Goal: Task Accomplishment & Management: Manage account settings

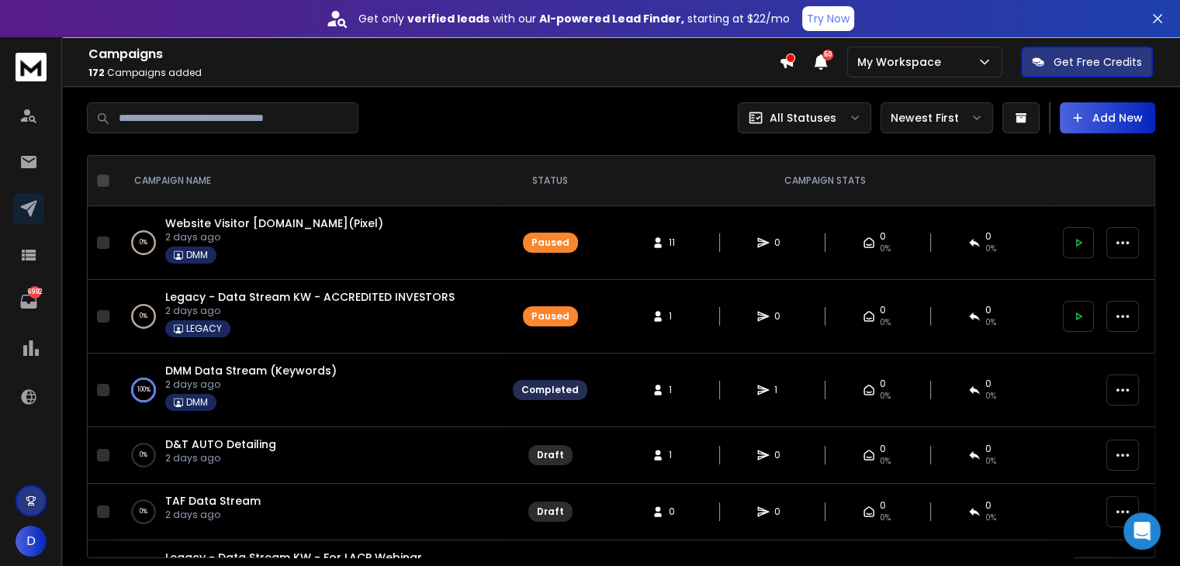
scroll to position [3090, 0]
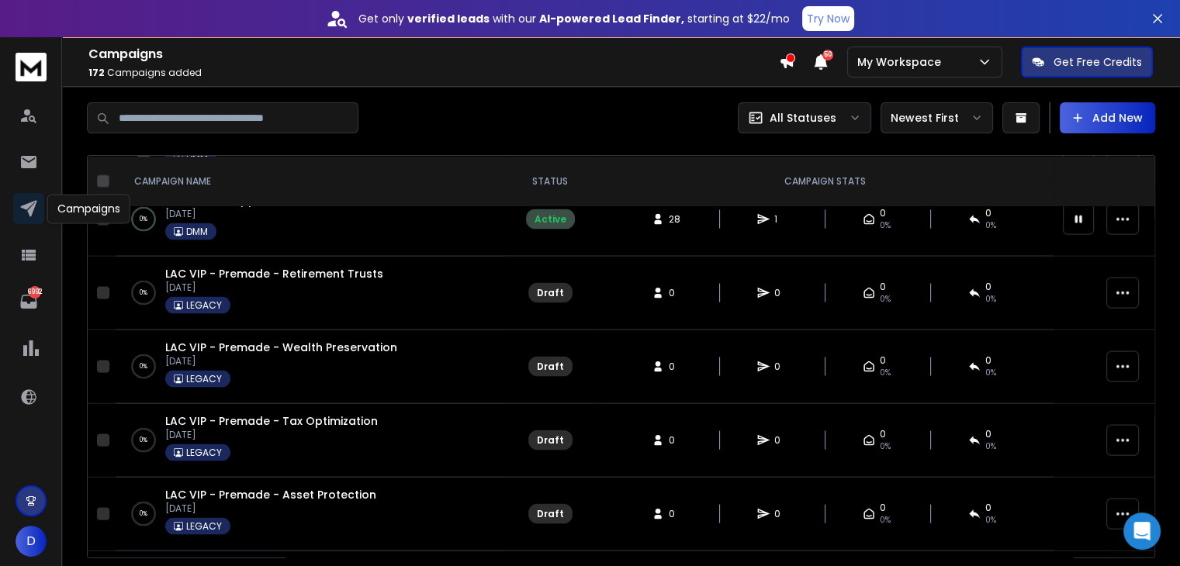
click at [34, 215] on icon at bounding box center [28, 208] width 19 height 19
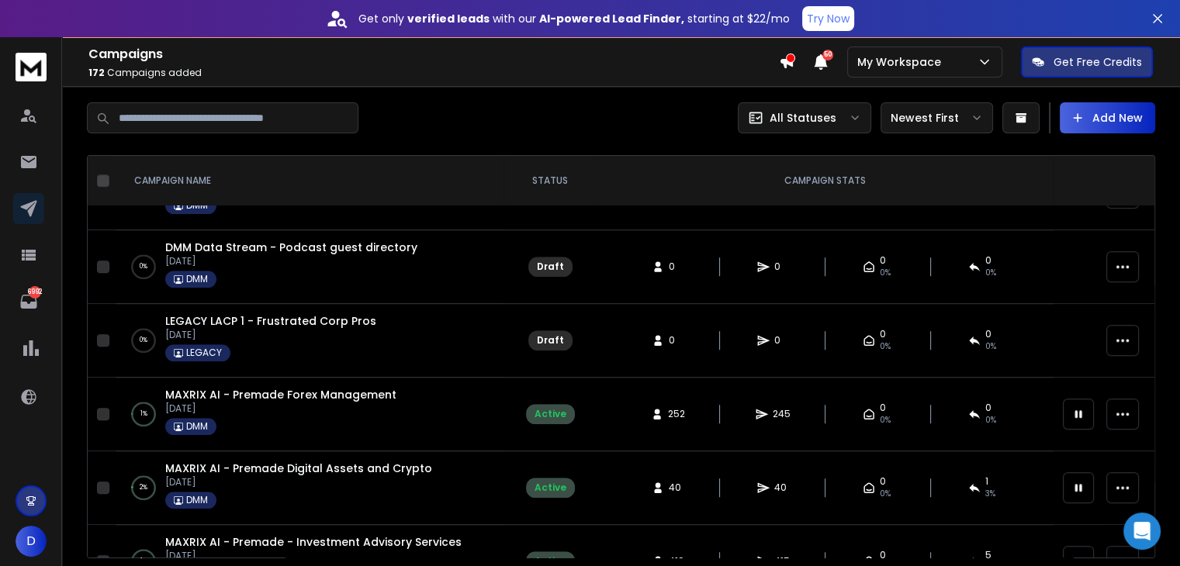
scroll to position [1086, 0]
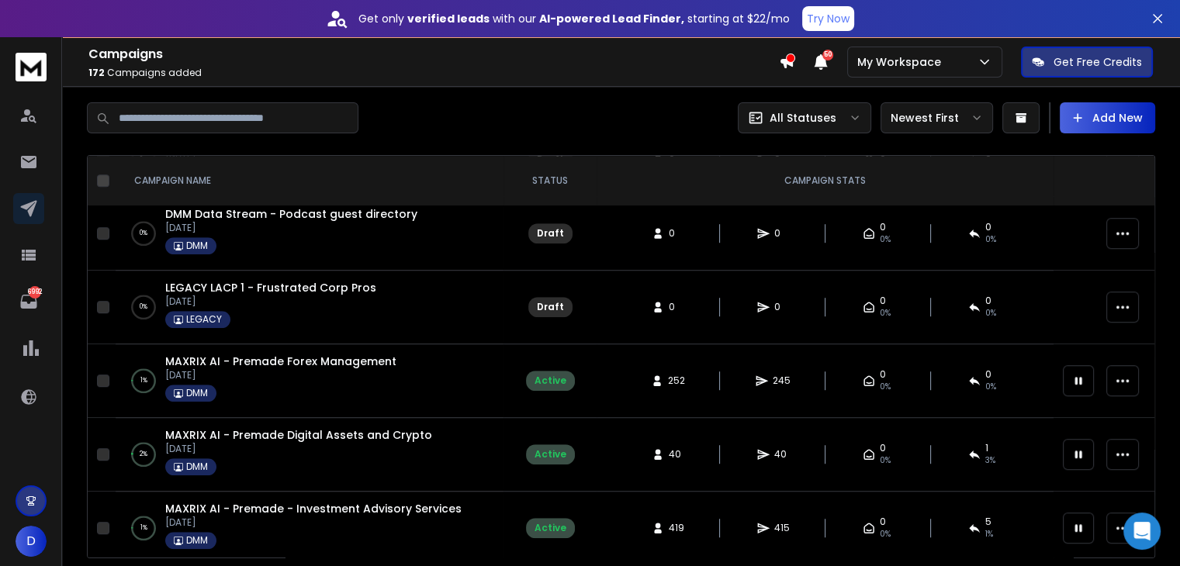
drag, startPoint x: 475, startPoint y: 114, endPoint x: 471, endPoint y: 121, distance: 8.0
click at [475, 113] on div at bounding box center [354, 117] width 534 height 31
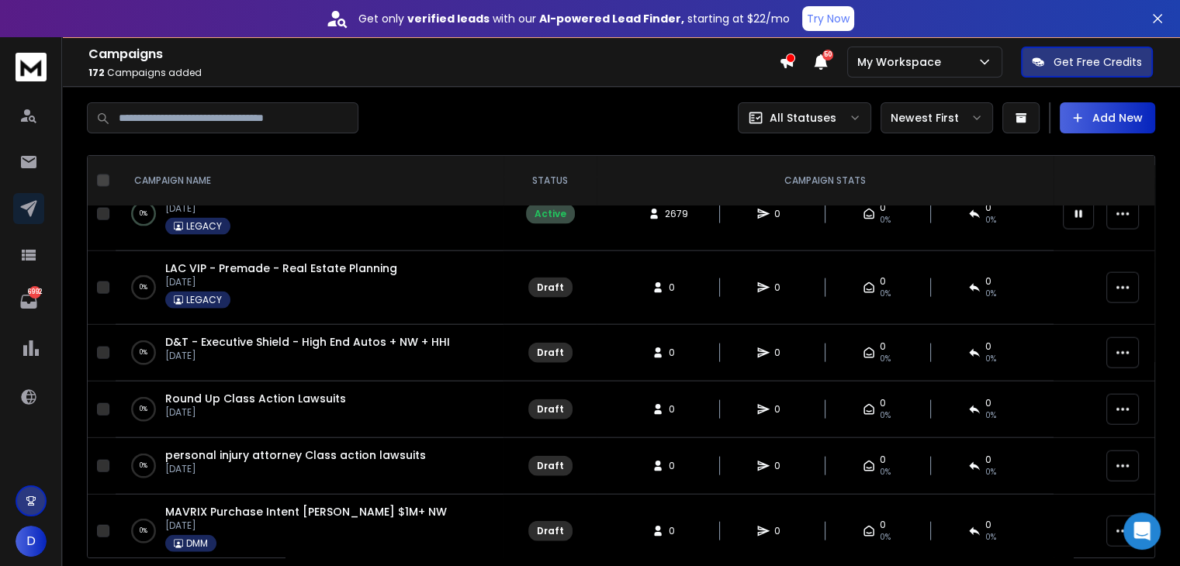
scroll to position [3692, 0]
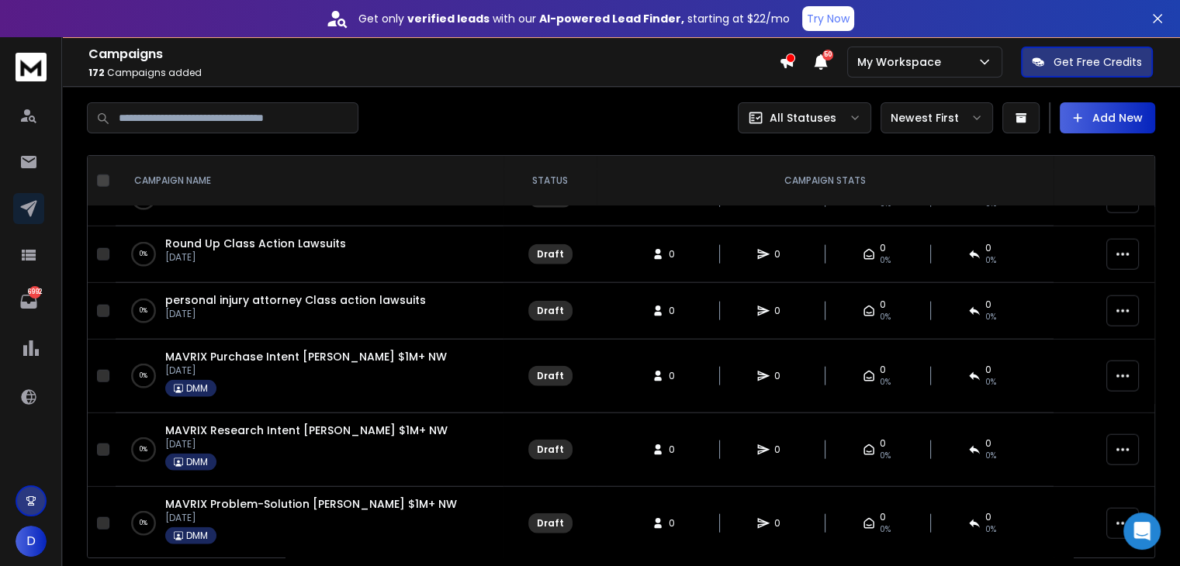
drag, startPoint x: 1176, startPoint y: 233, endPoint x: 1164, endPoint y: 235, distance: 11.7
click at [1176, 233] on div "Campaigns 172 Campaigns Added All Statuses Newest First Add New CAMPAIGN NAME S…" at bounding box center [621, 330] width 1118 height 487
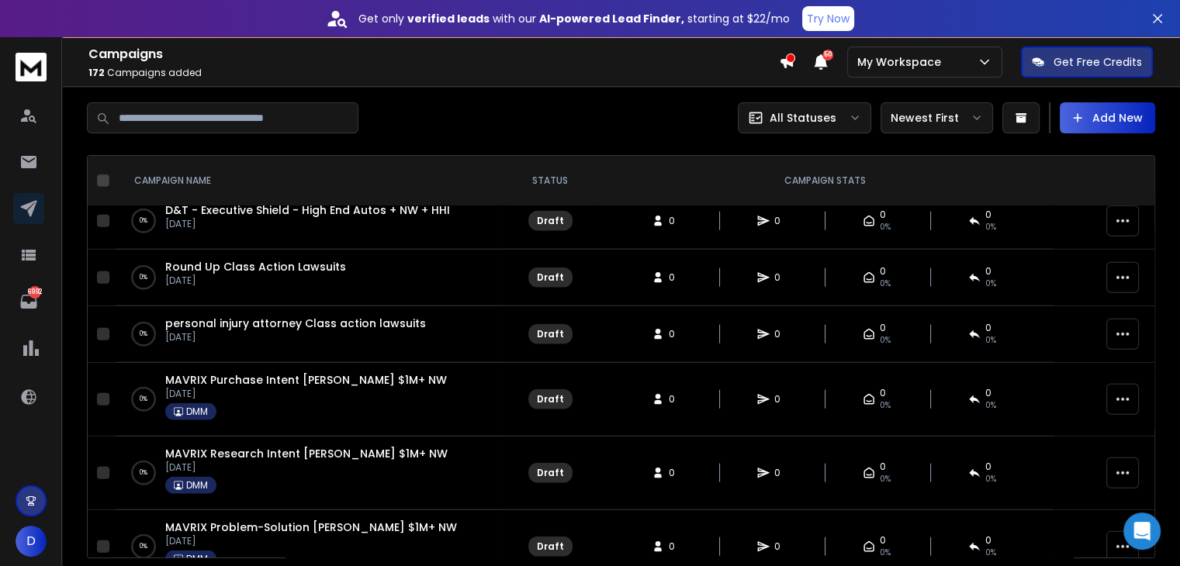
scroll to position [3537, 0]
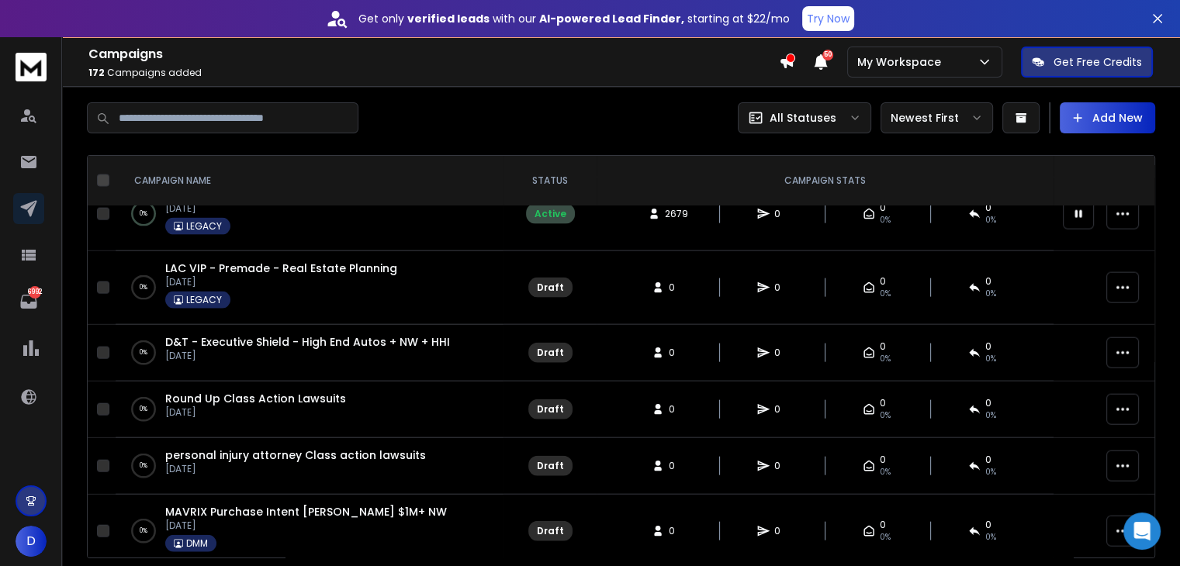
click at [1165, 264] on div "Campaigns 172 Campaigns Added All Statuses Newest First Add New CAMPAIGN NAME S…" at bounding box center [621, 330] width 1118 height 487
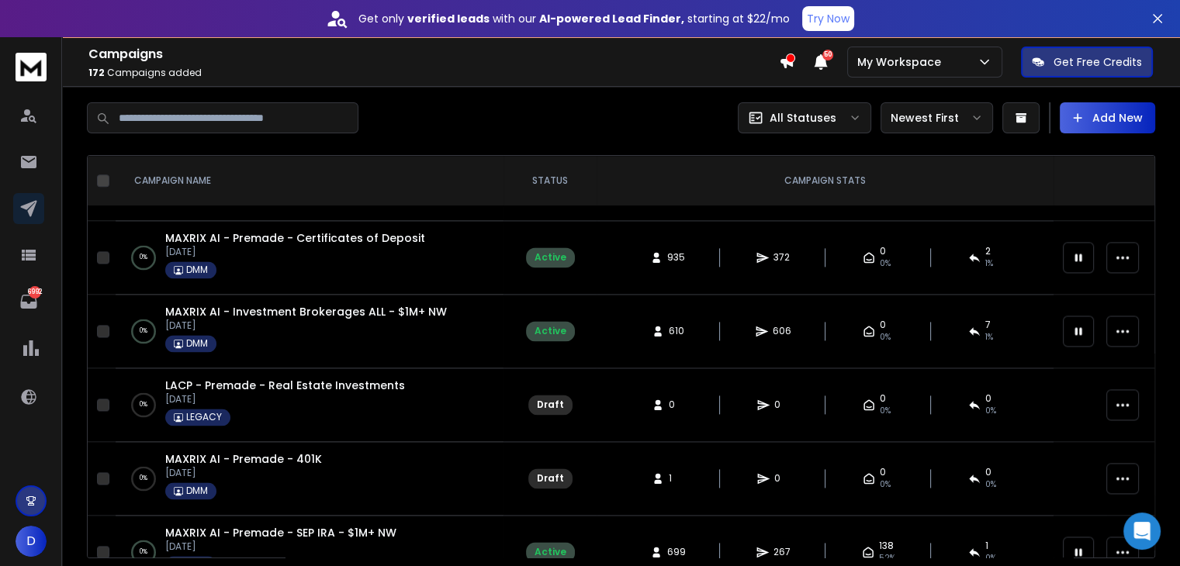
scroll to position [1986, 0]
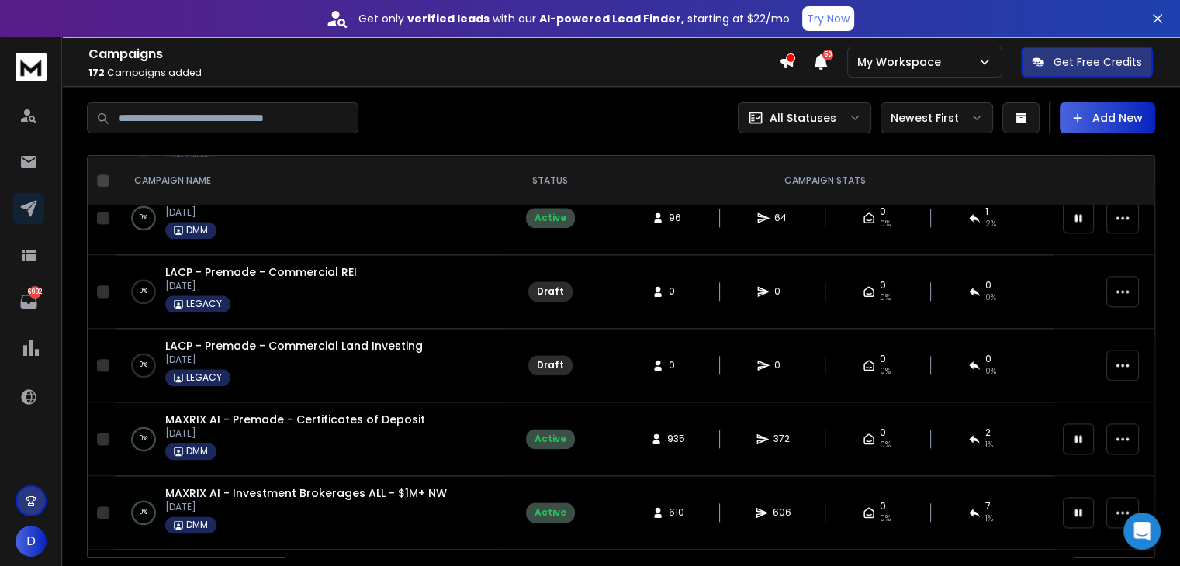
click at [1164, 237] on div "Campaigns 172 Campaigns Added All Statuses Newest First Add New CAMPAIGN NAME S…" at bounding box center [621, 330] width 1118 height 487
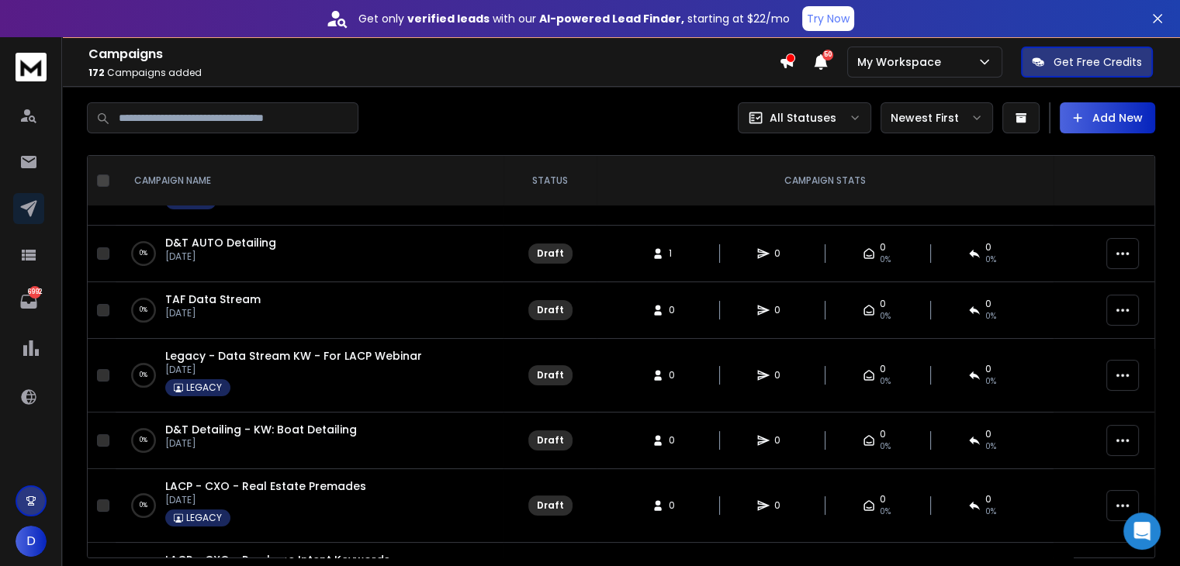
scroll to position [0, 0]
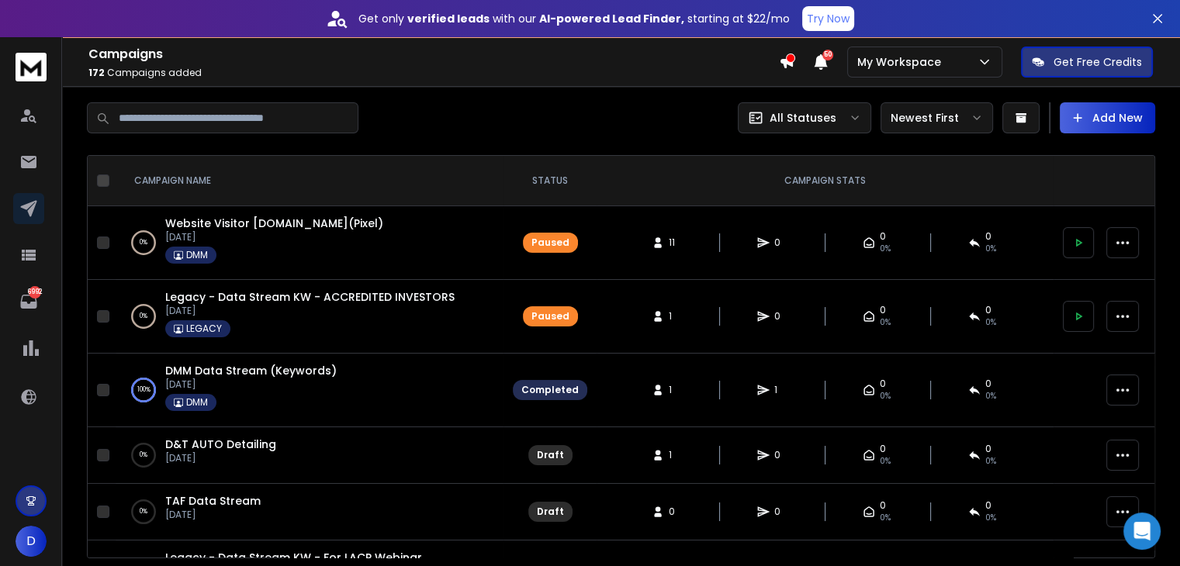
click at [1165, 406] on div "Campaigns 172 Campaigns Added All Statuses Newest First Add New CAMPAIGN NAME S…" at bounding box center [621, 330] width 1118 height 487
click at [19, 204] on icon at bounding box center [28, 208] width 19 height 19
click at [19, 205] on icon at bounding box center [28, 208] width 19 height 19
click at [34, 210] on icon at bounding box center [28, 208] width 19 height 19
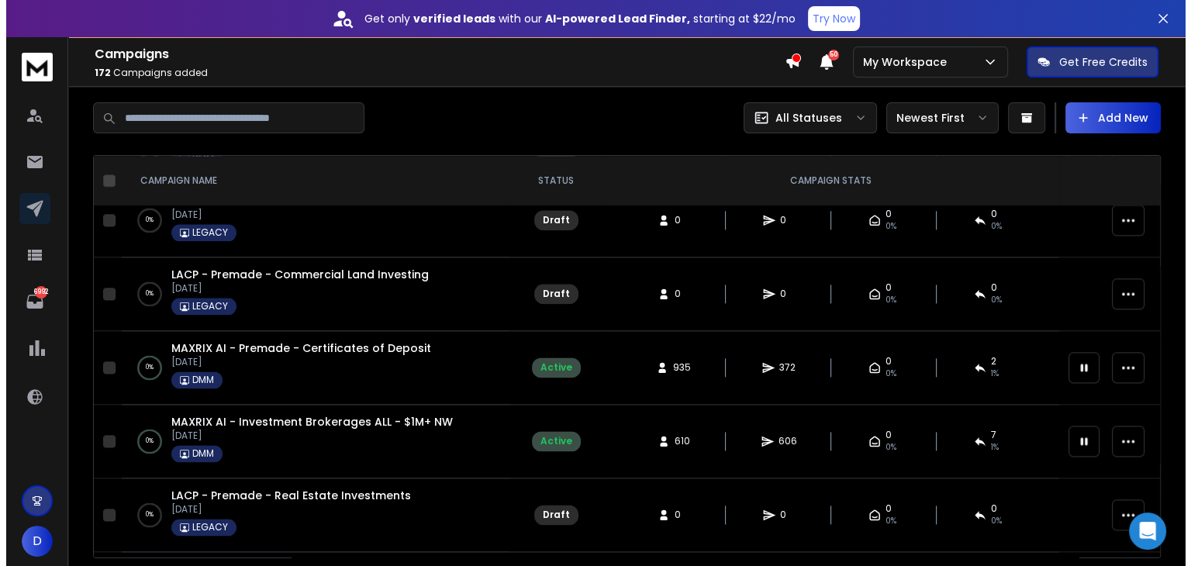
scroll to position [2094, 0]
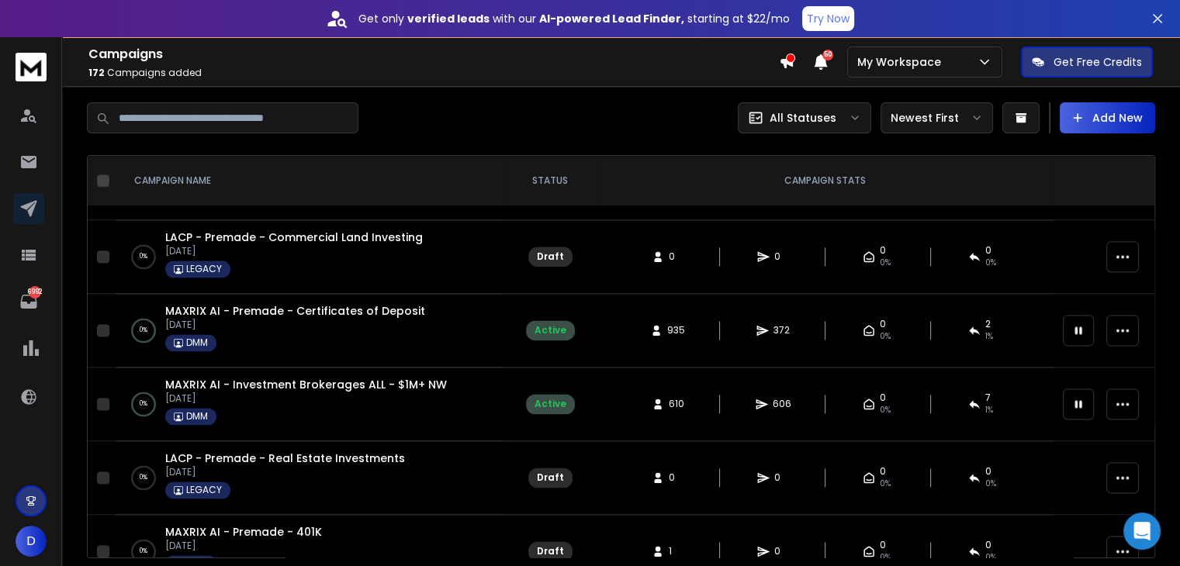
click at [342, 334] on div "DMM" at bounding box center [295, 342] width 260 height 17
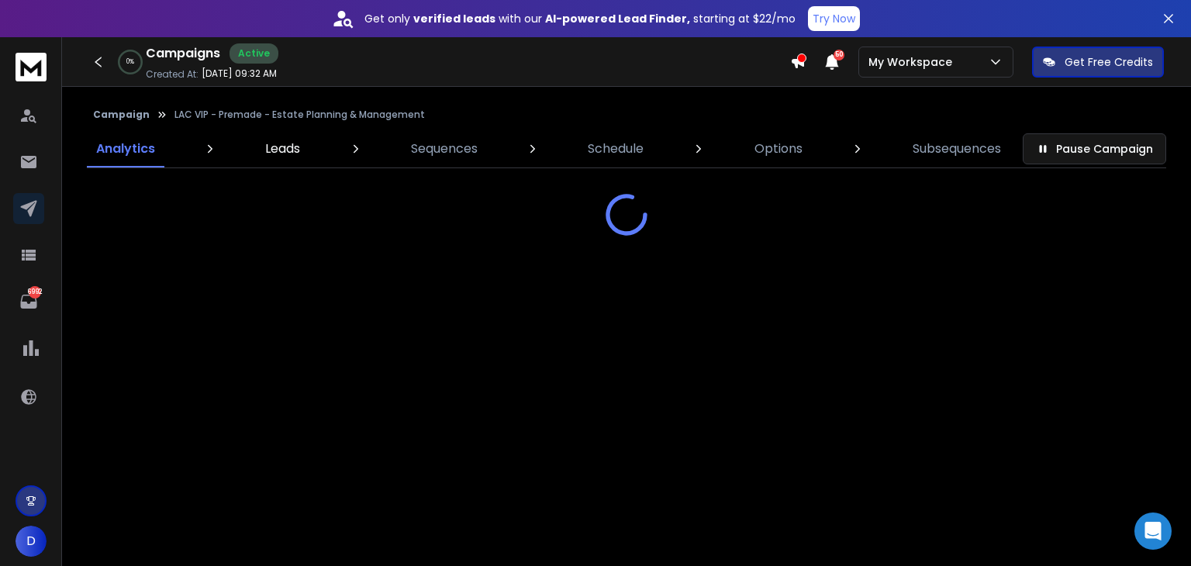
click at [293, 163] on link "Leads" at bounding box center [283, 148] width 54 height 37
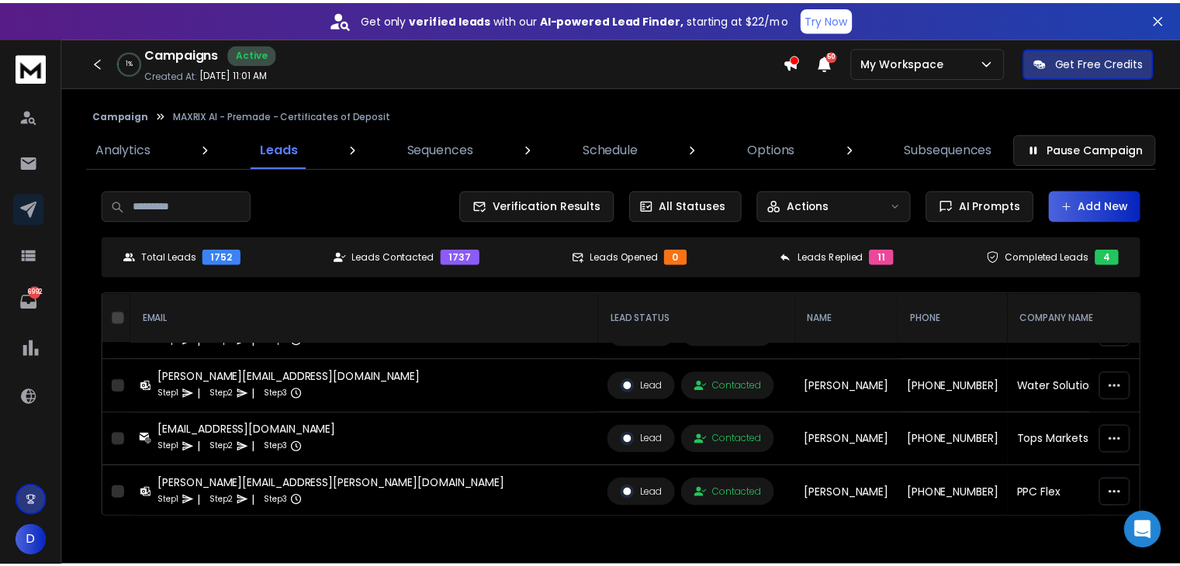
scroll to position [155, 0]
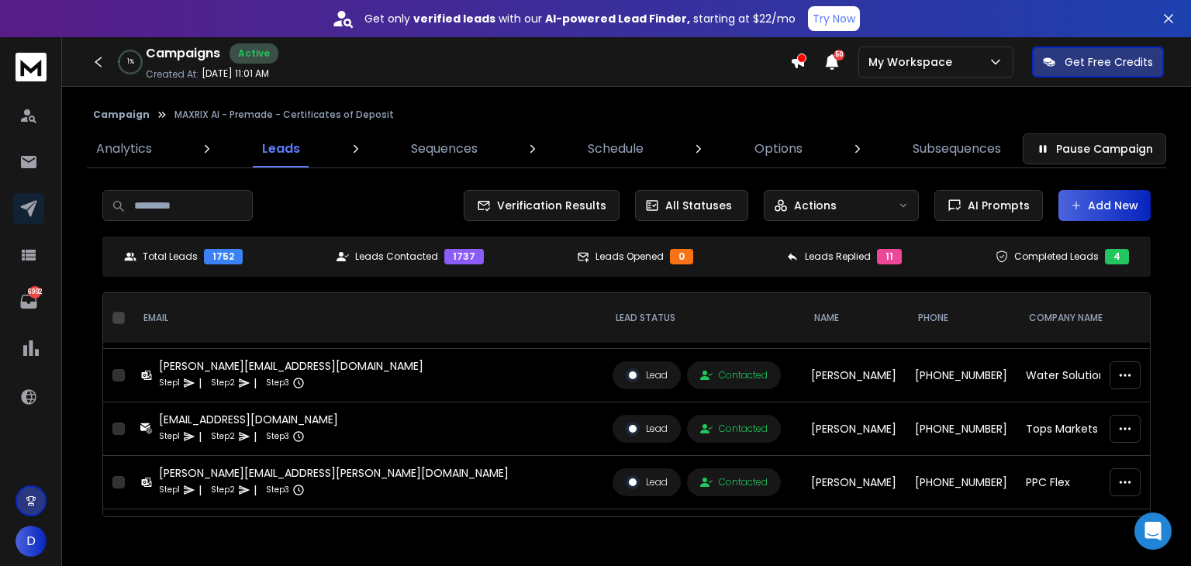
click at [1104, 194] on button "Add New" at bounding box center [1105, 205] width 92 height 31
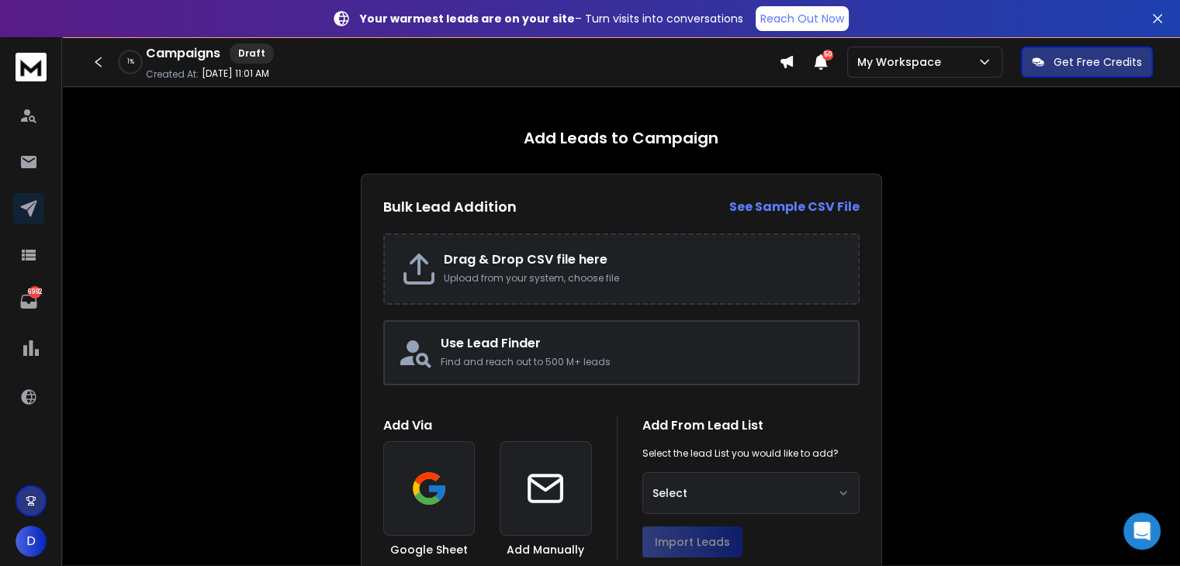
click at [582, 255] on h2 "Drag & Drop CSV file here" at bounding box center [643, 260] width 399 height 19
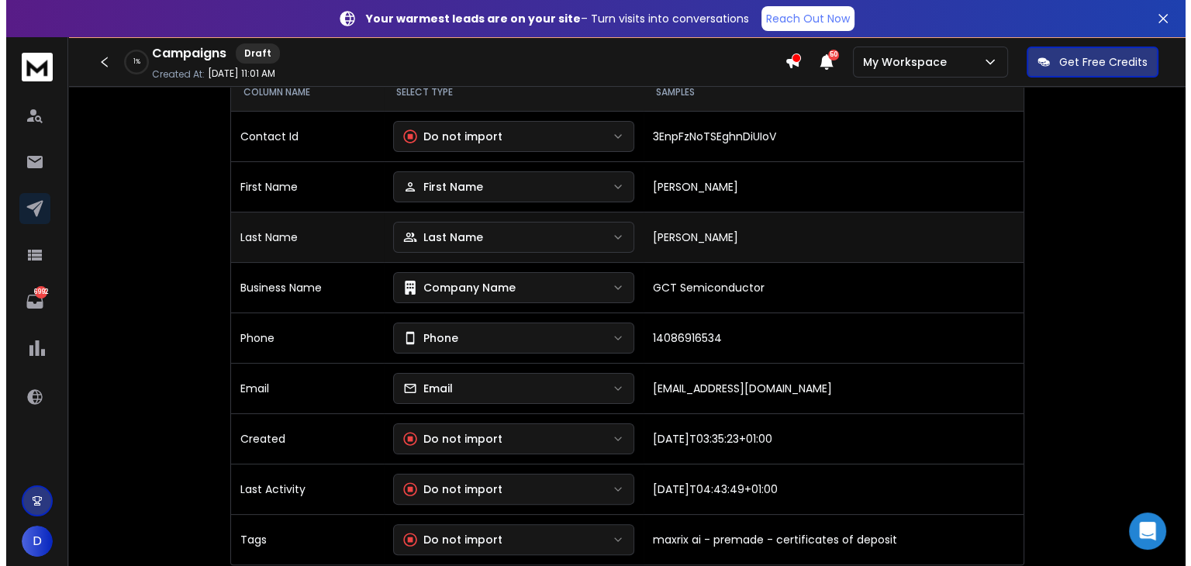
scroll to position [233, 0]
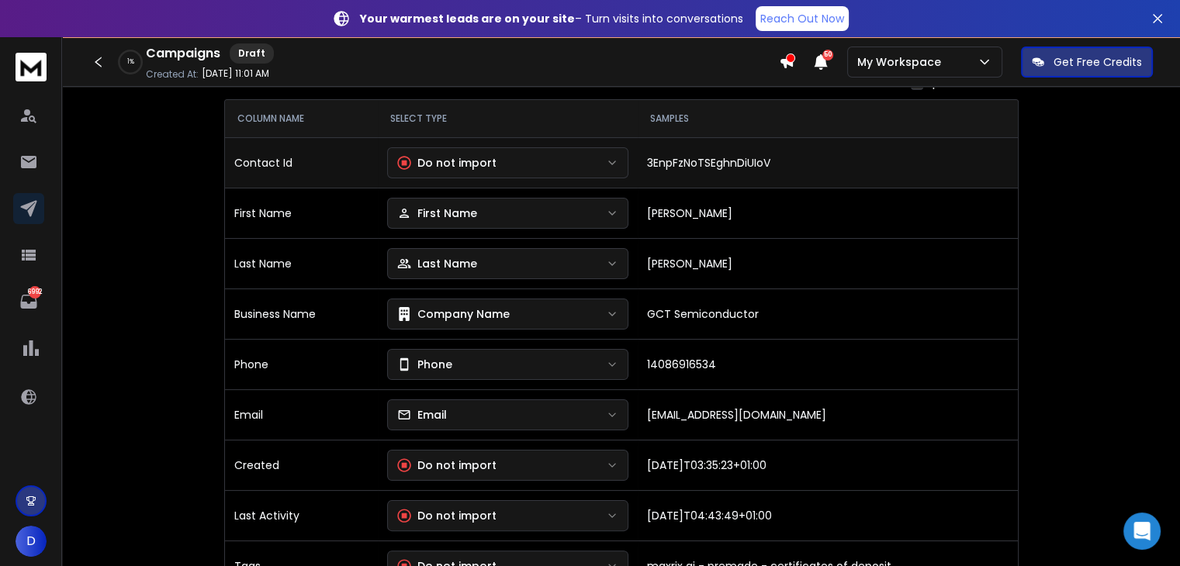
click at [533, 165] on button "Do not import" at bounding box center [507, 162] width 241 height 31
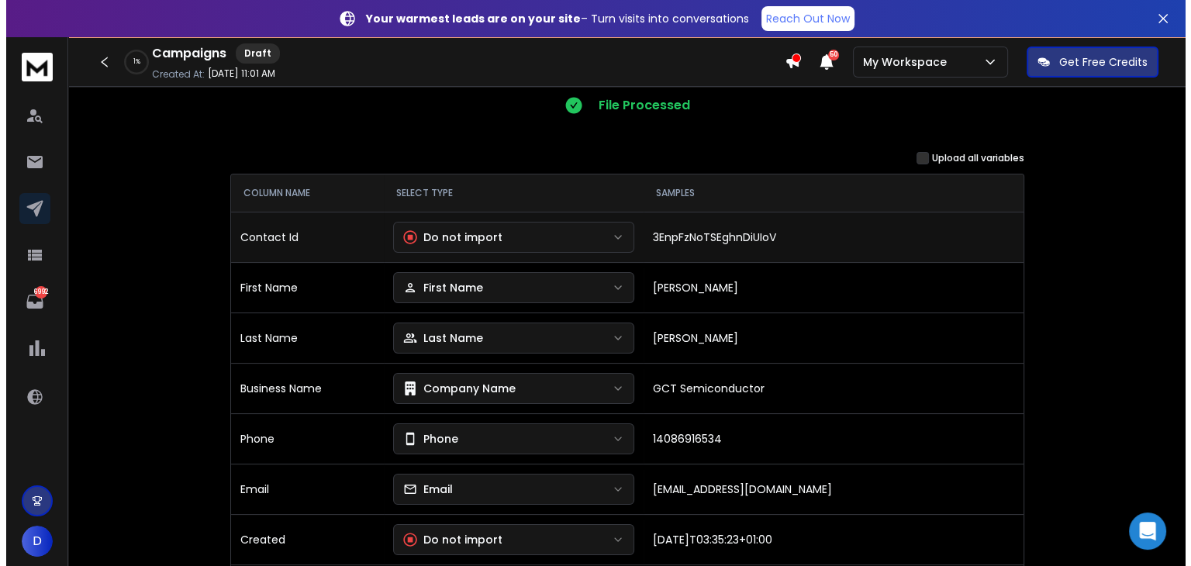
scroll to position [155, 0]
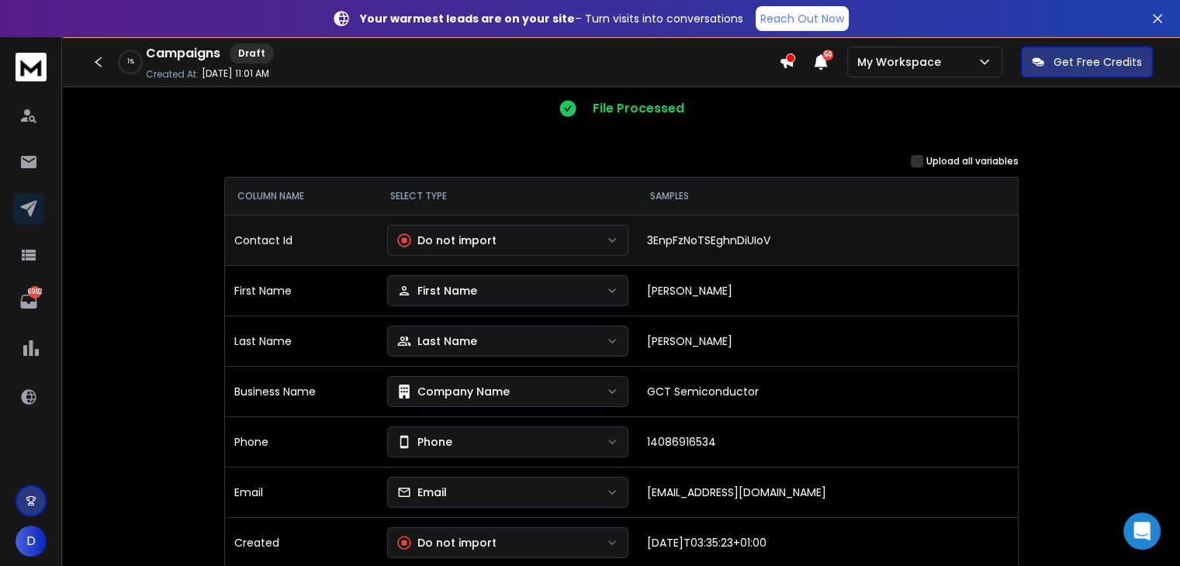
click at [562, 244] on button "Do not import" at bounding box center [507, 240] width 241 height 31
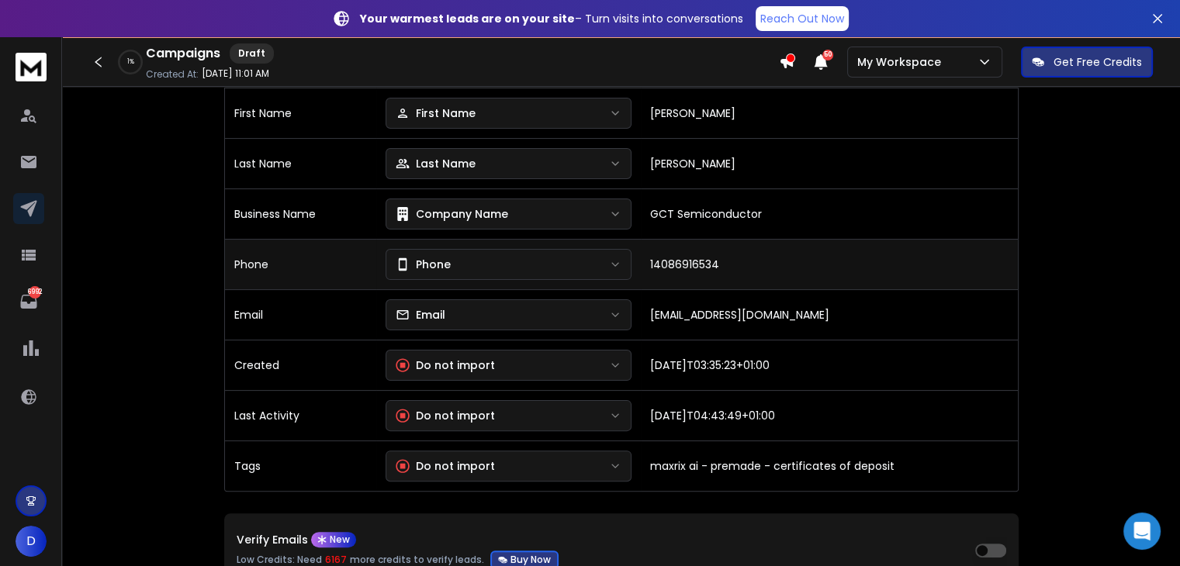
scroll to position [465, 0]
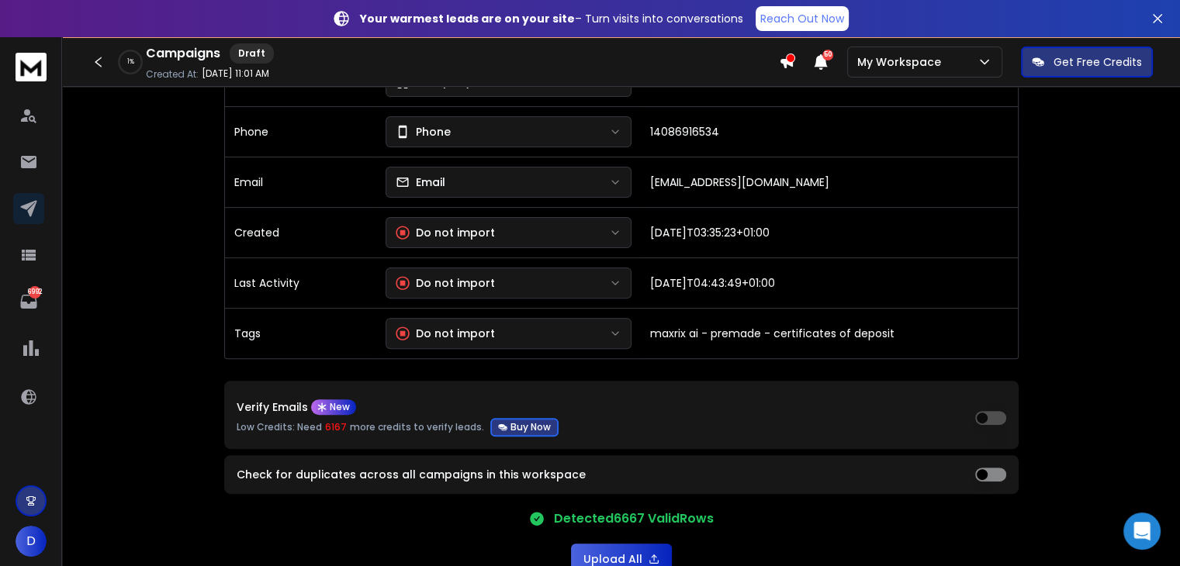
click at [993, 474] on button "Check for duplicates across all campaigns in this workspace" at bounding box center [990, 475] width 31 height 14
click at [626, 550] on button "Upload All" at bounding box center [621, 559] width 101 height 31
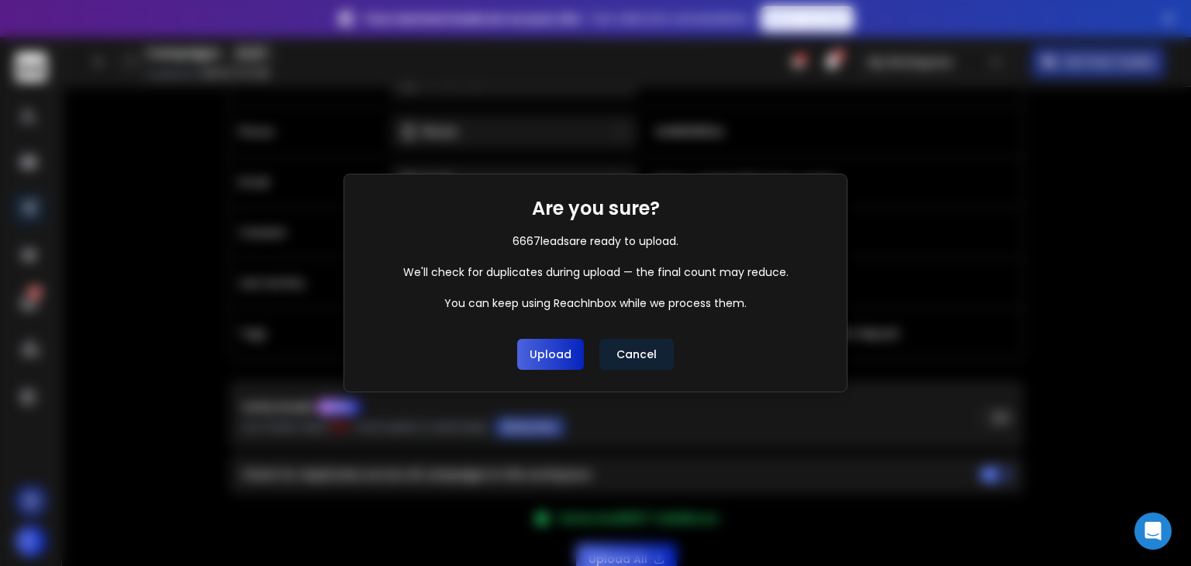
click at [559, 358] on button "Upload" at bounding box center [550, 354] width 67 height 31
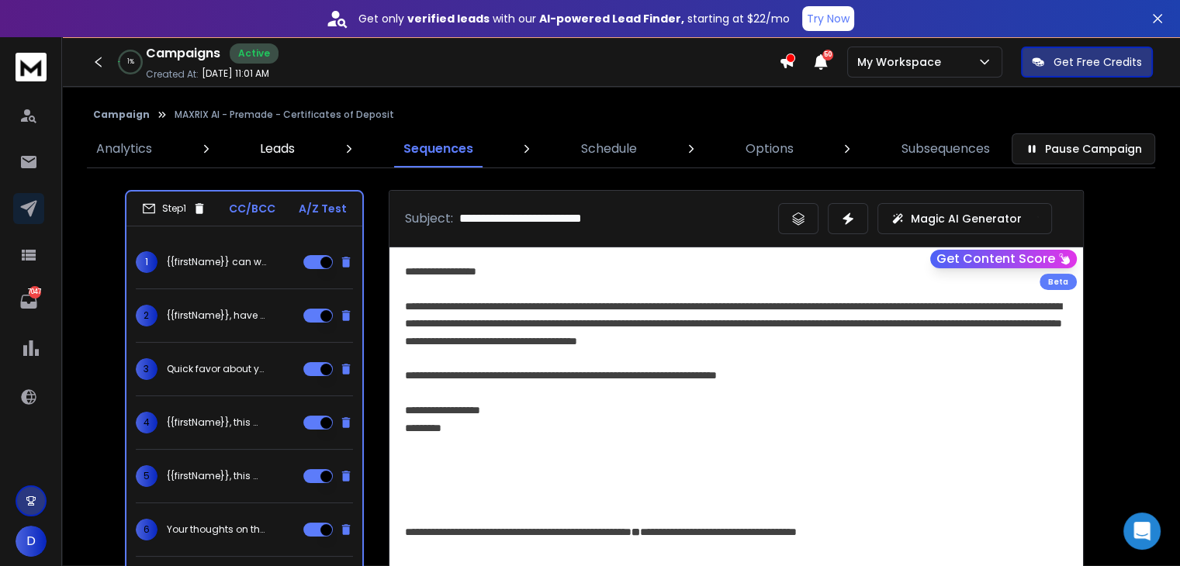
click at [285, 151] on p "Leads" at bounding box center [277, 149] width 35 height 19
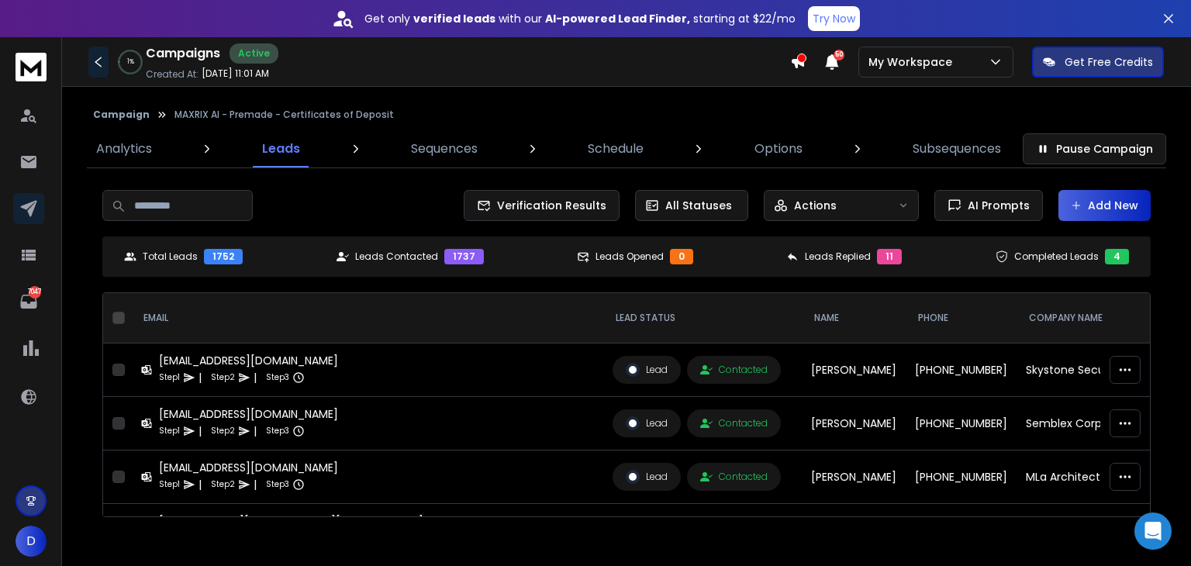
click at [107, 60] on button at bounding box center [98, 62] width 20 height 31
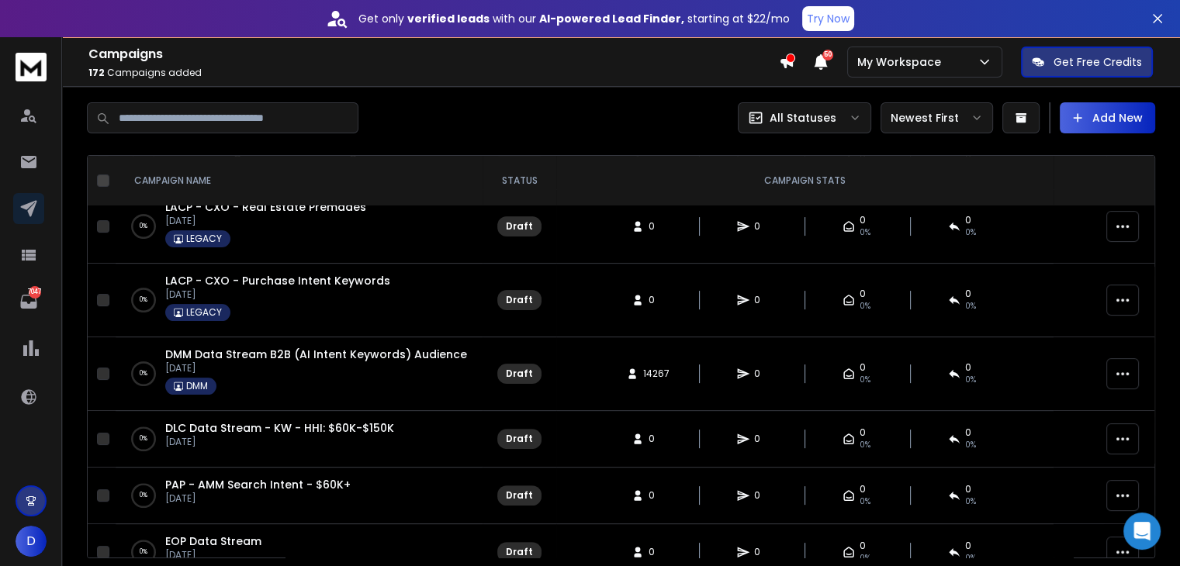
scroll to position [543, 0]
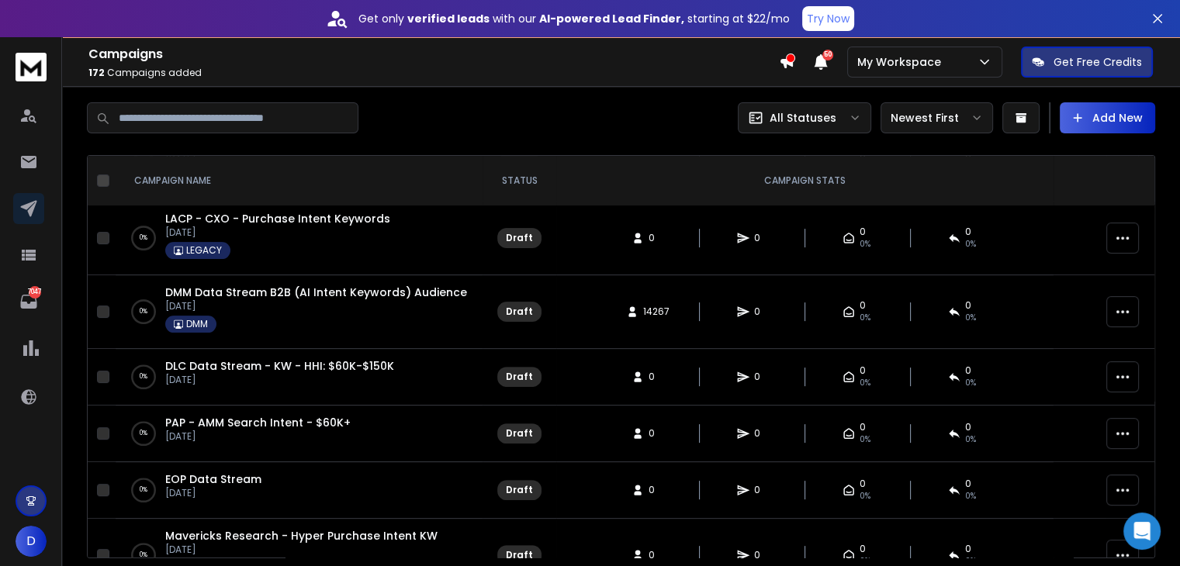
click at [323, 293] on span "DMM Data Stream B2B (AI Intent Keywords) Audience" at bounding box center [316, 293] width 302 height 16
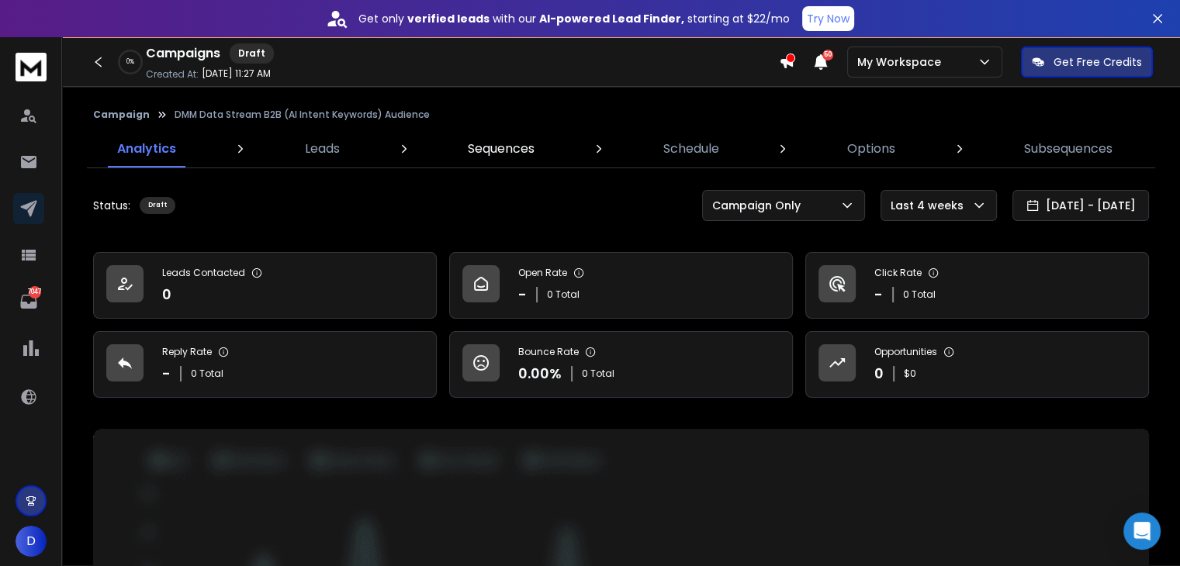
click at [464, 155] on link "Sequences" at bounding box center [500, 148] width 85 height 37
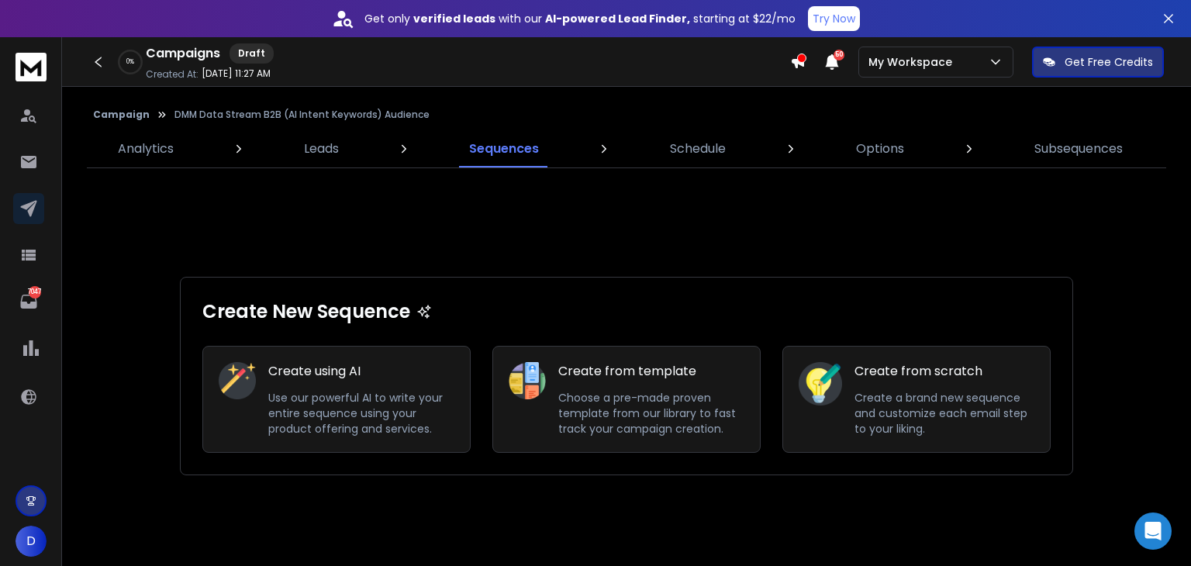
click at [92, 64] on icon at bounding box center [99, 62] width 14 height 14
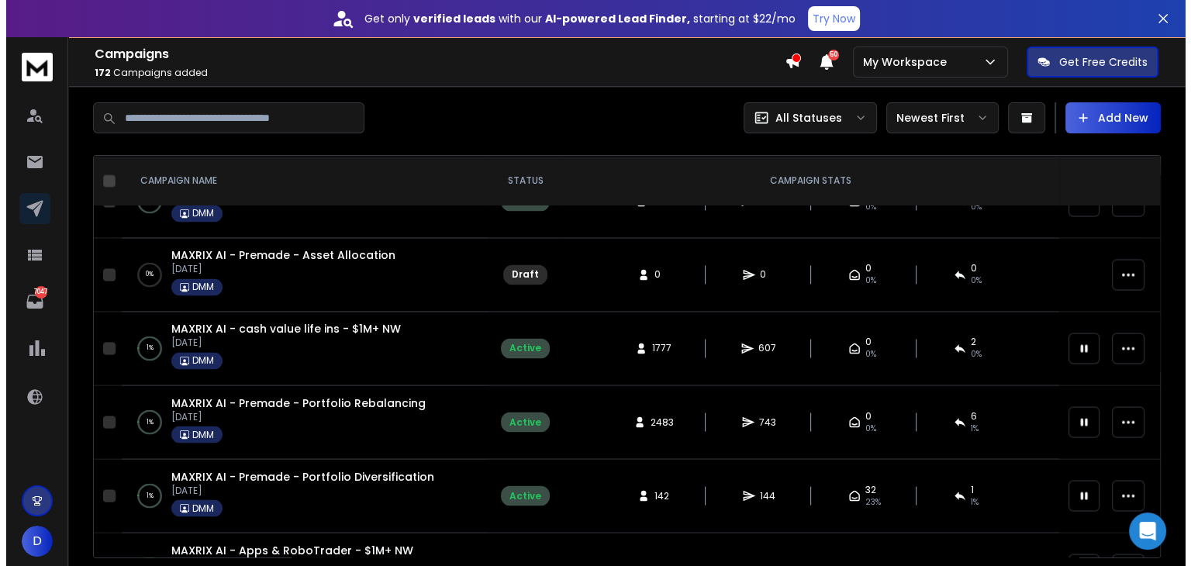
scroll to position [2870, 0]
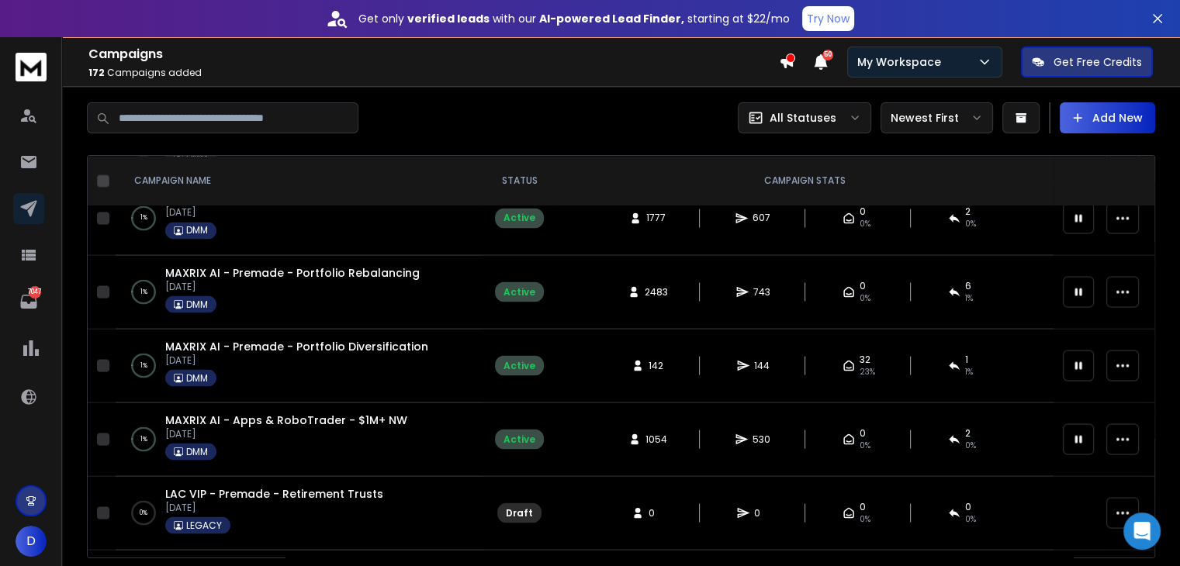
click at [909, 66] on p "My Workspace" at bounding box center [902, 62] width 90 height 16
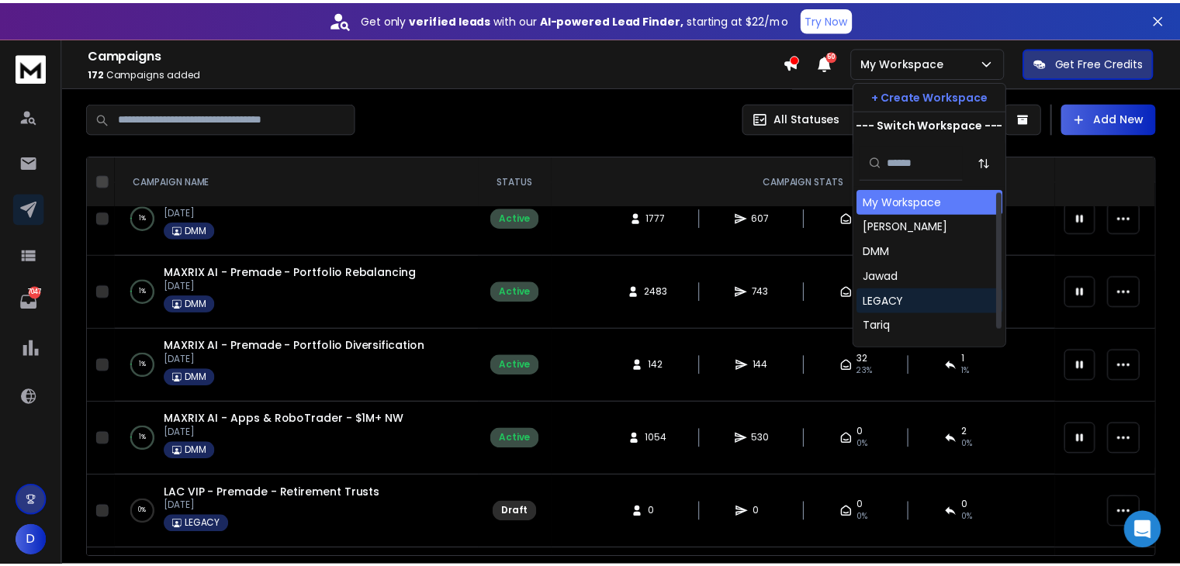
scroll to position [19, 0]
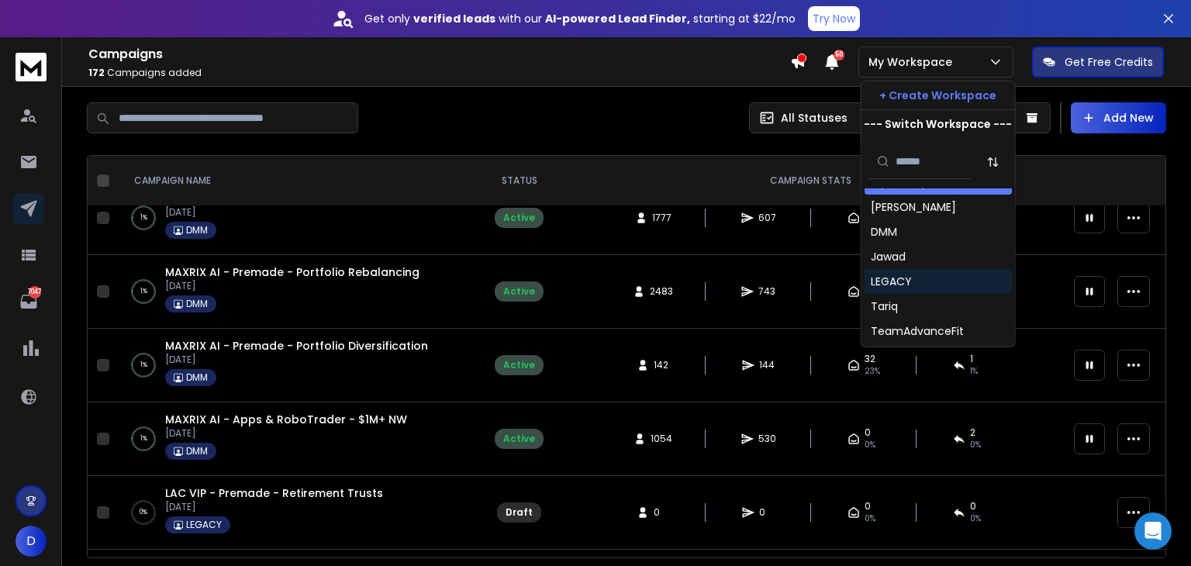
click at [1179, 258] on html "Get only verified leads with our AI-powered Lead Finder, starting at $22/mo Try…" at bounding box center [595, 283] width 1191 height 566
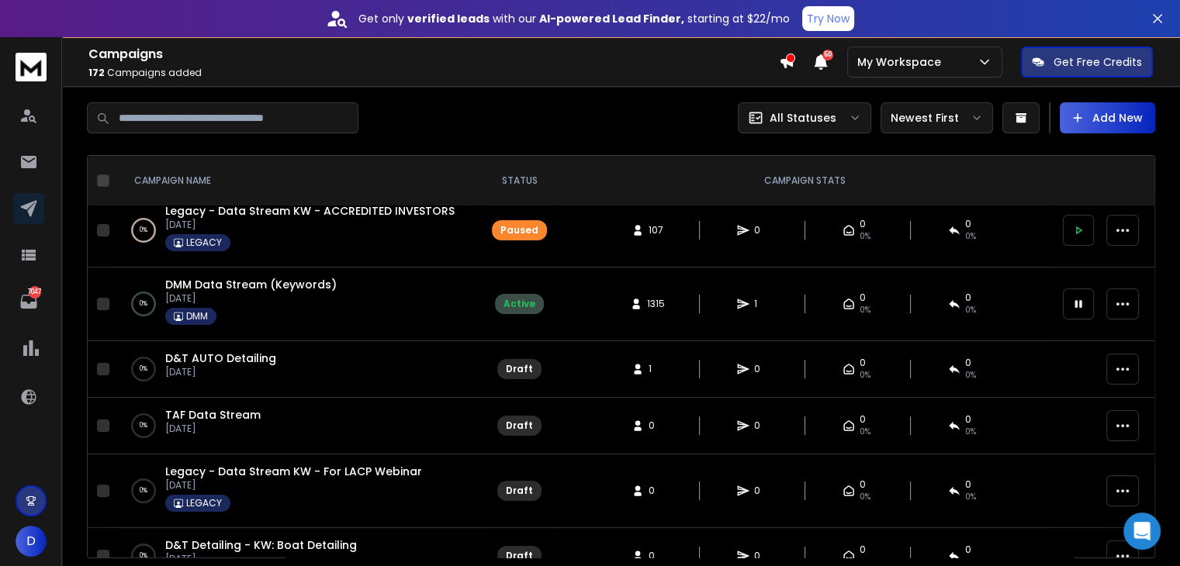
scroll to position [0, 0]
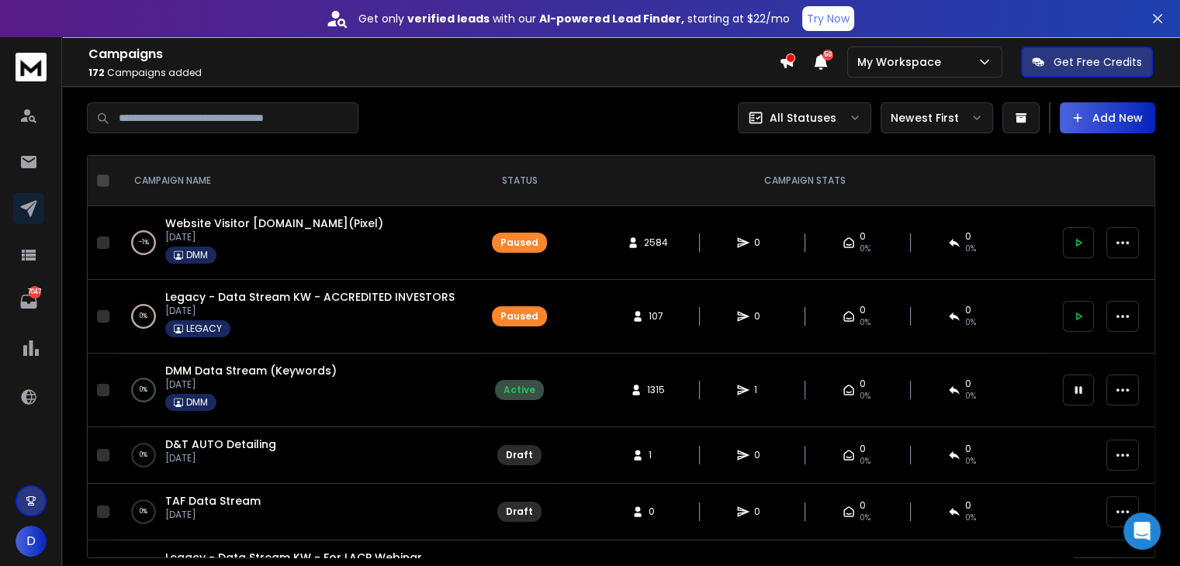
click at [329, 379] on p "3 days ago" at bounding box center [250, 385] width 171 height 12
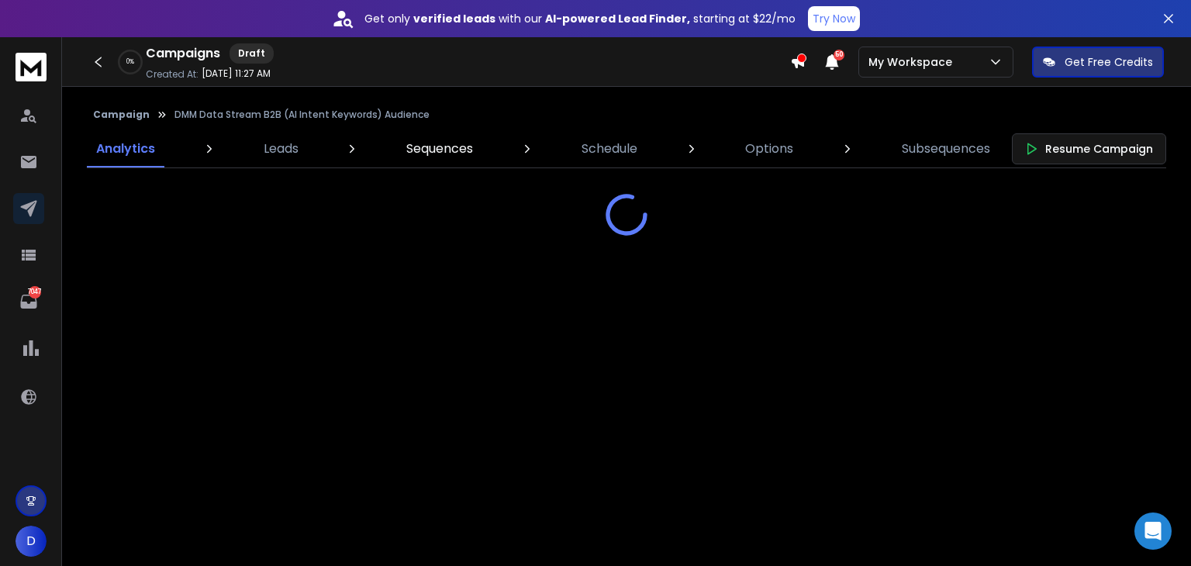
click at [444, 137] on link "Sequences" at bounding box center [439, 148] width 85 height 37
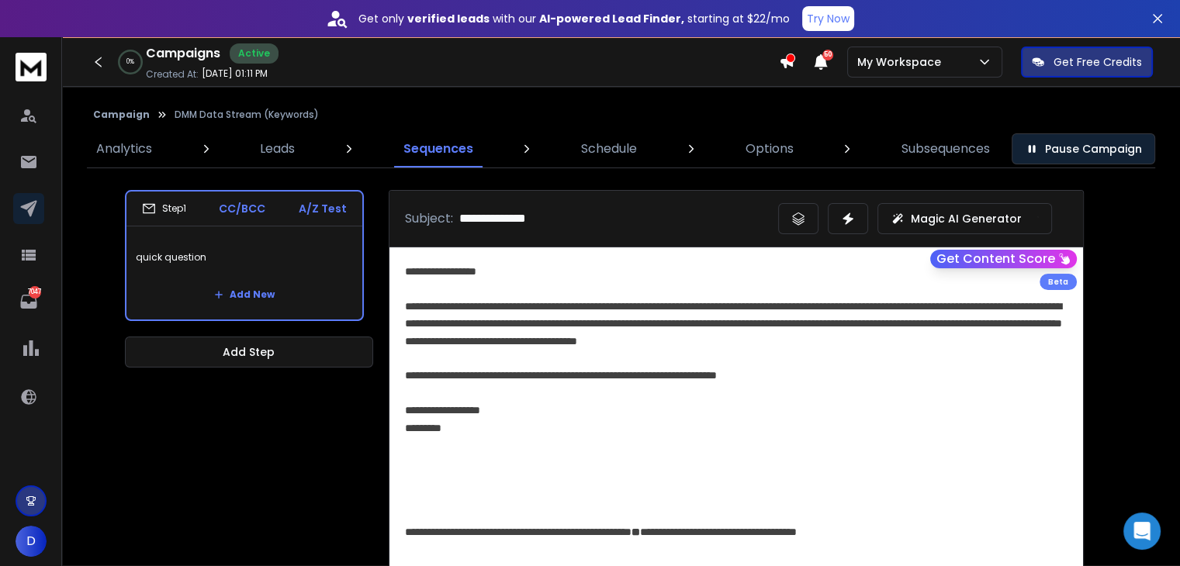
click at [1042, 141] on button "Pause Campaign" at bounding box center [1082, 148] width 143 height 31
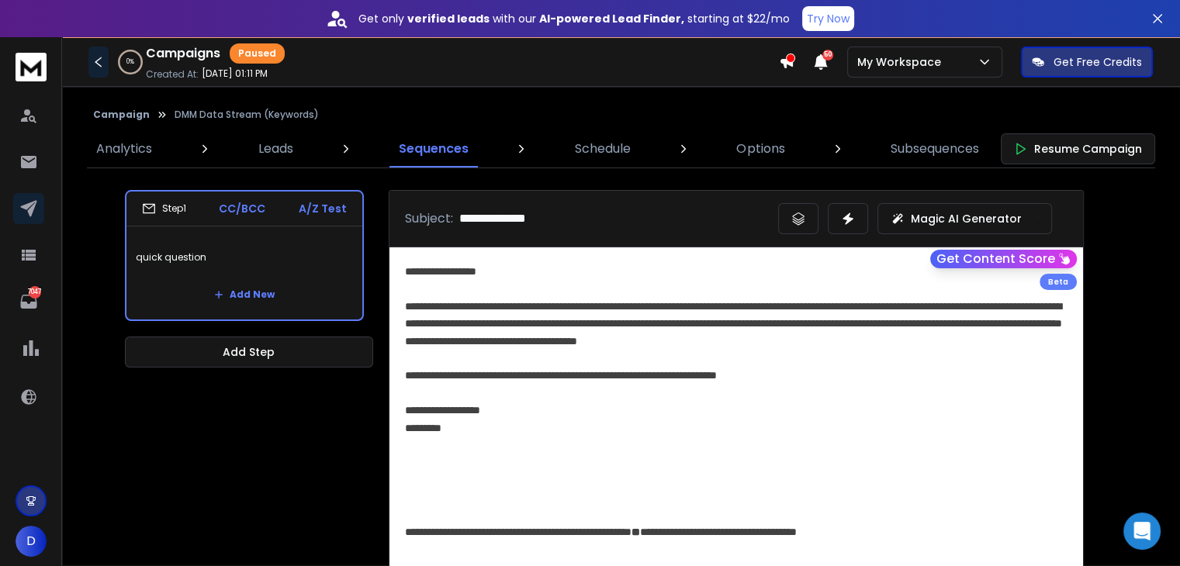
click at [93, 57] on icon at bounding box center [99, 62] width 14 height 14
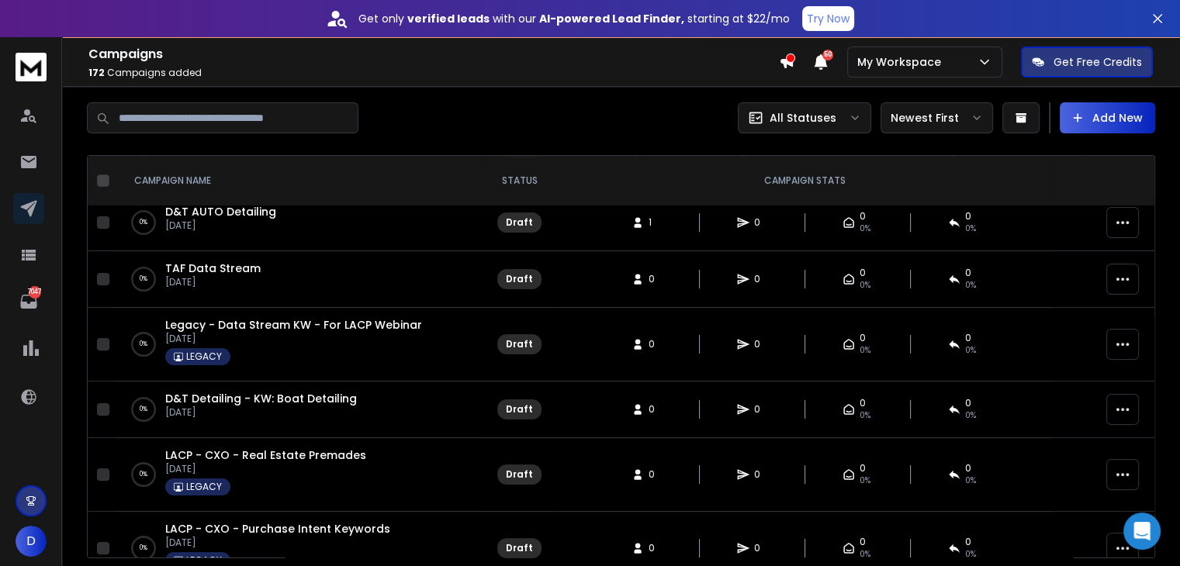
scroll to position [310, 0]
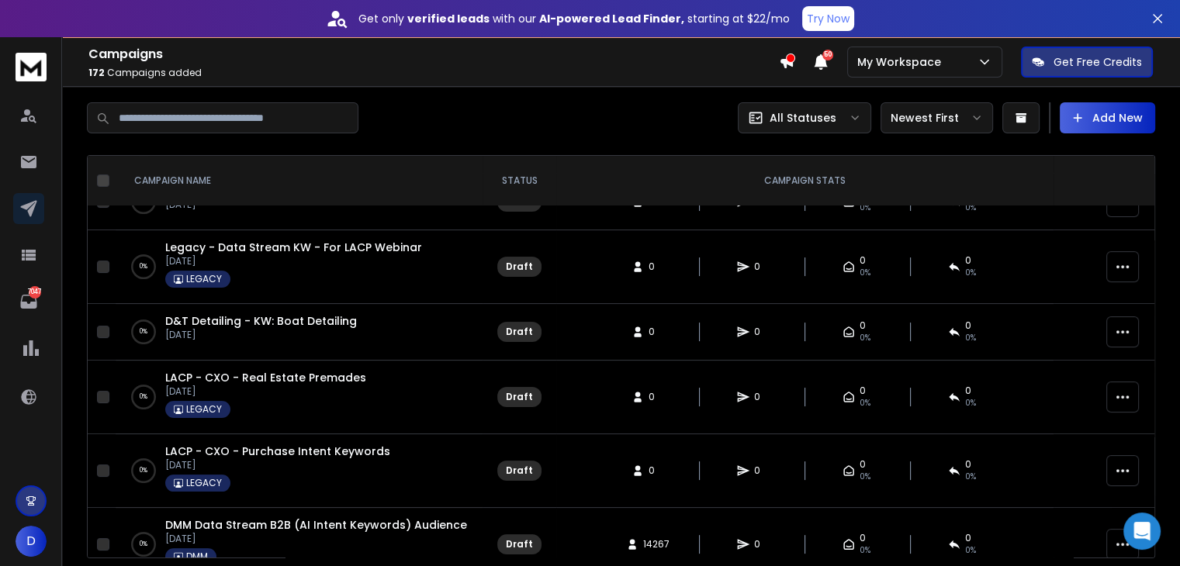
click at [493, 122] on div at bounding box center [354, 117] width 534 height 31
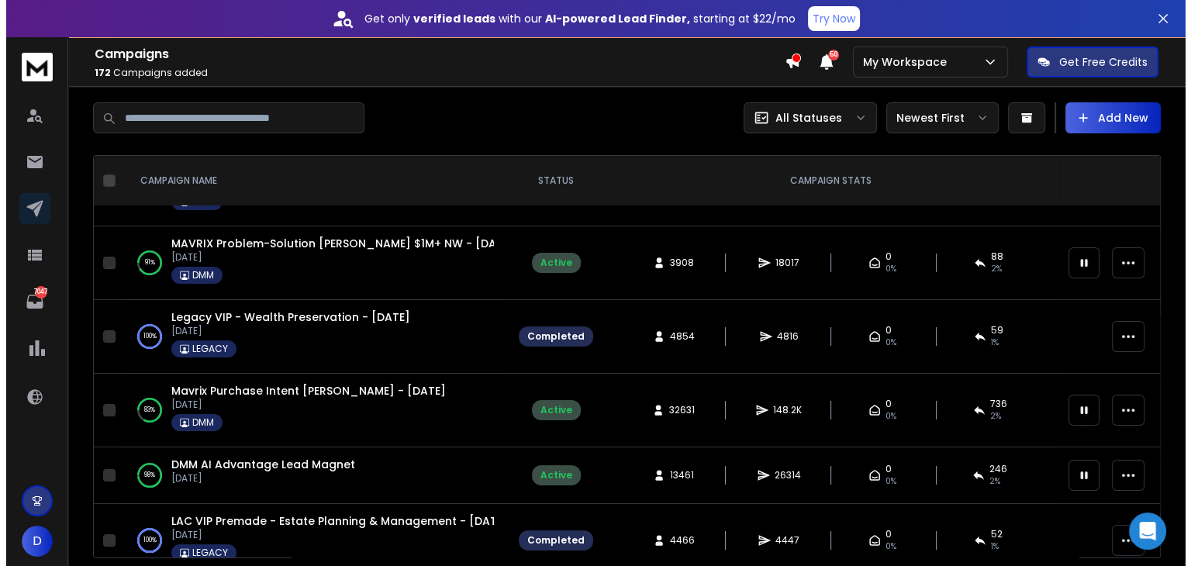
scroll to position [6103, 0]
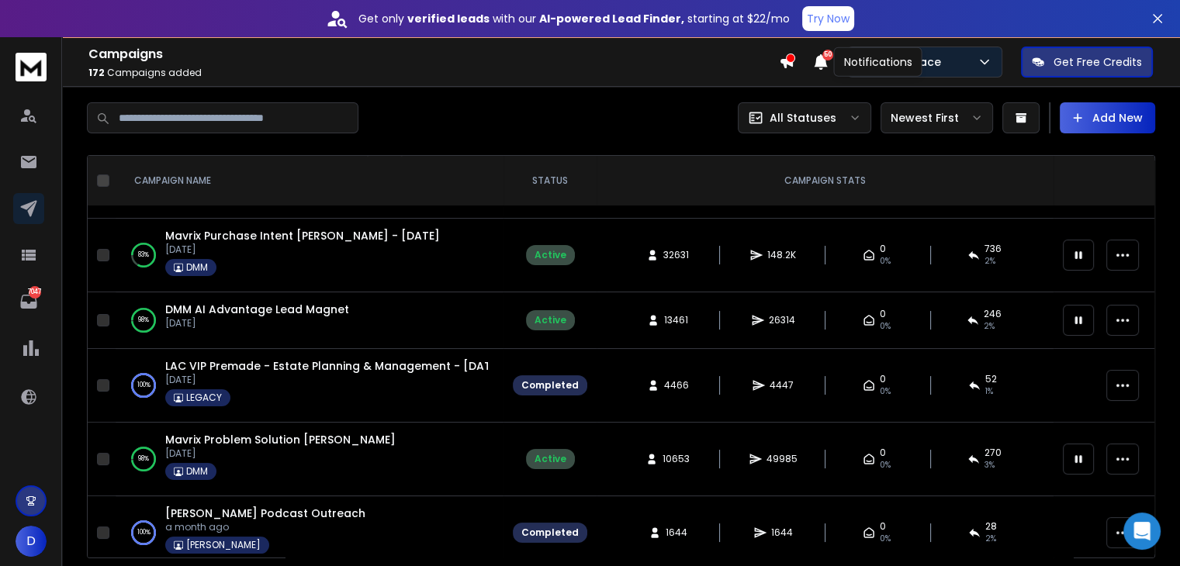
click at [874, 73] on button "My Workspace" at bounding box center [924, 62] width 155 height 31
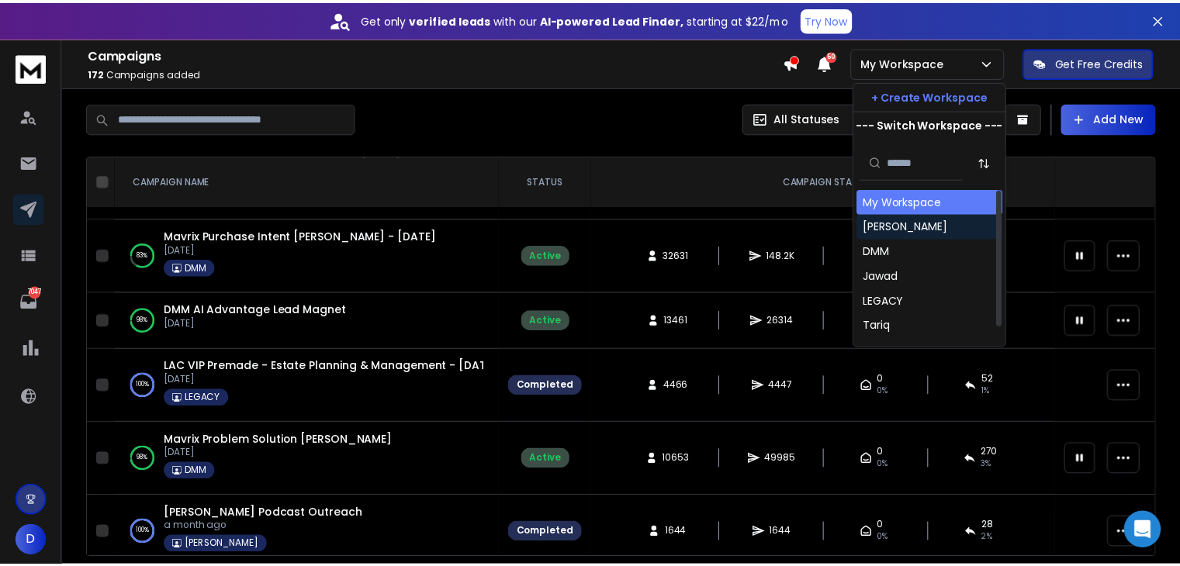
scroll to position [19, 0]
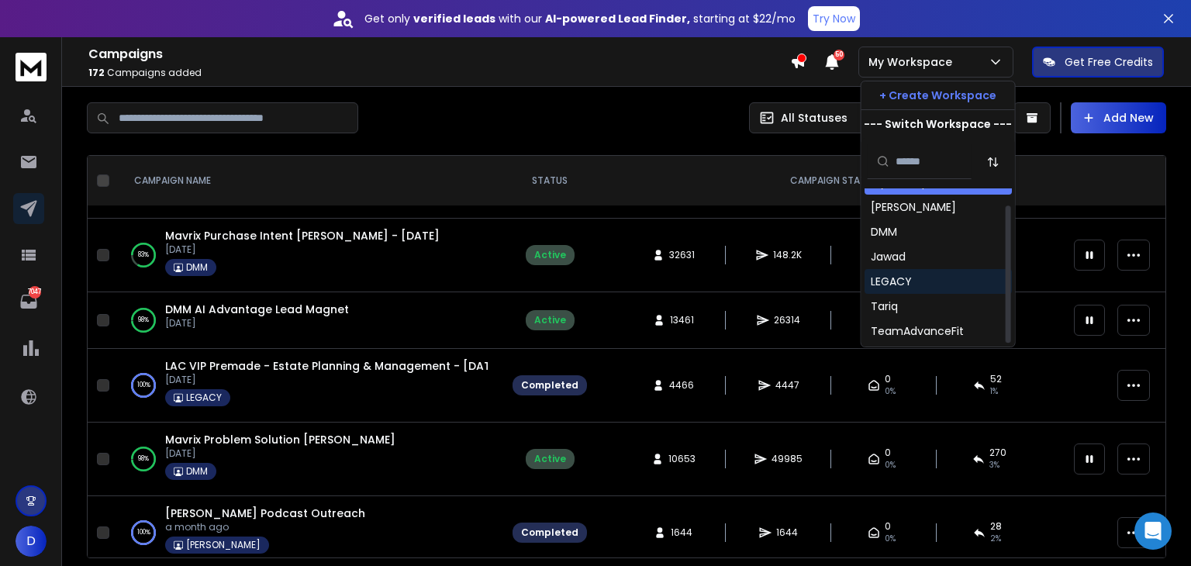
click at [924, 284] on div "LEGACY" at bounding box center [938, 281] width 147 height 25
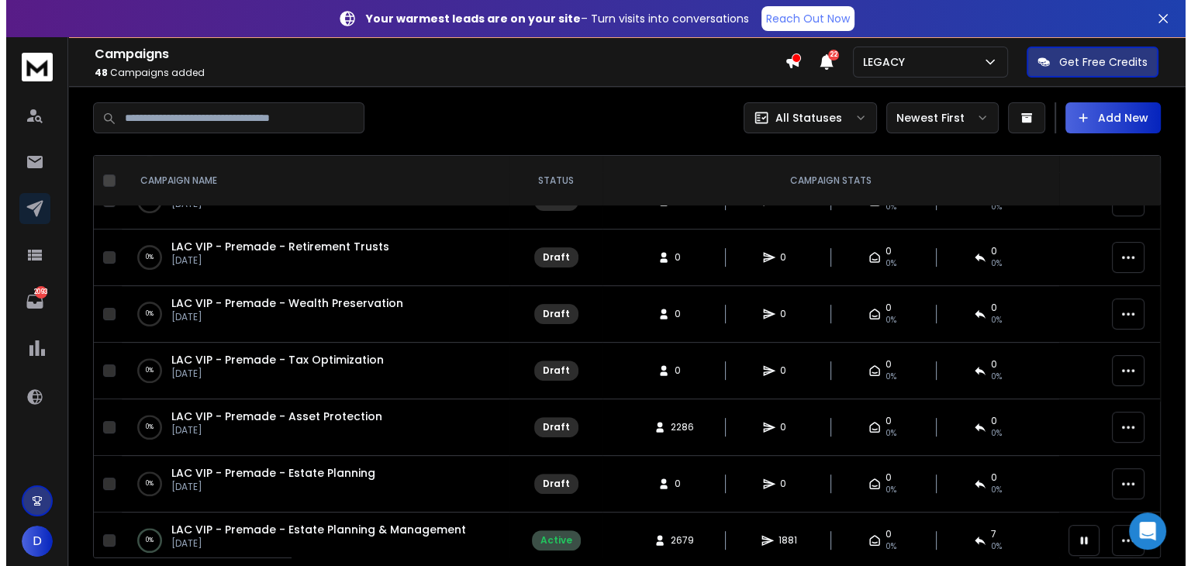
scroll to position [853, 0]
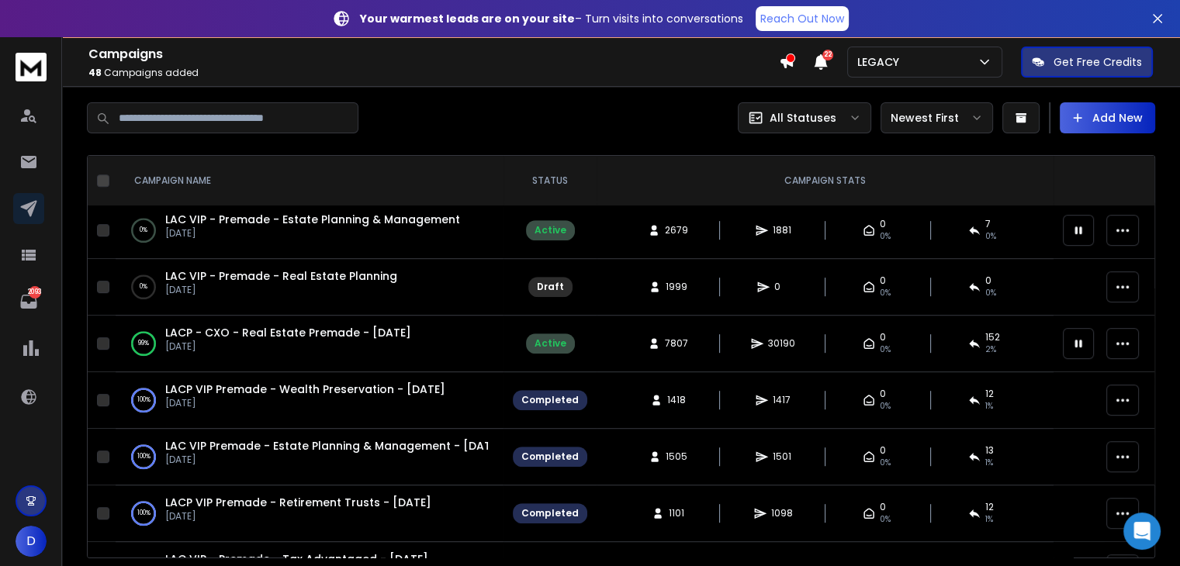
click at [925, 35] on div "Your warmest leads are on your site – Turn visits into conversations Reach Out …" at bounding box center [590, 18] width 1180 height 37
click at [913, 50] on button "LEGACY" at bounding box center [924, 62] width 155 height 31
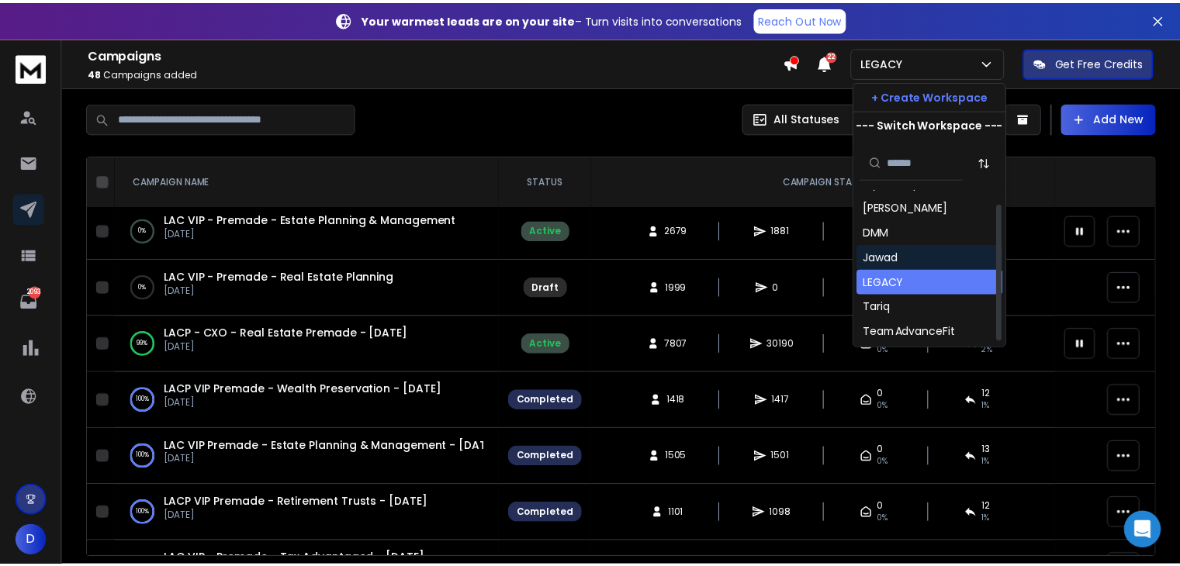
scroll to position [19, 0]
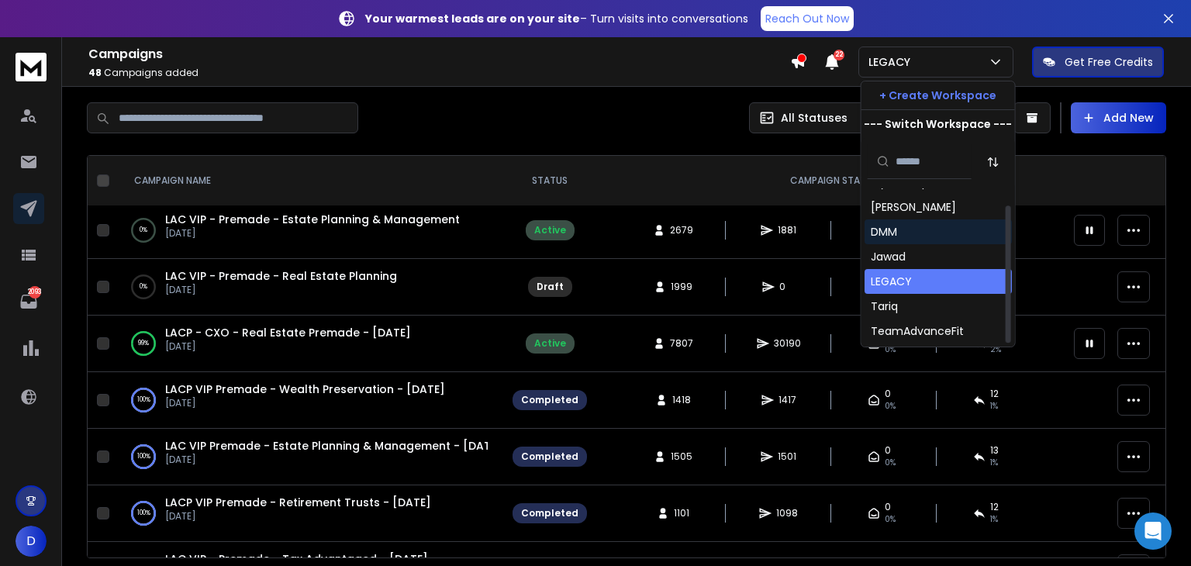
click at [919, 227] on div "DMM" at bounding box center [938, 232] width 147 height 25
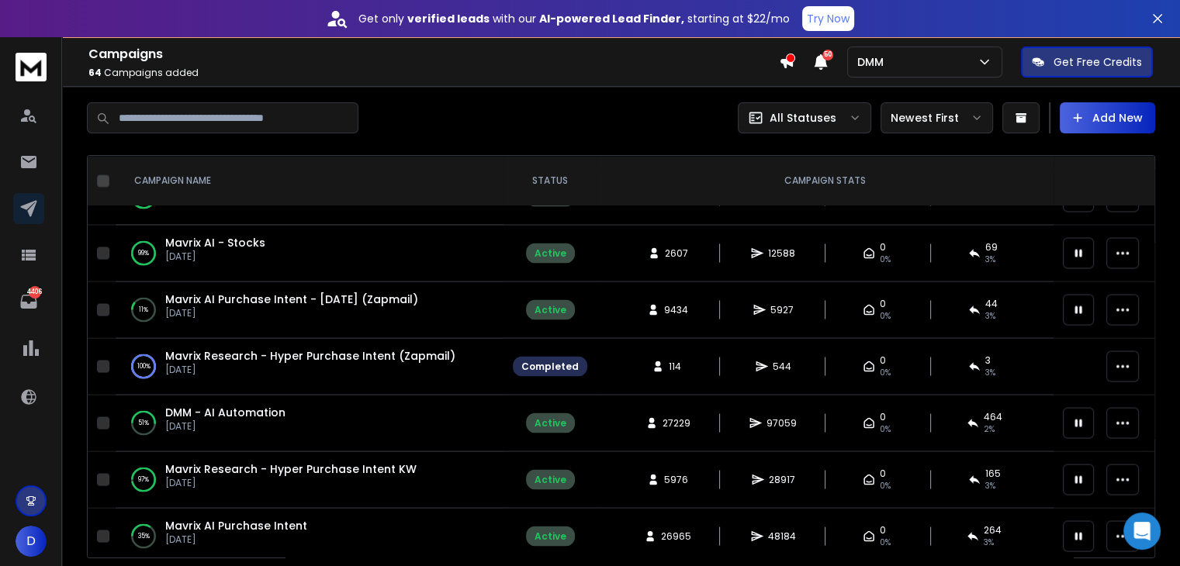
scroll to position [2895, 0]
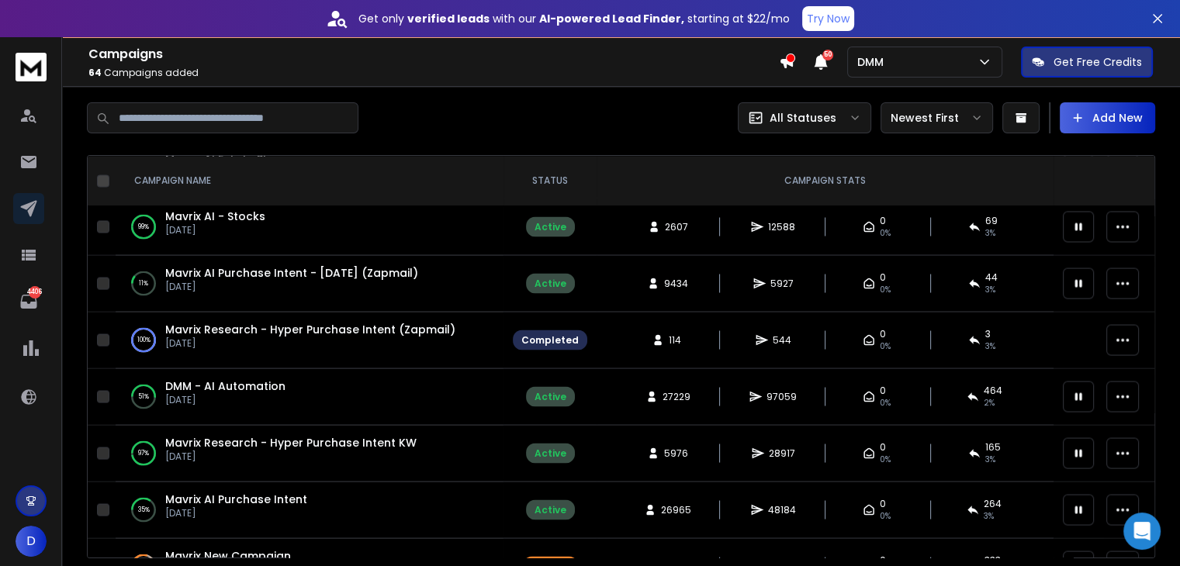
click at [242, 393] on p "[DATE]" at bounding box center [225, 399] width 120 height 12
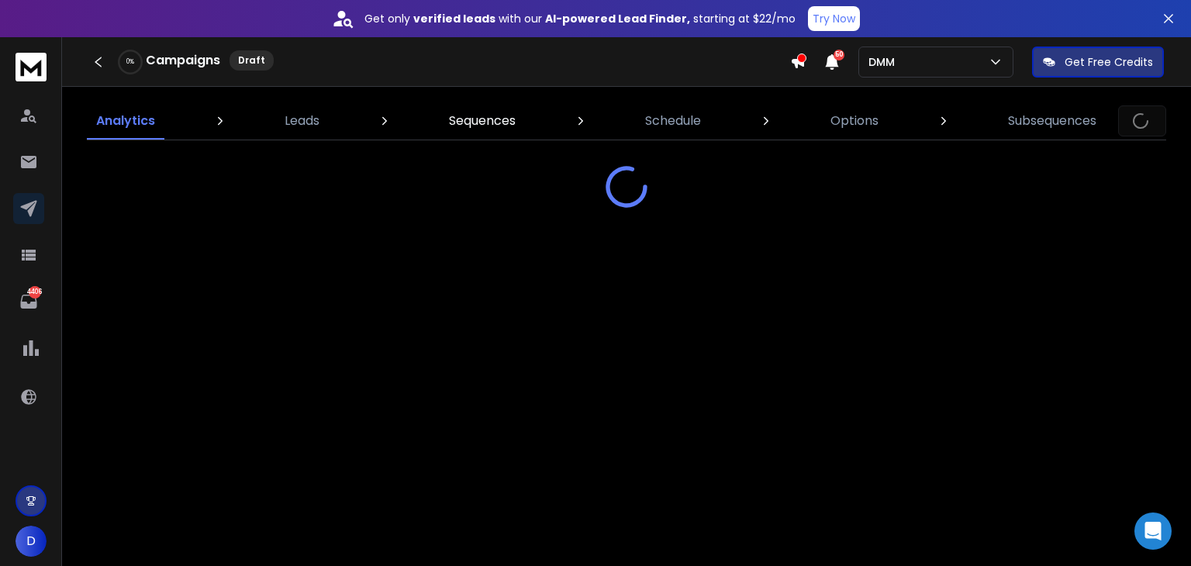
click at [475, 133] on link "Sequences" at bounding box center [482, 120] width 85 height 37
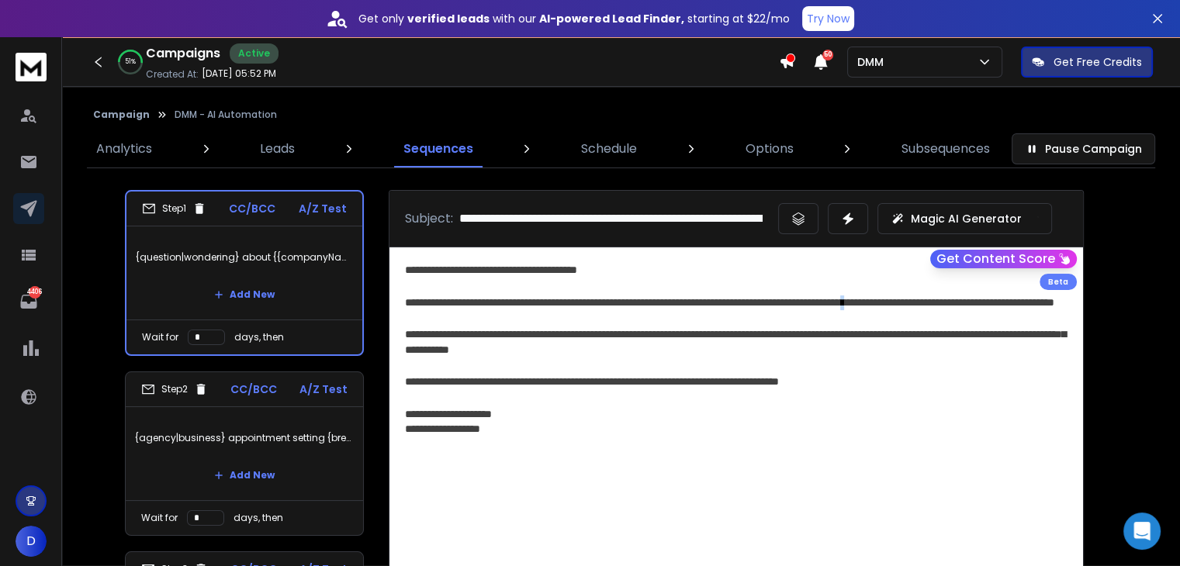
click at [410, 308] on span "**********" at bounding box center [729, 302] width 649 height 11
click at [411, 308] on span "**********" at bounding box center [729, 302] width 649 height 11
click at [406, 308] on span "**********" at bounding box center [729, 302] width 649 height 11
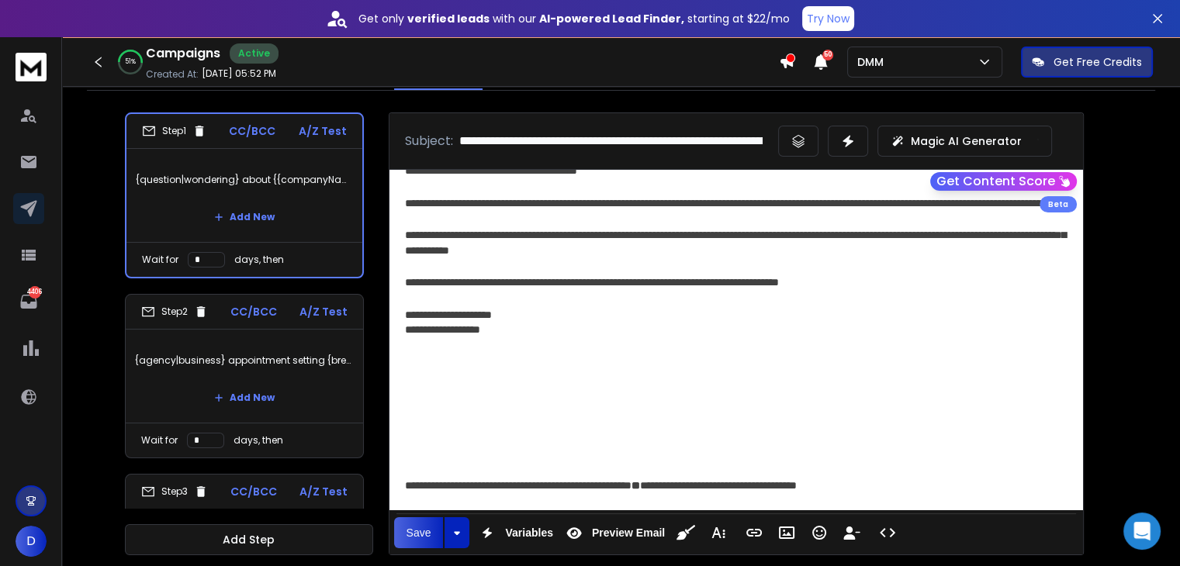
click at [273, 171] on p "{question|wondering} about {{companyName}}'s {appointment setting|team setup|bo…" at bounding box center [244, 179] width 217 height 43
click at [460, 547] on div "Save Save Save as Template Variables Insert Variable Preview Email Preview Emai…" at bounding box center [563, 532] width 343 height 37
click at [453, 534] on icon "button" at bounding box center [457, 532] width 19 height 9
click at [518, 492] on link "Save as Template" at bounding box center [505, 499] width 123 height 23
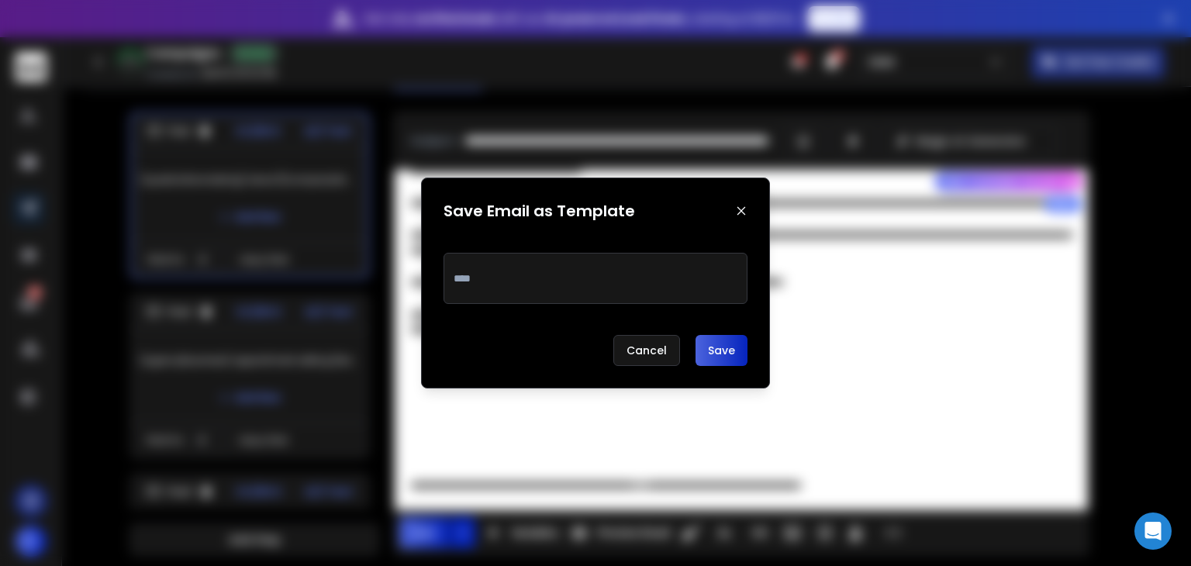
click at [501, 278] on input at bounding box center [596, 278] width 304 height 51
type input "*****"
click at [709, 345] on button "Save" at bounding box center [722, 350] width 52 height 31
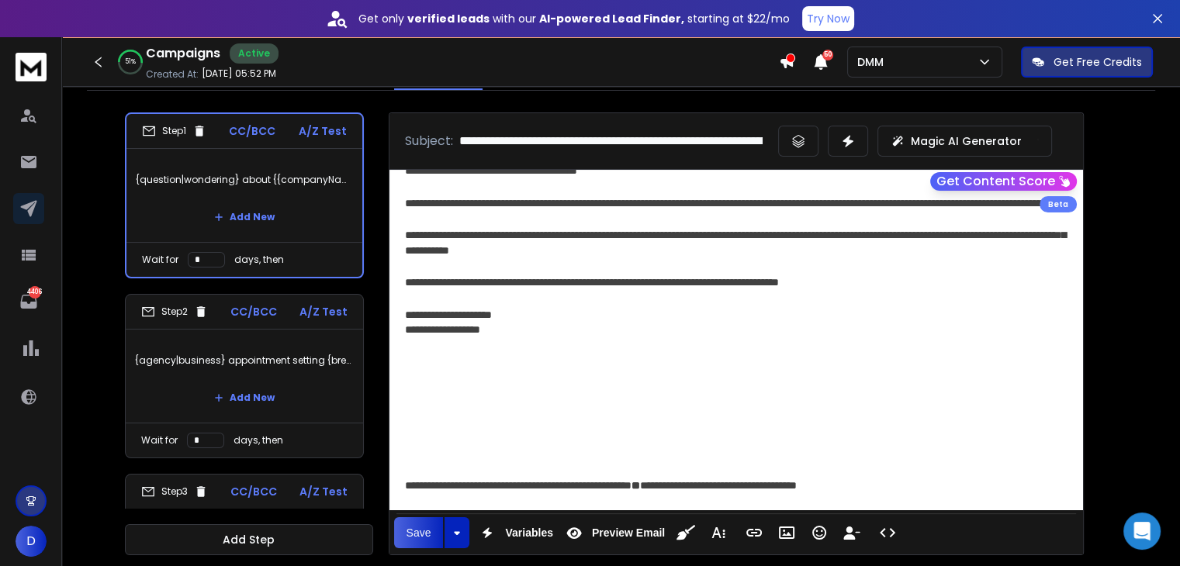
click at [249, 348] on p "{agency|business} appointment setting {breakthrough|transformation|evolution|ad…" at bounding box center [244, 360] width 219 height 43
type input "**********"
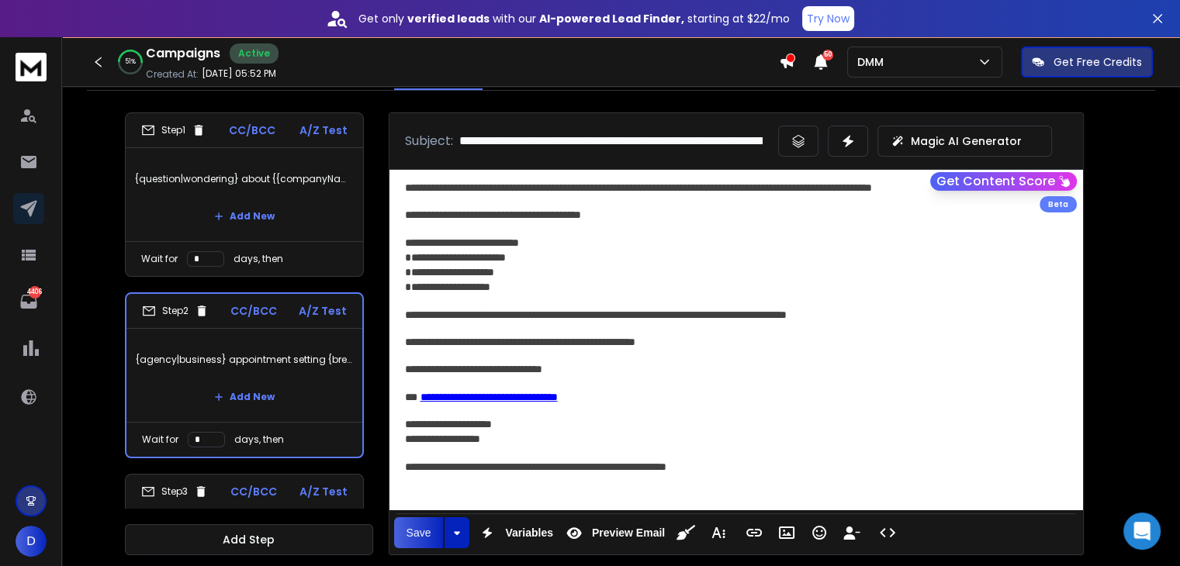
scroll to position [259, 0]
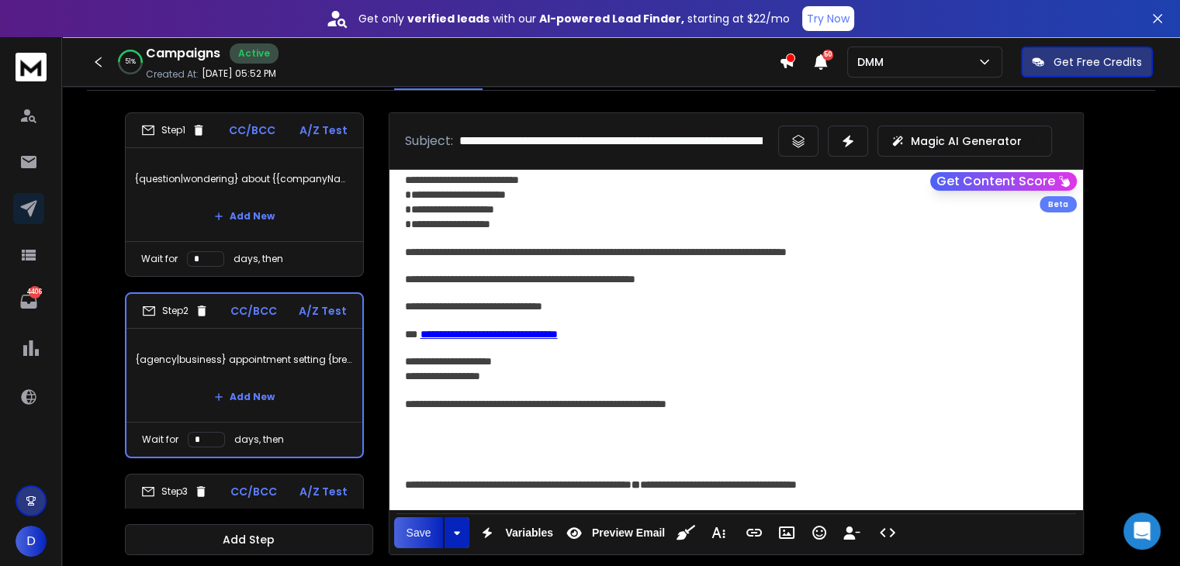
click at [456, 528] on icon "button" at bounding box center [457, 532] width 19 height 9
click at [468, 503] on link "Save as Template" at bounding box center [505, 499] width 123 height 23
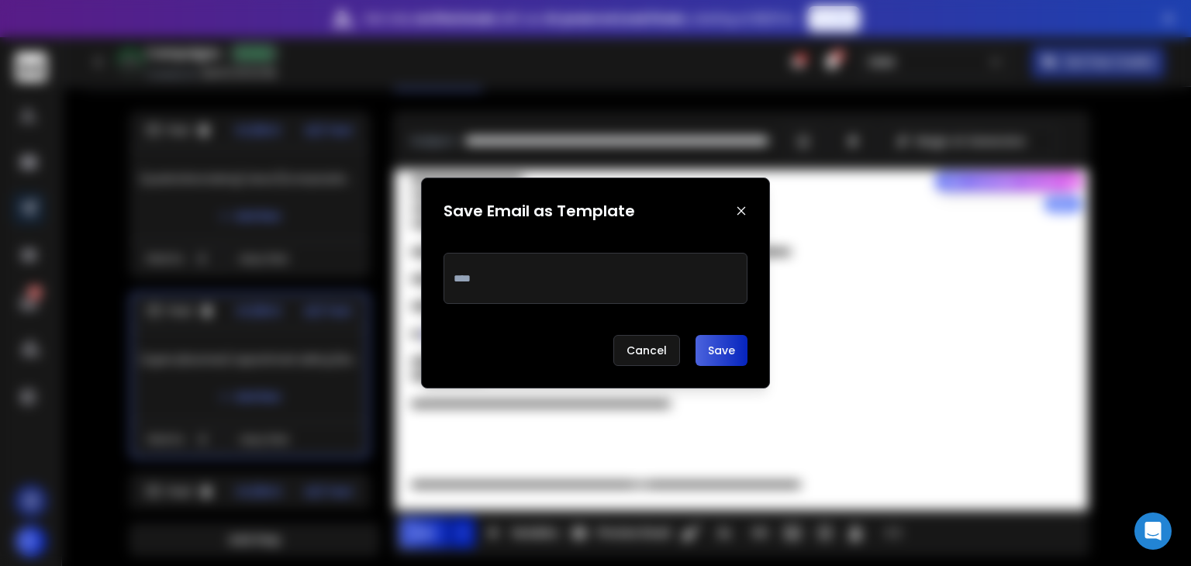
click at [536, 268] on input at bounding box center [596, 278] width 304 height 51
type input "*****"
click at [726, 344] on button "Save" at bounding box center [722, 350] width 52 height 31
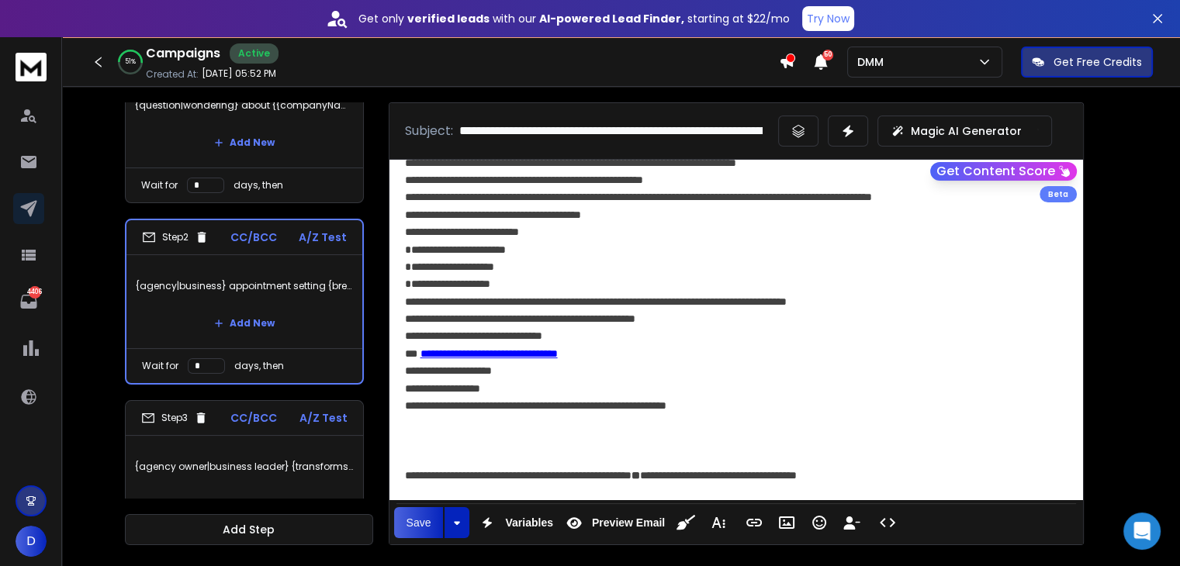
scroll to position [78, 0]
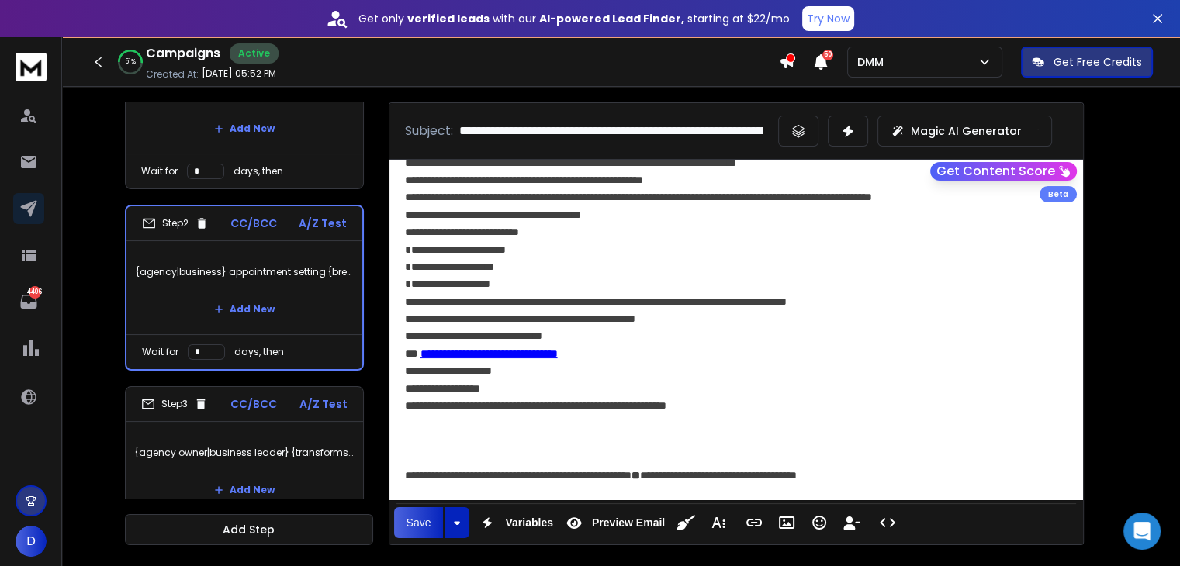
click at [239, 453] on p "{agency owner|business leader} {transforms|revolutionizes|elevates} appointment…" at bounding box center [244, 452] width 219 height 43
type input "**********"
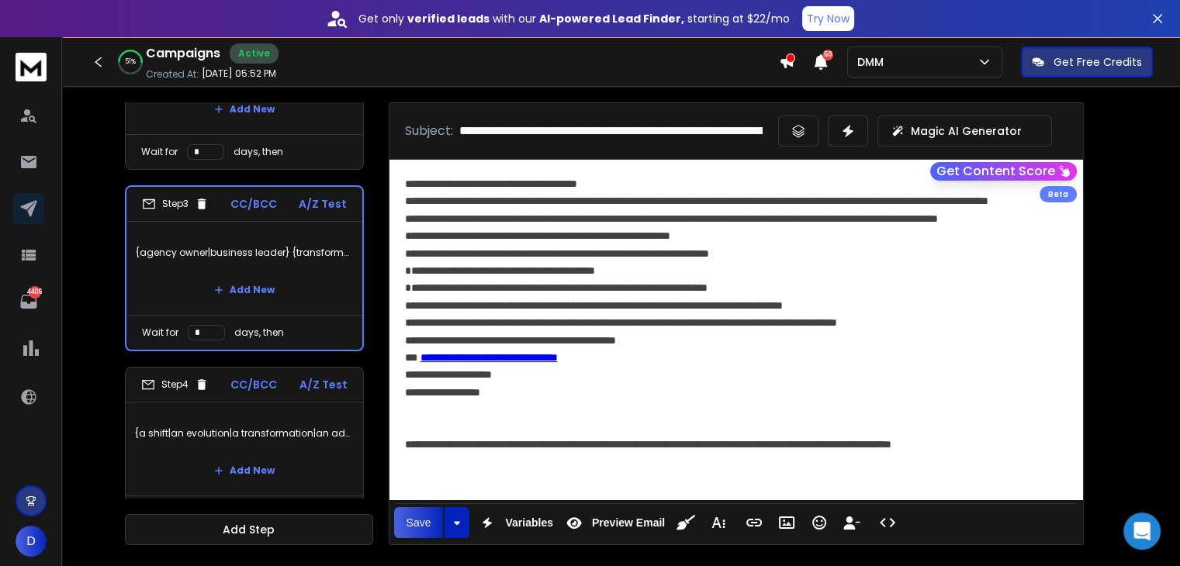
scroll to position [310, 0]
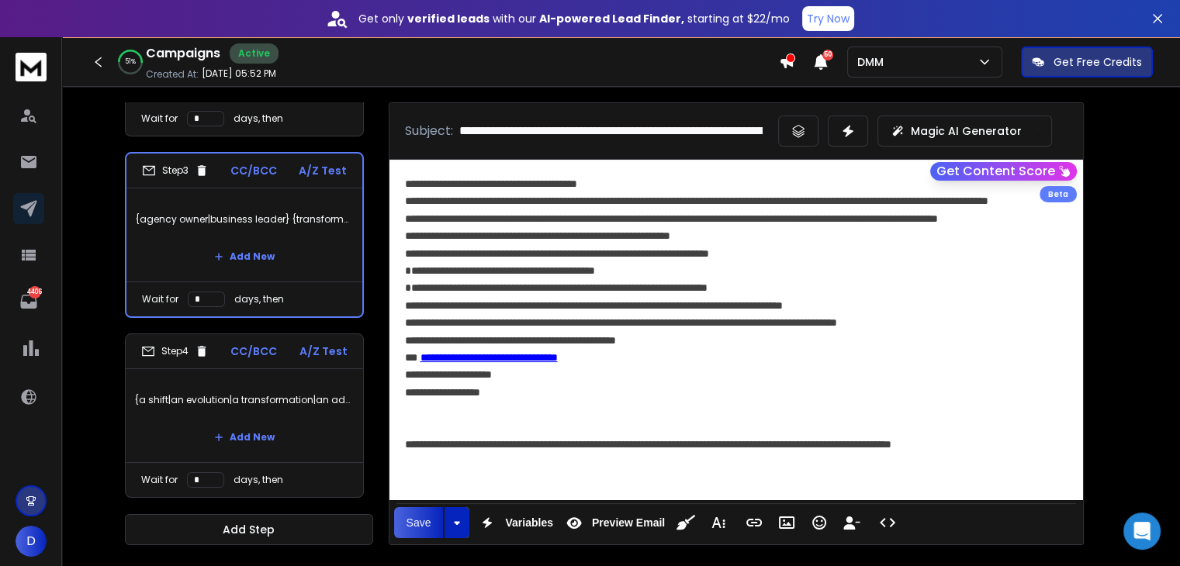
click at [462, 522] on icon "button" at bounding box center [457, 522] width 19 height 9
click at [487, 488] on link "Save as Template" at bounding box center [505, 489] width 123 height 23
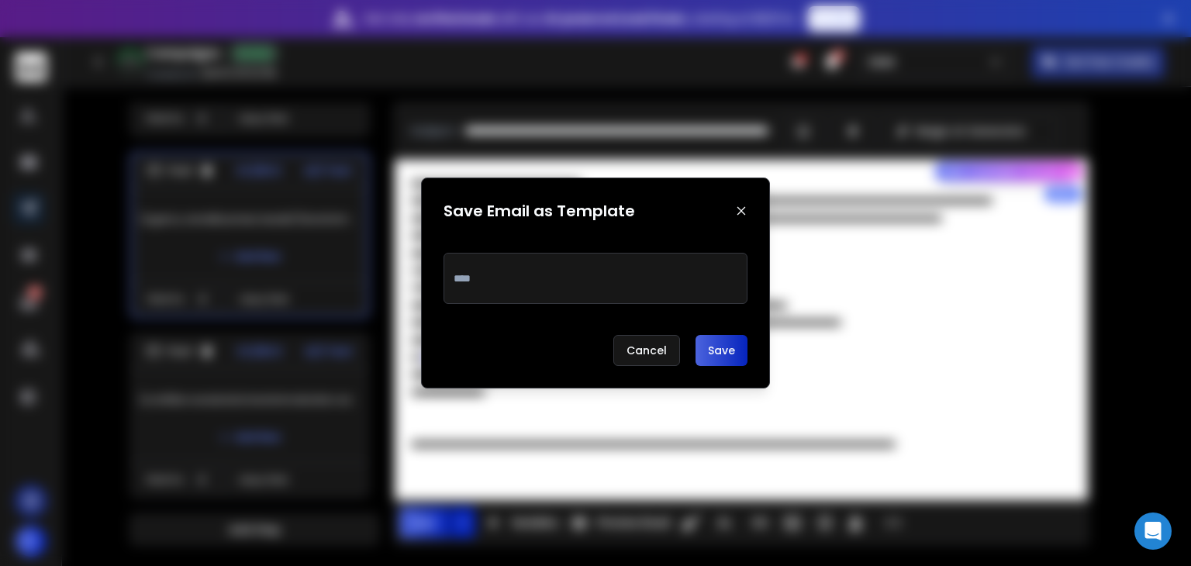
click at [558, 271] on input at bounding box center [596, 278] width 304 height 51
type input "*****"
click at [709, 351] on button "Save" at bounding box center [722, 350] width 52 height 31
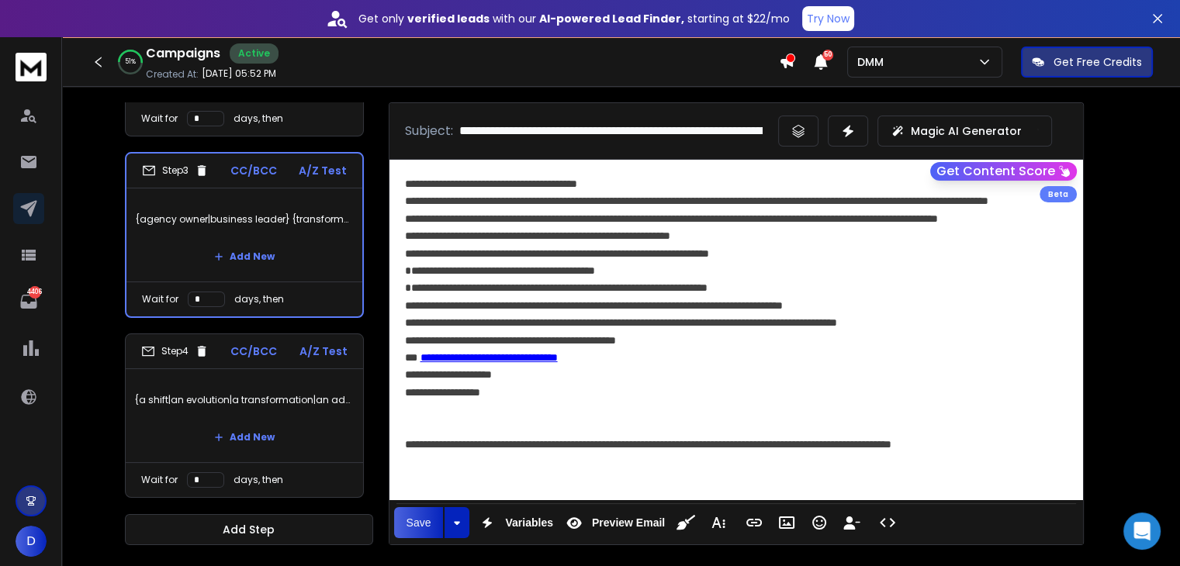
click at [182, 389] on p "{a shift|an evolution|a transformation|an advancement} in appointment {setting|…" at bounding box center [244, 400] width 219 height 43
type input "**********"
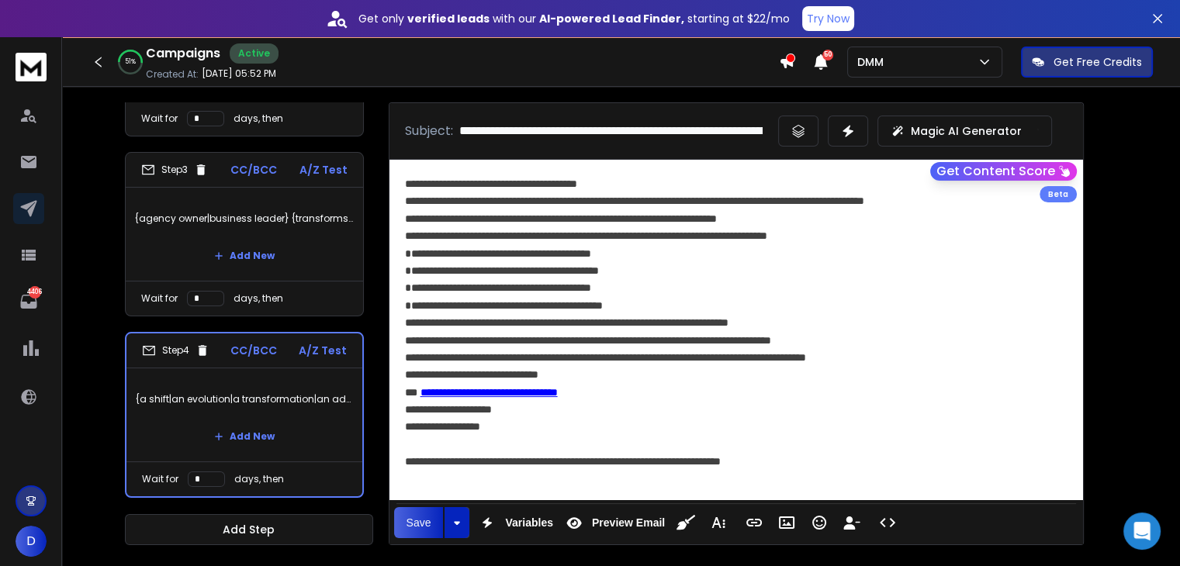
click at [461, 521] on icon "button" at bounding box center [457, 522] width 19 height 9
click at [485, 485] on link "Save as Template" at bounding box center [505, 489] width 123 height 23
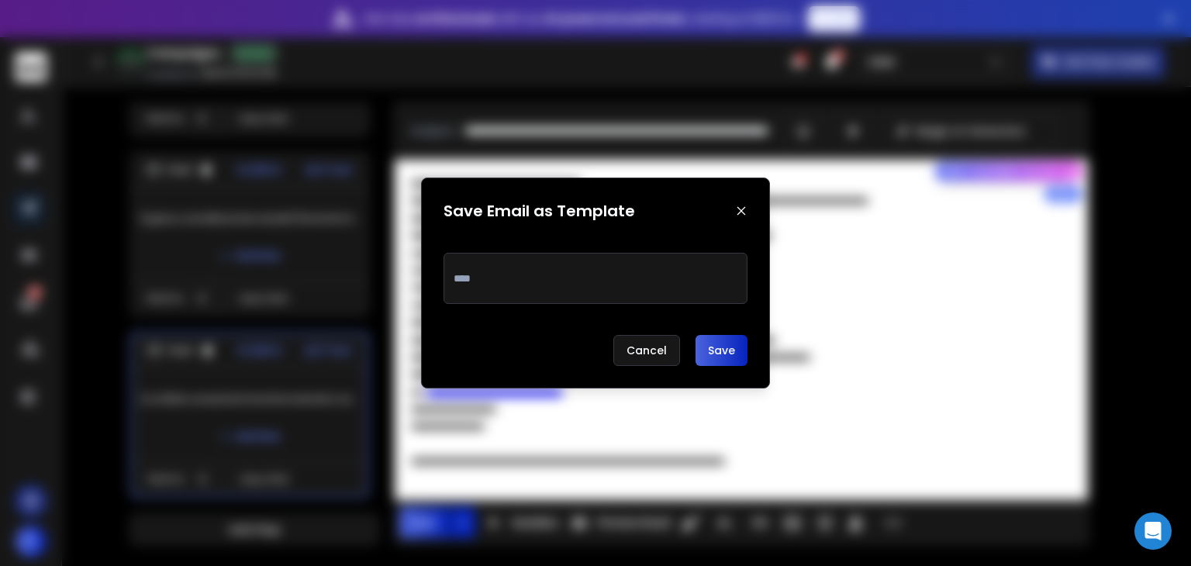
click at [584, 275] on input at bounding box center [596, 278] width 304 height 51
type input "*****"
click at [706, 344] on button "Save" at bounding box center [722, 350] width 52 height 31
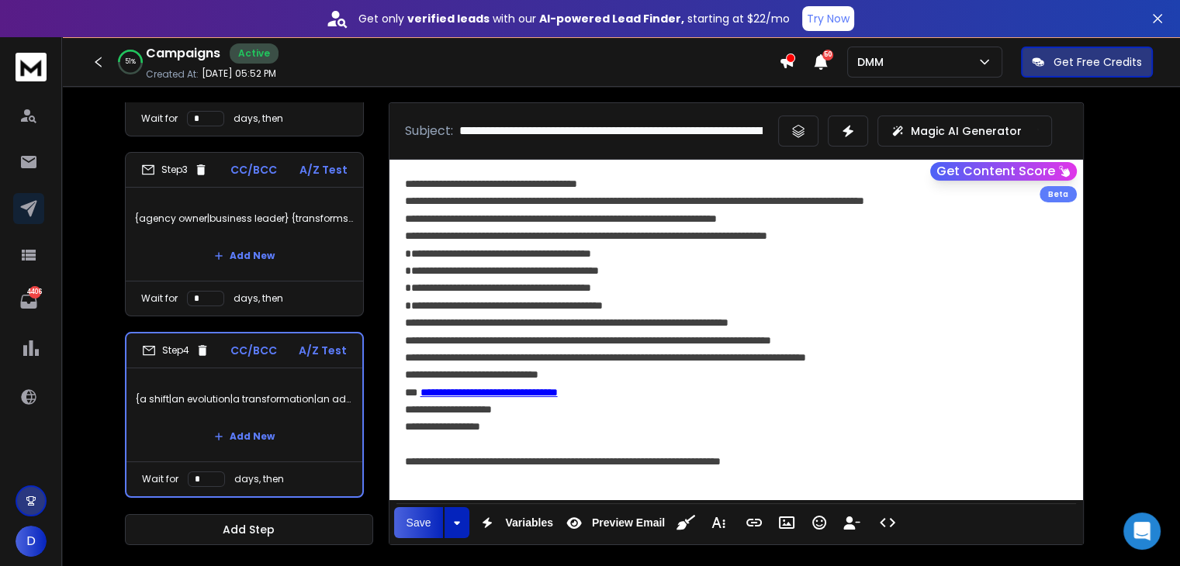
click at [671, 180] on div "**********" at bounding box center [736, 183] width 662 height 17
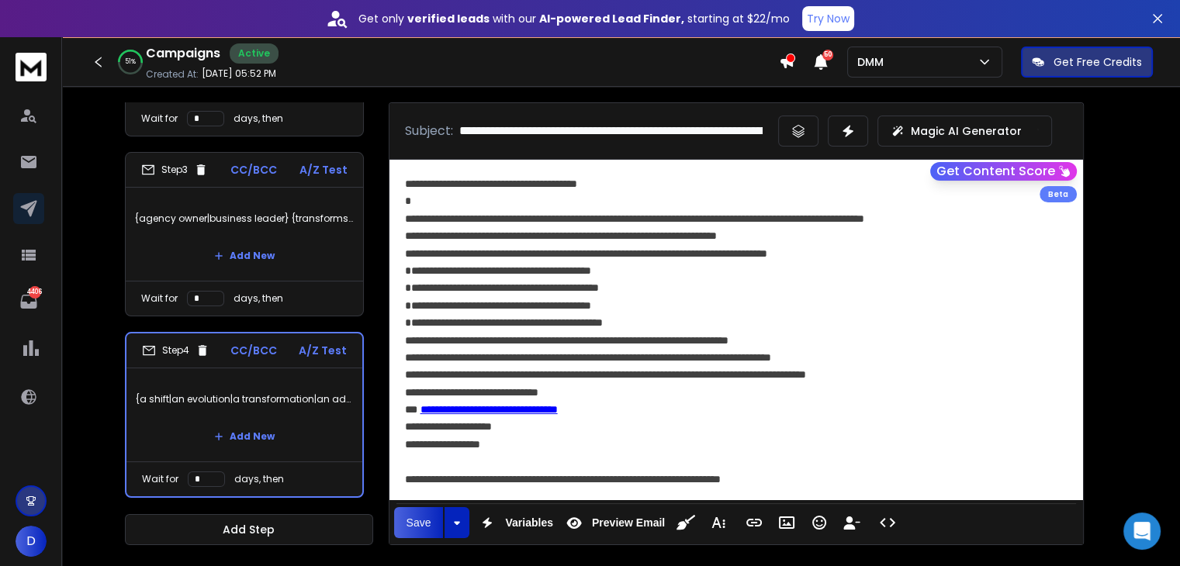
click at [967, 227] on div "**********" at bounding box center [736, 235] width 662 height 17
click at [979, 218] on div "**********" at bounding box center [736, 218] width 662 height 17
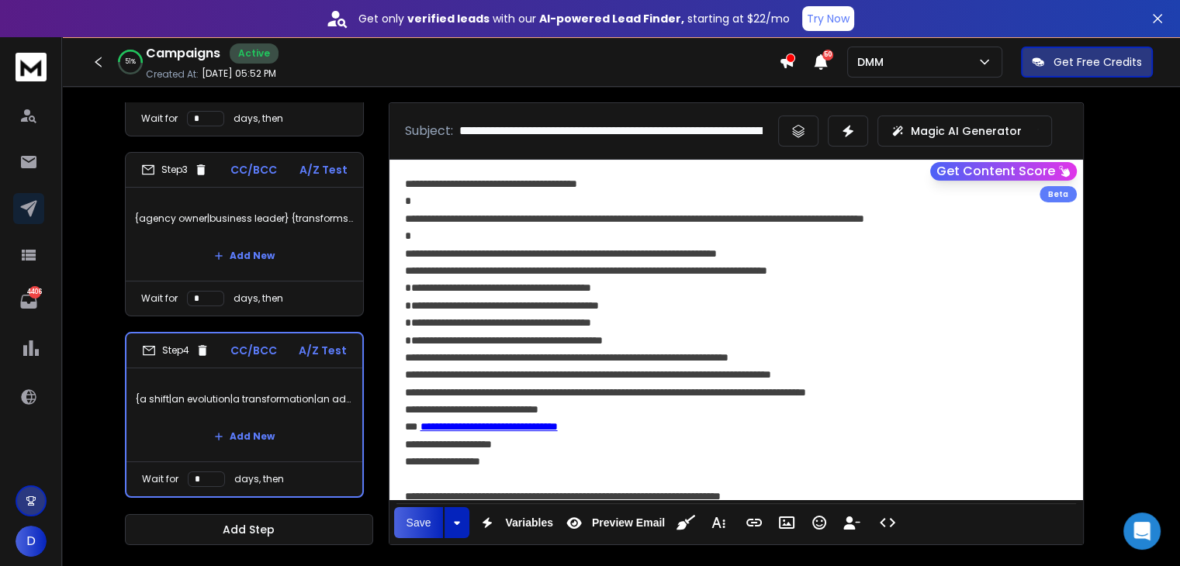
click at [880, 246] on div "**********" at bounding box center [736, 253] width 662 height 17
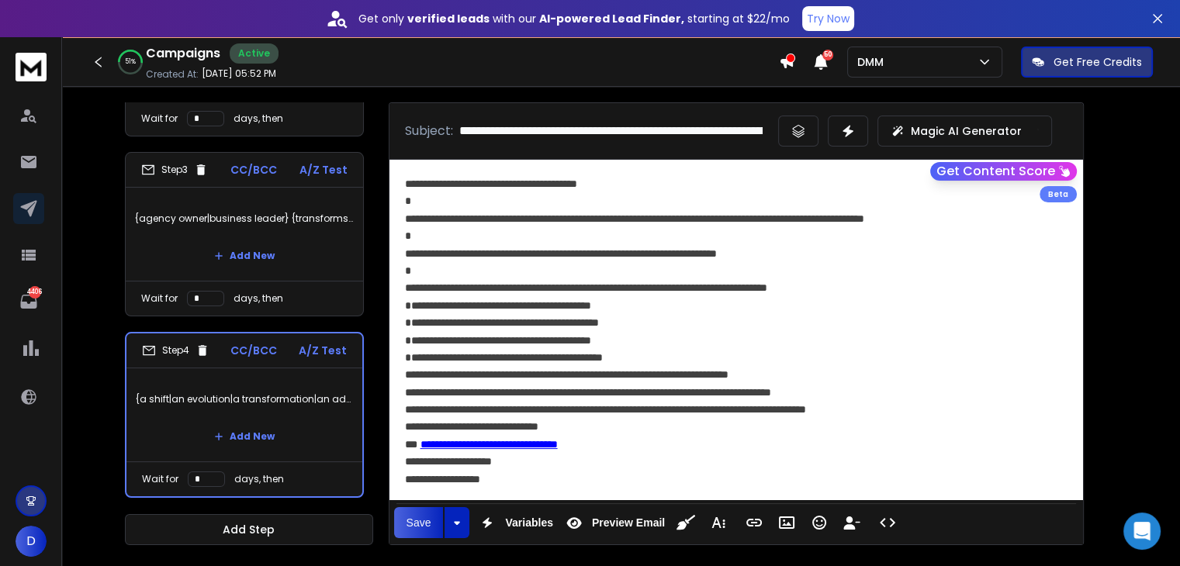
click at [900, 292] on div "**********" at bounding box center [736, 287] width 662 height 17
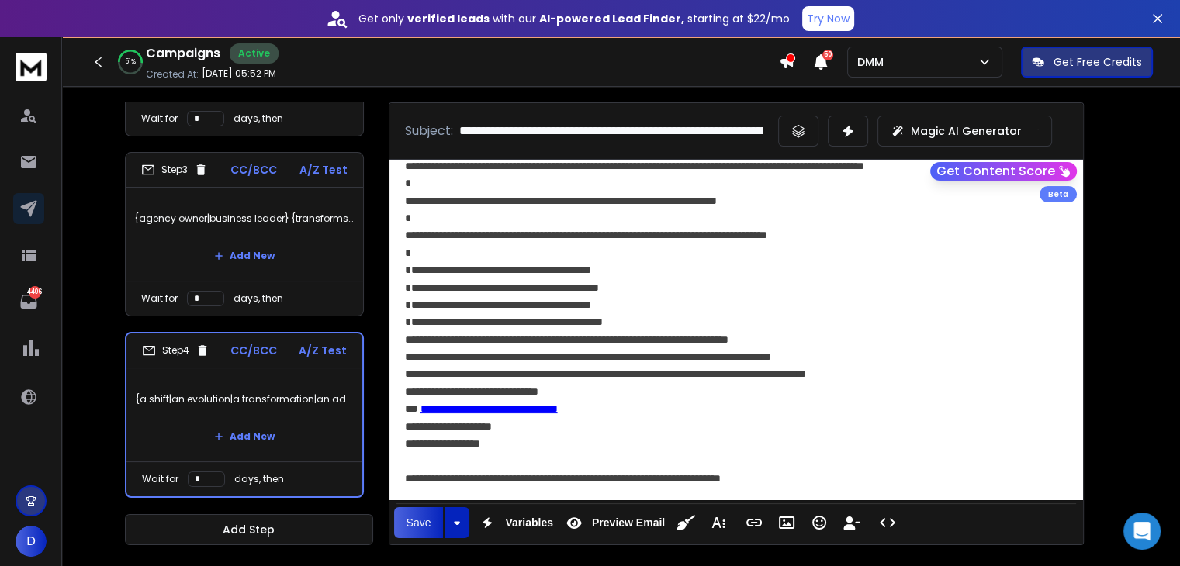
scroll to position [78, 0]
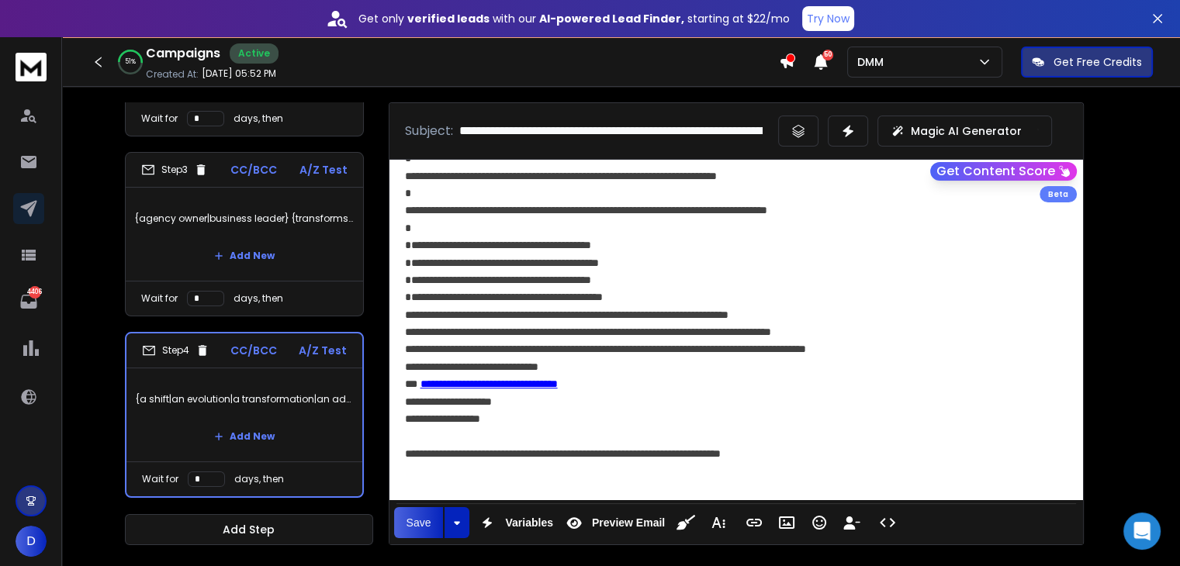
click at [835, 306] on div "**********" at bounding box center [736, 314] width 662 height 17
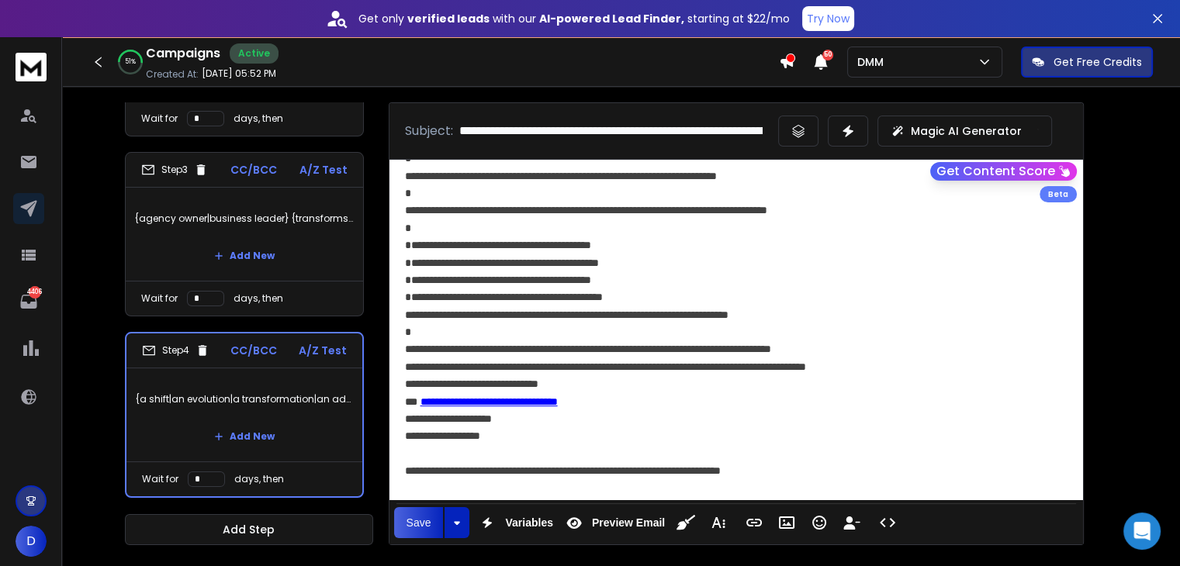
click at [746, 296] on div "**********" at bounding box center [736, 272] width 662 height 70
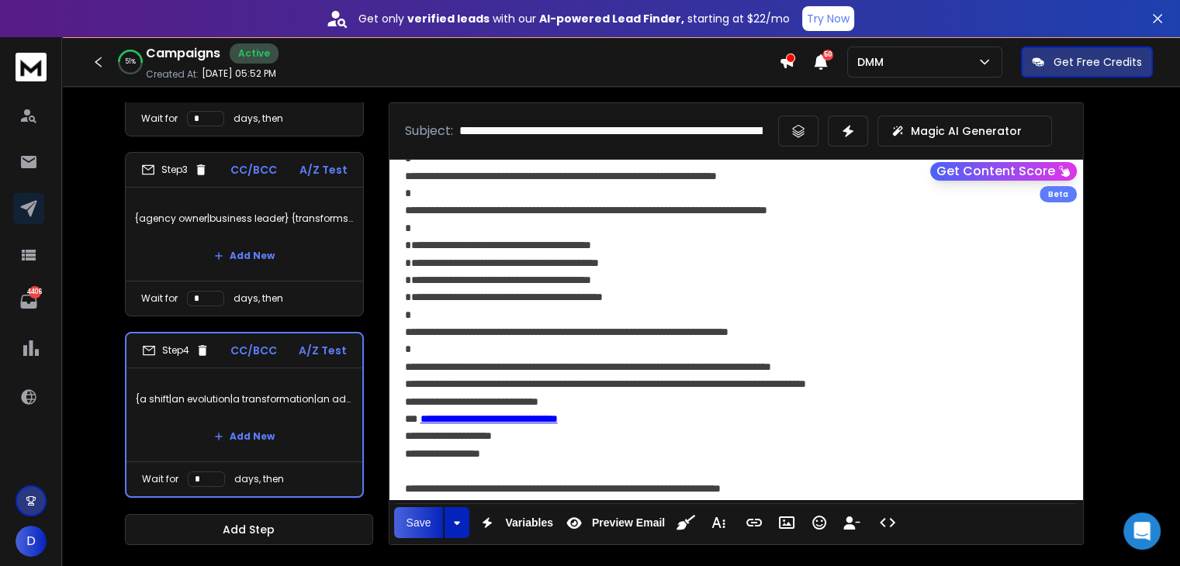
click at [885, 361] on div "**********" at bounding box center [736, 366] width 662 height 17
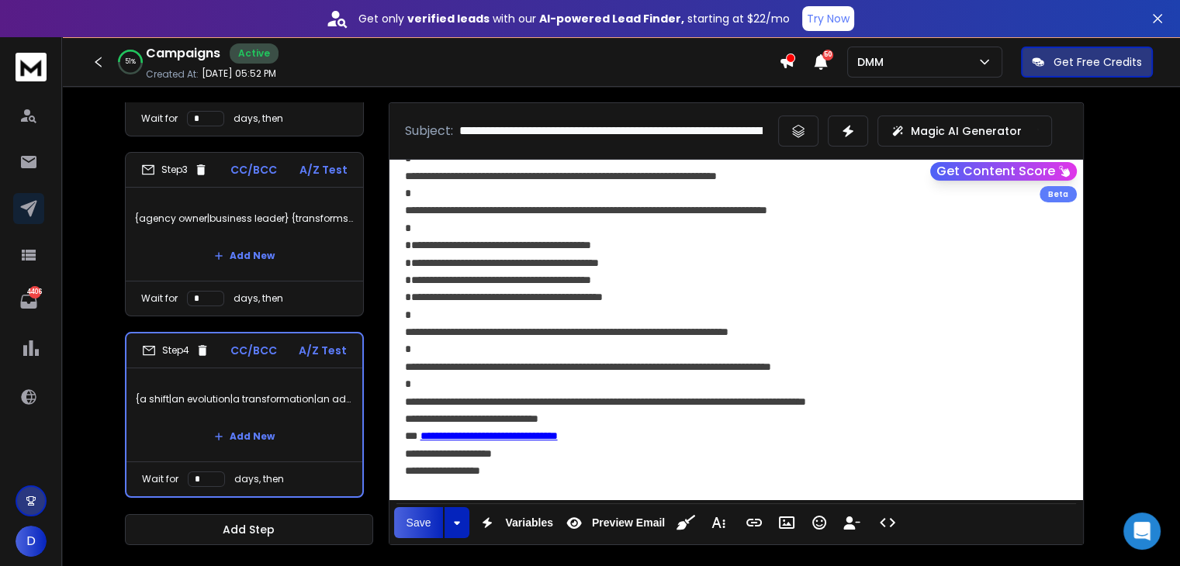
click at [942, 396] on div "**********" at bounding box center [736, 401] width 662 height 17
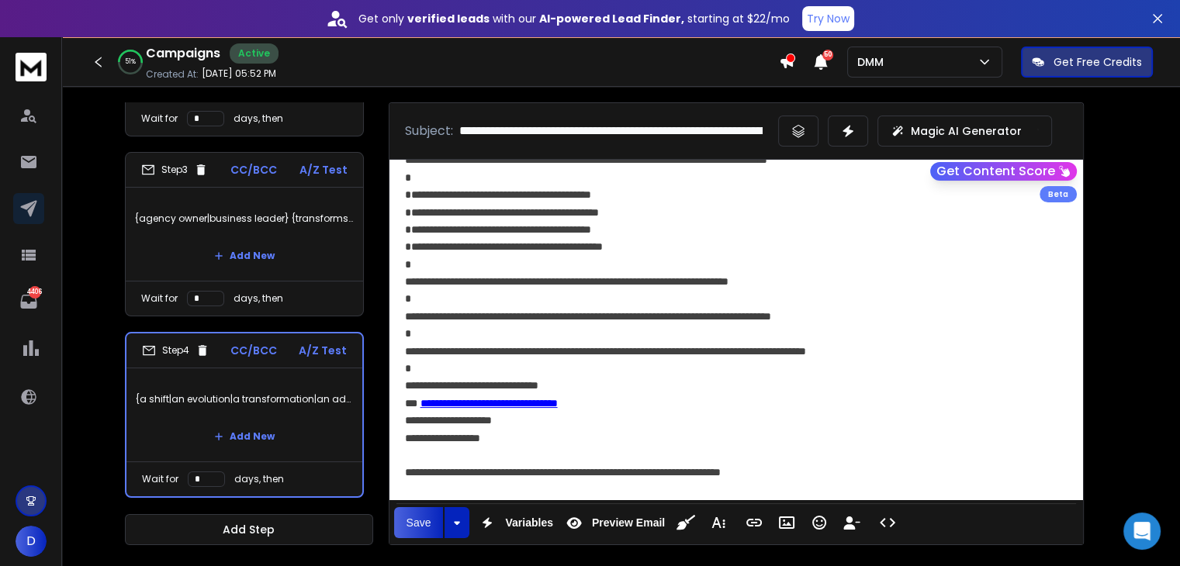
scroll to position [213, 0]
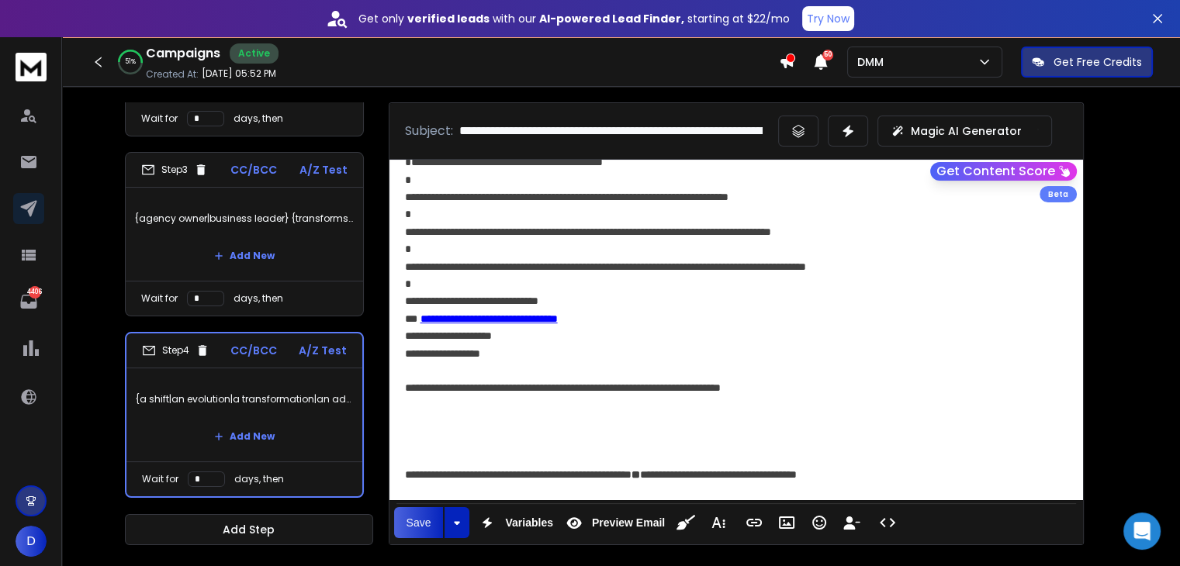
click at [599, 300] on div "**********" at bounding box center [736, 300] width 662 height 17
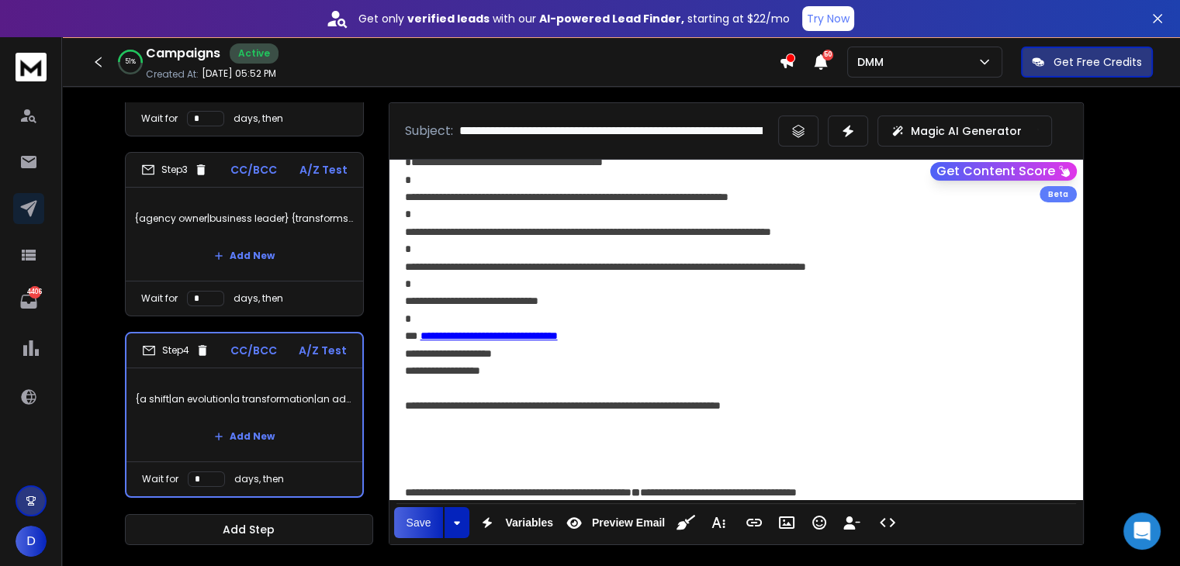
click at [608, 340] on div "**********" at bounding box center [736, 335] width 662 height 17
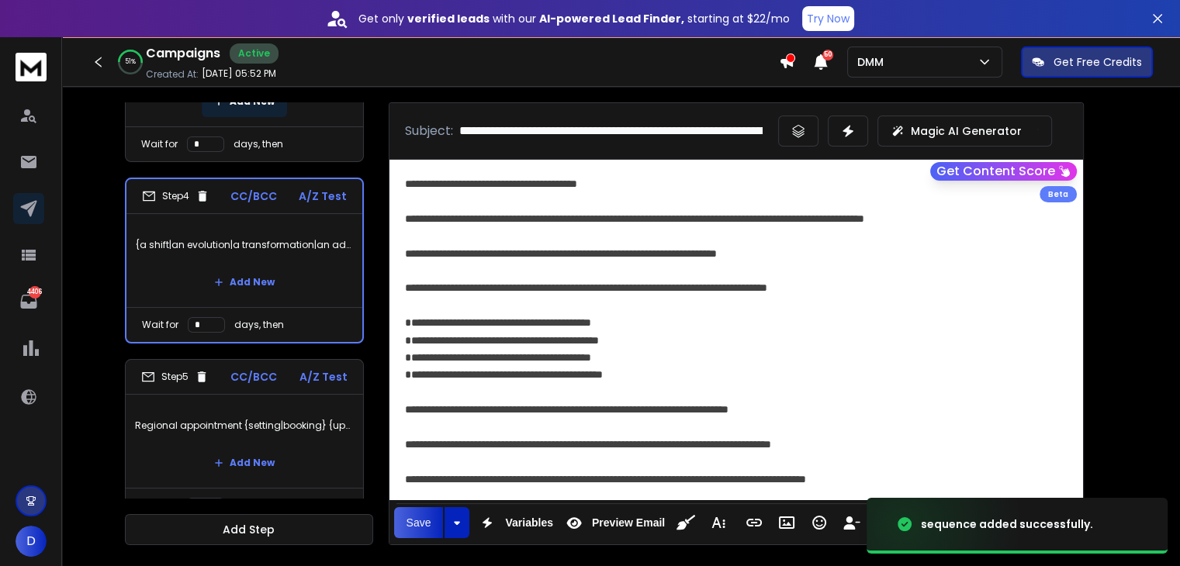
scroll to position [465, 0]
click at [455, 522] on icon "button" at bounding box center [458, 523] width 6 height 4
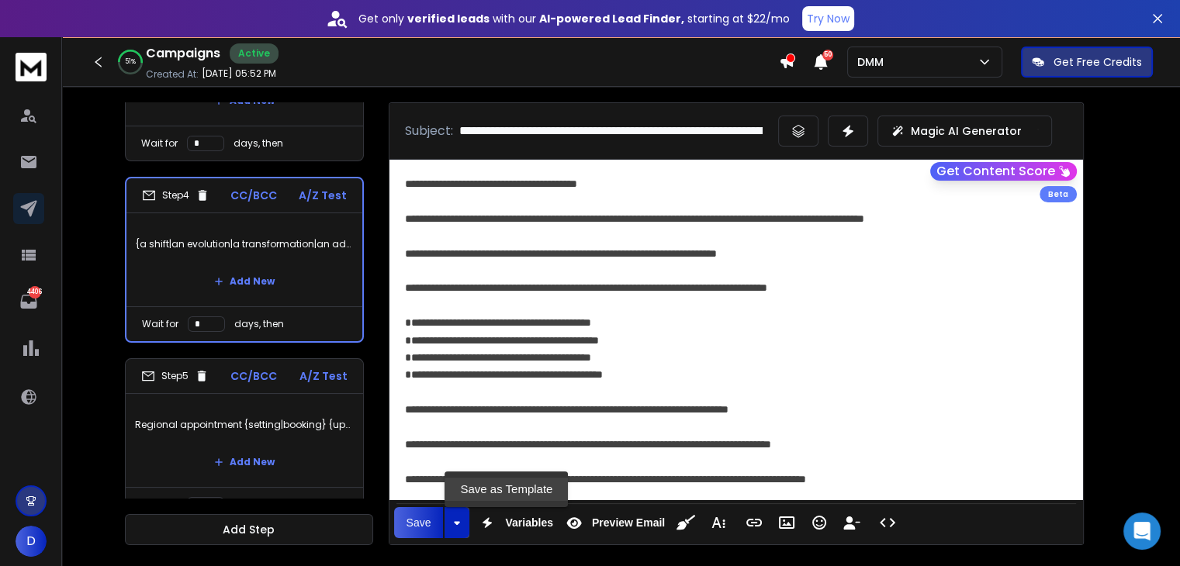
click at [465, 479] on link "Save as Template" at bounding box center [505, 489] width 123 height 23
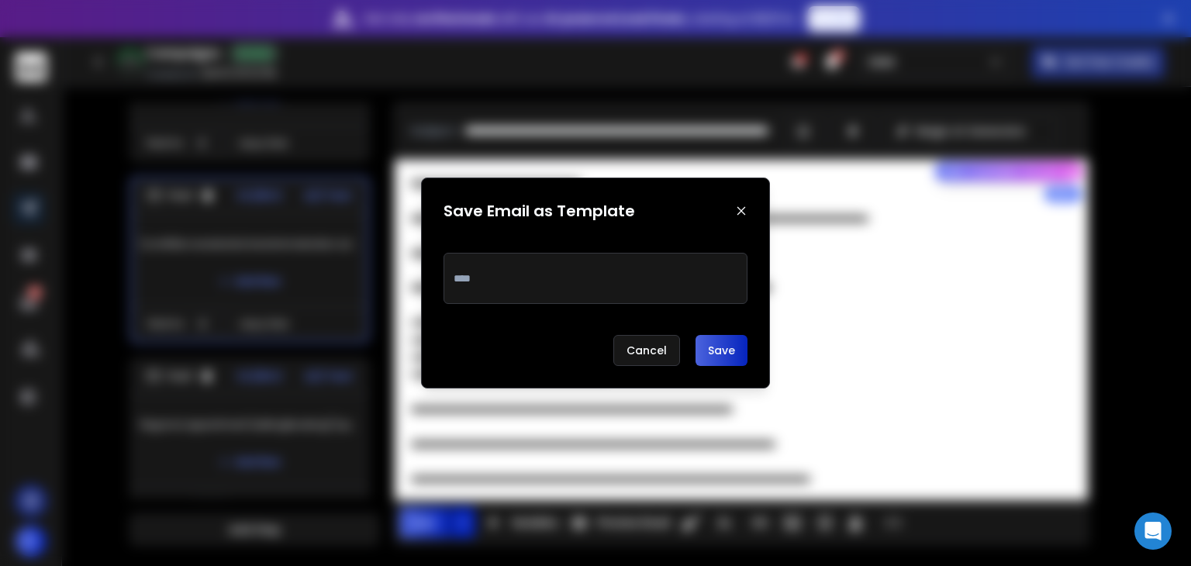
click at [503, 261] on input at bounding box center [596, 278] width 304 height 51
type input "******"
click at [722, 351] on button "Save" at bounding box center [722, 350] width 52 height 31
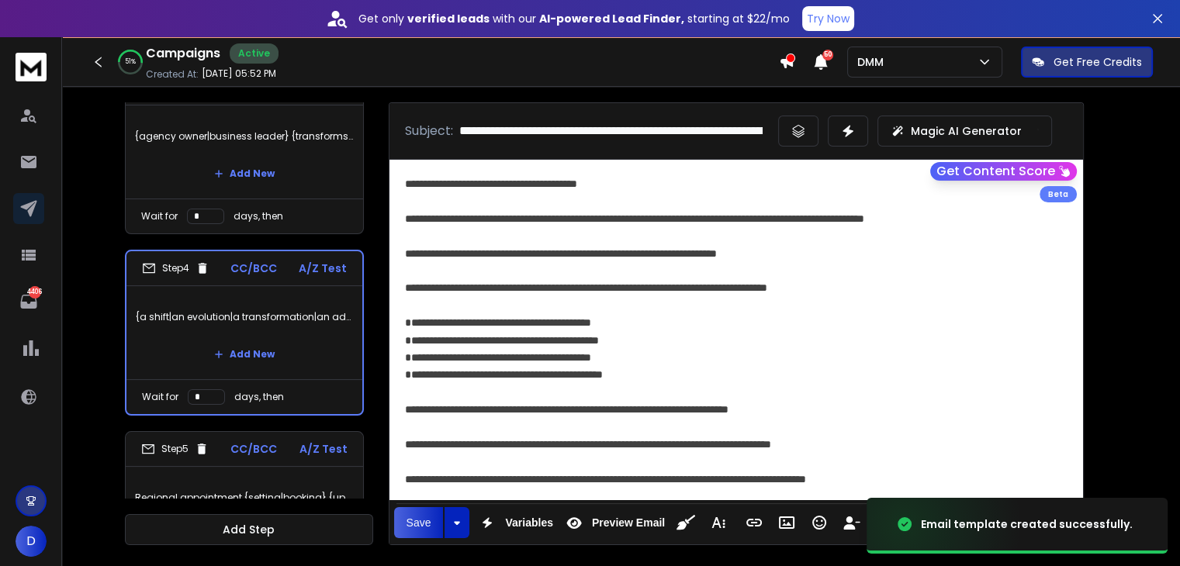
scroll to position [310, 0]
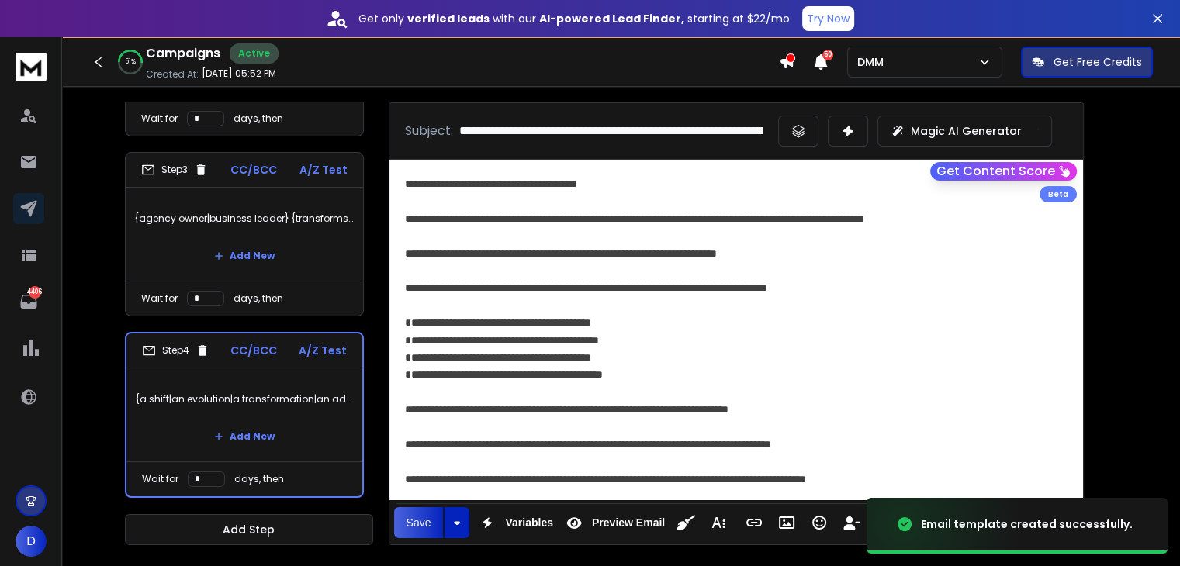
click at [291, 237] on p "{agency owner|business leader} {transforms|revolutionizes|elevates} appointment…" at bounding box center [244, 218] width 219 height 43
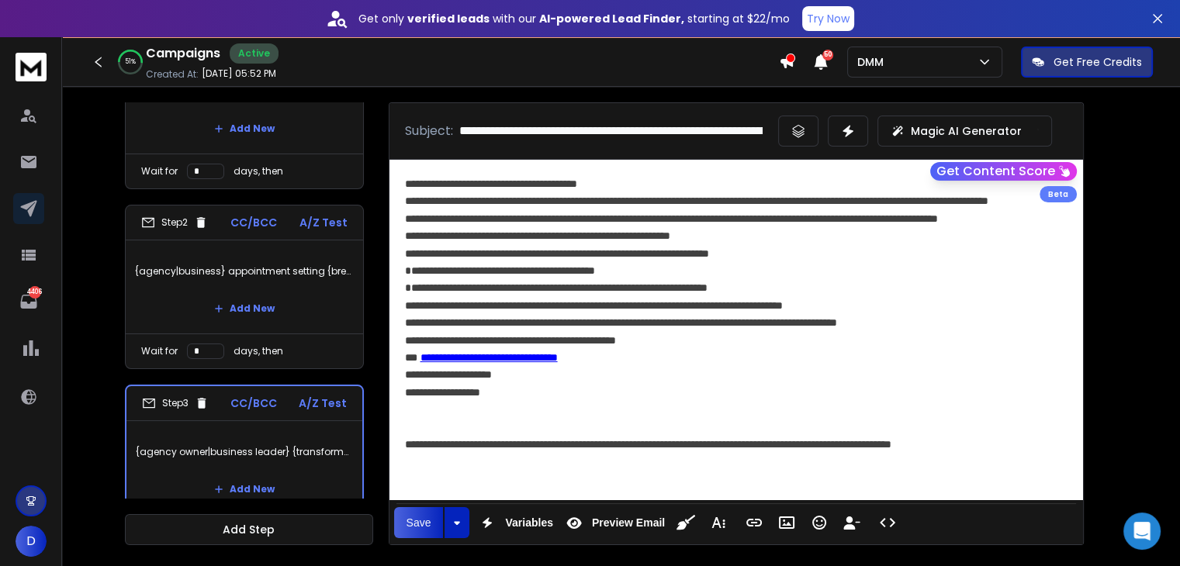
scroll to position [0, 0]
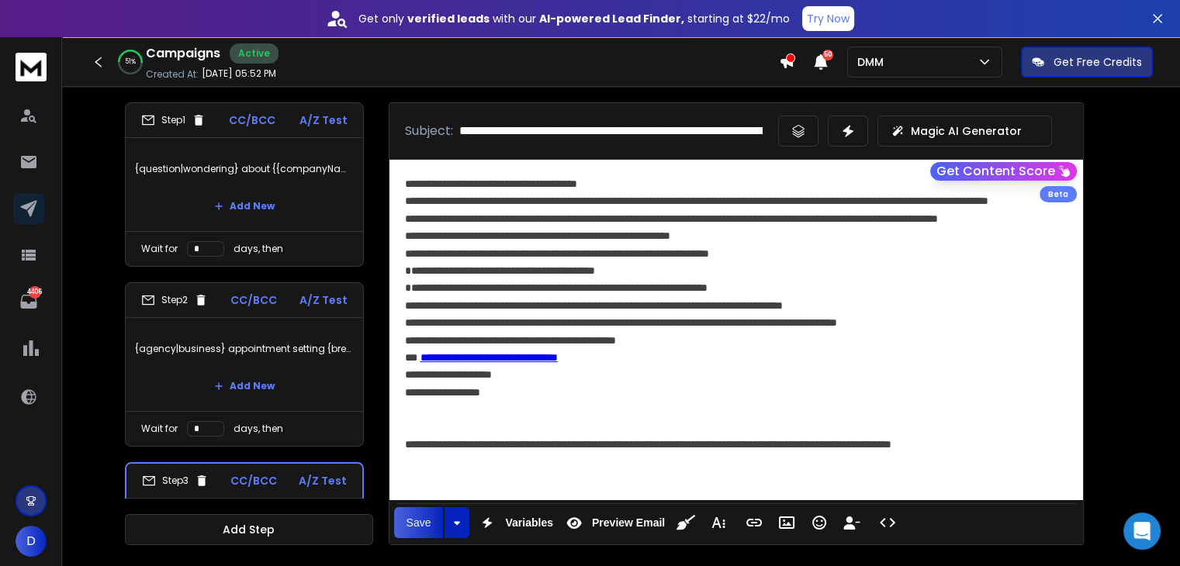
click at [659, 181] on div "**********" at bounding box center [736, 183] width 662 height 17
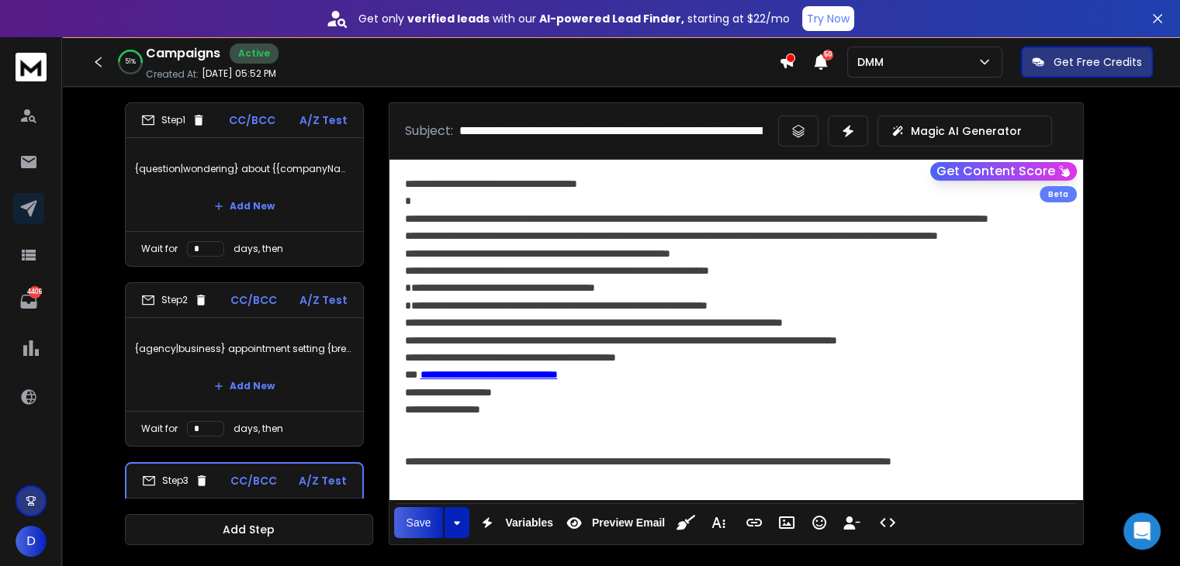
click at [617, 227] on div "**********" at bounding box center [736, 218] width 662 height 17
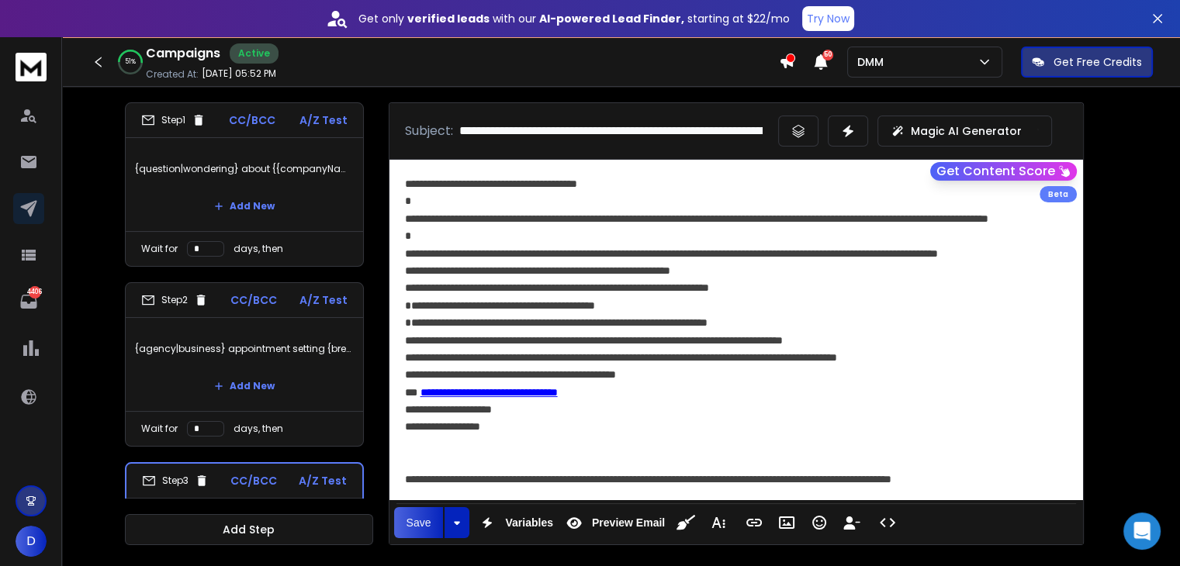
click at [944, 262] on div "**********" at bounding box center [736, 253] width 662 height 17
click at [570, 262] on div "**********" at bounding box center [736, 253] width 662 height 17
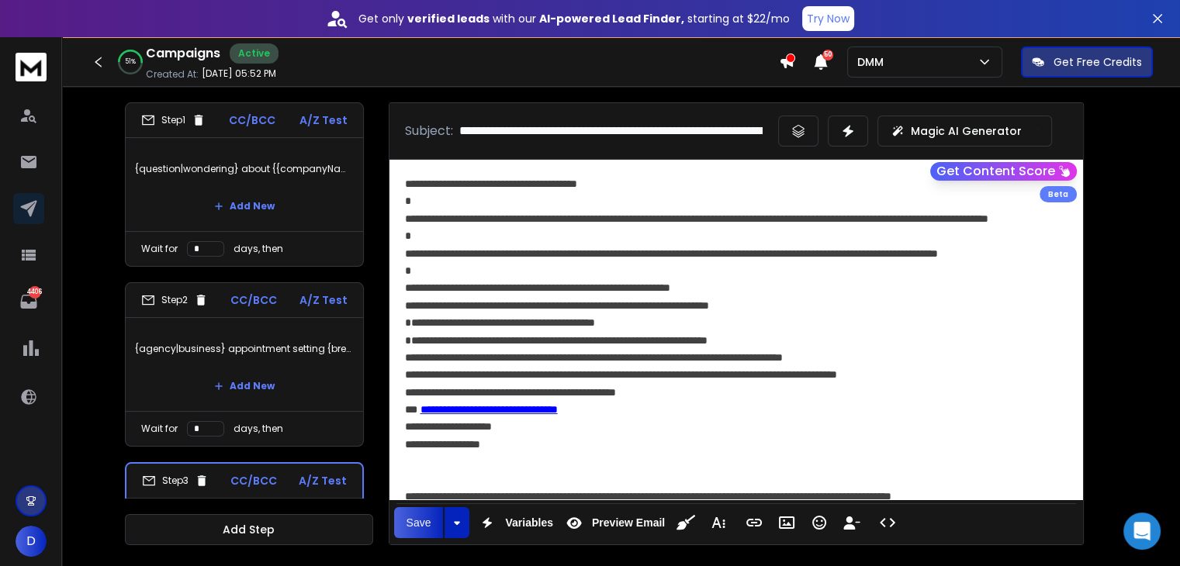
click at [766, 296] on div "**********" at bounding box center [736, 287] width 662 height 17
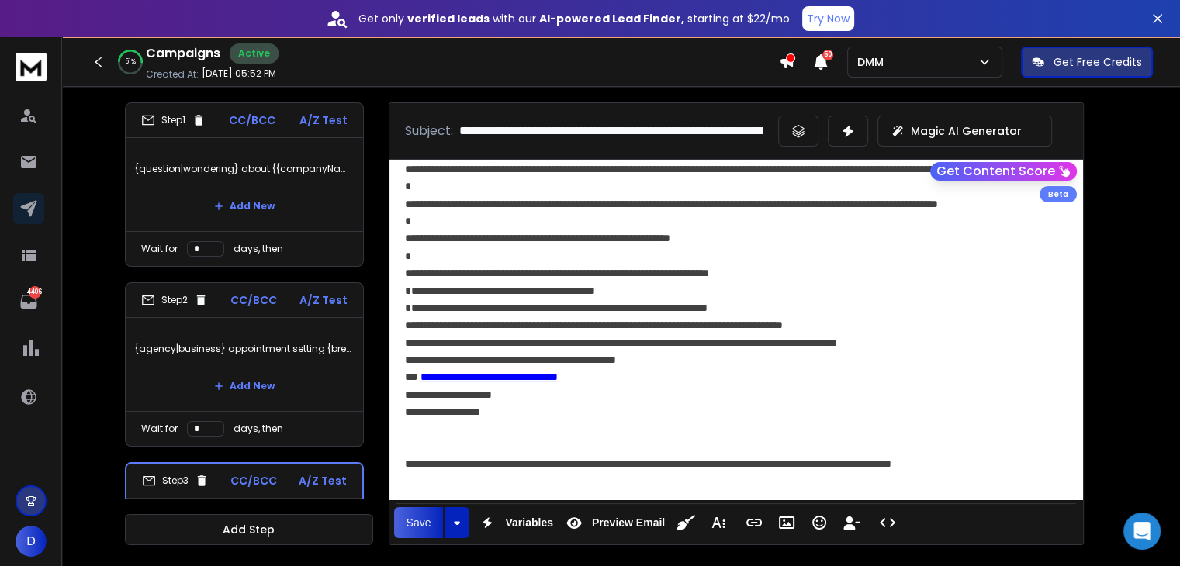
scroll to position [78, 0]
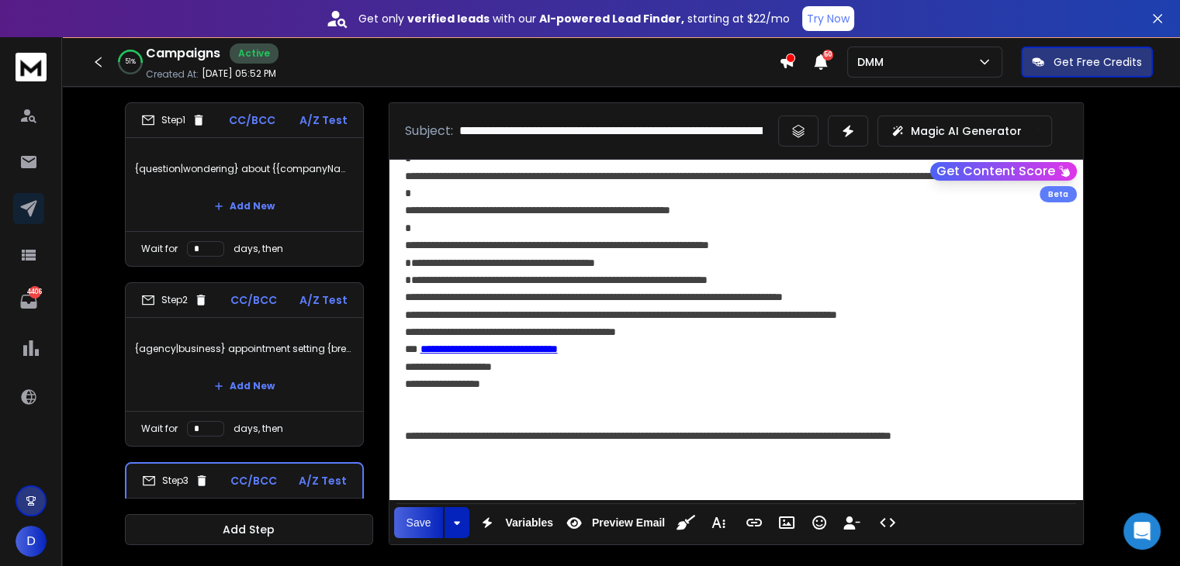
click at [847, 289] on div "**********" at bounding box center [736, 263] width 662 height 52
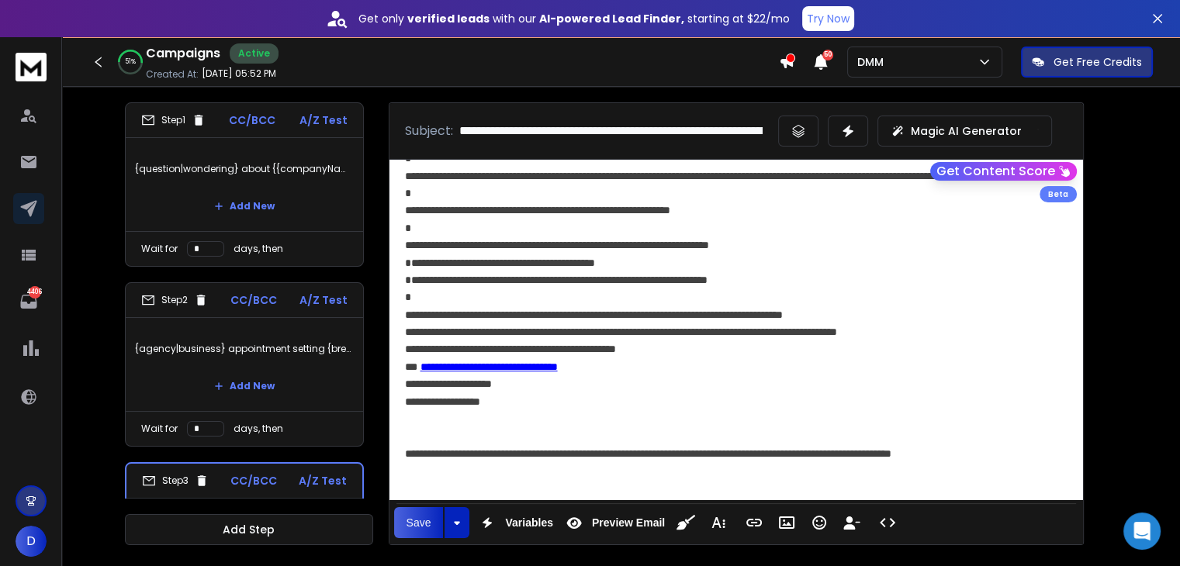
click at [896, 323] on div "**********" at bounding box center [736, 314] width 662 height 17
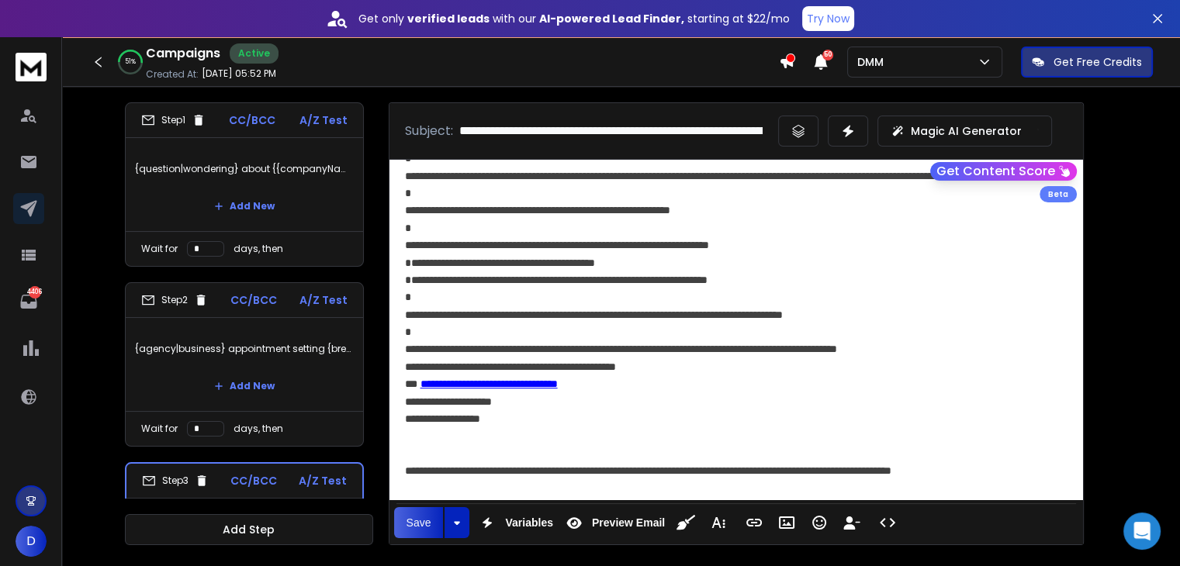
click at [983, 358] on div "**********" at bounding box center [736, 348] width 662 height 17
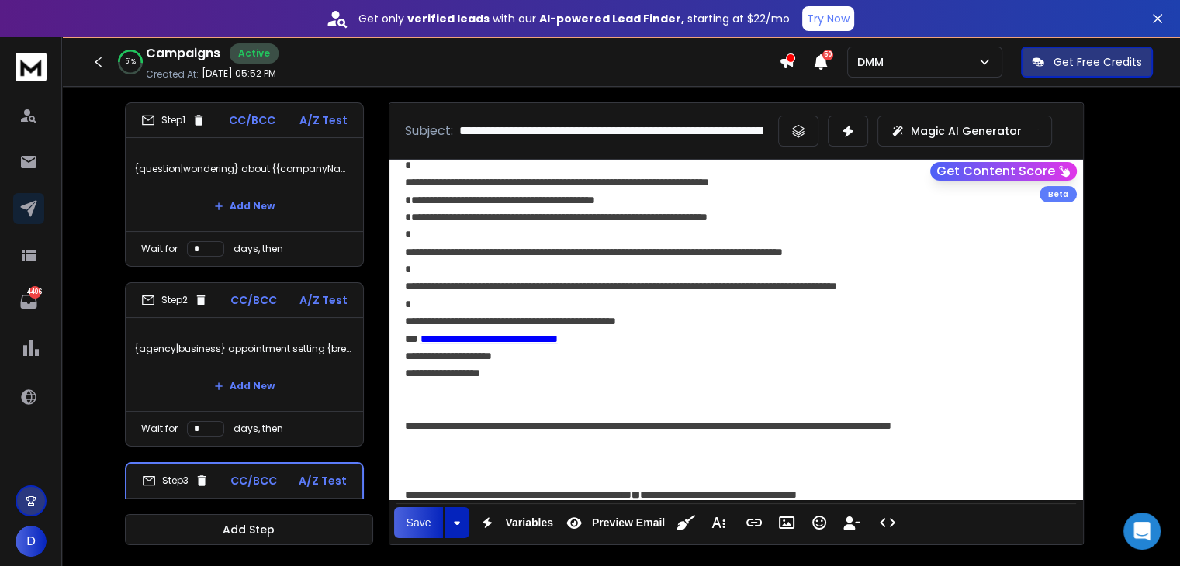
scroll to position [195, 0]
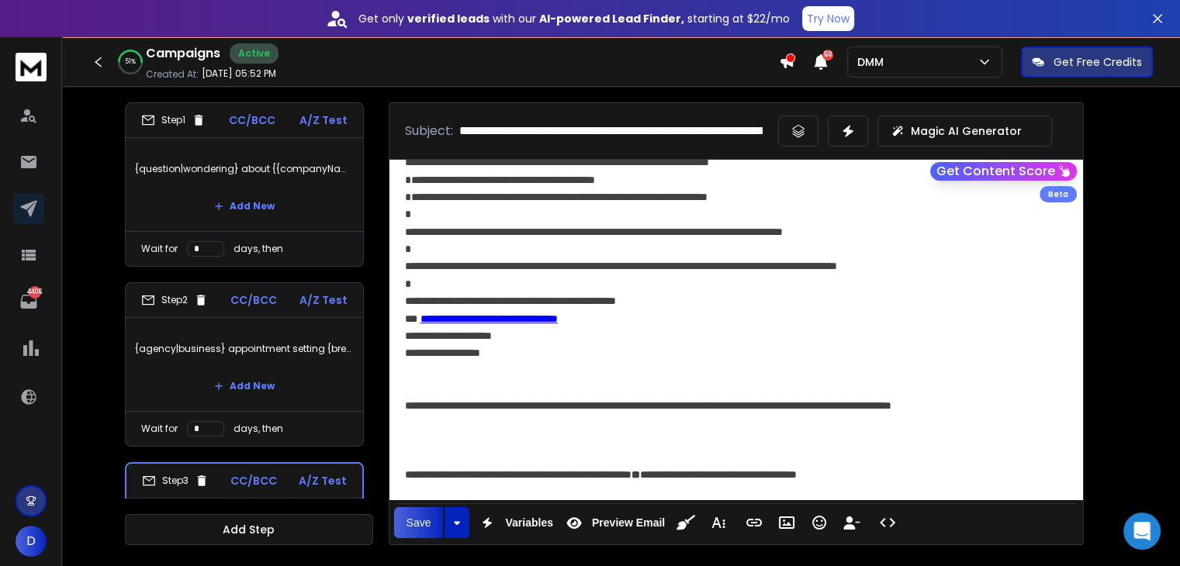
click at [728, 296] on div "**********" at bounding box center [736, 300] width 662 height 17
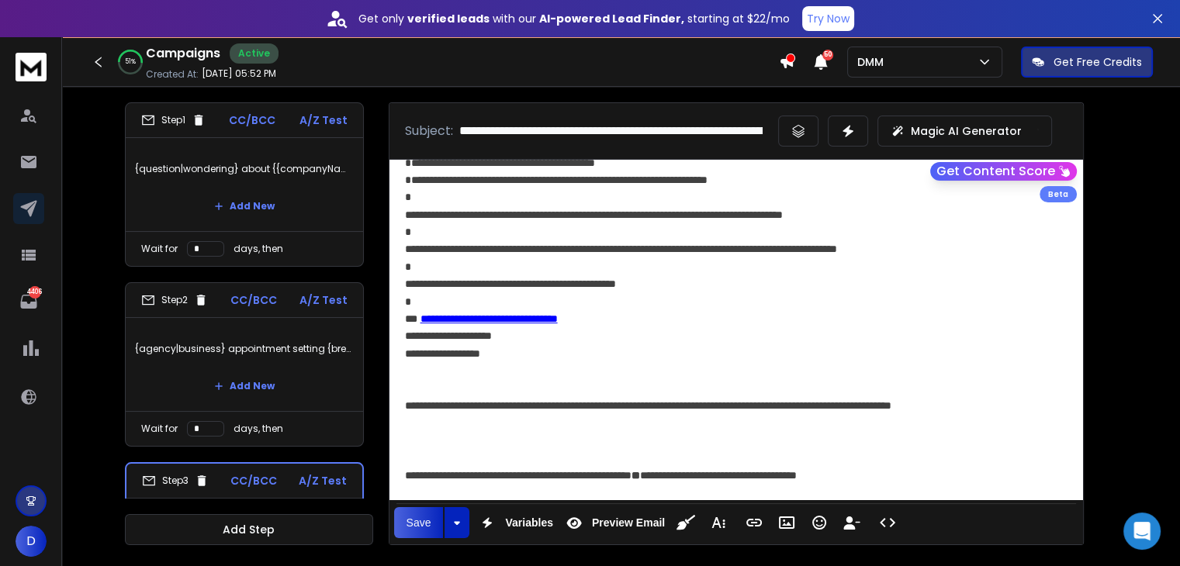
click at [679, 327] on div "**********" at bounding box center [736, 318] width 662 height 17
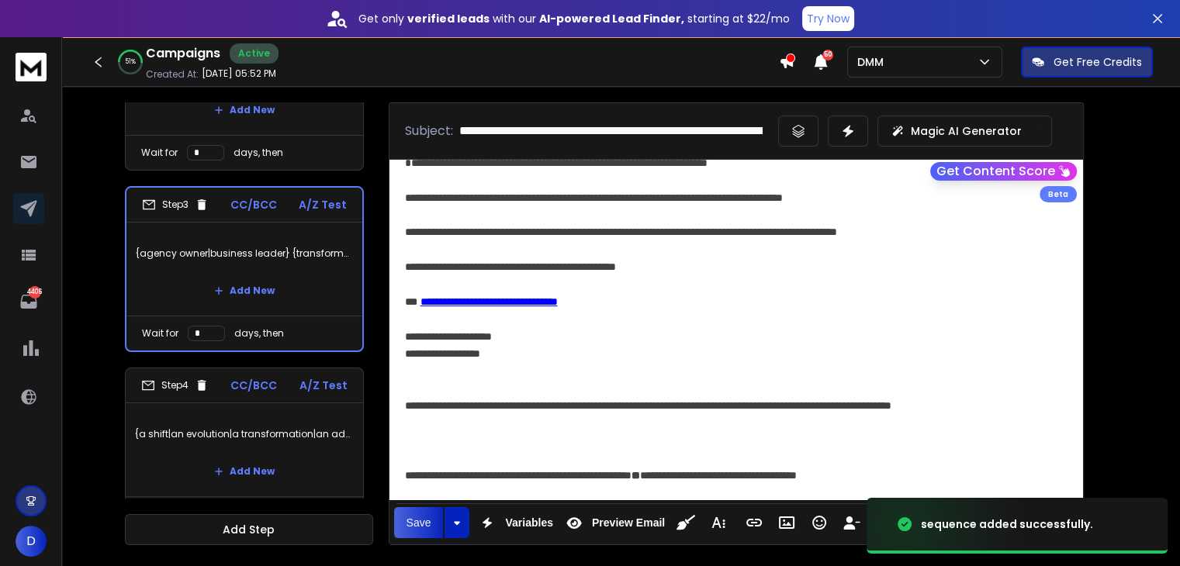
scroll to position [388, 0]
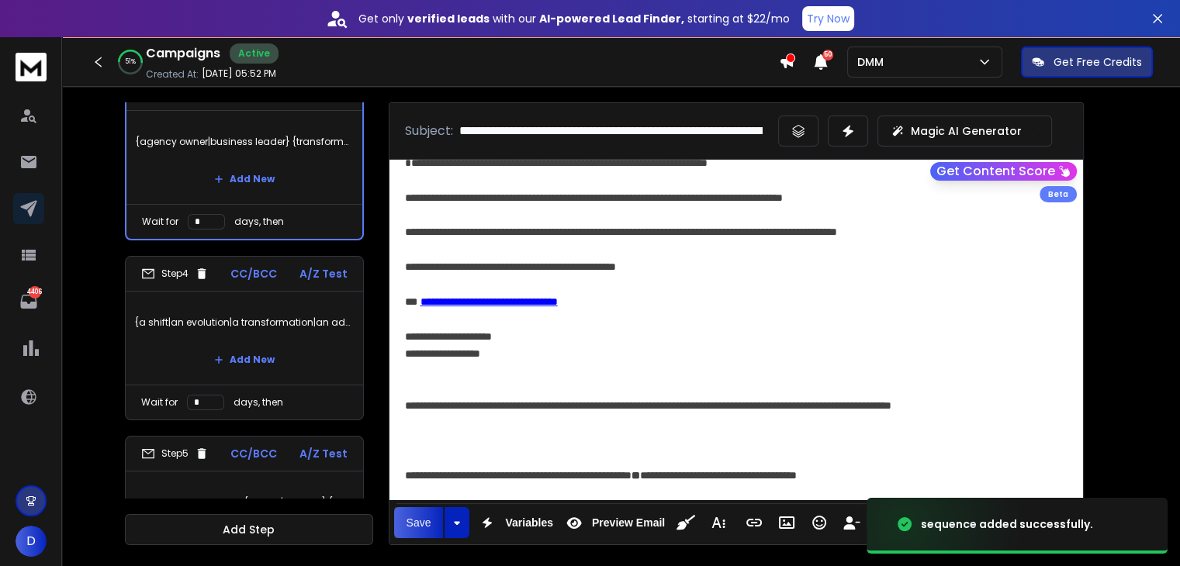
click at [268, 333] on p "{a shift|an evolution|a transformation|an advancement} in appointment {setting|…" at bounding box center [244, 322] width 219 height 43
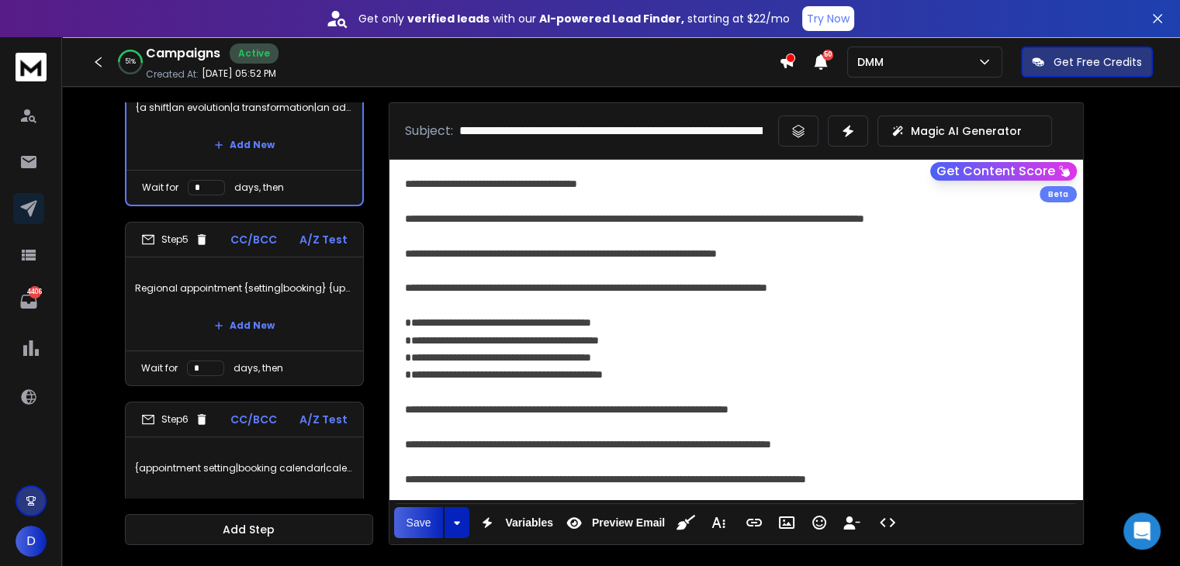
scroll to position [621, 0]
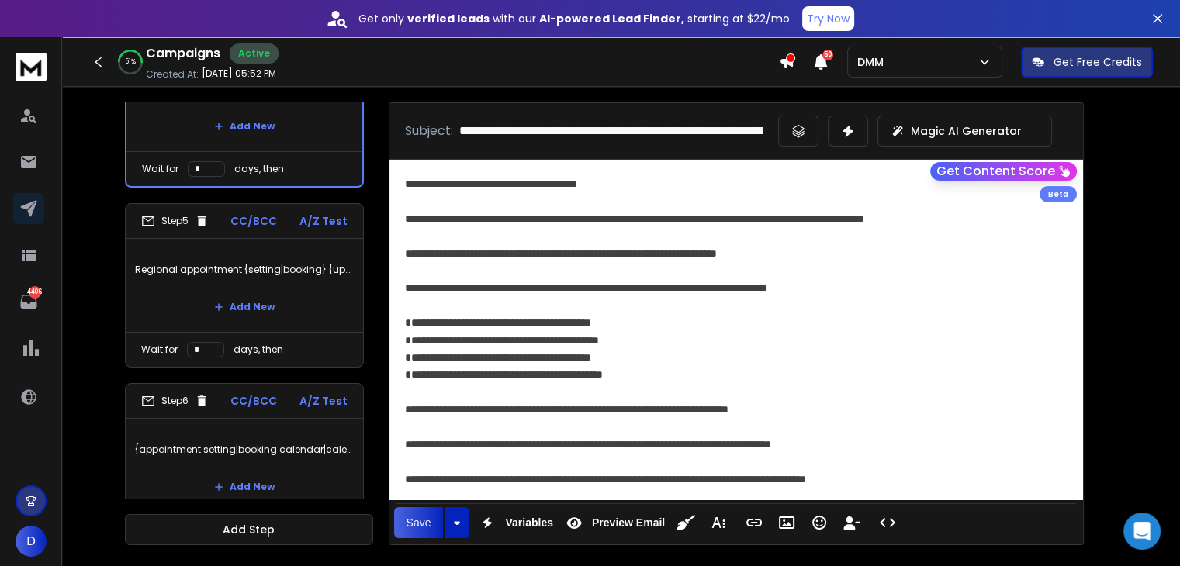
drag, startPoint x: 292, startPoint y: 265, endPoint x: 295, endPoint y: 273, distance: 8.4
click at [330, 282] on p "Regional appointment {setting|booking} {update|opportunity|advancement}" at bounding box center [244, 269] width 219 height 43
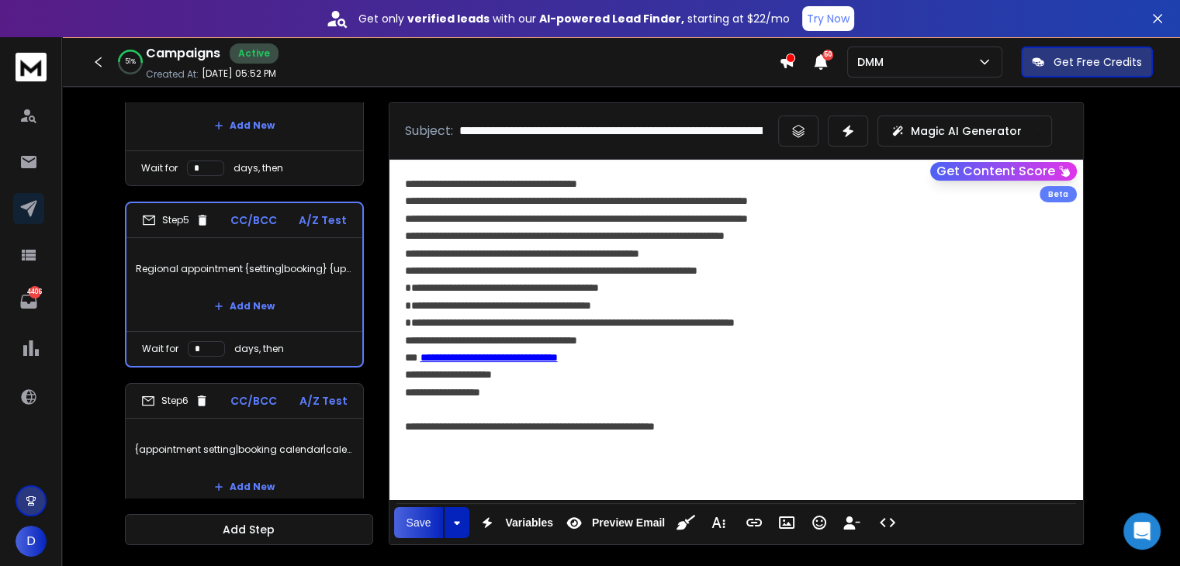
click at [210, 227] on div "Step 5 CC/BCC A/Z Test" at bounding box center [244, 220] width 236 height 35
click at [205, 224] on div "Step 5 CC/BCC A/Z Test" at bounding box center [244, 220] width 236 height 35
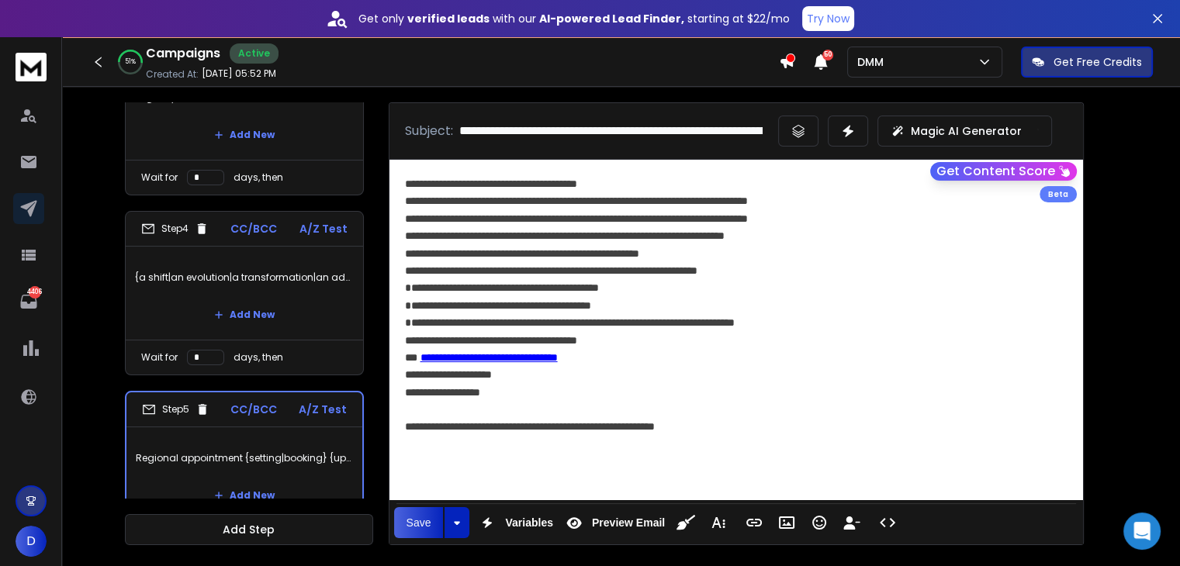
scroll to position [388, 0]
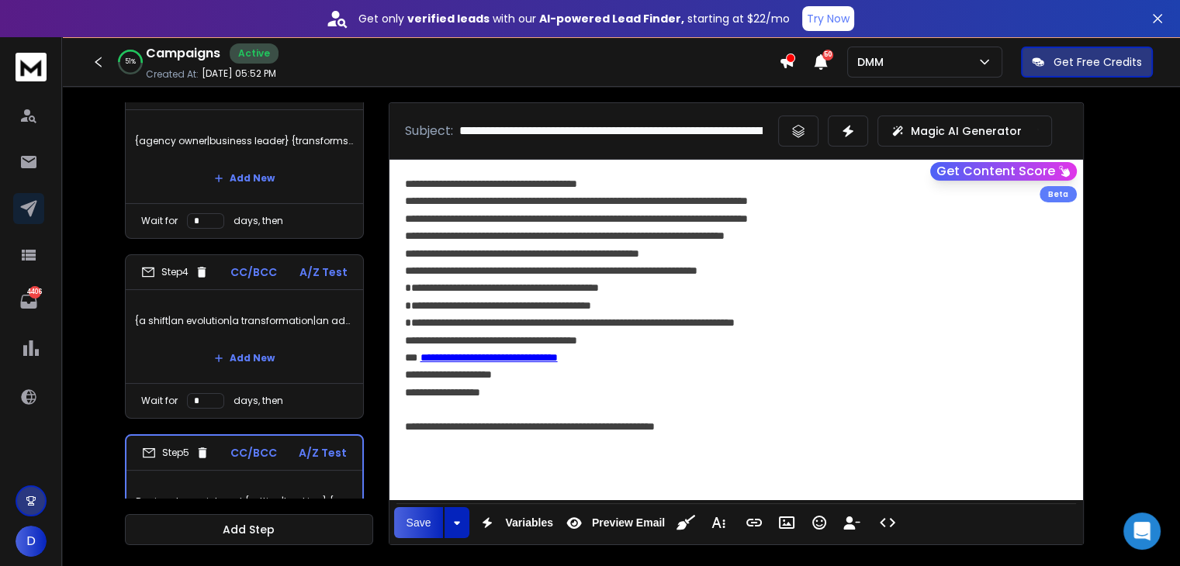
click at [253, 306] on p "{a shift|an evolution|a transformation|an advancement} in appointment {setting|…" at bounding box center [244, 320] width 219 height 43
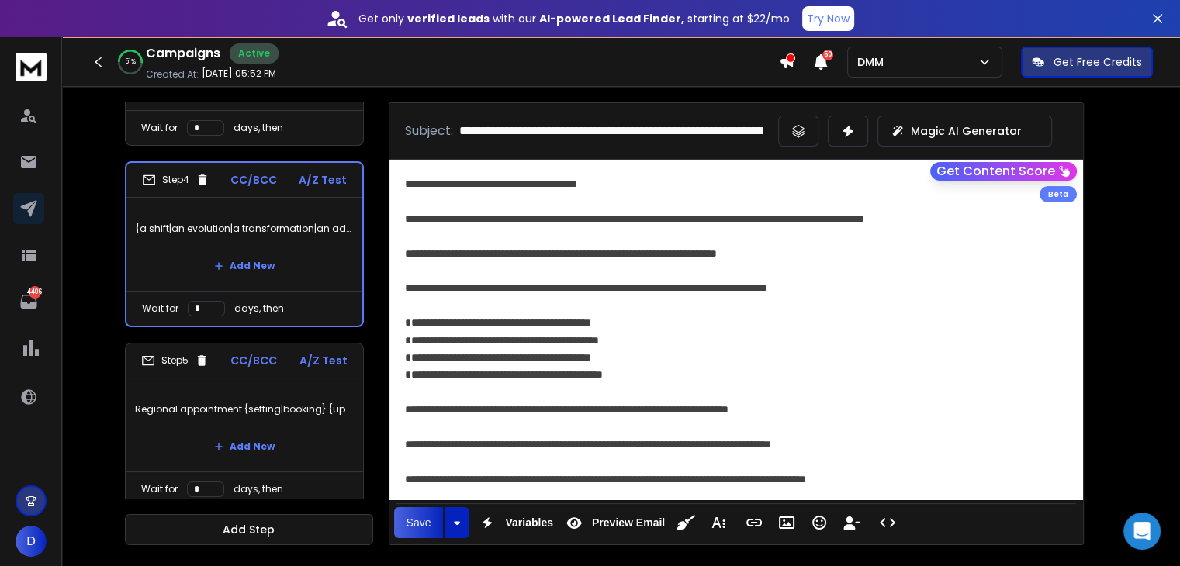
scroll to position [543, 0]
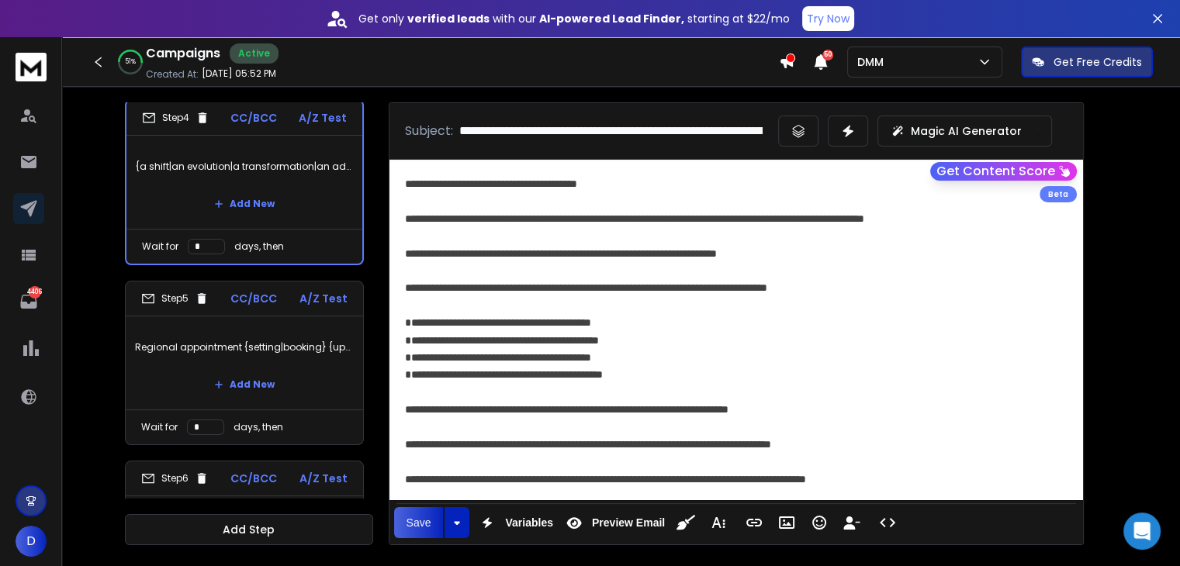
click at [143, 344] on ul "Step 1 CC/BCC A/Z Test {question|wondering} about {{companyName}}'s {appointmen…" at bounding box center [244, 74] width 239 height 1031
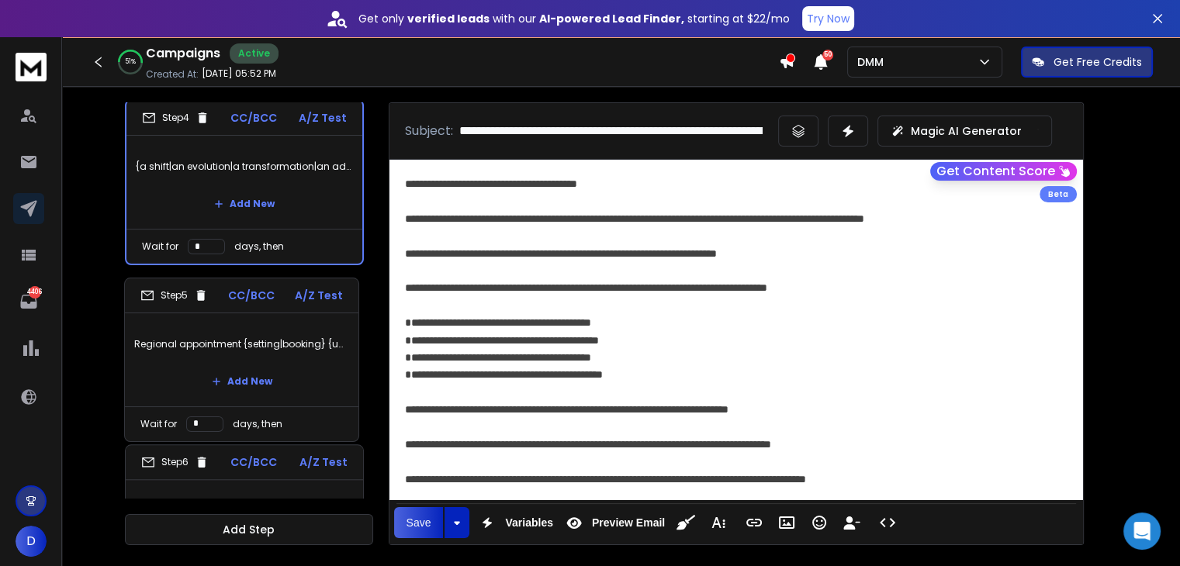
click at [211, 298] on ul "Step 1 CC/BCC A/Z Test {question|wondering} about {{companyName}}'s {appointmen…" at bounding box center [244, 74] width 239 height 1030
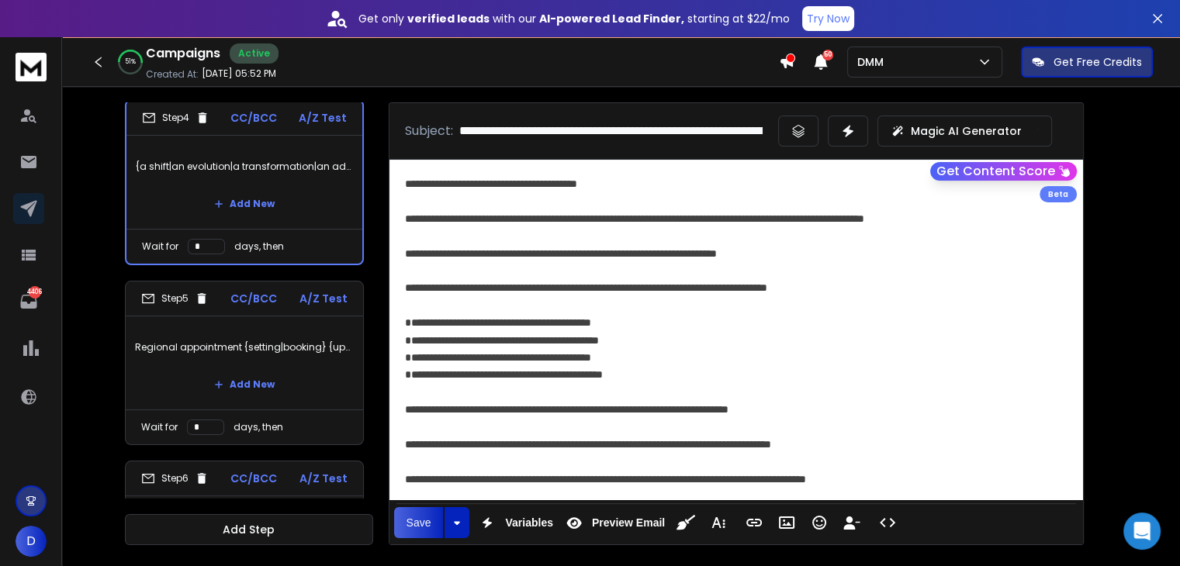
click at [202, 295] on icon at bounding box center [201, 298] width 9 height 11
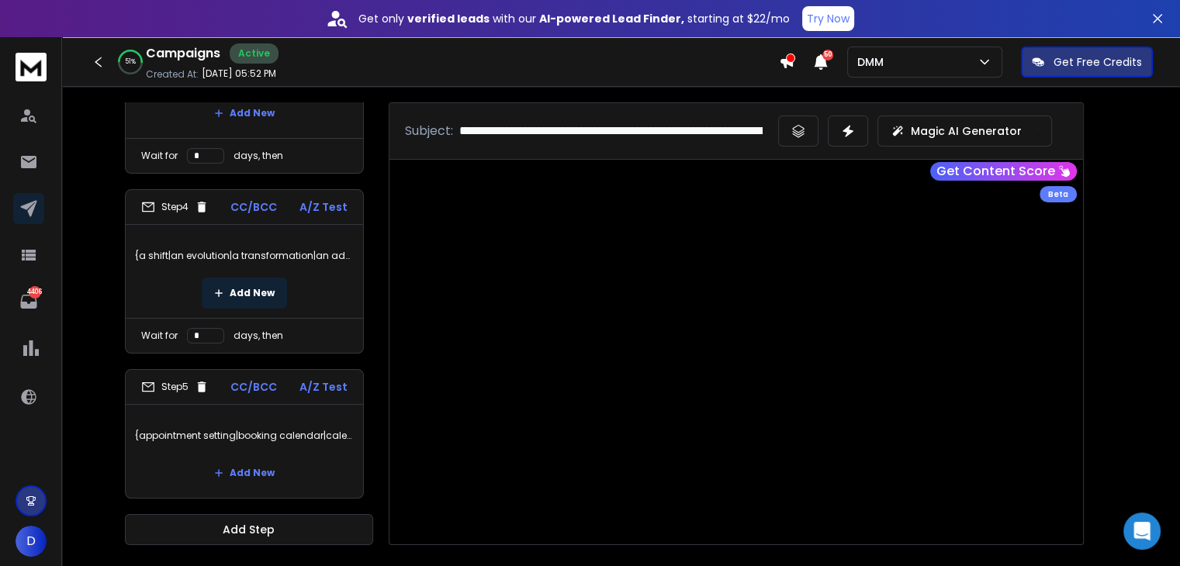
scroll to position [451, 0]
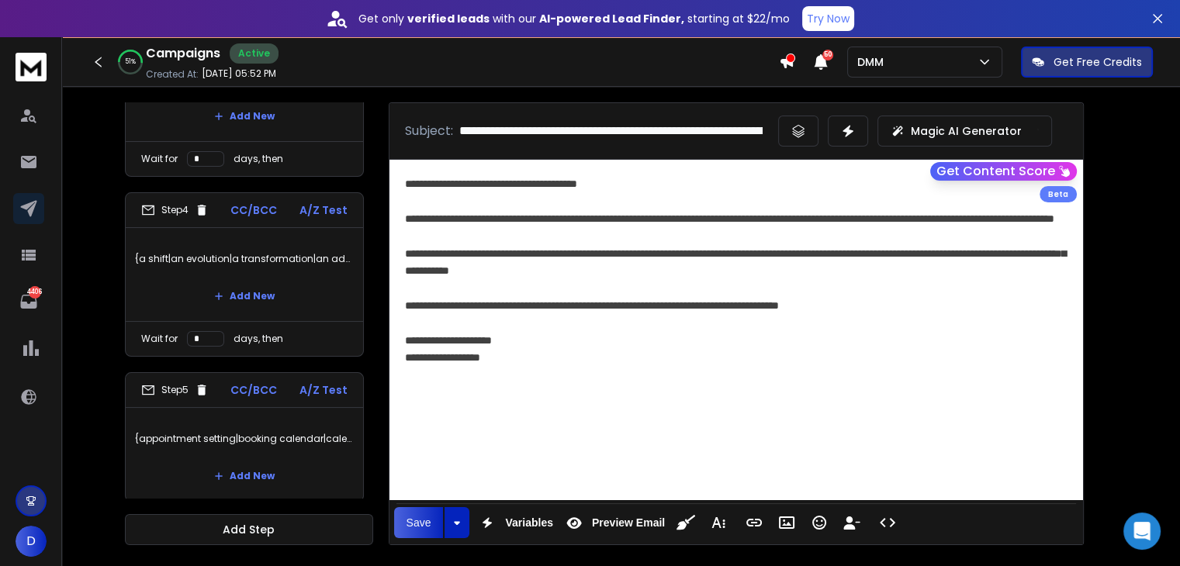
click at [261, 433] on p "{appointment setting|booking calendar|calendar growth} {decision time|opportuni…" at bounding box center [244, 438] width 219 height 43
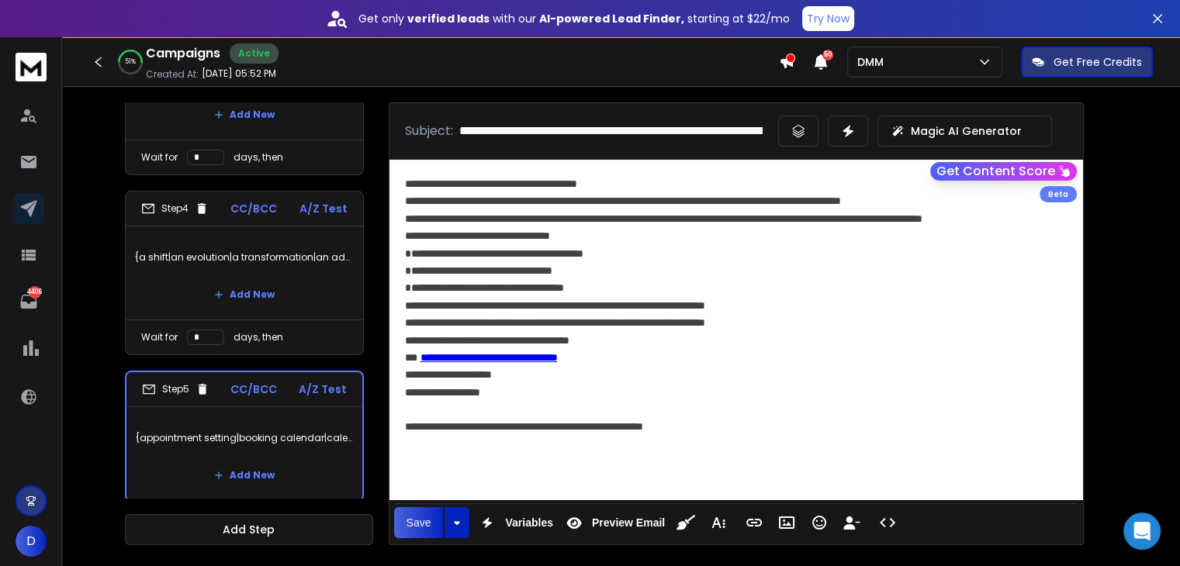
click at [207, 387] on icon at bounding box center [202, 389] width 14 height 14
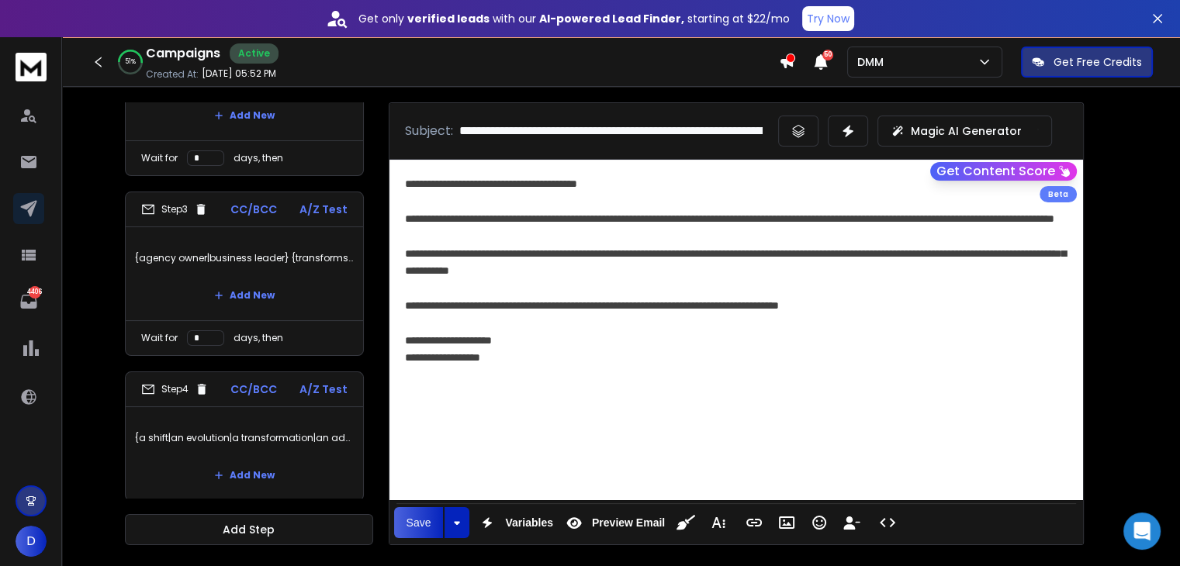
click at [202, 425] on p "{a shift|an evolution|a transformation|an advancement} in appointment {setting|…" at bounding box center [244, 438] width 219 height 43
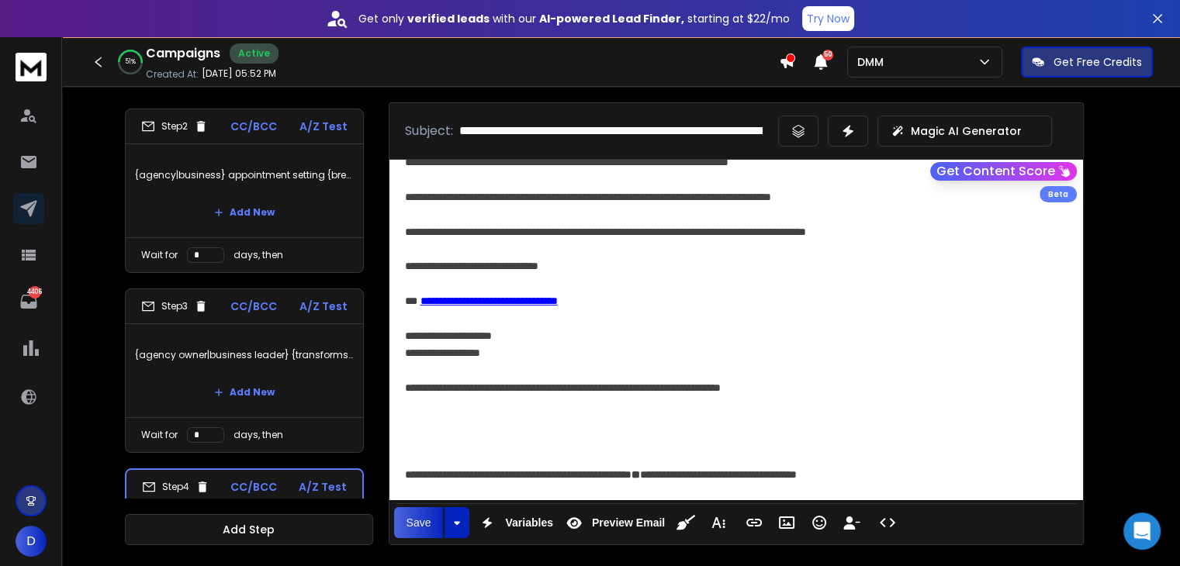
scroll to position [117, 0]
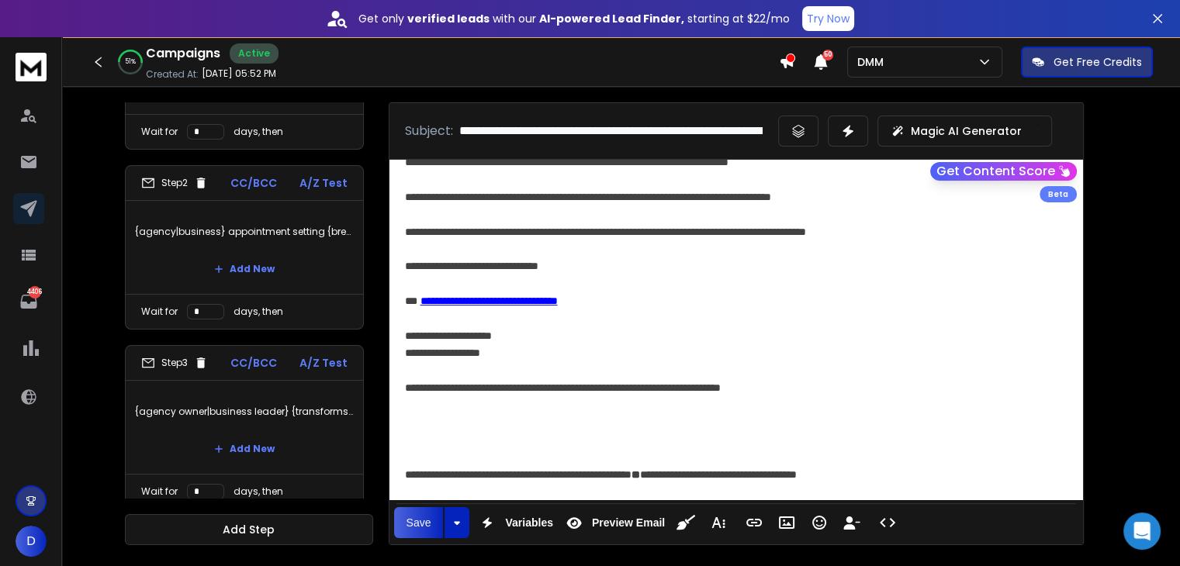
click at [277, 406] on p "{agency owner|business leader} {transforms|revolutionizes|elevates} appointment…" at bounding box center [244, 411] width 219 height 43
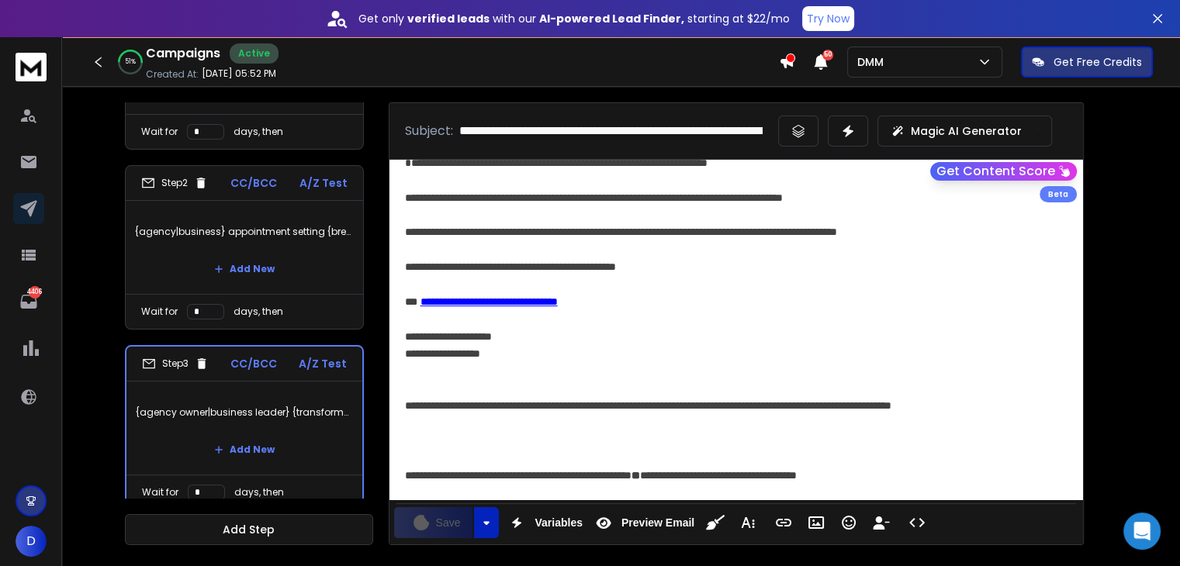
scroll to position [272, 0]
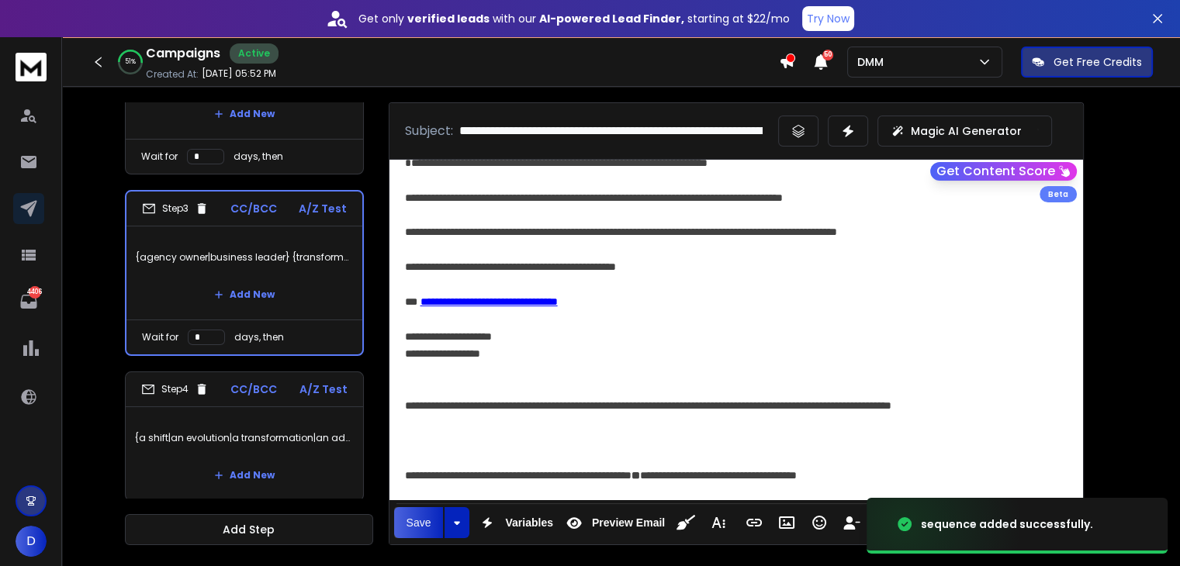
click at [256, 449] on p "{a shift|an evolution|a transformation|an advancement} in appointment {setting|…" at bounding box center [244, 438] width 219 height 43
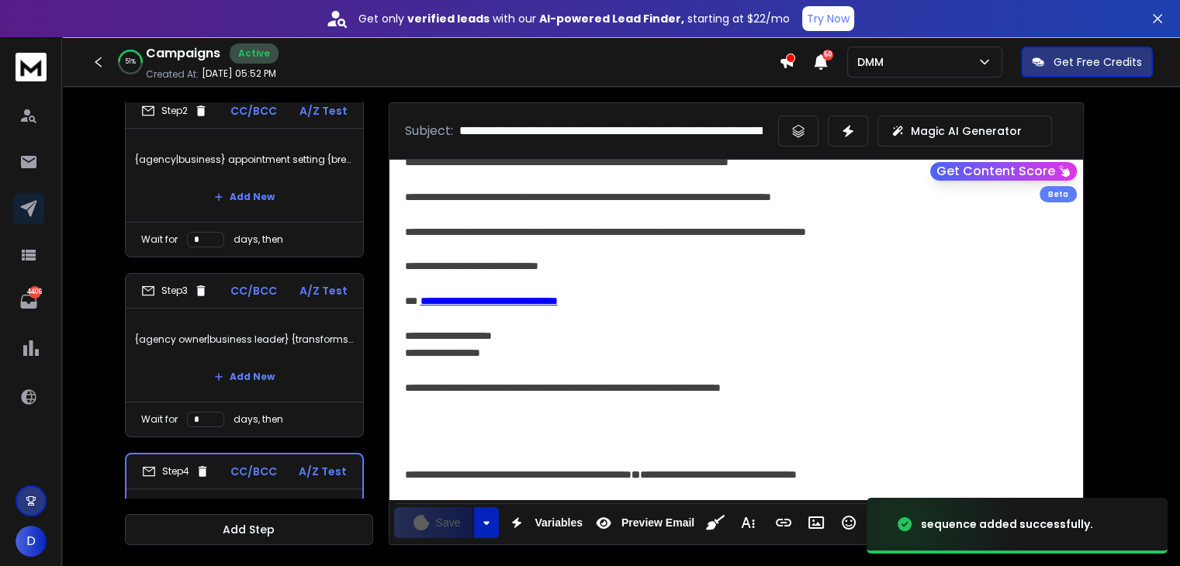
scroll to position [117, 0]
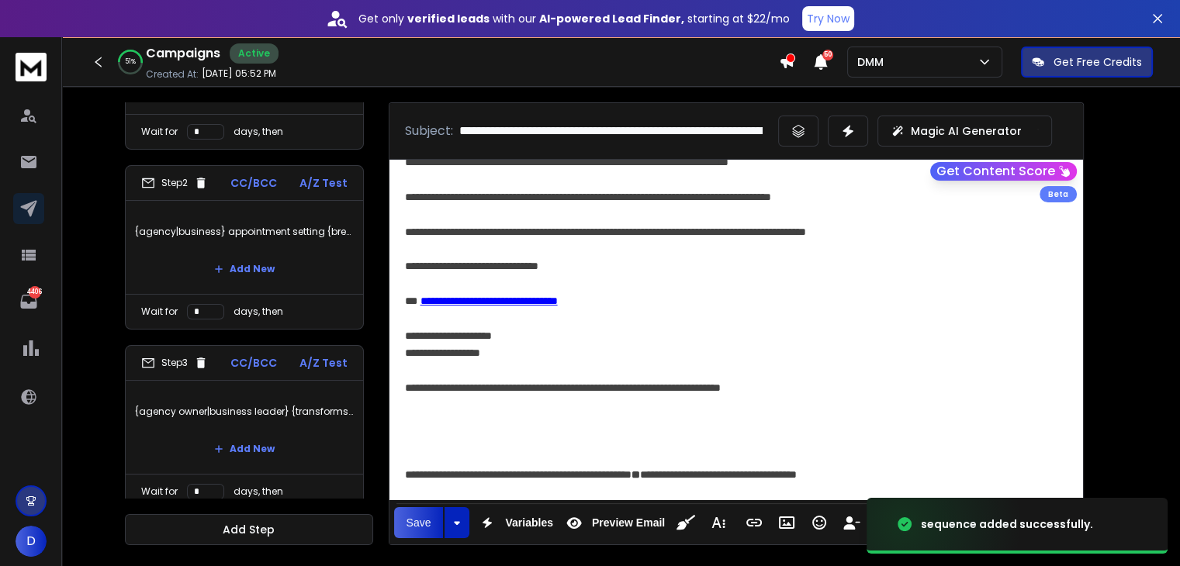
click at [294, 231] on p "{agency|business} appointment setting {breakthrough|transformation|evolution|ad…" at bounding box center [244, 231] width 219 height 43
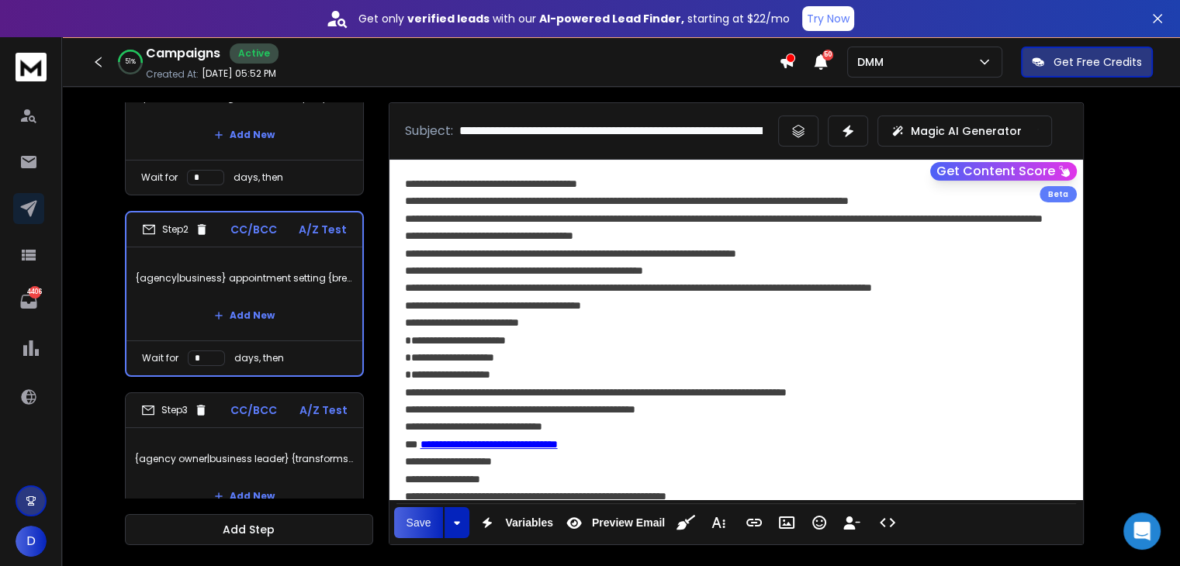
scroll to position [0, 0]
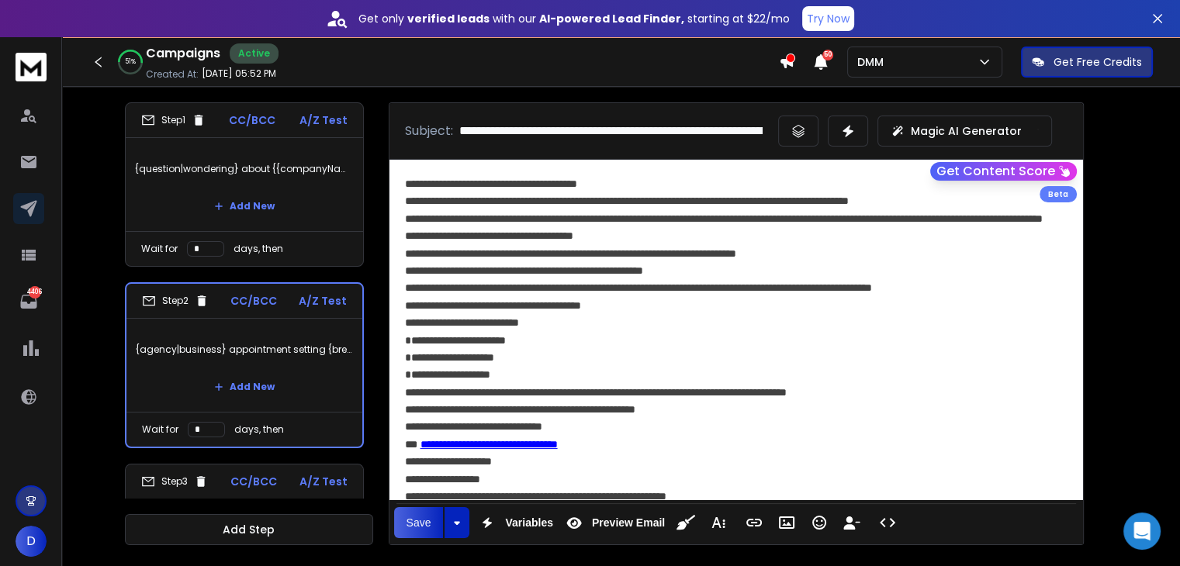
click at [667, 178] on div "**********" at bounding box center [736, 183] width 662 height 17
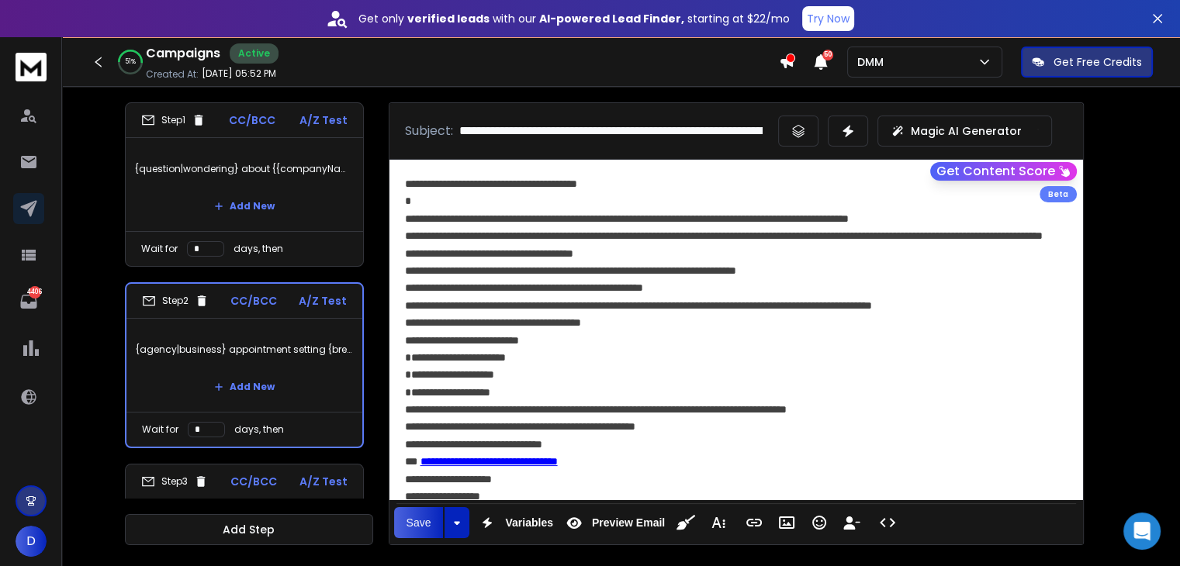
click at [971, 223] on div "**********" at bounding box center [736, 218] width 662 height 17
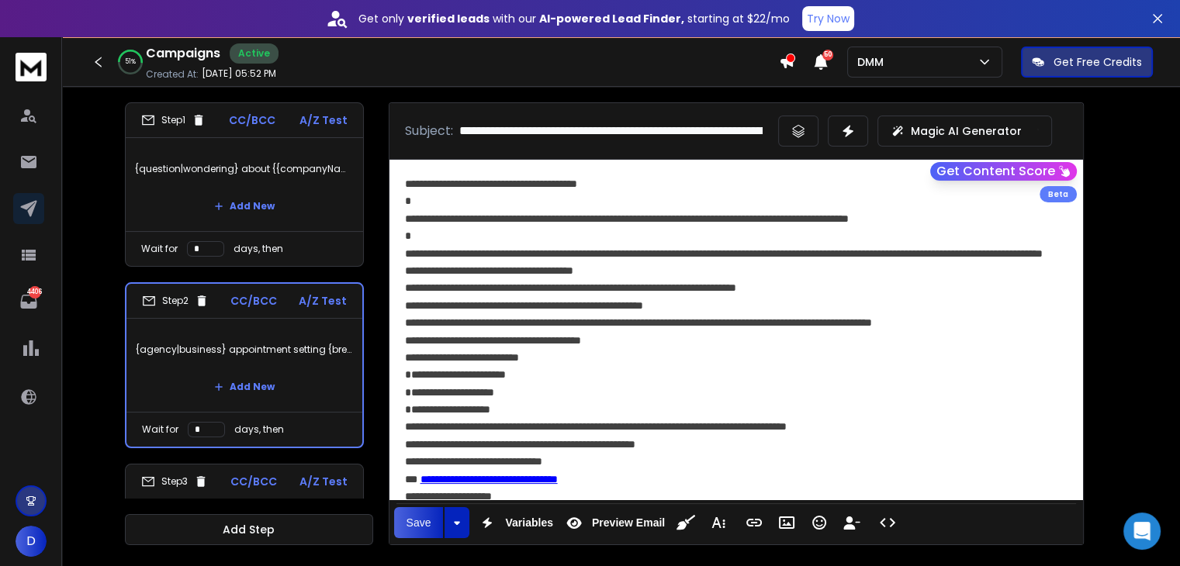
click at [990, 253] on div "**********" at bounding box center [736, 253] width 662 height 17
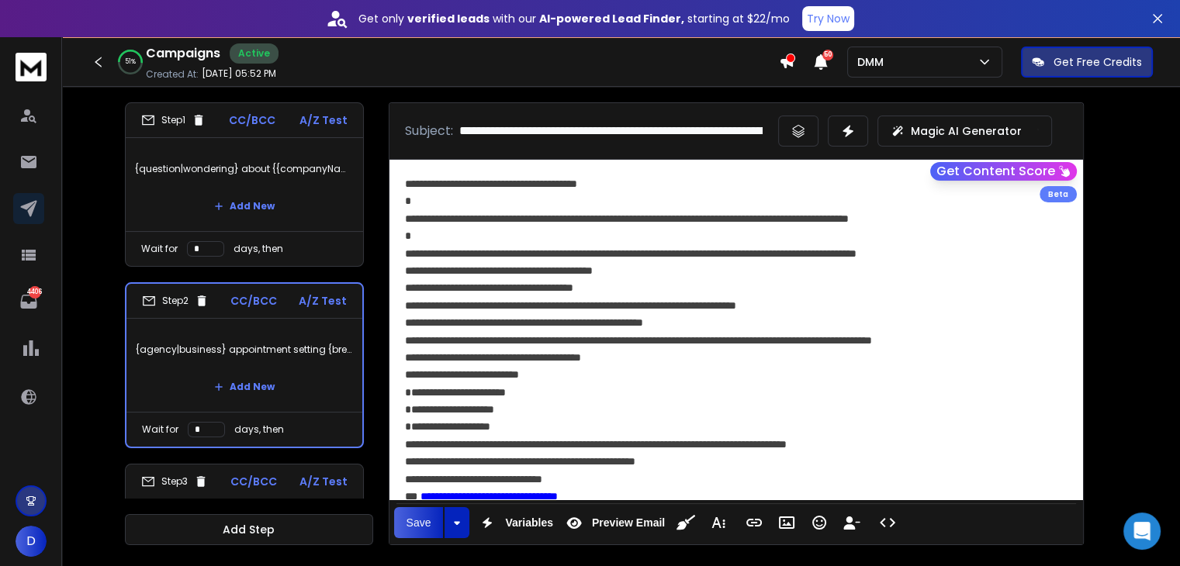
click at [783, 269] on div "**********" at bounding box center [736, 270] width 662 height 17
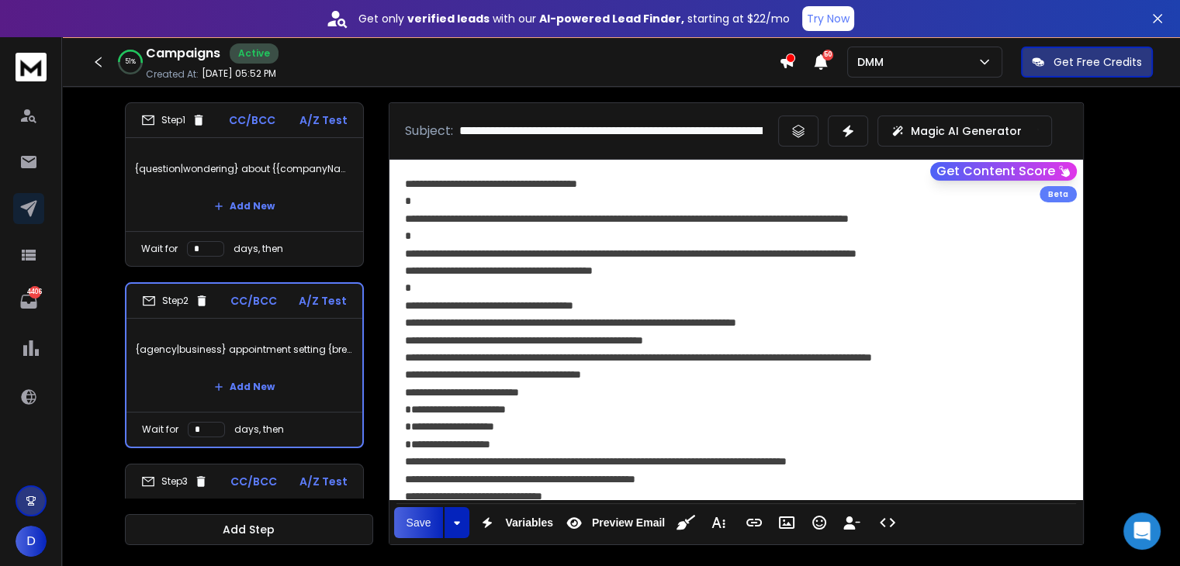
click at [712, 309] on div "**********" at bounding box center [736, 305] width 662 height 17
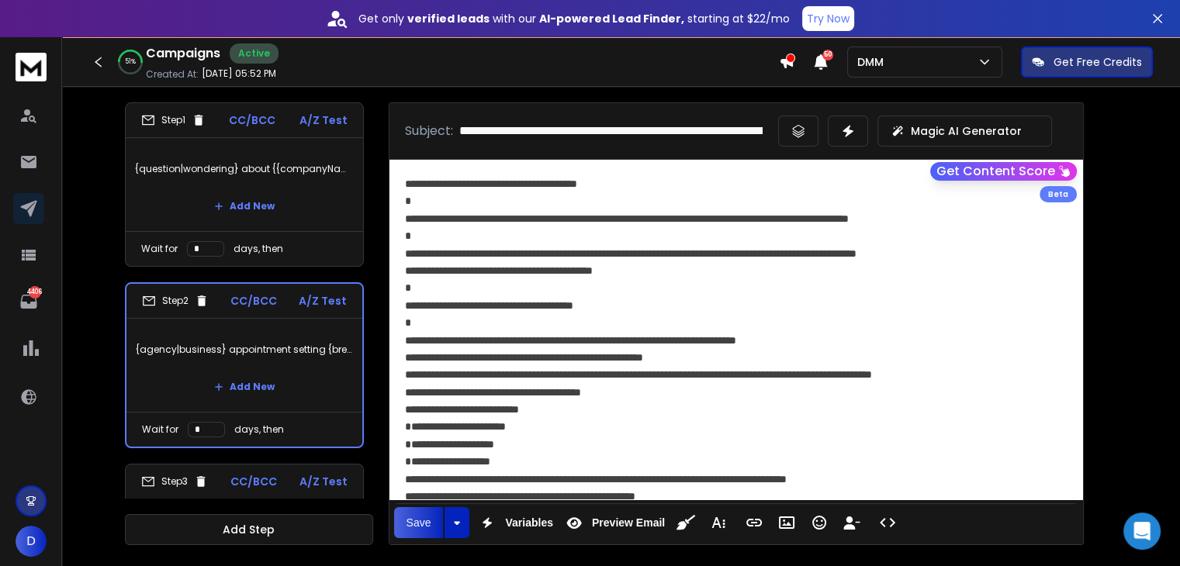
click at [838, 333] on div "**********" at bounding box center [736, 340] width 662 height 17
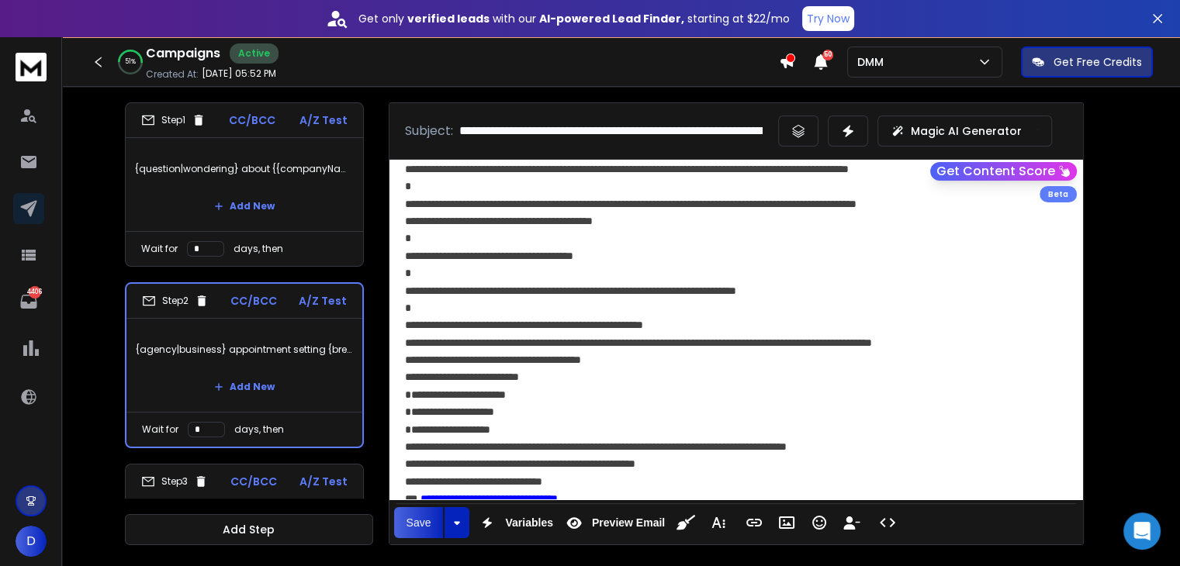
scroll to position [78, 0]
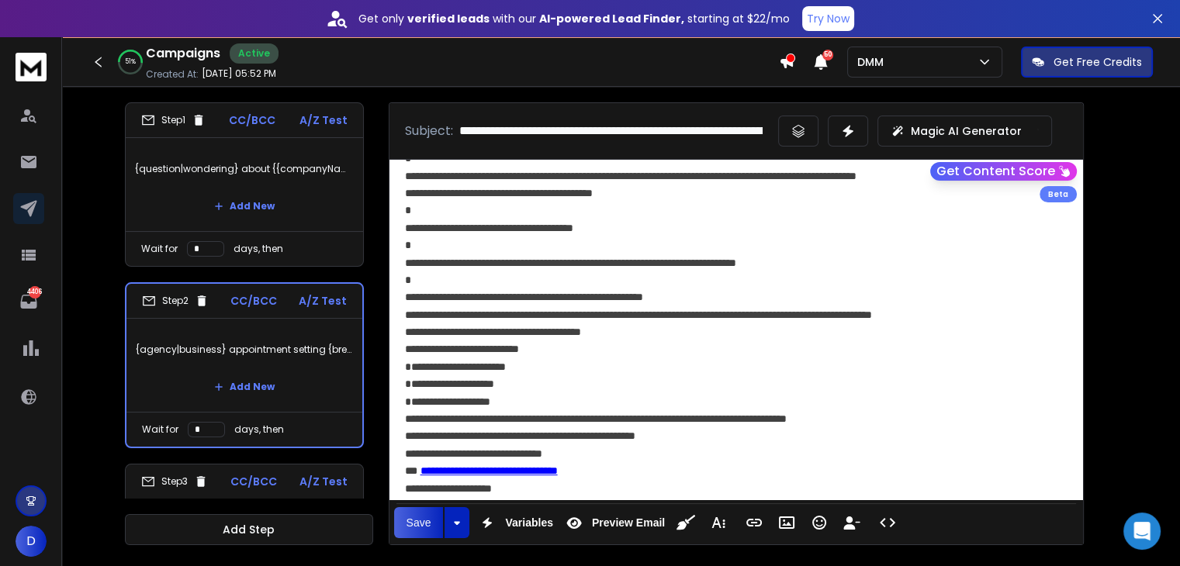
click at [788, 297] on div "**********" at bounding box center [736, 297] width 662 height 17
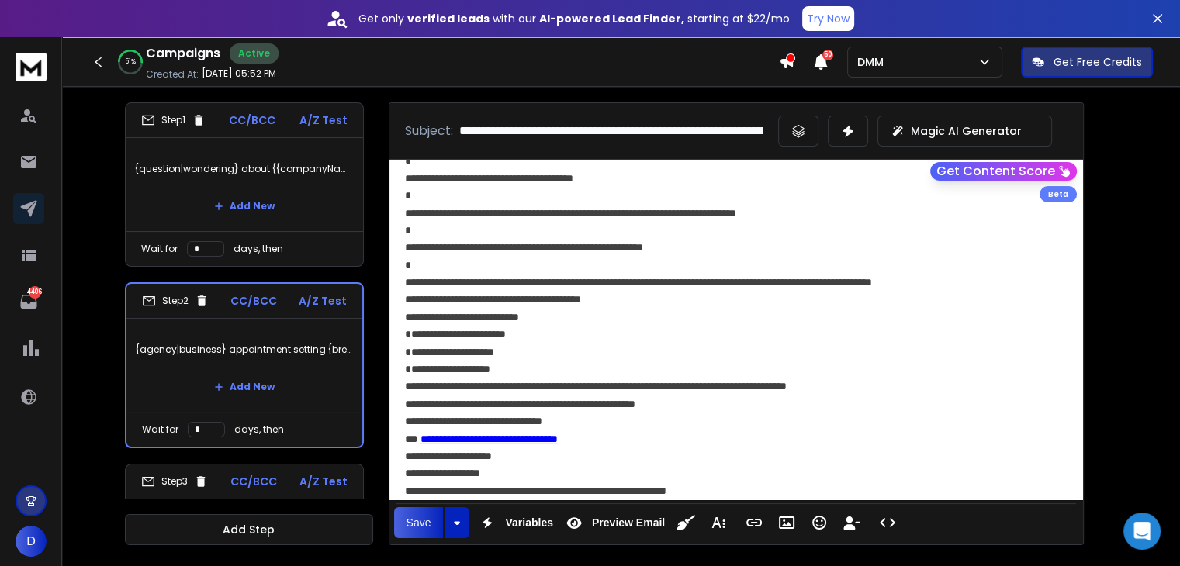
scroll to position [155, 0]
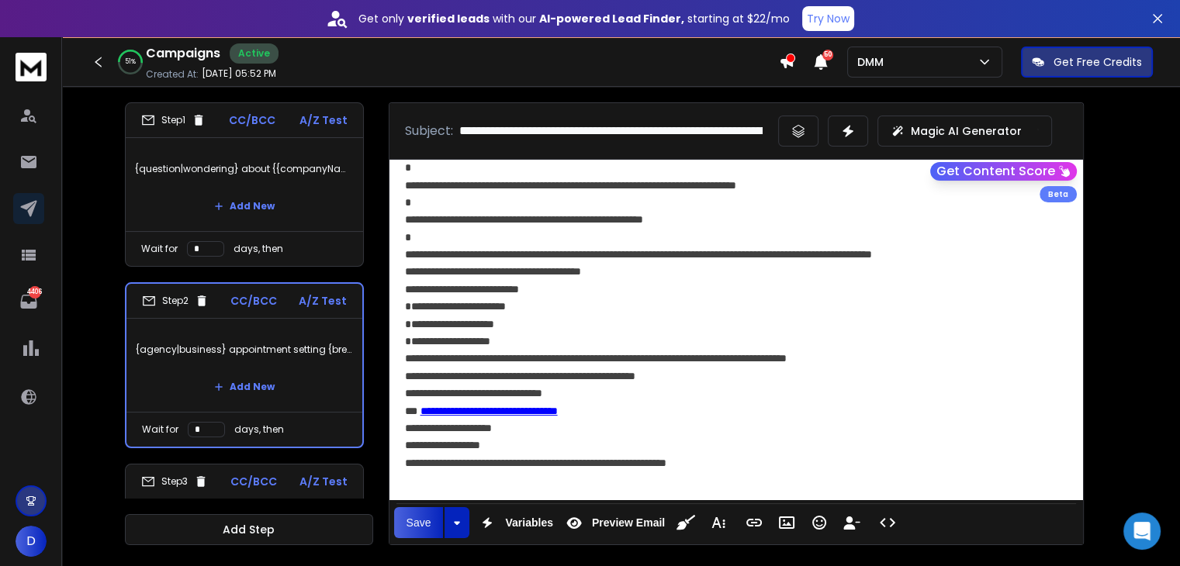
click at [766, 341] on div "**********" at bounding box center [736, 316] width 662 height 70
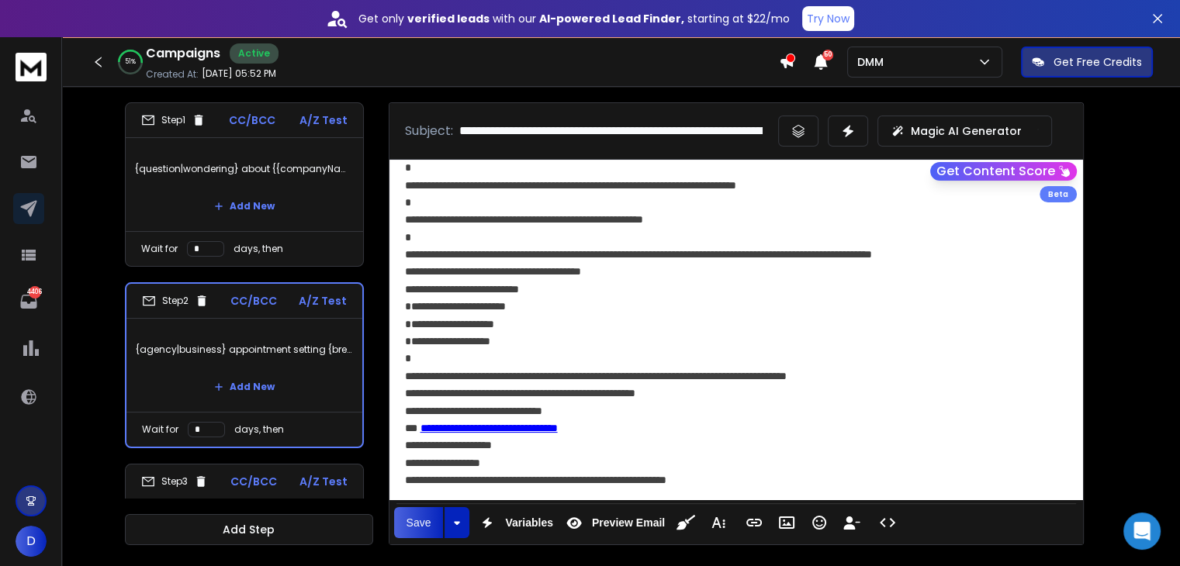
click at [915, 379] on div "**********" at bounding box center [736, 376] width 662 height 17
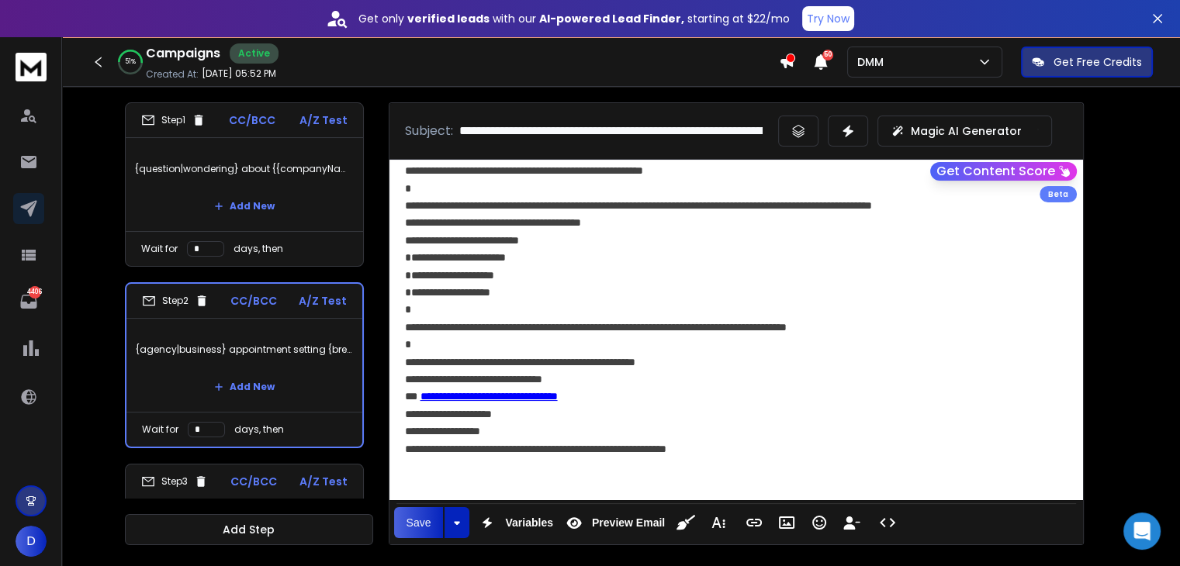
scroll to position [247, 0]
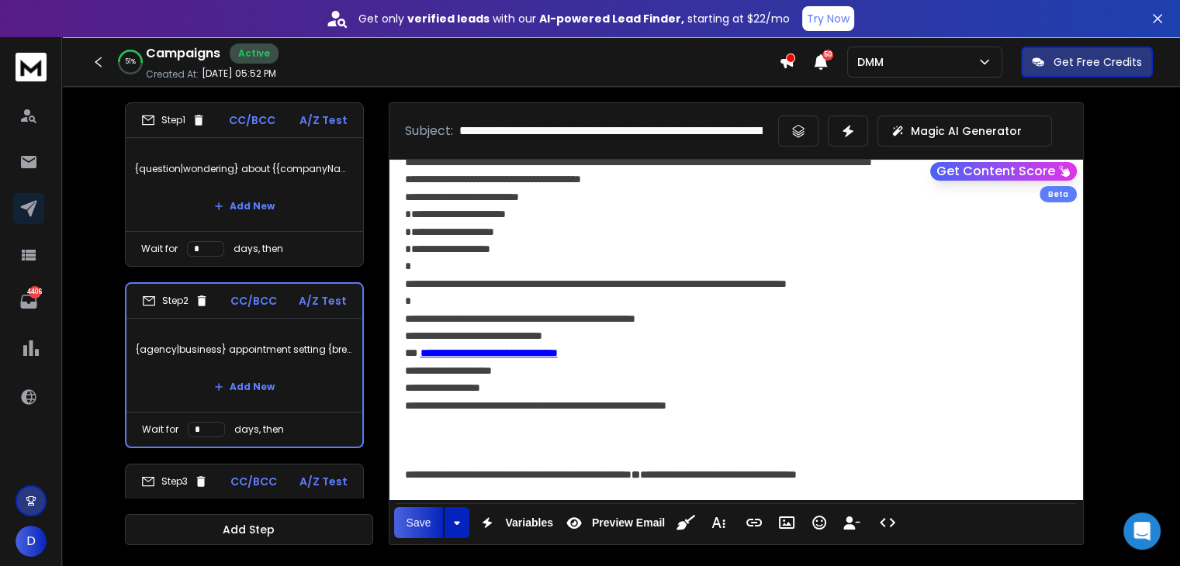
click at [791, 313] on div "**********" at bounding box center [736, 318] width 662 height 17
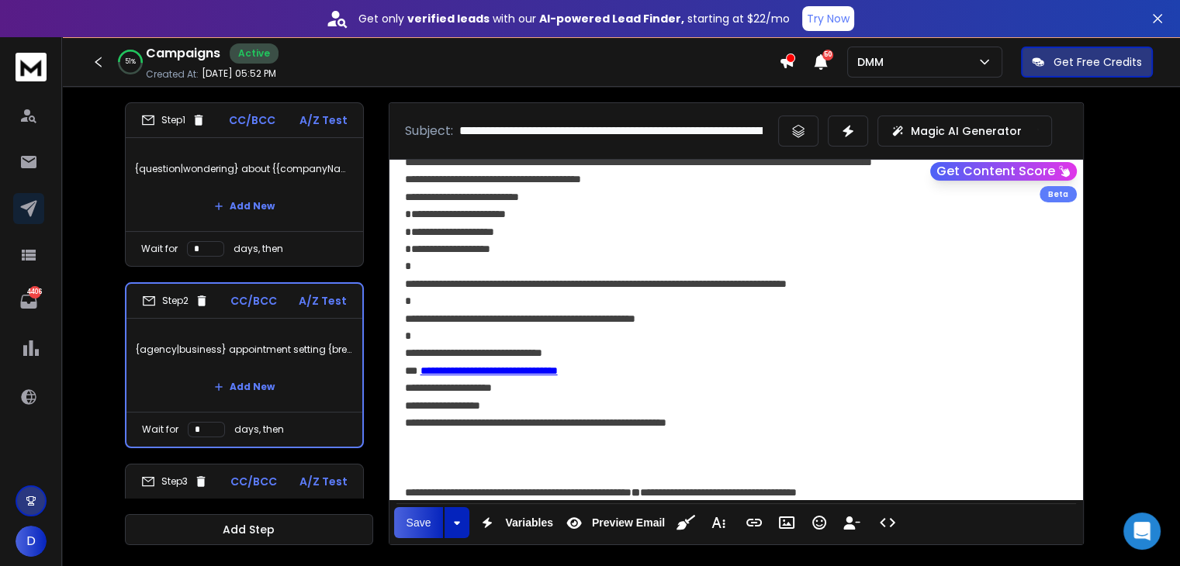
drag, startPoint x: 757, startPoint y: 345, endPoint x: 745, endPoint y: 344, distance: 12.4
click at [739, 344] on div "**********" at bounding box center [736, 352] width 662 height 17
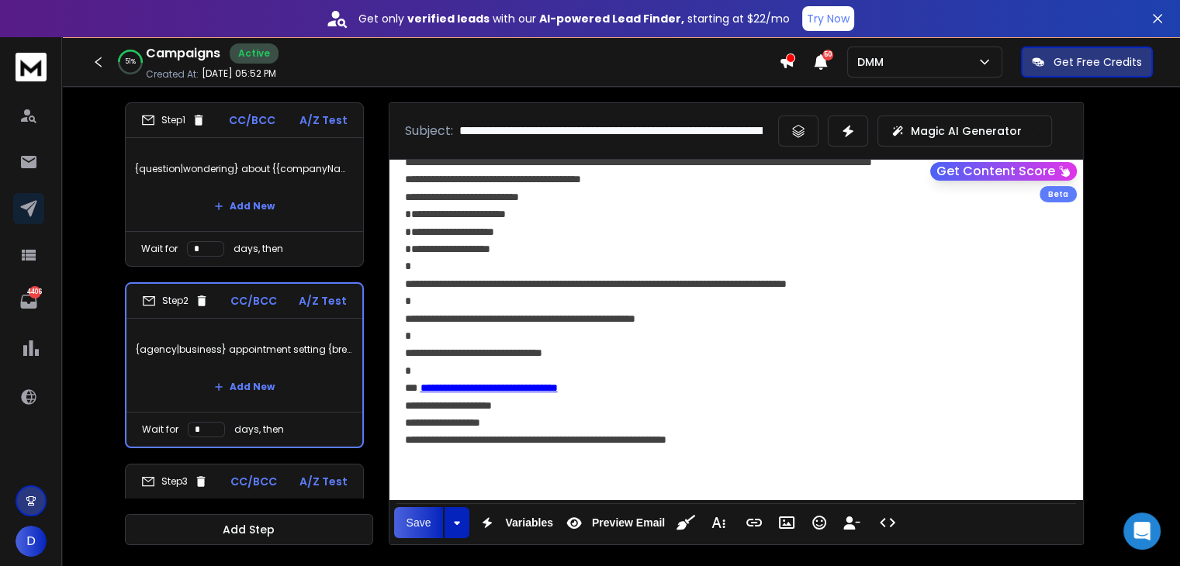
click at [712, 376] on div "*" at bounding box center [736, 370] width 662 height 17
click at [714, 400] on div "**********" at bounding box center [736, 414] width 662 height 35
click at [698, 397] on div "**********" at bounding box center [736, 414] width 662 height 35
click at [653, 373] on div "*" at bounding box center [736, 370] width 662 height 17
click at [649, 392] on div "**********" at bounding box center [736, 387] width 662 height 17
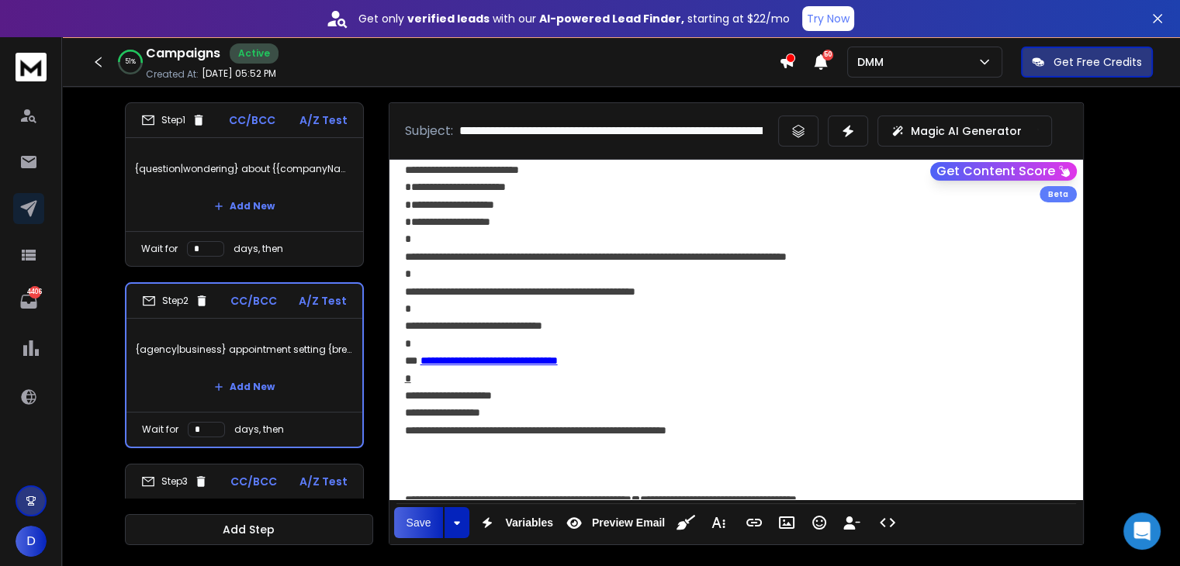
scroll to position [299, 0]
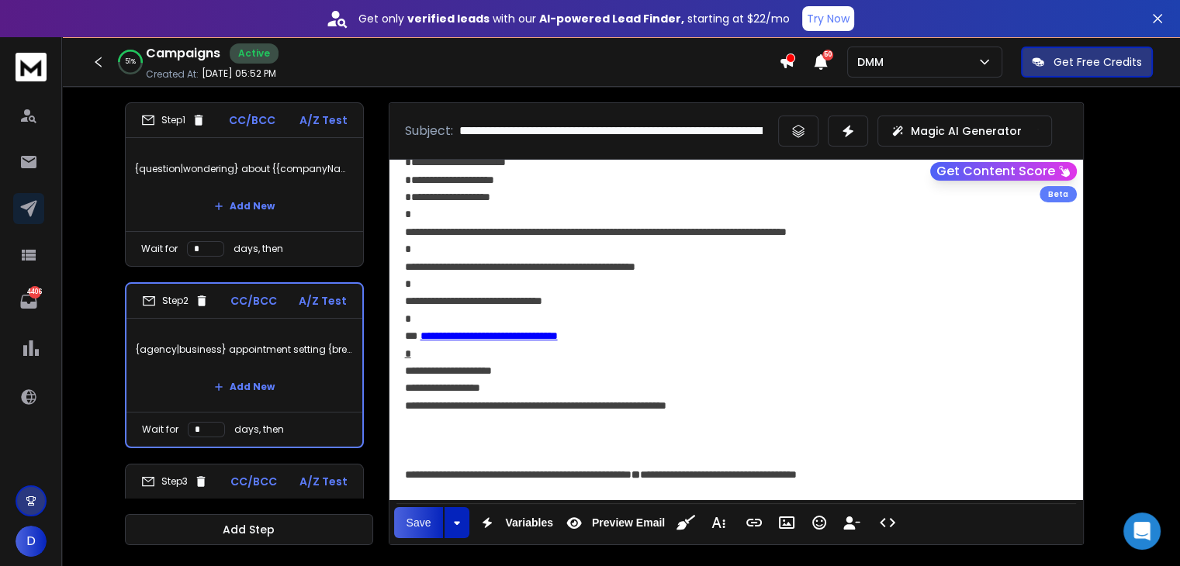
click at [588, 385] on div "**********" at bounding box center [736, 379] width 662 height 35
click at [599, 376] on div "**********" at bounding box center [736, 379] width 662 height 35
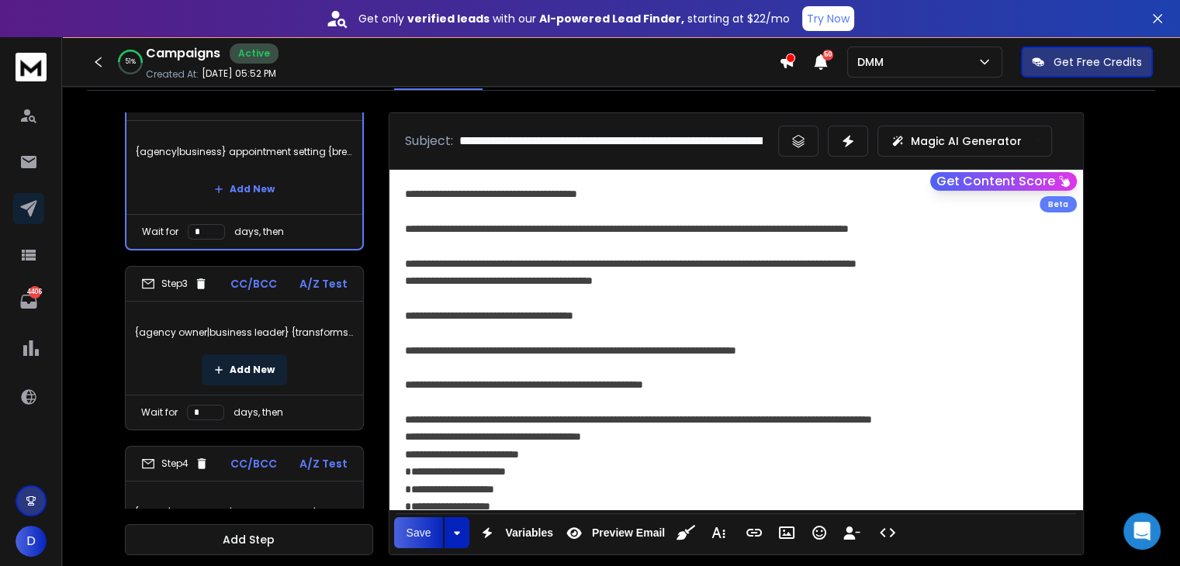
scroll to position [272, 0]
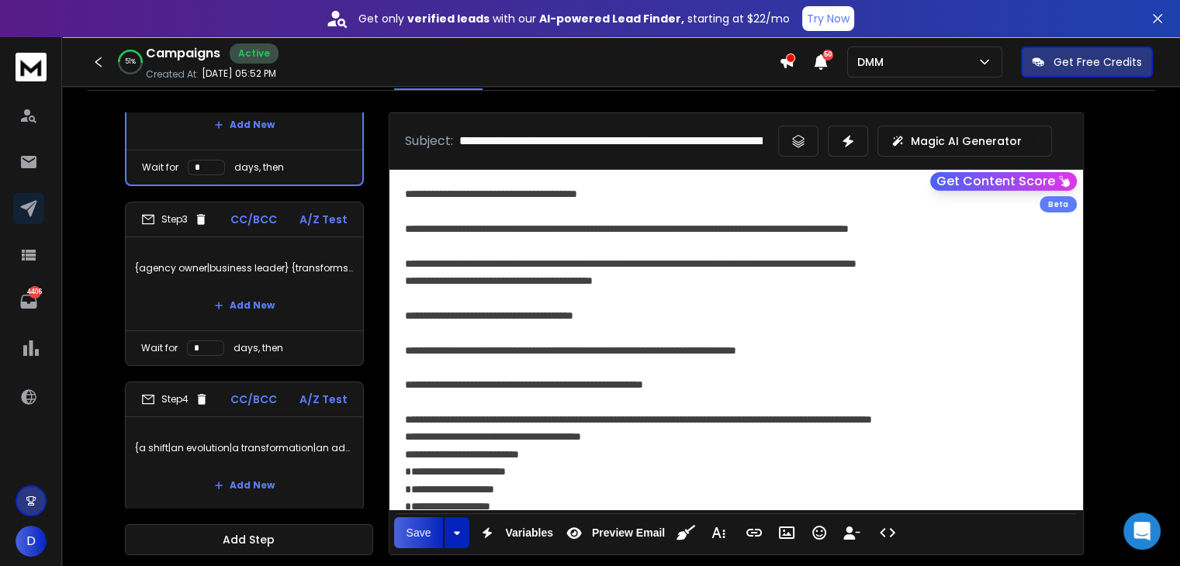
click at [242, 277] on p "{agency owner|business leader} {transforms|revolutionizes|elevates} appointment…" at bounding box center [244, 268] width 219 height 43
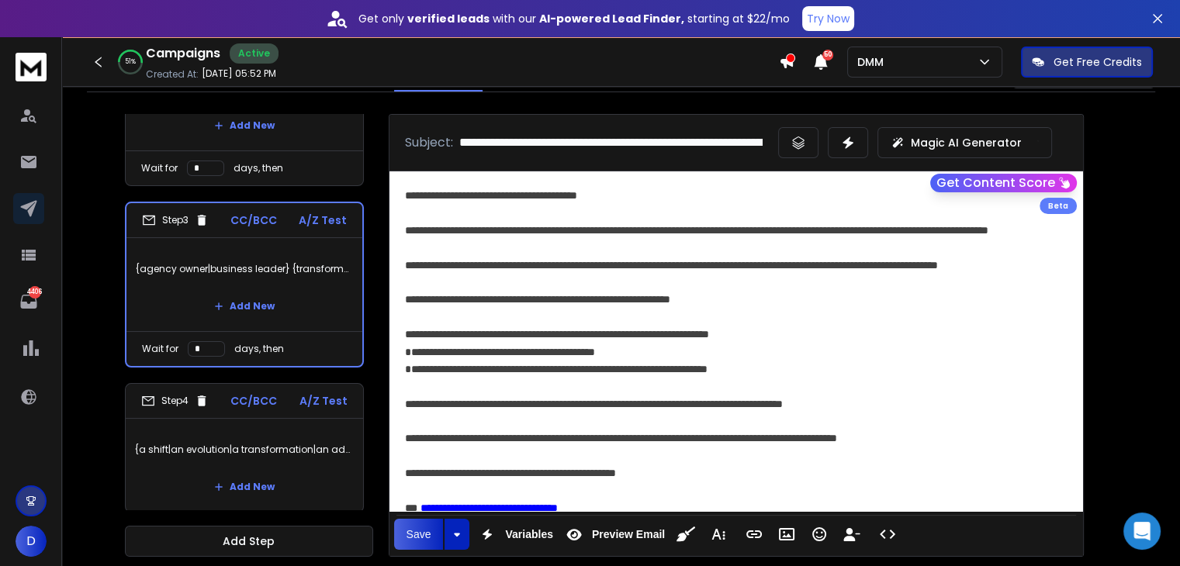
scroll to position [78, 0]
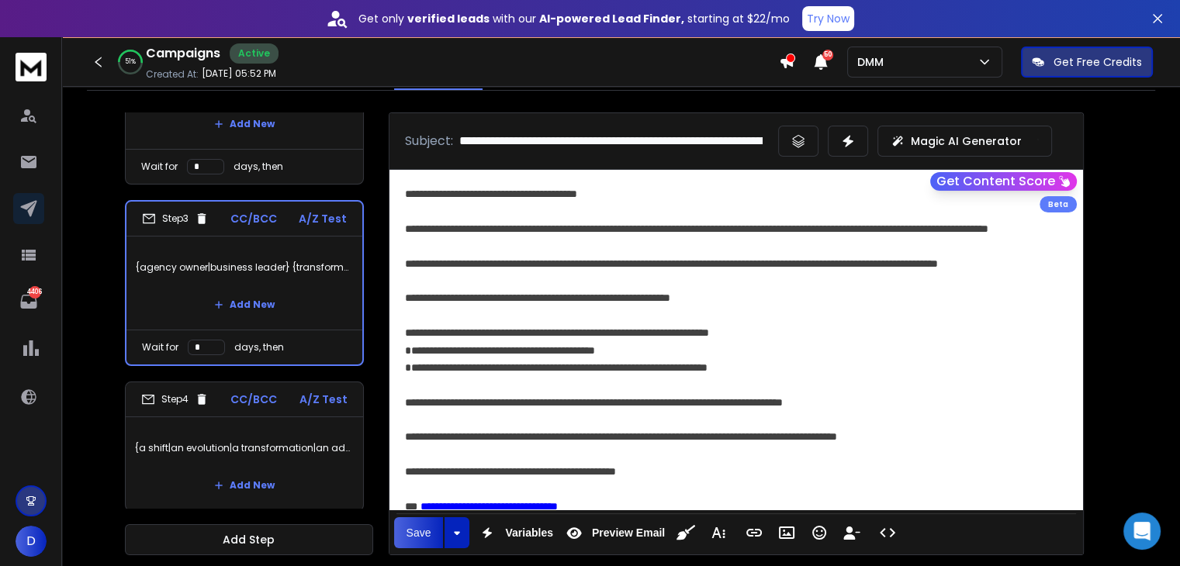
click at [264, 457] on p "{a shift|an evolution|a transformation|an advancement} in appointment {setting|…" at bounding box center [244, 448] width 219 height 43
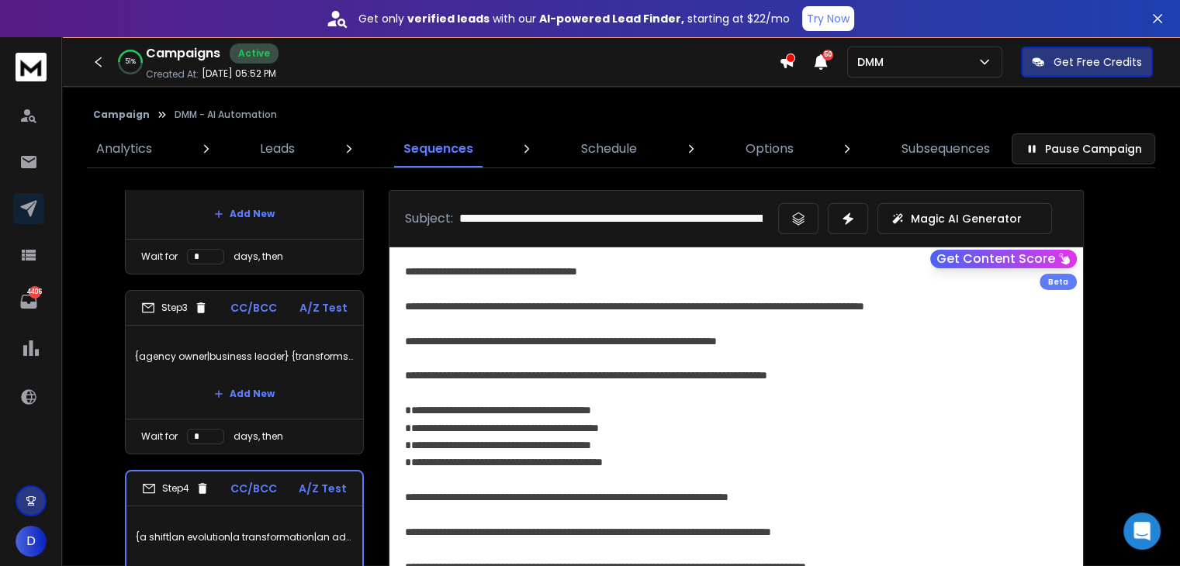
scroll to position [272, 0]
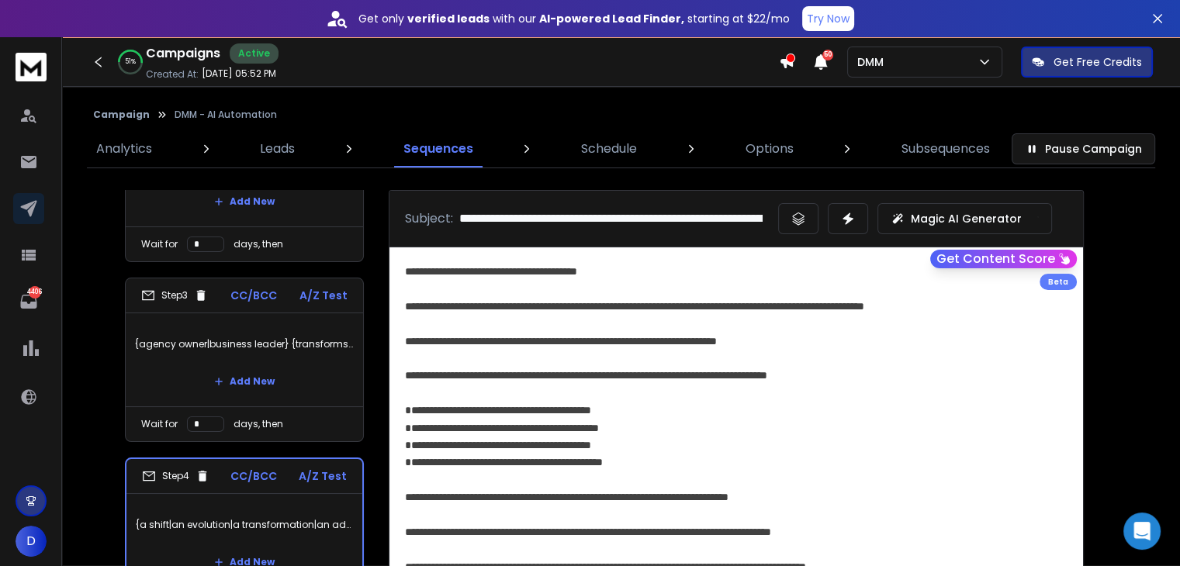
click at [147, 361] on p "{agency owner|business leader} {transforms|revolutionizes|elevates} appointment…" at bounding box center [244, 344] width 219 height 43
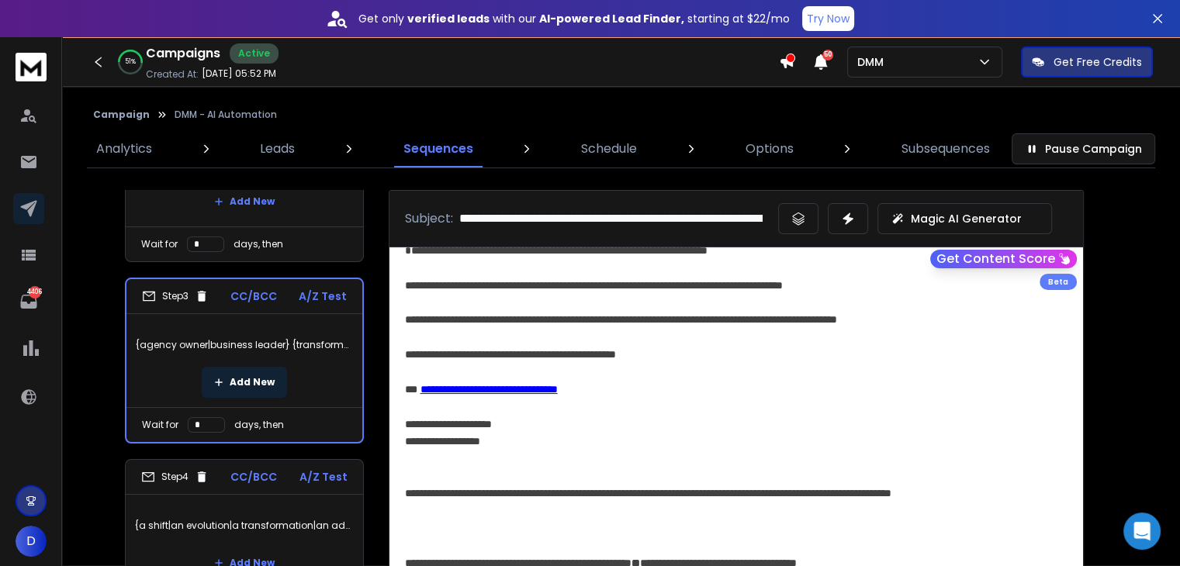
scroll to position [88, 0]
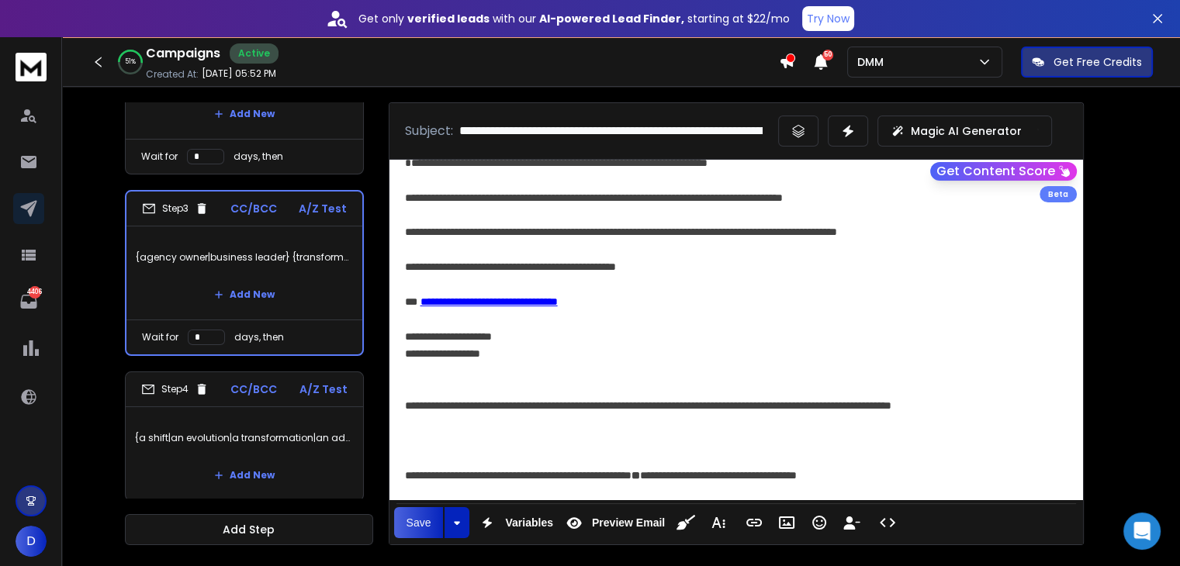
click at [289, 422] on p "{a shift|an evolution|a transformation|an advancement} in appointment {setting|…" at bounding box center [244, 438] width 219 height 43
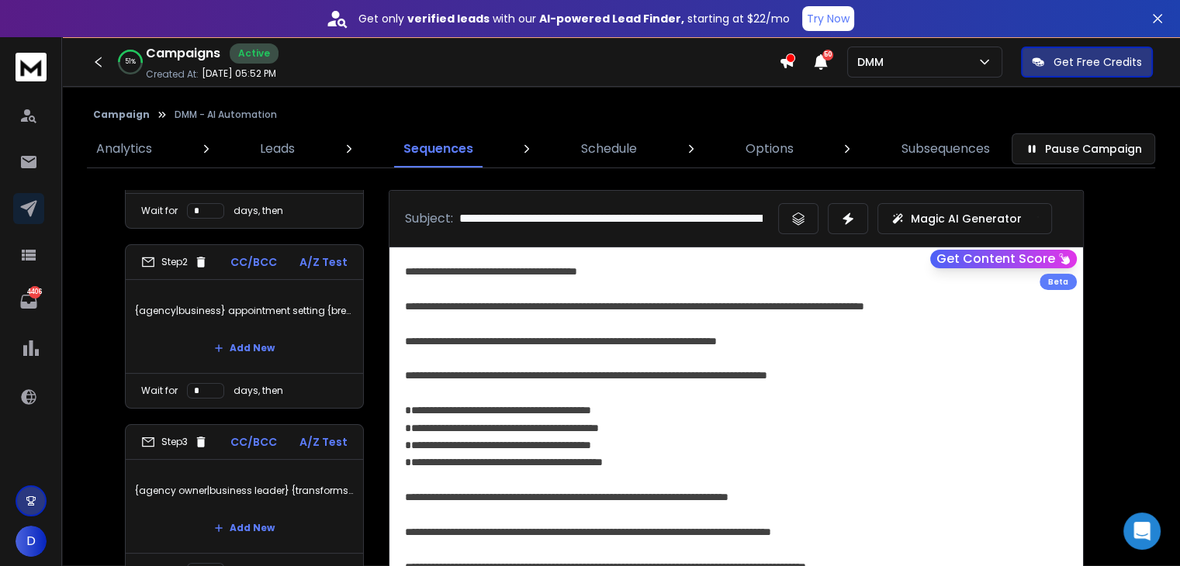
scroll to position [272, 0]
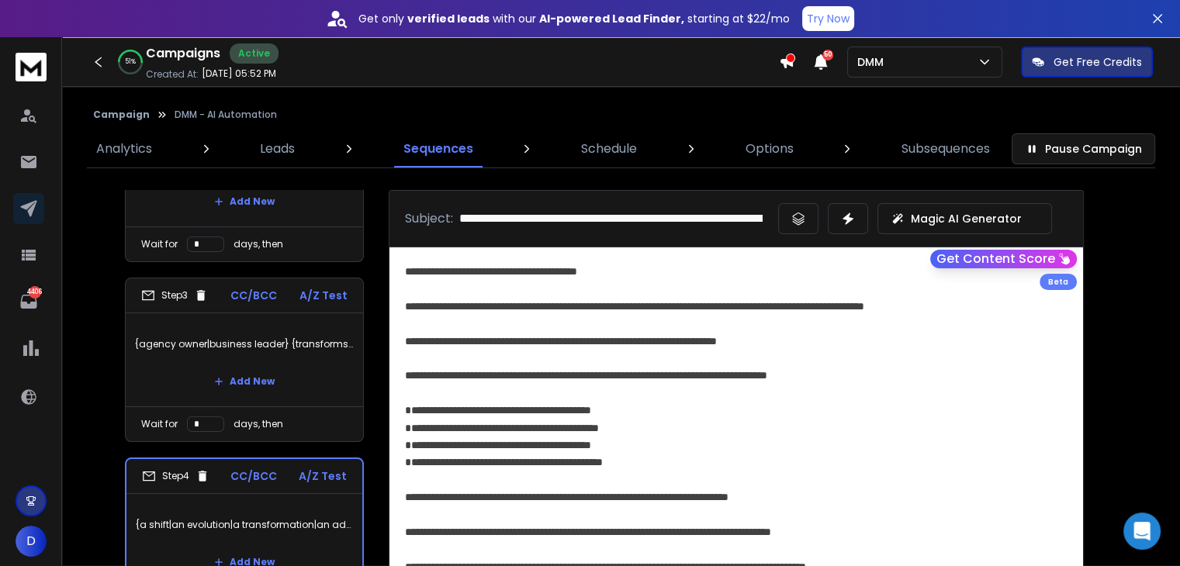
click at [189, 348] on p "{agency owner|business leader} {transforms|revolutionizes|elevates} appointment…" at bounding box center [244, 344] width 219 height 43
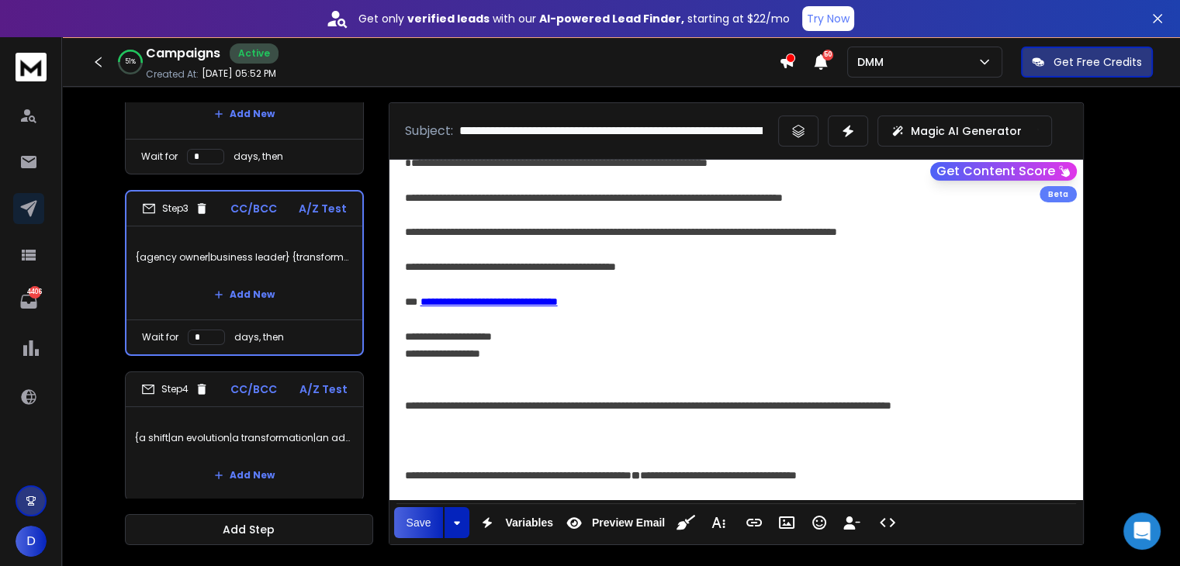
click at [281, 417] on p "{a shift|an evolution|a transformation|an advancement} in appointment {setting|…" at bounding box center [244, 438] width 219 height 43
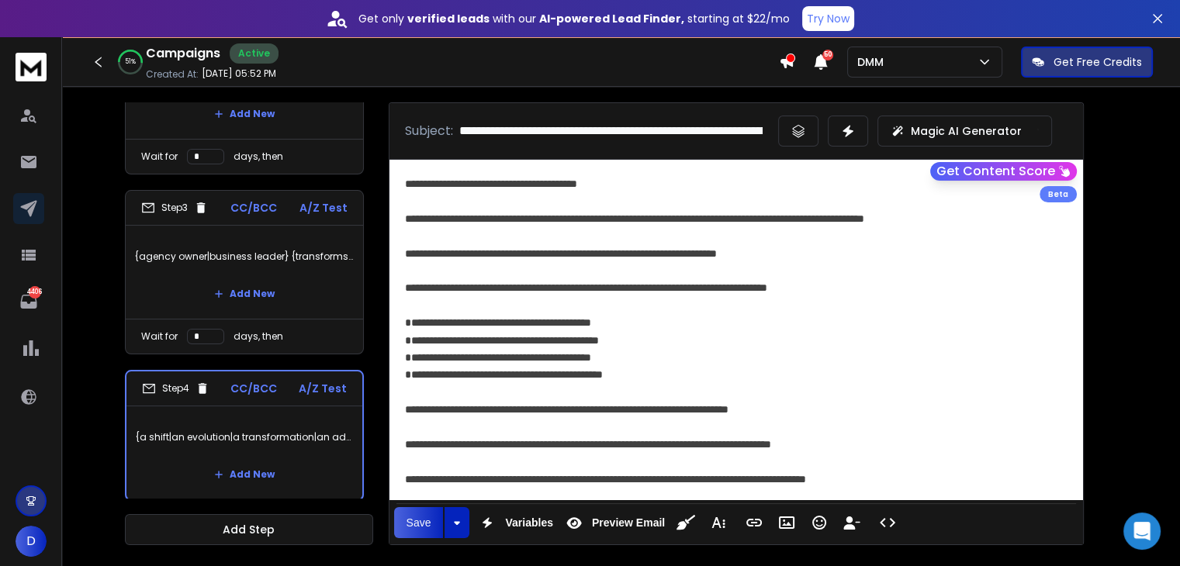
scroll to position [247, 0]
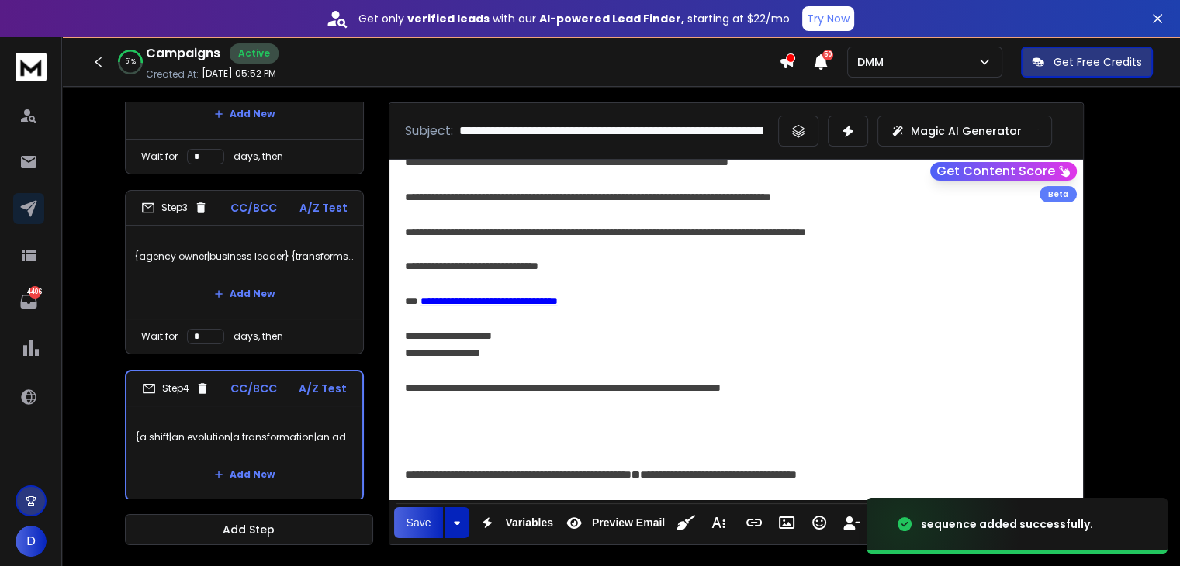
click at [292, 247] on p "{agency owner|business leader} {transforms|revolutionizes|elevates} appointment…" at bounding box center [244, 256] width 219 height 43
type input "**********"
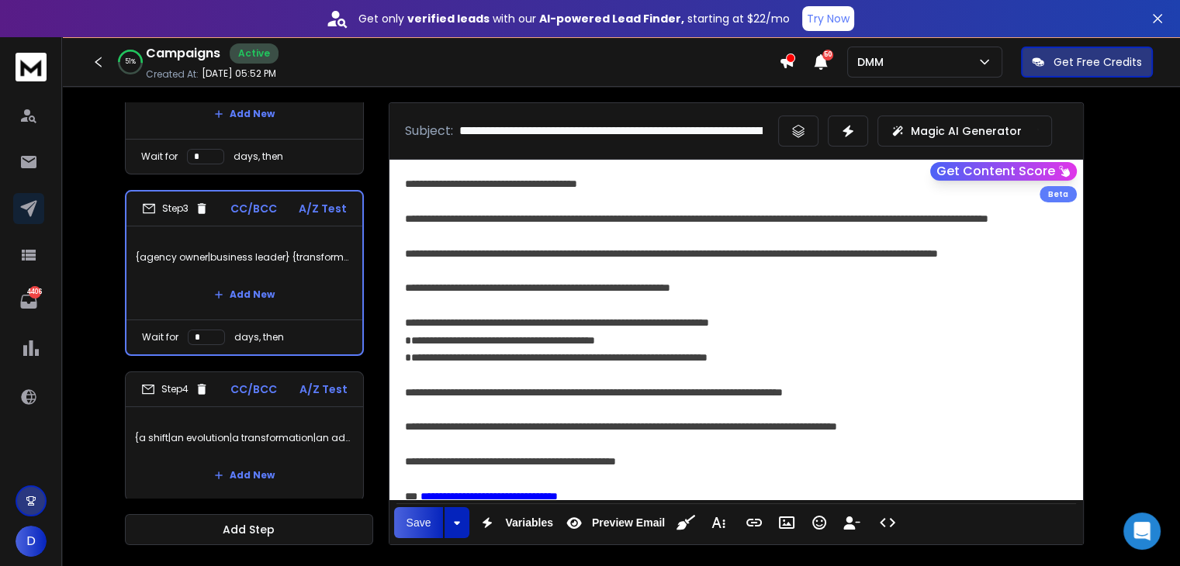
click at [405, 358] on div "**********" at bounding box center [736, 340] width 662 height 52
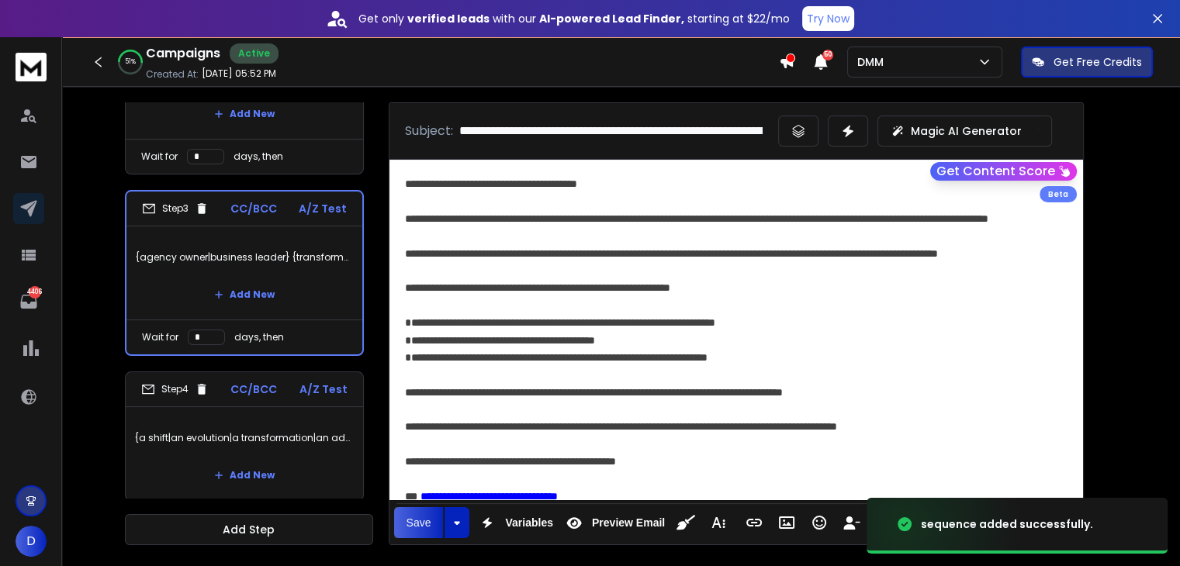
click at [251, 438] on p "{a shift|an evolution|a transformation|an advancement} in appointment {setting|…" at bounding box center [244, 438] width 219 height 43
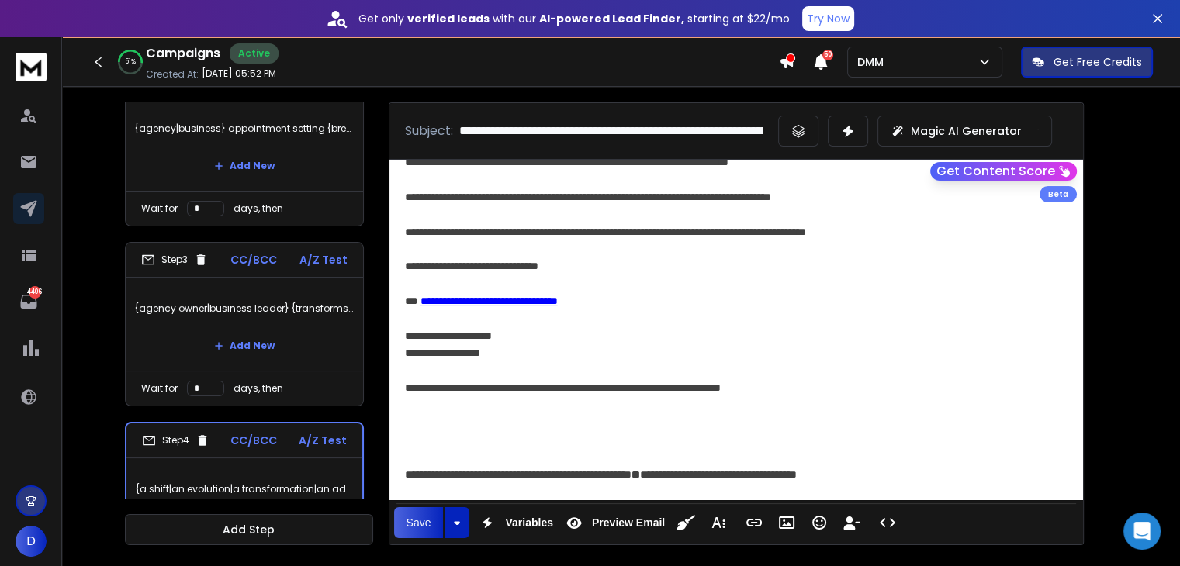
scroll to position [195, 0]
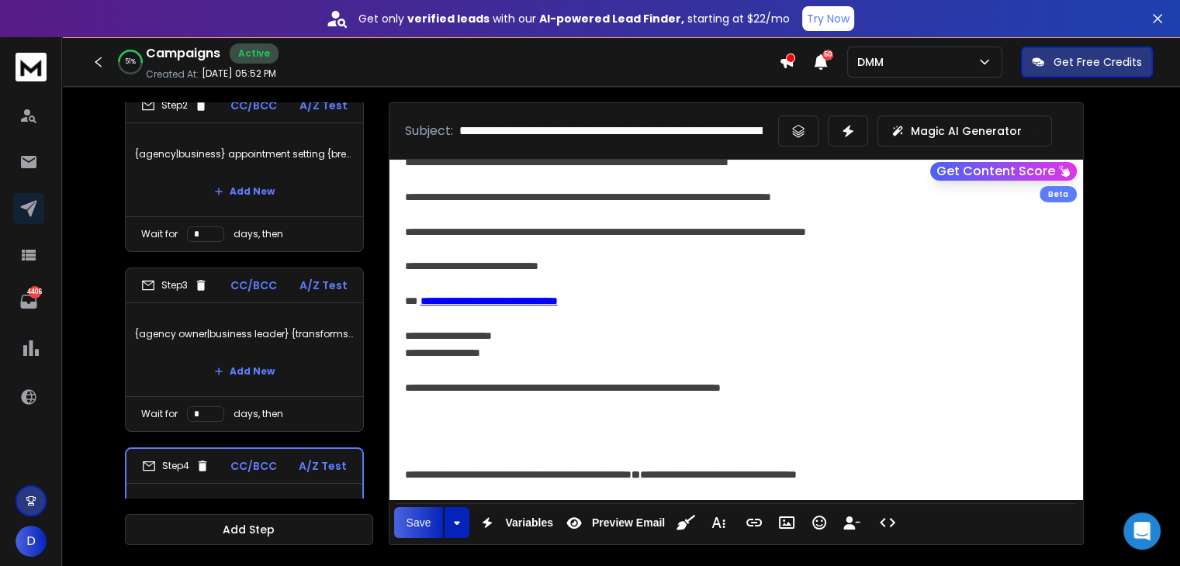
click at [258, 304] on div "{agency owner|business leader} {transforms|revolutionizes|elevates} appointment…" at bounding box center [244, 349] width 237 height 93
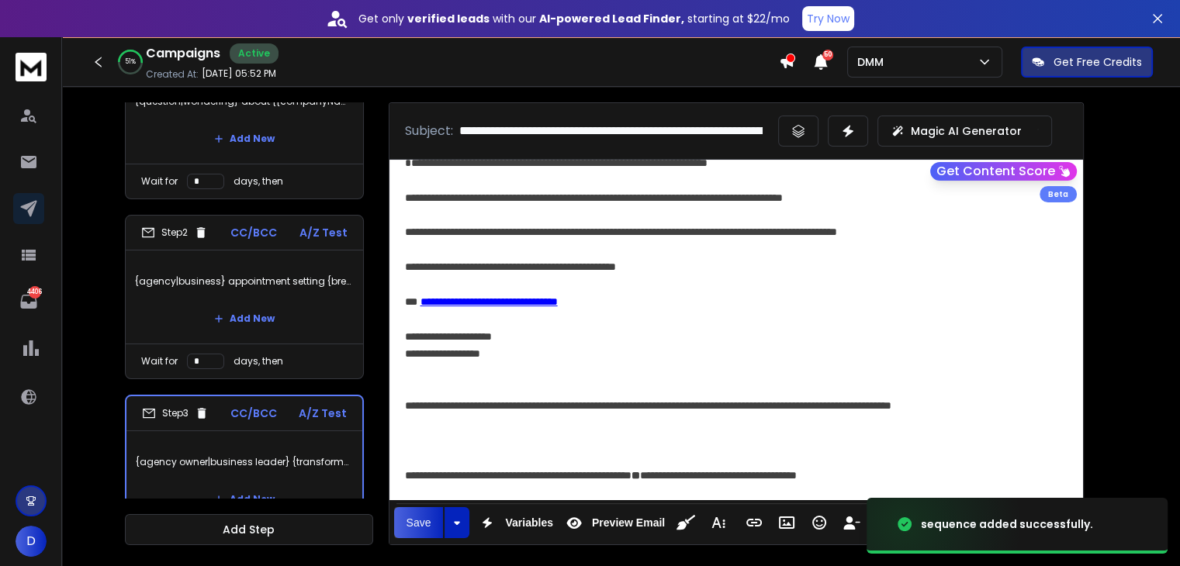
scroll to position [0, 0]
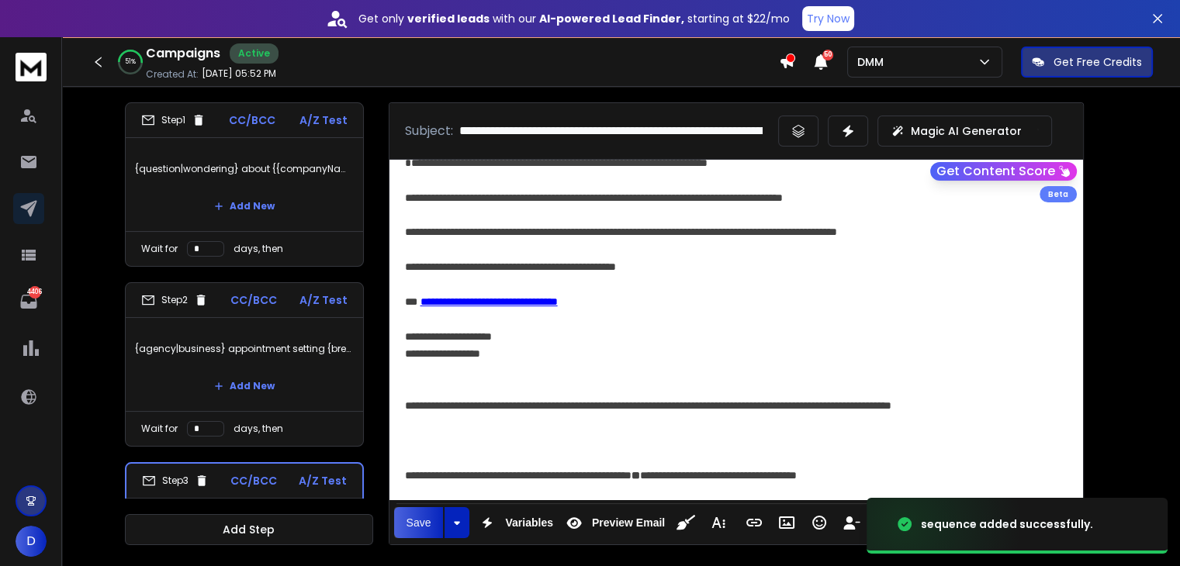
click at [282, 361] on p "{agency|business} appointment setting {breakthrough|transformation|evolution|ad…" at bounding box center [244, 348] width 219 height 43
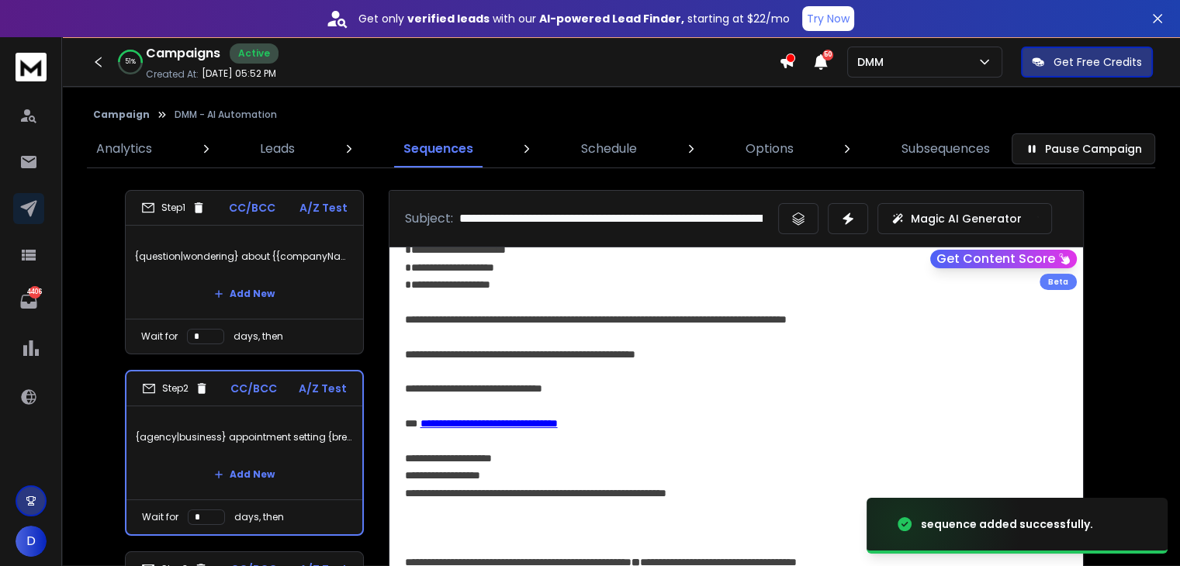
click at [263, 260] on p "{question|wondering} about {{companyName}}'s {appointment setting|team setup|bo…" at bounding box center [244, 256] width 219 height 43
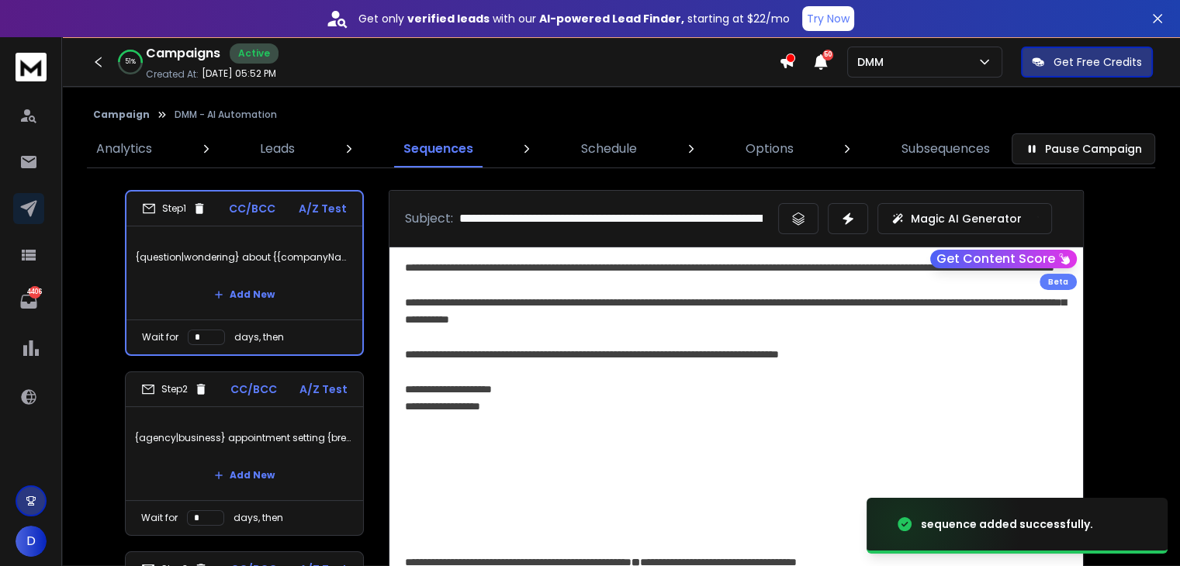
scroll to position [56, 0]
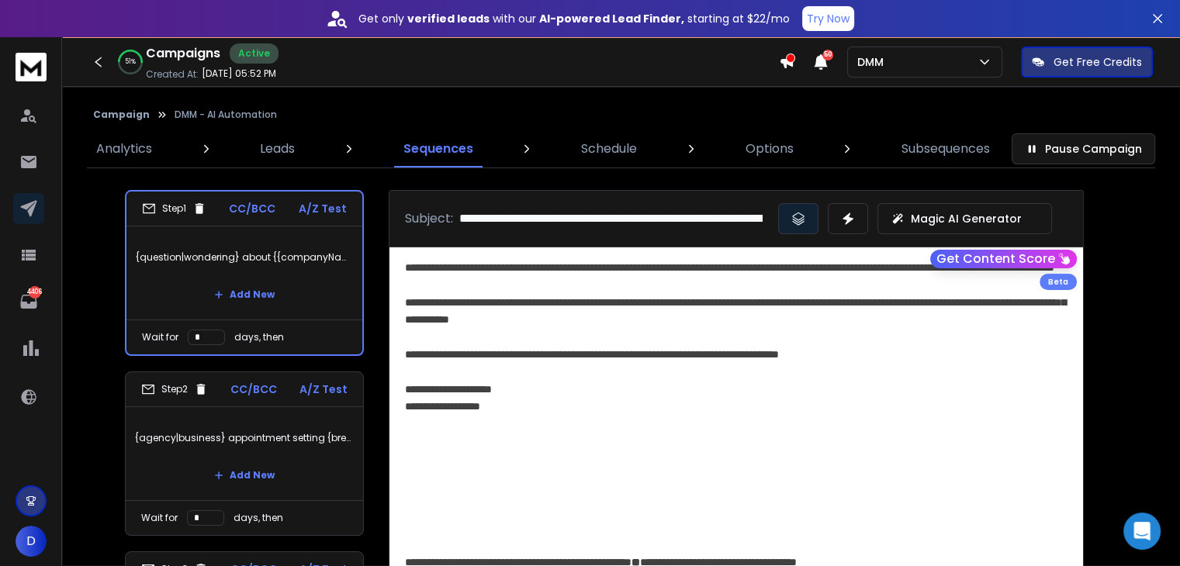
click at [791, 227] on button at bounding box center [798, 218] width 40 height 31
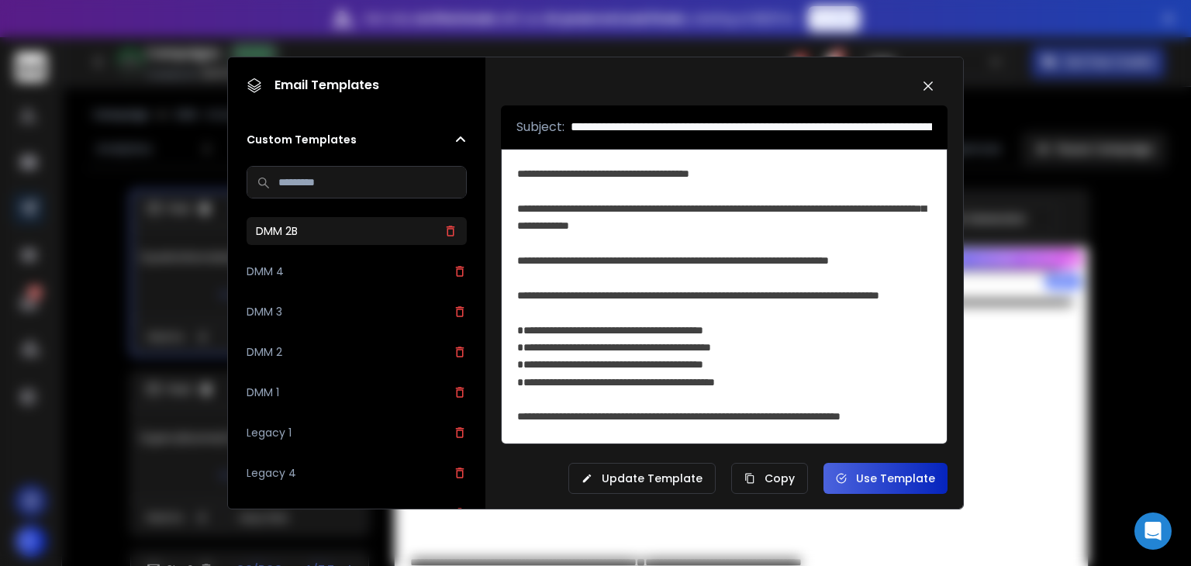
click at [453, 238] on icon at bounding box center [451, 231] width 14 height 14
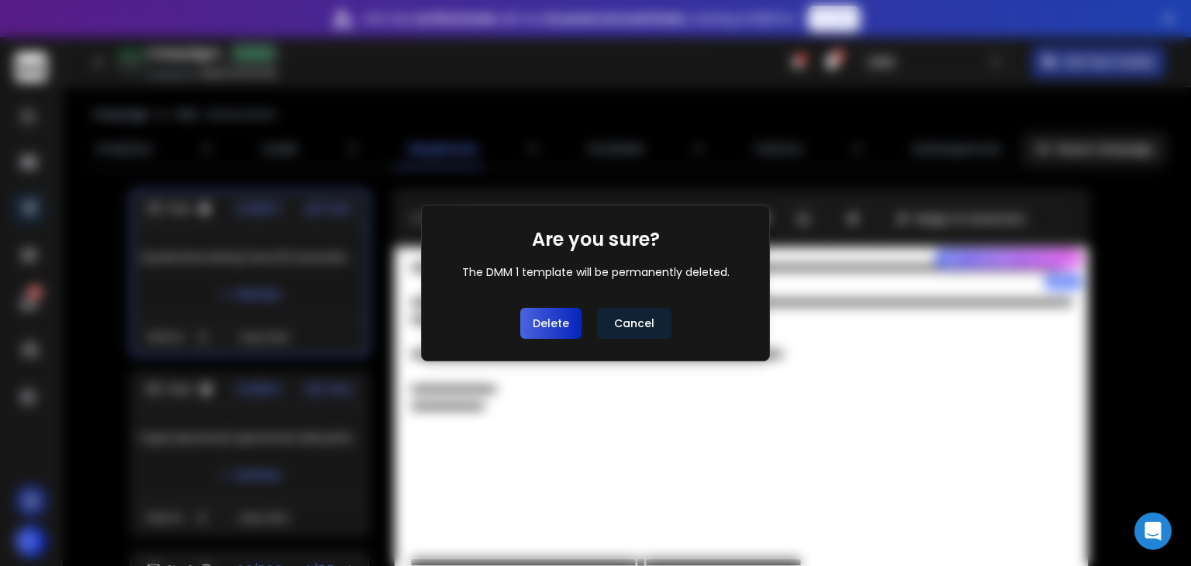
click at [532, 320] on button "Delete" at bounding box center [550, 323] width 61 height 31
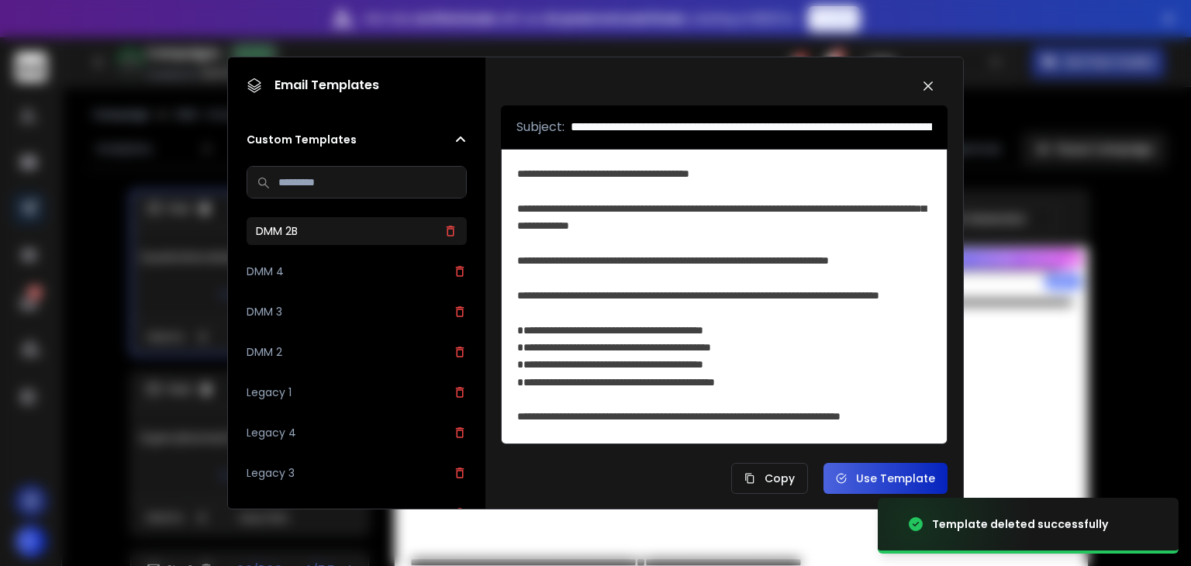
click at [447, 229] on icon at bounding box center [451, 231] width 14 height 14
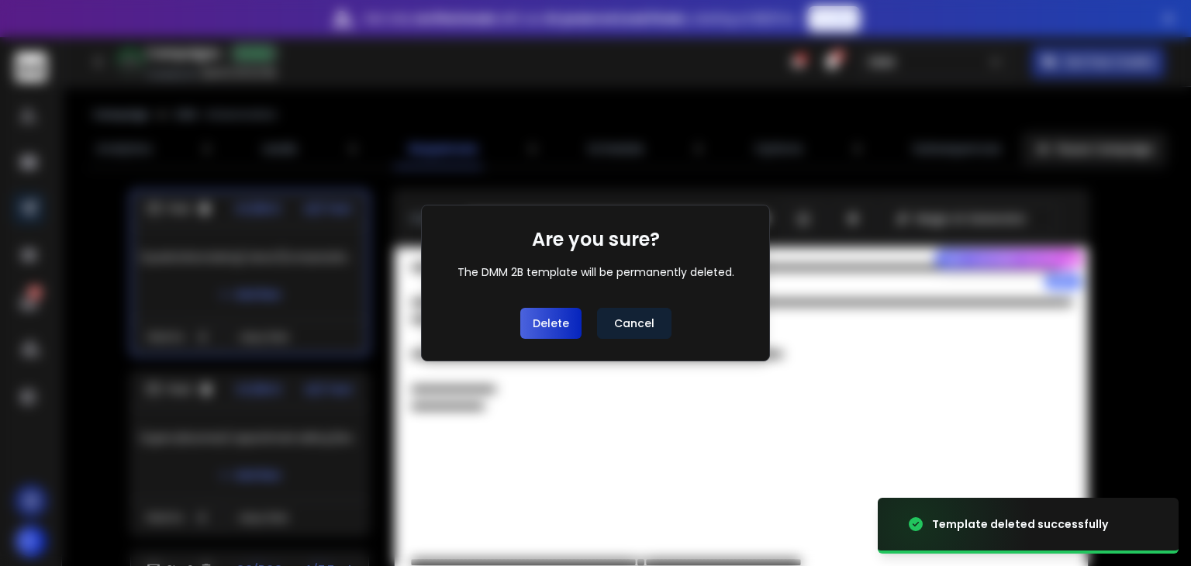
click at [537, 319] on button "Delete" at bounding box center [550, 323] width 61 height 31
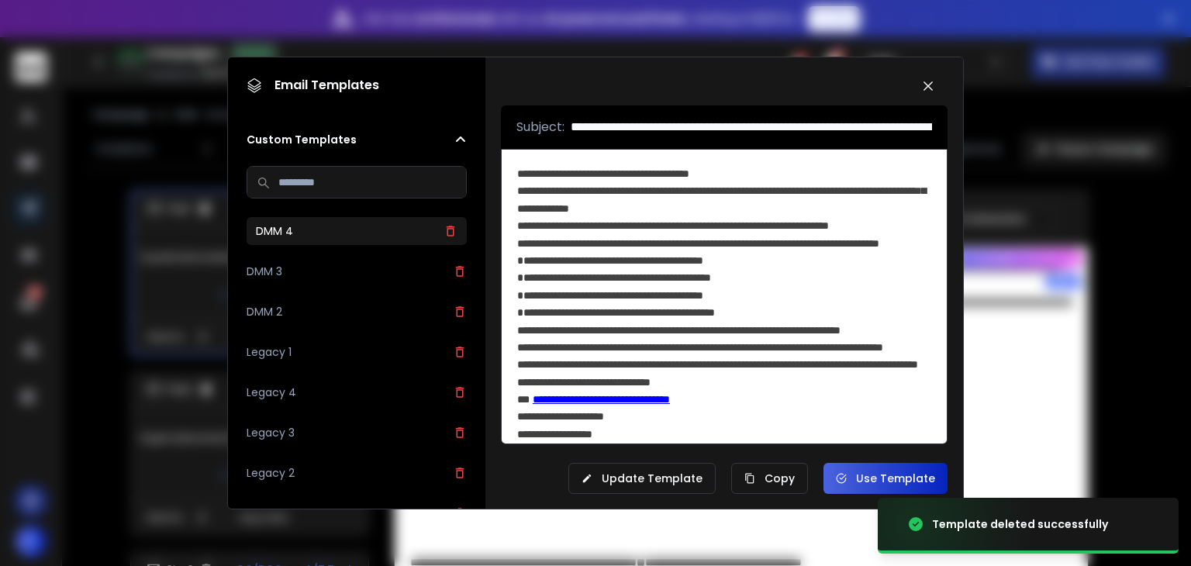
click at [444, 232] on icon at bounding box center [451, 231] width 14 height 14
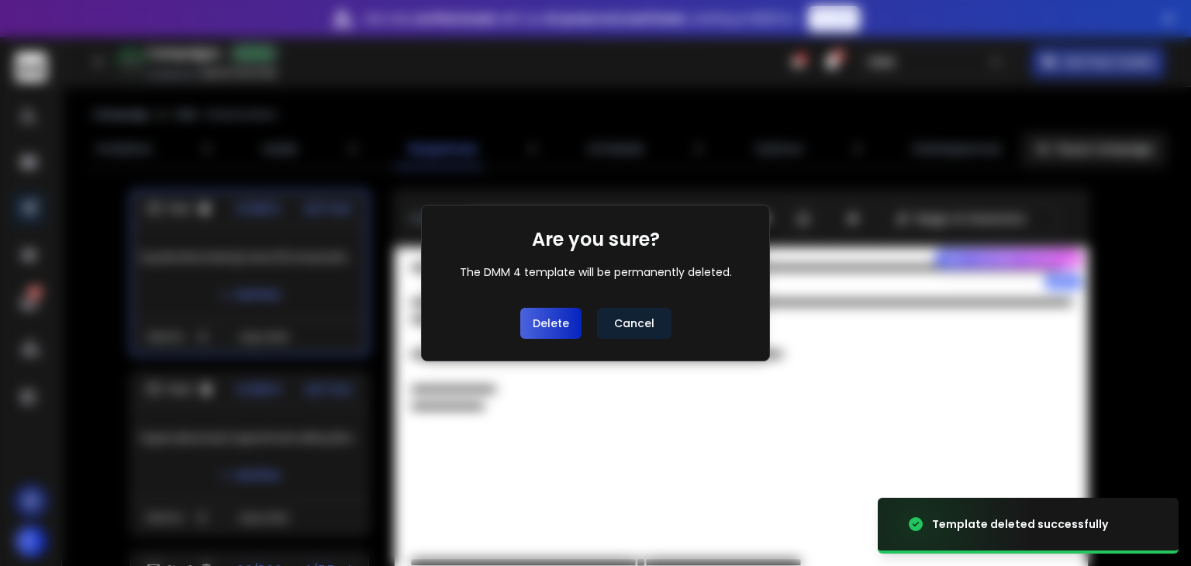
click at [543, 328] on button "Delete" at bounding box center [550, 323] width 61 height 31
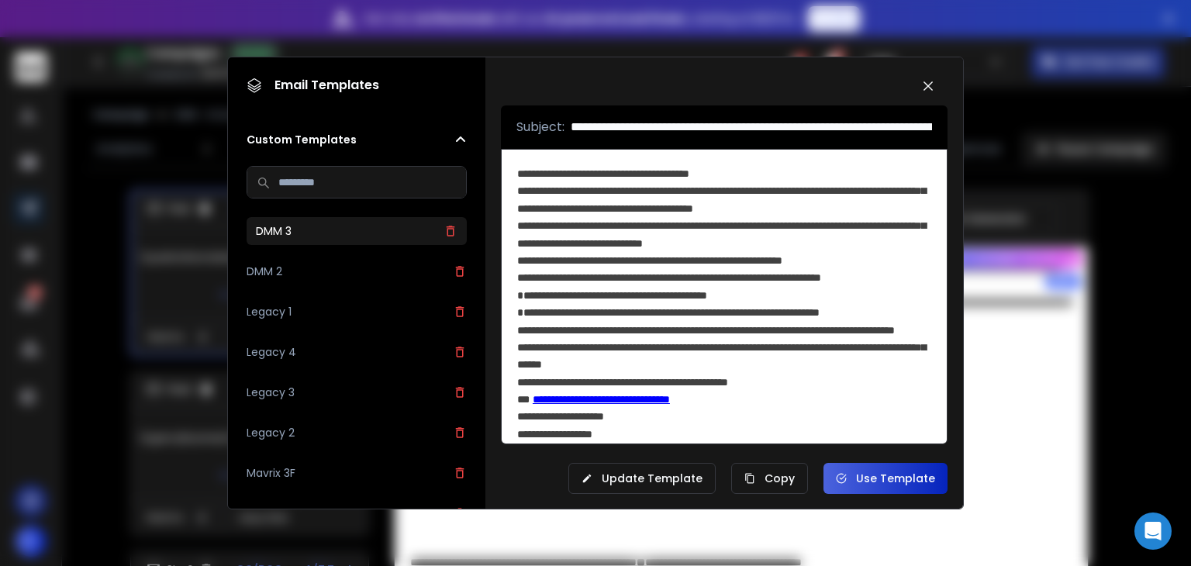
click at [444, 230] on icon at bounding box center [451, 231] width 14 height 14
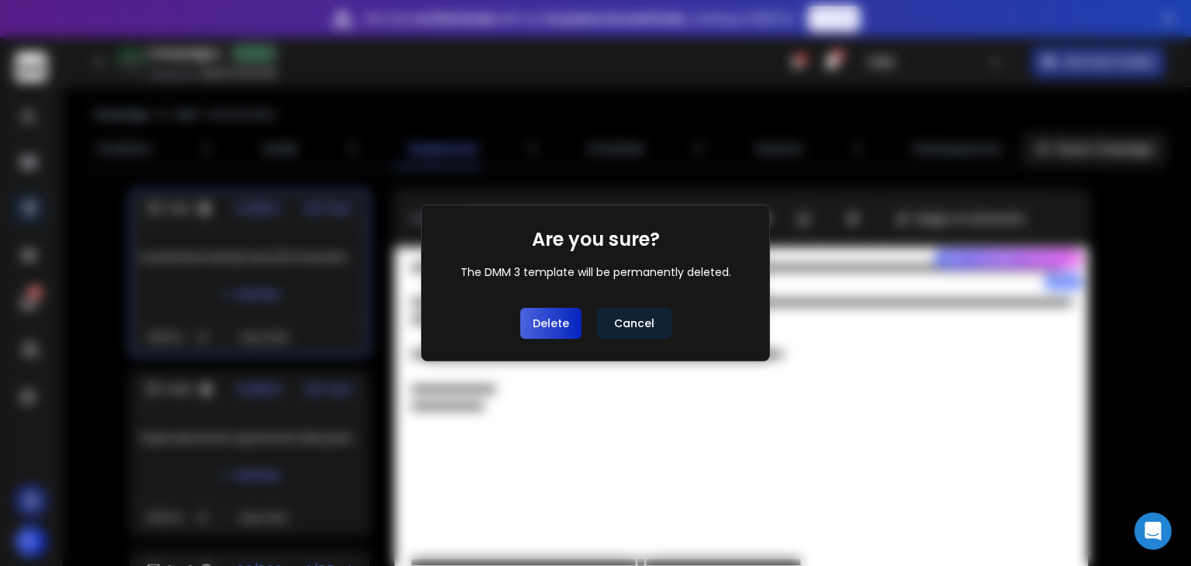
click at [555, 330] on button "Delete" at bounding box center [550, 323] width 61 height 31
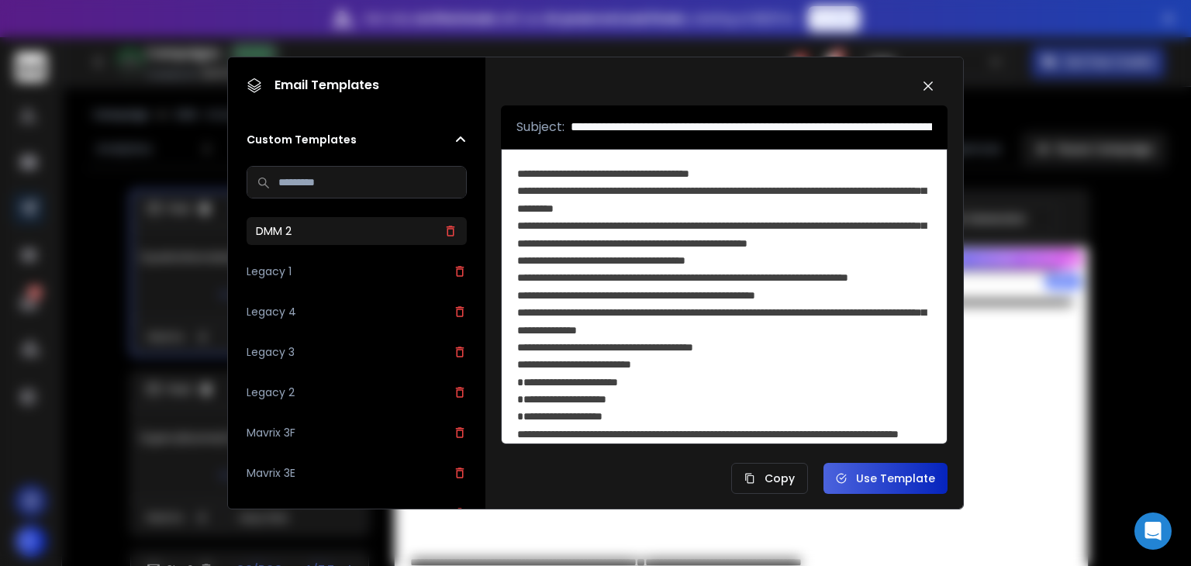
click at [450, 231] on icon at bounding box center [451, 231] width 14 height 14
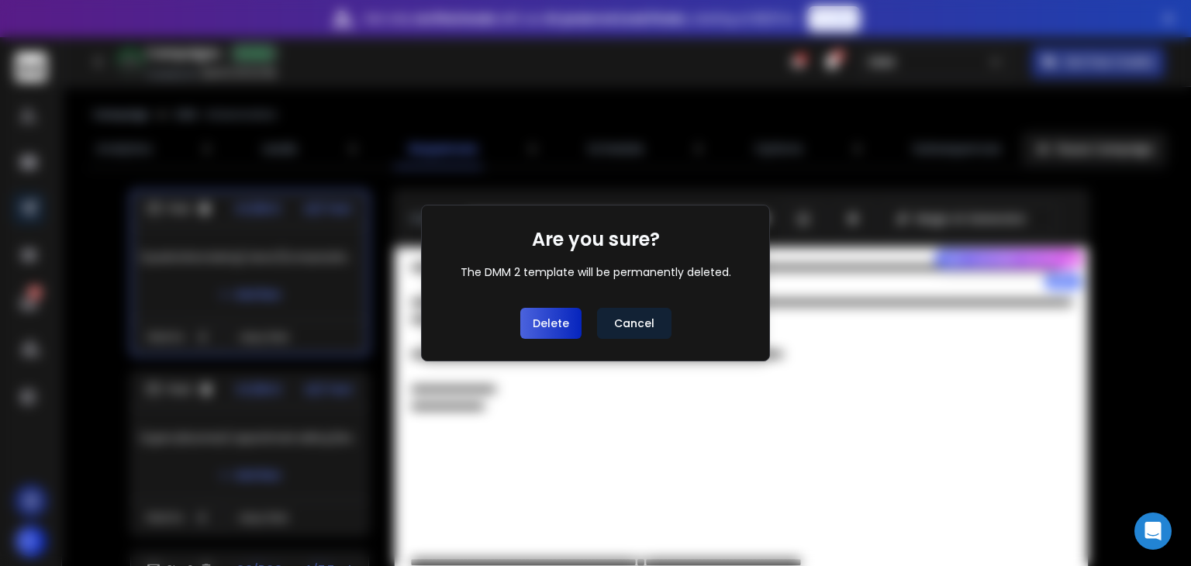
click at [553, 335] on button "Delete" at bounding box center [550, 323] width 61 height 31
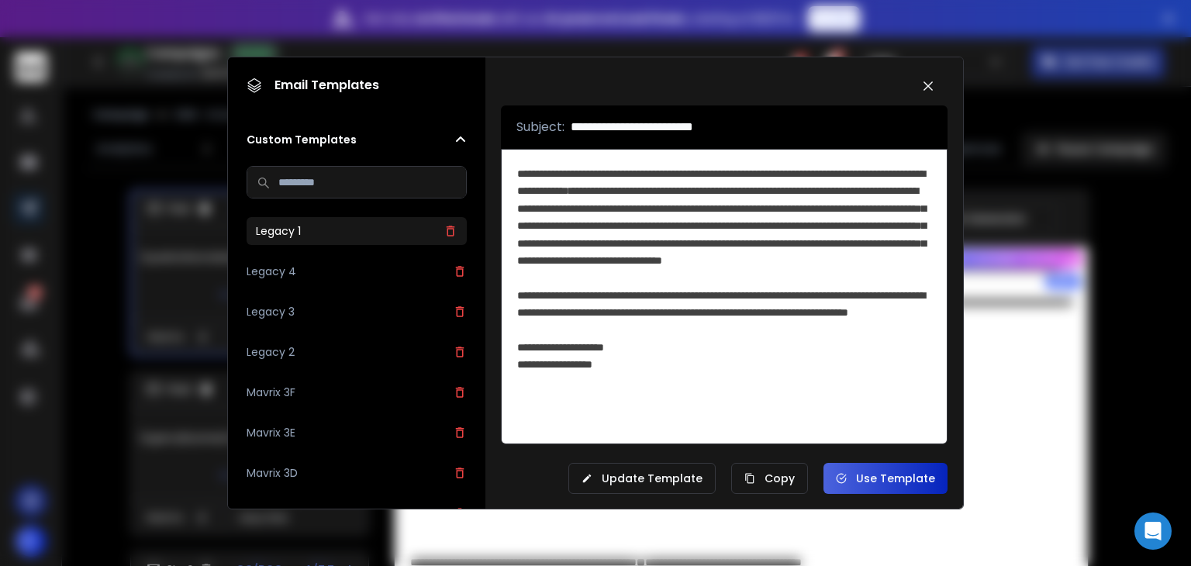
click at [937, 90] on div at bounding box center [724, 86] width 447 height 39
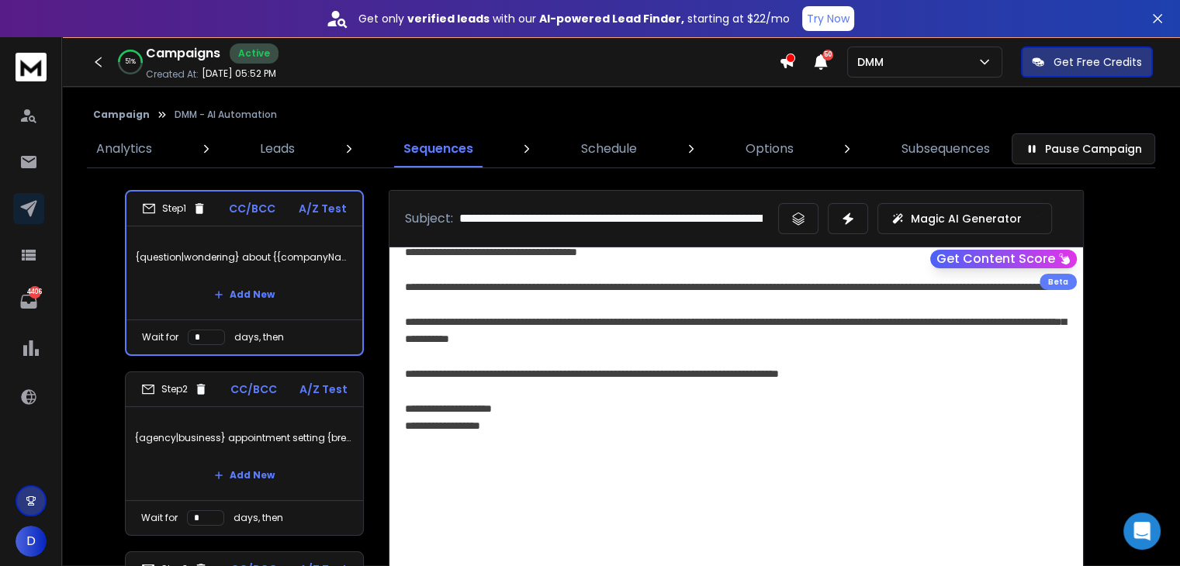
scroll to position [0, 0]
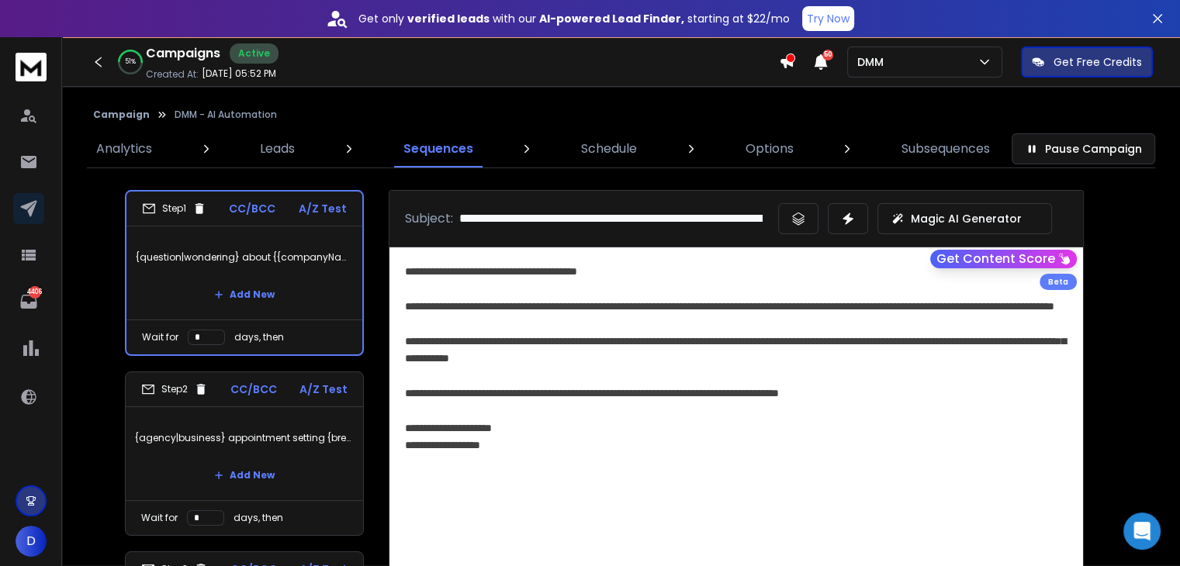
click at [304, 446] on p "{agency|business} appointment setting {breakthrough|transformation|evolution|ad…" at bounding box center [244, 438] width 219 height 43
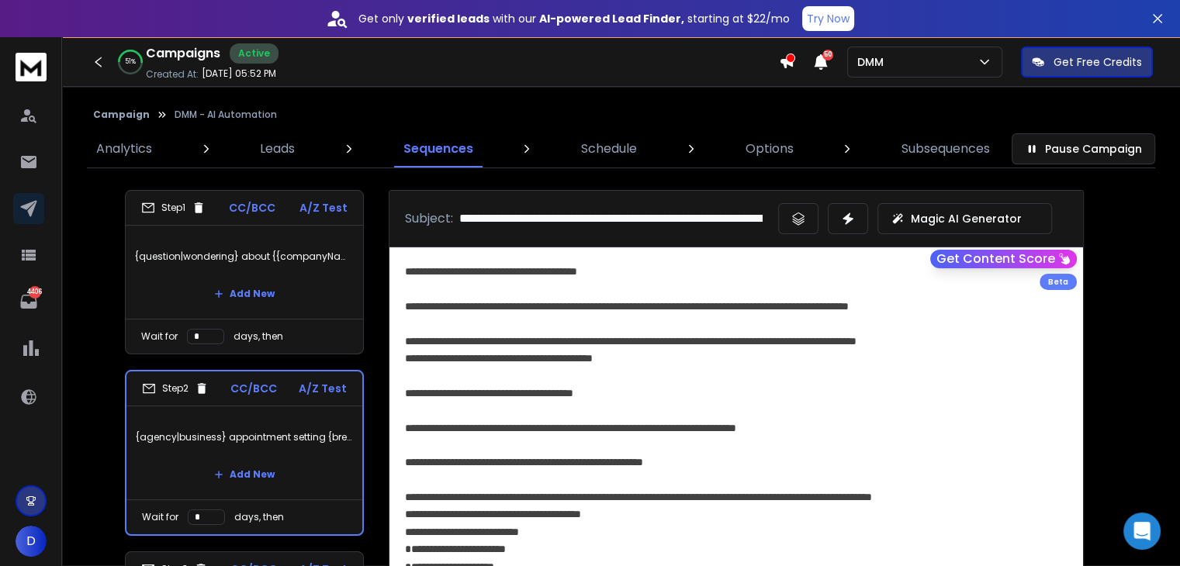
click at [289, 264] on p "{question|wondering} about {{companyName}}'s {appointment setting|team setup|bo…" at bounding box center [244, 256] width 219 height 43
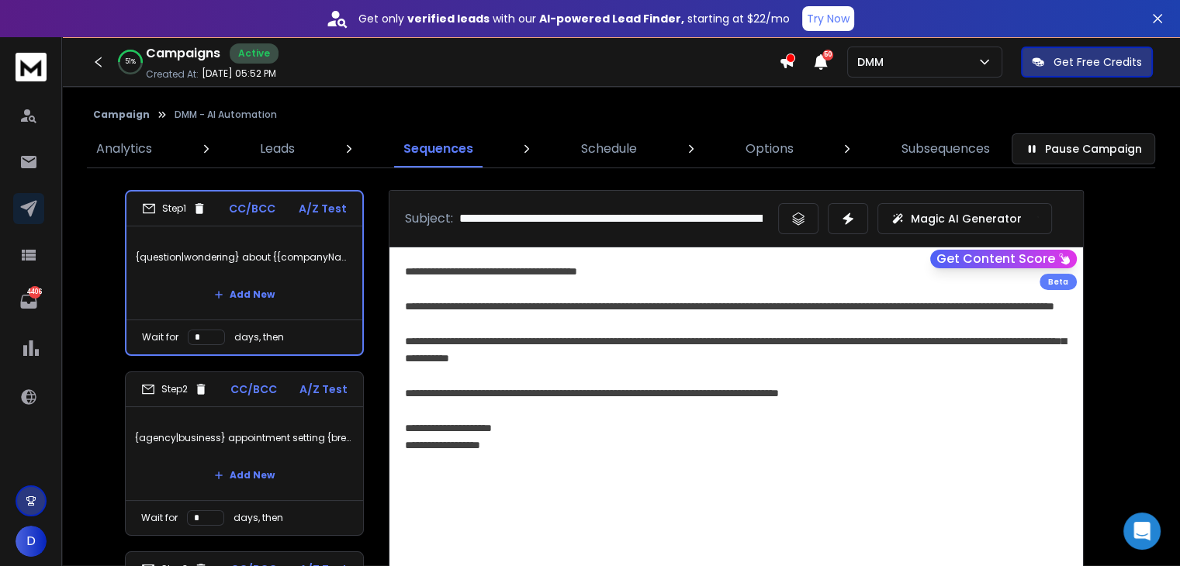
click at [160, 438] on p "{agency|business} appointment setting {breakthrough|transformation|evolution|ad…" at bounding box center [244, 438] width 219 height 43
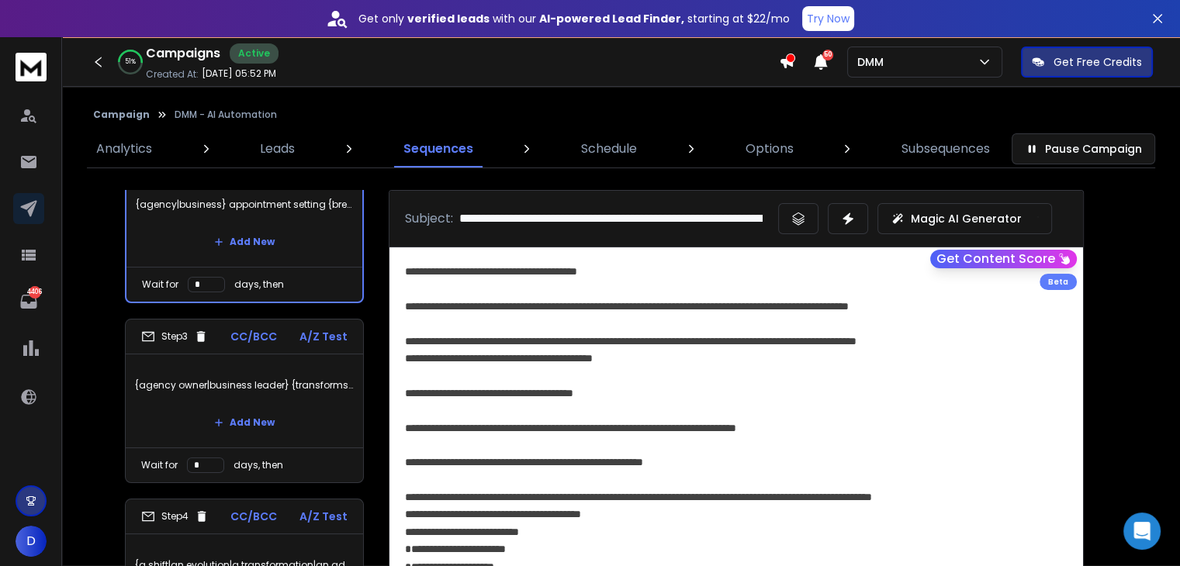
click at [239, 377] on p "{agency owner|business leader} {transforms|revolutionizes|elevates} appointment…" at bounding box center [244, 385] width 219 height 43
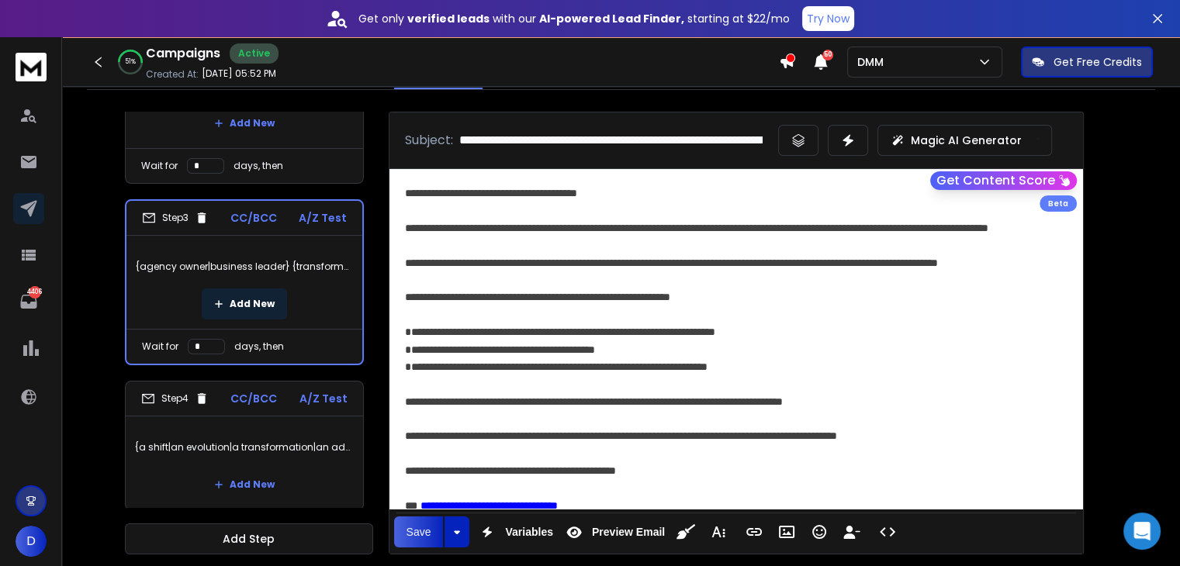
scroll to position [88, 0]
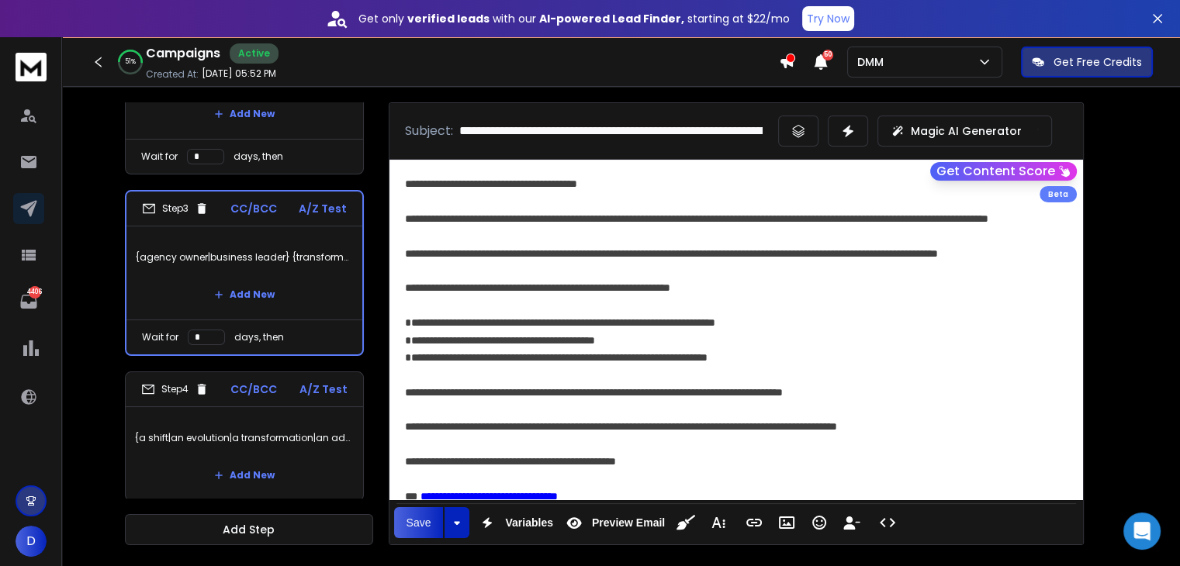
click at [247, 436] on p "{a shift|an evolution|a transformation|an advancement} in appointment {setting|…" at bounding box center [244, 438] width 219 height 43
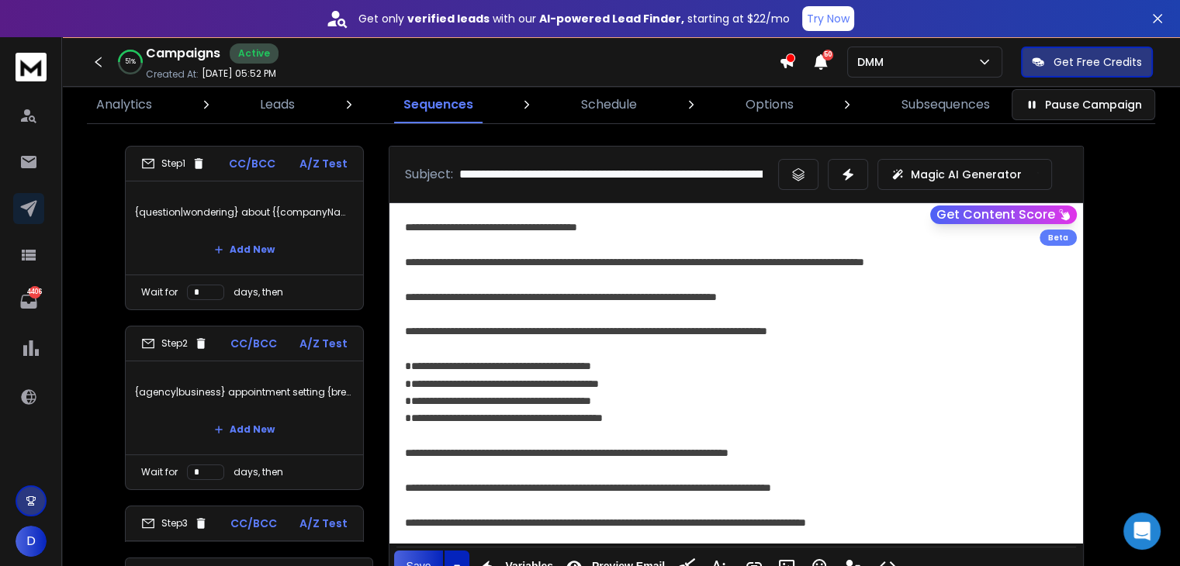
scroll to position [0, 0]
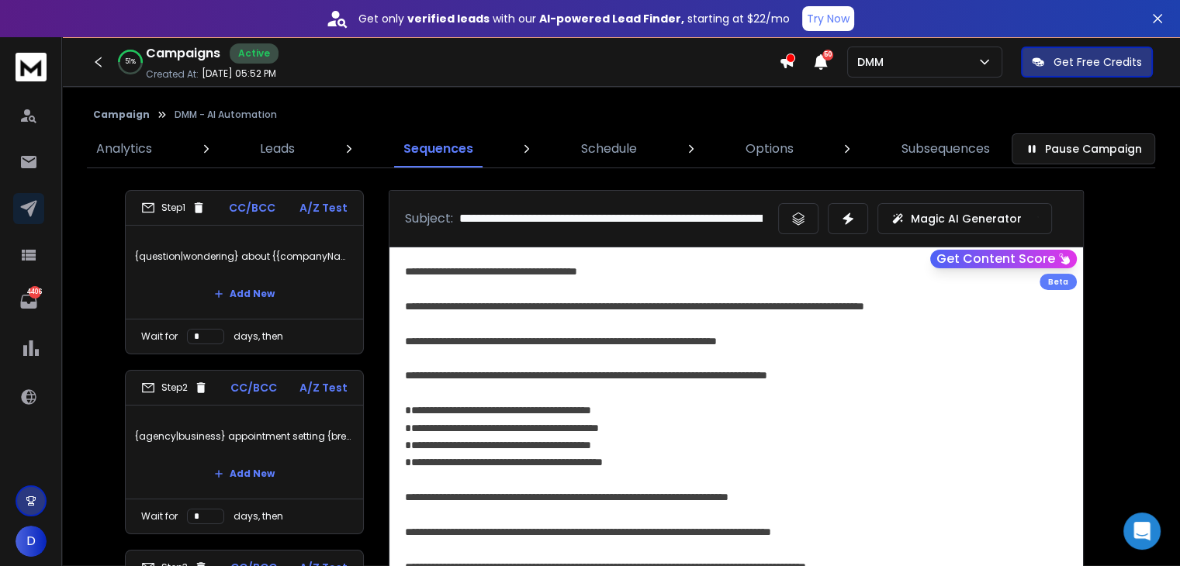
click at [275, 249] on p "{question|wondering} about {{companyName}}'s {appointment setting|team setup|bo…" at bounding box center [244, 256] width 219 height 43
type input "**********"
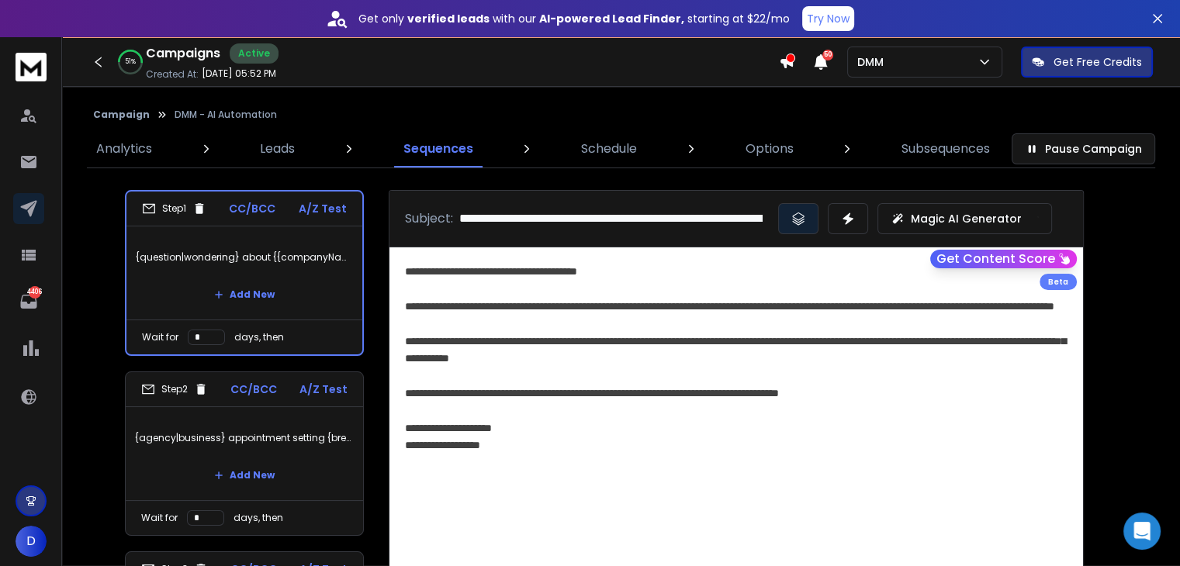
click at [790, 221] on button at bounding box center [798, 218] width 40 height 31
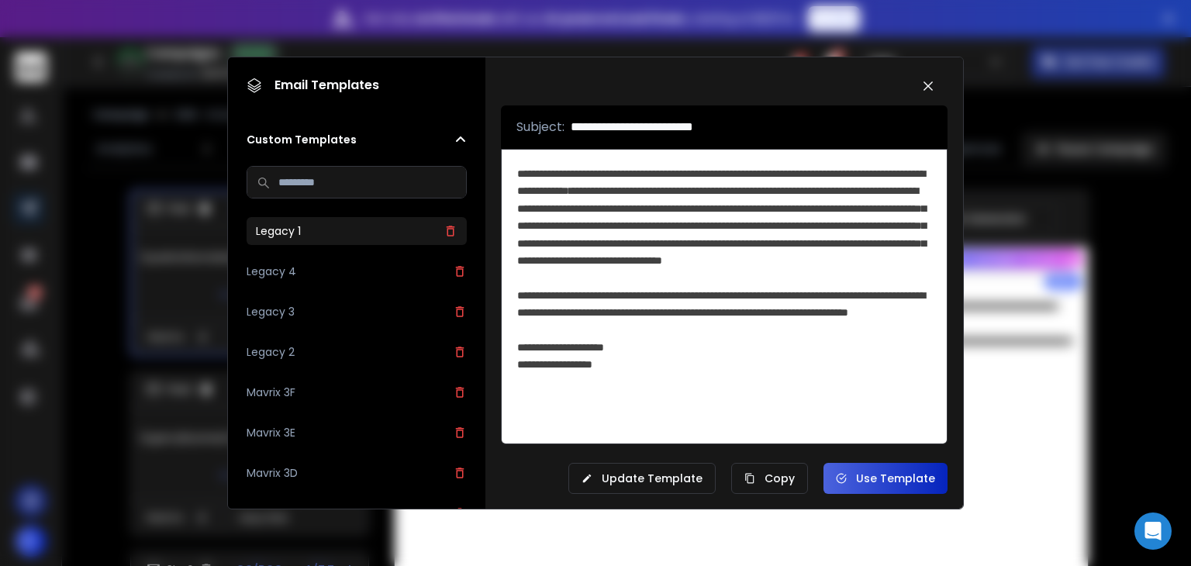
click at [929, 83] on icon at bounding box center [928, 86] width 14 height 14
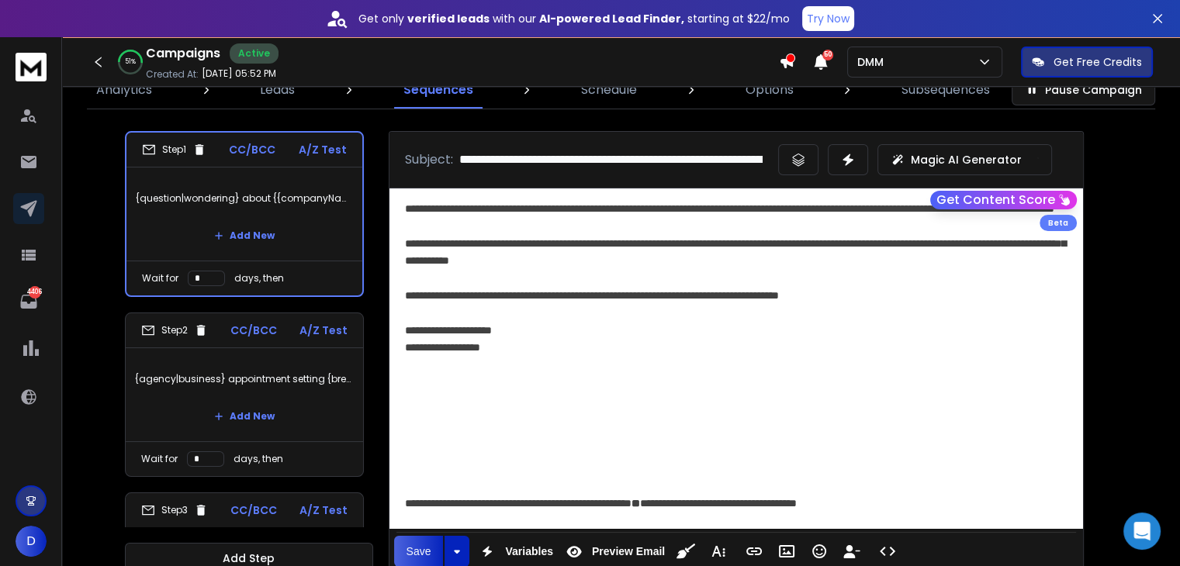
scroll to position [88, 0]
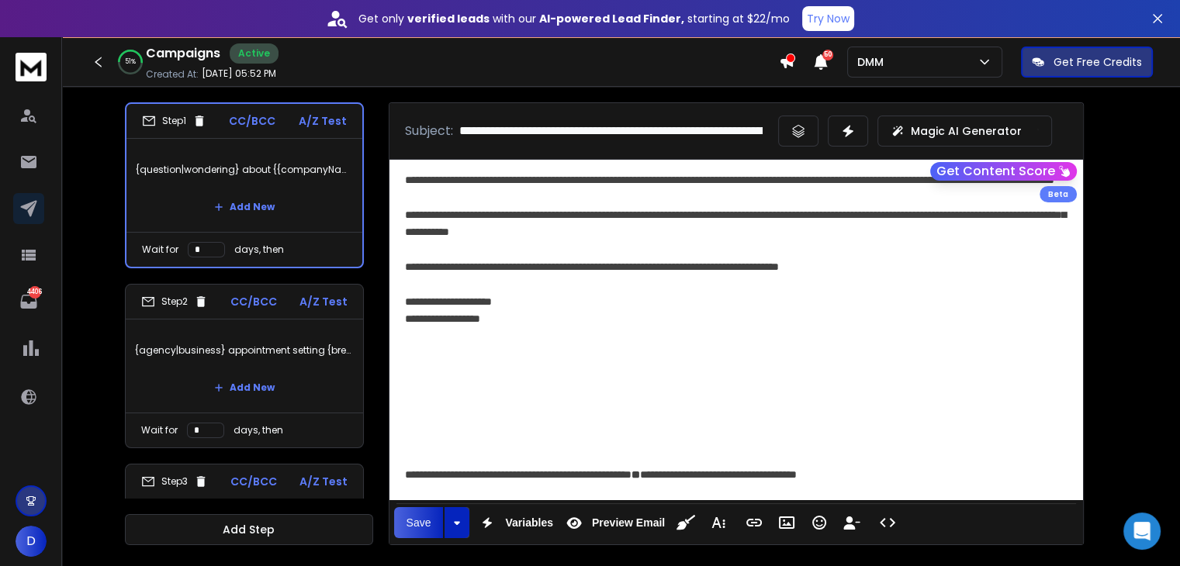
click at [465, 528] on div "button" at bounding box center [456, 522] width 25 height 31
click at [497, 496] on link "Save as Template" at bounding box center [505, 489] width 123 height 23
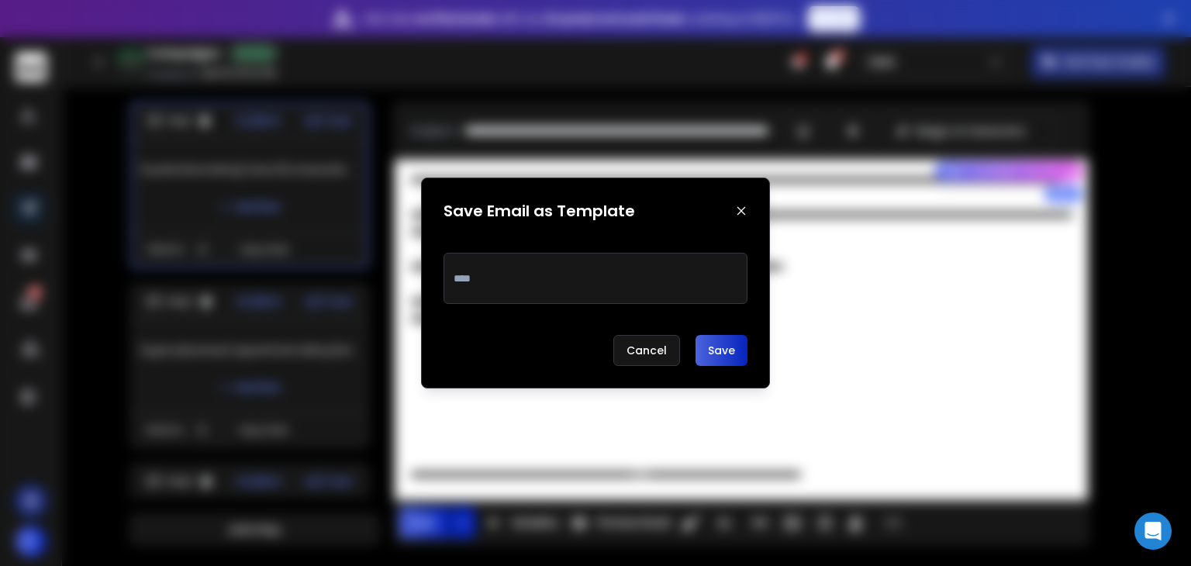
click at [531, 293] on input at bounding box center [596, 278] width 304 height 51
type input "**********"
click at [729, 339] on button "Save" at bounding box center [722, 350] width 52 height 31
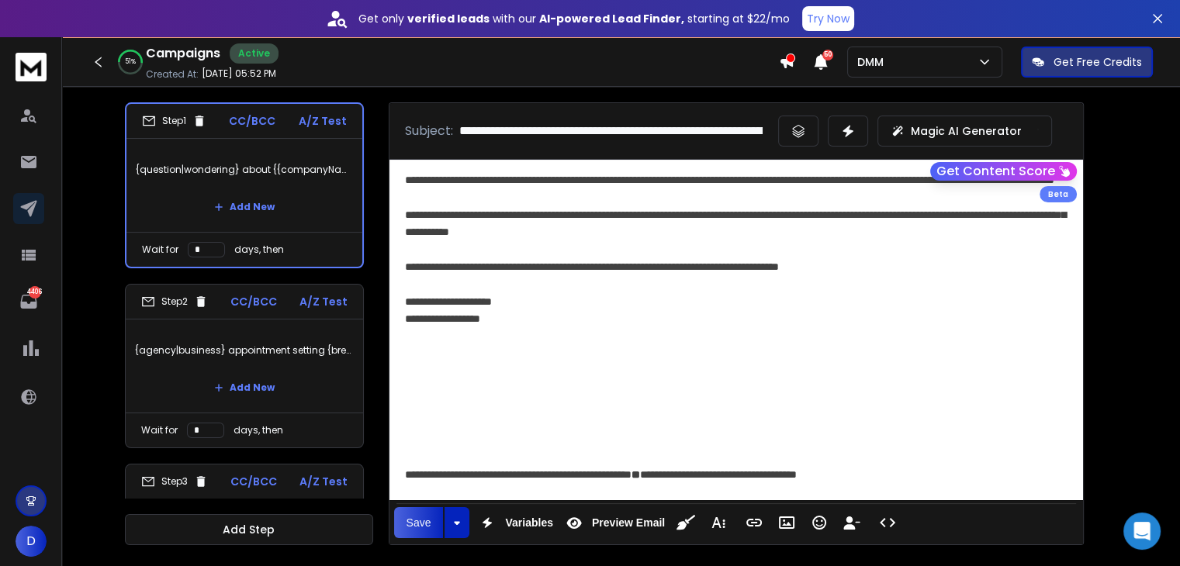
click at [307, 339] on p "{agency|business} appointment setting {breakthrough|transformation|evolution|ad…" at bounding box center [244, 350] width 219 height 43
type input "**********"
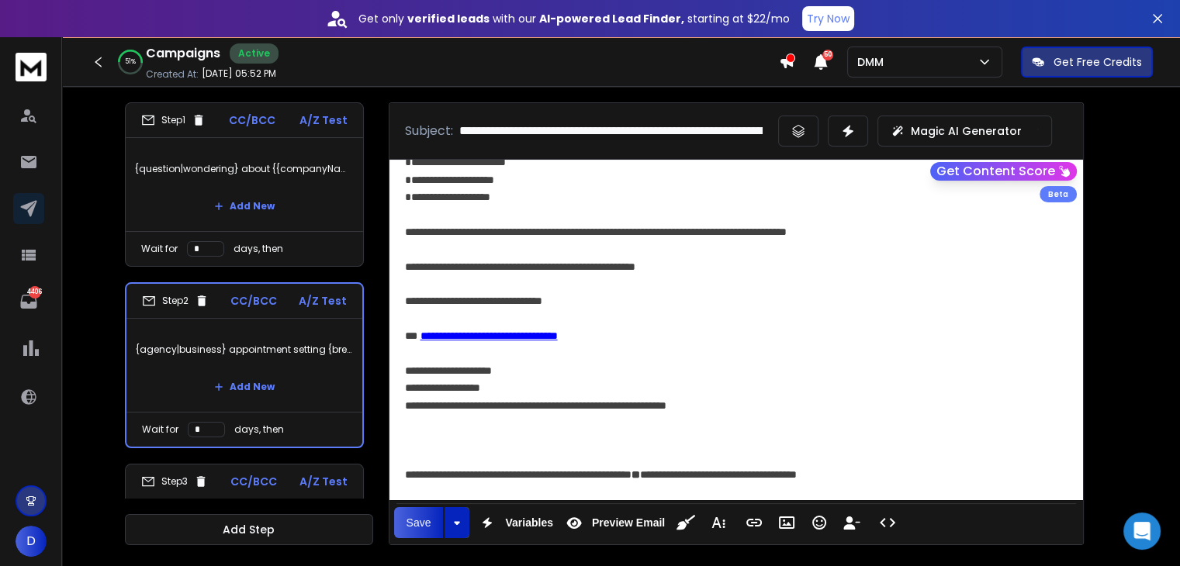
click at [464, 511] on div "button" at bounding box center [456, 522] width 25 height 31
click at [490, 479] on link "Save as Template" at bounding box center [505, 489] width 123 height 23
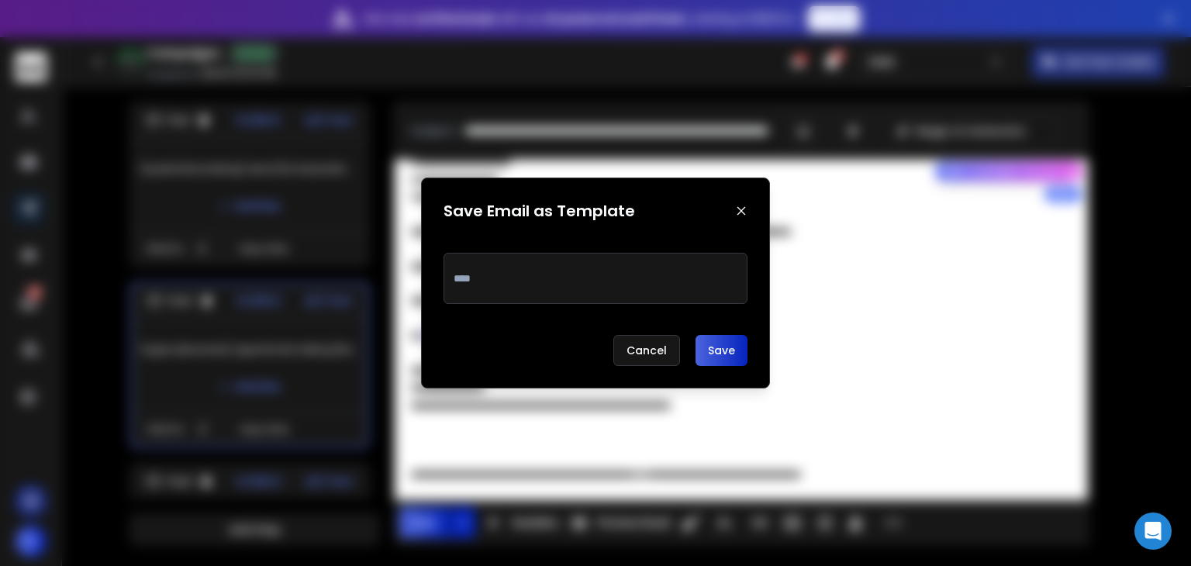
click at [551, 283] on input at bounding box center [596, 278] width 304 height 51
type input "**********"
click at [722, 336] on button "Save" at bounding box center [722, 350] width 52 height 31
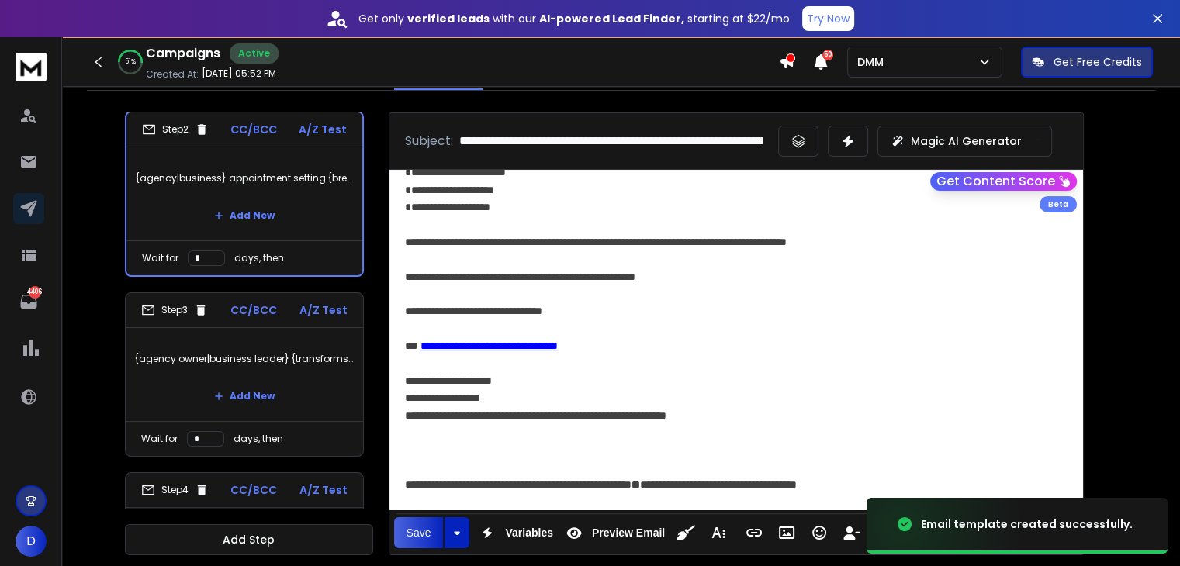
scroll to position [195, 0]
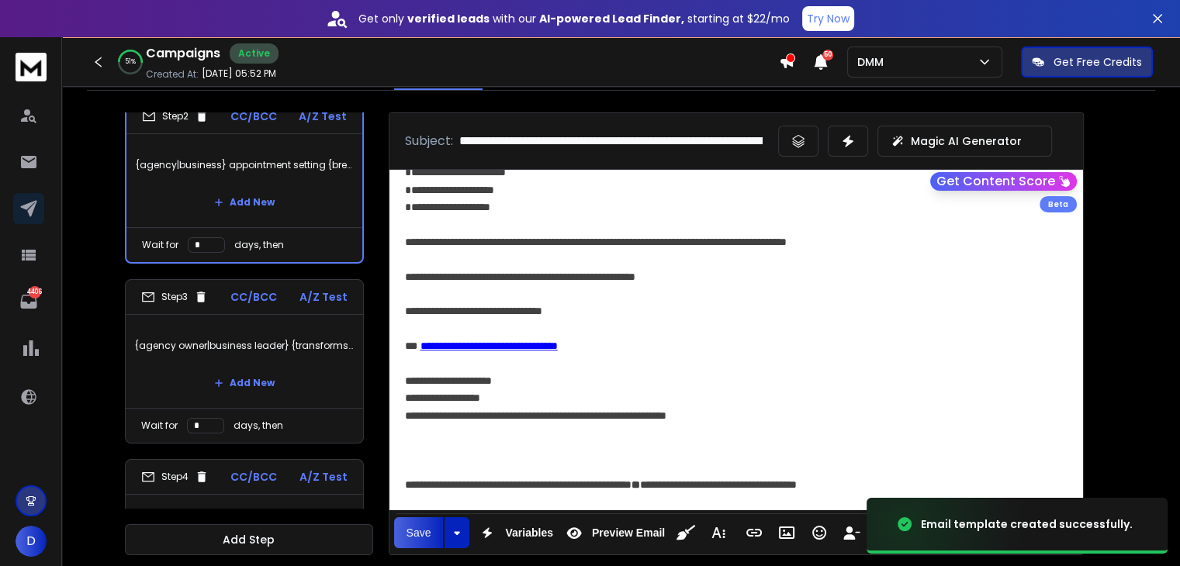
click at [279, 338] on p "{agency owner|business leader} {transforms|revolutionizes|elevates} appointment…" at bounding box center [244, 345] width 219 height 43
type input "**********"
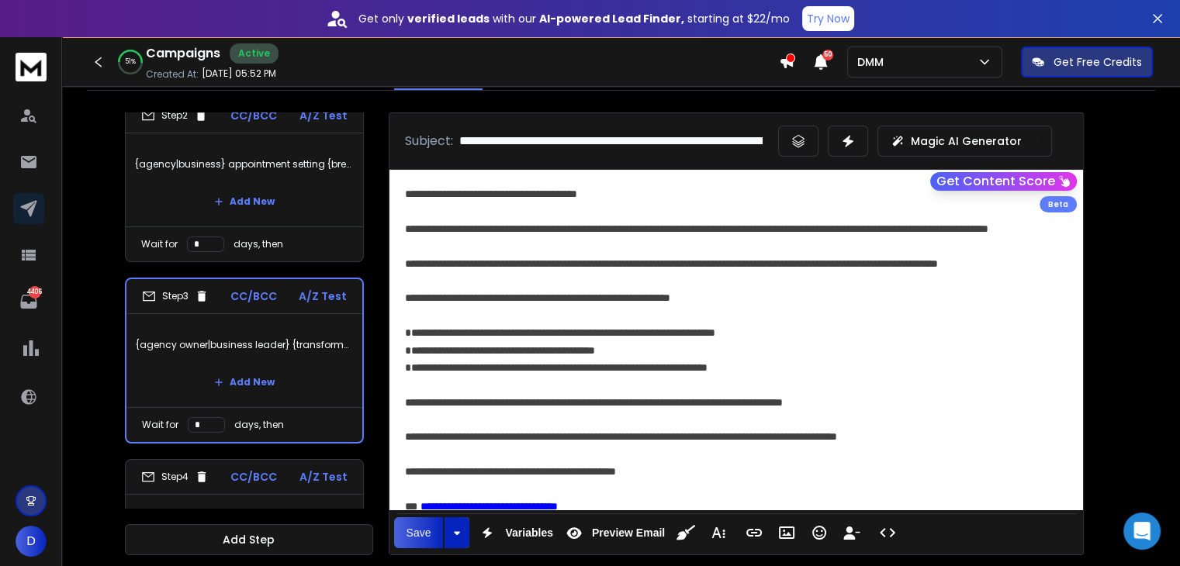
click at [448, 528] on icon "button" at bounding box center [457, 532] width 19 height 9
click at [485, 506] on link "Save as Template" at bounding box center [505, 499] width 123 height 23
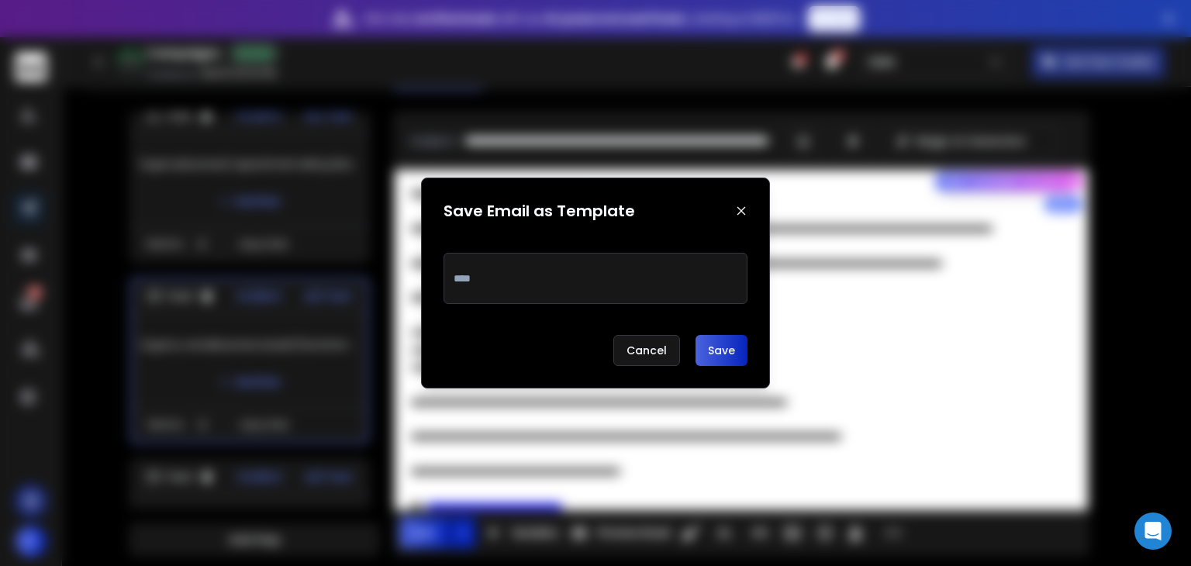
click at [500, 264] on input at bounding box center [596, 278] width 304 height 51
type input "**********"
click at [729, 351] on button "Save" at bounding box center [722, 350] width 52 height 31
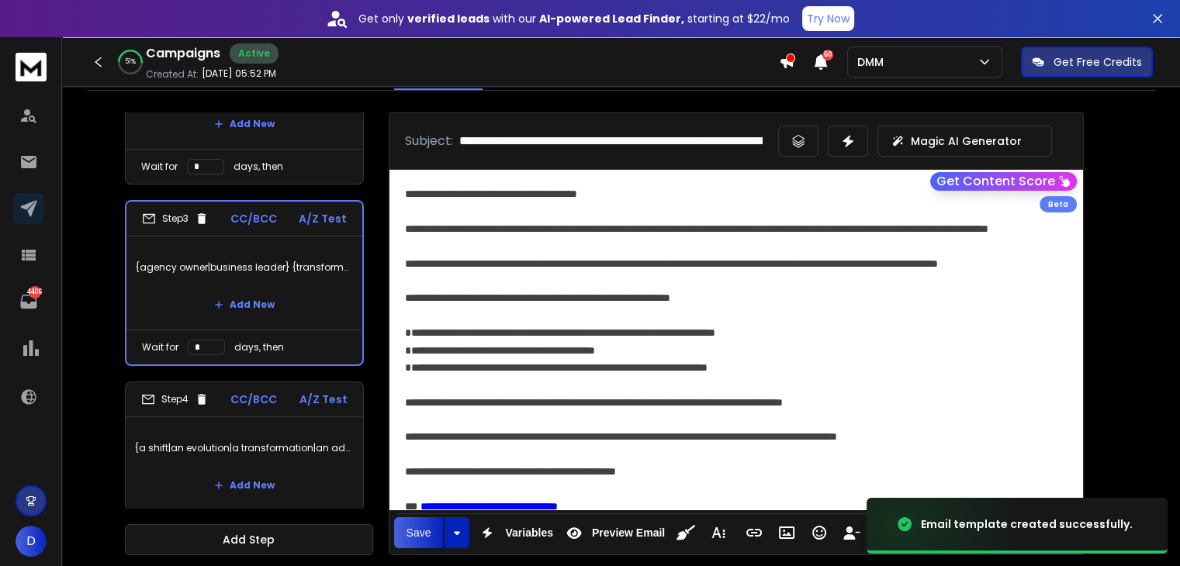
scroll to position [88, 0]
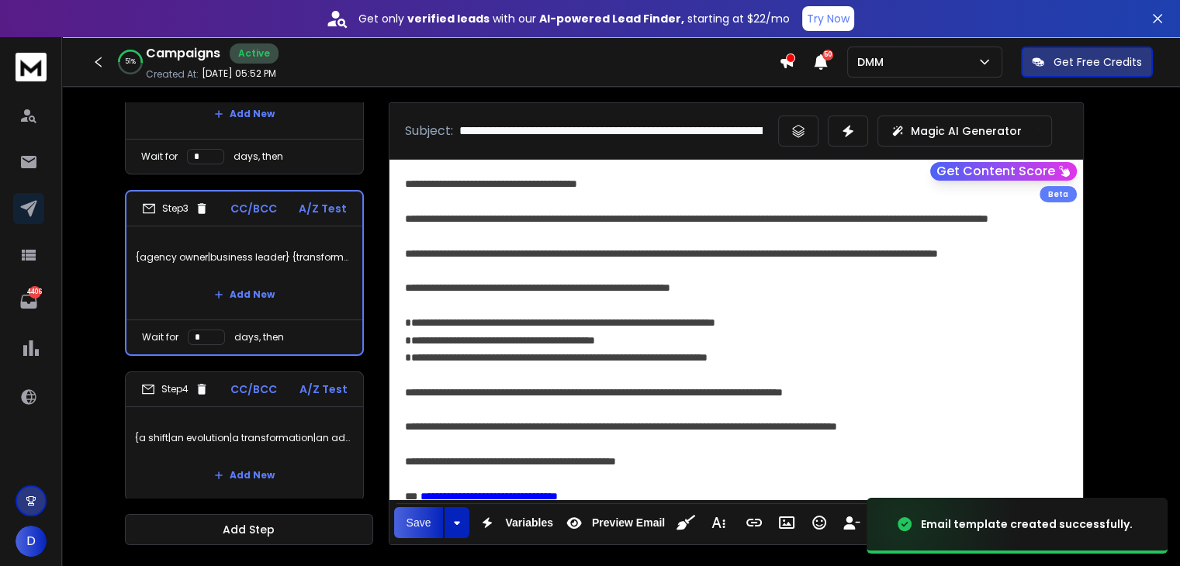
click at [242, 440] on p "{a shift|an evolution|a transformation|an advancement} in appointment {setting|…" at bounding box center [244, 438] width 219 height 43
type input "**********"
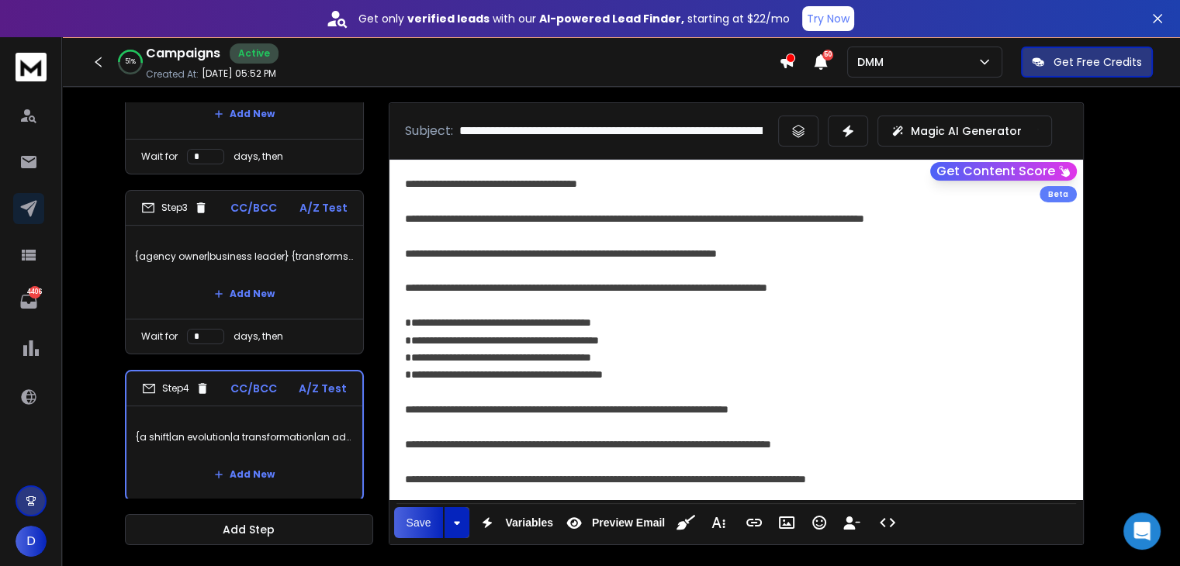
click at [461, 518] on icon "button" at bounding box center [457, 522] width 19 height 9
click at [498, 485] on link "Save as Template" at bounding box center [505, 489] width 123 height 23
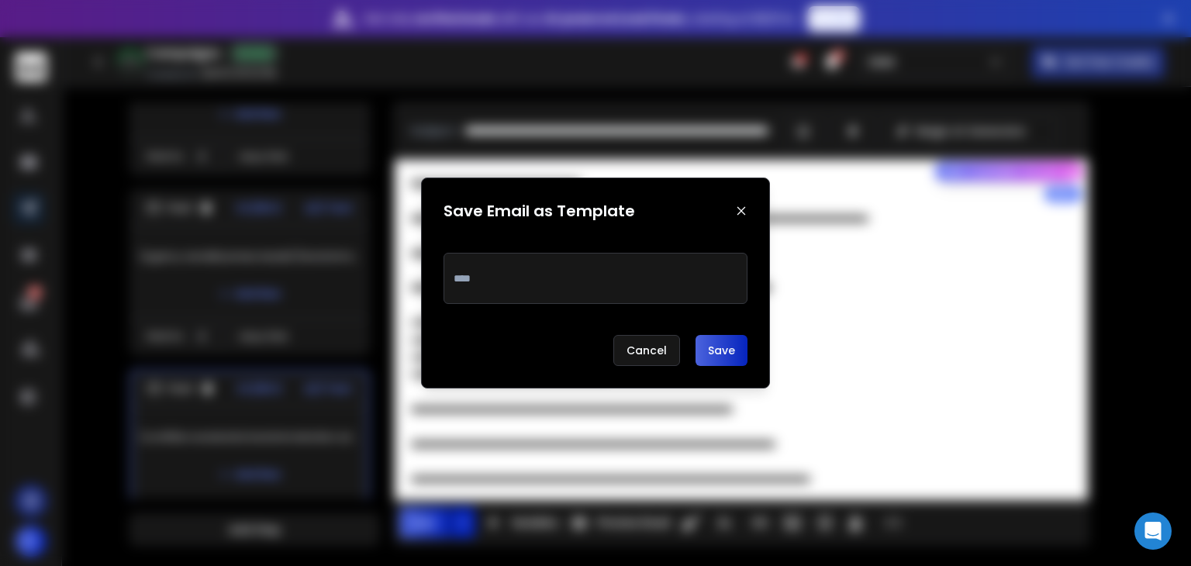
click at [572, 299] on input at bounding box center [596, 278] width 304 height 51
type input "**********"
drag, startPoint x: 723, startPoint y: 333, endPoint x: 716, endPoint y: 347, distance: 15.6
click at [723, 334] on form "**********" at bounding box center [596, 309] width 304 height 113
click at [717, 346] on button "Save" at bounding box center [722, 350] width 52 height 31
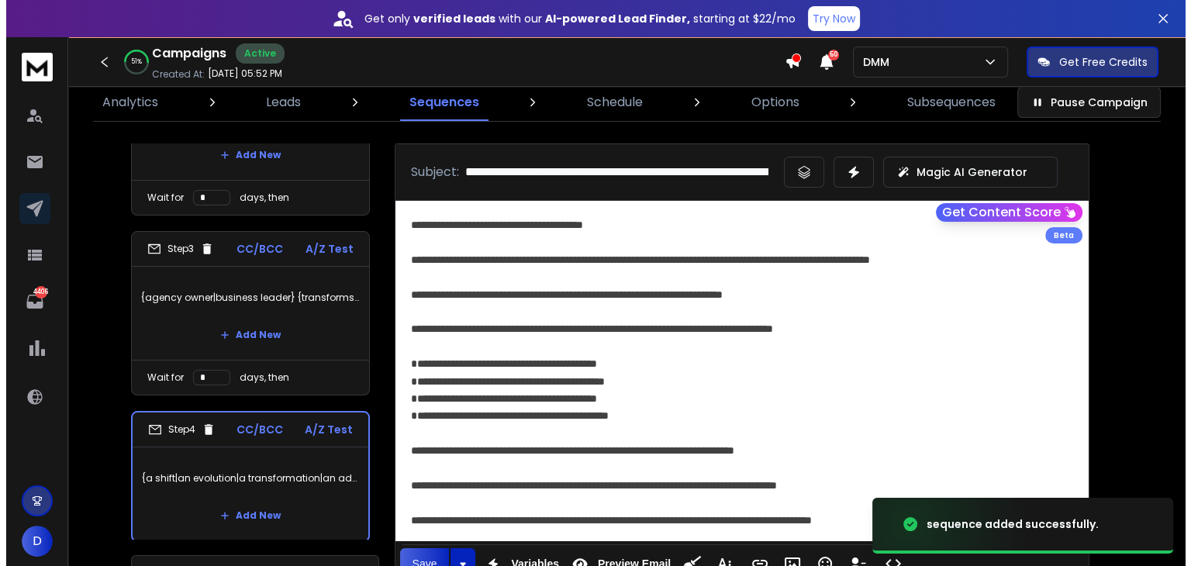
scroll to position [0, 0]
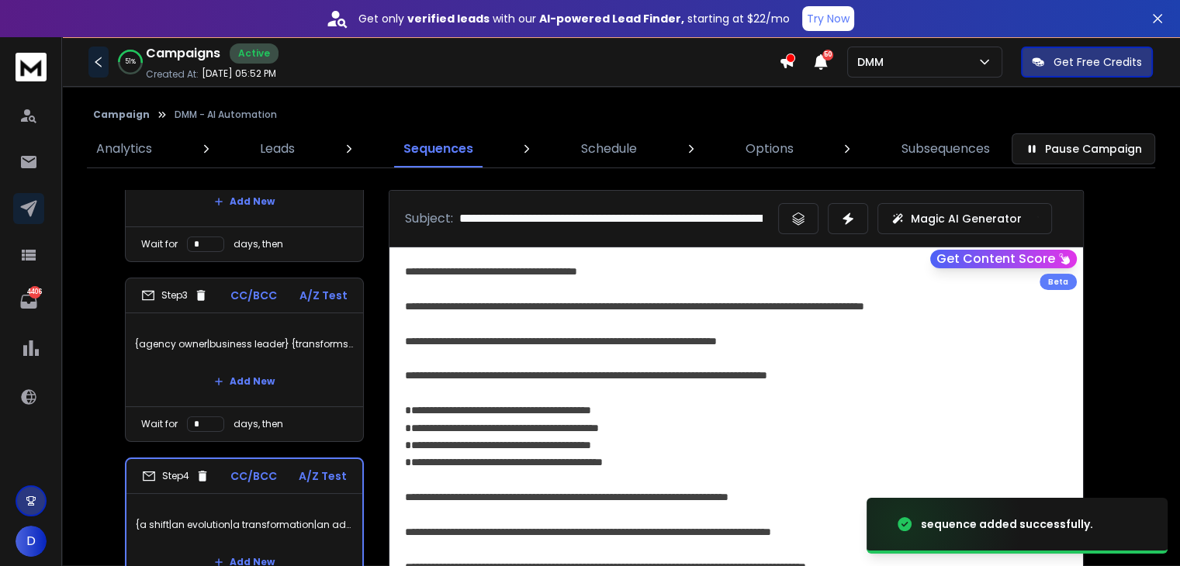
click at [96, 67] on icon at bounding box center [99, 62] width 14 height 14
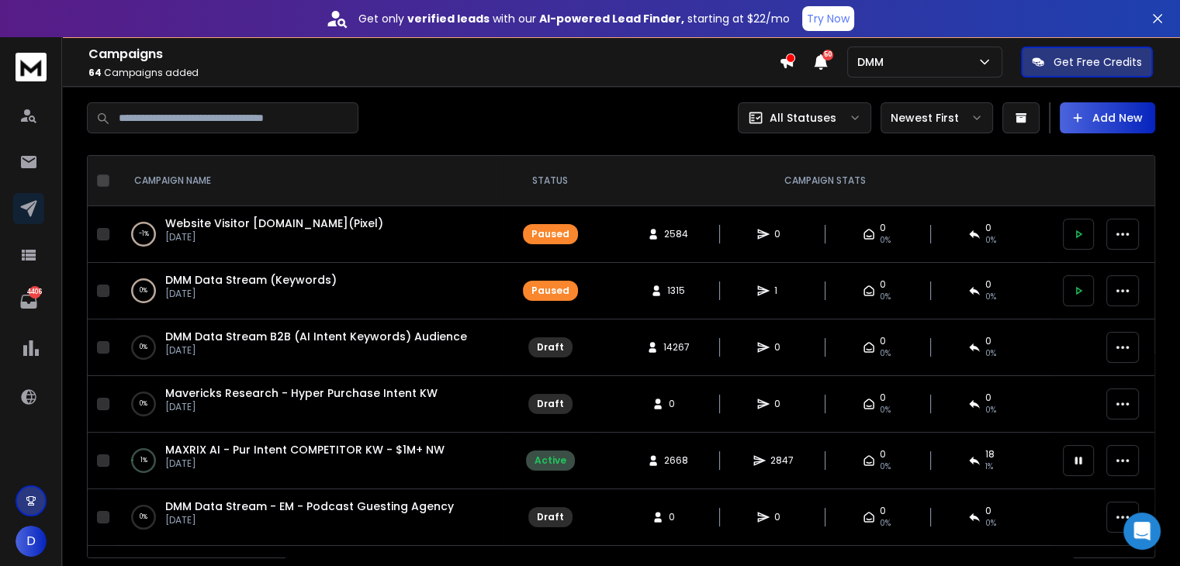
click at [305, 340] on span "DMM Data Stream B2B (AI Intent Keywords) Audience" at bounding box center [316, 337] width 302 height 16
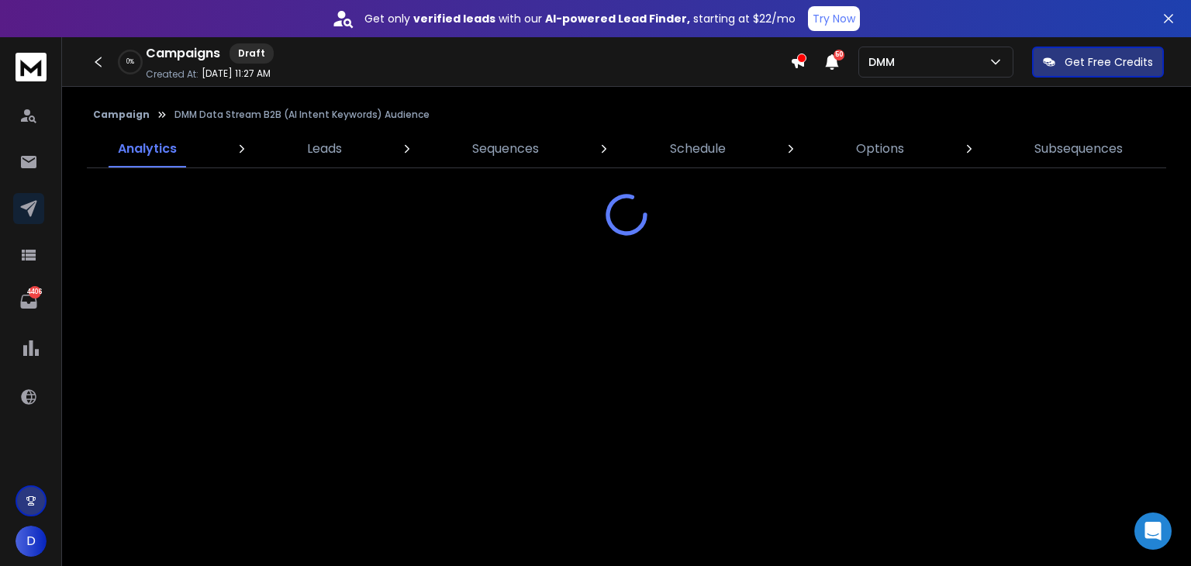
click at [428, 150] on div "Analytics Leads Sequences Schedule Options Subsequences" at bounding box center [620, 148] width 1067 height 37
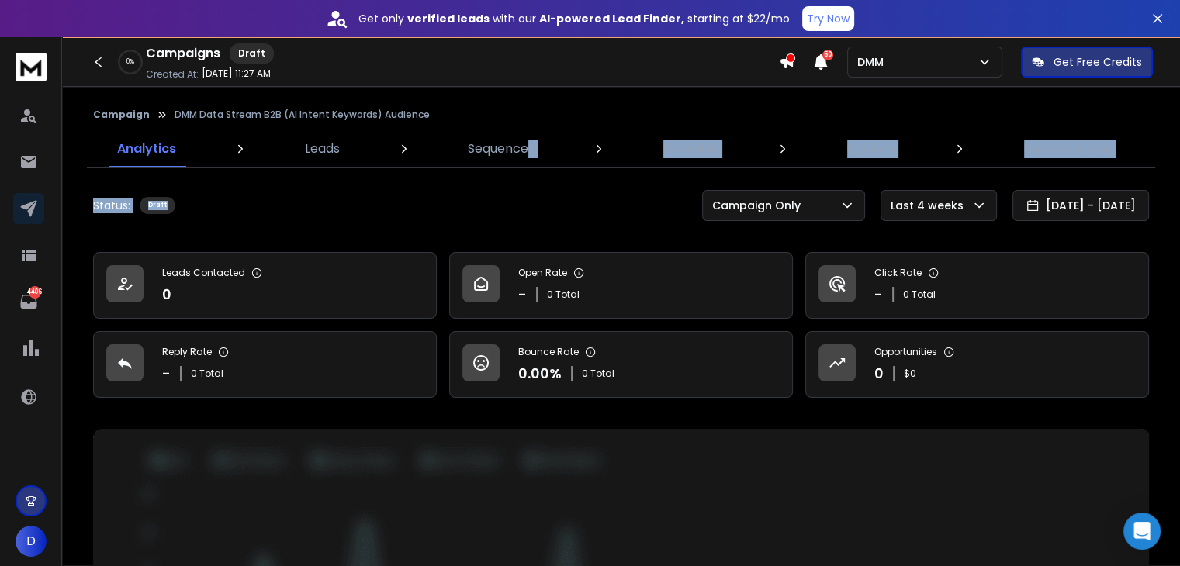
drag, startPoint x: 582, startPoint y: 199, endPoint x: 605, endPoint y: 212, distance: 26.7
click at [503, 155] on p "Sequences" at bounding box center [501, 149] width 67 height 19
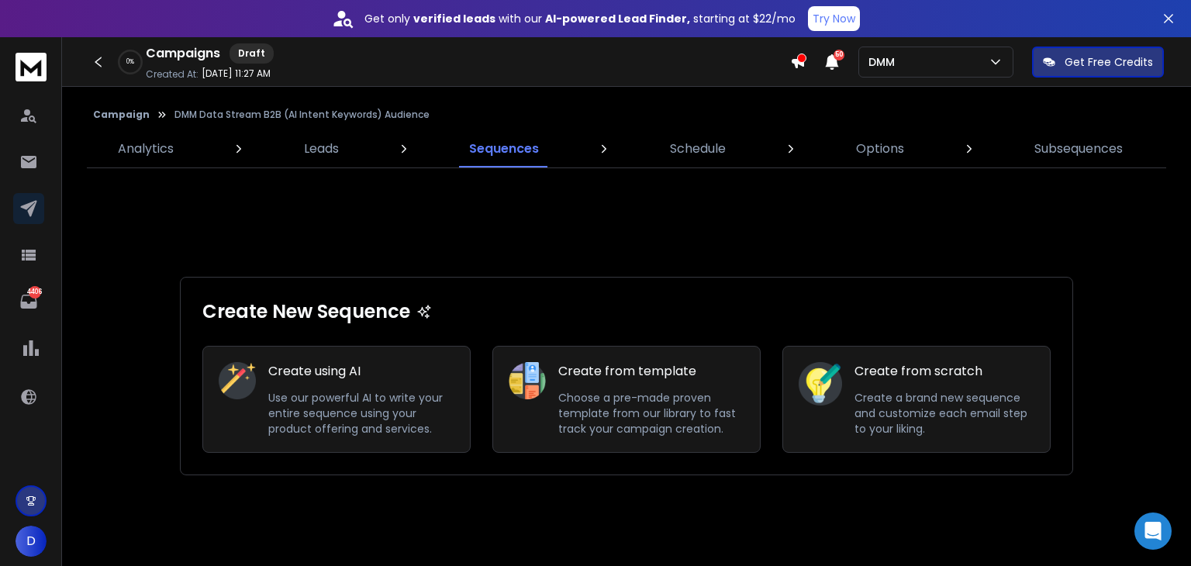
click at [901, 430] on p "Create a brand new sequence and customize each email step to your liking." at bounding box center [945, 413] width 180 height 47
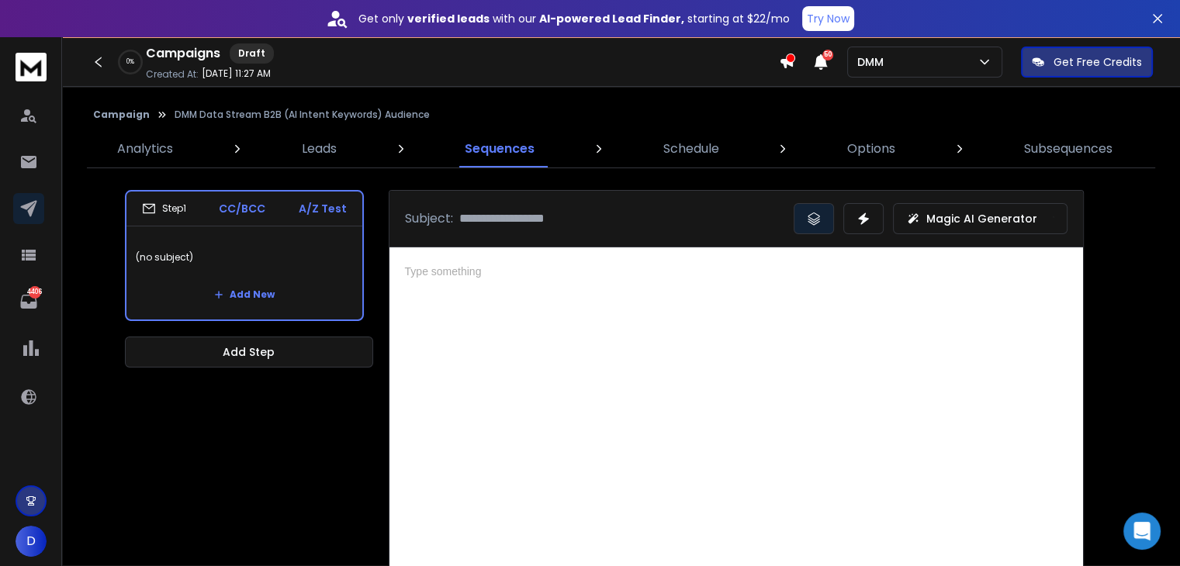
click at [823, 218] on button at bounding box center [813, 218] width 40 height 31
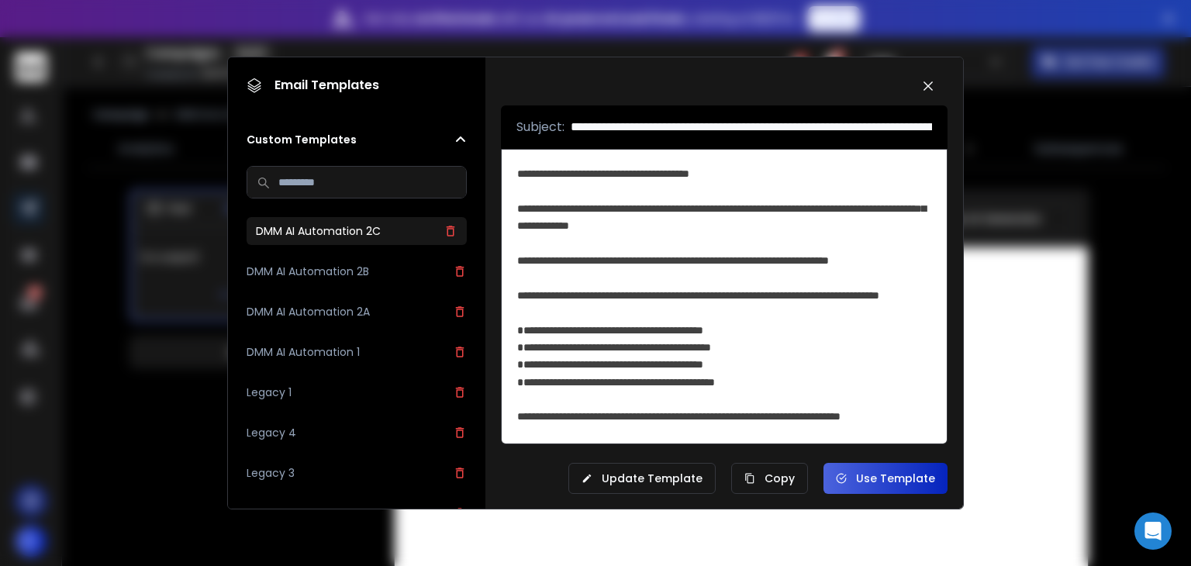
click at [316, 358] on div "DMM AI Automation 1" at bounding box center [357, 352] width 220 height 28
type input "**********"
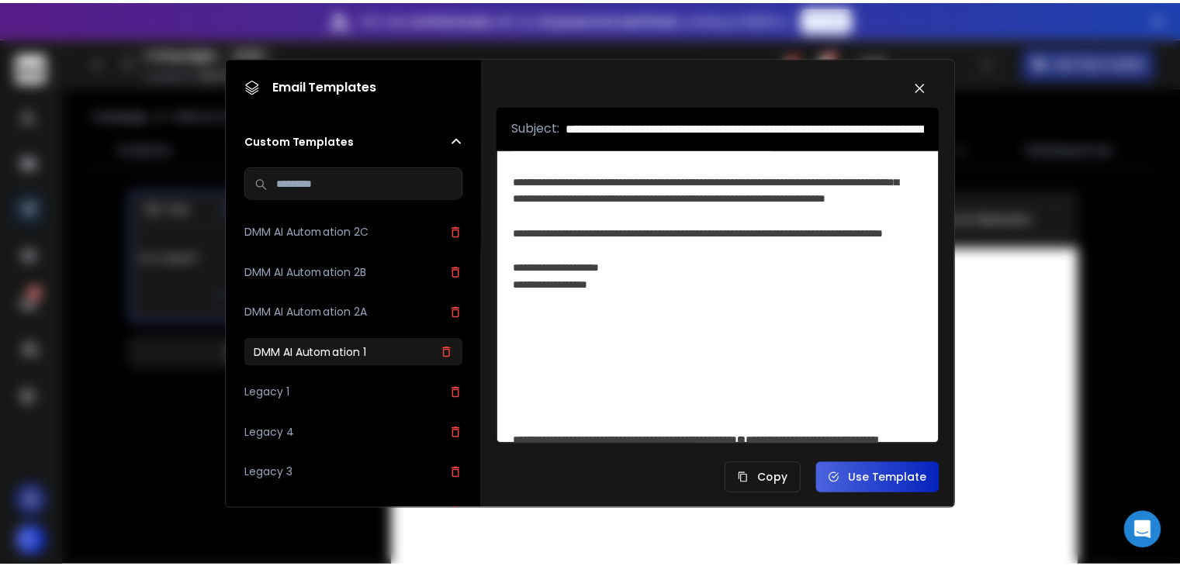
scroll to position [171, 0]
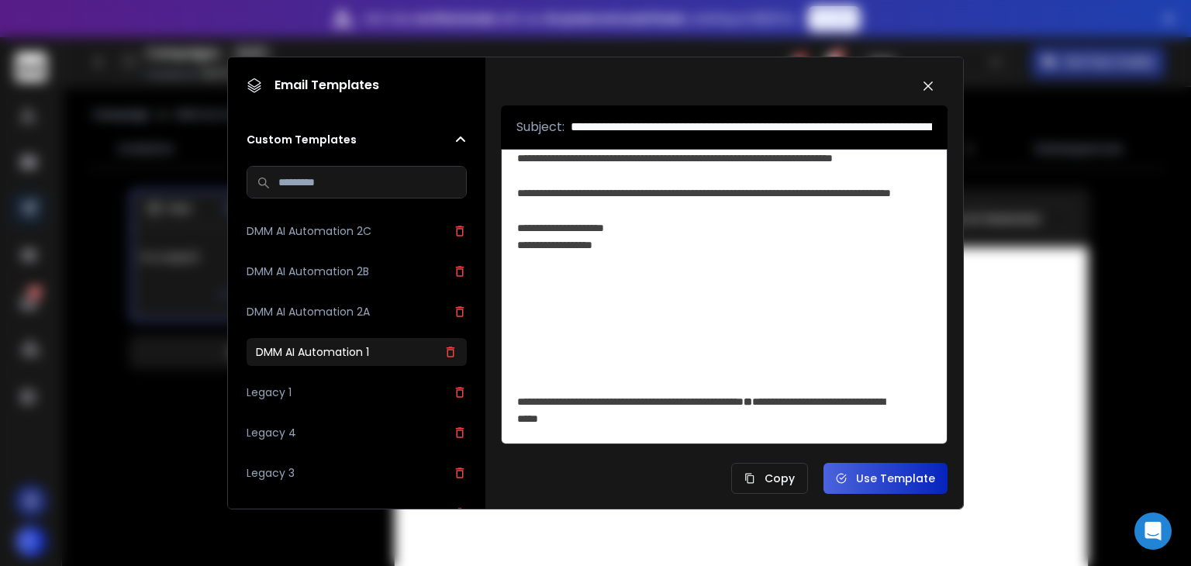
click at [875, 482] on button "Use Template" at bounding box center [886, 478] width 124 height 31
type input "**********"
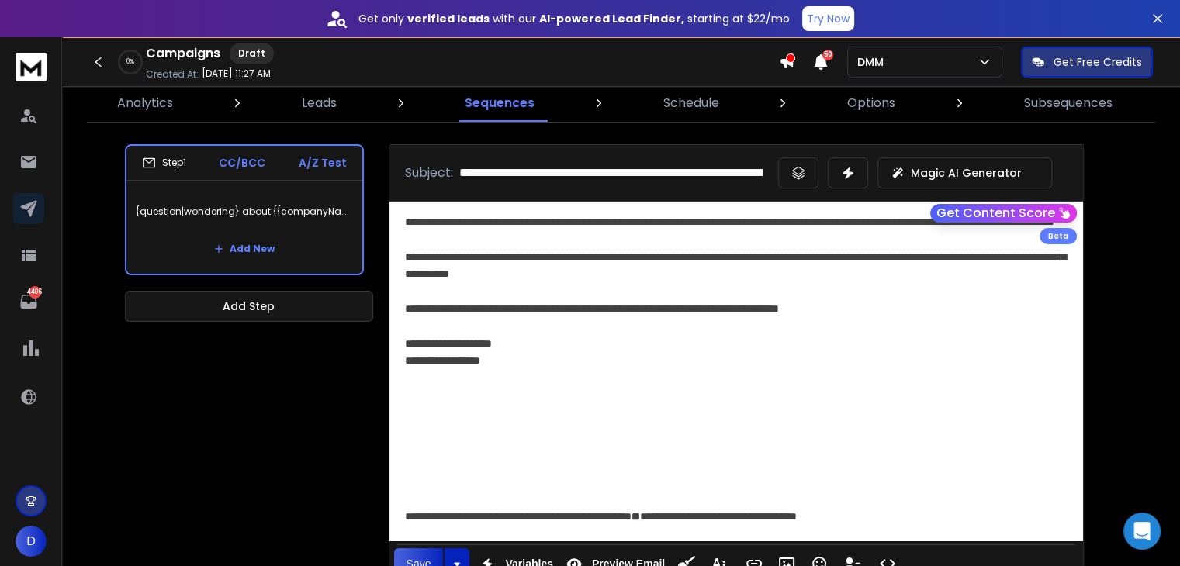
scroll to position [87, 0]
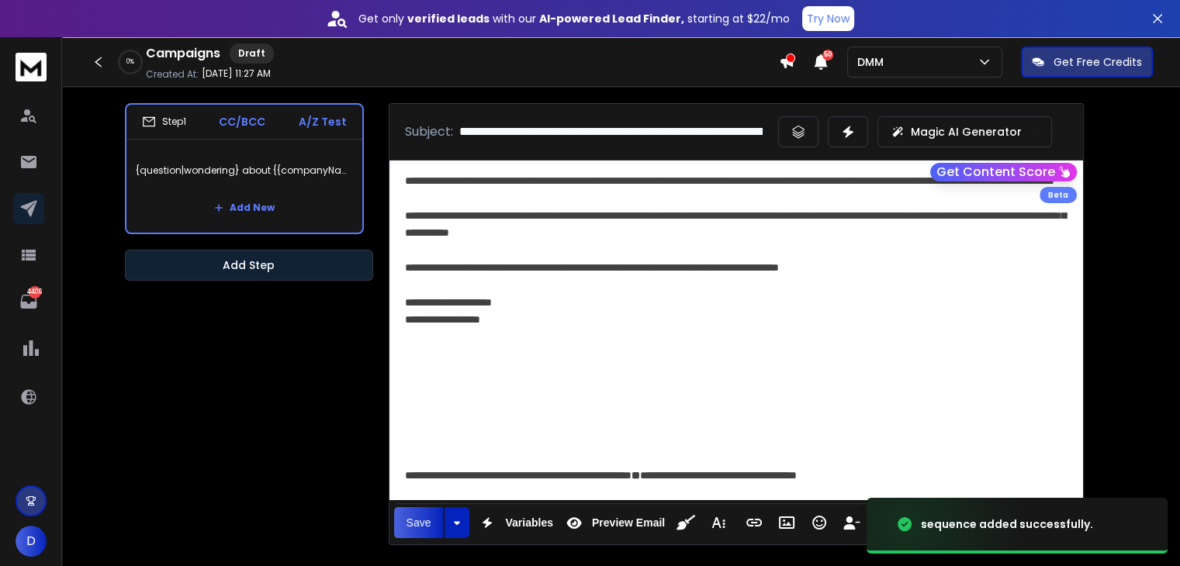
click at [262, 266] on button "Add Step" at bounding box center [249, 265] width 248 height 31
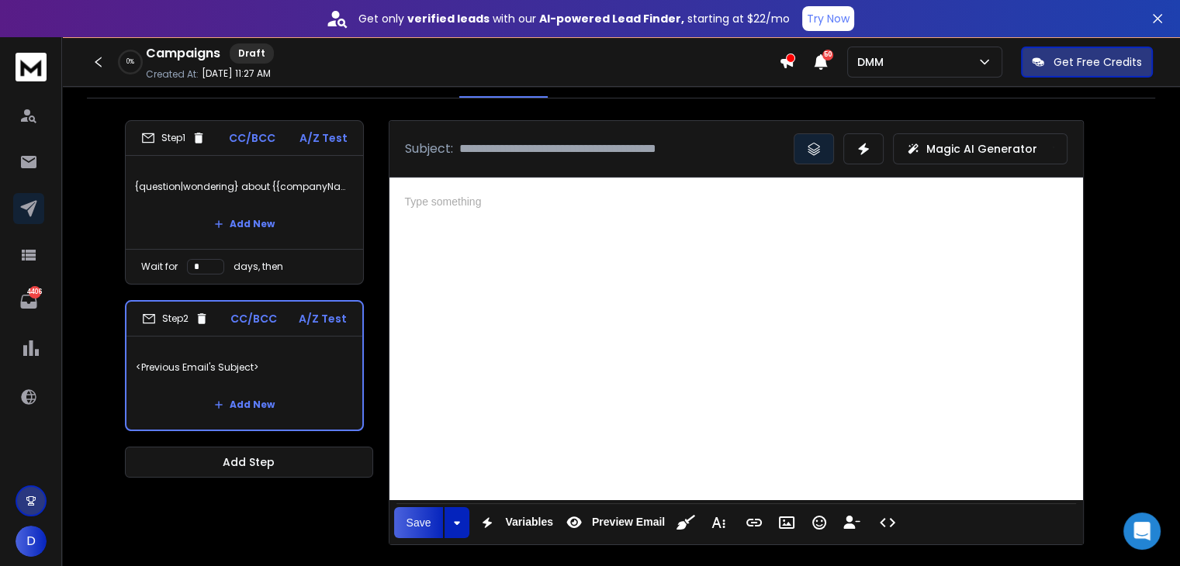
click at [818, 139] on button at bounding box center [813, 148] width 40 height 31
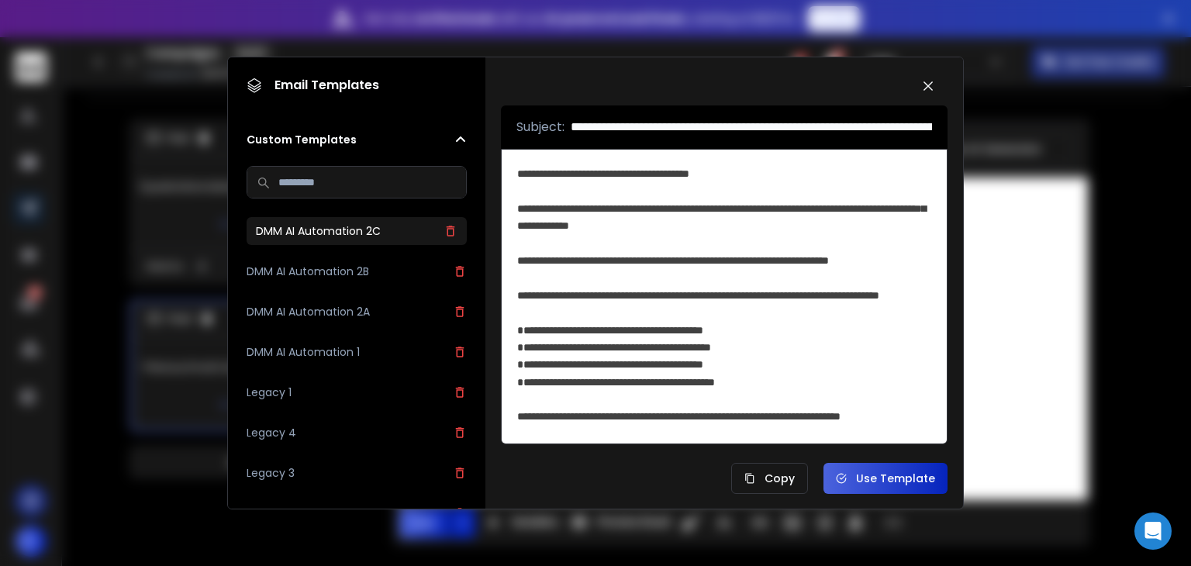
click at [331, 239] on h3 "DMM AI Automation 2A" at bounding box center [318, 231] width 125 height 16
type input "**********"
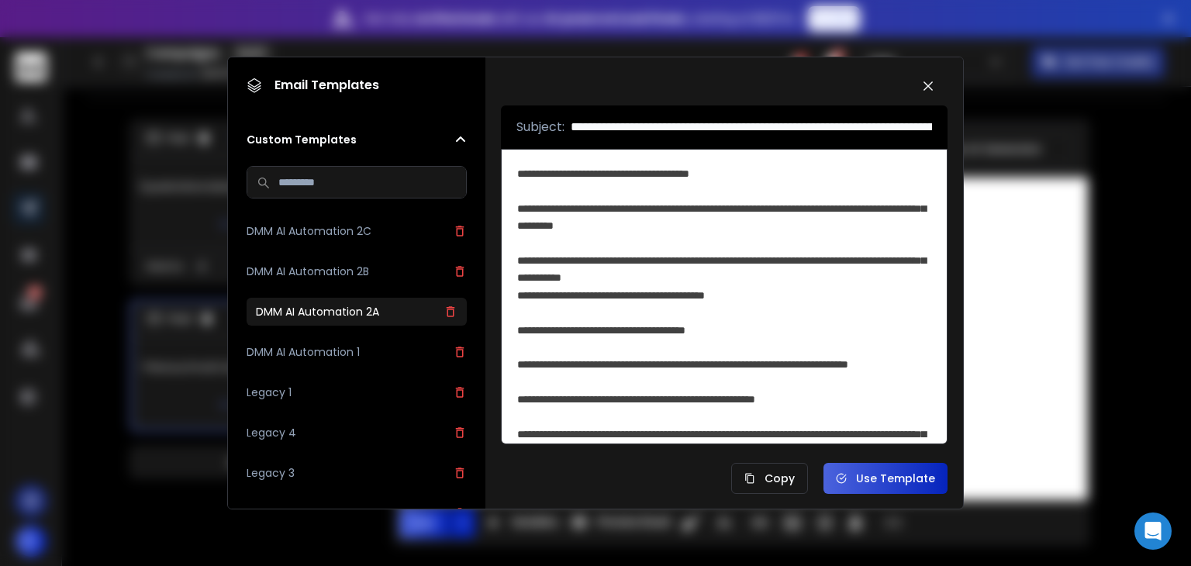
click at [882, 468] on button "Use Template" at bounding box center [886, 478] width 124 height 31
type input "**********"
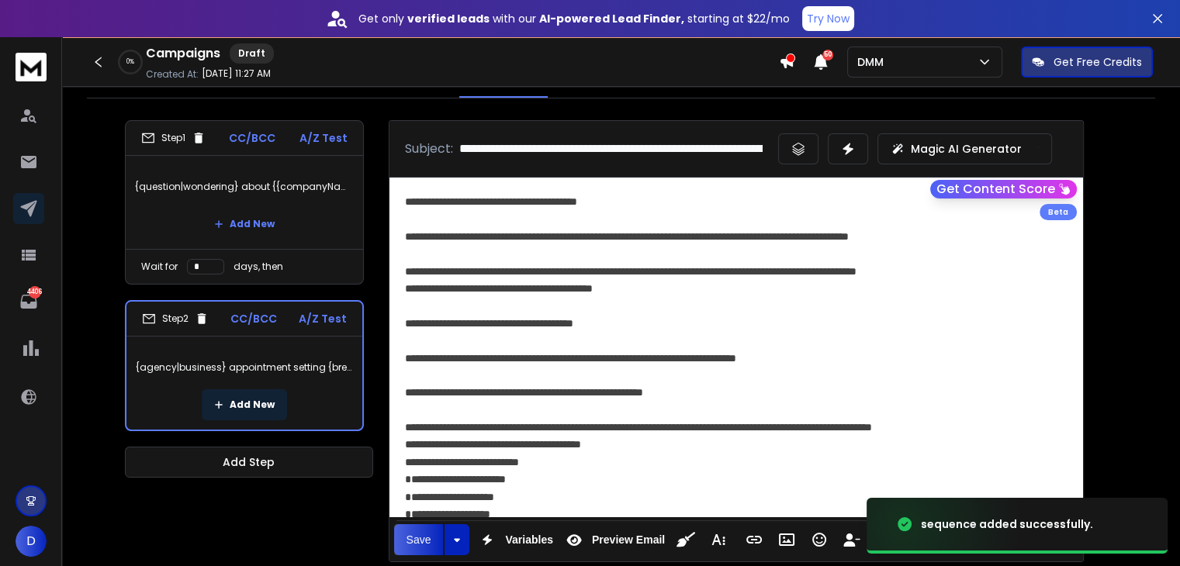
click at [265, 406] on button "Add New" at bounding box center [244, 404] width 85 height 31
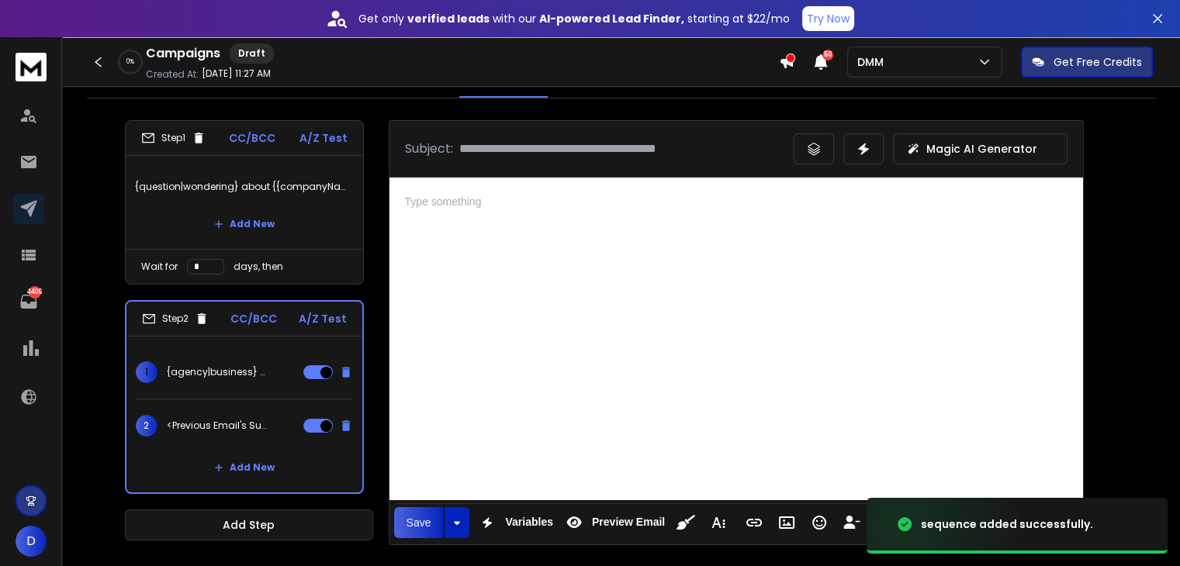
click at [803, 173] on div "Subject: Magic AI Generator" at bounding box center [735, 149] width 693 height 57
click at [815, 158] on button at bounding box center [813, 148] width 40 height 31
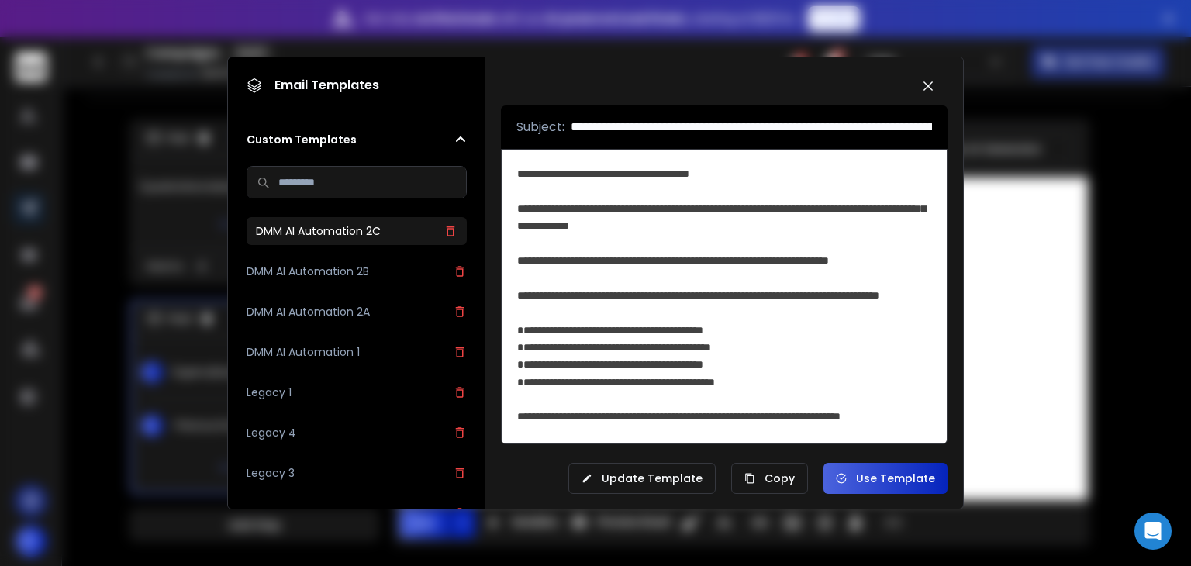
click at [363, 239] on h3 "DMM AI Automation 2B" at bounding box center [318, 231] width 125 height 16
type input "**********"
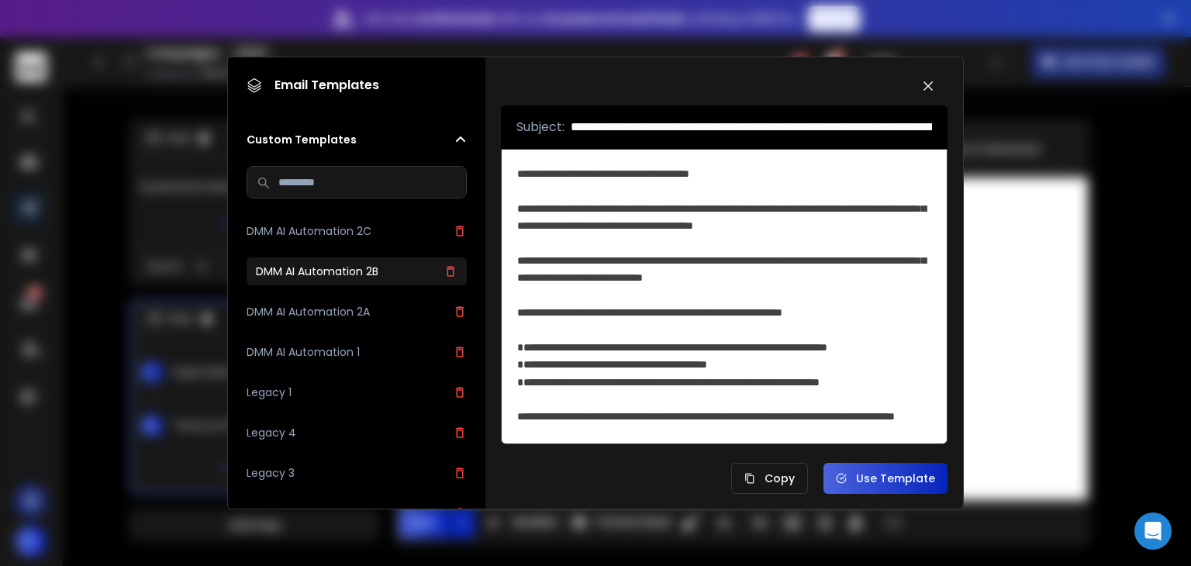
click at [845, 488] on button "Use Template" at bounding box center [886, 478] width 124 height 31
type input "**********"
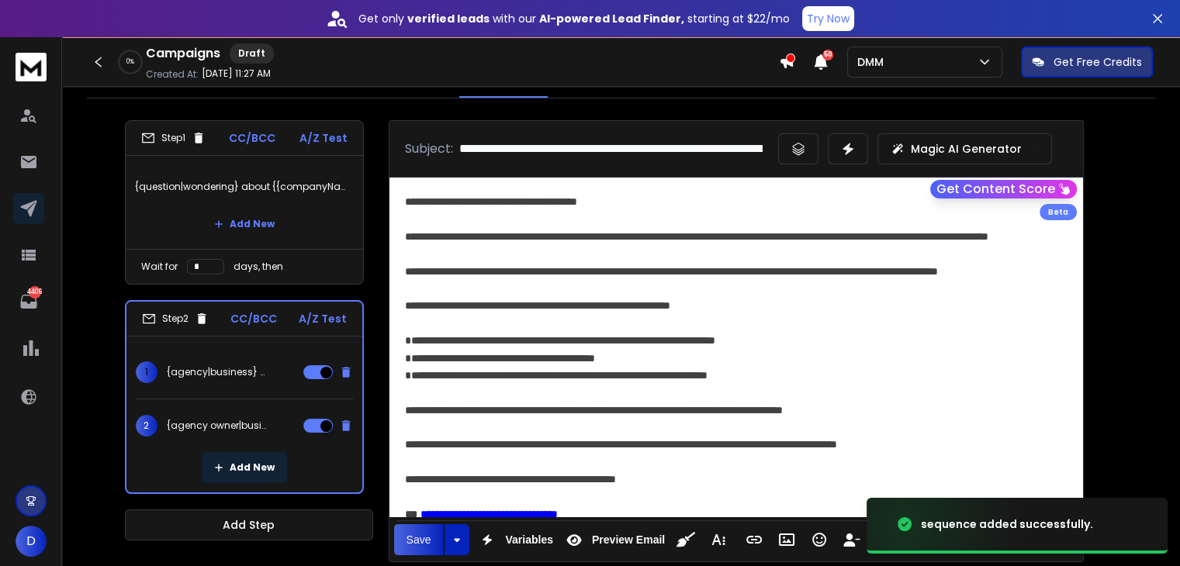
click at [276, 469] on button "Add New" at bounding box center [244, 467] width 85 height 31
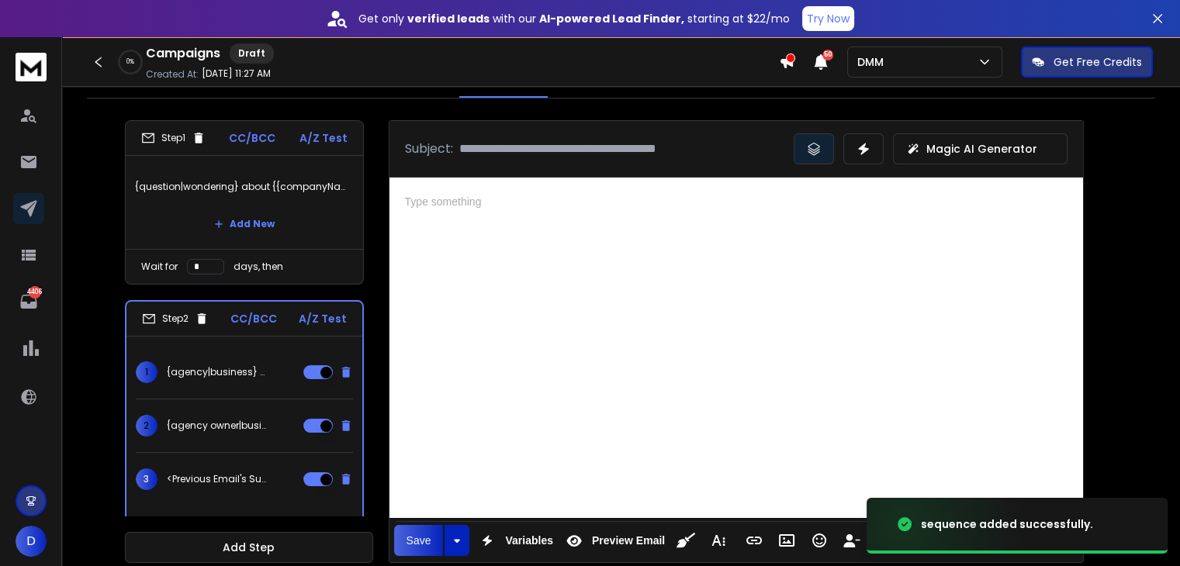
click at [818, 140] on button at bounding box center [813, 148] width 40 height 31
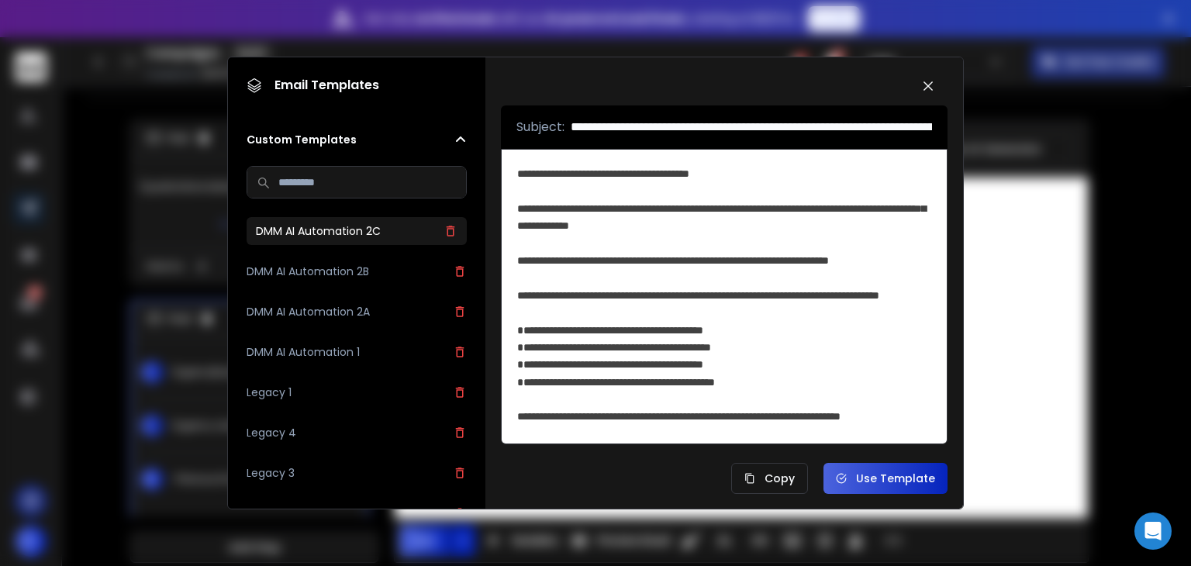
click at [331, 231] on h3 "DMM AI Automation 2C" at bounding box center [318, 231] width 125 height 16
drag, startPoint x: 858, startPoint y: 472, endPoint x: 862, endPoint y: 464, distance: 9.0
click at [862, 464] on button "Use Template" at bounding box center [886, 478] width 124 height 31
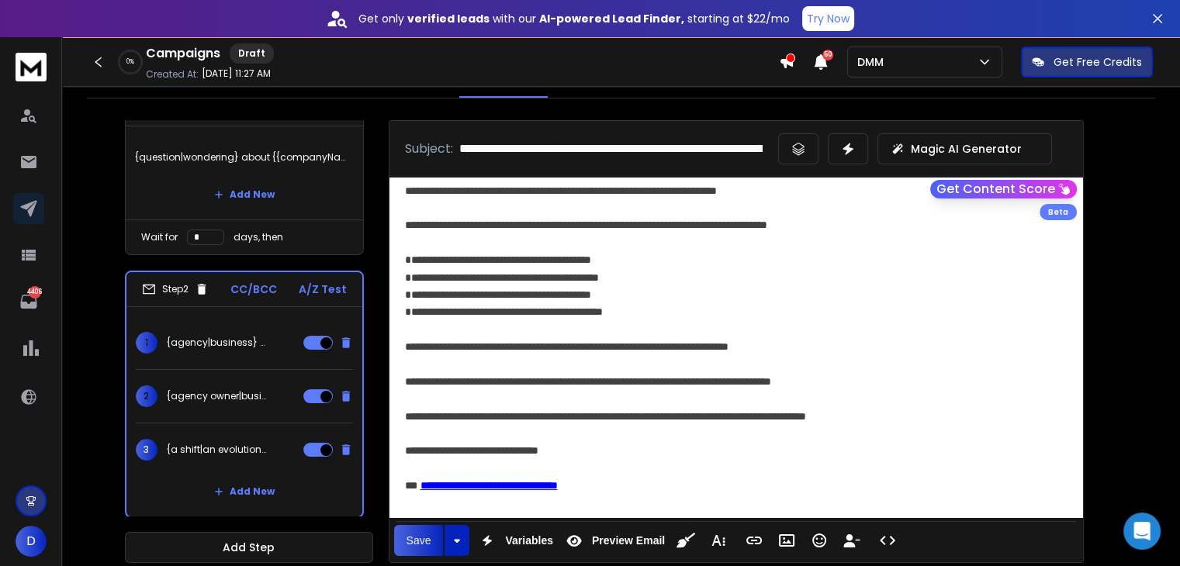
scroll to position [247, 0]
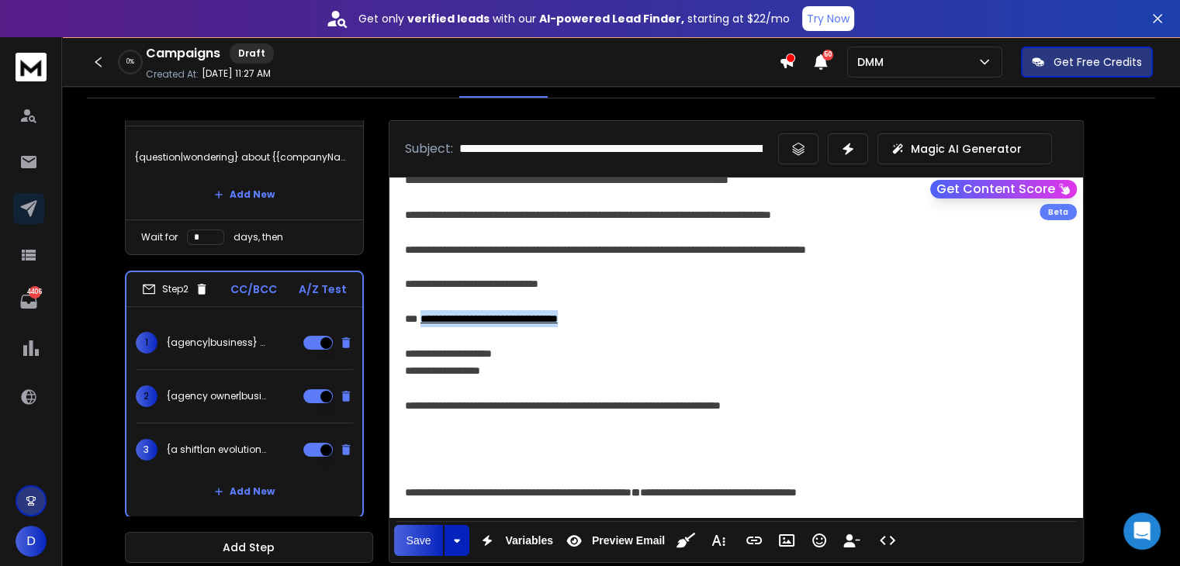
drag, startPoint x: 592, startPoint y: 320, endPoint x: 427, endPoint y: 317, distance: 164.4
click at [427, 317] on div "**********" at bounding box center [736, 318] width 662 height 17
copy span "**********"
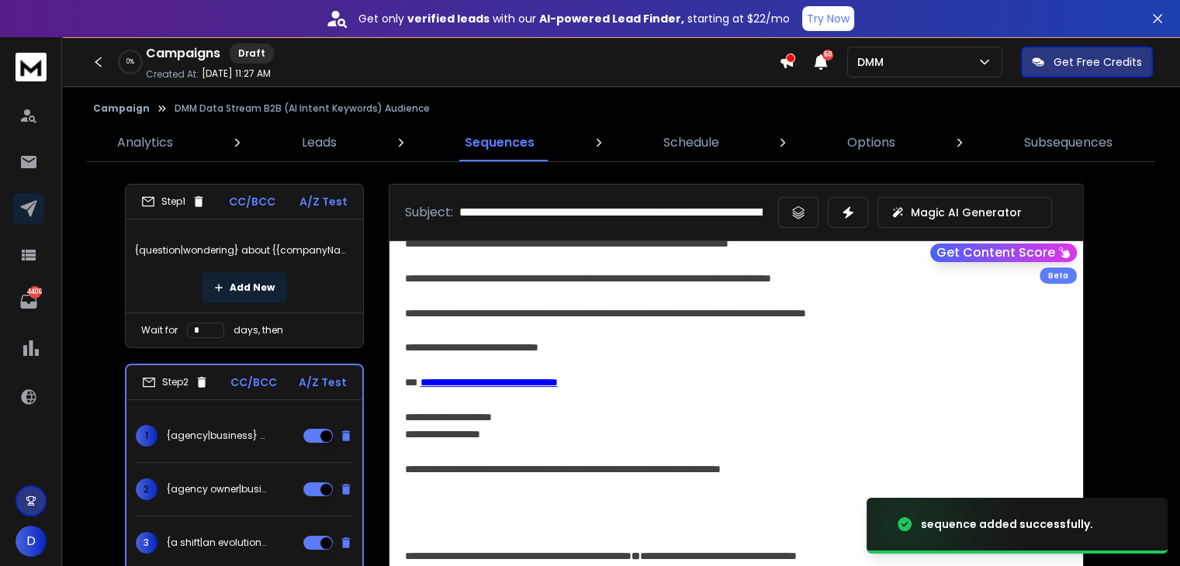
scroll to position [0, 0]
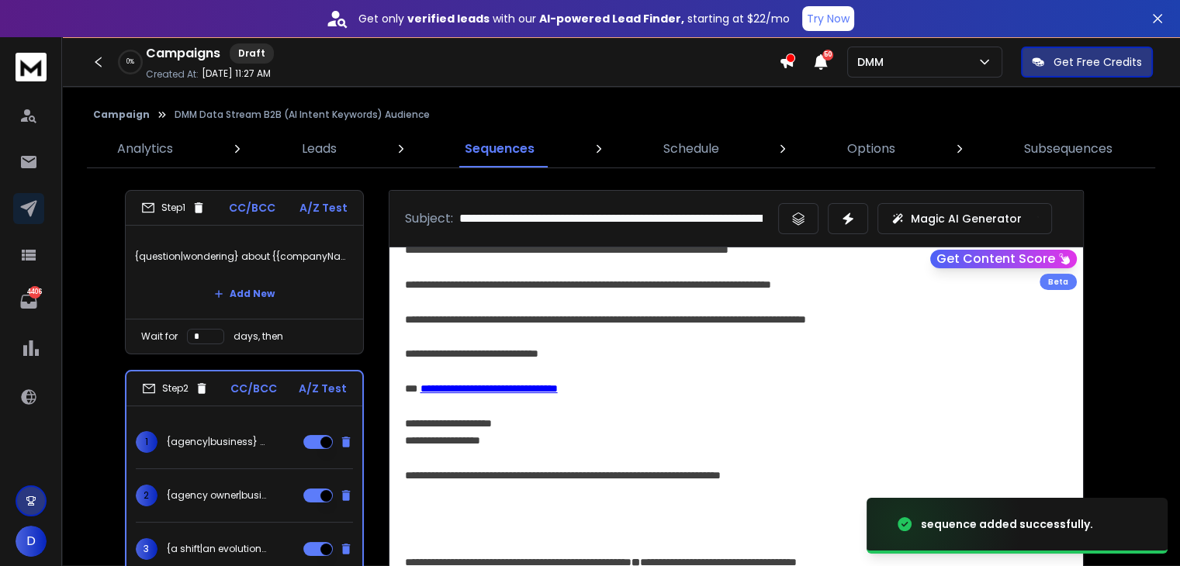
click at [200, 336] on input "*" at bounding box center [205, 337] width 37 height 16
type input "**********"
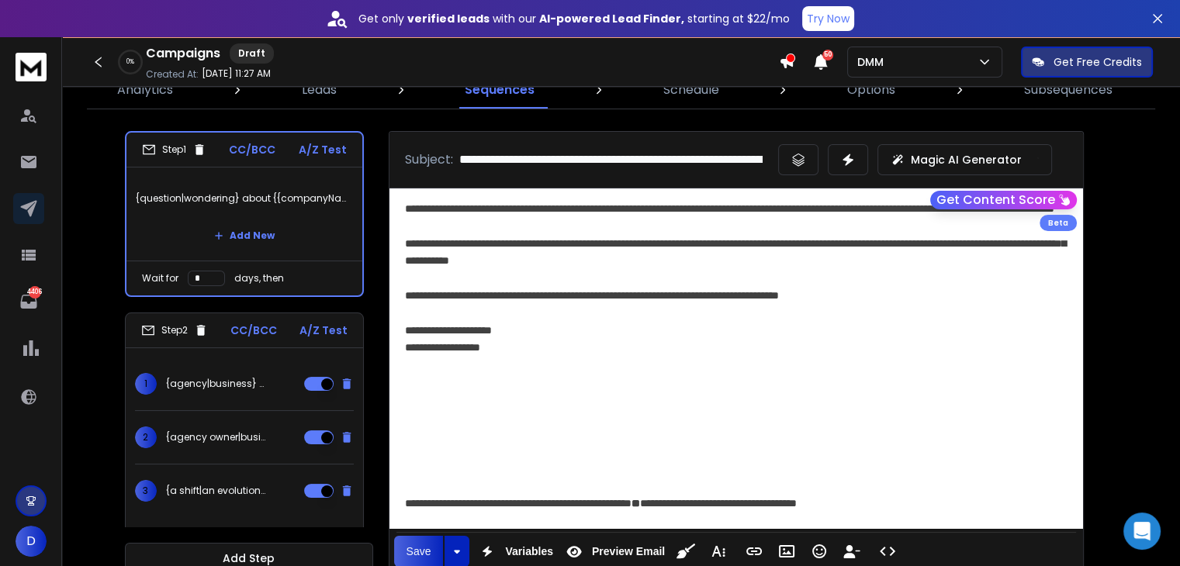
scroll to position [88, 0]
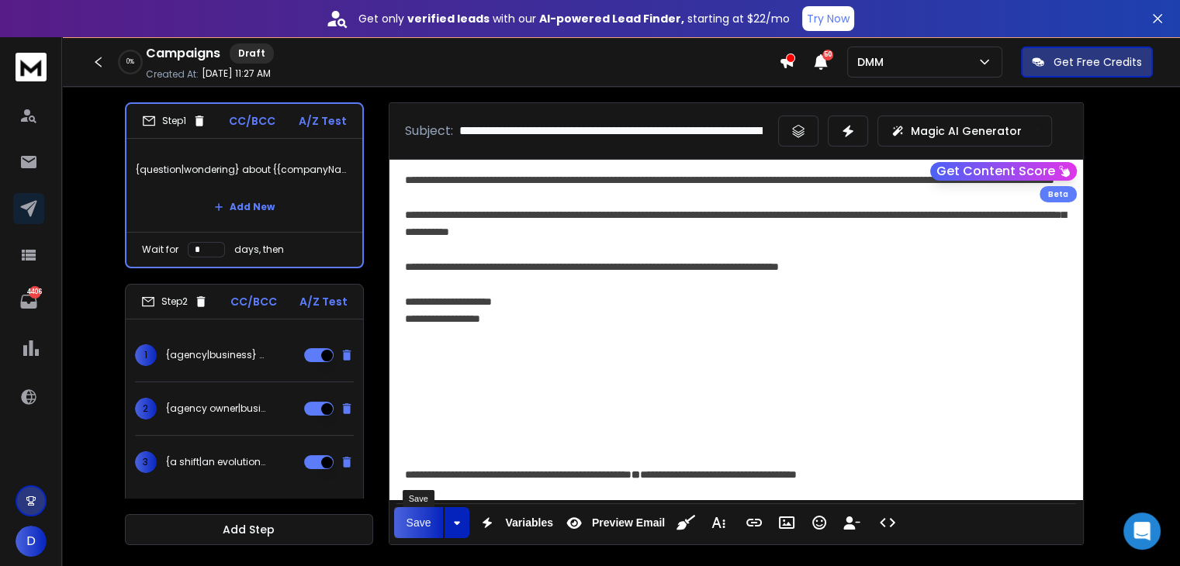
type input "*"
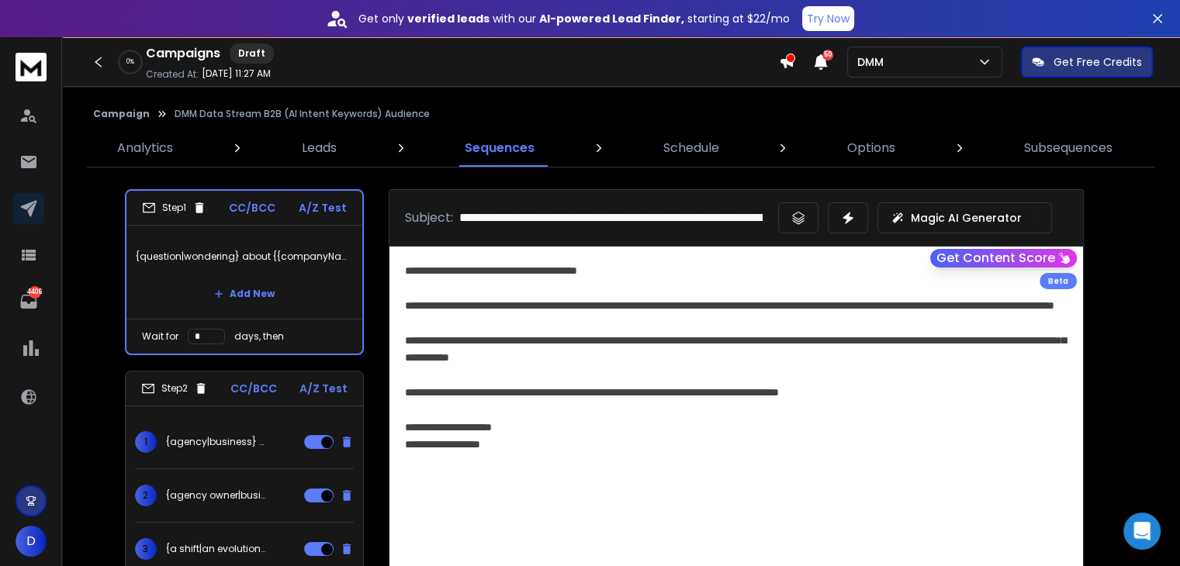
scroll to position [0, 0]
click at [873, 152] on p "Options" at bounding box center [871, 149] width 48 height 19
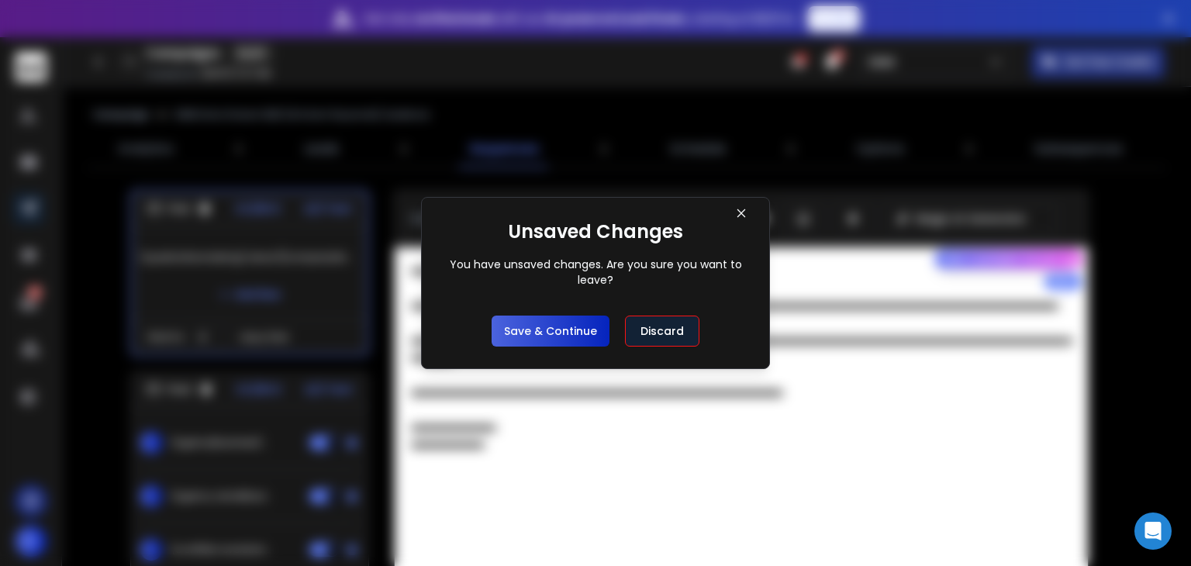
click at [546, 321] on button "Save & Continue" at bounding box center [551, 331] width 118 height 31
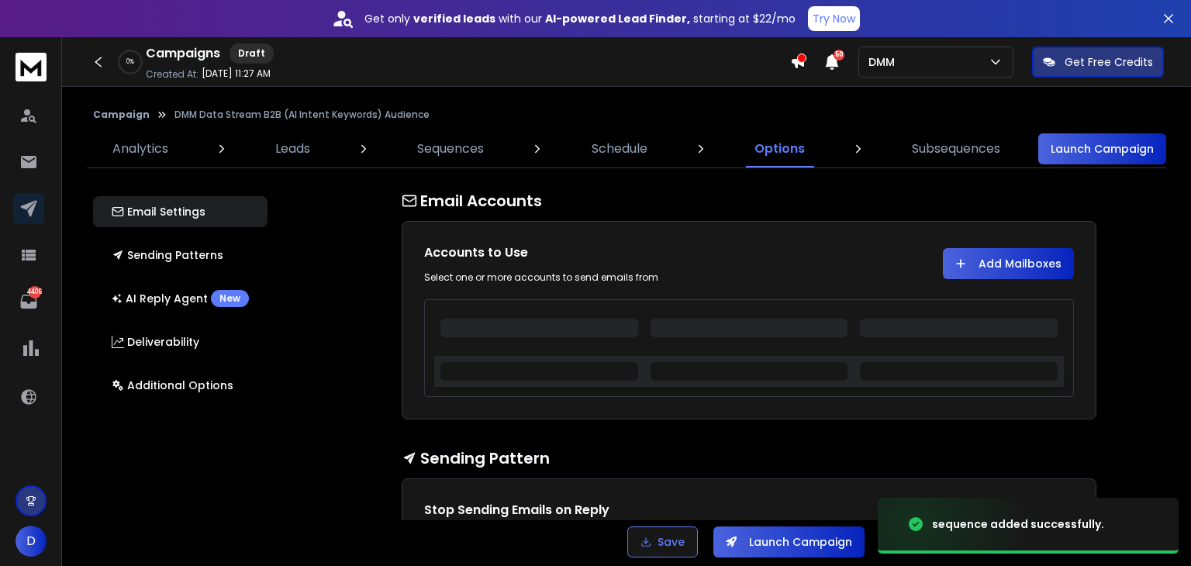
click at [423, 169] on div "Campaign DMM Data Stream B2B (AI Intent Keywords) Audience Analytics Leads Sequ…" at bounding box center [627, 149] width 1080 height 94
click at [451, 141] on p "Sequences" at bounding box center [450, 149] width 67 height 19
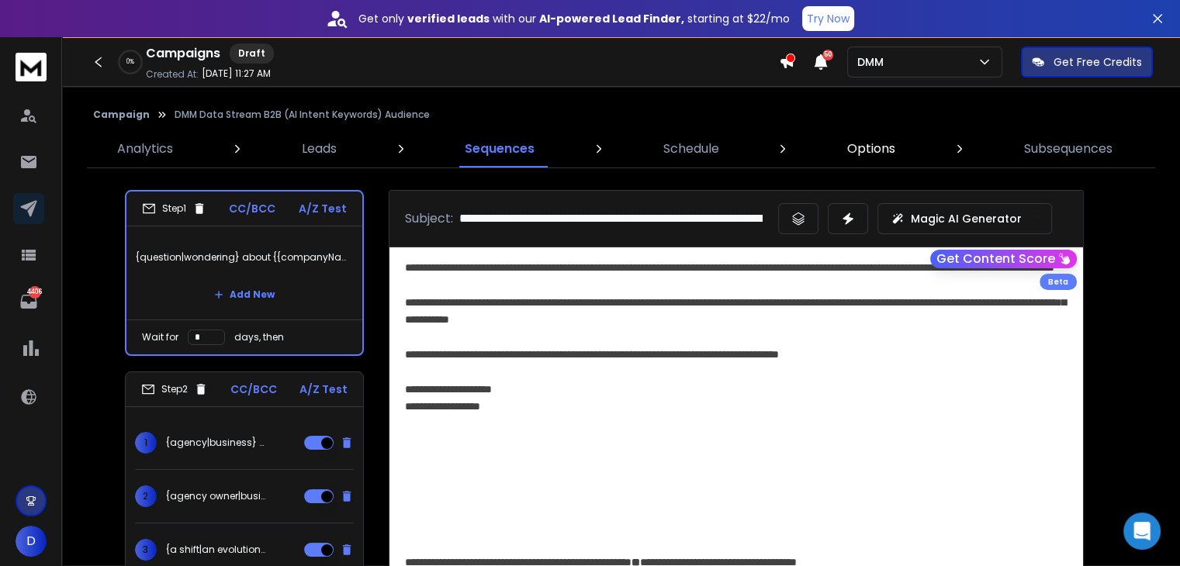
click at [877, 143] on p "Options" at bounding box center [871, 149] width 48 height 19
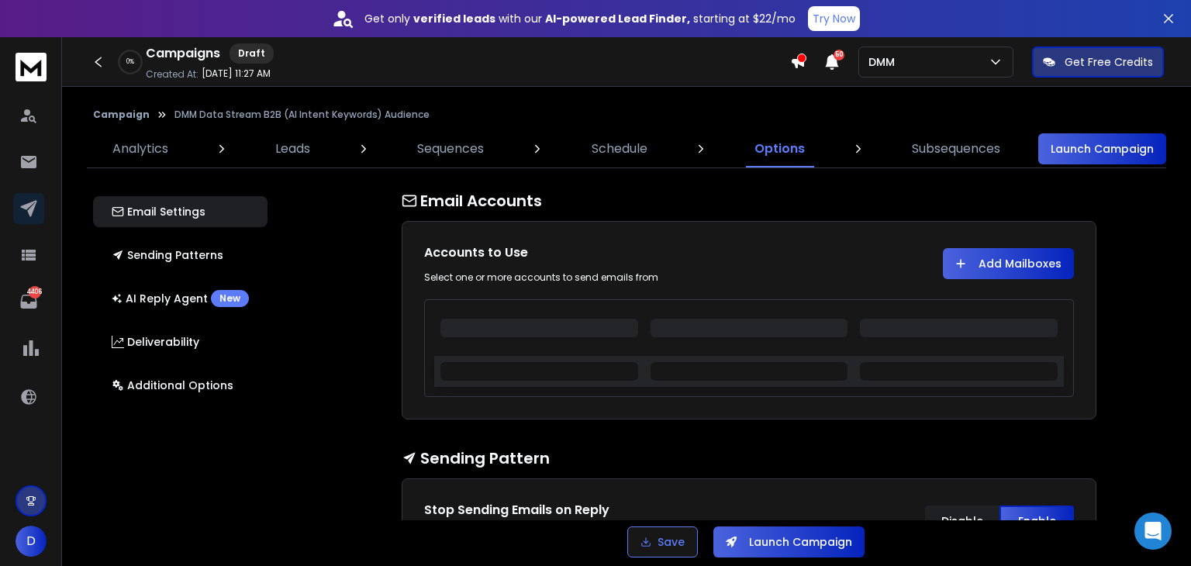
click at [1010, 251] on button "Add Mailboxes" at bounding box center [1008, 263] width 131 height 31
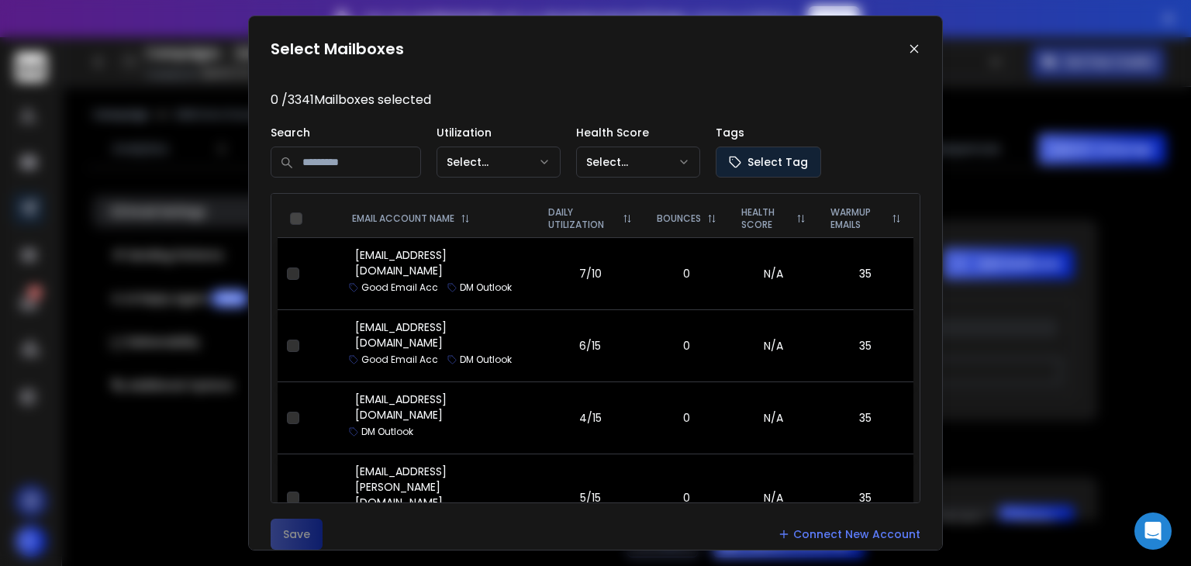
click at [797, 150] on button "Select Tag" at bounding box center [768, 162] width 105 height 31
click at [752, 159] on button "Select Tag" at bounding box center [768, 162] width 105 height 31
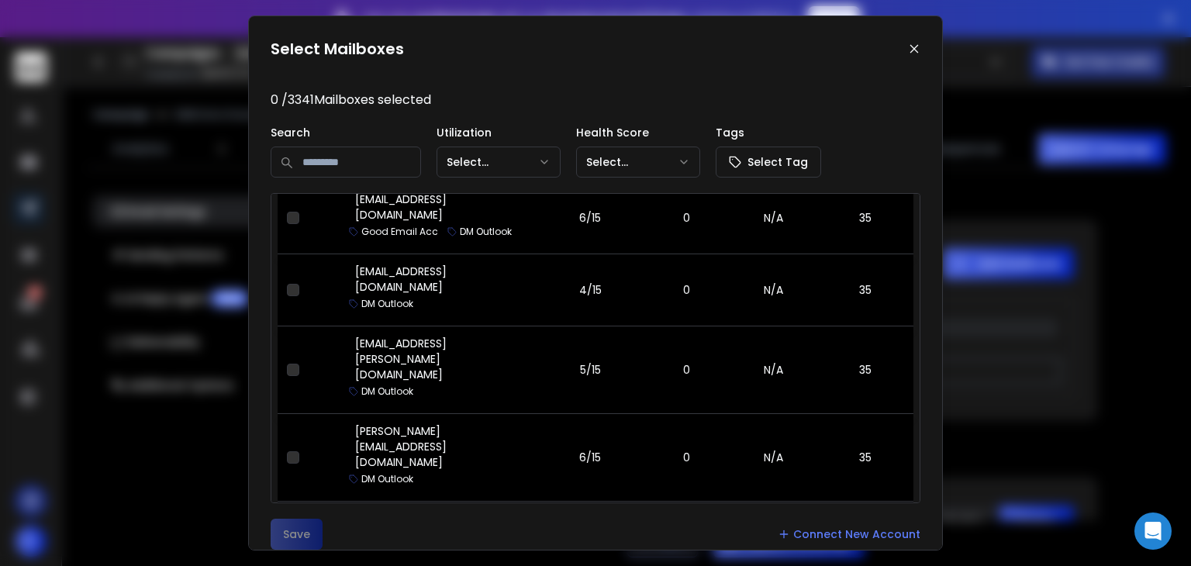
scroll to position [310, 0]
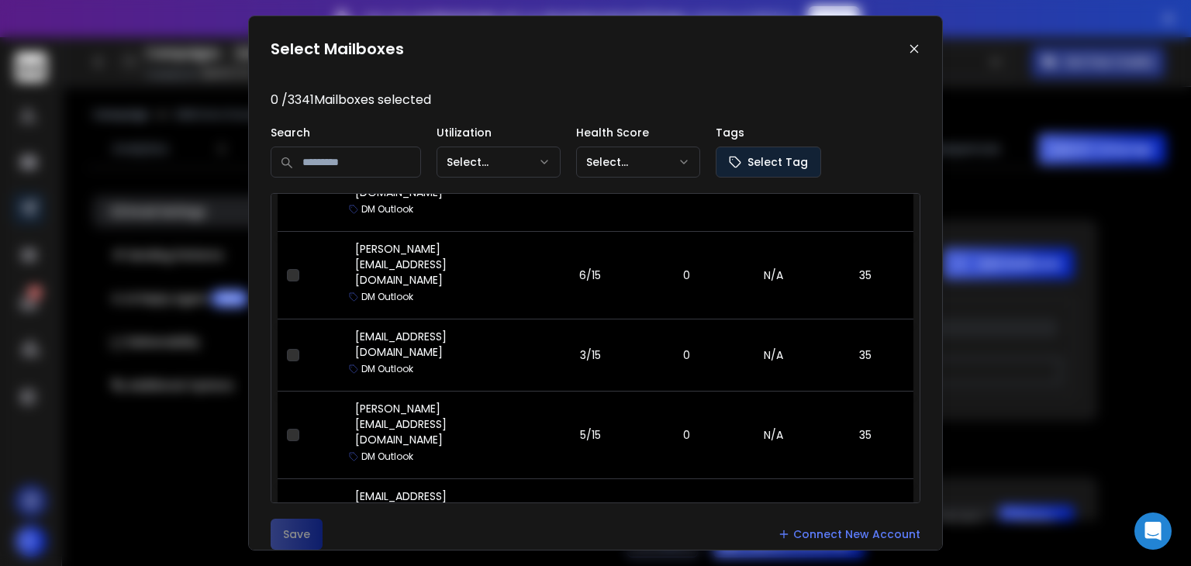
click at [788, 158] on button "Select Tag" at bounding box center [768, 162] width 105 height 31
click at [804, 160] on button "Select Tag" at bounding box center [768, 162] width 105 height 31
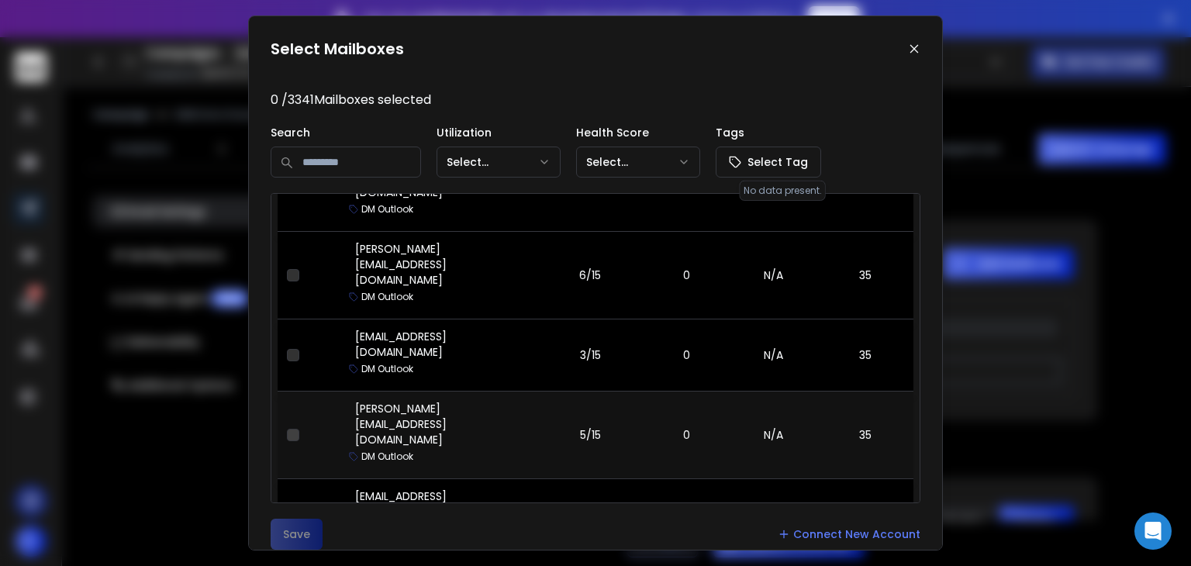
scroll to position [0, 0]
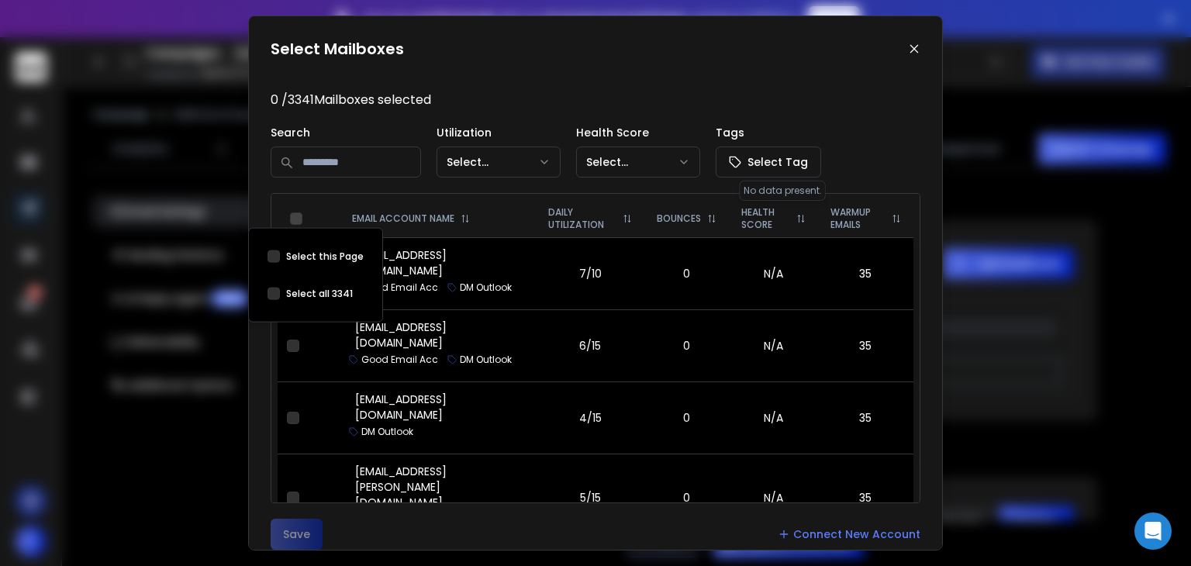
click at [272, 292] on button "Select this Page" at bounding box center [274, 294] width 12 height 12
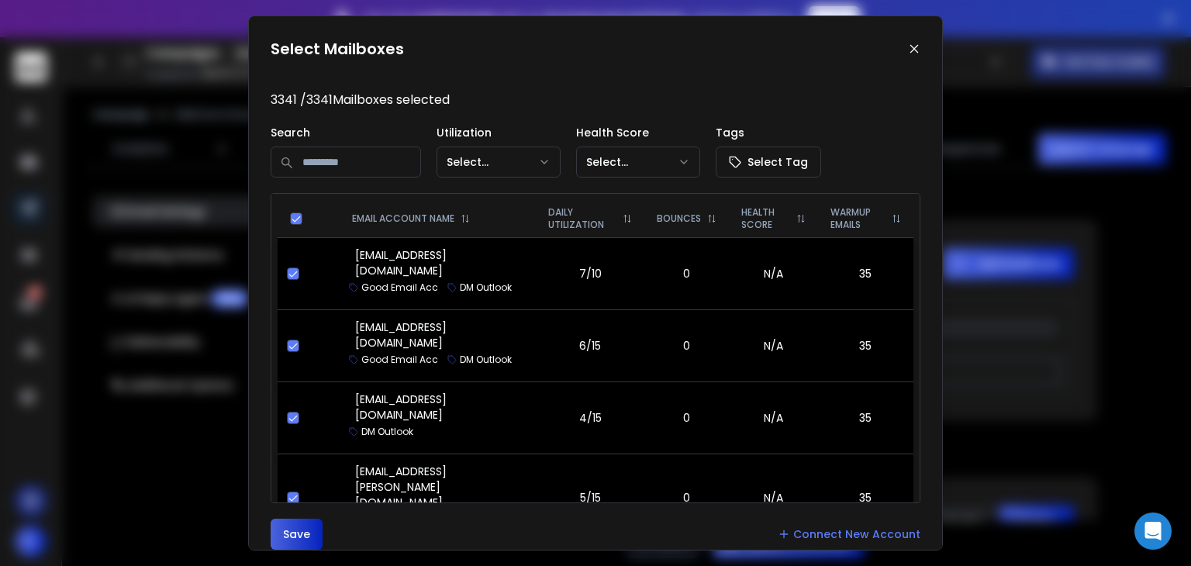
click at [292, 531] on button "Save" at bounding box center [297, 534] width 52 height 31
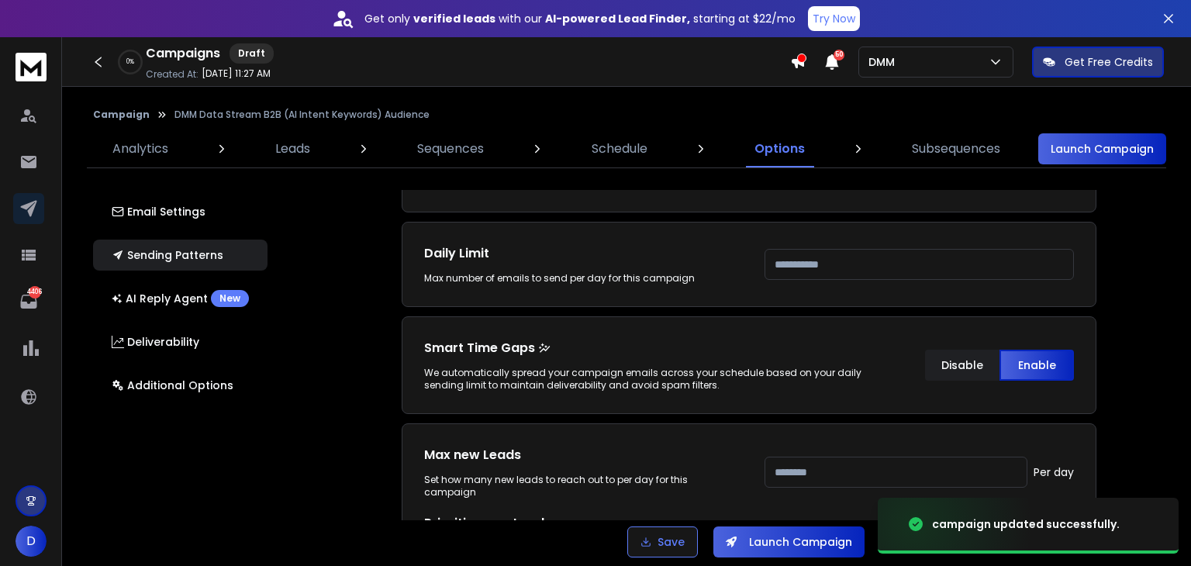
scroll to position [388, 0]
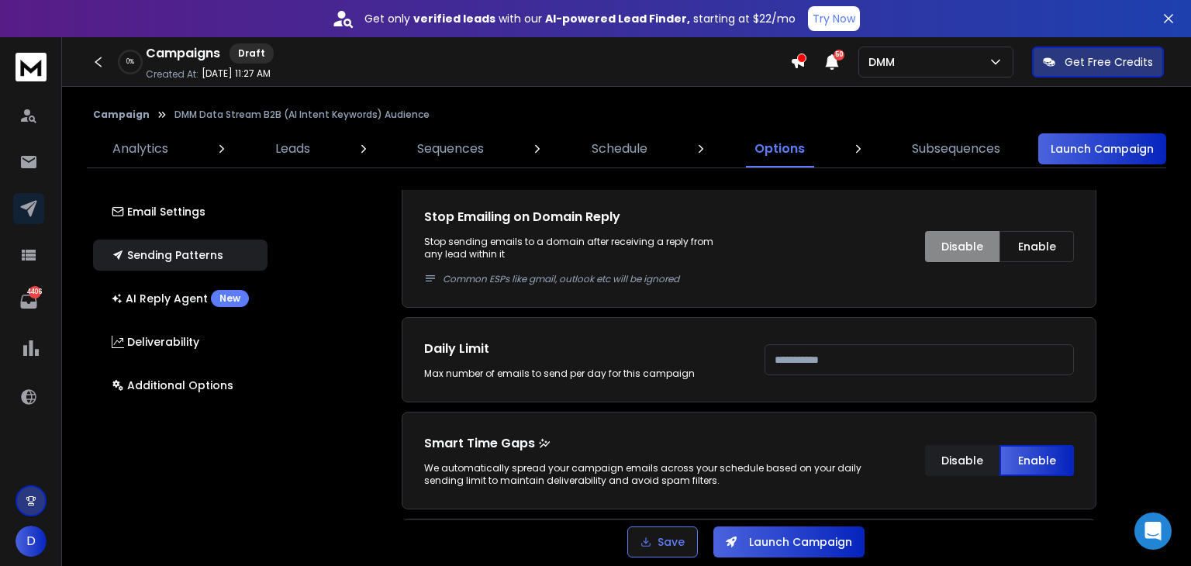
click at [816, 364] on input "***" at bounding box center [919, 359] width 309 height 31
type input "*"
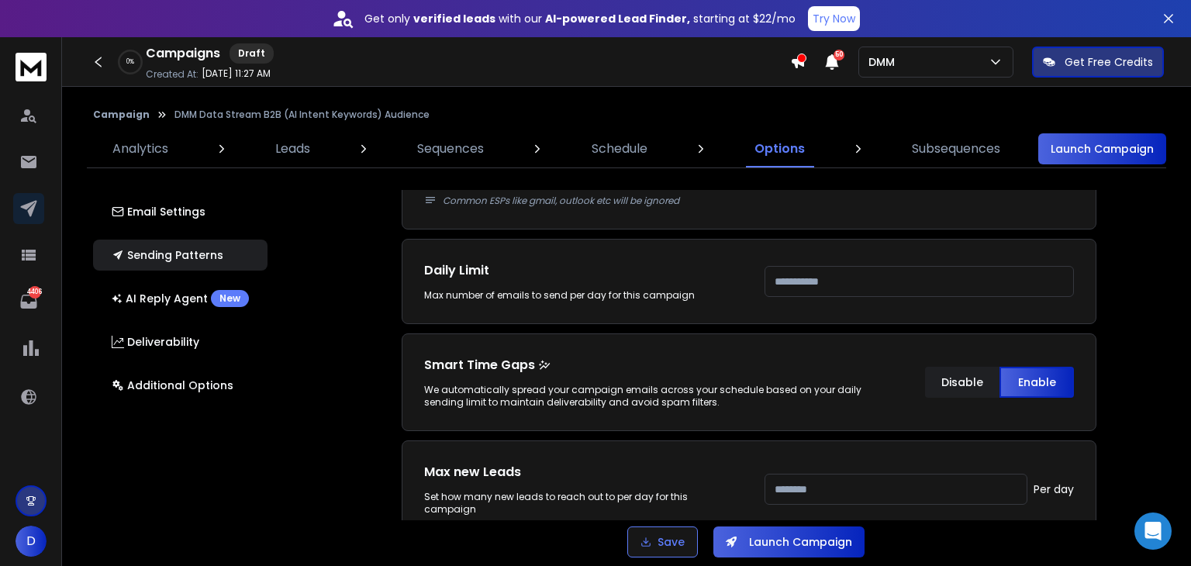
scroll to position [543, 0]
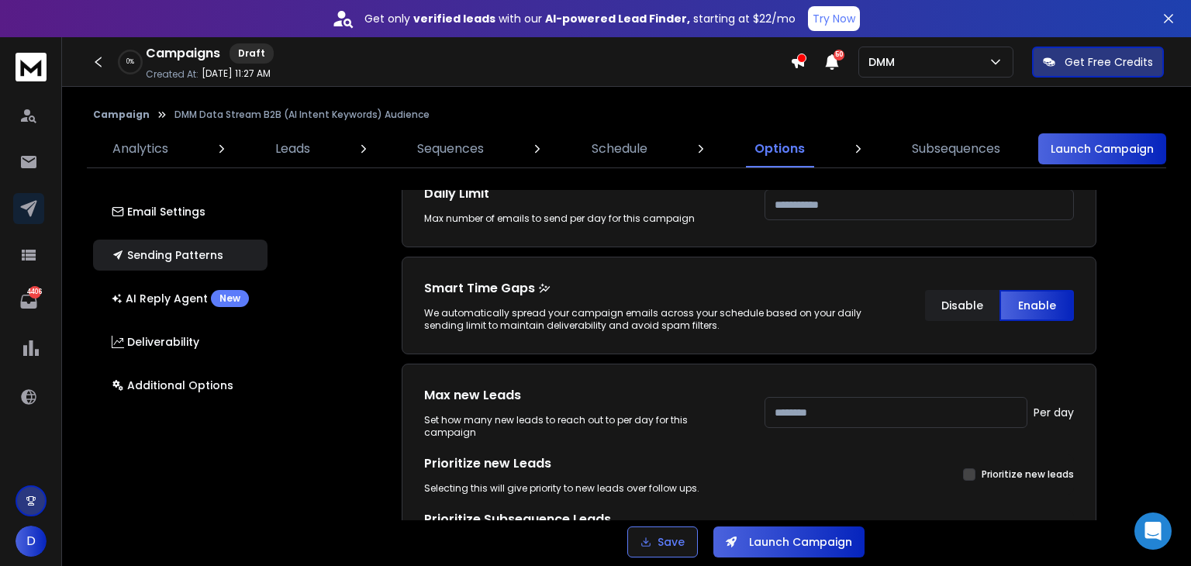
type input "****"
click at [823, 398] on input "***" at bounding box center [896, 412] width 263 height 31
type input "*"
type input "****"
click at [652, 542] on button "Save" at bounding box center [662, 542] width 71 height 31
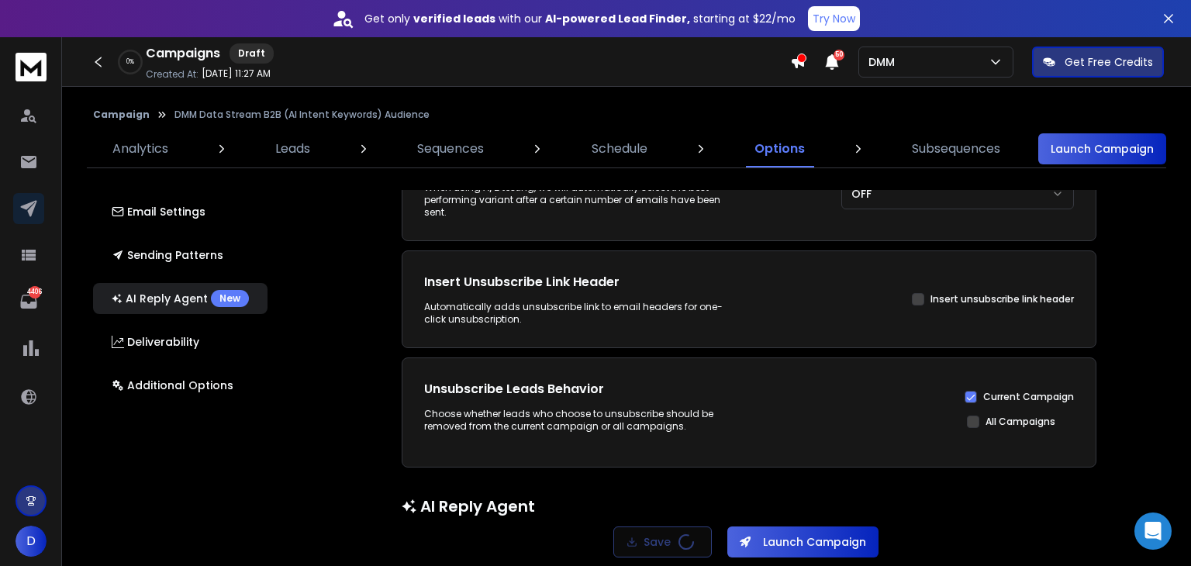
scroll to position [1008, 0]
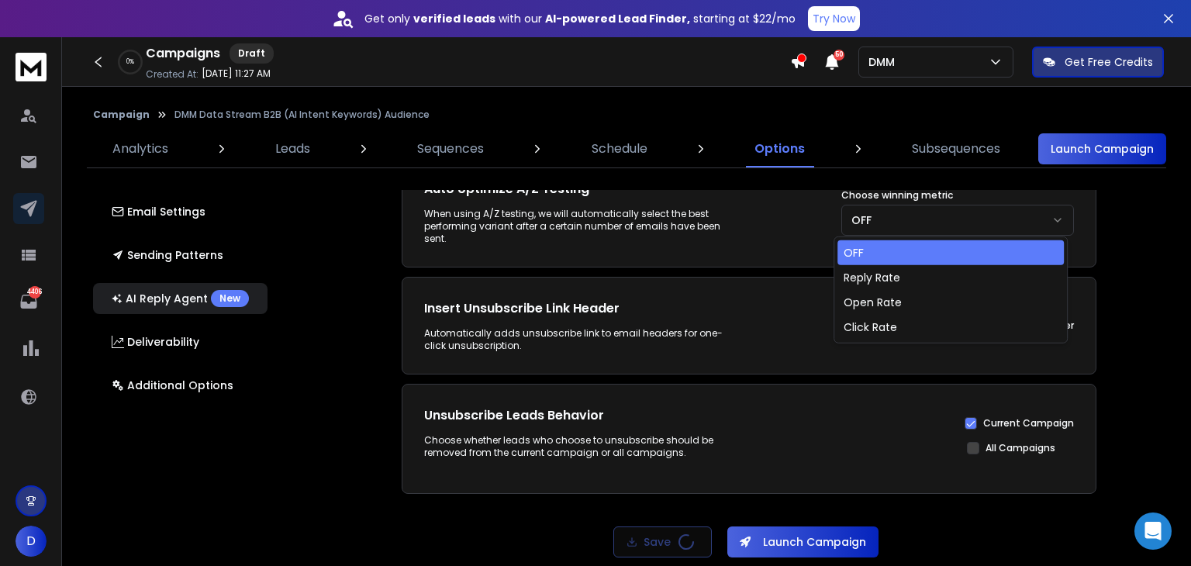
click at [925, 223] on button "OFF" at bounding box center [958, 220] width 233 height 31
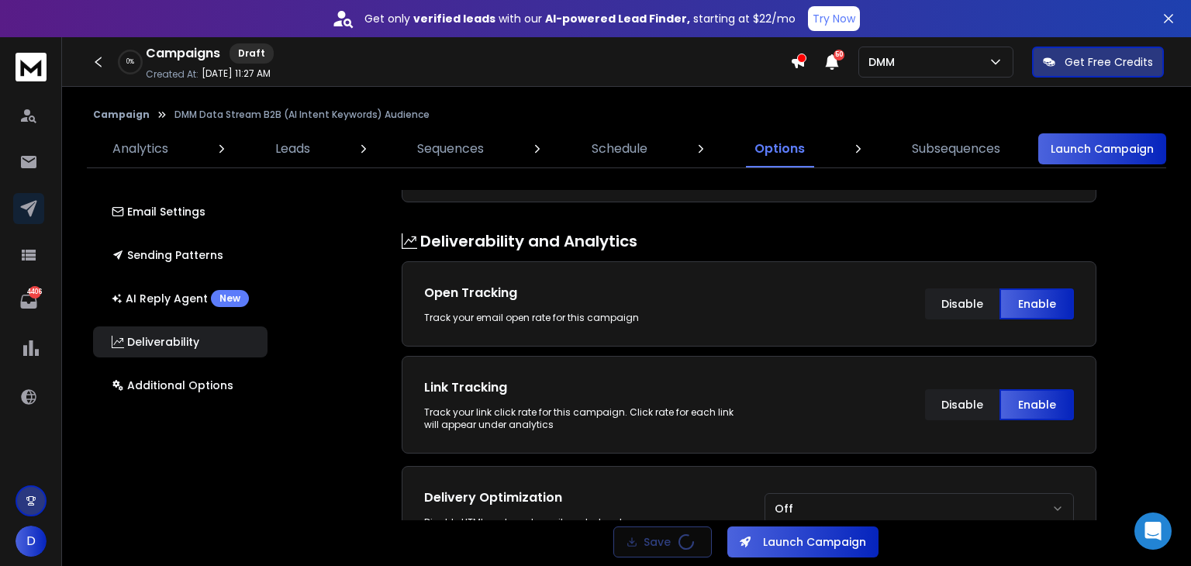
scroll to position [1474, 0]
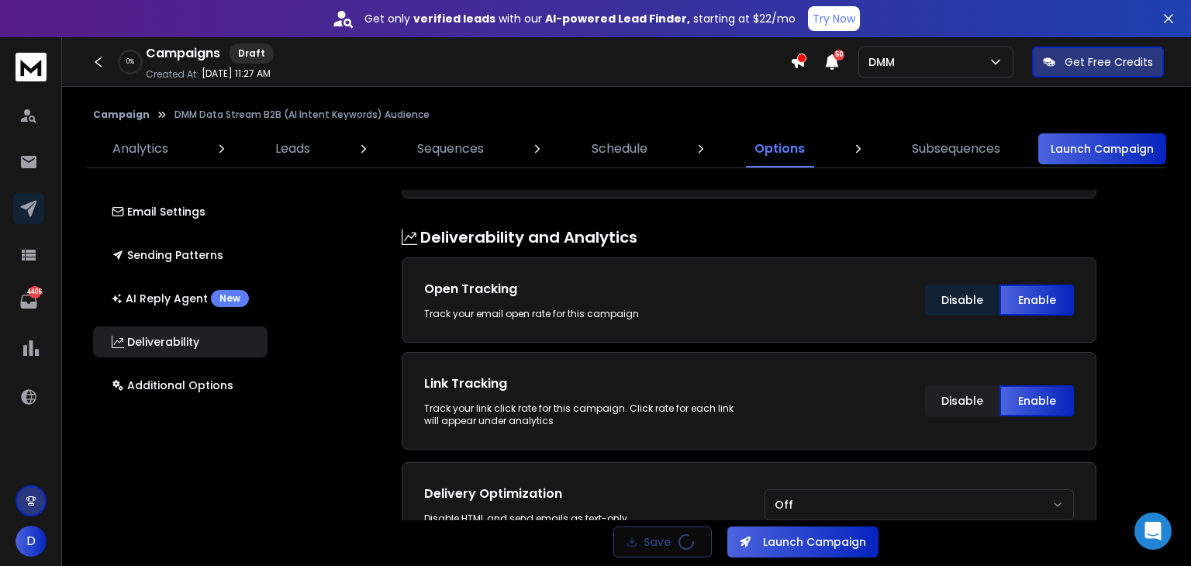
click at [965, 292] on button "Disable" at bounding box center [962, 300] width 74 height 31
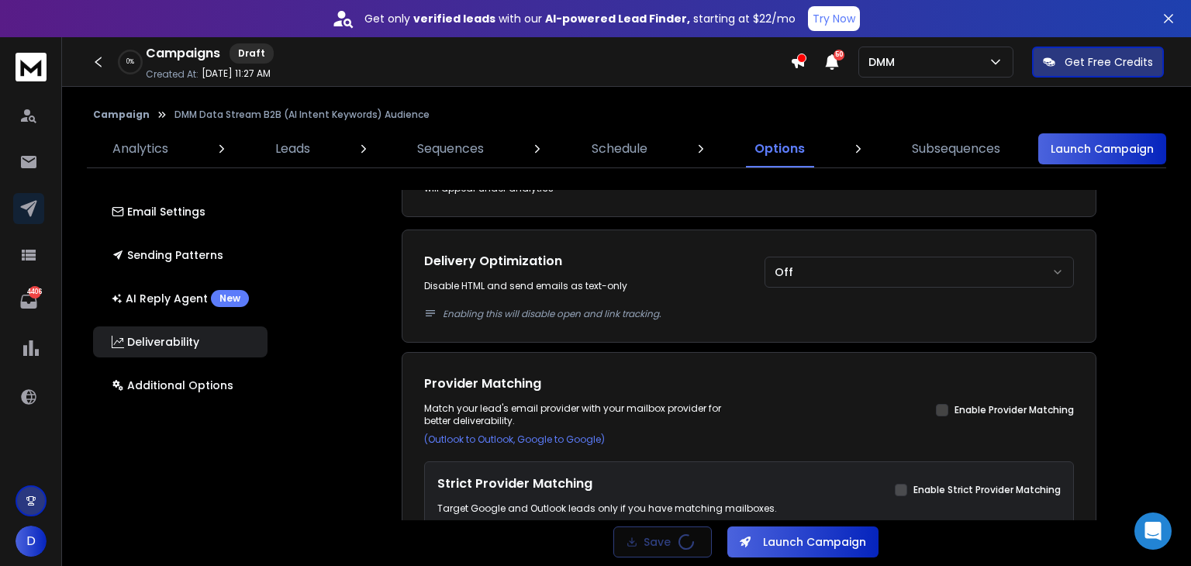
scroll to position [1551, 0]
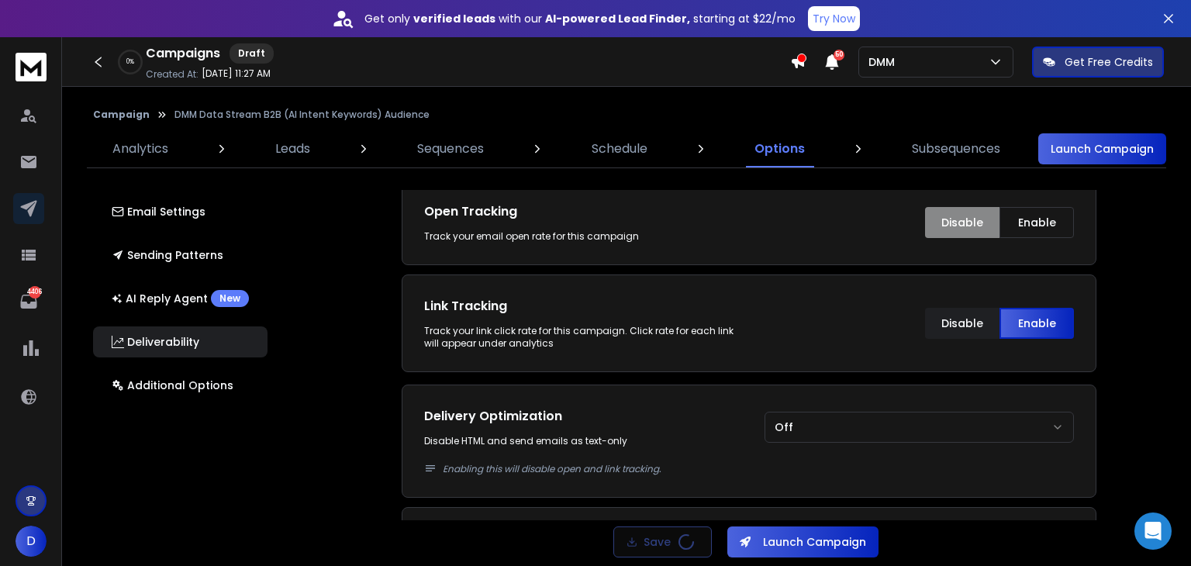
select select "***"
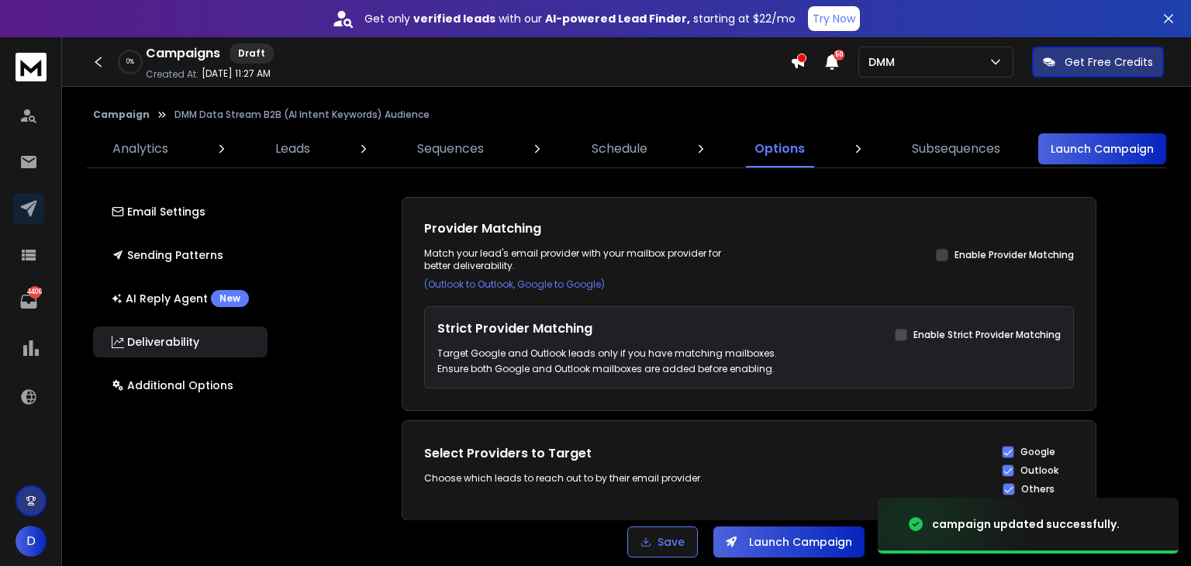
scroll to position [1795, 0]
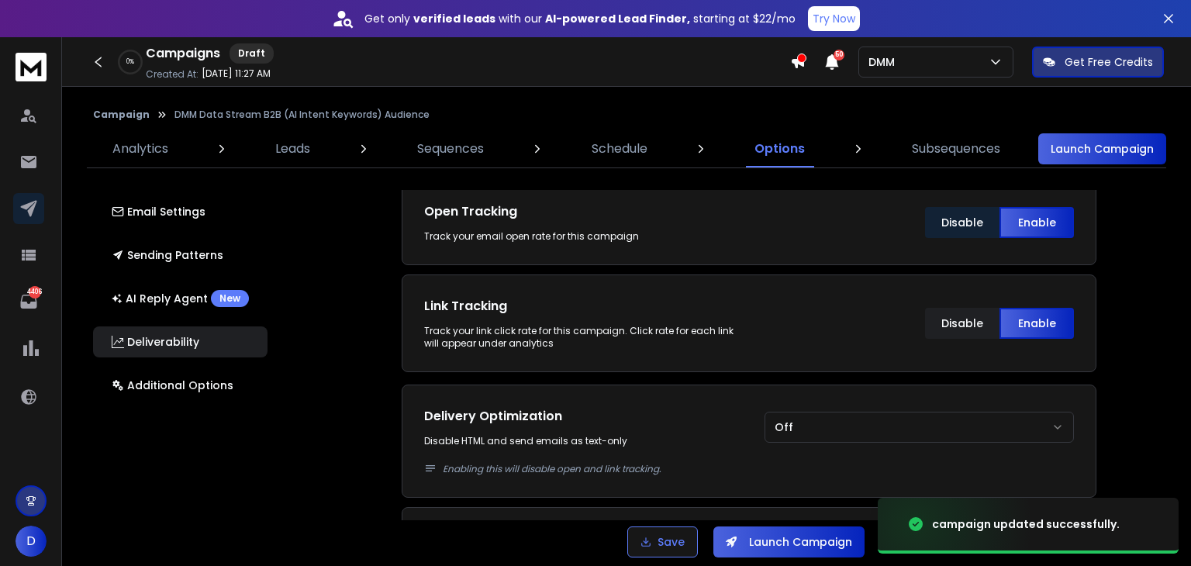
click at [968, 210] on button "Disable" at bounding box center [962, 222] width 74 height 31
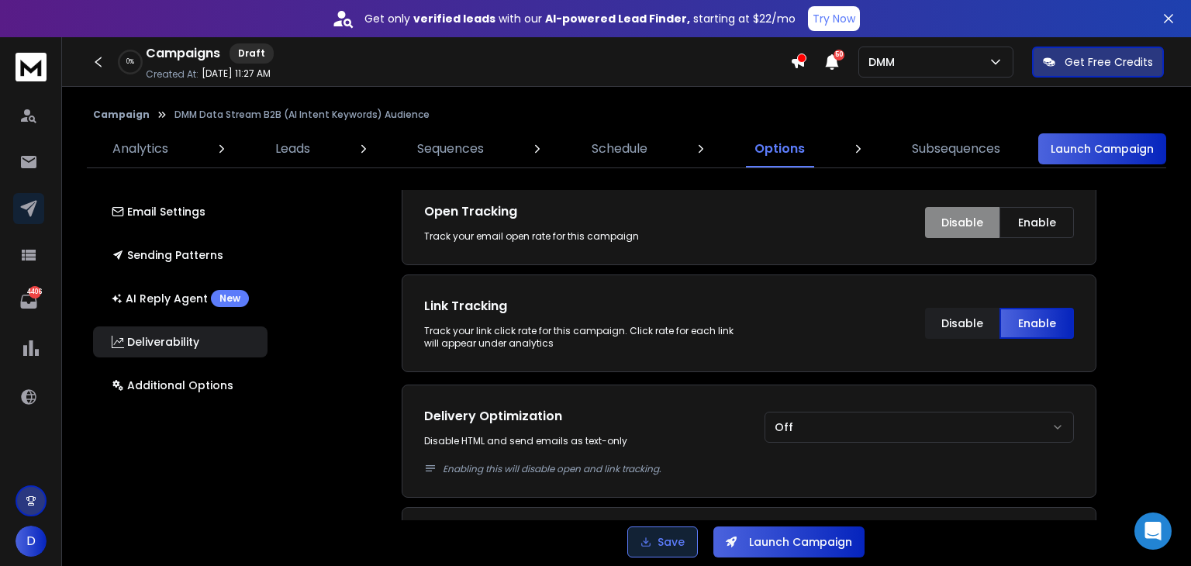
click at [681, 548] on button "Save" at bounding box center [662, 542] width 71 height 31
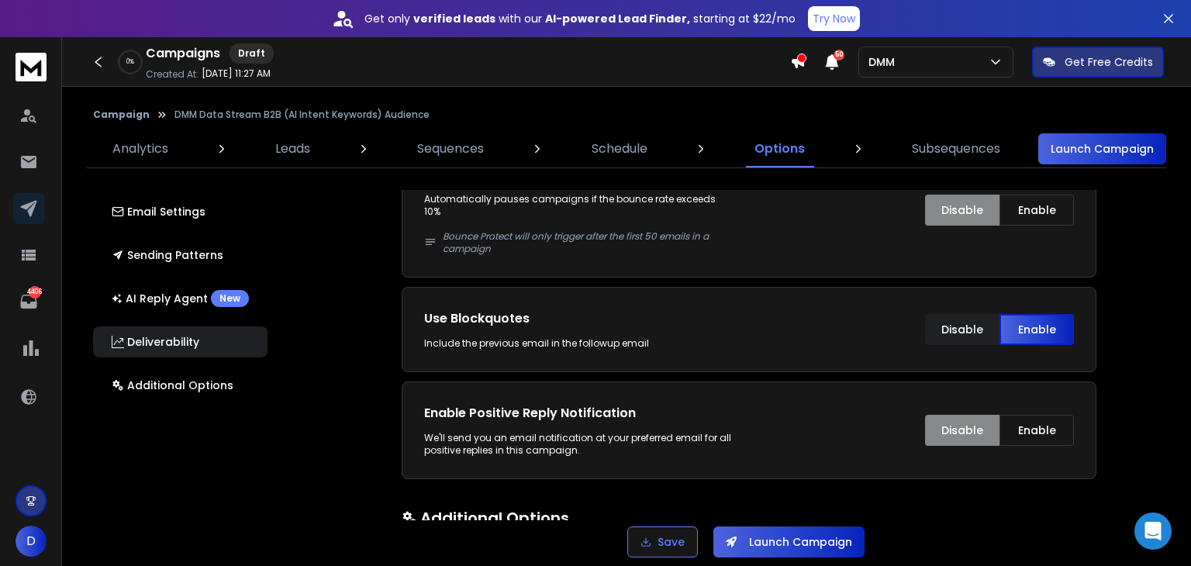
scroll to position [2260, 0]
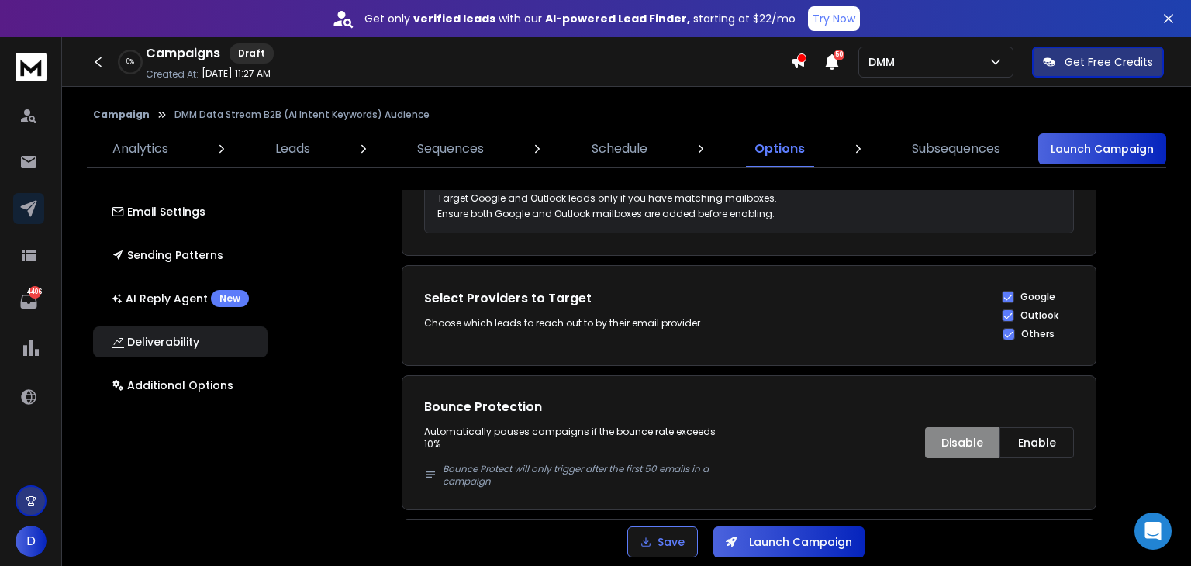
click at [1043, 410] on div "Bounce Protection Automatically pauses campaigns if the bounce rate exceeds 10%…" at bounding box center [749, 443] width 650 height 90
click at [1042, 427] on button "Enable" at bounding box center [1037, 442] width 74 height 31
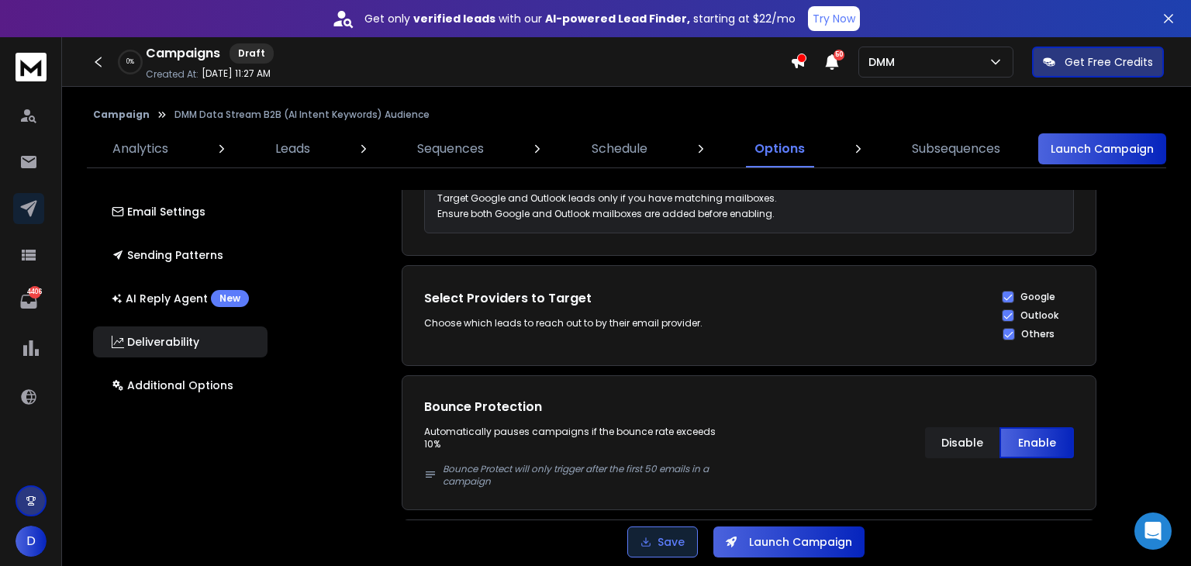
click at [676, 541] on button "Save" at bounding box center [662, 542] width 71 height 31
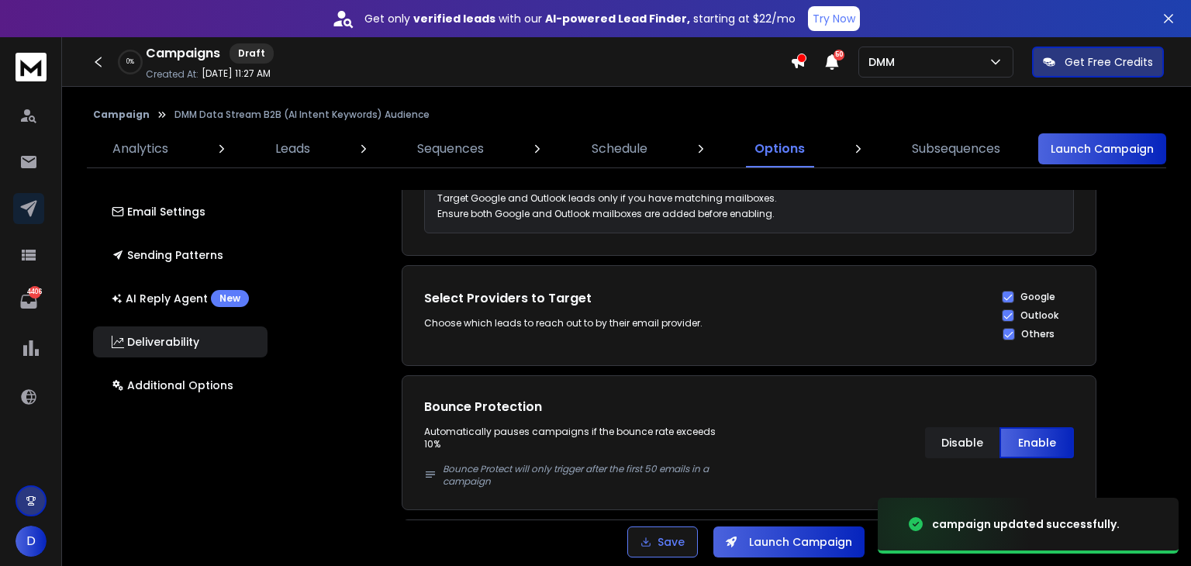
click at [786, 532] on button "Launch Campaign" at bounding box center [789, 542] width 151 height 31
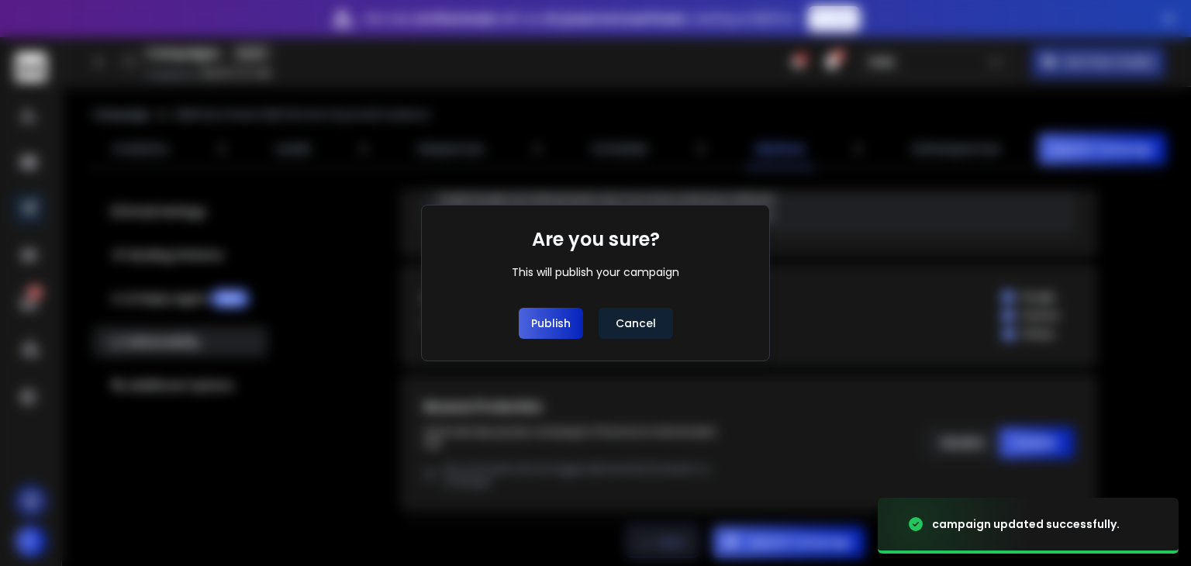
click at [624, 332] on button "Cancel" at bounding box center [636, 323] width 74 height 31
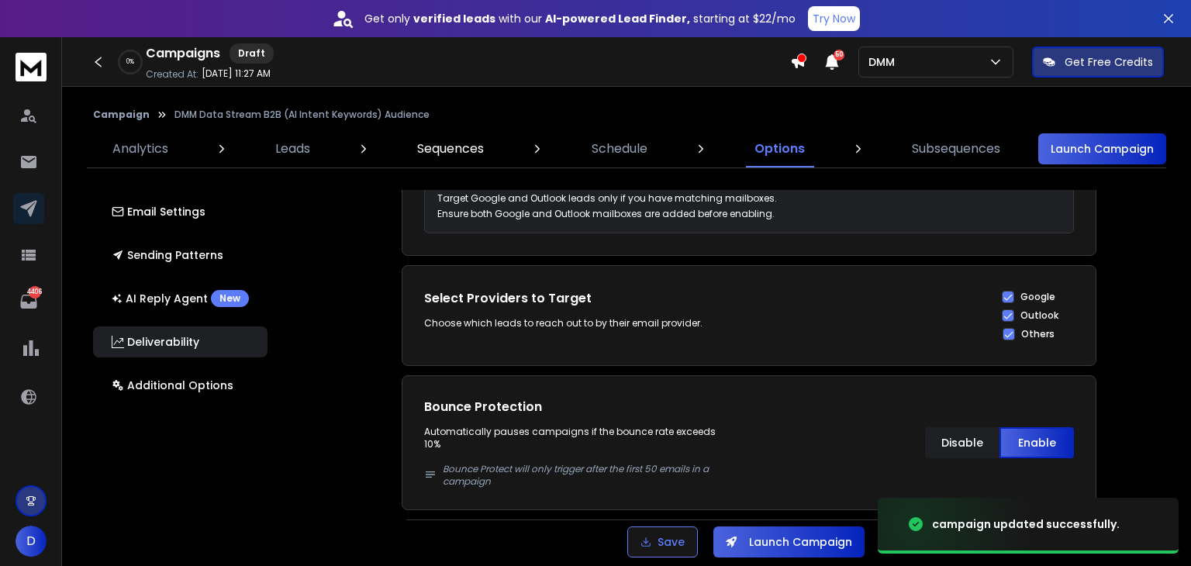
click at [444, 148] on p "Sequences" at bounding box center [450, 149] width 67 height 19
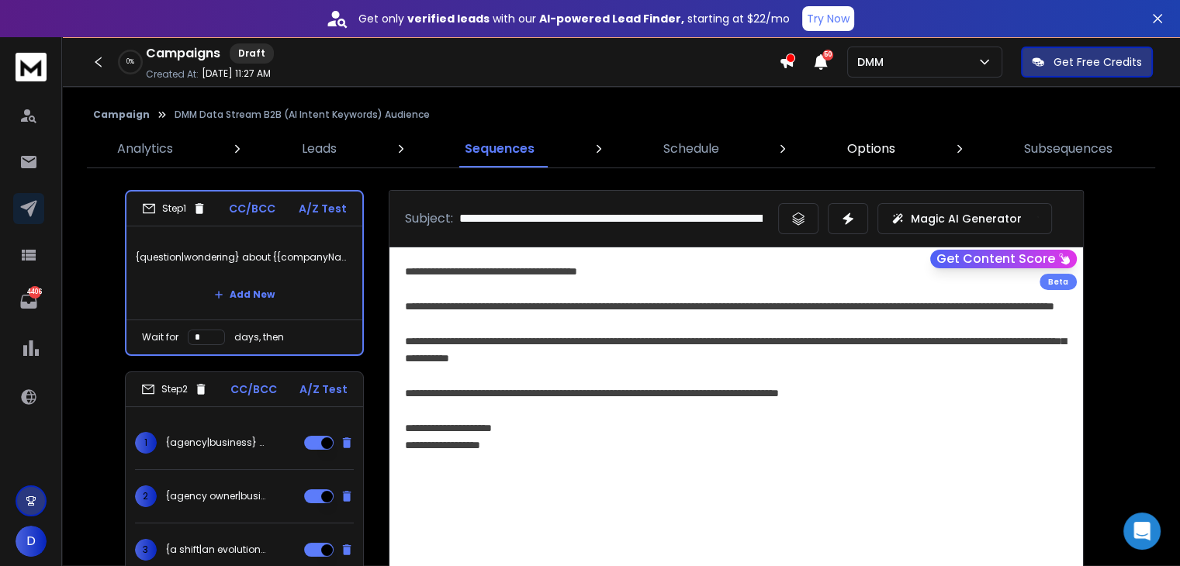
click at [850, 150] on p "Options" at bounding box center [871, 149] width 48 height 19
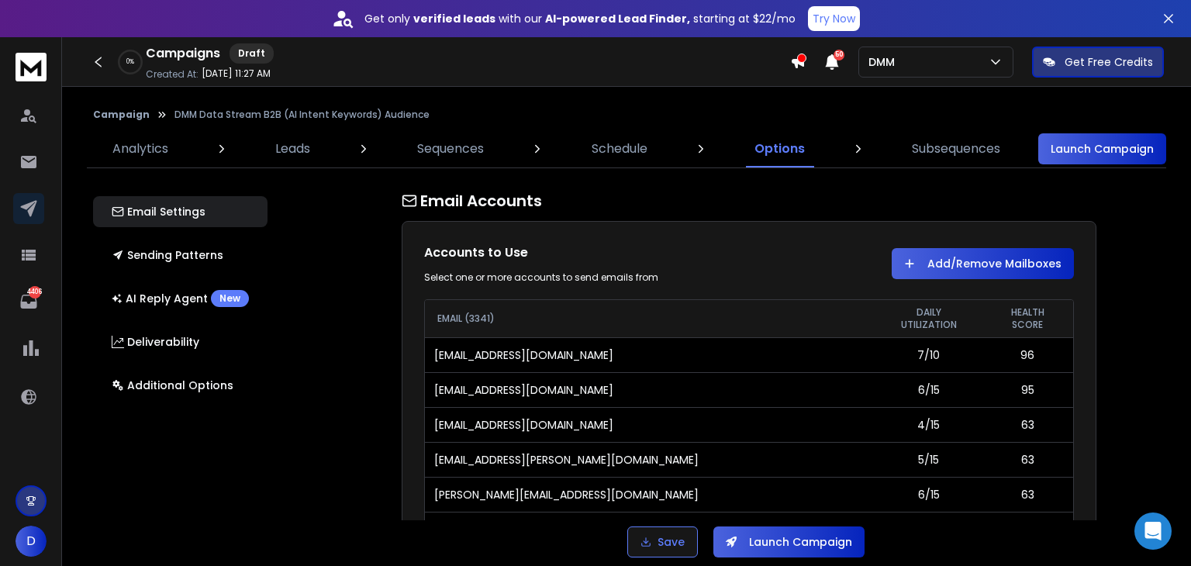
click at [1118, 358] on div "Email Accounts Accounts to Use Select one or more accounts to send emails from …" at bounding box center [758, 355] width 932 height 330
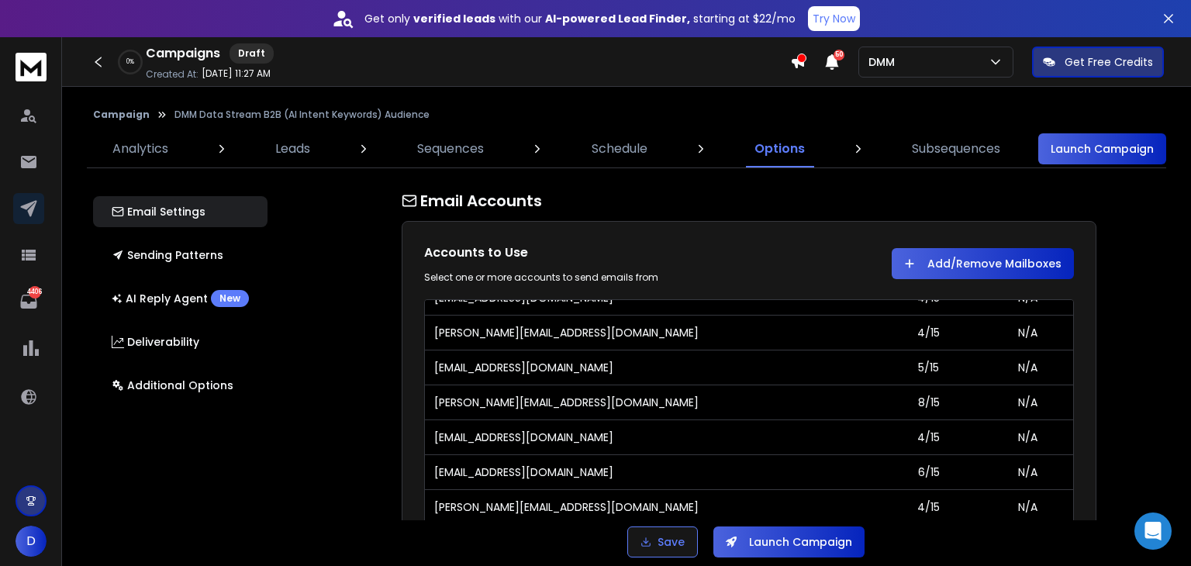
scroll to position [543, 0]
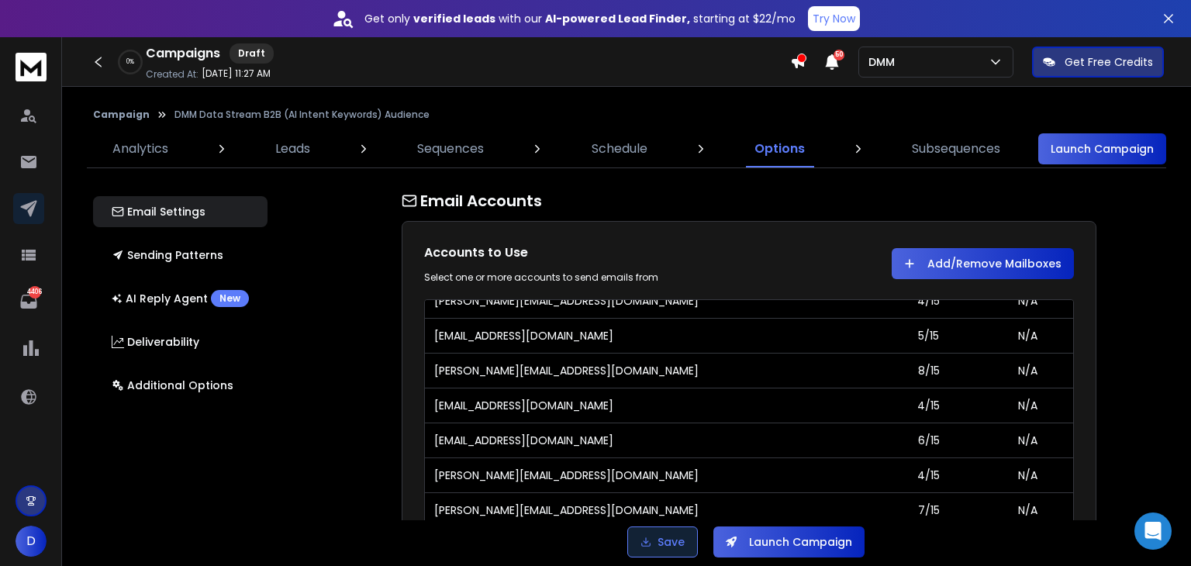
click at [665, 531] on div "Get only verified leads with our AI-powered Lead Finder, starting at $22/mo Try…" at bounding box center [595, 283] width 1191 height 566
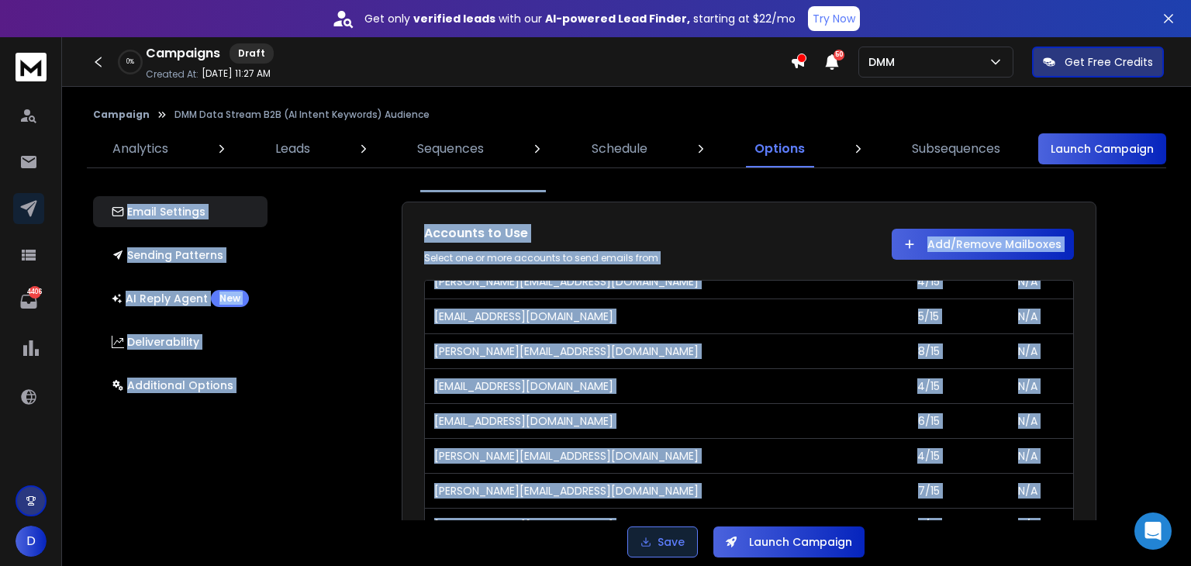
click at [664, 543] on button "Save" at bounding box center [662, 542] width 71 height 31
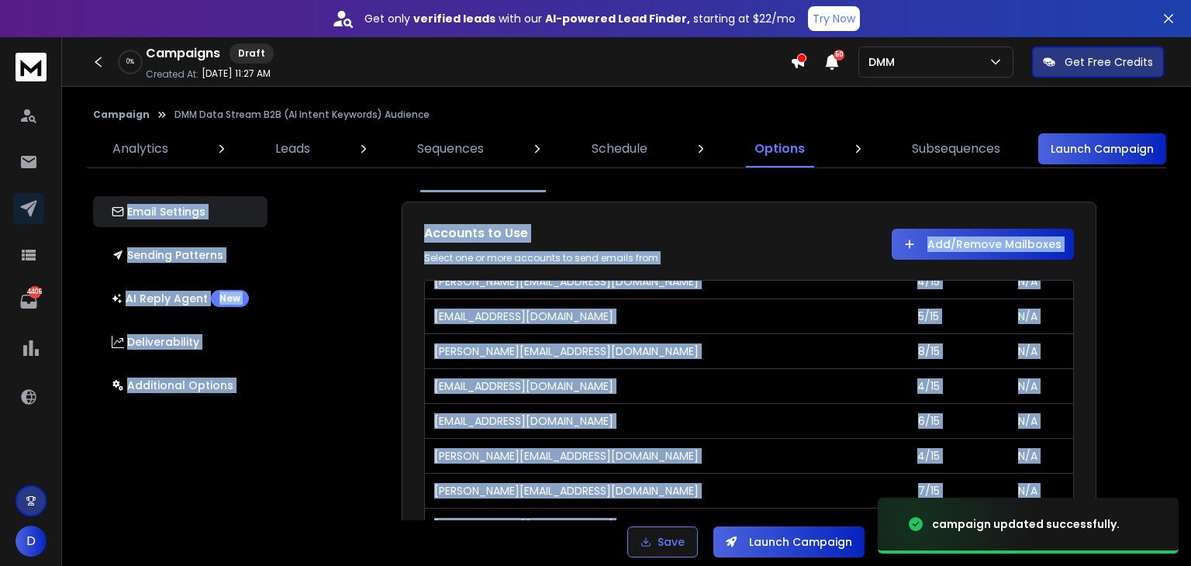
click at [359, 219] on div "Email Accounts Accounts to Use Select one or more accounts to send emails from …" at bounding box center [758, 355] width 932 height 330
click at [1132, 271] on div "Email Accounts Accounts to Use Select one or more accounts to send emails from …" at bounding box center [758, 355] width 932 height 330
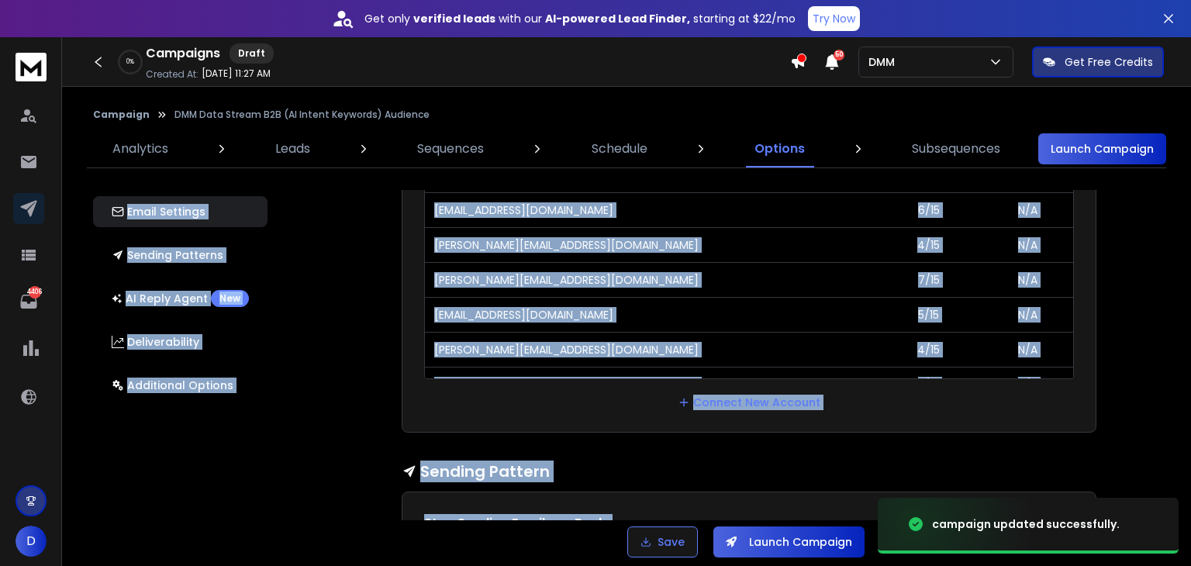
scroll to position [388, 0]
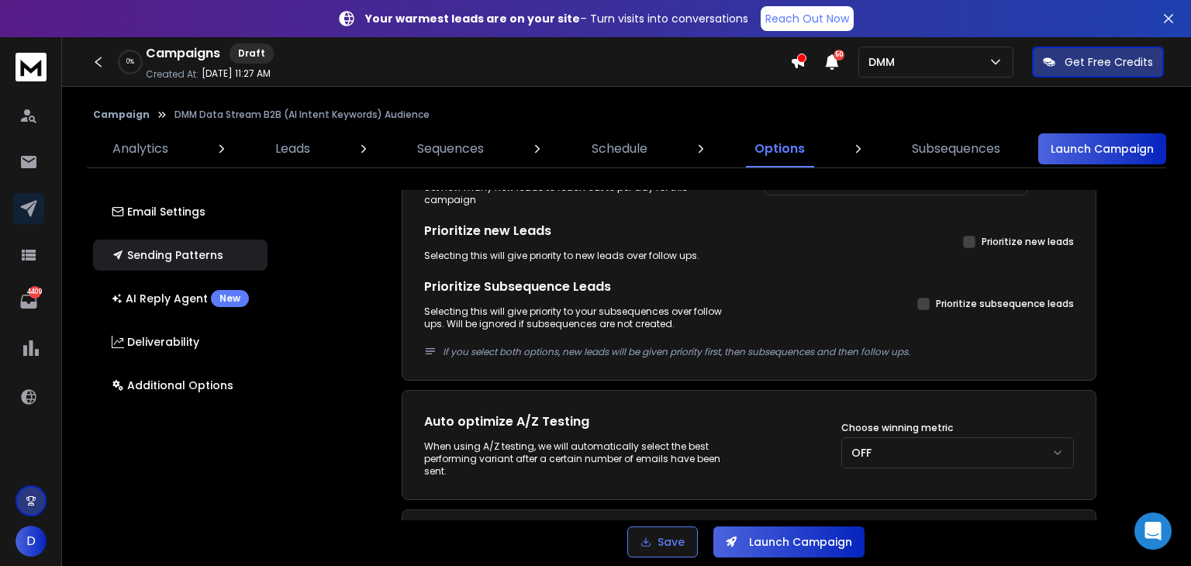
scroll to position [1252, 0]
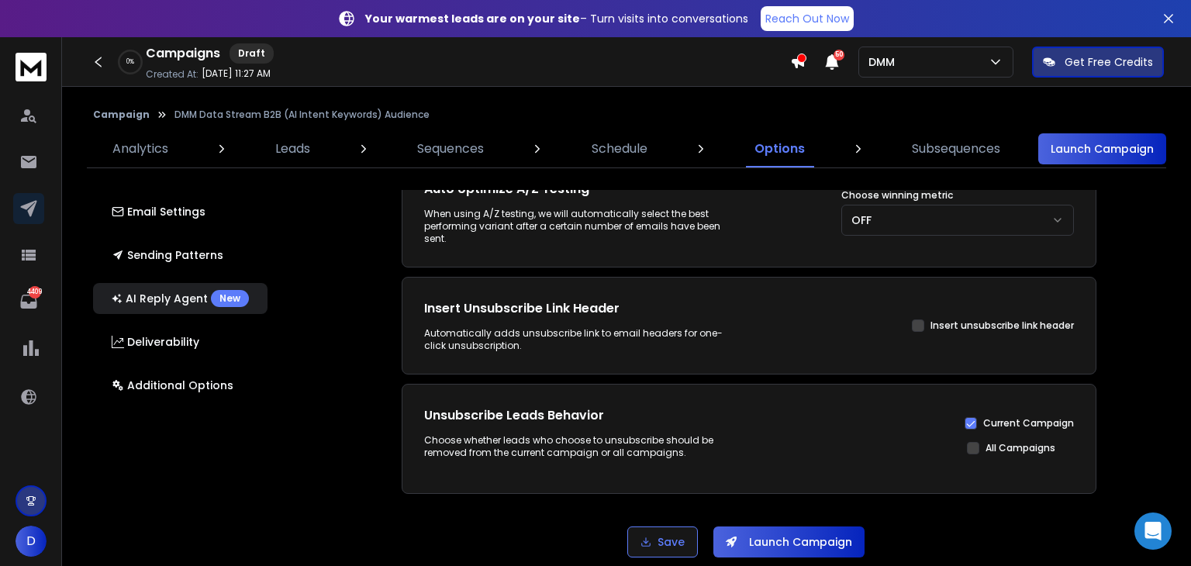
click at [889, 197] on label "Choose winning metric" at bounding box center [898, 195] width 112 height 12
click at [887, 211] on button "OFF" at bounding box center [958, 220] width 233 height 31
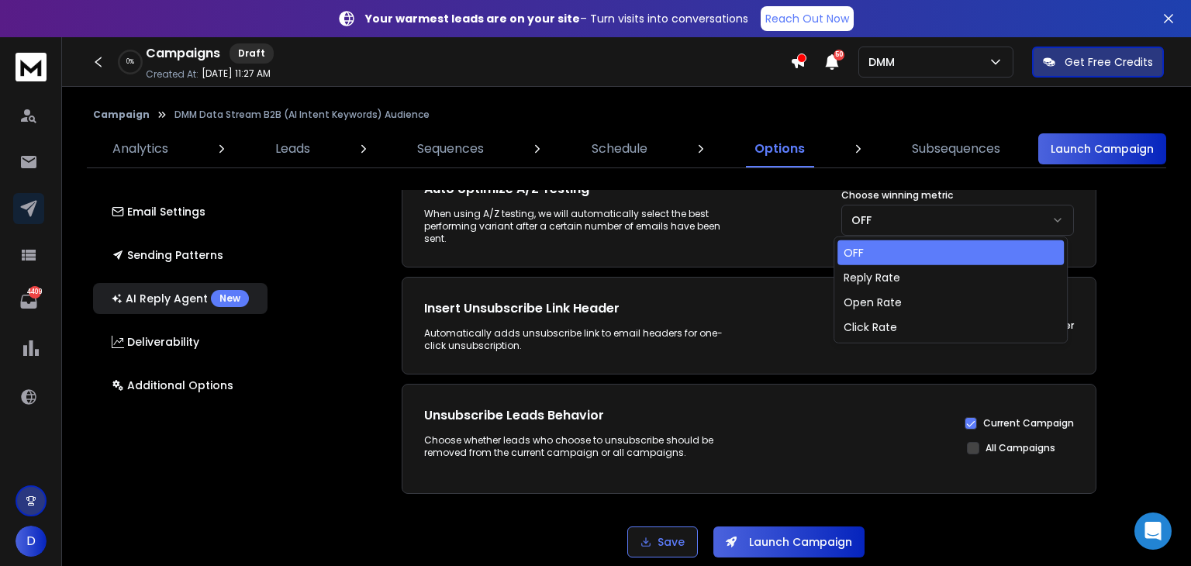
select select "**********"
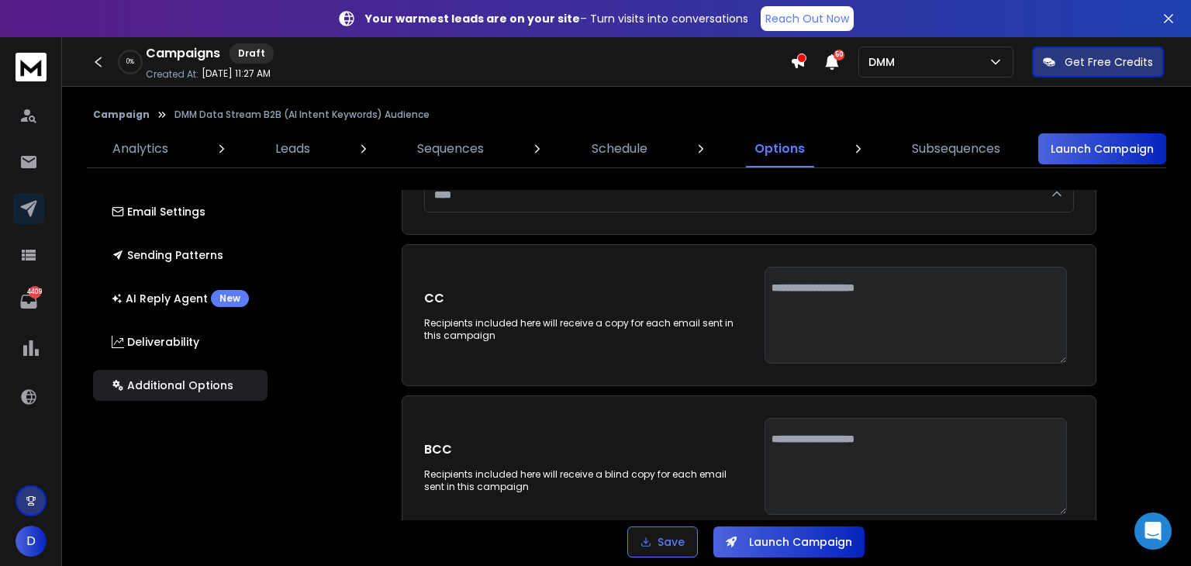
scroll to position [3137, 0]
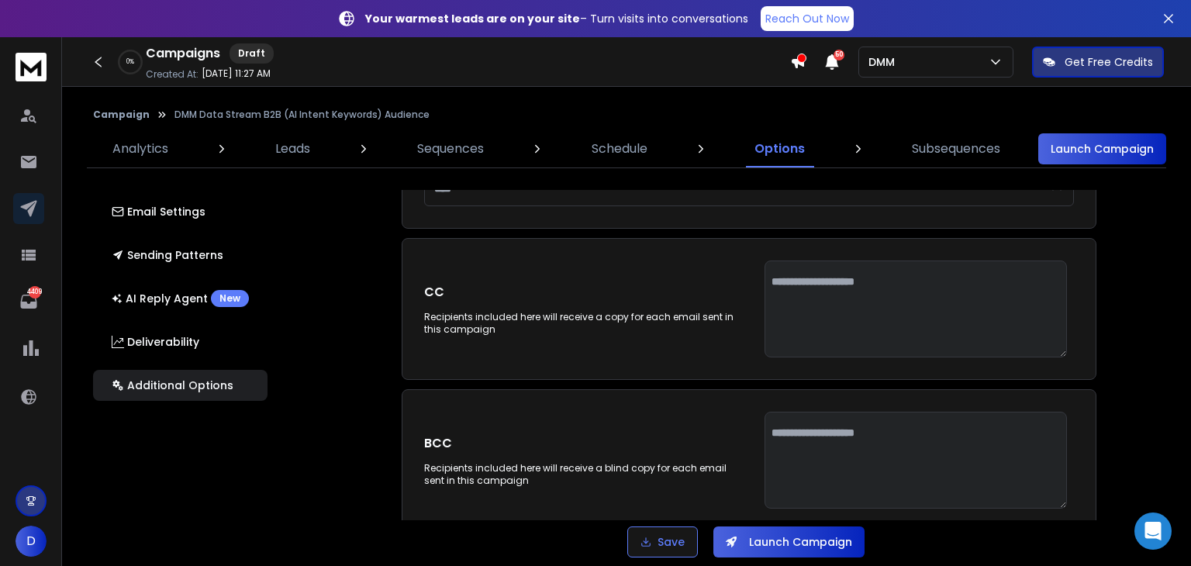
click at [660, 541] on button "Save" at bounding box center [662, 542] width 71 height 31
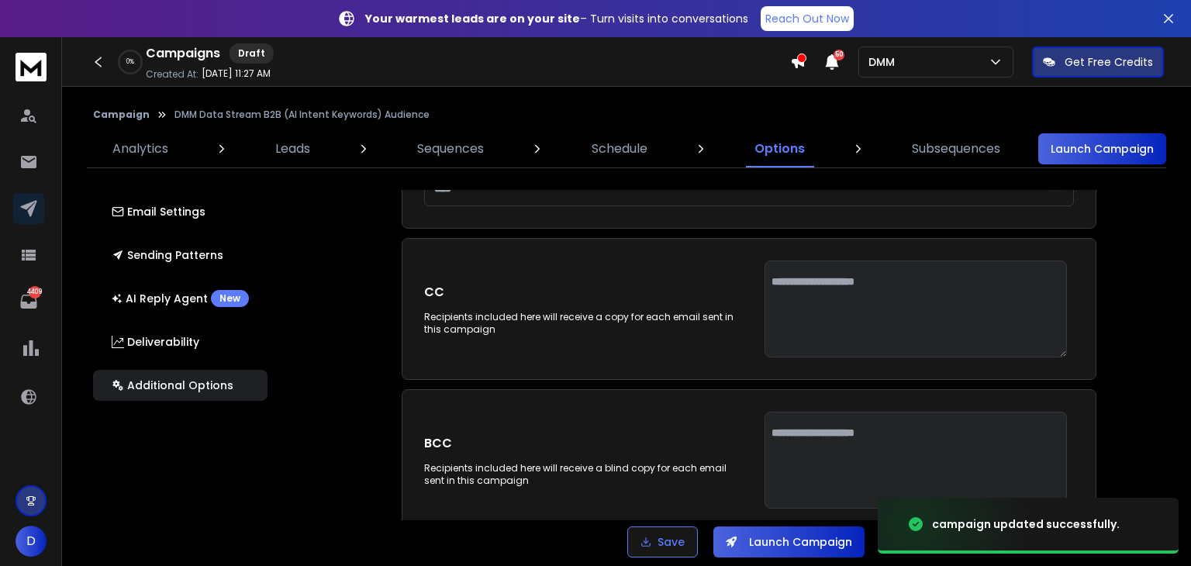
click at [759, 547] on button "Launch Campaign" at bounding box center [789, 542] width 151 height 31
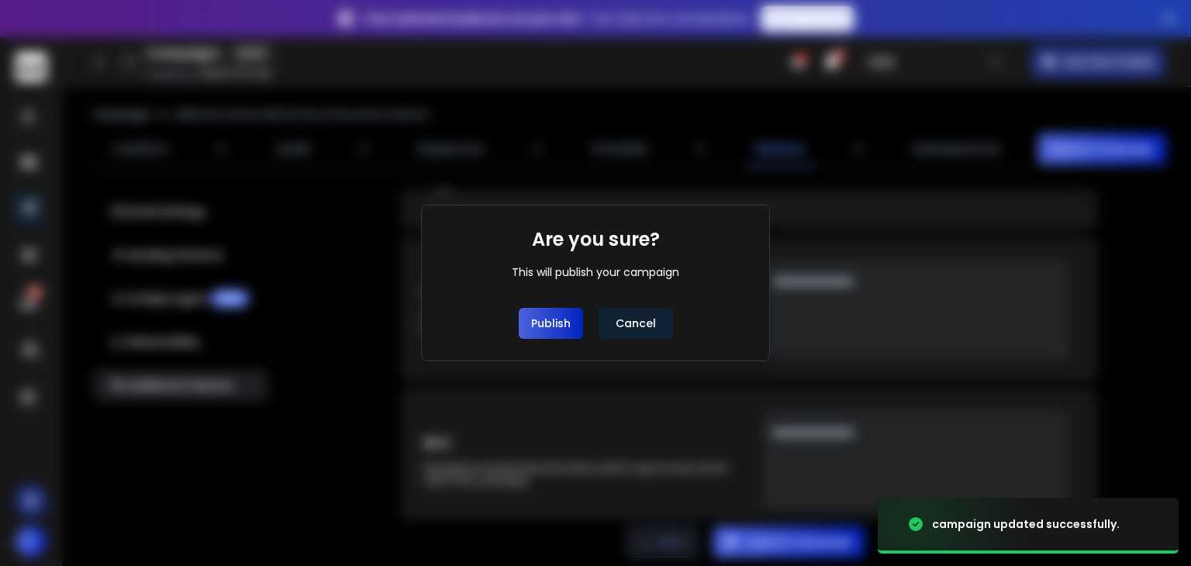
click at [562, 320] on button "Publish" at bounding box center [551, 323] width 64 height 31
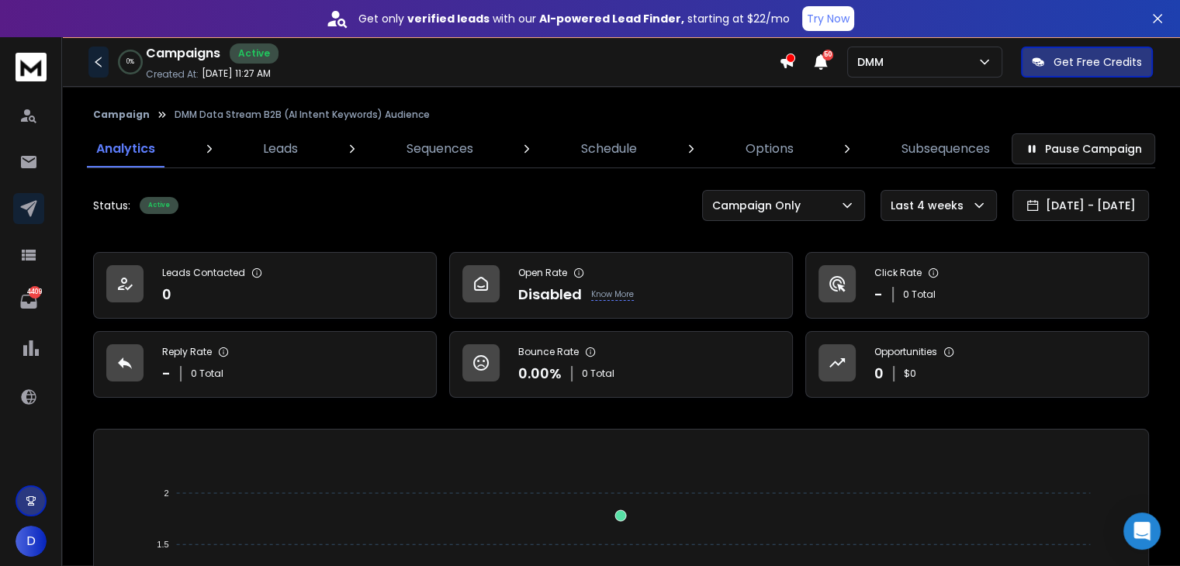
click at [90, 64] on button at bounding box center [98, 62] width 20 height 31
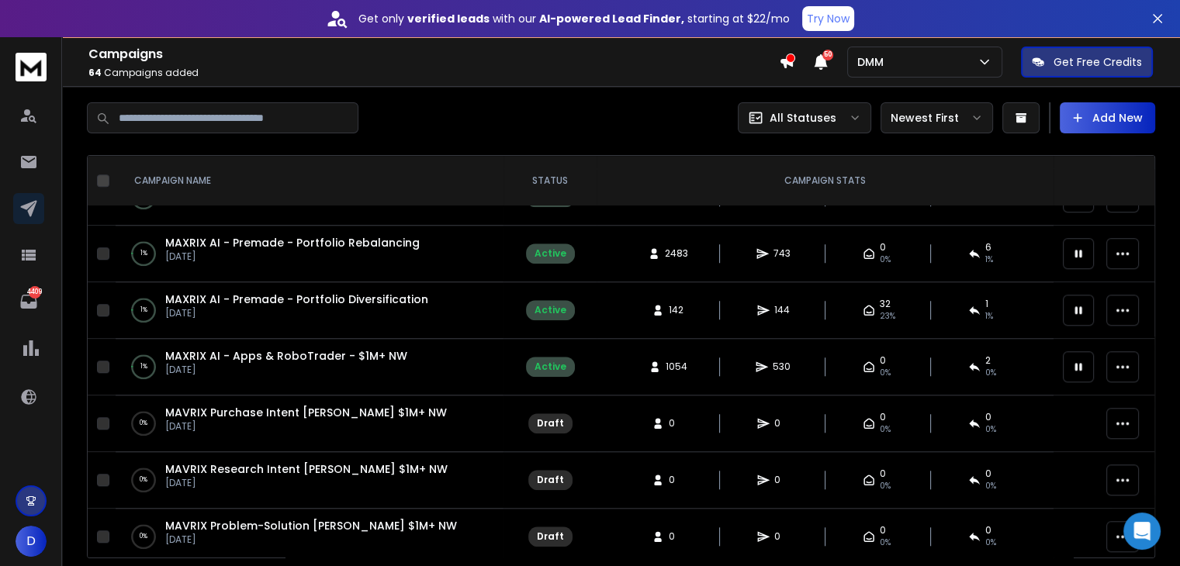
scroll to position [1706, 0]
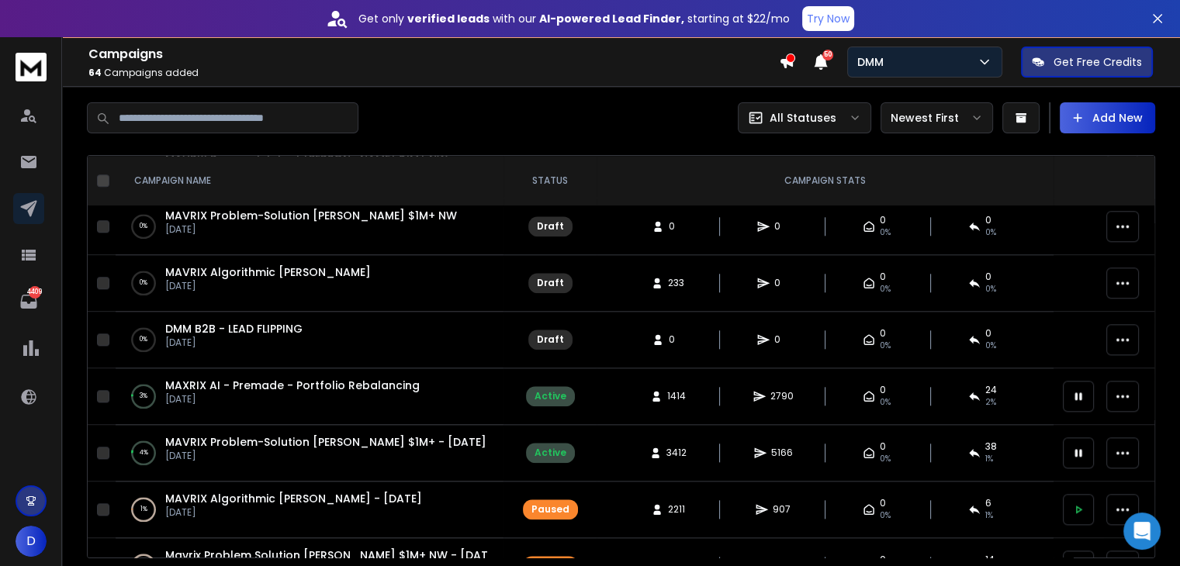
click at [868, 72] on button "DMM" at bounding box center [924, 62] width 155 height 31
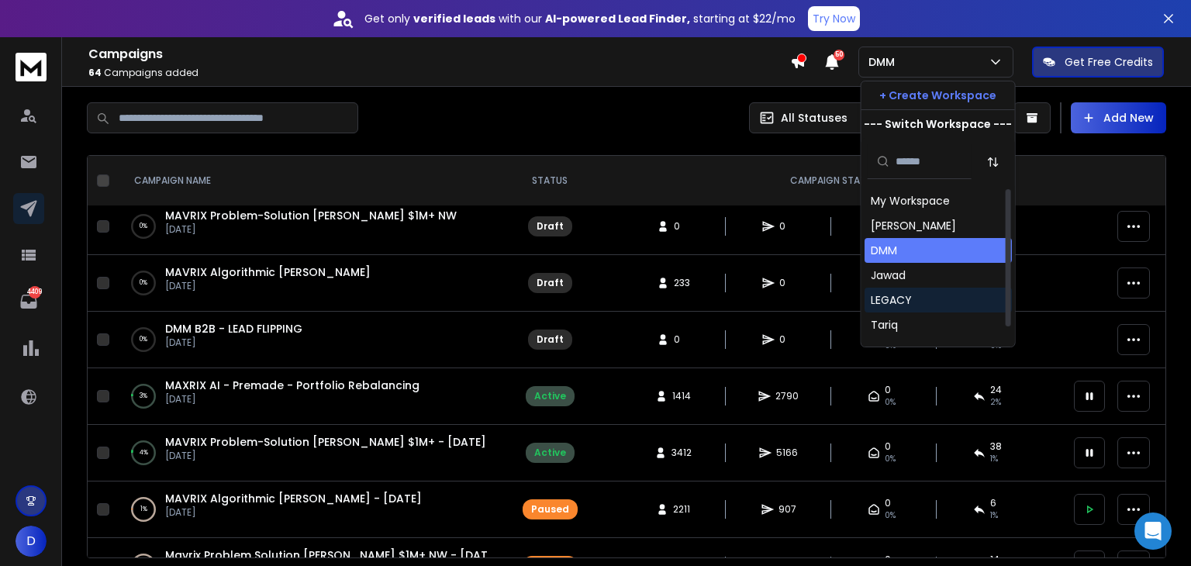
click at [914, 303] on div "LEGACY" at bounding box center [938, 300] width 147 height 25
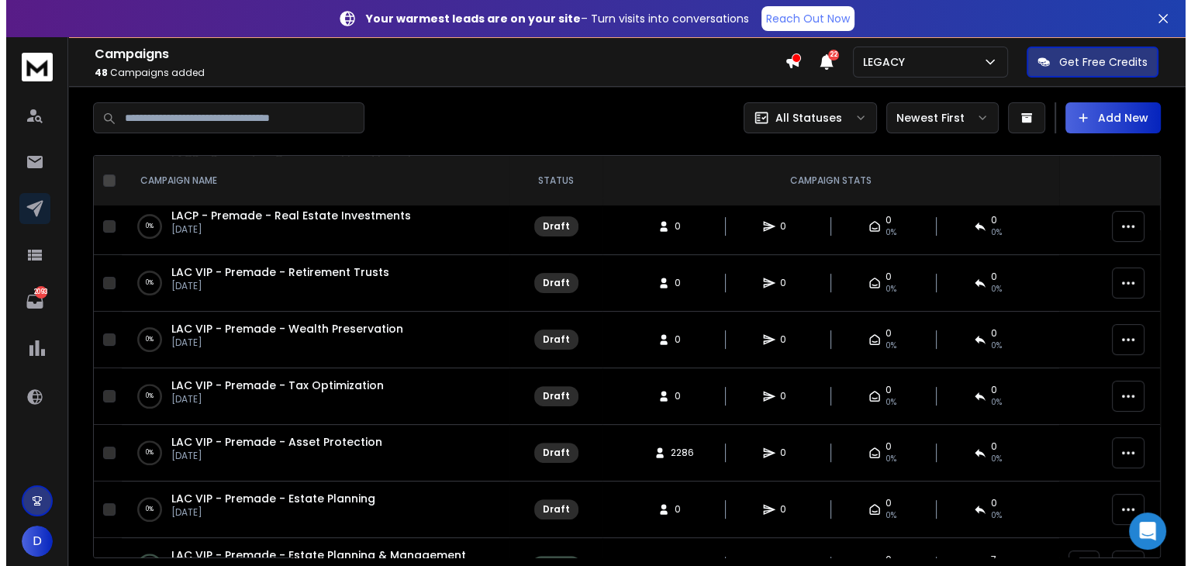
scroll to position [621, 0]
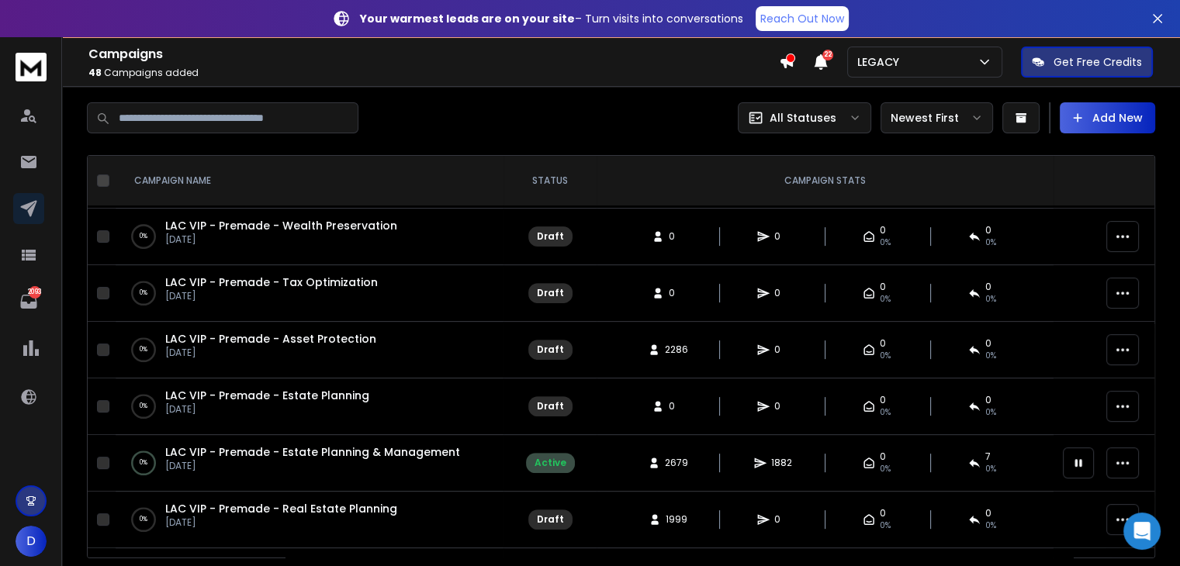
click at [337, 347] on p "[DATE]" at bounding box center [270, 353] width 211 height 12
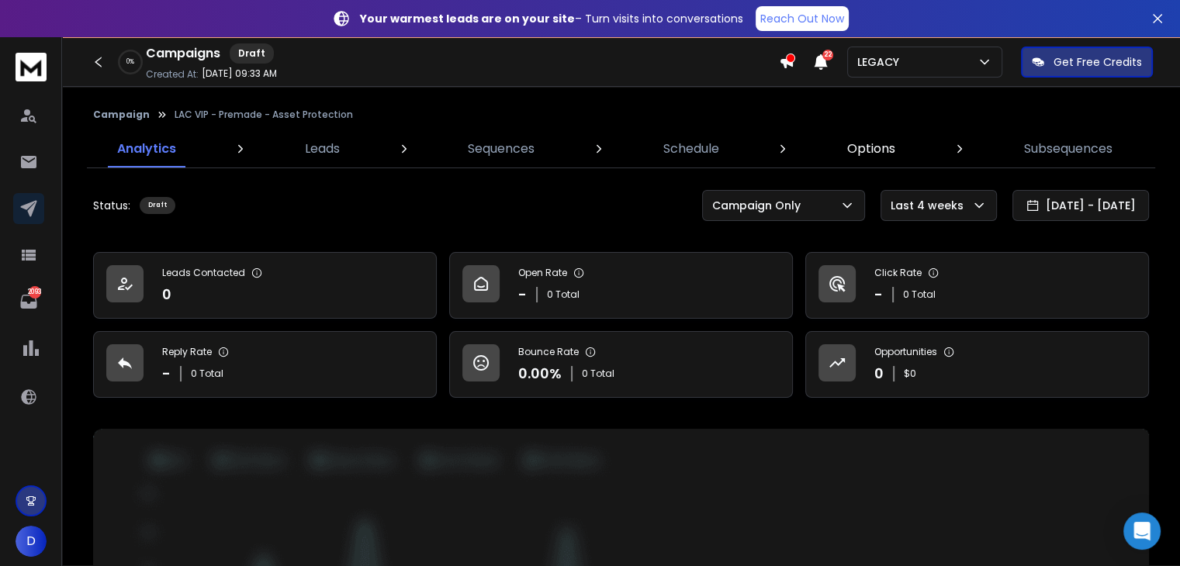
click at [887, 145] on p "Options" at bounding box center [871, 149] width 48 height 19
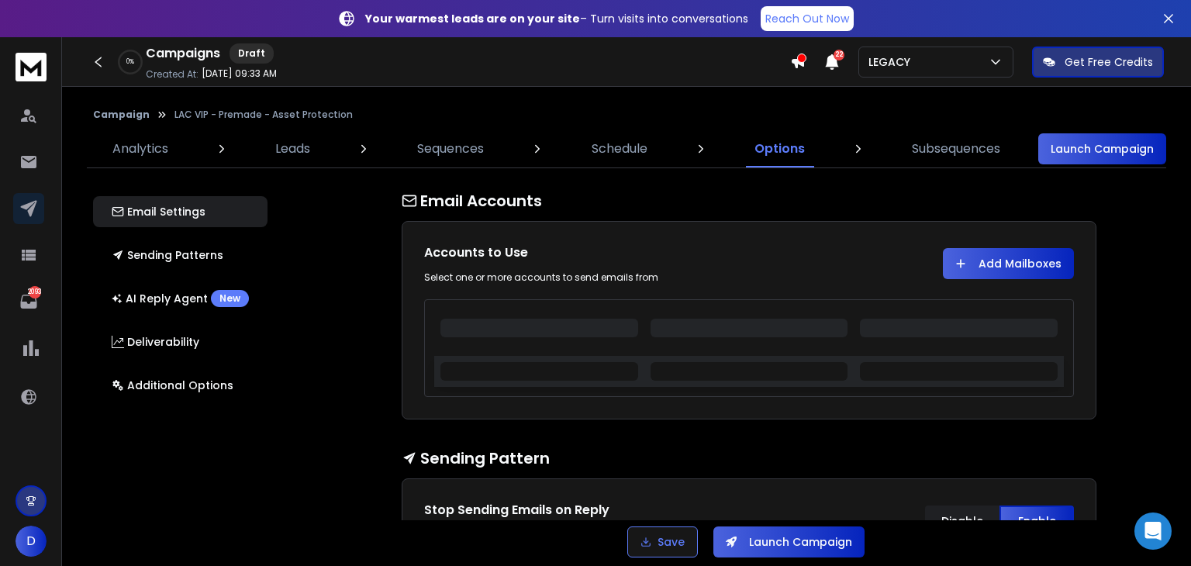
click at [993, 264] on button "Add Mailboxes" at bounding box center [1008, 263] width 131 height 31
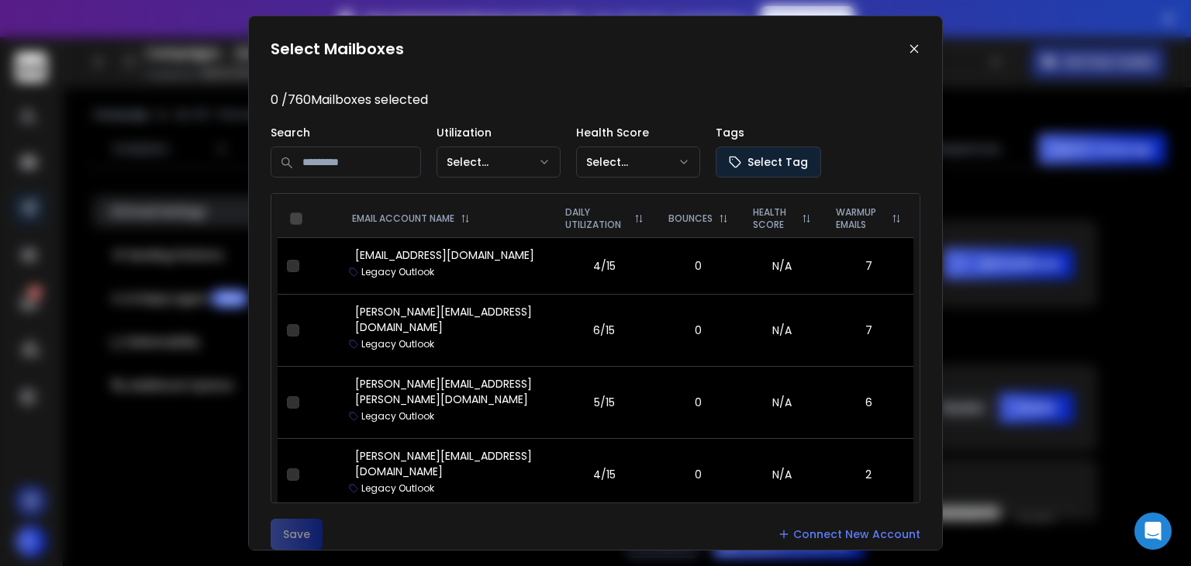
click at [816, 162] on button "Select Tag" at bounding box center [768, 162] width 105 height 31
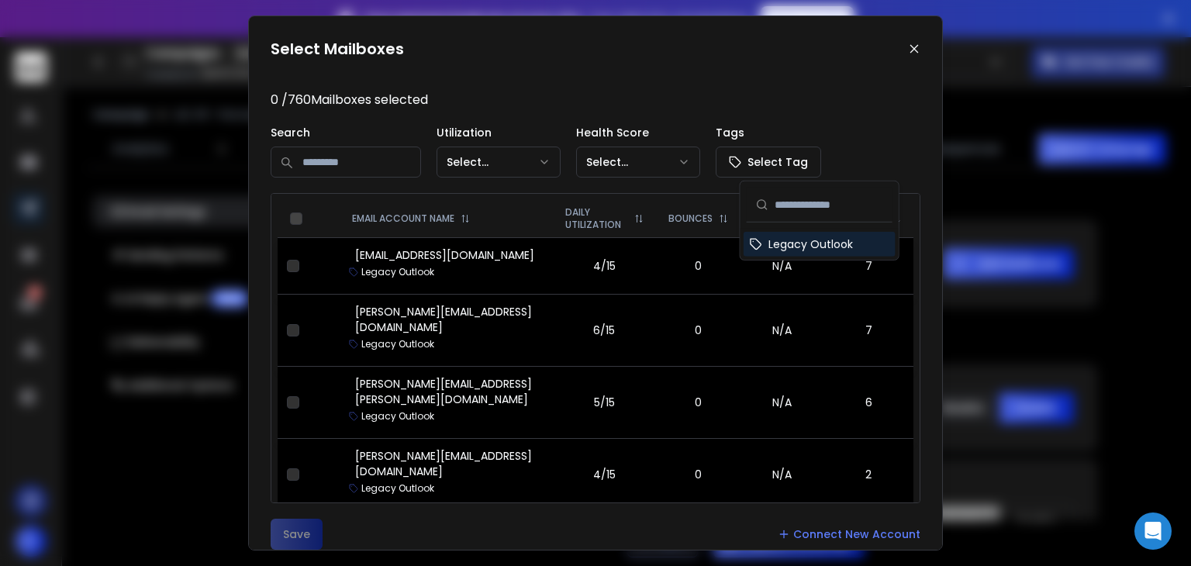
click at [361, 170] on input at bounding box center [346, 162] width 150 height 31
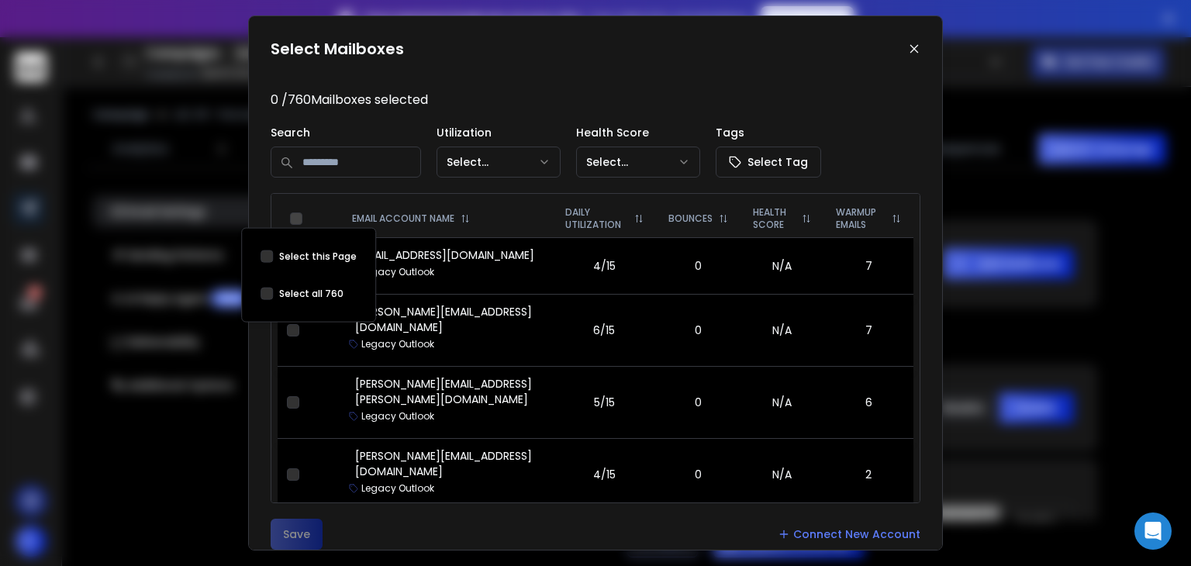
click at [264, 299] on button "Select this Page" at bounding box center [267, 294] width 12 height 12
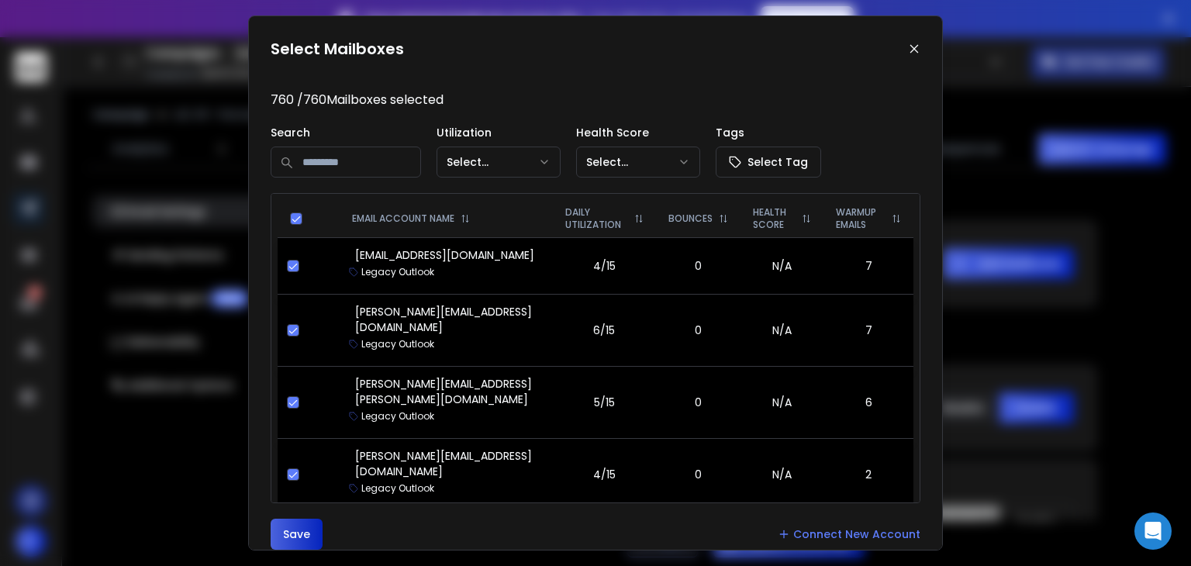
click at [281, 547] on button "Save" at bounding box center [297, 534] width 52 height 31
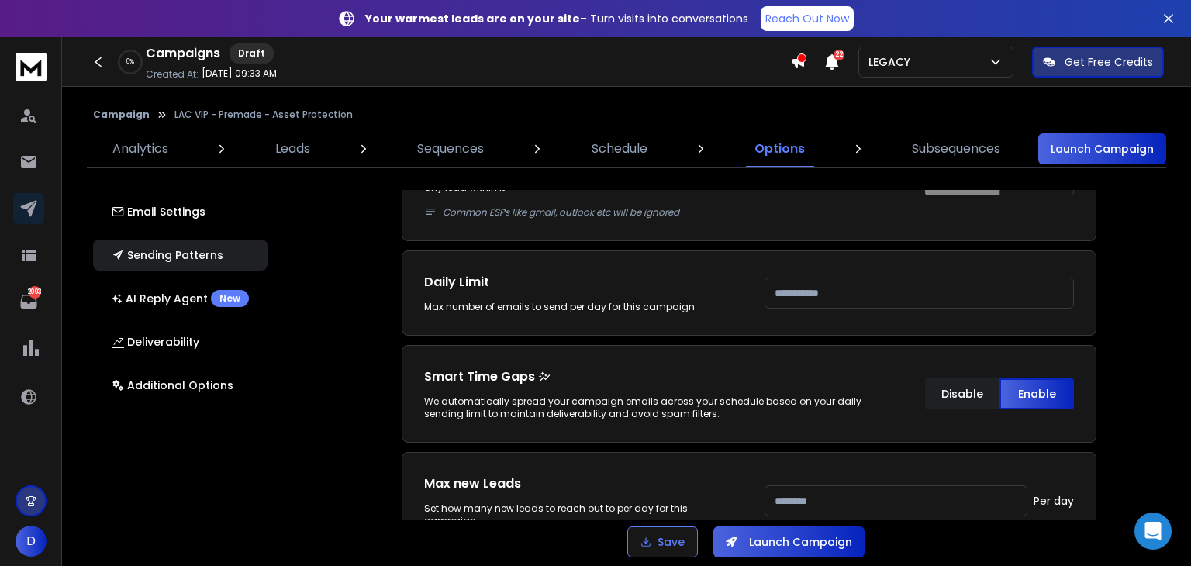
scroll to position [776, 0]
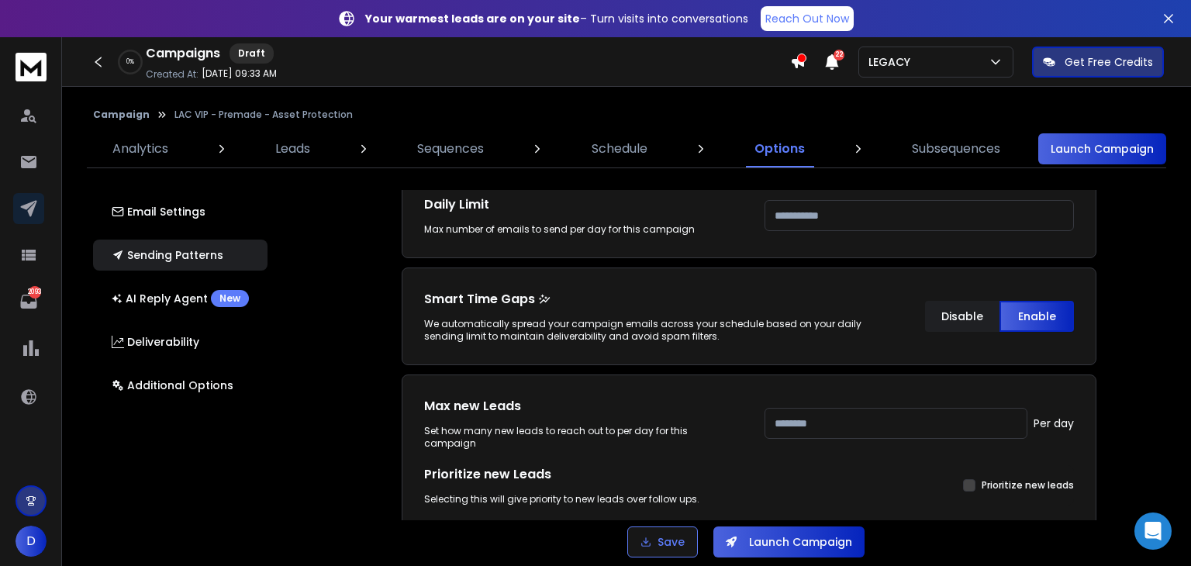
click at [872, 221] on input "***" at bounding box center [919, 215] width 309 height 31
type input "*"
type input "****"
click at [800, 432] on input "***" at bounding box center [896, 423] width 263 height 31
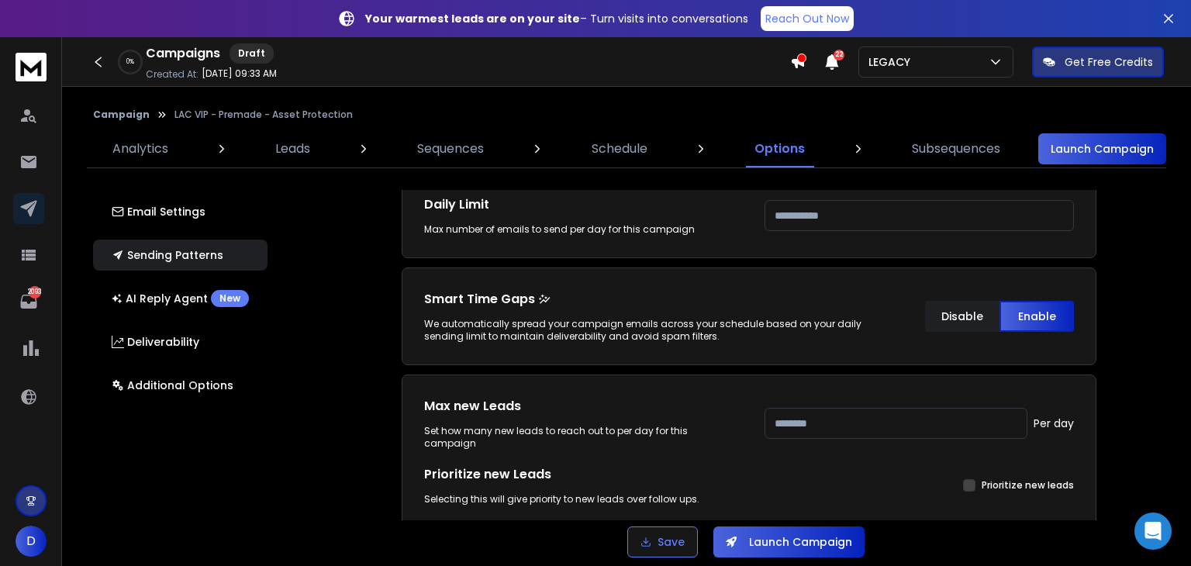
type input "*"
type input "****"
drag, startPoint x: 1129, startPoint y: 340, endPoint x: 1119, endPoint y: 344, distance: 10.5
click at [1129, 340] on div "Email Accounts Accounts to Use Select one or more accounts to send emails from …" at bounding box center [758, 355] width 932 height 330
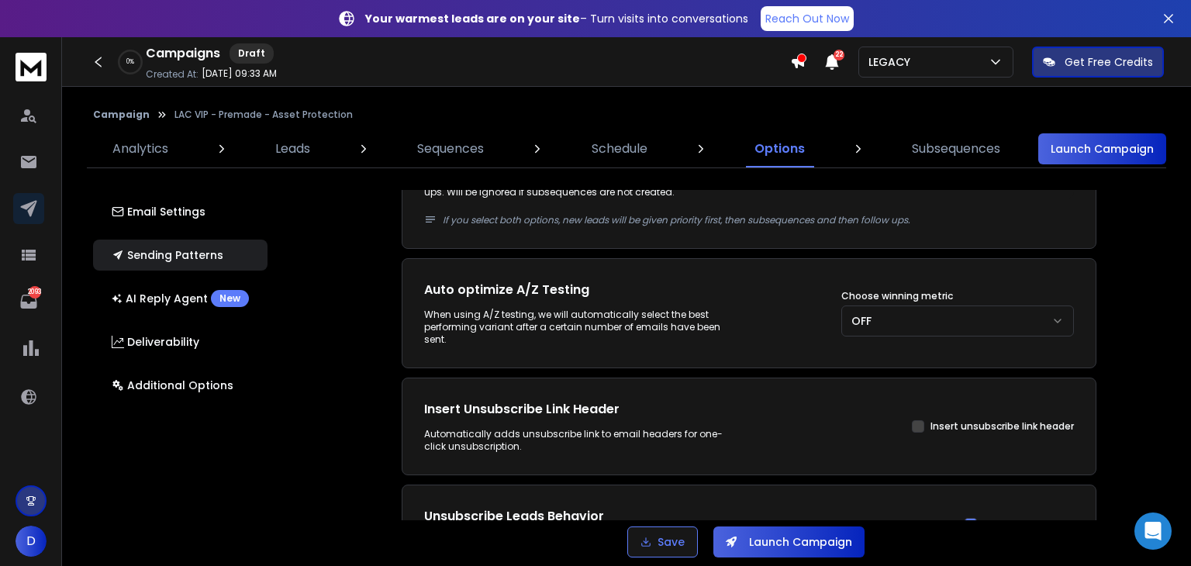
scroll to position [1163, 0]
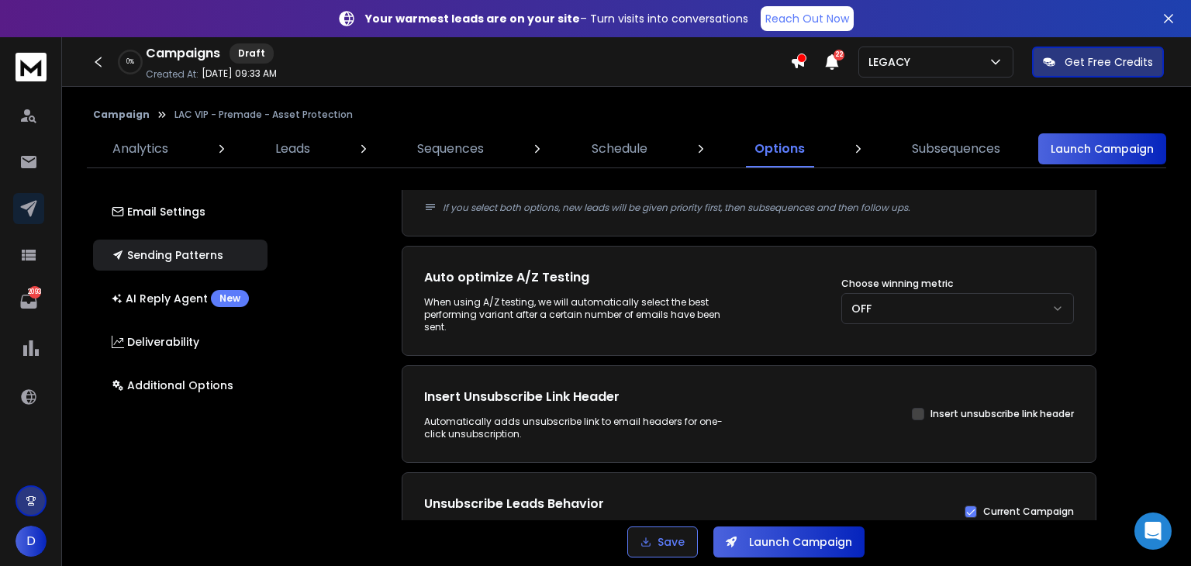
click at [943, 312] on button "OFF" at bounding box center [958, 308] width 233 height 31
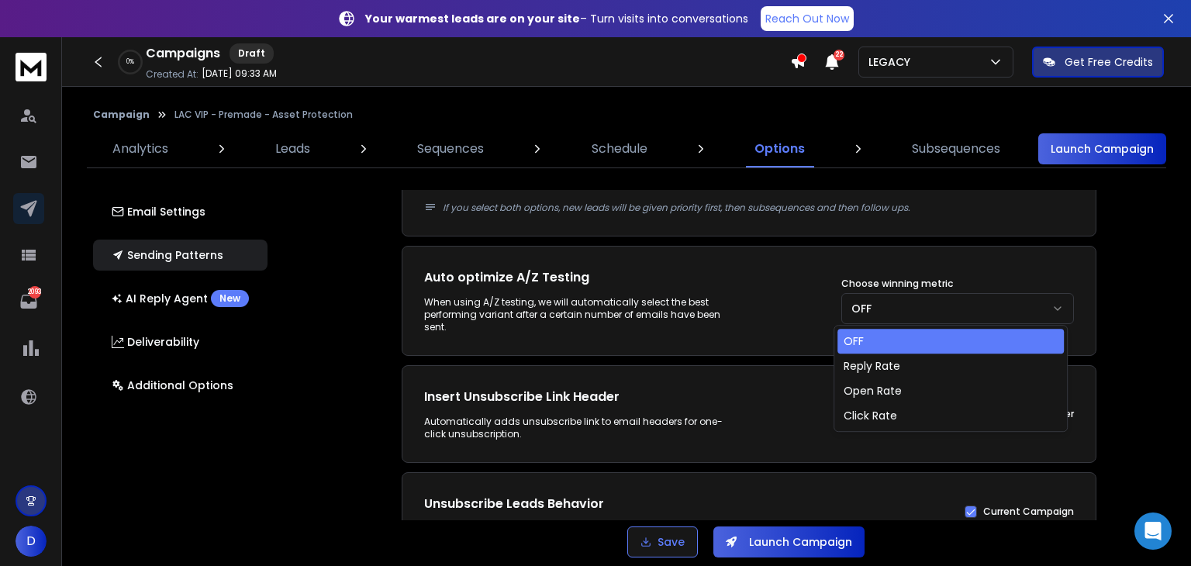
select select "**********"
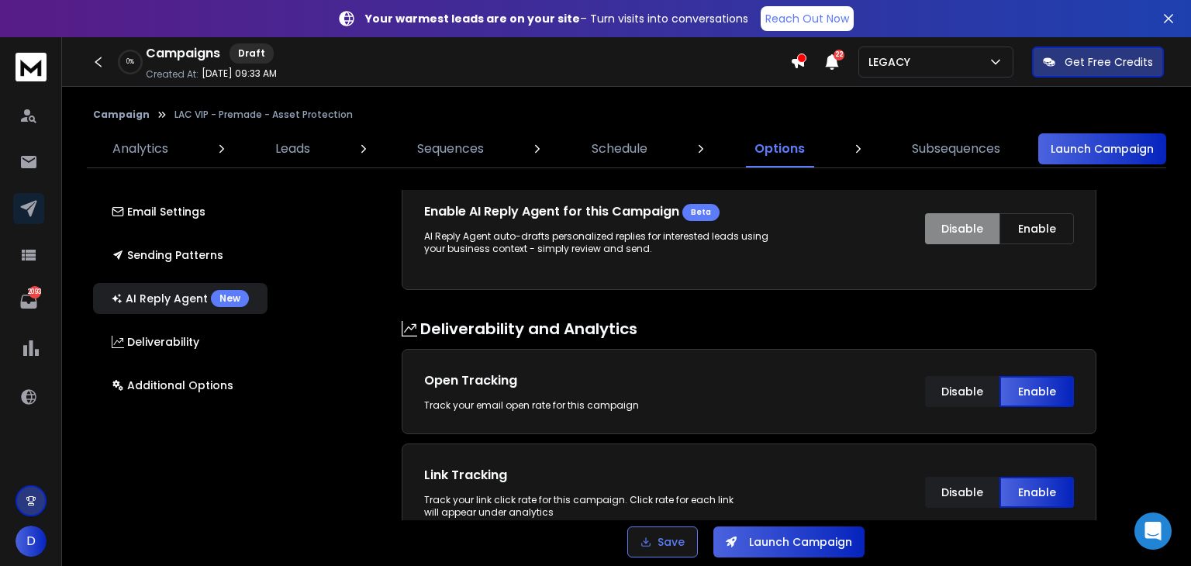
scroll to position [1629, 0]
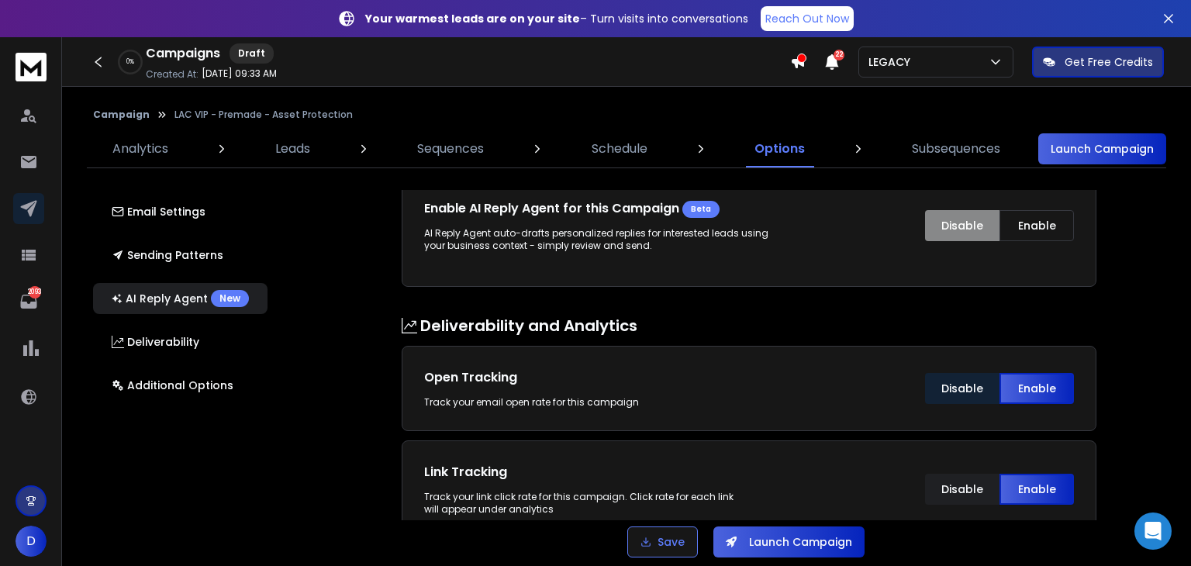
click at [966, 386] on button "Disable" at bounding box center [962, 388] width 74 height 31
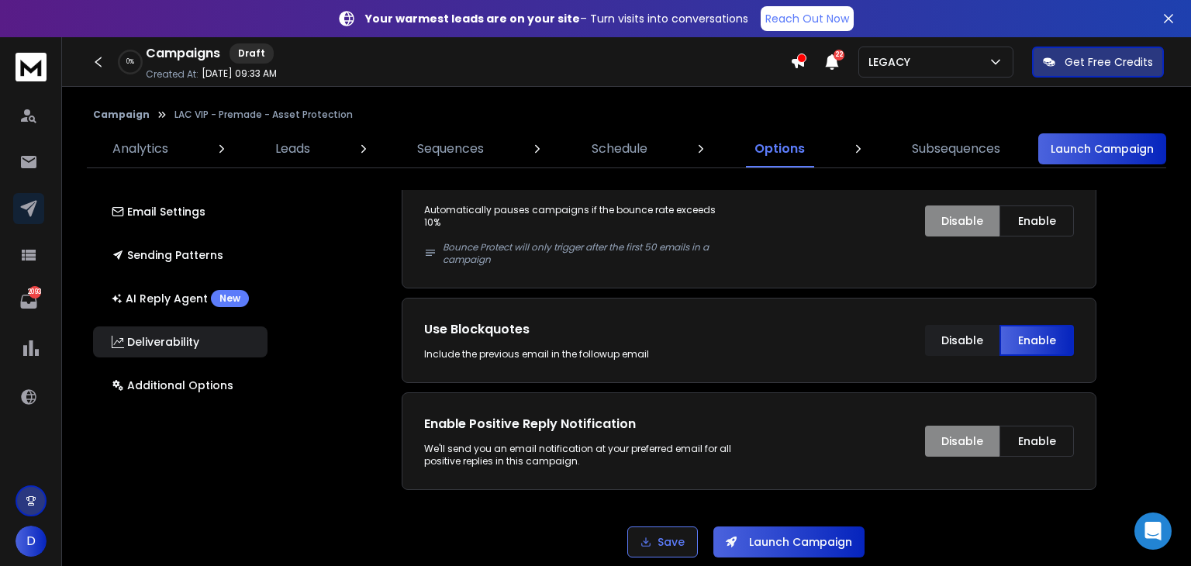
scroll to position [2327, 0]
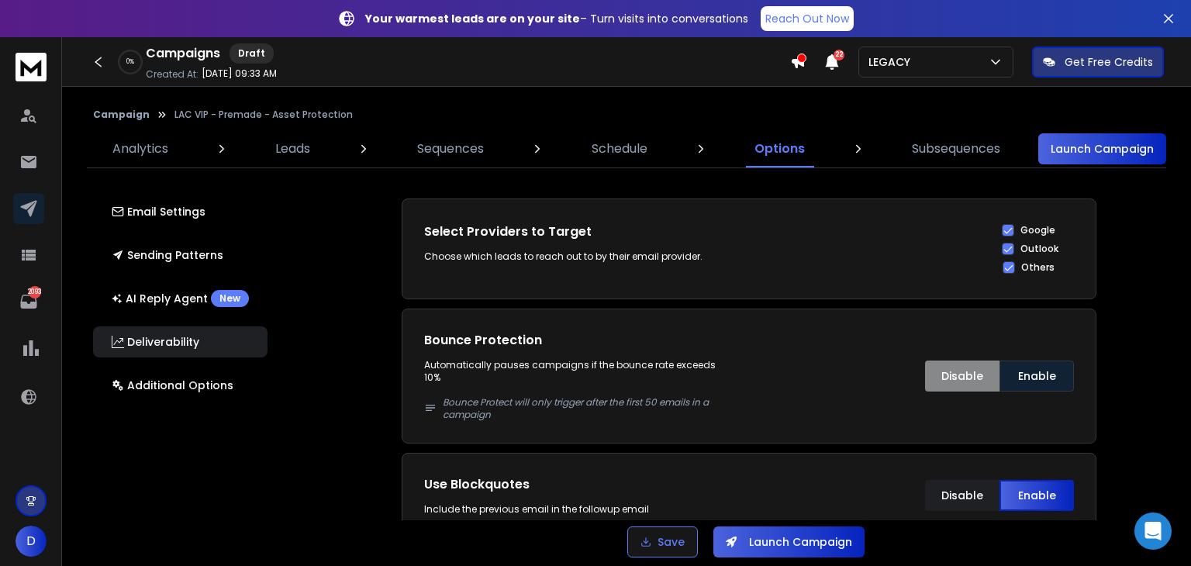
click at [1030, 366] on button "Enable" at bounding box center [1037, 376] width 74 height 31
click at [673, 547] on button "Save" at bounding box center [662, 542] width 71 height 31
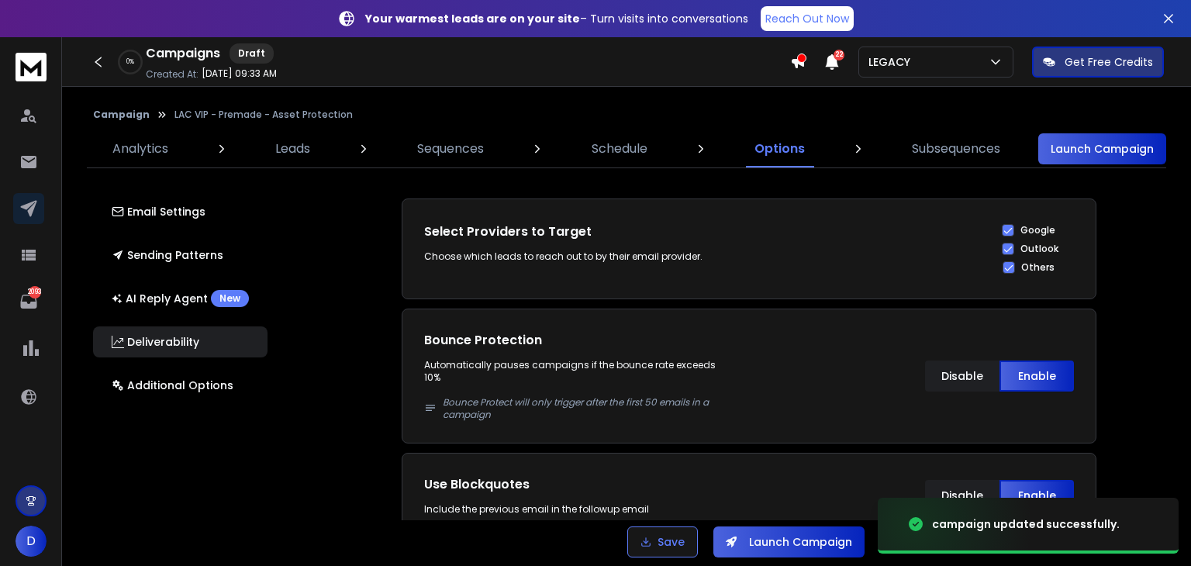
click at [787, 541] on button "Launch Campaign" at bounding box center [789, 542] width 151 height 31
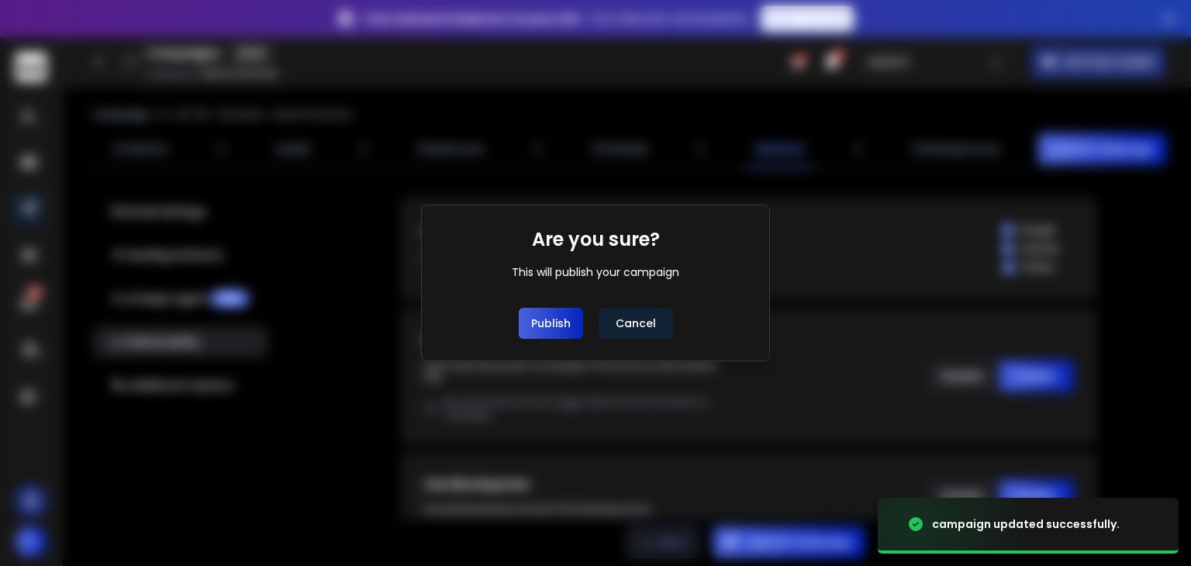
click at [568, 330] on button "Publish" at bounding box center [551, 323] width 64 height 31
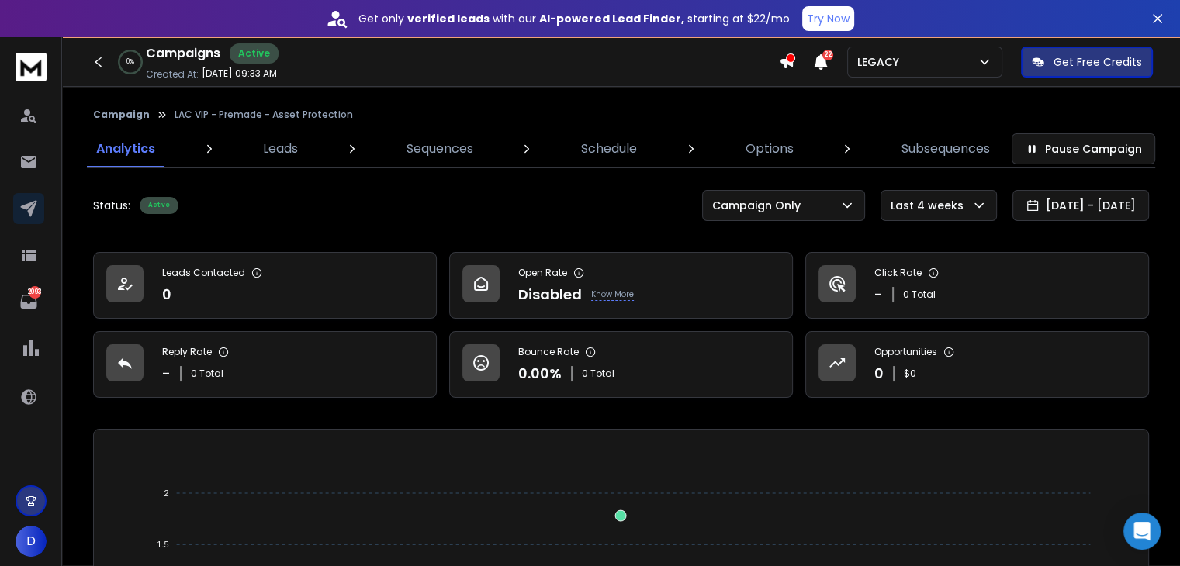
click at [1160, 261] on div "Campaign LAC VIP - Premade - Asset Protection Analytics Leads Sequences Schedul…" at bounding box center [621, 564] width 1118 height 955
click at [443, 156] on p "Sequences" at bounding box center [439, 149] width 67 height 19
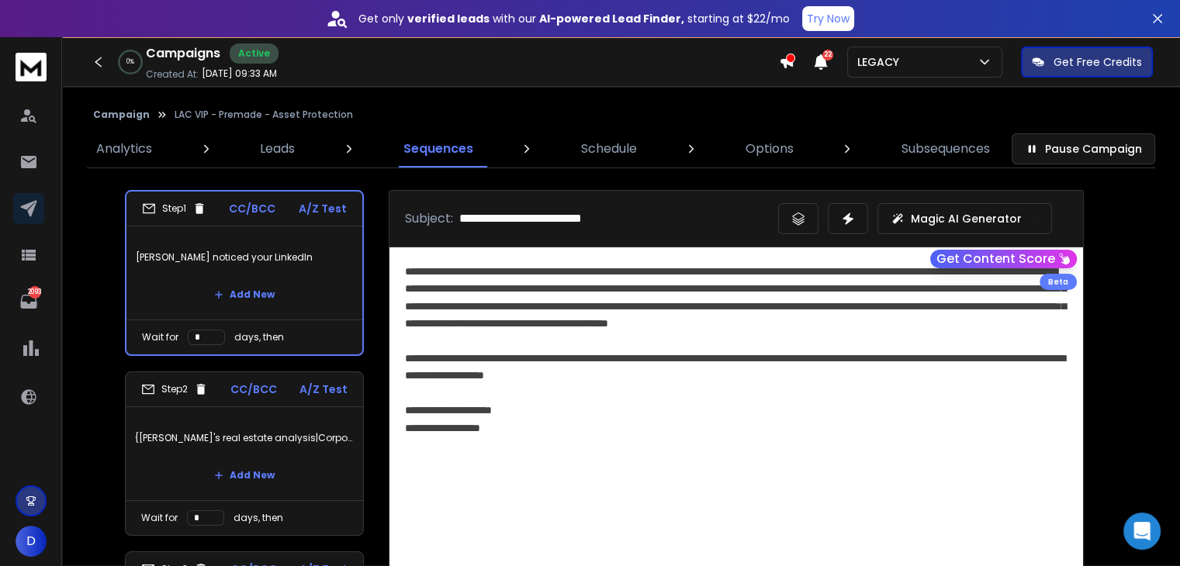
click at [1177, 381] on div "**********" at bounding box center [621, 371] width 1118 height 568
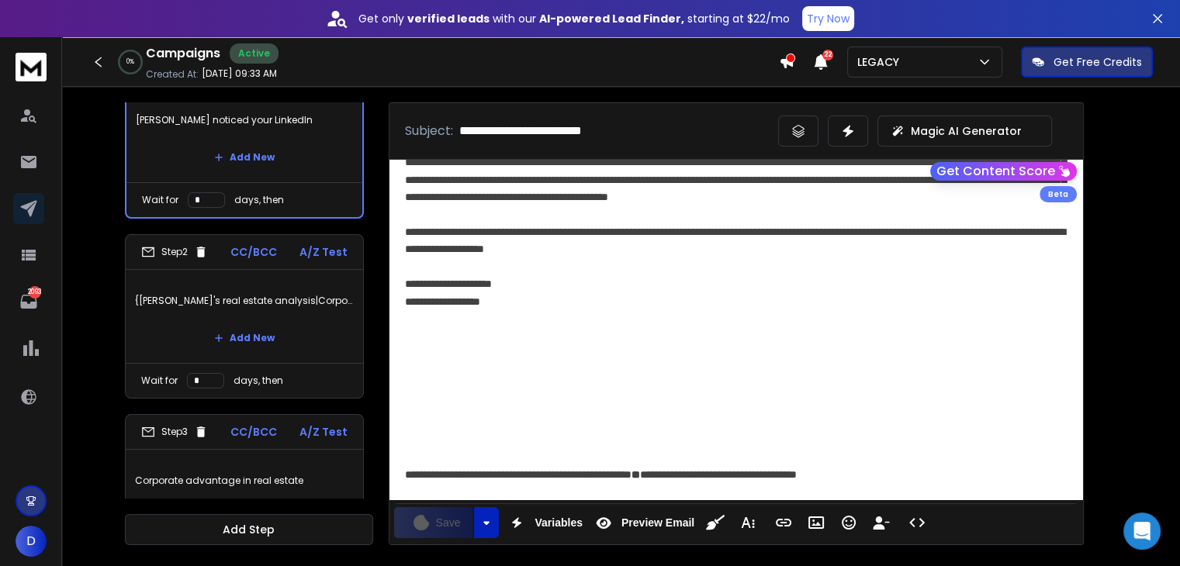
scroll to position [93, 0]
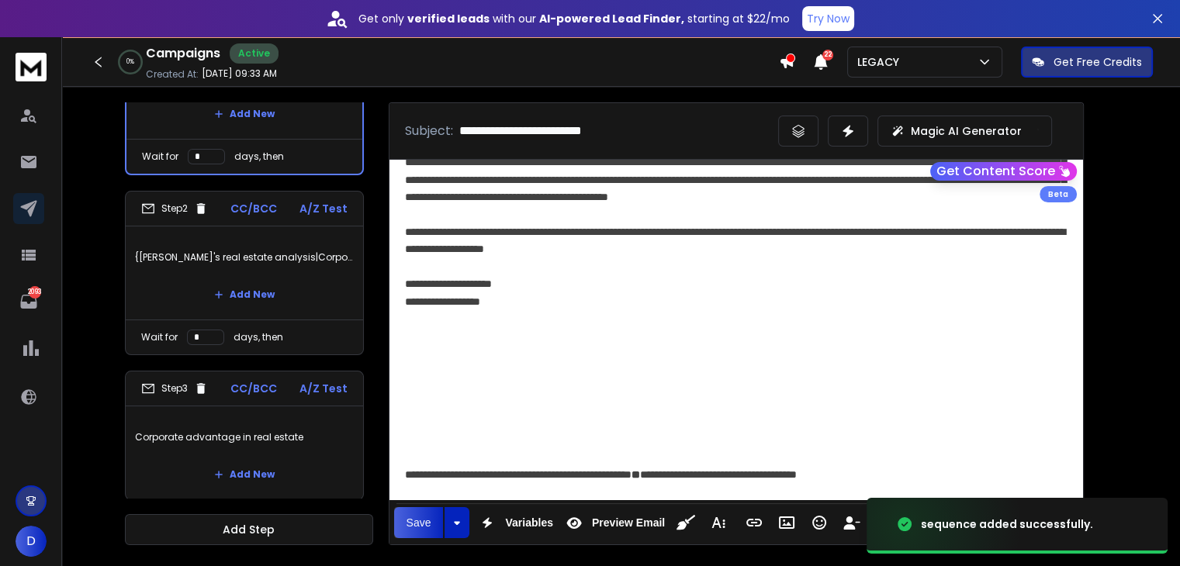
click at [282, 432] on p "Corporate advantage in real estate" at bounding box center [244, 437] width 219 height 43
type input "**********"
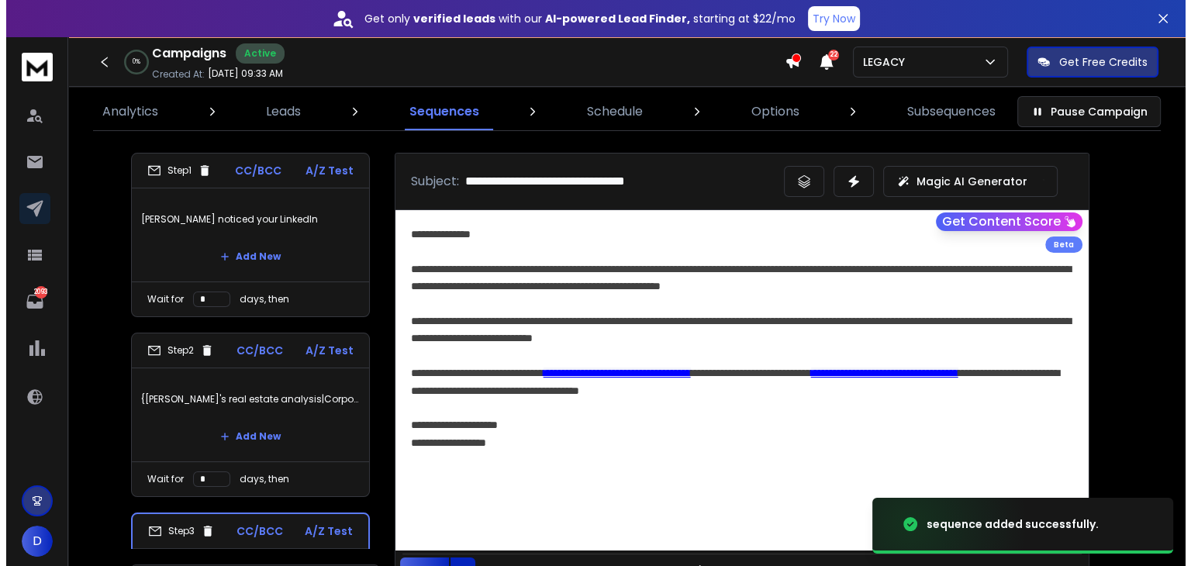
scroll to position [0, 0]
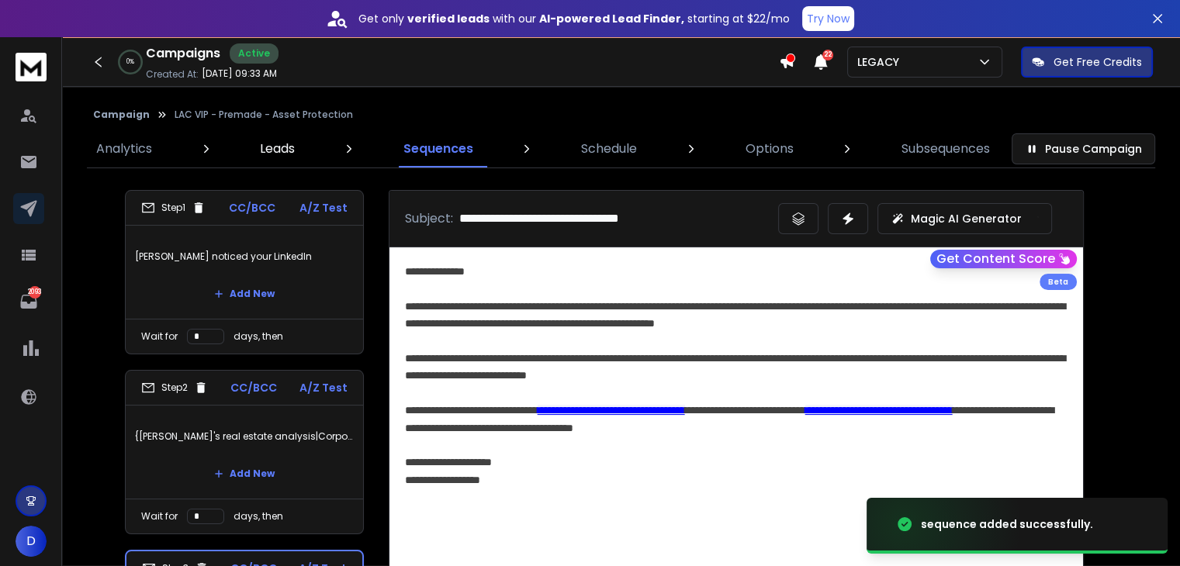
click at [285, 160] on link "Leads" at bounding box center [278, 148] width 54 height 37
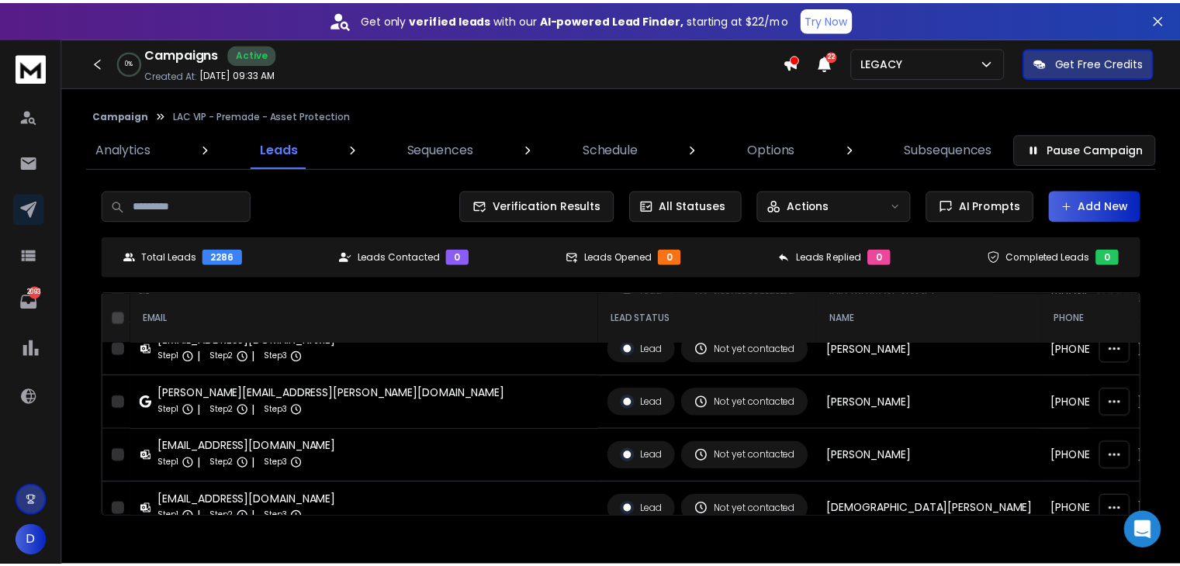
scroll to position [1241, 0]
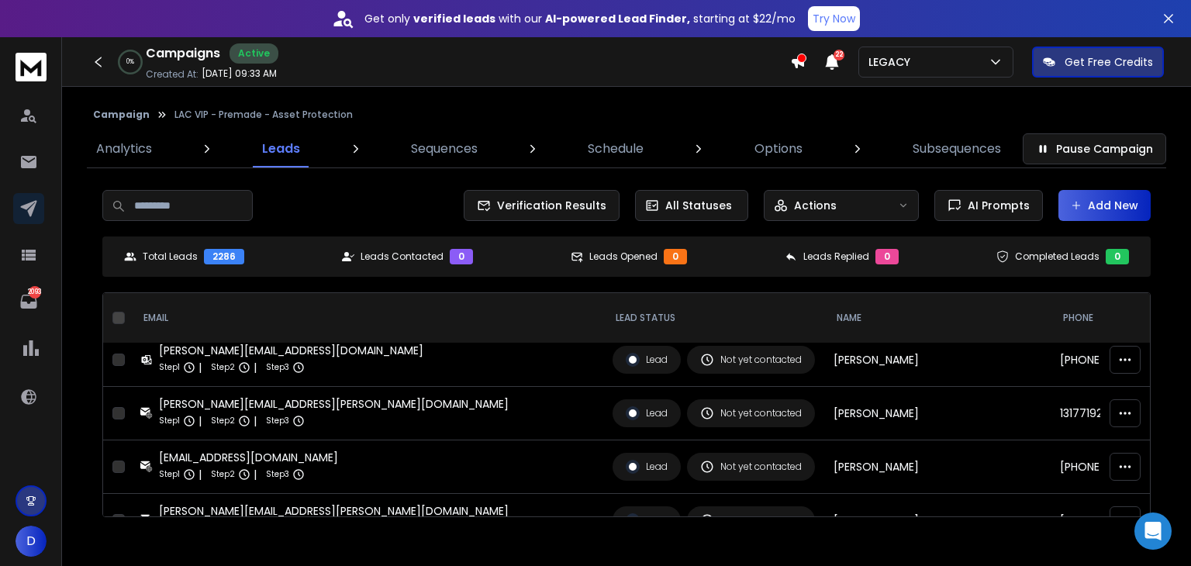
click at [395, 202] on div "Verification Results All Statuses Actions AI Prompts Add New" at bounding box center [626, 205] width 1049 height 31
click at [99, 65] on icon at bounding box center [98, 62] width 6 height 10
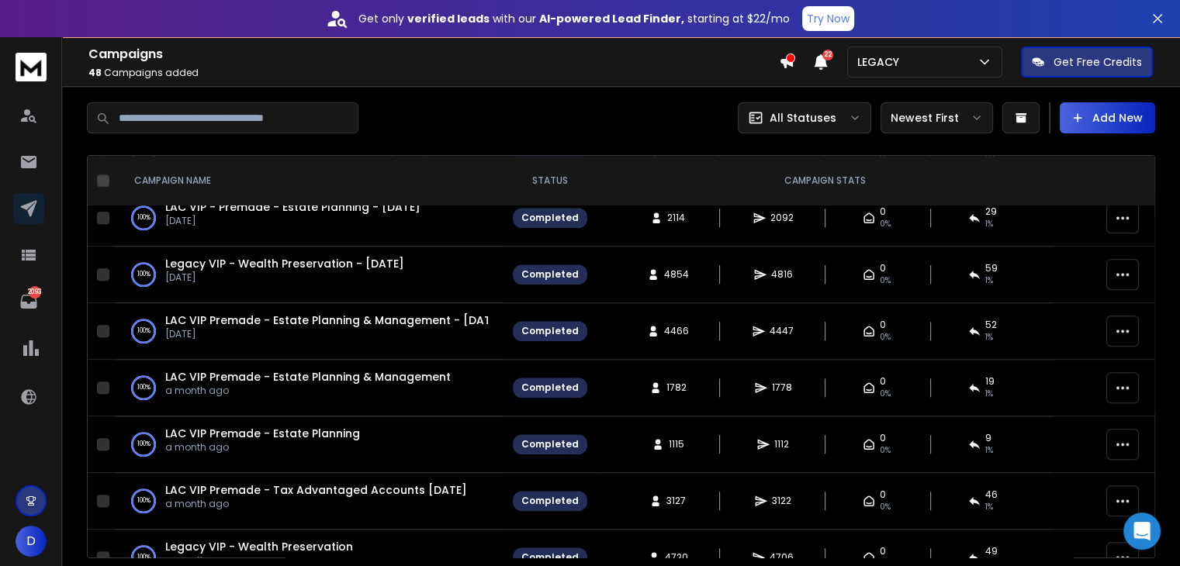
scroll to position [1474, 0]
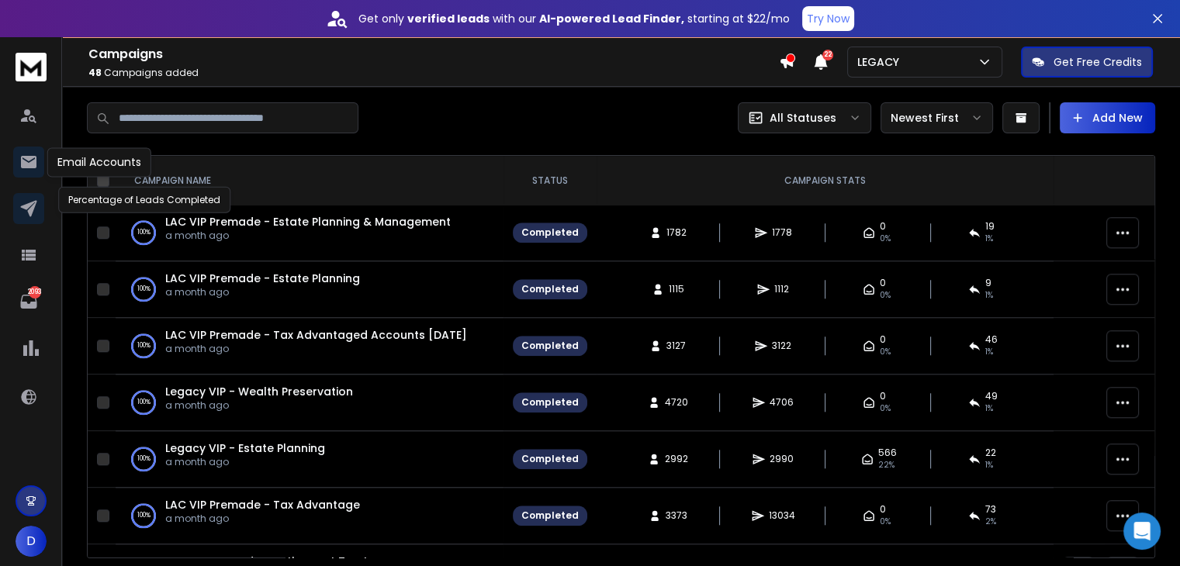
click at [30, 171] on icon at bounding box center [28, 162] width 19 height 19
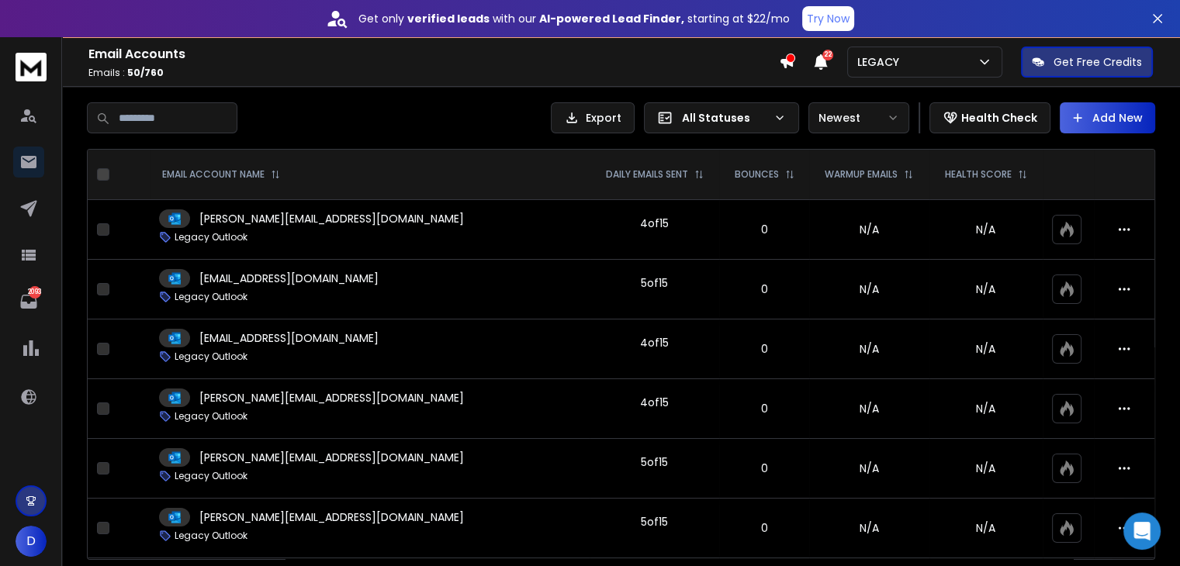
click at [759, 118] on p "All Statuses" at bounding box center [724, 118] width 85 height 16
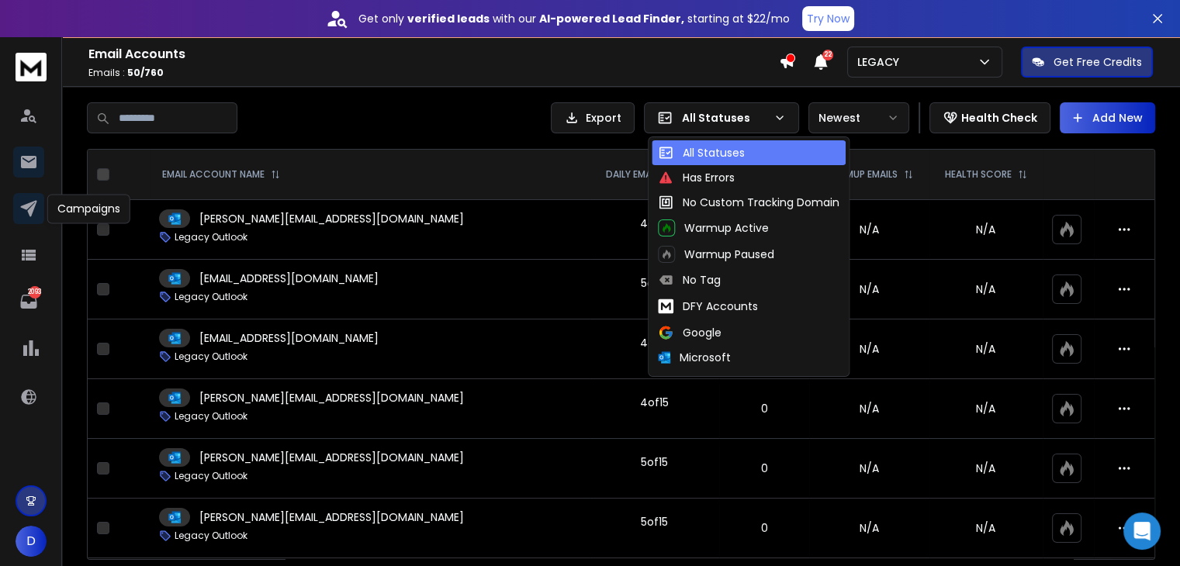
click at [25, 205] on icon at bounding box center [28, 208] width 16 height 16
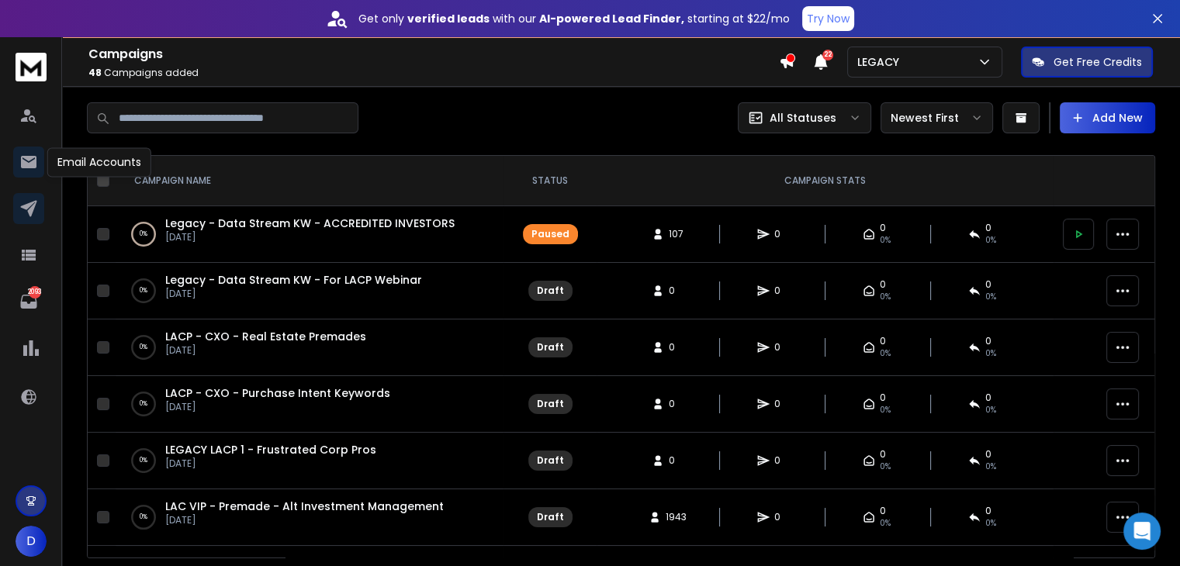
click at [29, 172] on link at bounding box center [28, 162] width 31 height 31
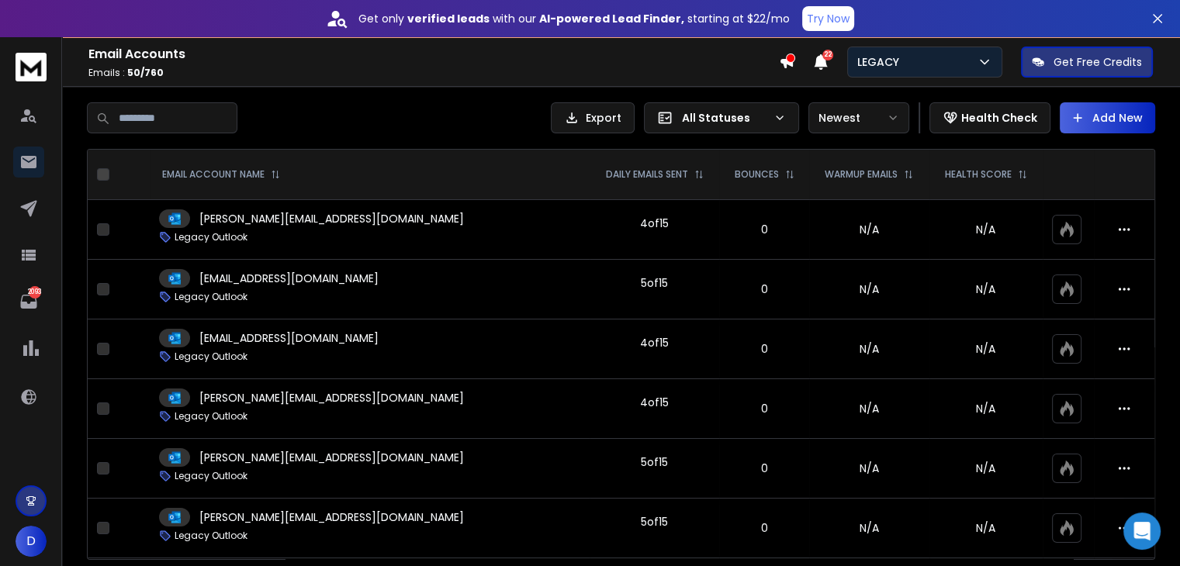
click at [901, 71] on button "LEGACY" at bounding box center [924, 62] width 155 height 31
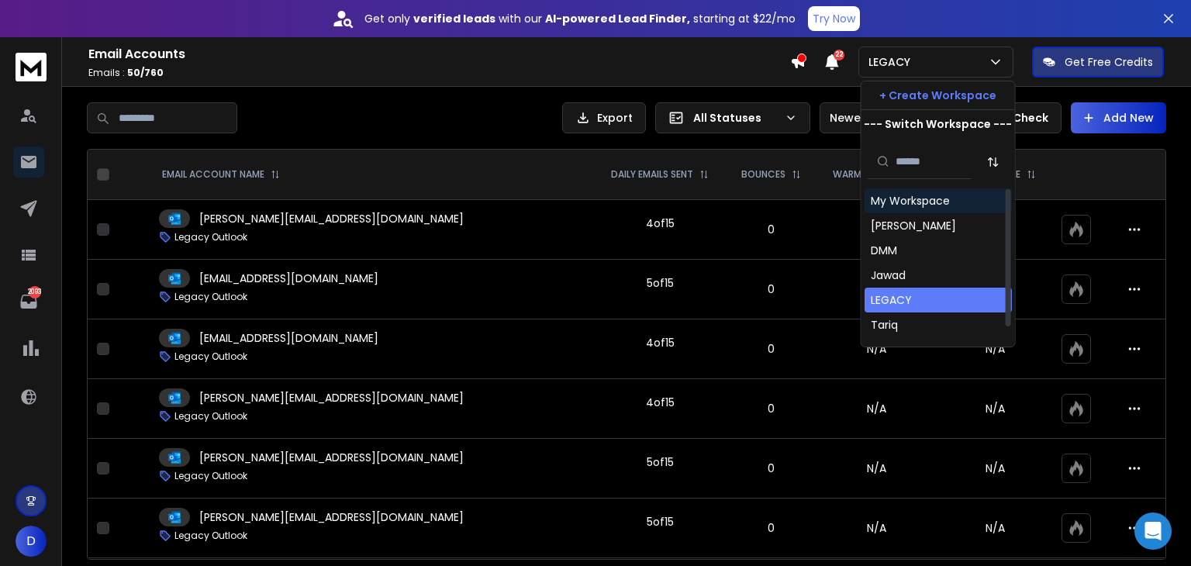
click at [903, 197] on div "My Workspace" at bounding box center [910, 201] width 79 height 16
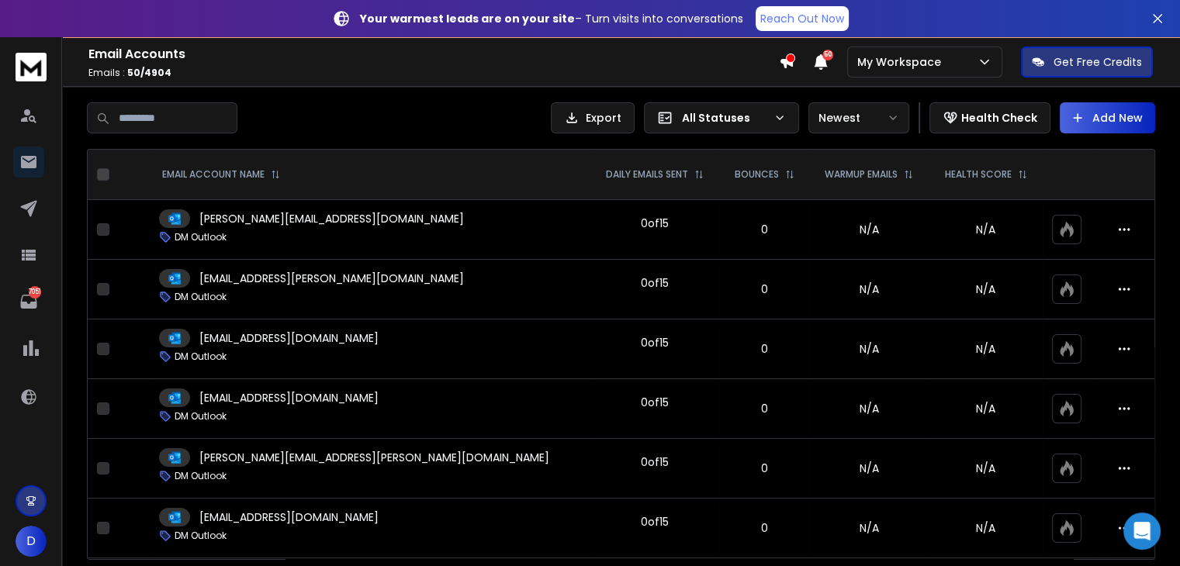
click at [741, 116] on p "All Statuses" at bounding box center [724, 118] width 85 height 16
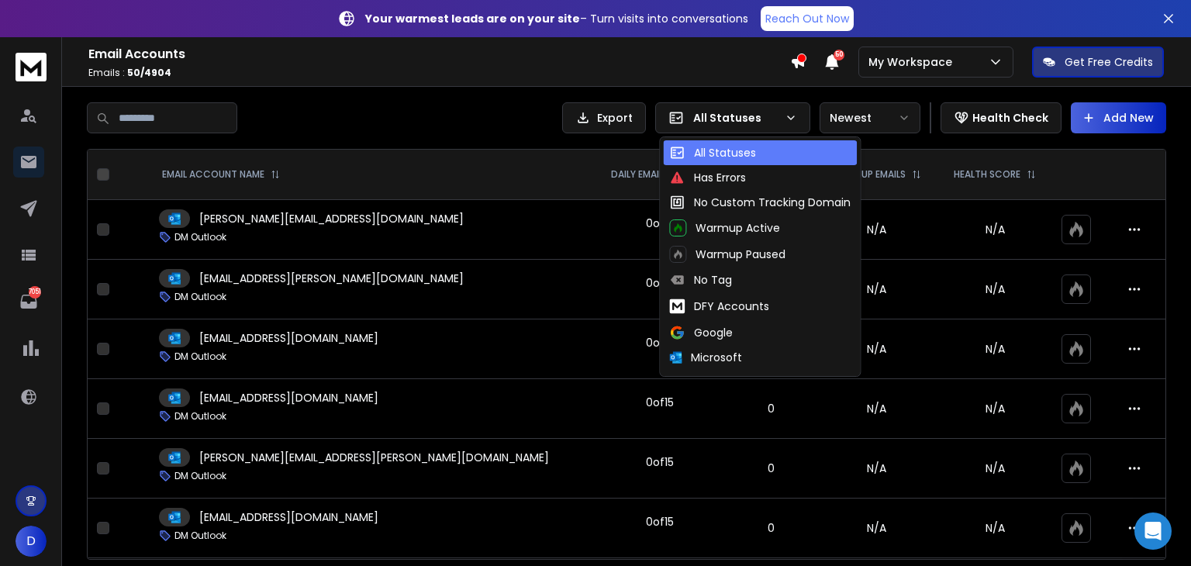
click at [110, 230] on div at bounding box center [123, 229] width 53 height 12
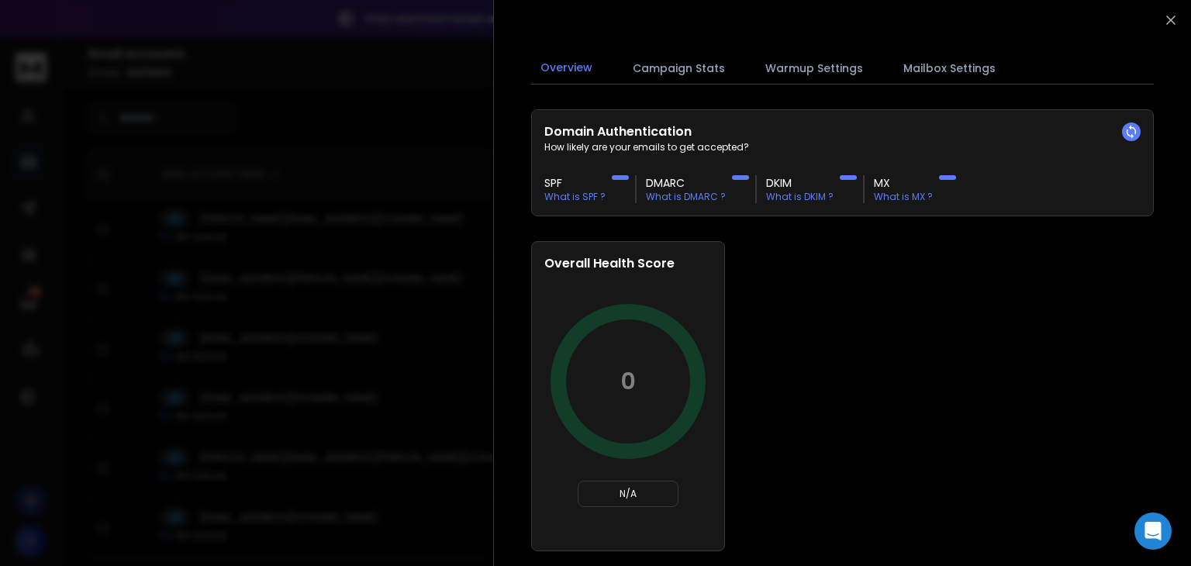
click at [109, 230] on div at bounding box center [595, 283] width 1191 height 566
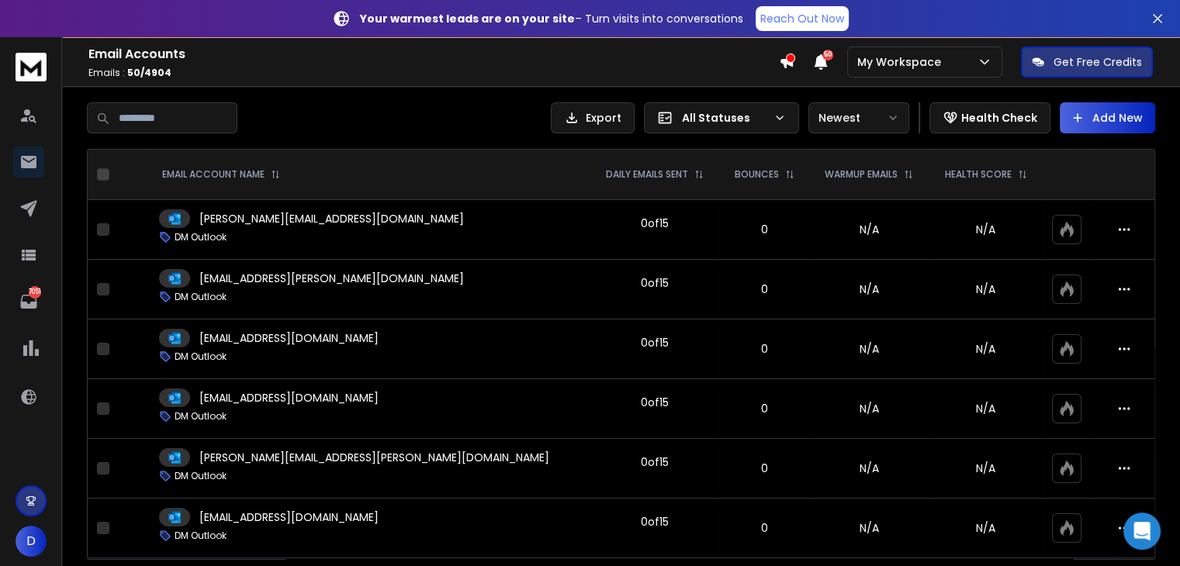
click at [98, 234] on button "button" at bounding box center [103, 229] width 12 height 12
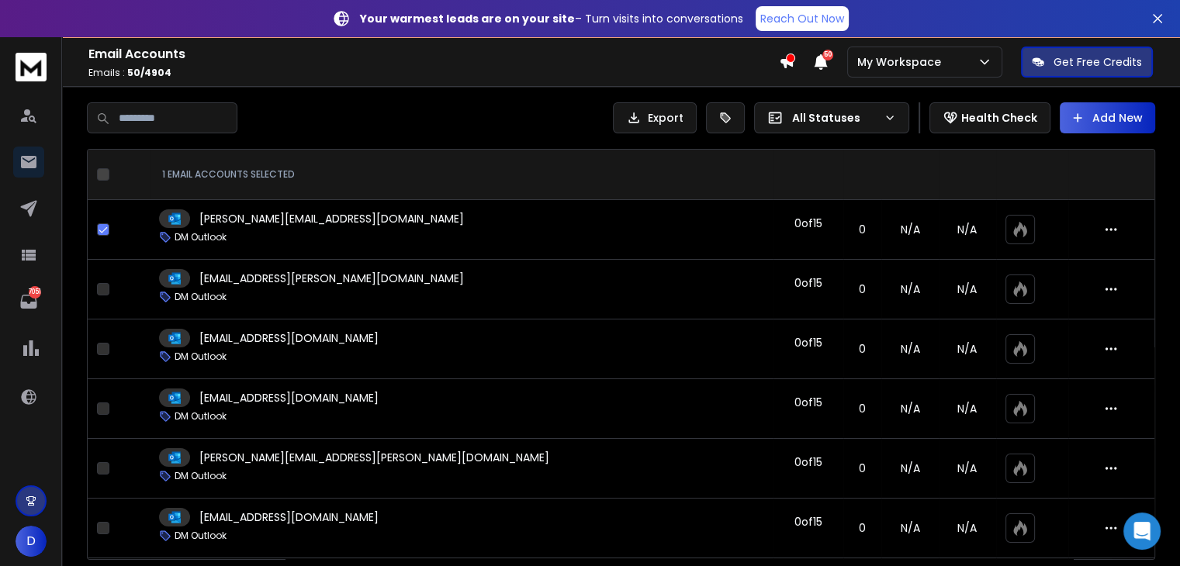
click at [867, 128] on div "All Statuses" at bounding box center [831, 117] width 155 height 31
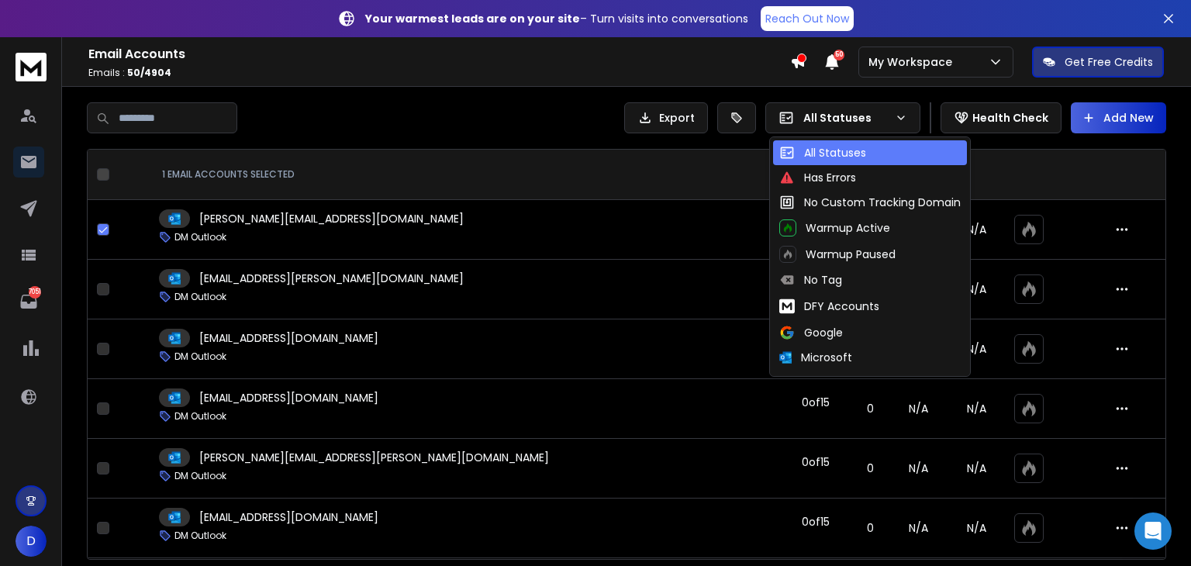
click at [867, 128] on div "All Statuses" at bounding box center [843, 117] width 155 height 31
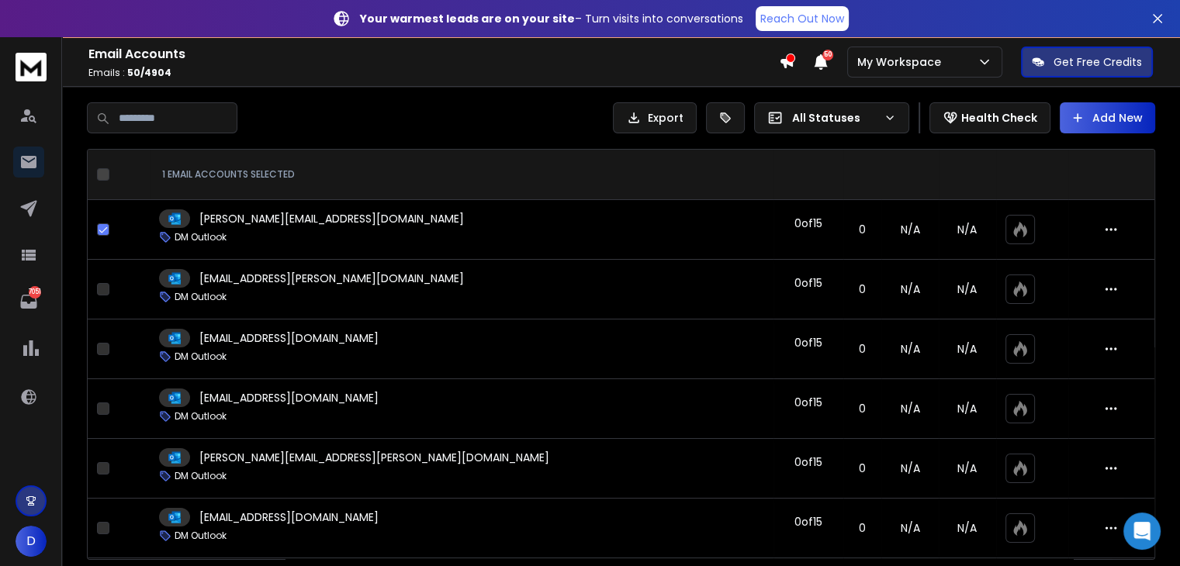
click at [102, 225] on button "button" at bounding box center [103, 229] width 12 height 12
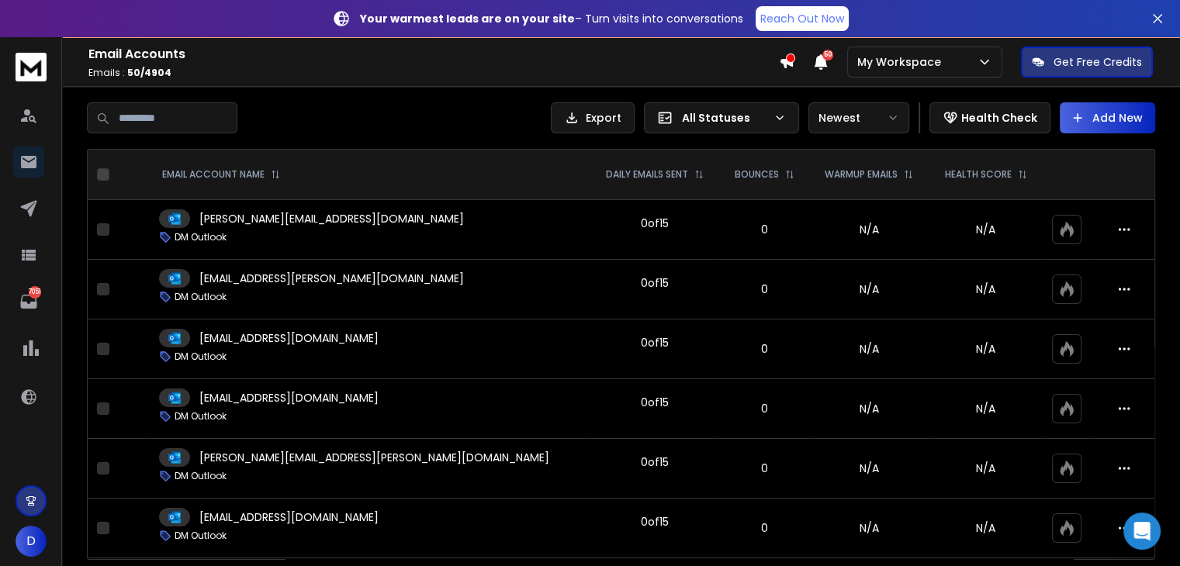
click at [214, 124] on input at bounding box center [162, 117] width 150 height 31
type input "******"
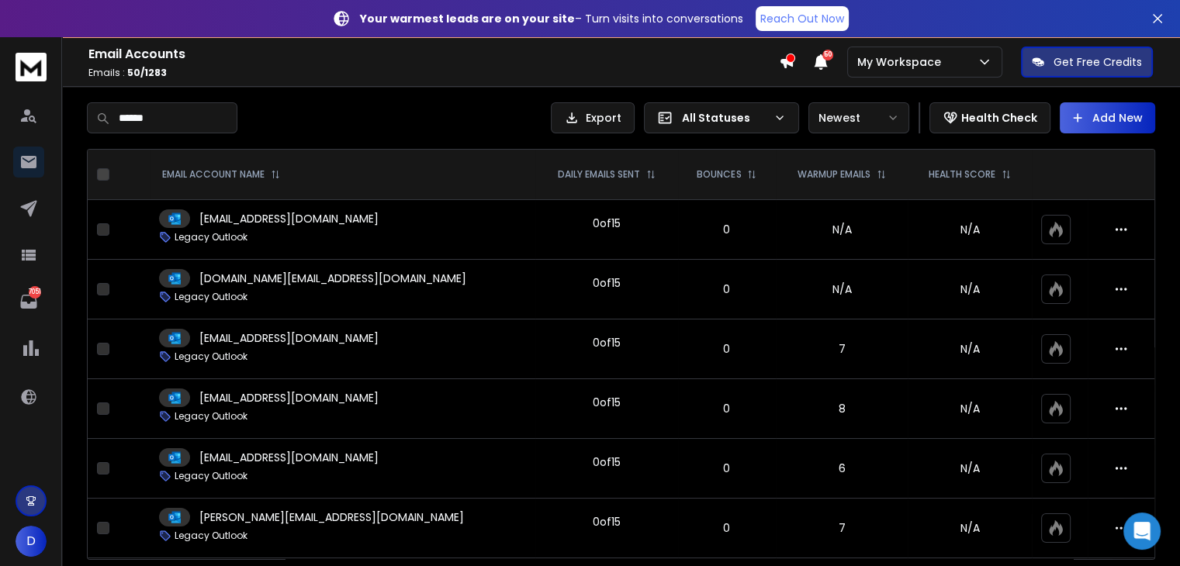
click at [721, 119] on p "All Statuses" at bounding box center [724, 118] width 85 height 16
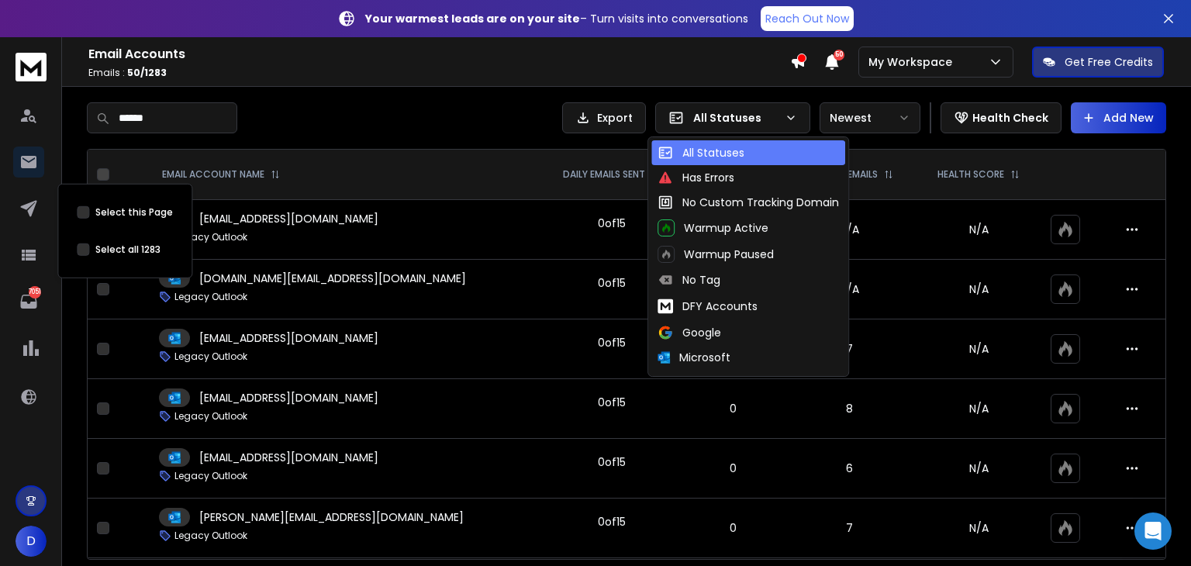
click at [82, 252] on button "Select this Page" at bounding box center [83, 250] width 12 height 12
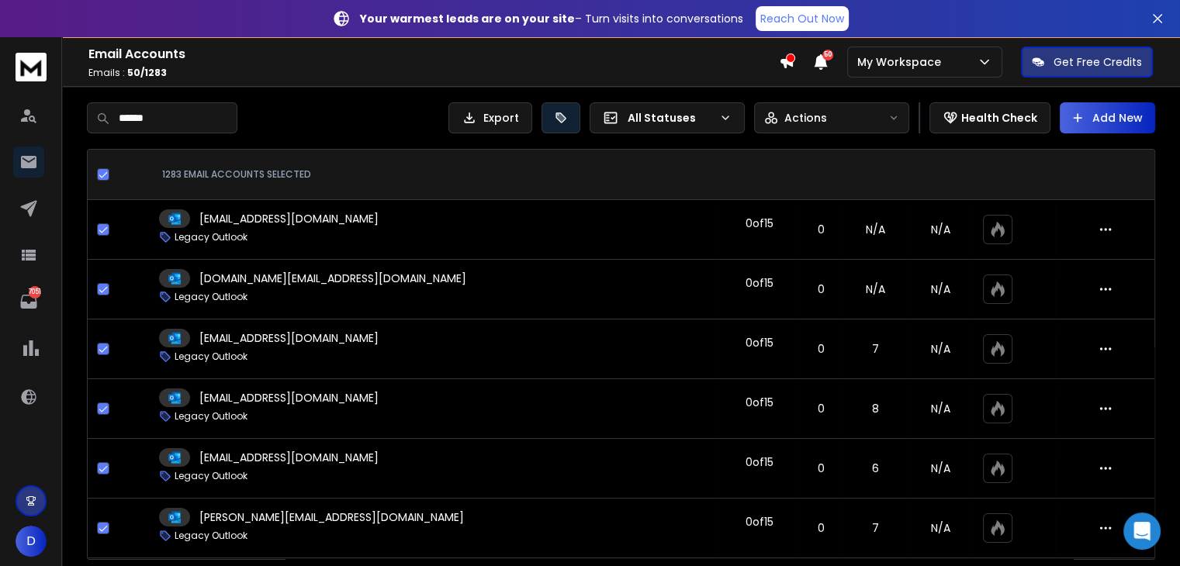
click at [567, 121] on icon at bounding box center [561, 118] width 12 height 12
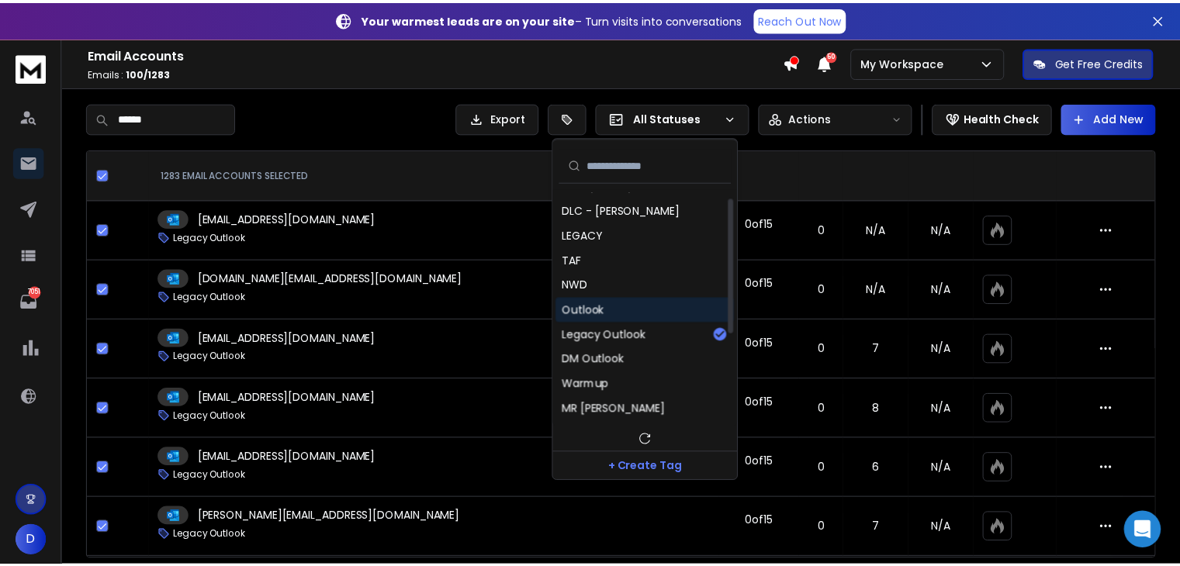
scroll to position [9, 0]
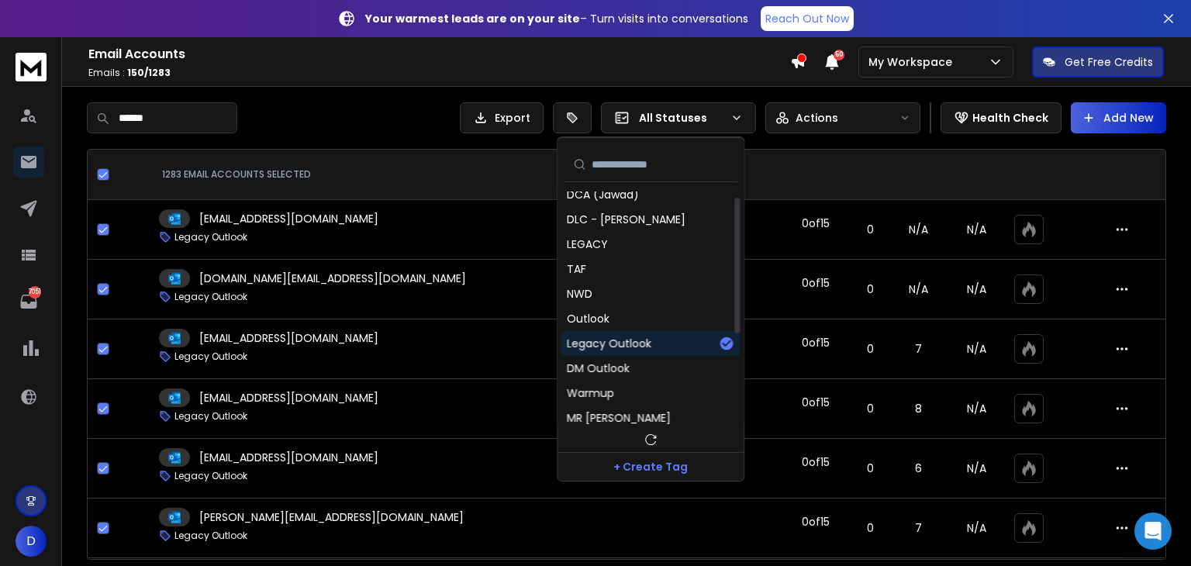
click at [607, 340] on span "Legacy Outlook" at bounding box center [609, 344] width 85 height 16
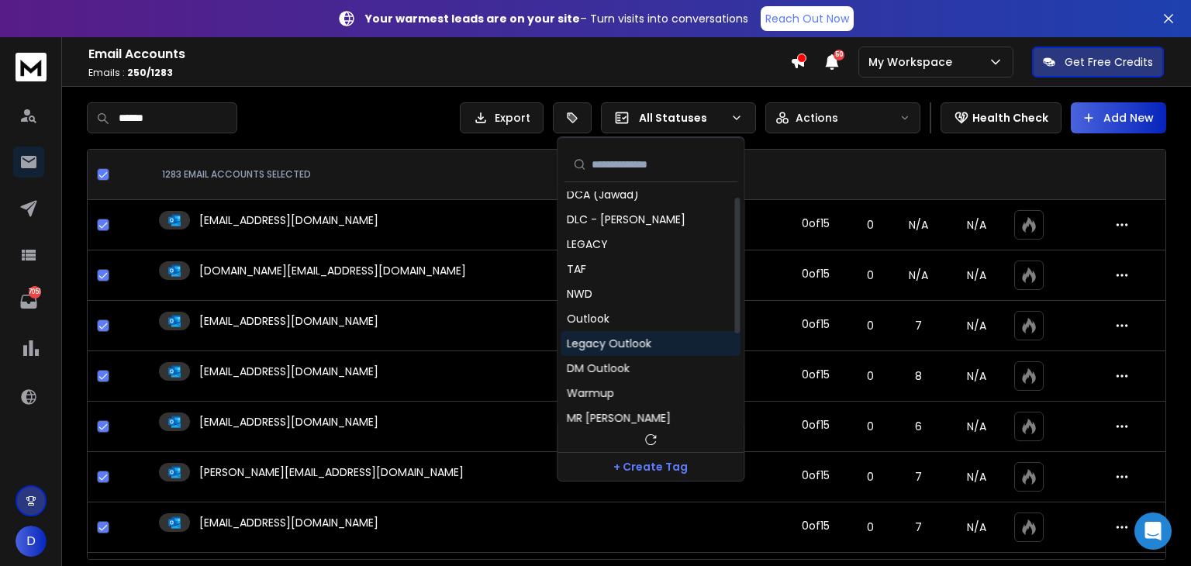
click at [607, 339] on span "Legacy Outlook" at bounding box center [609, 344] width 85 height 16
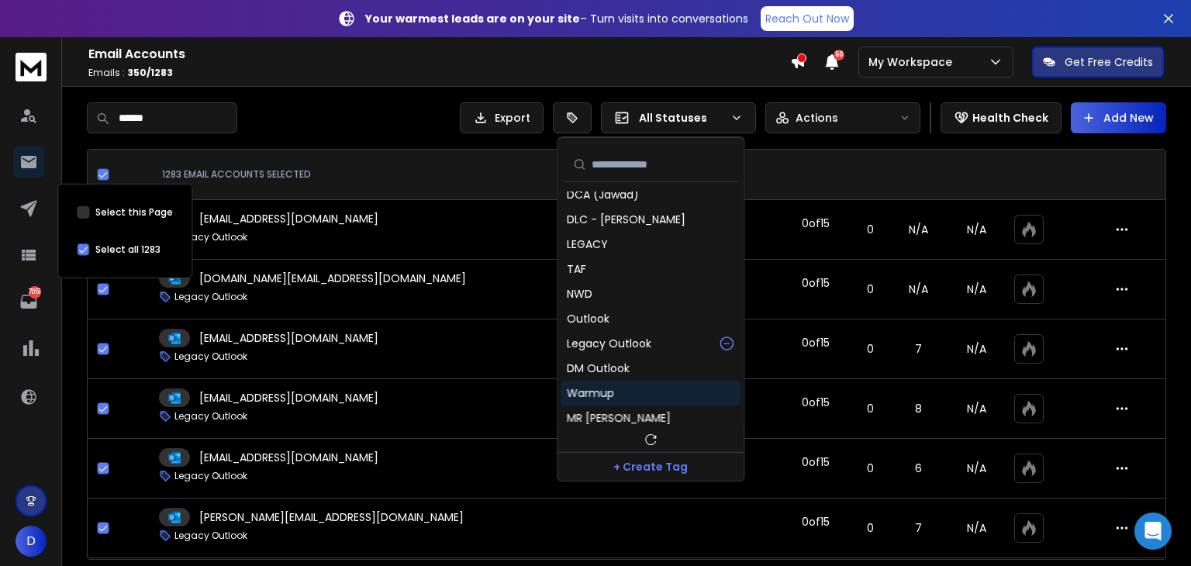
click at [93, 187] on div "Select this Page Select all 1283" at bounding box center [124, 231] width 135 height 95
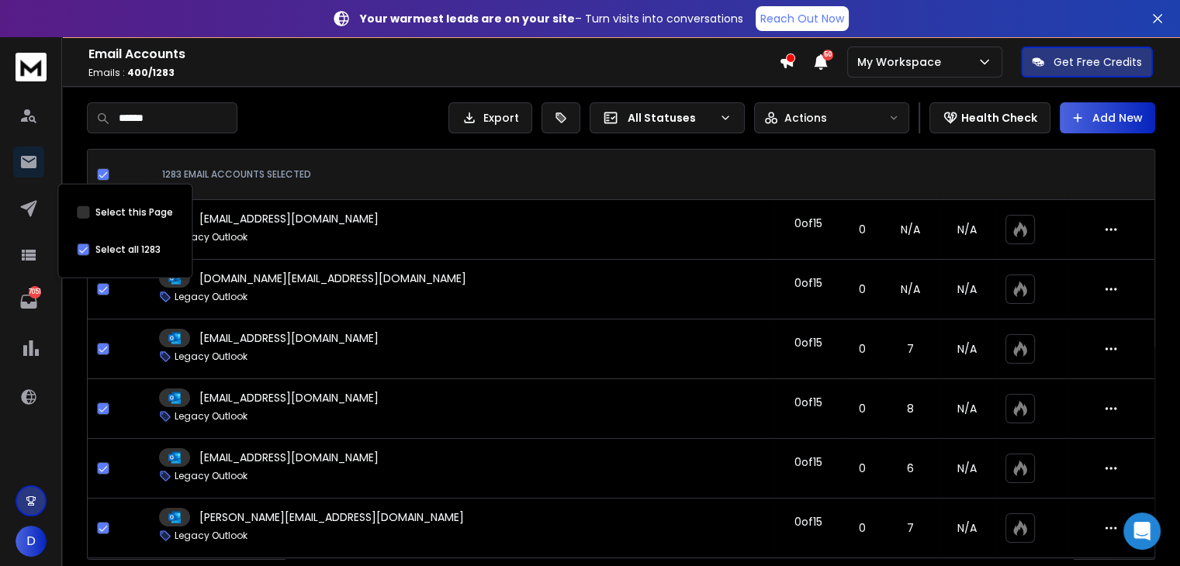
click at [104, 168] on button "Select this Page" at bounding box center [103, 174] width 12 height 12
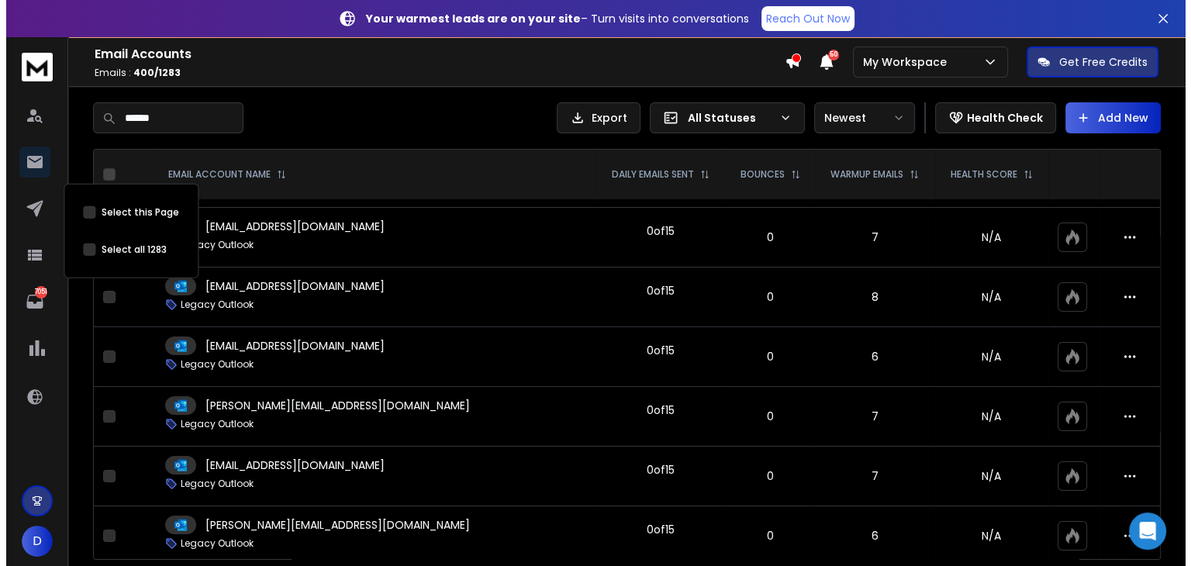
scroll to position [0, 0]
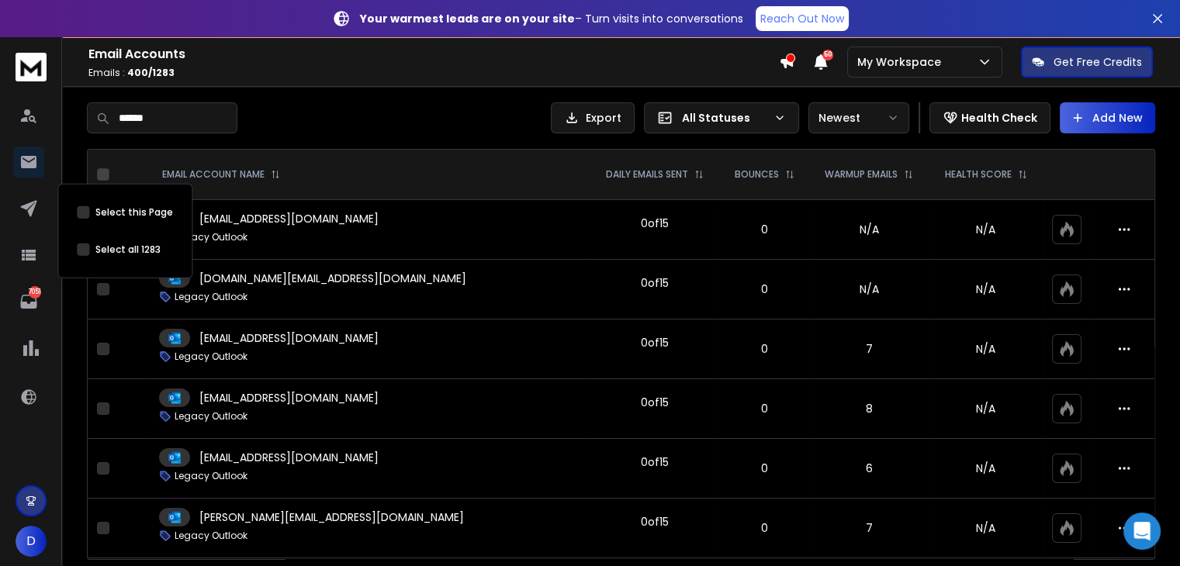
click at [81, 249] on button "Select this Page" at bounding box center [83, 250] width 12 height 12
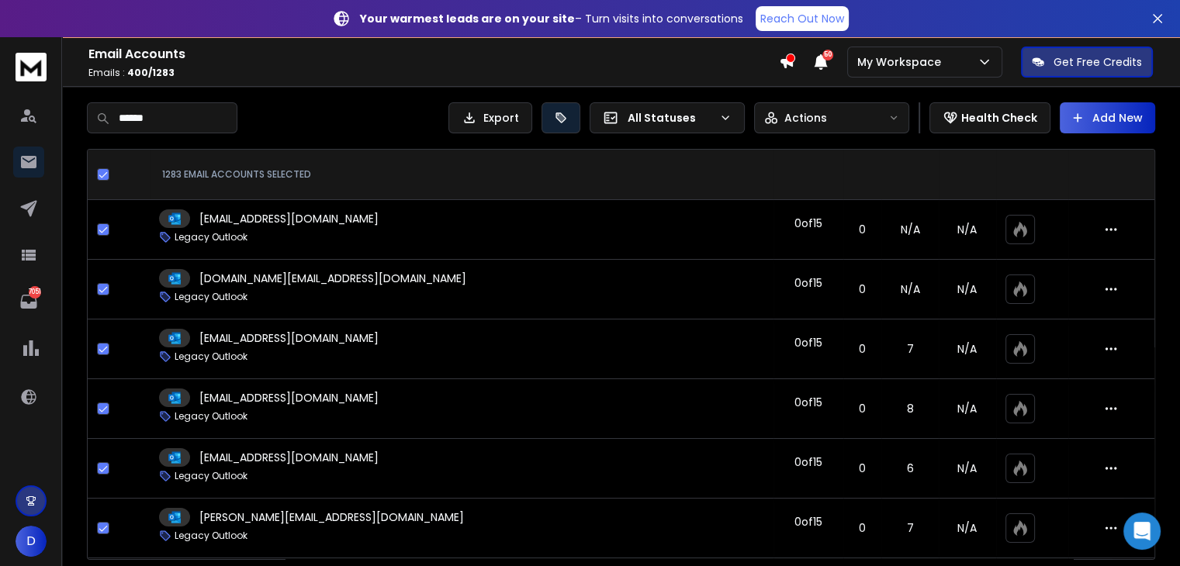
click at [565, 117] on icon at bounding box center [561, 118] width 9 height 9
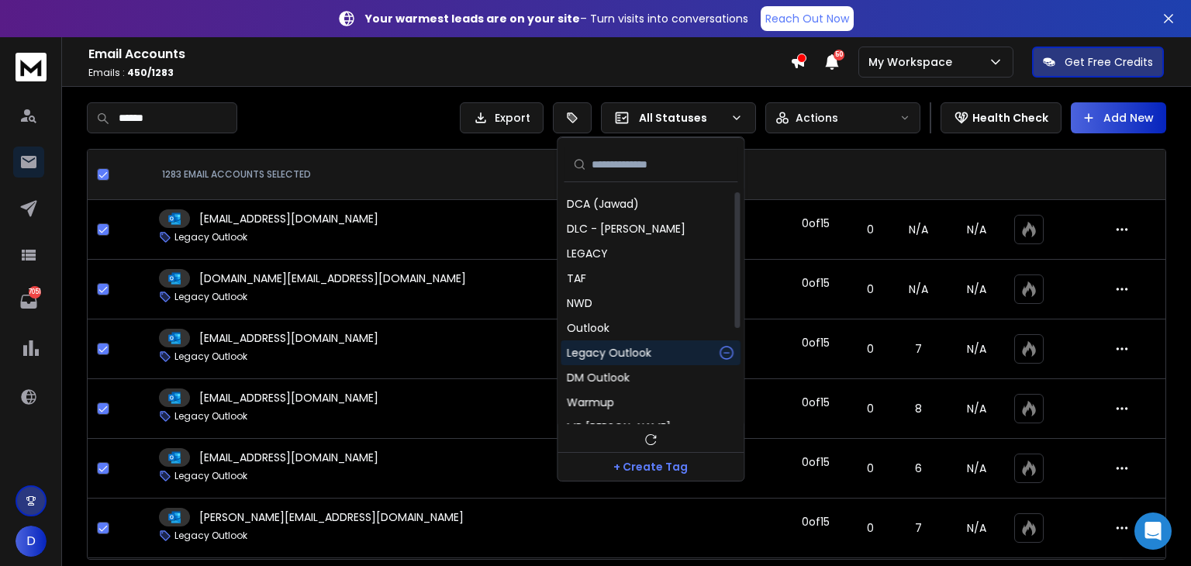
click at [610, 356] on span "Legacy Outlook" at bounding box center [609, 353] width 85 height 16
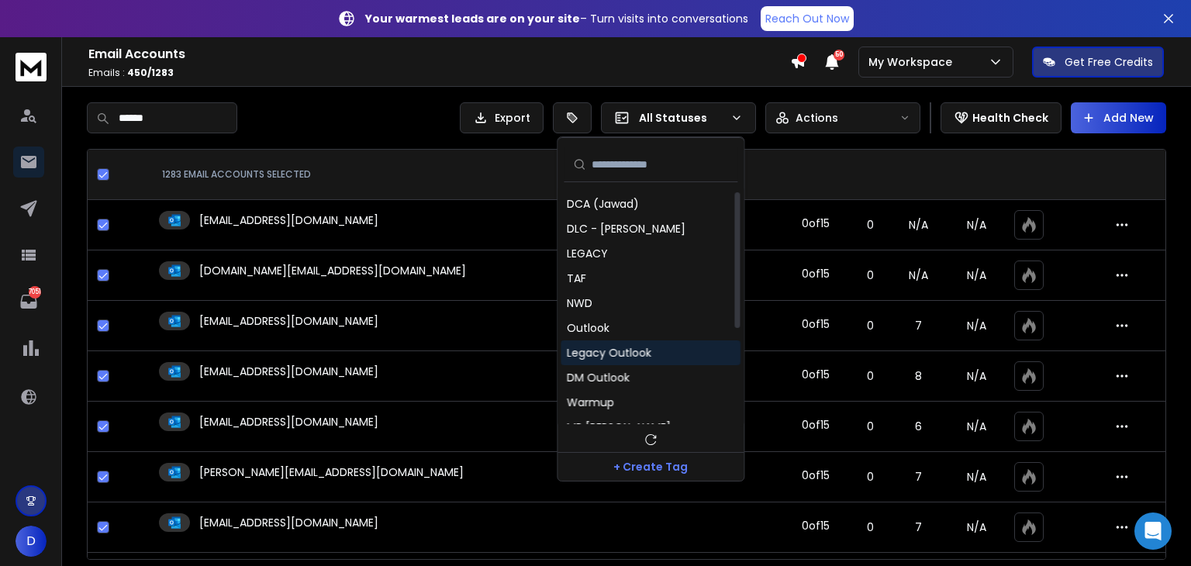
click at [610, 356] on span "Legacy Outlook" at bounding box center [609, 353] width 85 height 16
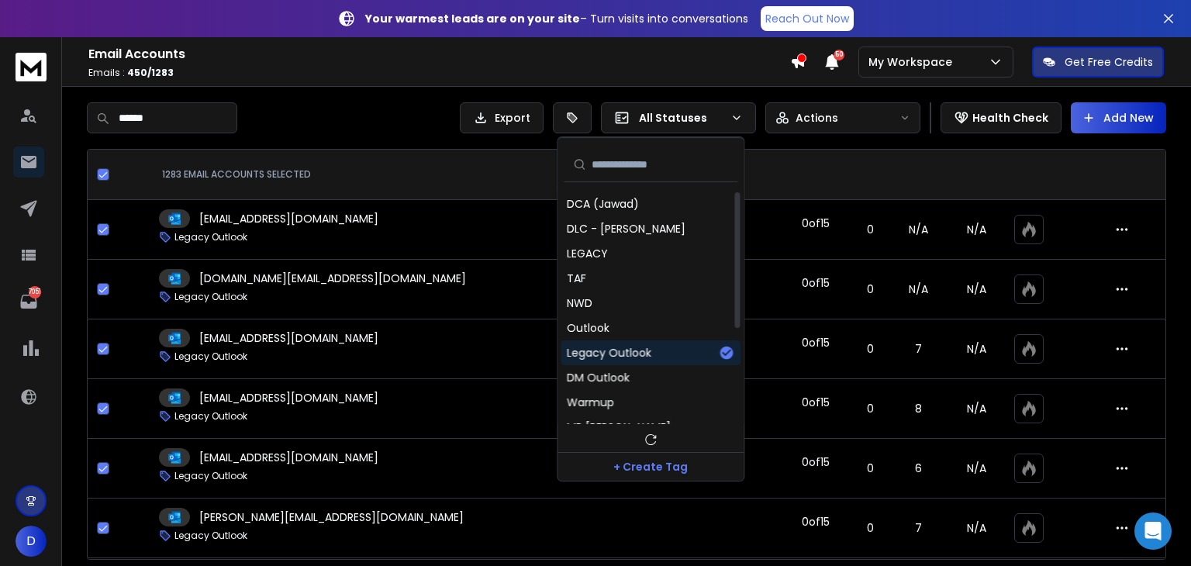
click at [350, 78] on p "Emails : 450 / 1283" at bounding box center [439, 73] width 702 height 12
click at [282, 147] on div "****** Export All Statuses Actions Health Check Add New ****** 1283 EMAIL ACCOU…" at bounding box center [627, 331] width 1080 height 458
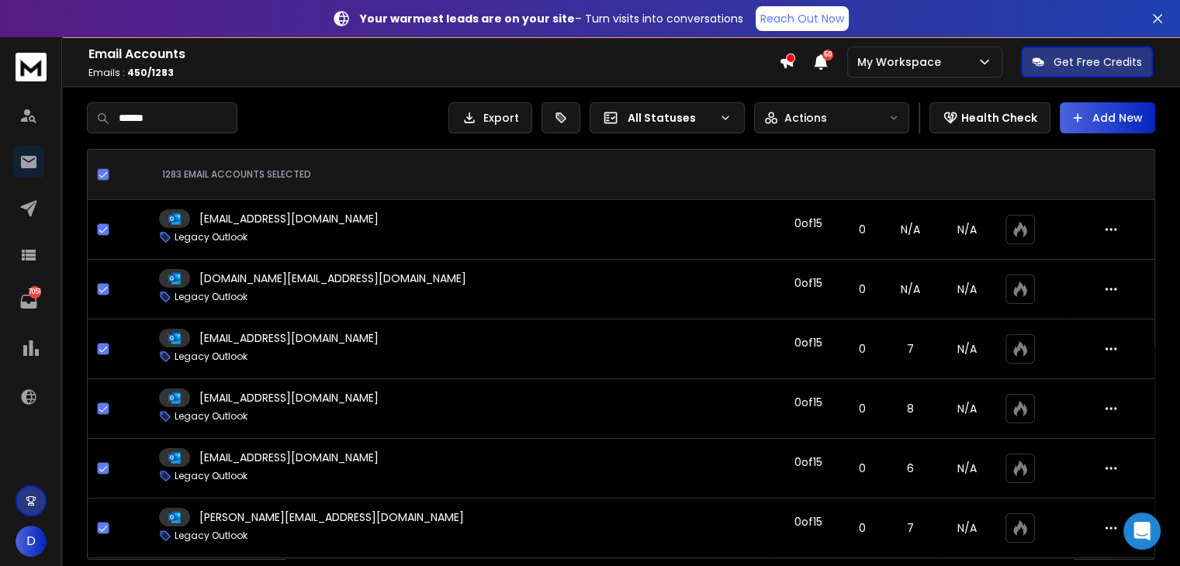
click at [186, 133] on div "****** Export All Statuses Actions Health Check Add New ****** 1283 EMAIL ACCOU…" at bounding box center [621, 331] width 1068 height 458
click at [185, 125] on input "******" at bounding box center [162, 117] width 150 height 31
type input "*"
click at [346, 124] on div at bounding box center [263, 117] width 352 height 31
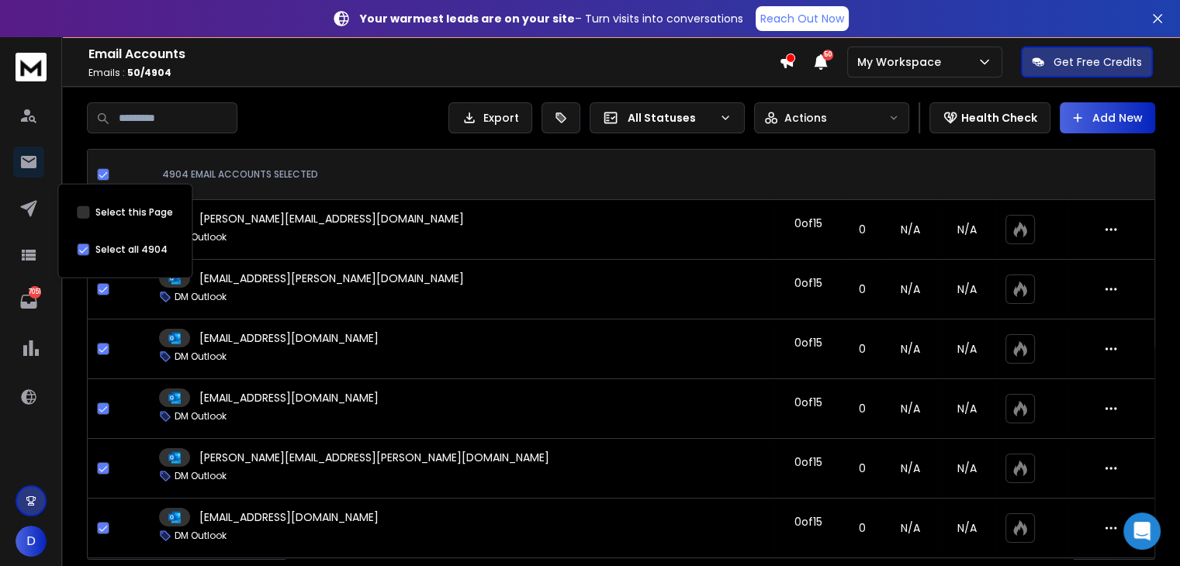
click at [104, 170] on button "Select this Page" at bounding box center [103, 174] width 12 height 12
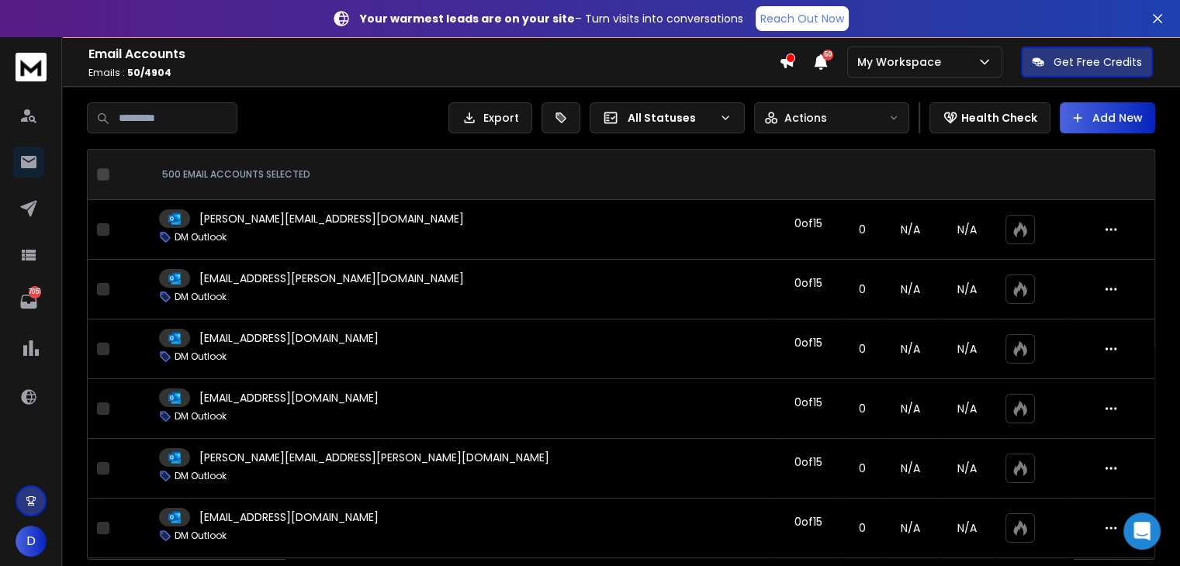
click at [626, 118] on div "All Statuses" at bounding box center [658, 118] width 110 height 16
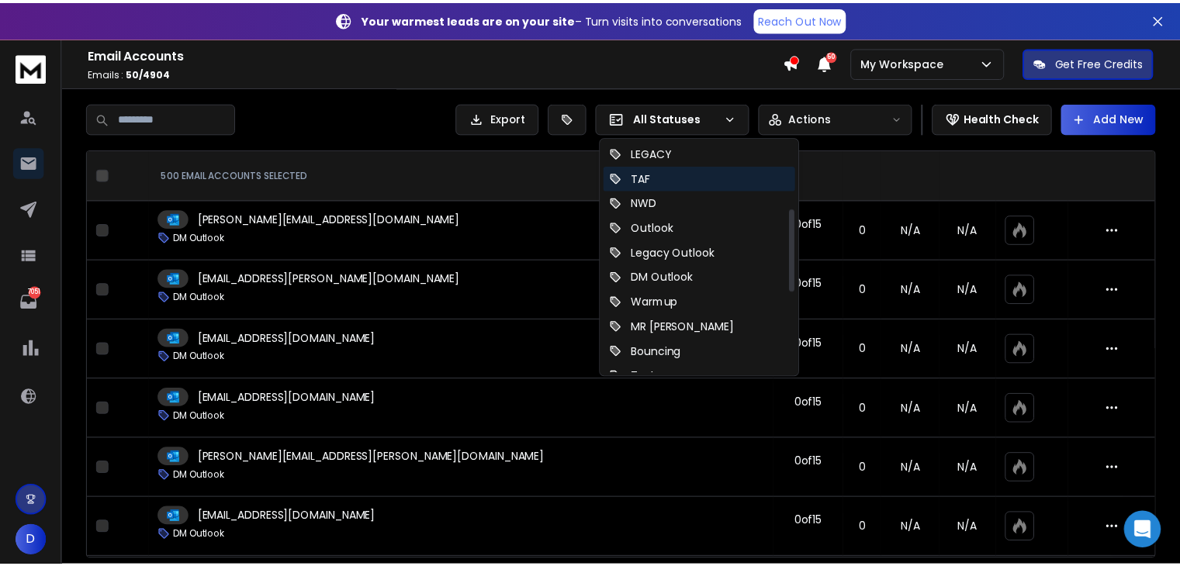
scroll to position [310, 0]
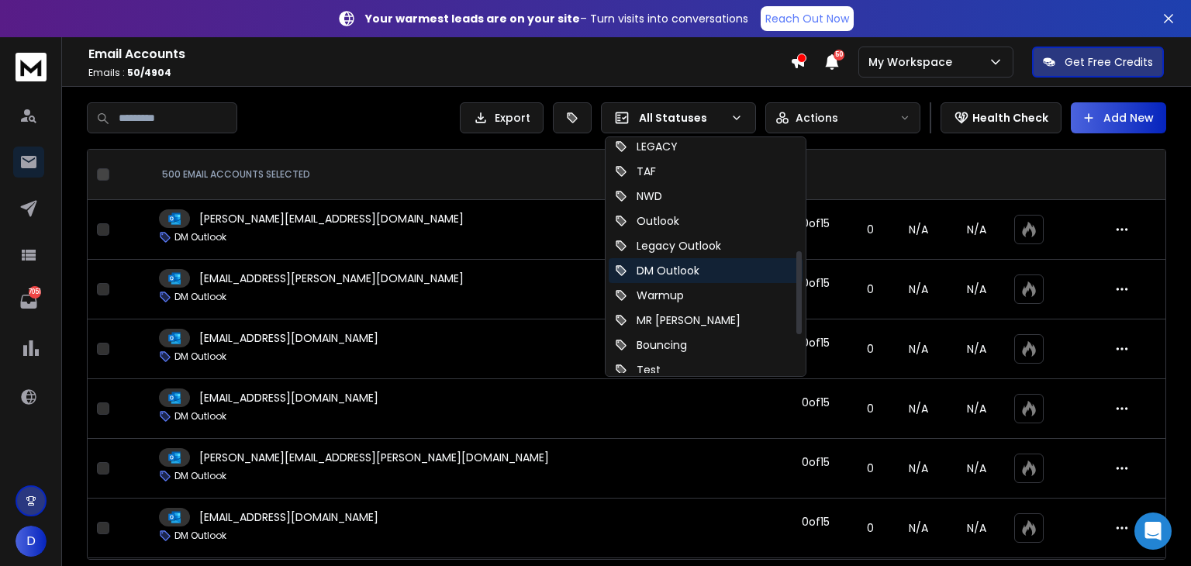
click at [698, 279] on div "DM Outlook" at bounding box center [706, 270] width 194 height 25
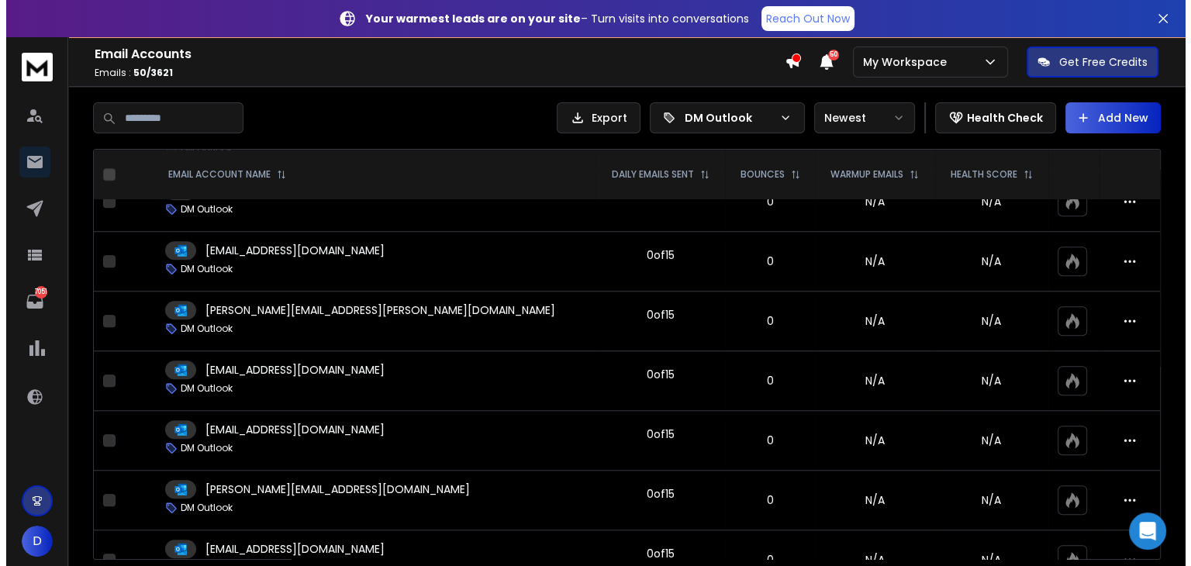
scroll to position [1163, 0]
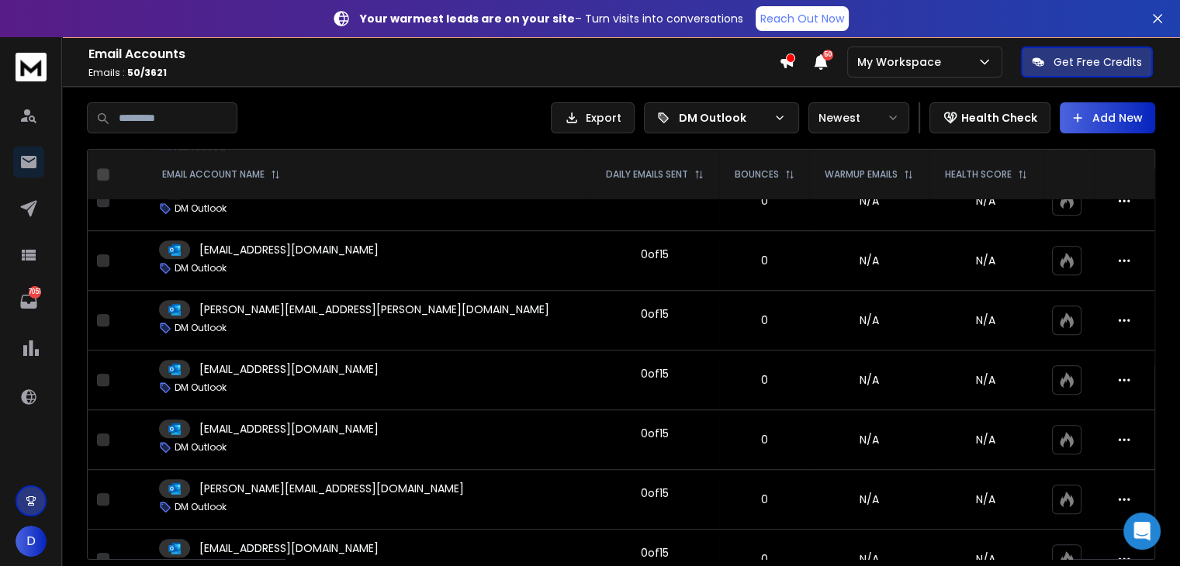
click at [719, 156] on th "BOUNCES" at bounding box center [764, 175] width 90 height 50
click at [720, 133] on div "DM Outlook" at bounding box center [721, 117] width 155 height 31
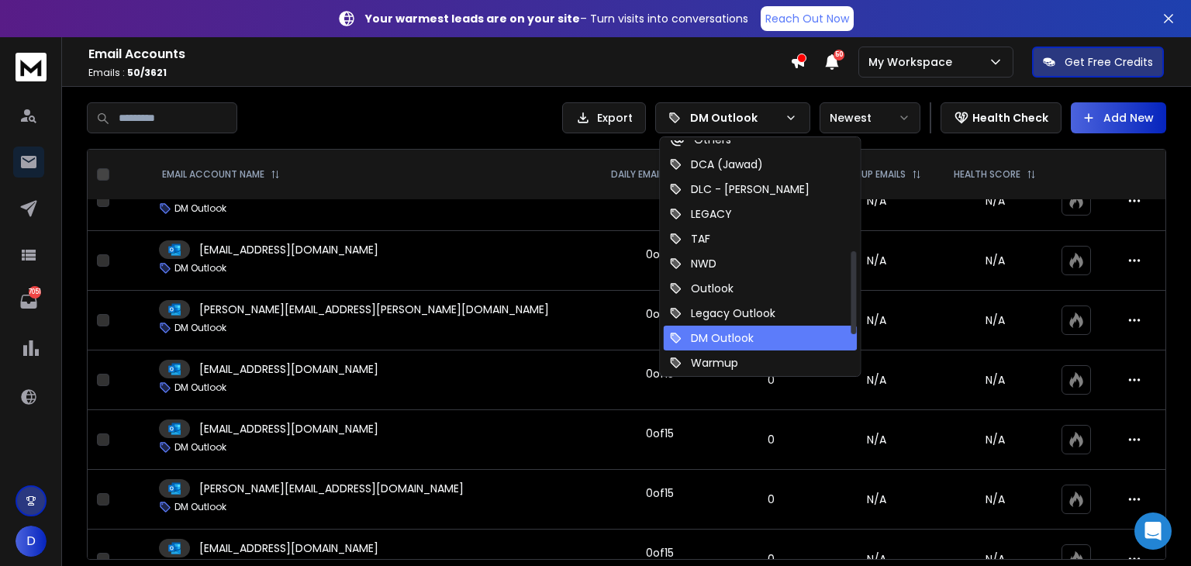
scroll to position [310, 0]
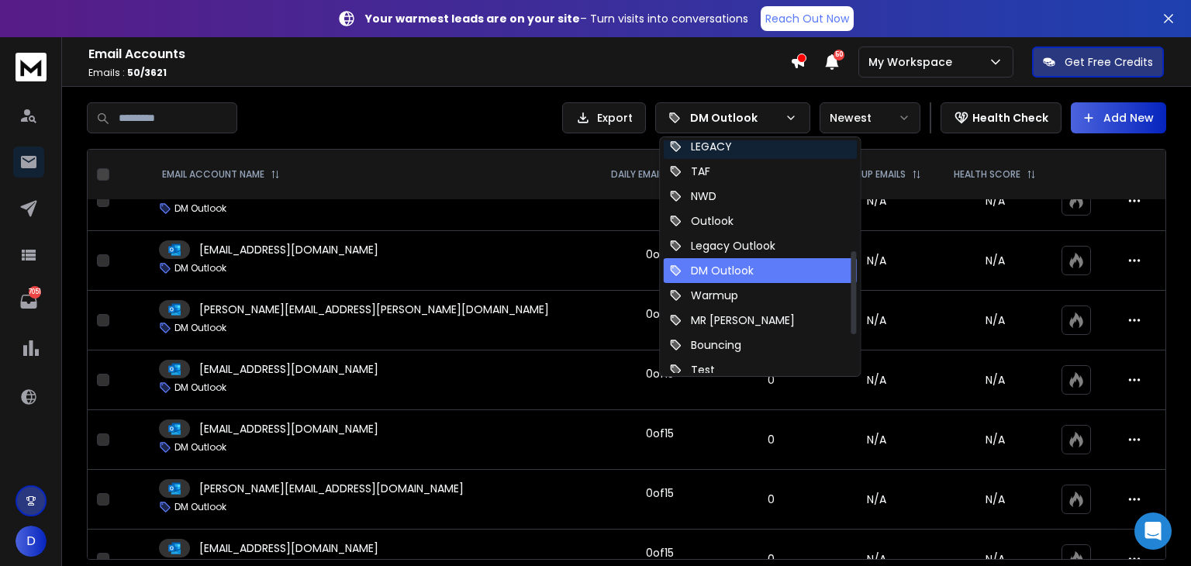
click at [738, 147] on div "LEGACY" at bounding box center [760, 146] width 194 height 25
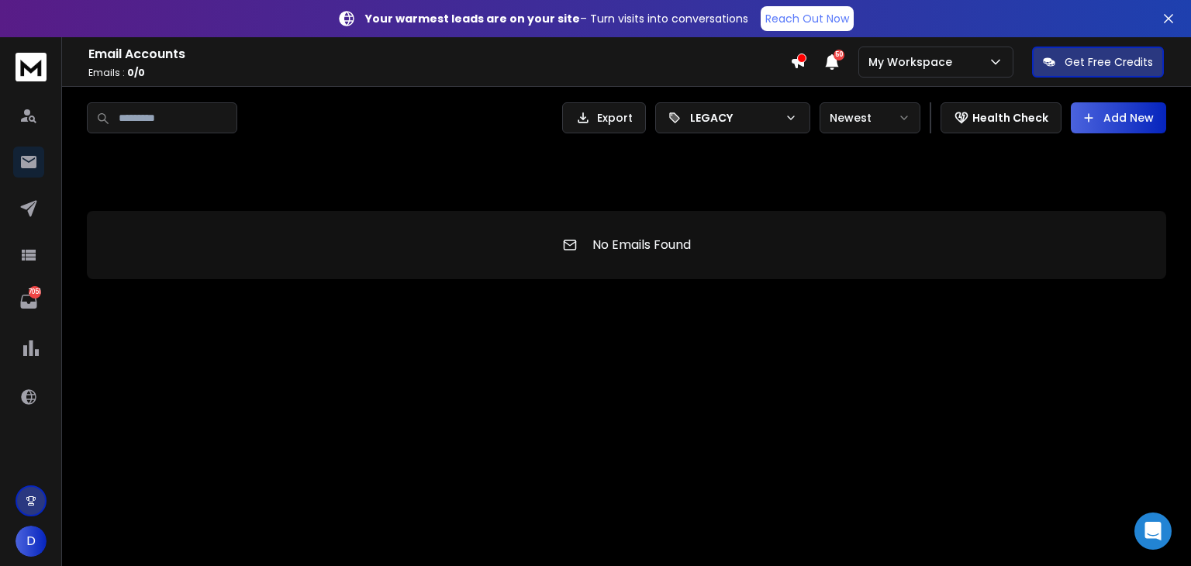
click at [748, 119] on p "LEGACY" at bounding box center [734, 118] width 88 height 16
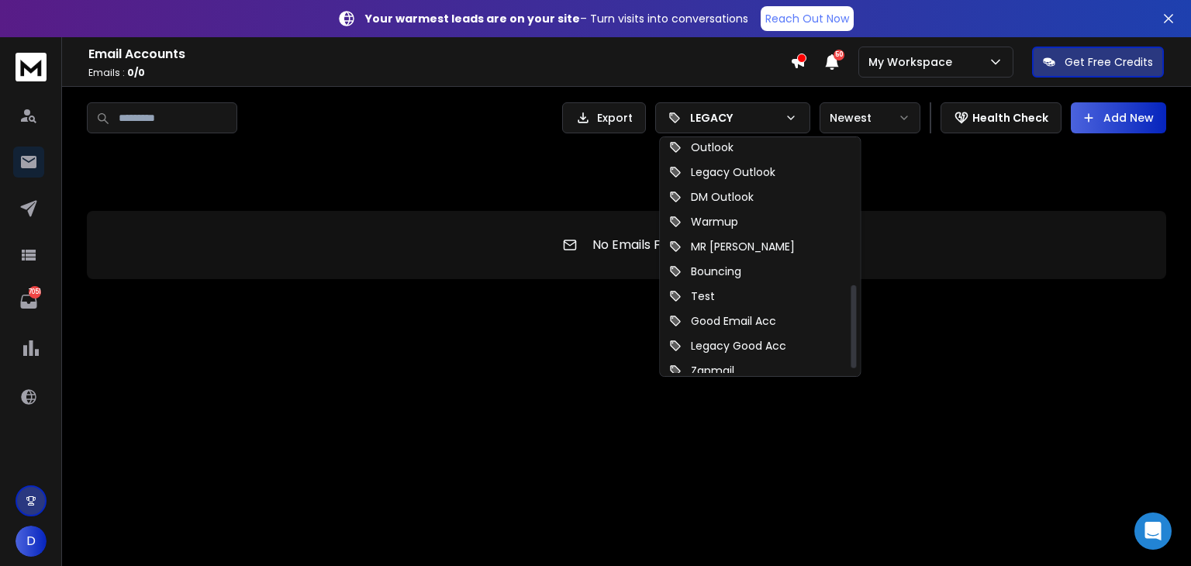
scroll to position [418, 0]
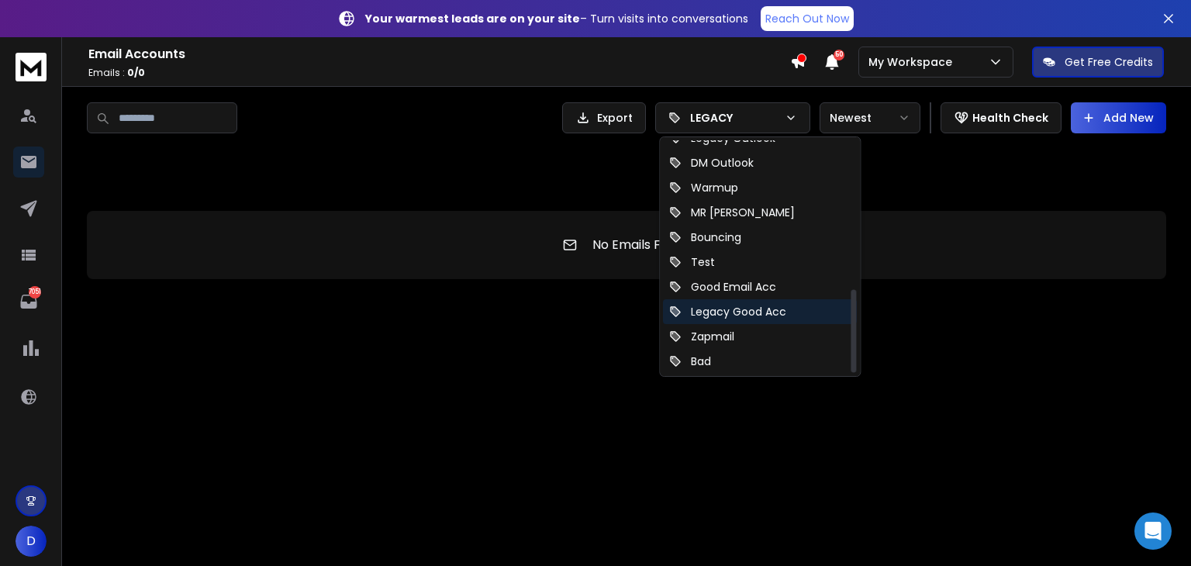
click at [762, 315] on div "Legacy Good Acc" at bounding box center [727, 312] width 117 height 16
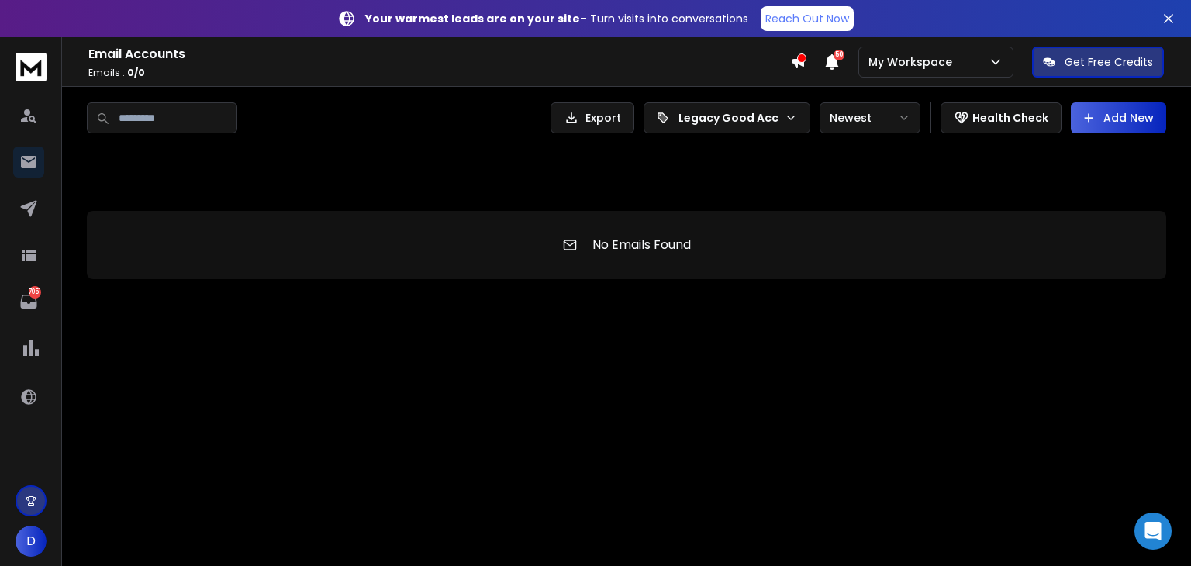
click at [725, 124] on p "Legacy Good Acc" at bounding box center [729, 118] width 100 height 16
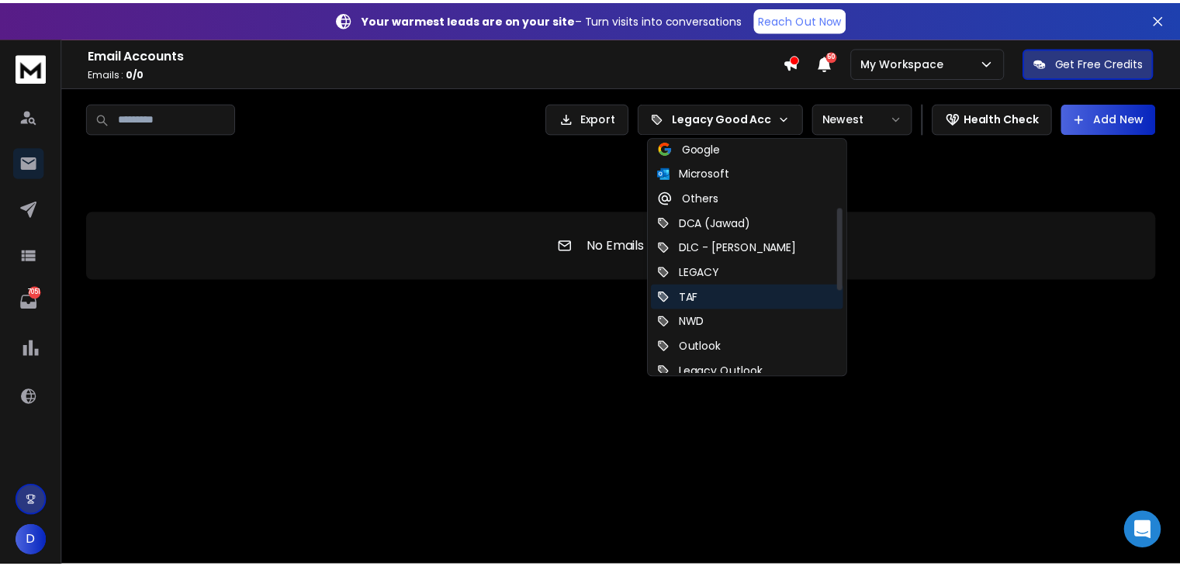
scroll to position [0, 0]
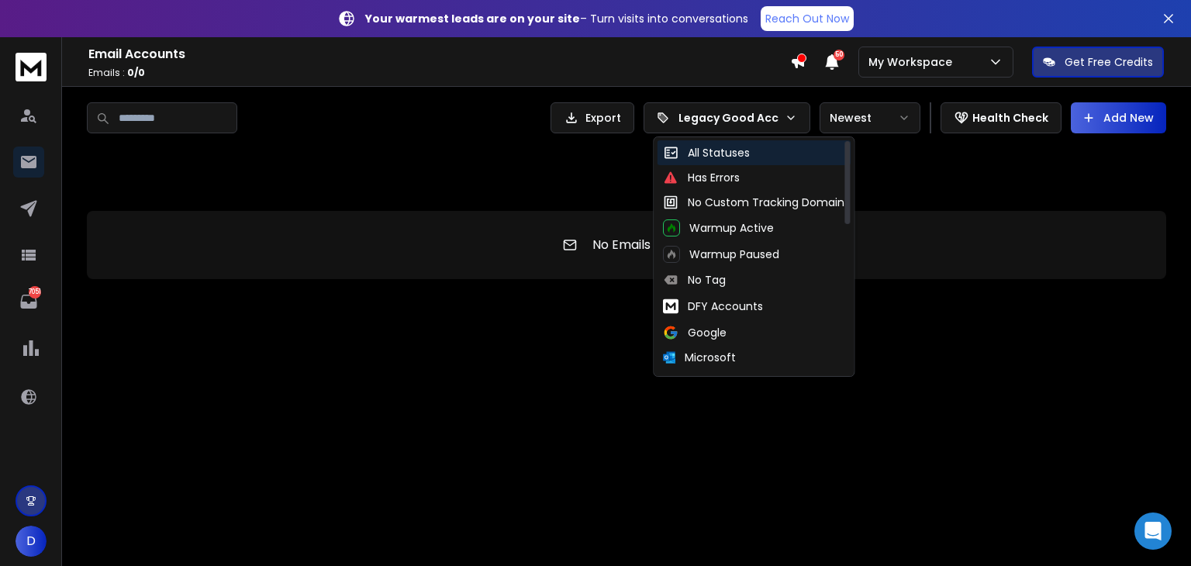
click at [720, 158] on div "All Statuses" at bounding box center [706, 153] width 87 height 16
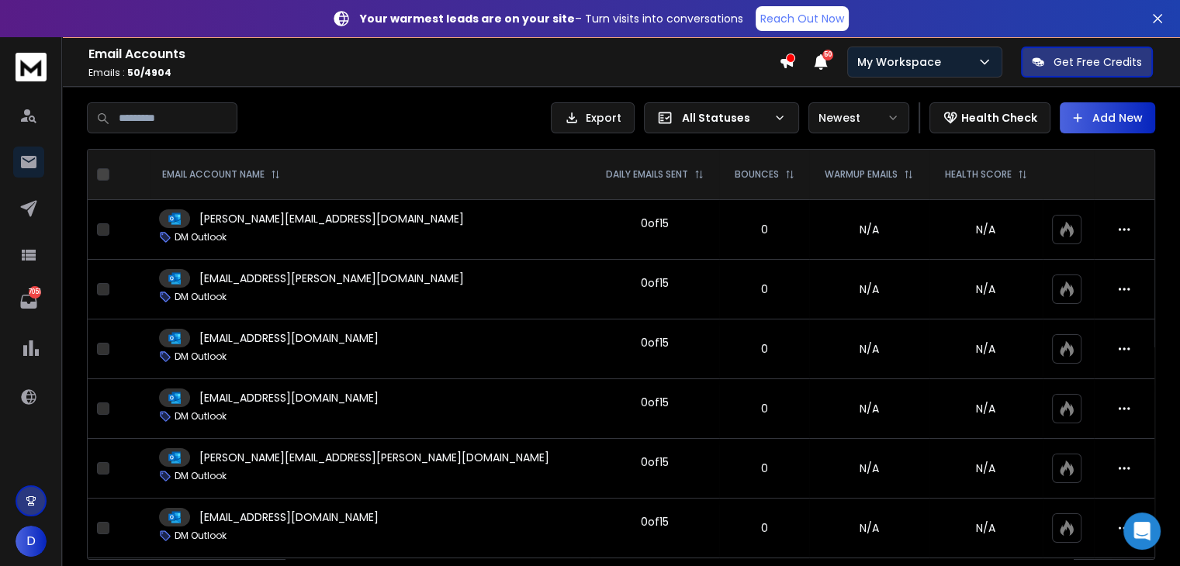
click at [888, 60] on p "My Workspace" at bounding box center [902, 62] width 90 height 16
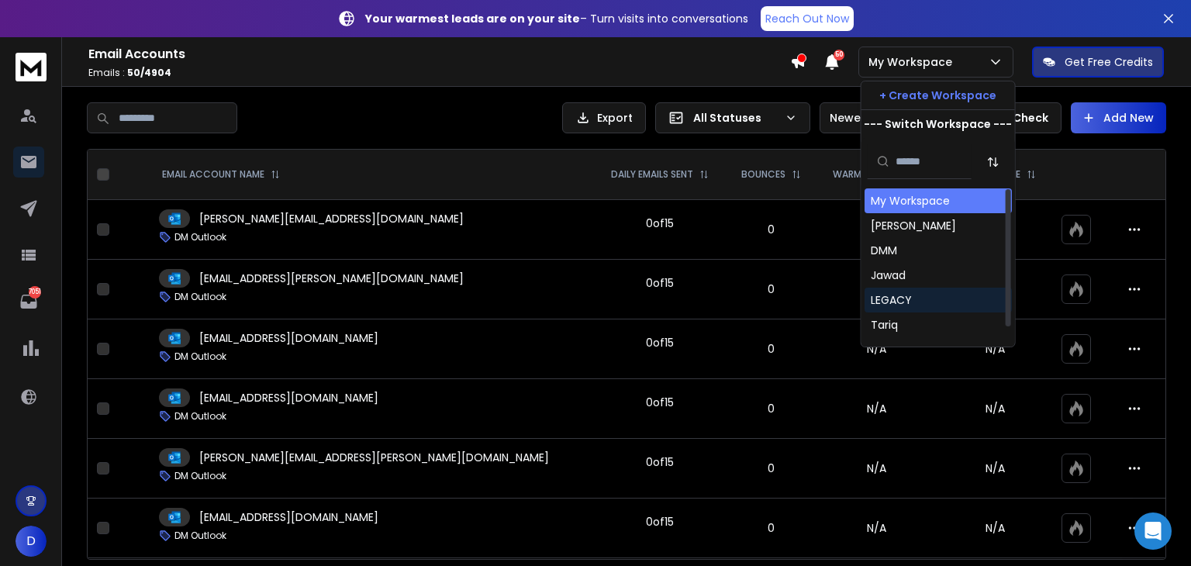
click at [901, 299] on div "LEGACY" at bounding box center [891, 300] width 41 height 16
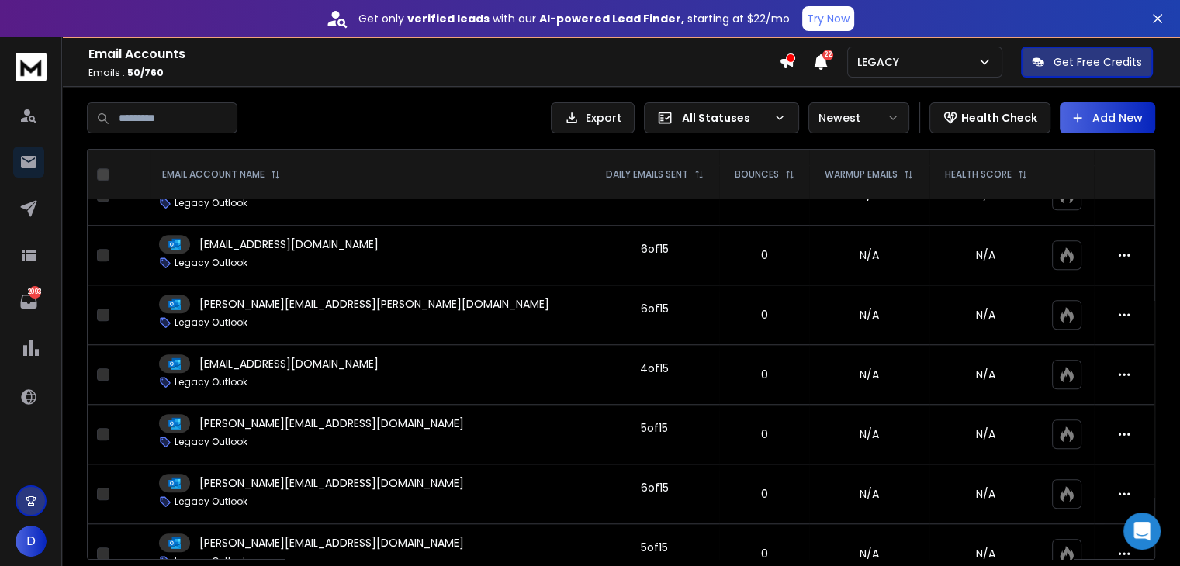
scroll to position [1319, 0]
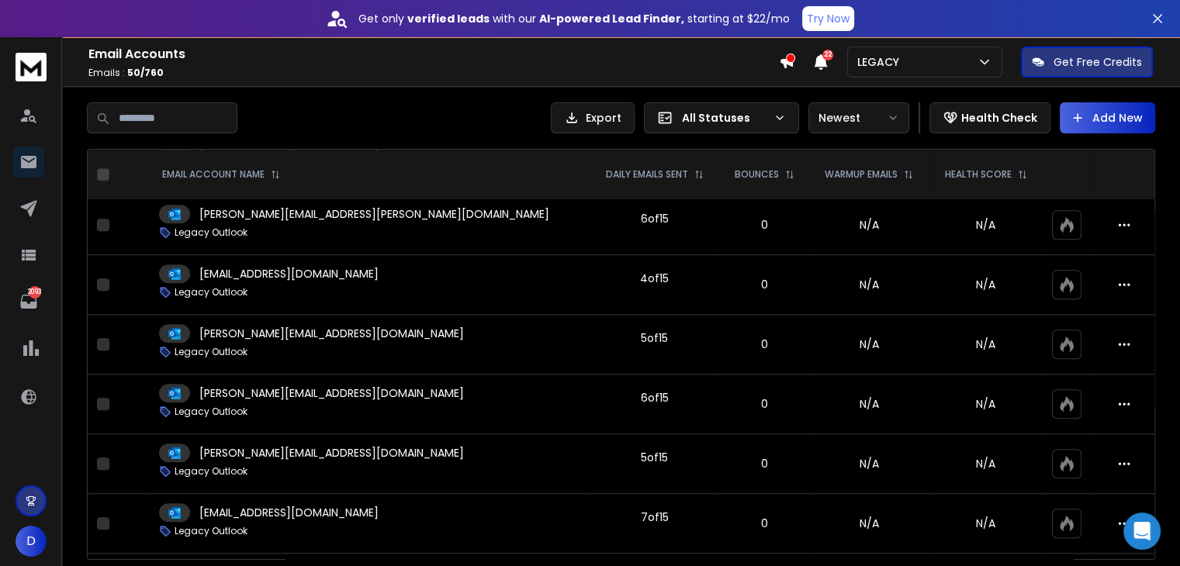
click at [866, 128] on button "Newest" at bounding box center [858, 117] width 101 height 31
click at [897, 63] on p "LEGACY" at bounding box center [881, 62] width 48 height 16
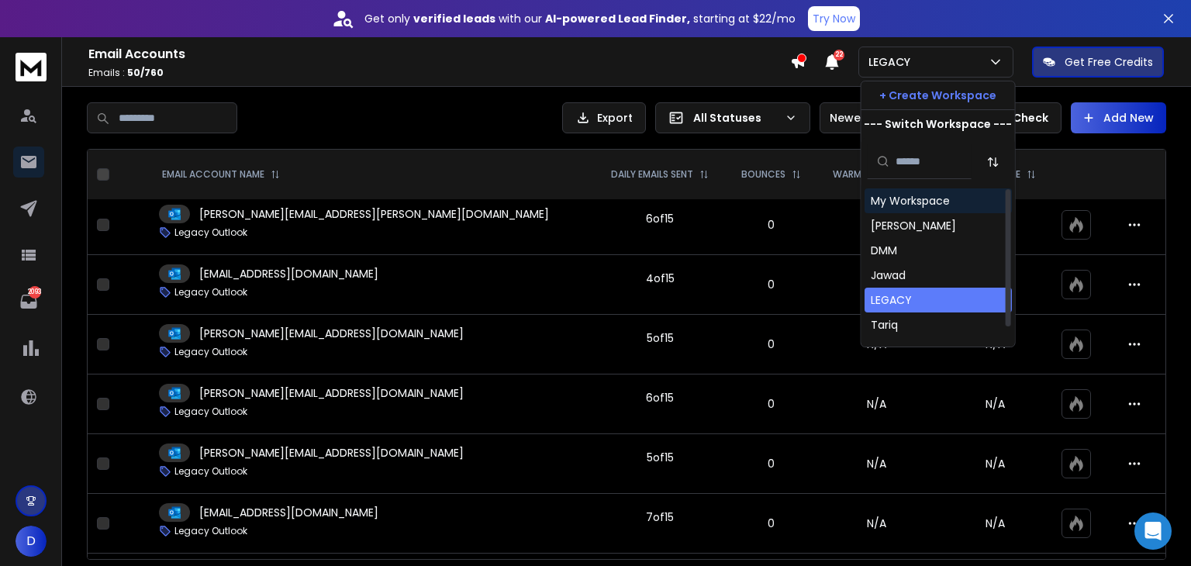
click at [903, 206] on div "My Workspace" at bounding box center [910, 201] width 79 height 16
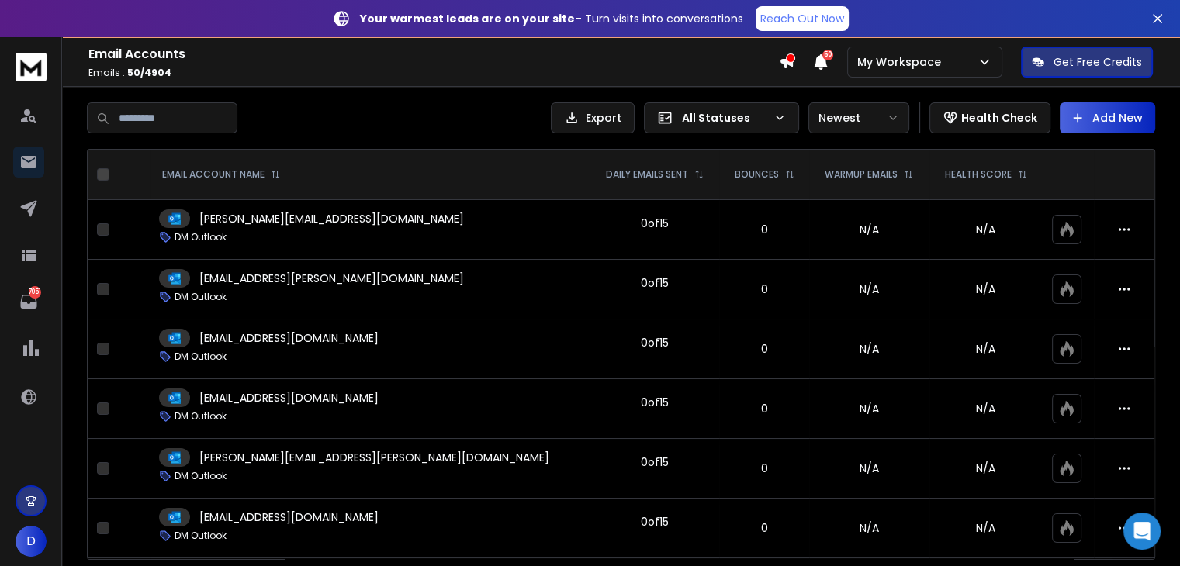
click at [757, 122] on p "All Statuses" at bounding box center [724, 118] width 85 height 16
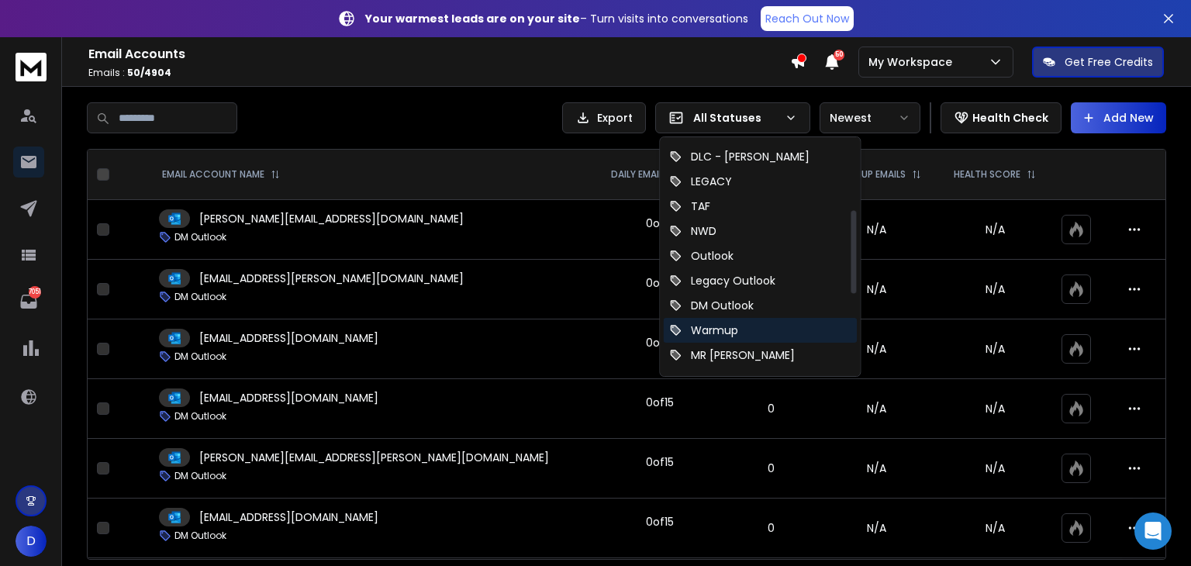
scroll to position [185, 0]
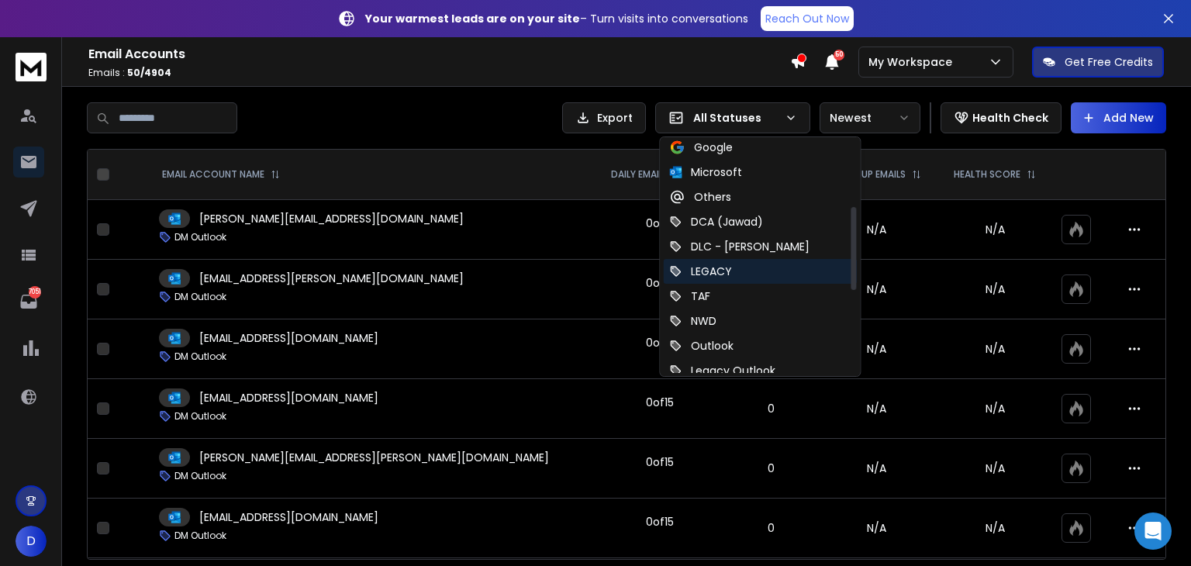
click at [748, 271] on div "LEGACY" at bounding box center [760, 271] width 194 height 25
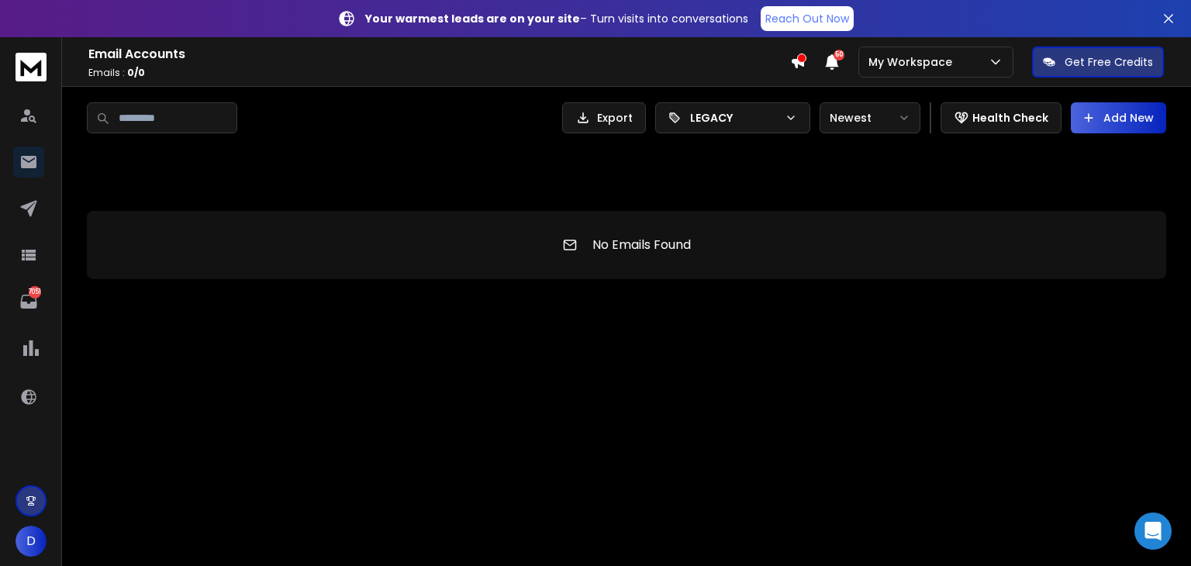
click at [723, 131] on div "LEGACY" at bounding box center [732, 117] width 155 height 31
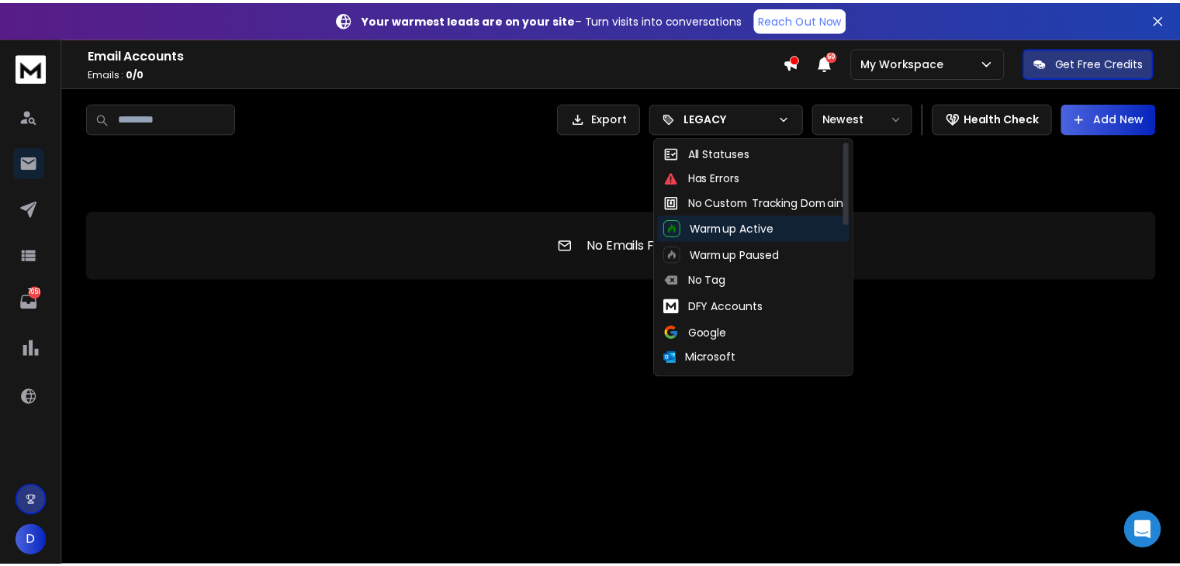
scroll to position [233, 0]
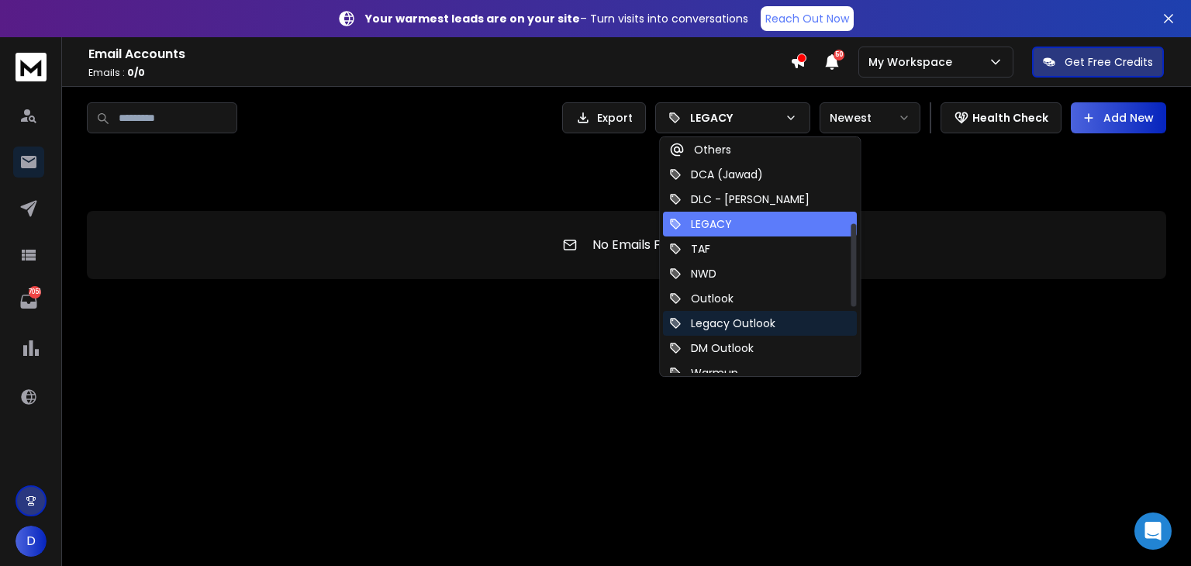
click at [738, 332] on div "Legacy Outlook" at bounding box center [760, 323] width 194 height 25
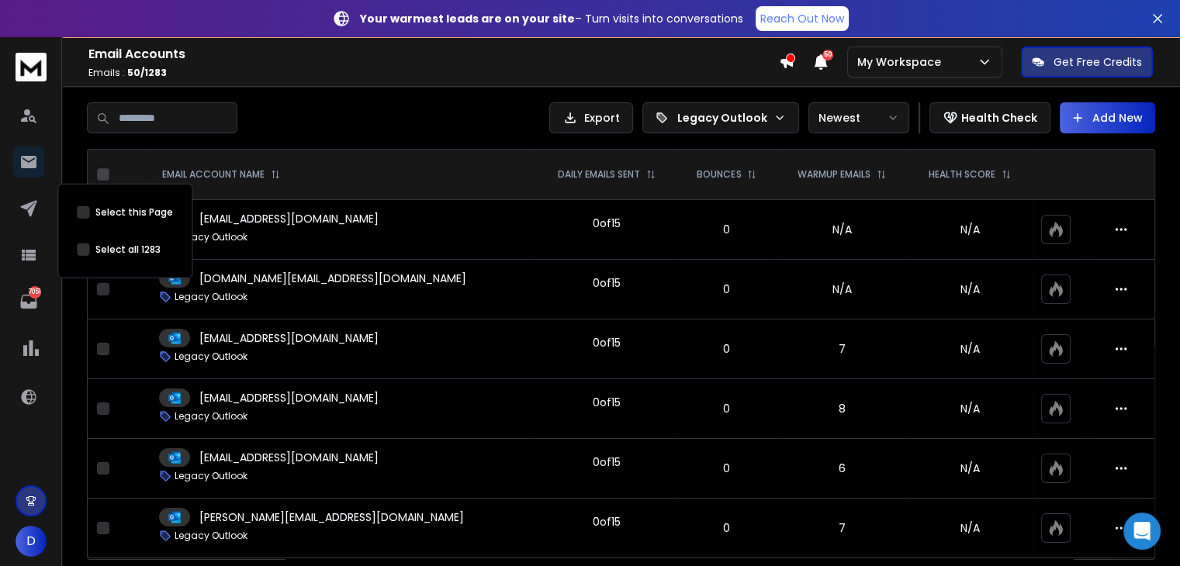
click at [82, 258] on div "Select all 1283" at bounding box center [125, 249] width 96 height 31
click at [80, 253] on button "Select this Page" at bounding box center [83, 250] width 12 height 12
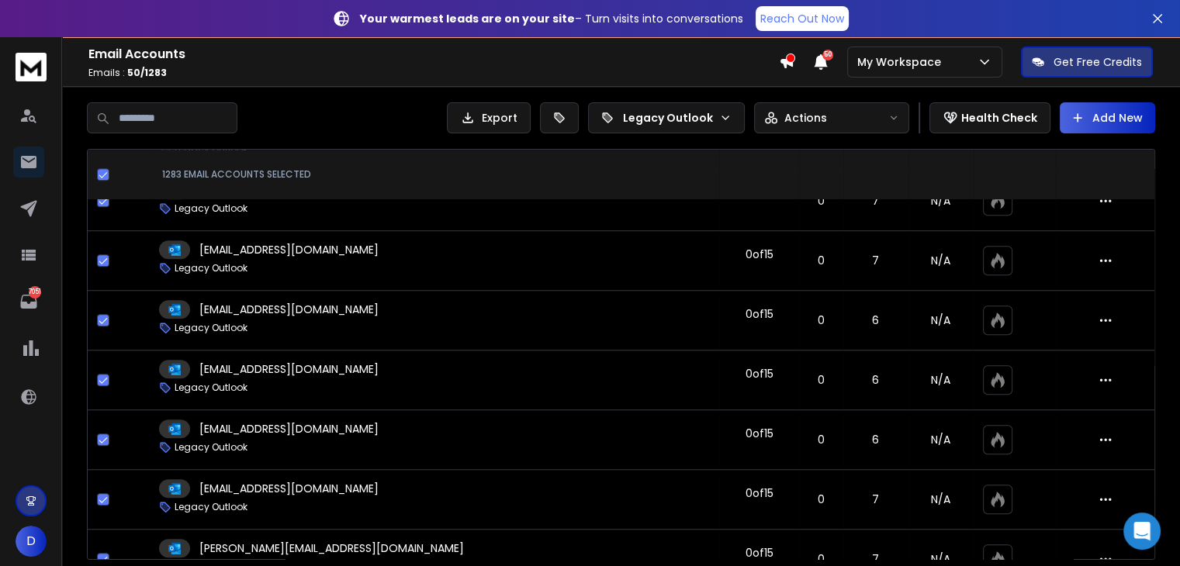
scroll to position [853, 0]
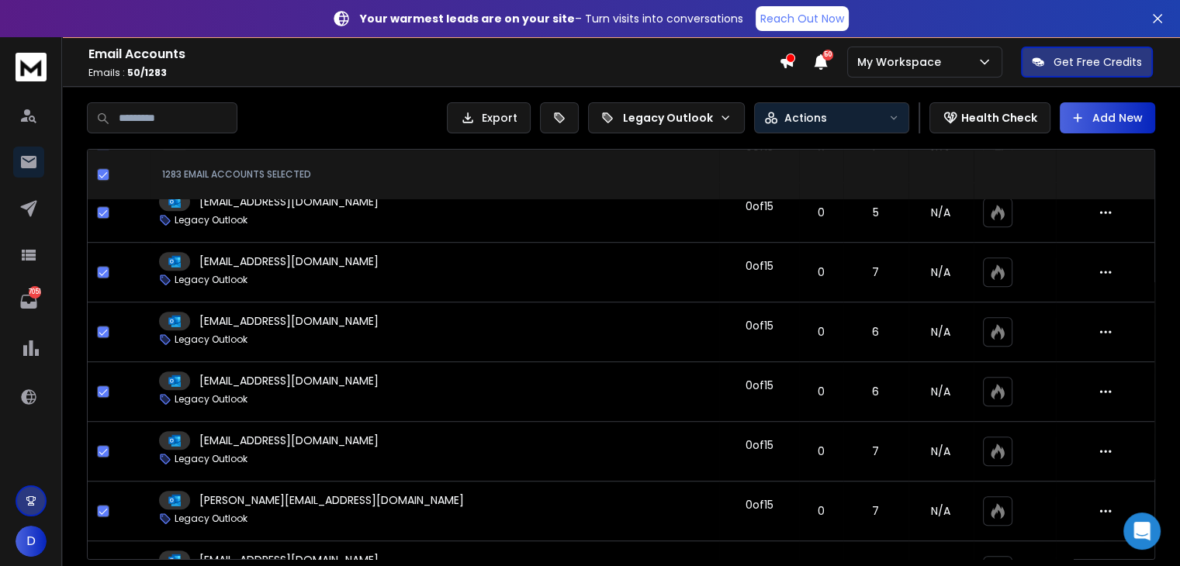
click at [818, 128] on button "Actions" at bounding box center [831, 117] width 155 height 31
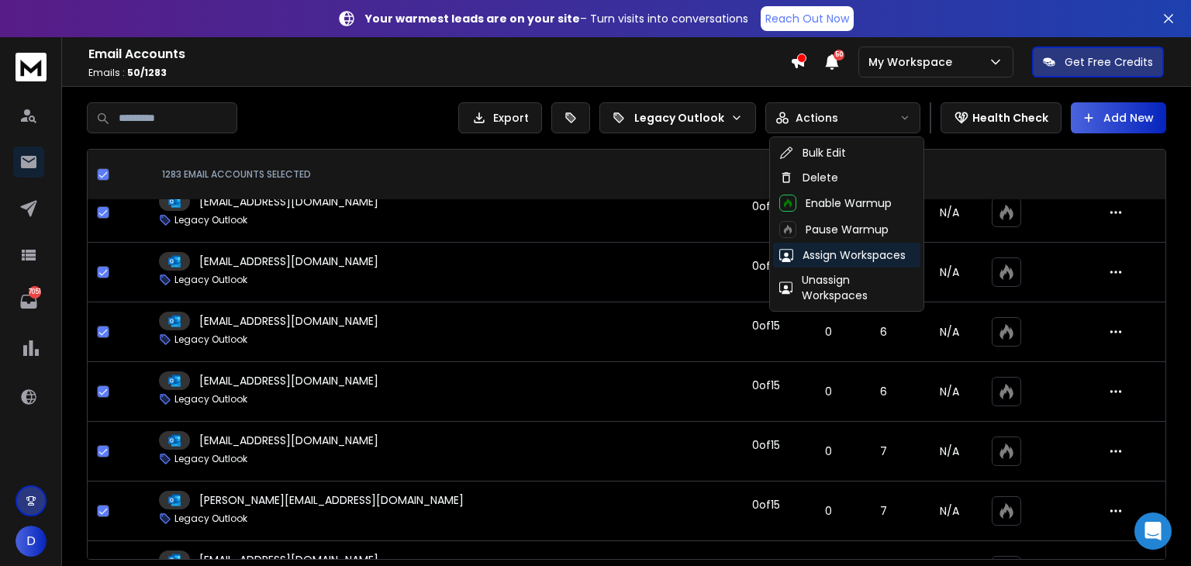
click at [869, 258] on div "Assign Workspaces" at bounding box center [843, 255] width 126 height 16
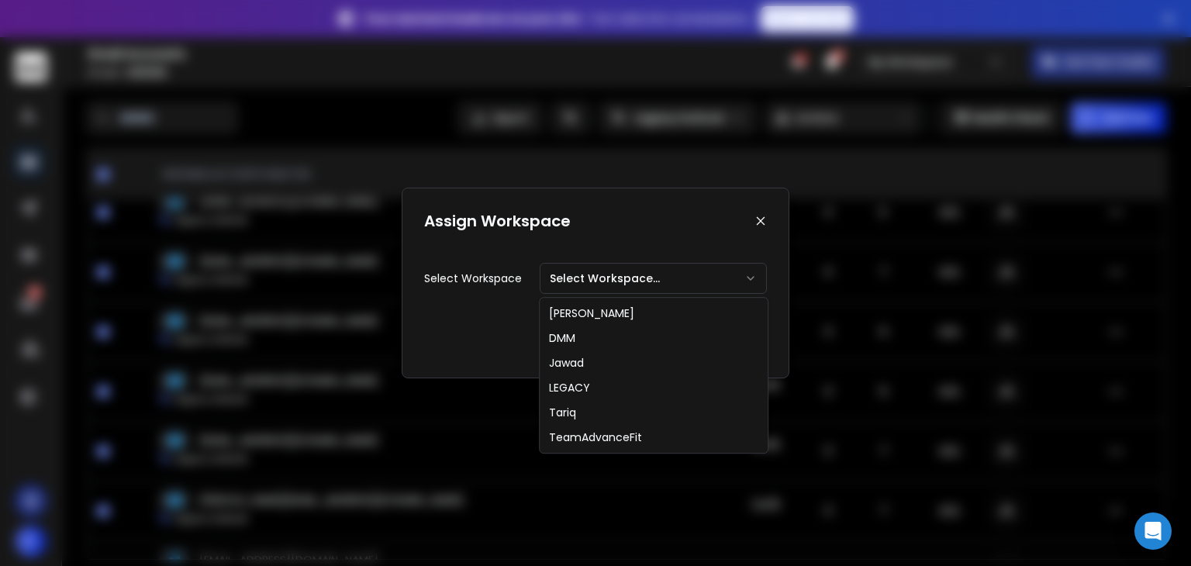
click at [664, 288] on button "Select Workspace..." at bounding box center [653, 278] width 227 height 31
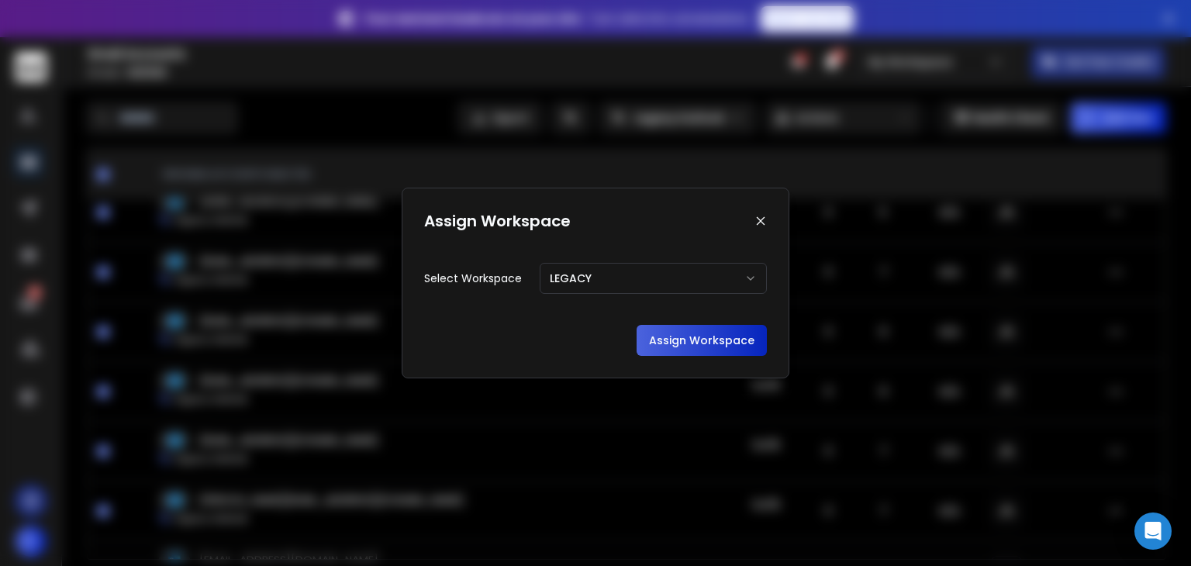
click at [683, 358] on div "Assign Workspace Select Workspace LEGACY Assign Workspace" at bounding box center [596, 283] width 388 height 191
click at [698, 338] on button "Assign Workspace" at bounding box center [702, 340] width 130 height 31
click at [701, 339] on button "Assign Workspace" at bounding box center [702, 340] width 130 height 31
click at [751, 220] on div "Assign Workspace" at bounding box center [595, 221] width 343 height 22
click at [762, 226] on icon at bounding box center [761, 221] width 12 height 12
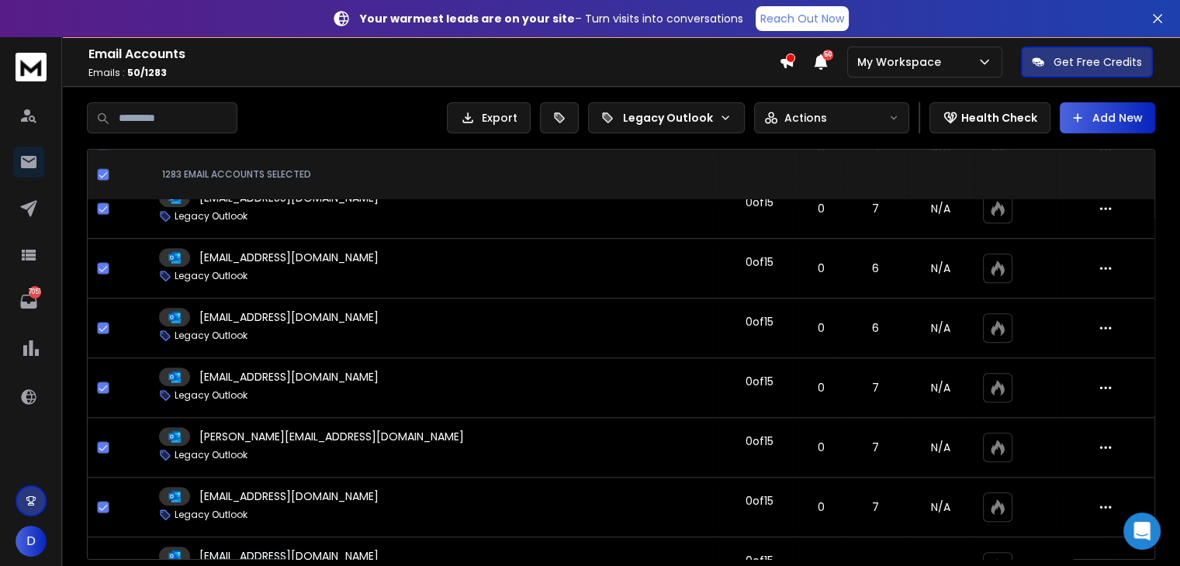
scroll to position [1008, 0]
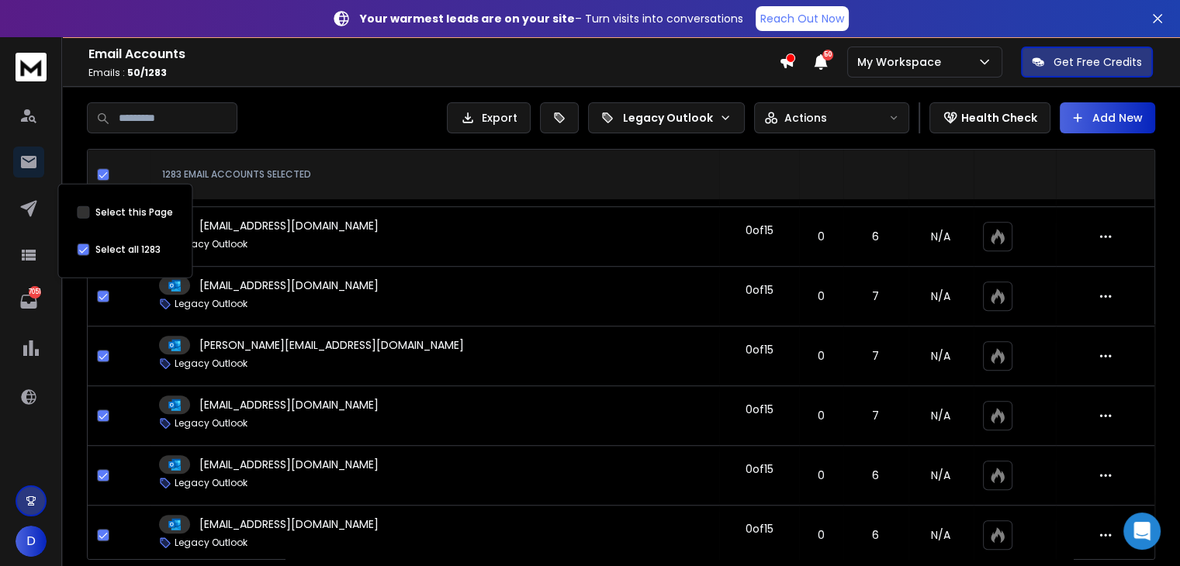
click at [109, 168] on div at bounding box center [123, 174] width 53 height 12
click at [99, 176] on button "Select this Page" at bounding box center [103, 174] width 12 height 12
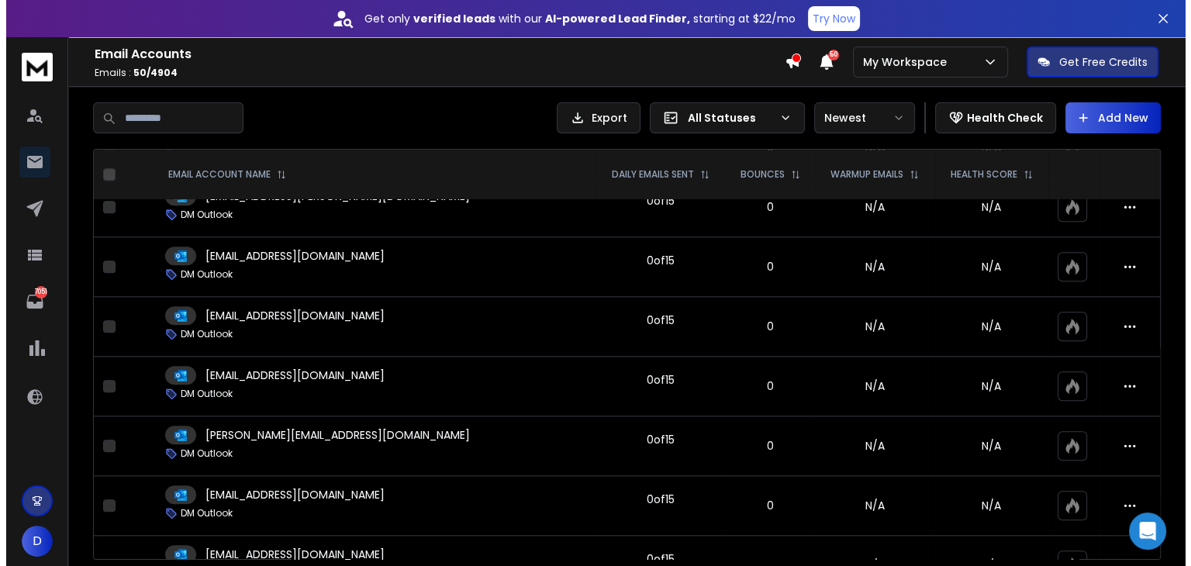
scroll to position [1629, 0]
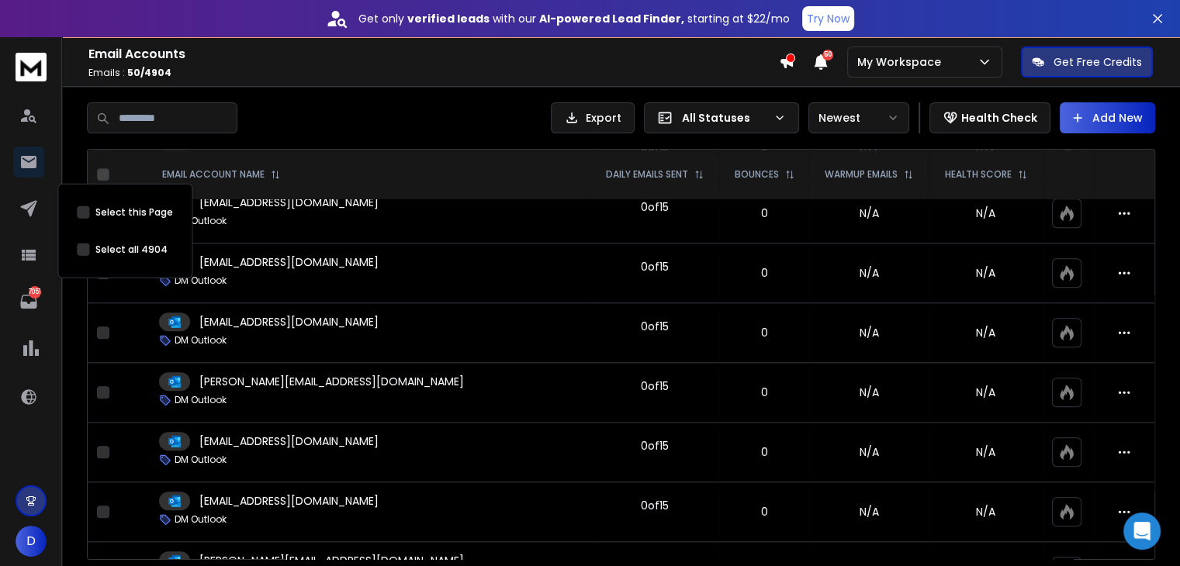
click at [81, 249] on button "Select this Page" at bounding box center [83, 250] width 12 height 12
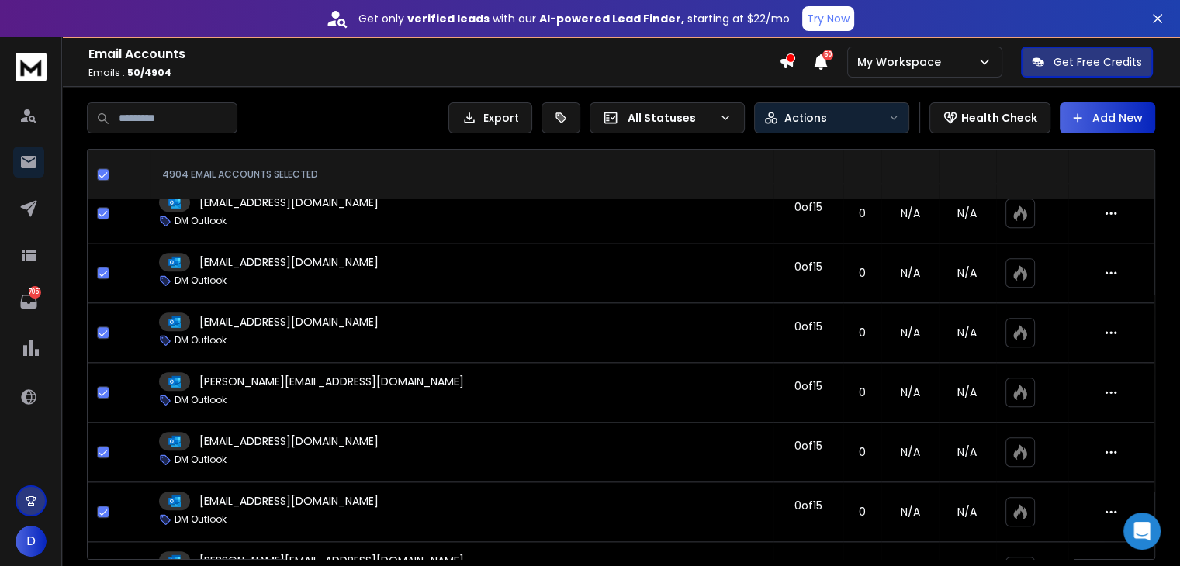
click at [786, 126] on button "Actions" at bounding box center [831, 117] width 155 height 31
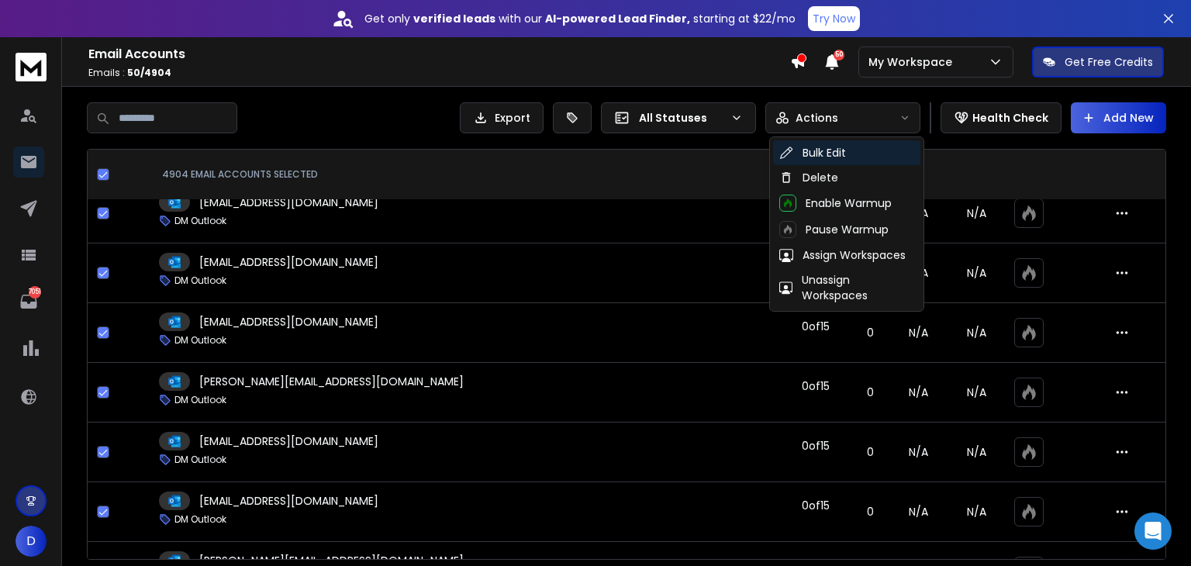
click at [804, 154] on div "Bulk Edit" at bounding box center [813, 153] width 67 height 16
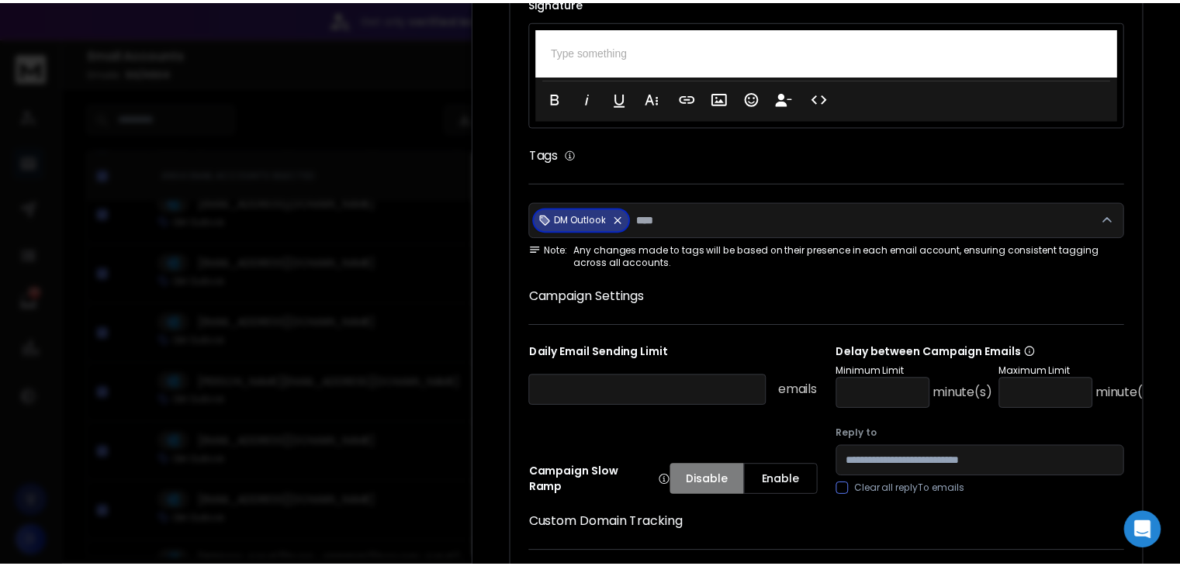
scroll to position [392, 0]
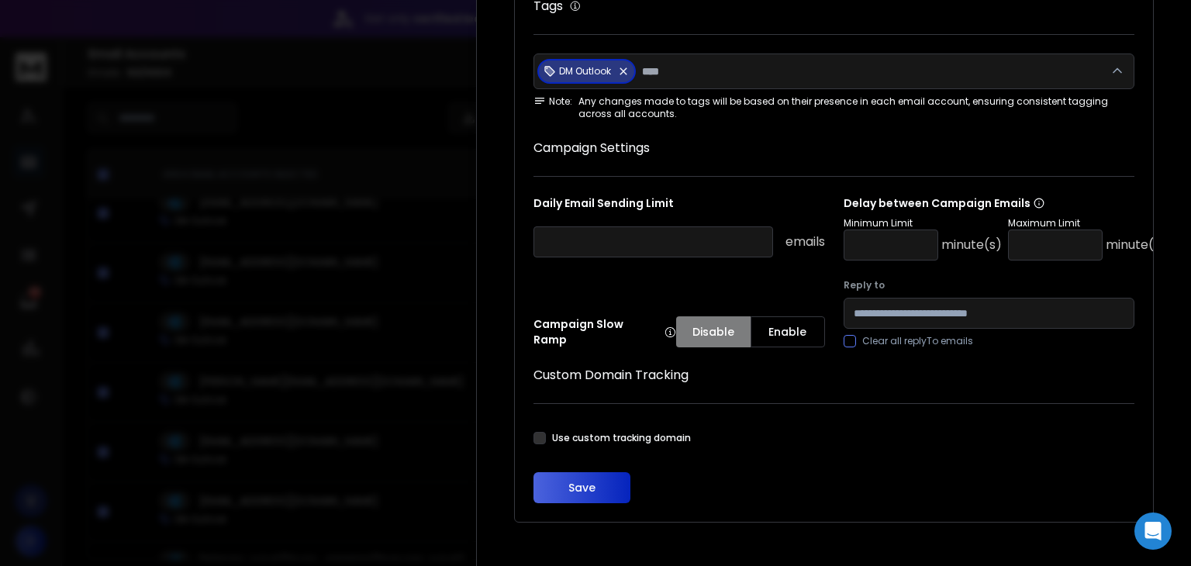
click at [621, 228] on input "number" at bounding box center [653, 241] width 239 height 31
type input "**"
click at [597, 477] on button "Save" at bounding box center [582, 487] width 97 height 31
click at [572, 474] on button "Save" at bounding box center [582, 487] width 97 height 31
click at [254, 317] on div at bounding box center [595, 283] width 1191 height 566
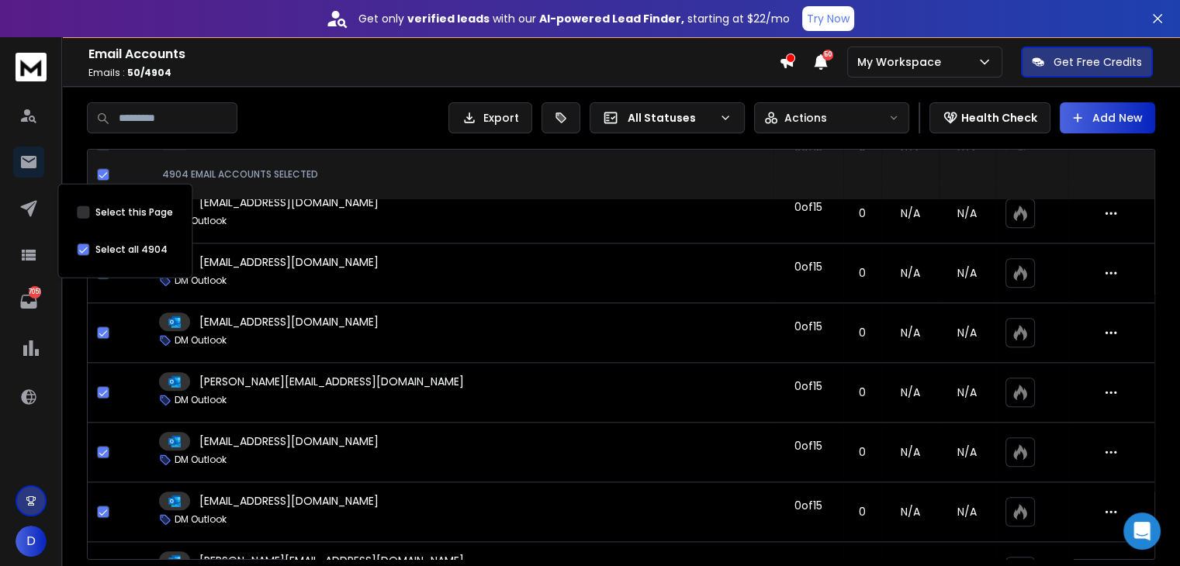
click at [106, 174] on button "Select this Page" at bounding box center [103, 174] width 12 height 12
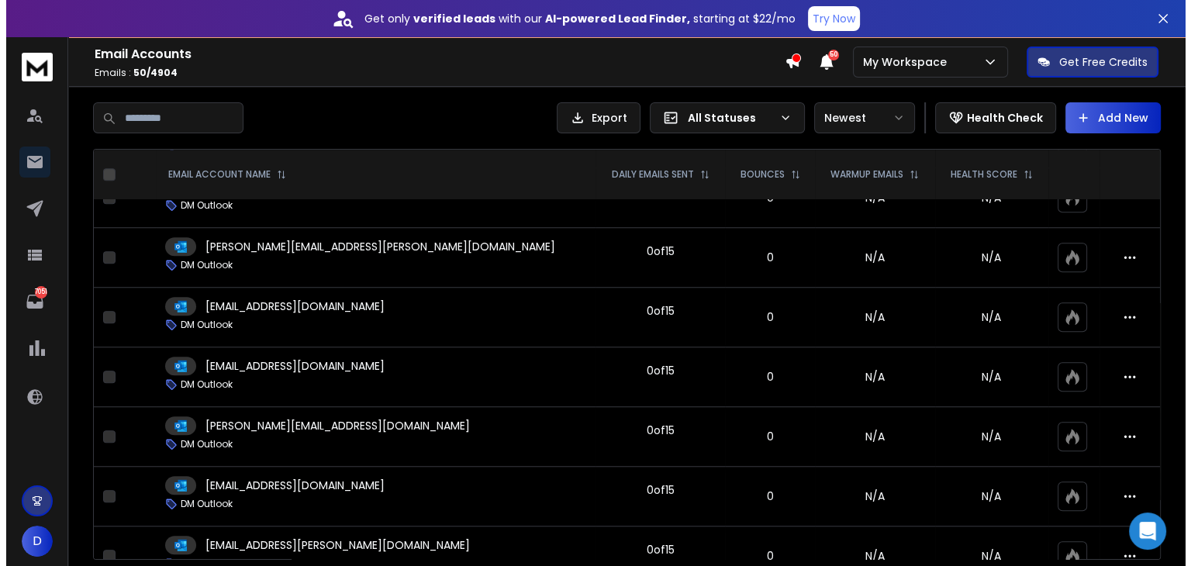
scroll to position [1163, 0]
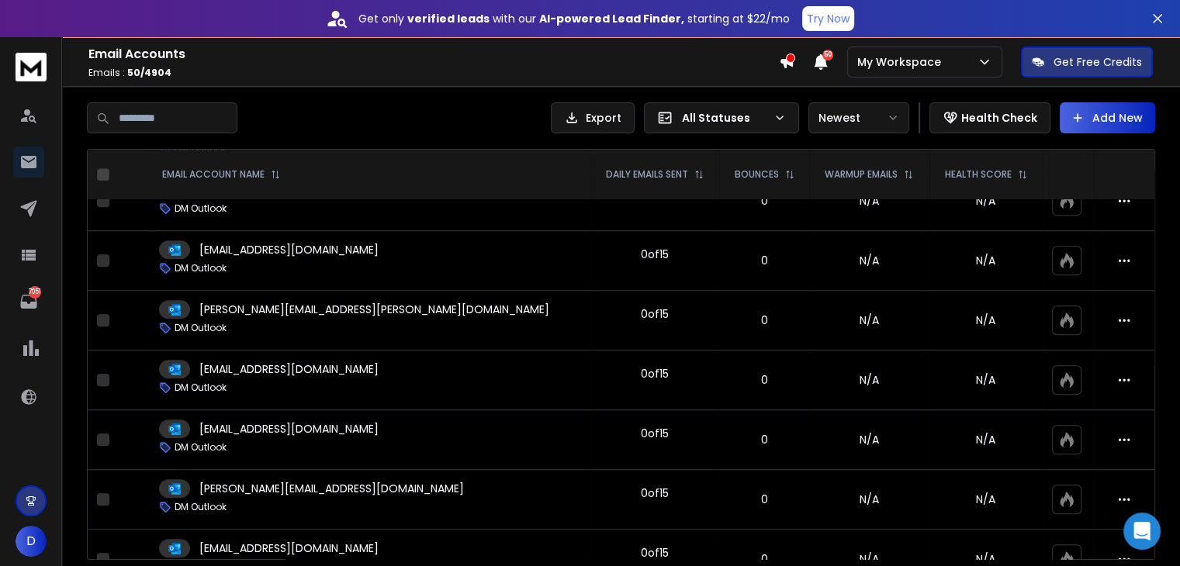
click at [728, 119] on p "All Statuses" at bounding box center [724, 118] width 85 height 16
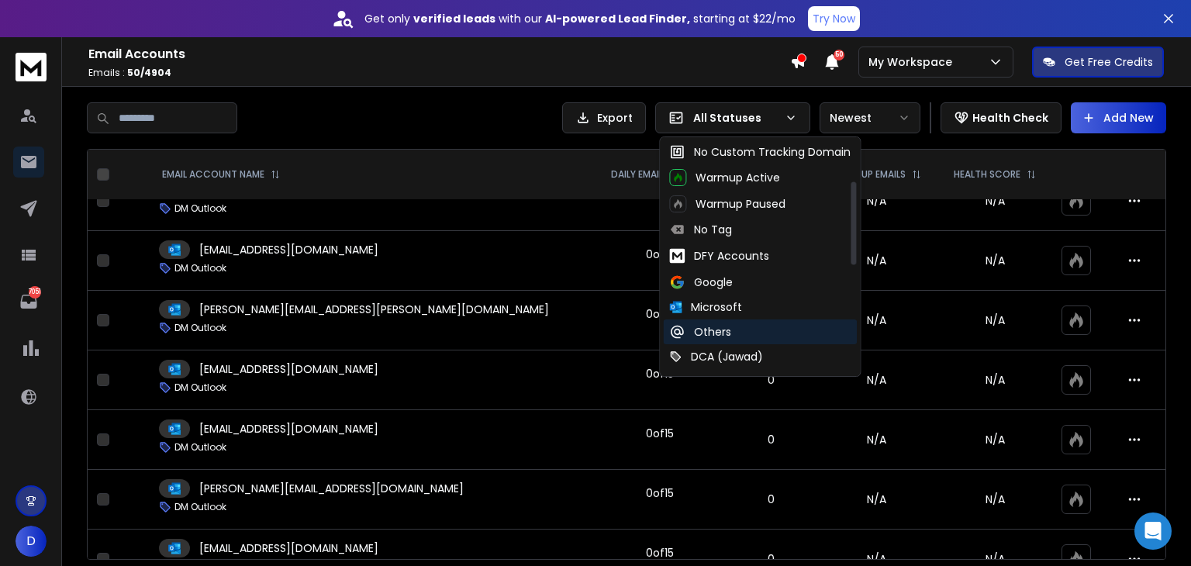
scroll to position [155, 0]
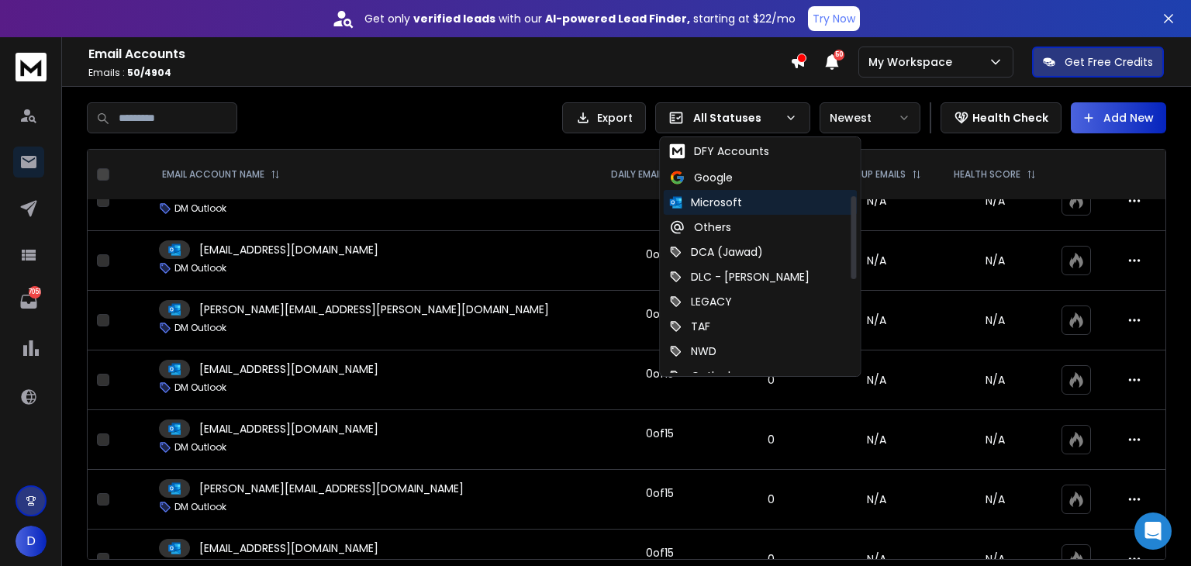
click at [752, 201] on div "Microsoft" at bounding box center [760, 202] width 194 height 25
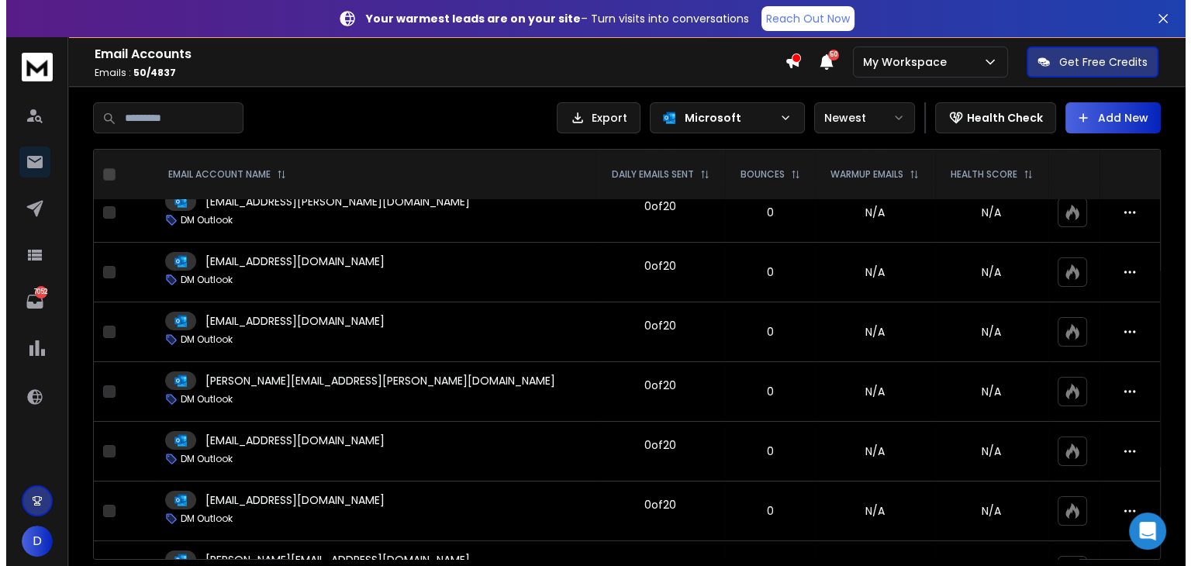
scroll to position [78, 0]
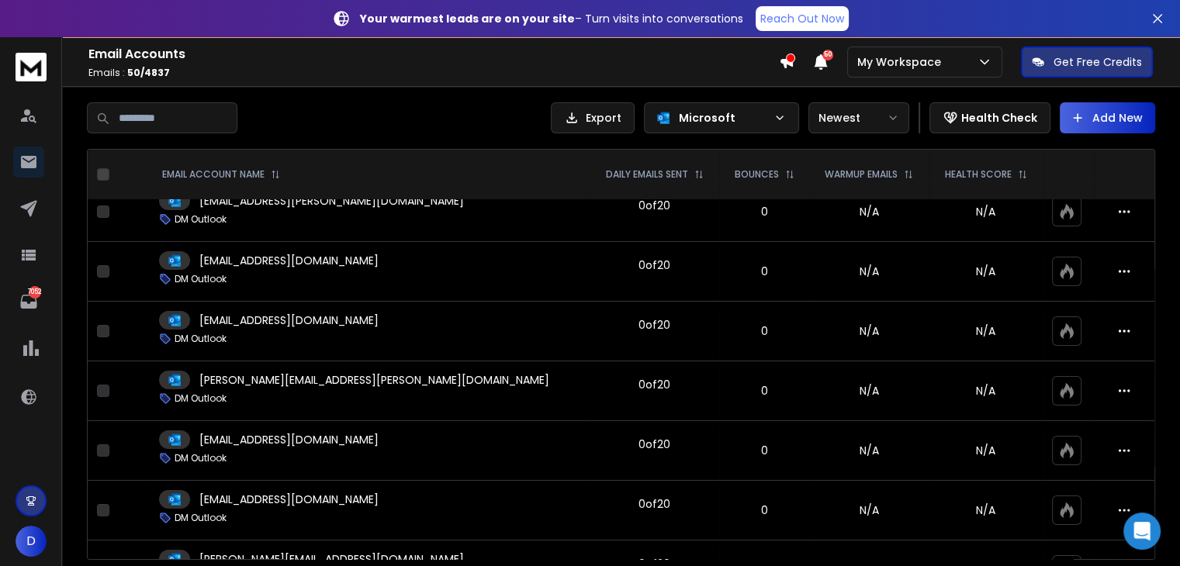
click at [710, 106] on div "Microsoft" at bounding box center [721, 117] width 155 height 31
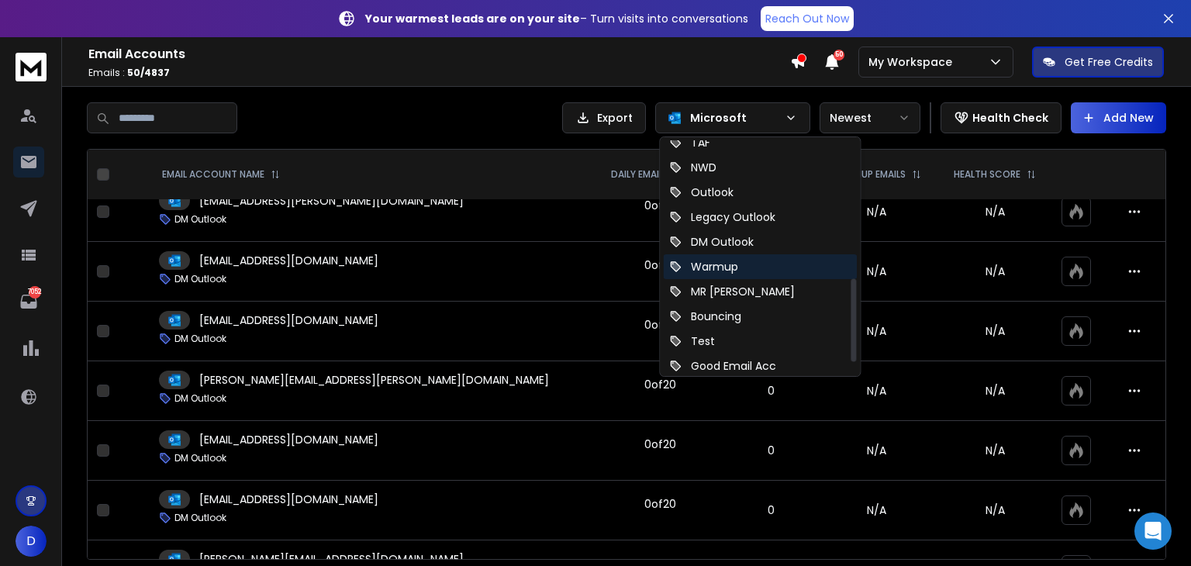
scroll to position [388, 0]
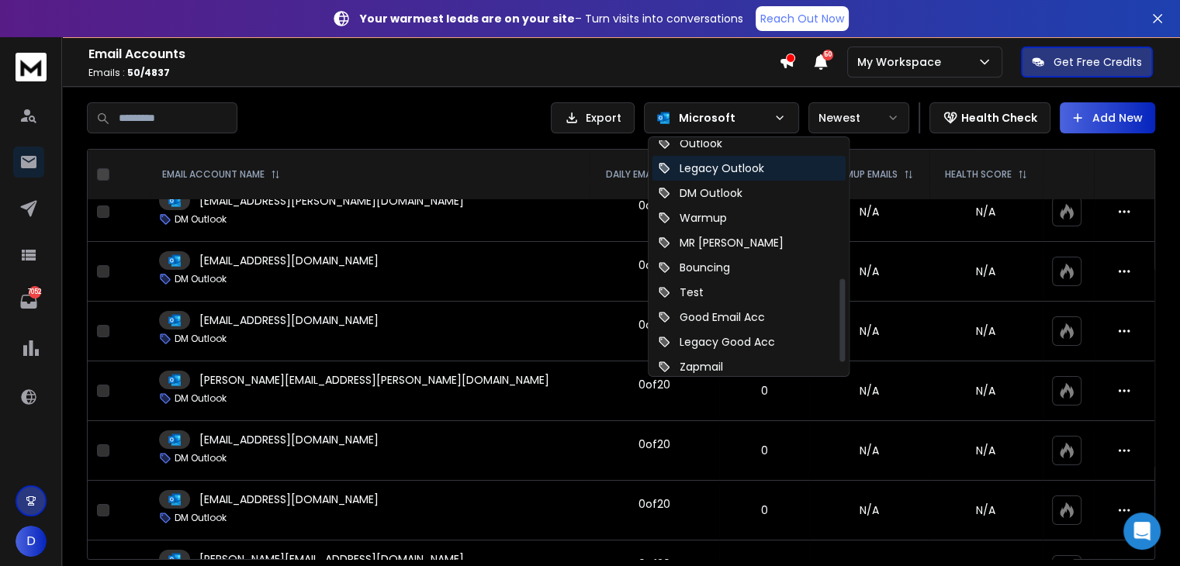
click at [442, 94] on div "Export Microsoft Newest Health Check Add New EMAIL ACCOUNT NAME DAILY EMAILS SE…" at bounding box center [621, 331] width 1118 height 489
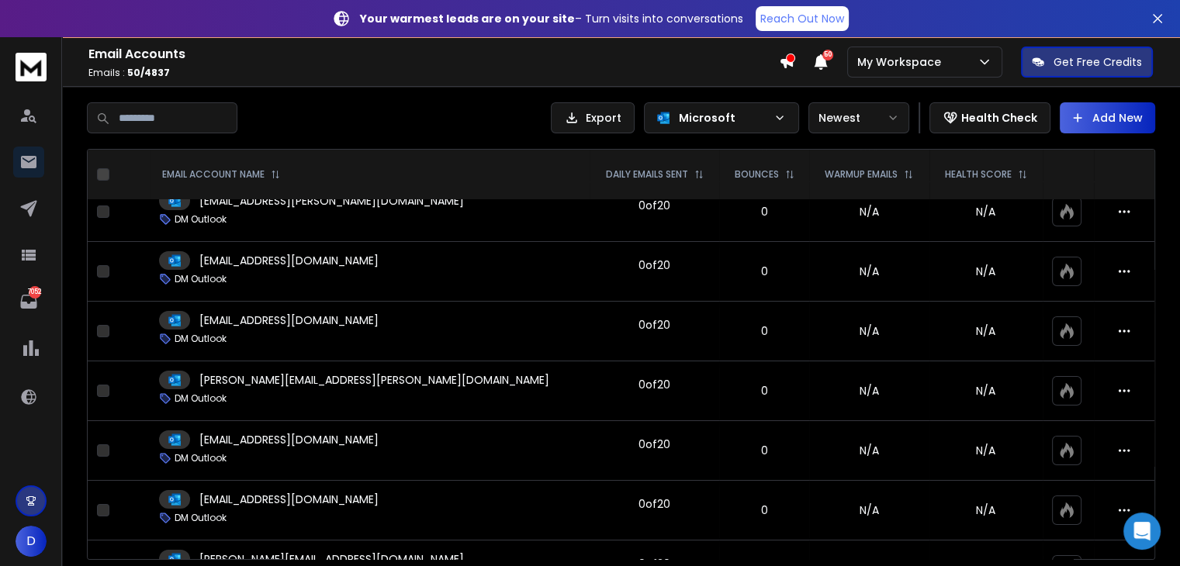
click at [723, 120] on p "Microsoft" at bounding box center [723, 118] width 88 height 16
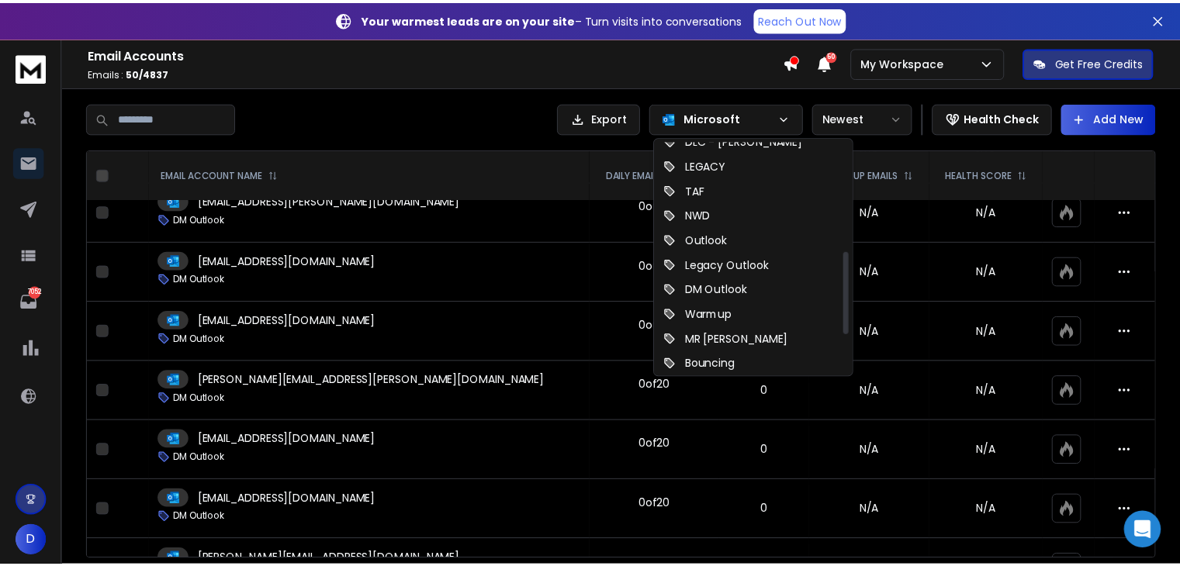
scroll to position [310, 0]
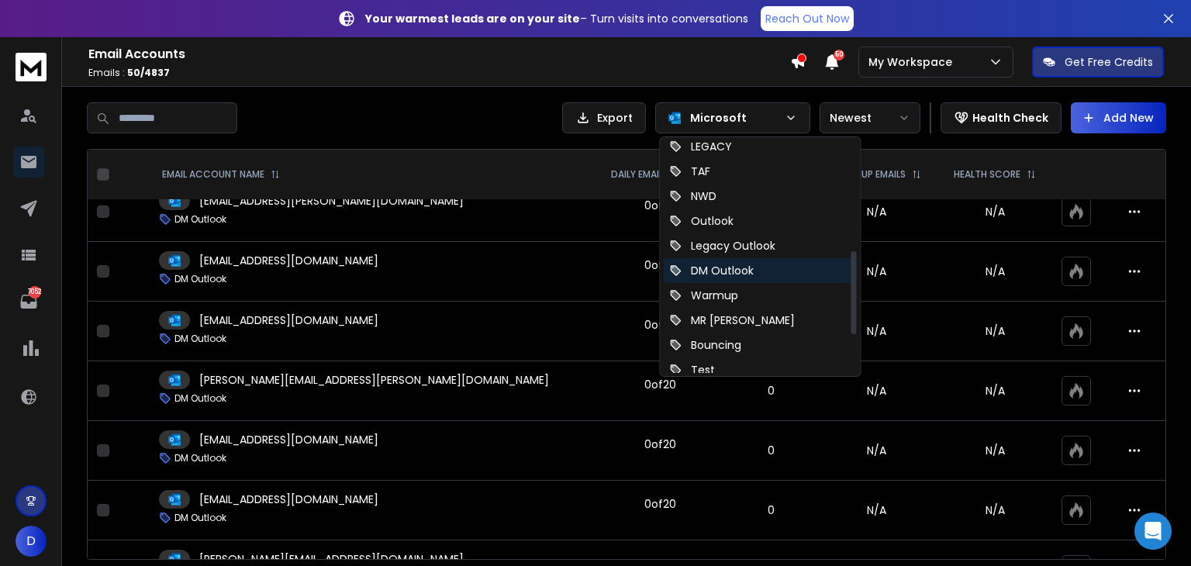
click at [738, 270] on div "DM Outlook" at bounding box center [711, 271] width 85 height 16
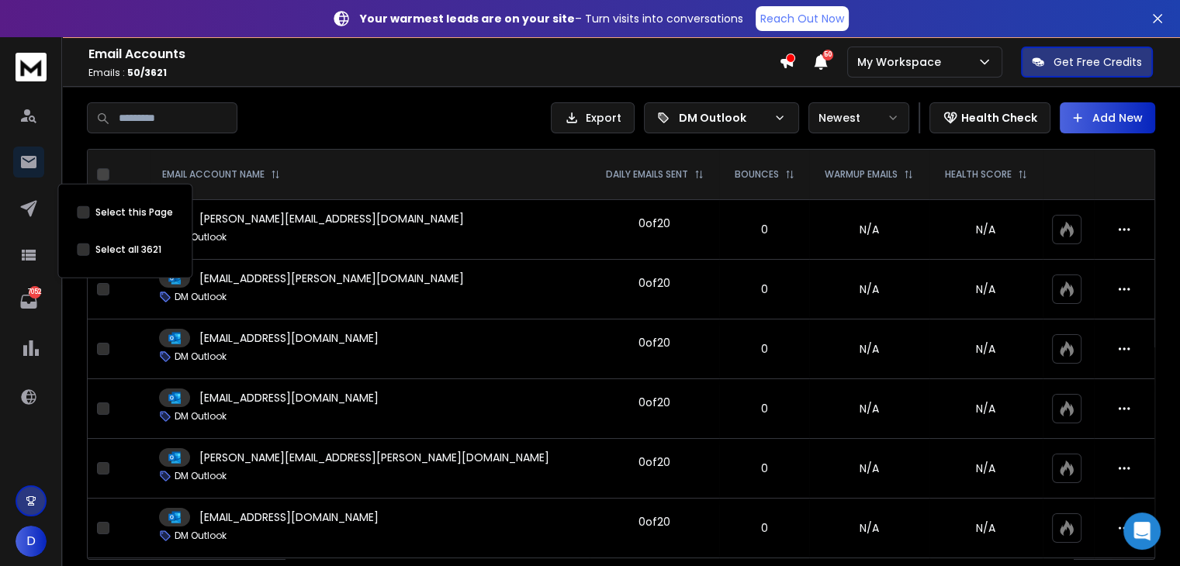
click at [85, 246] on button "Select this Page" at bounding box center [83, 250] width 12 height 12
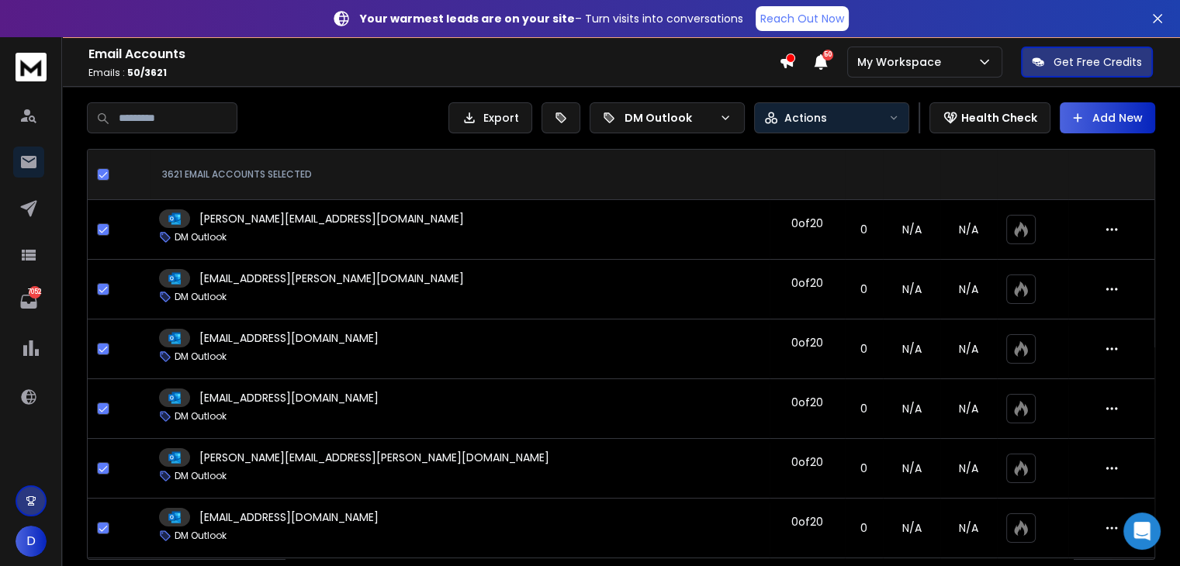
click at [804, 119] on p "Actions" at bounding box center [805, 118] width 43 height 16
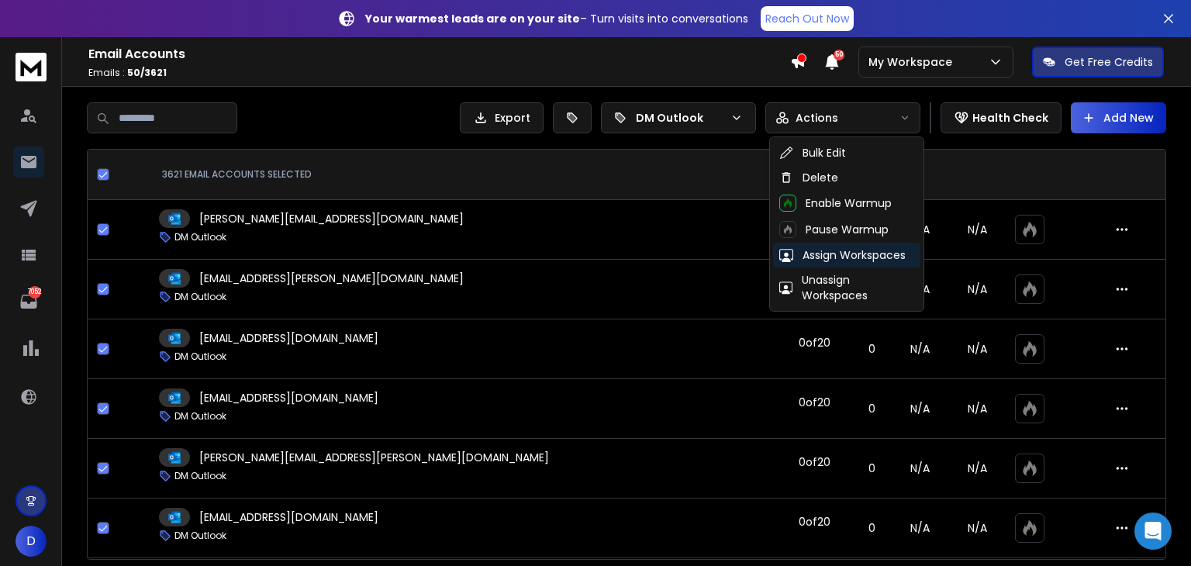
click at [844, 263] on div "Assign Workspaces" at bounding box center [846, 255] width 147 height 25
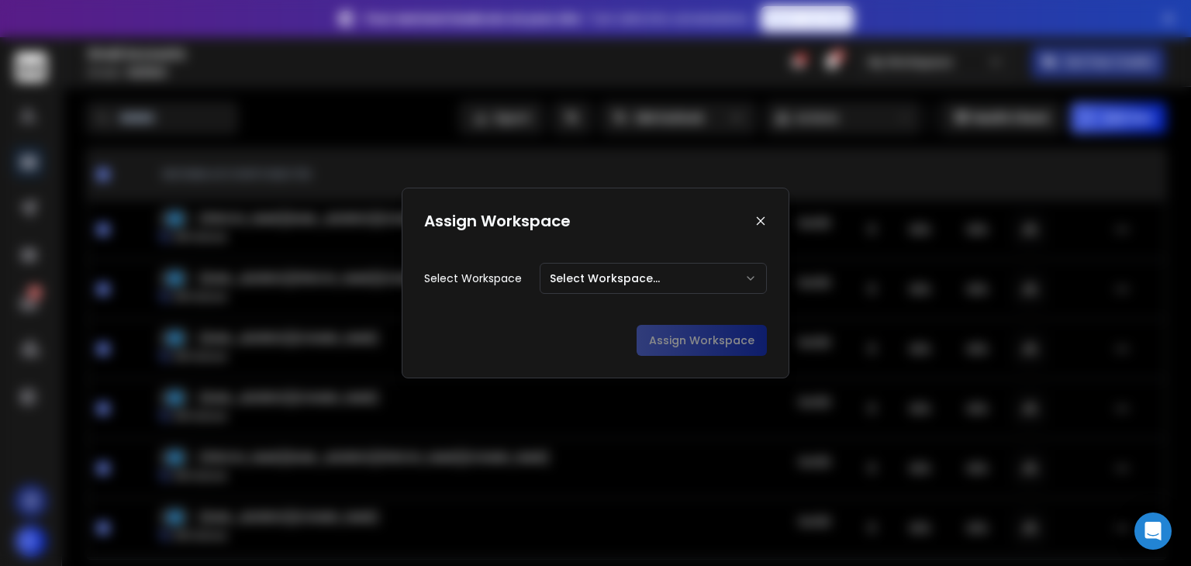
click at [693, 271] on button "Select Workspace..." at bounding box center [653, 278] width 227 height 31
click at [714, 334] on button "Assign Workspace" at bounding box center [702, 340] width 130 height 31
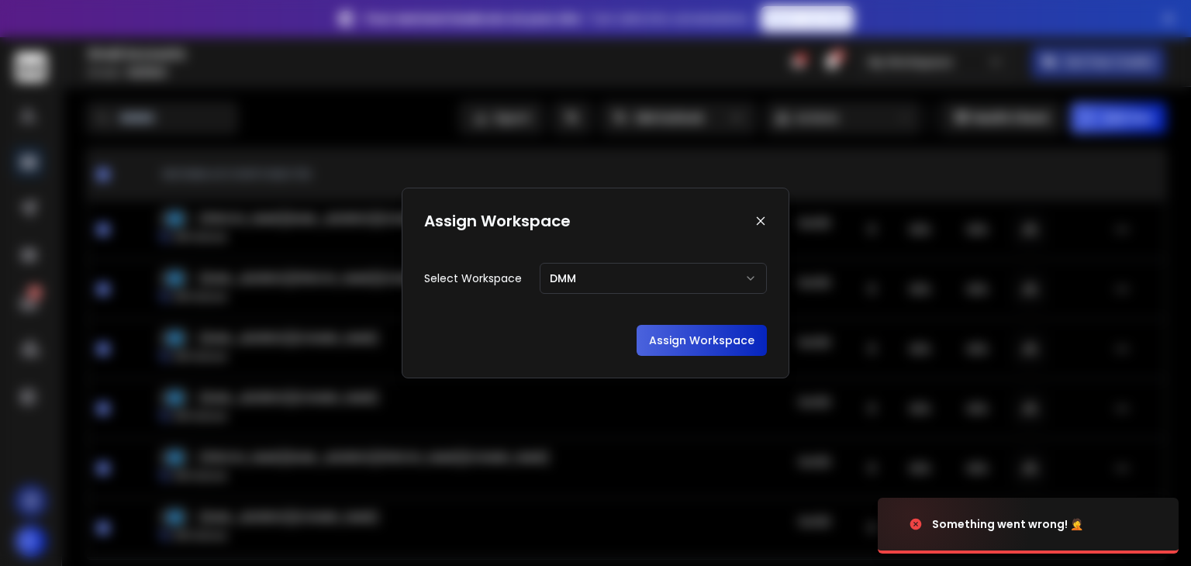
click at [654, 332] on button "Assign Workspace" at bounding box center [702, 340] width 130 height 31
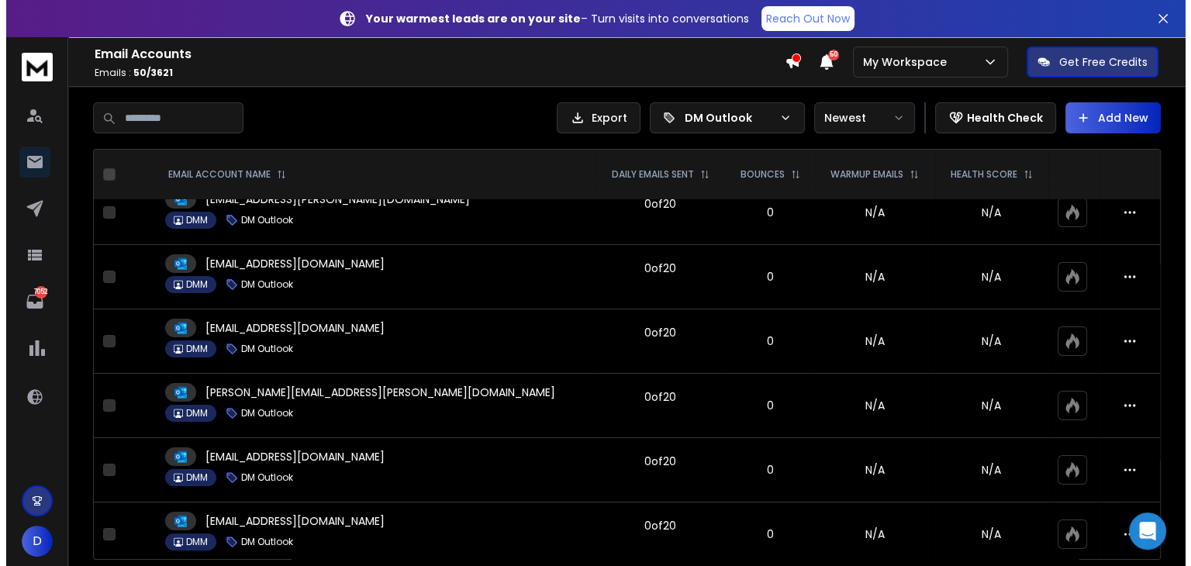
scroll to position [0, 0]
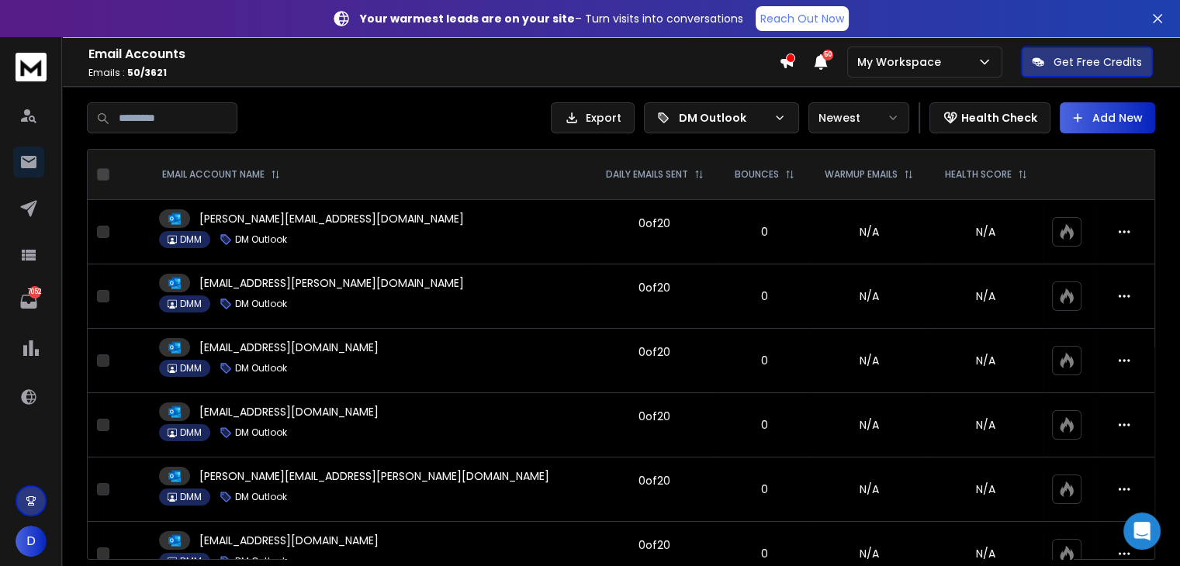
click at [735, 110] on p "DM Outlook" at bounding box center [723, 118] width 88 height 16
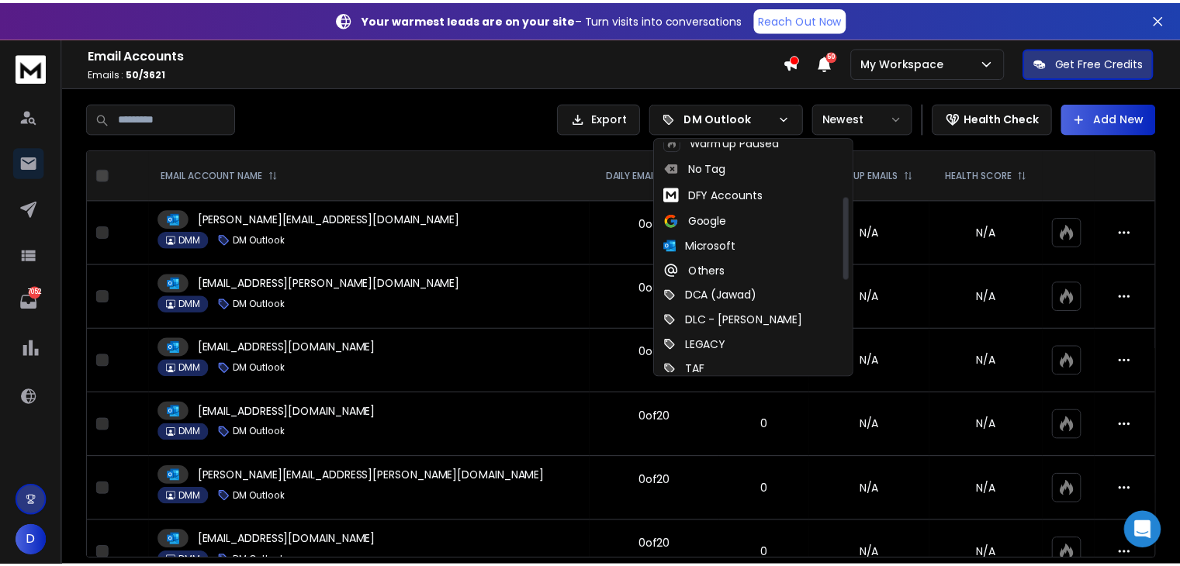
scroll to position [155, 0]
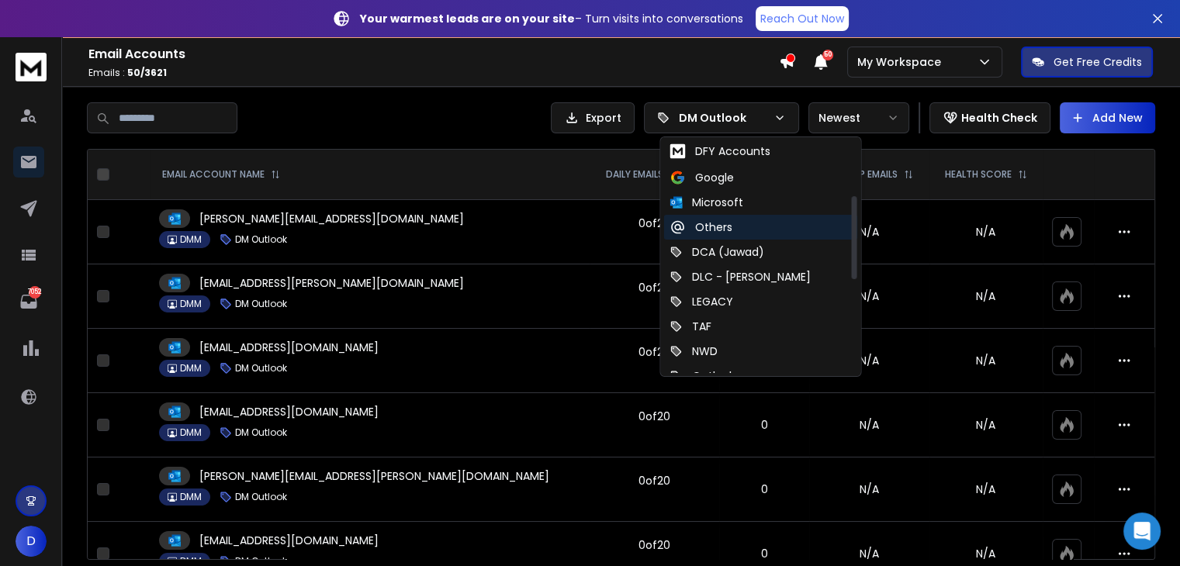
click at [429, 134] on div "Export DM Outlook Newest Health Check Add New EMAIL ACCOUNT NAME DAILY EMAILS S…" at bounding box center [621, 331] width 1068 height 458
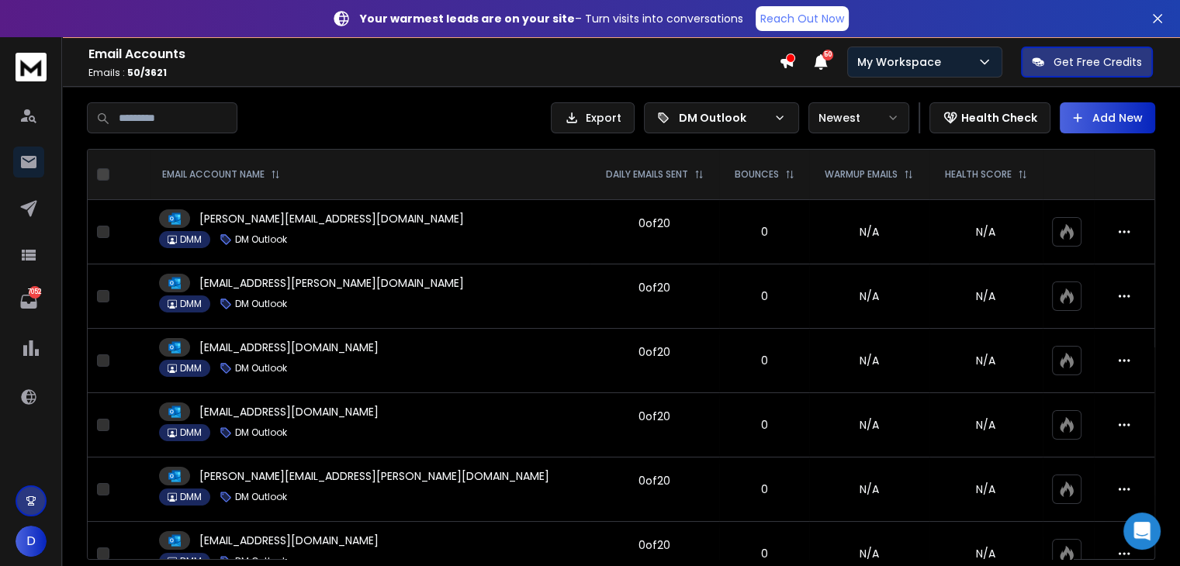
click at [962, 57] on div "My Workspace" at bounding box center [924, 62] width 135 height 16
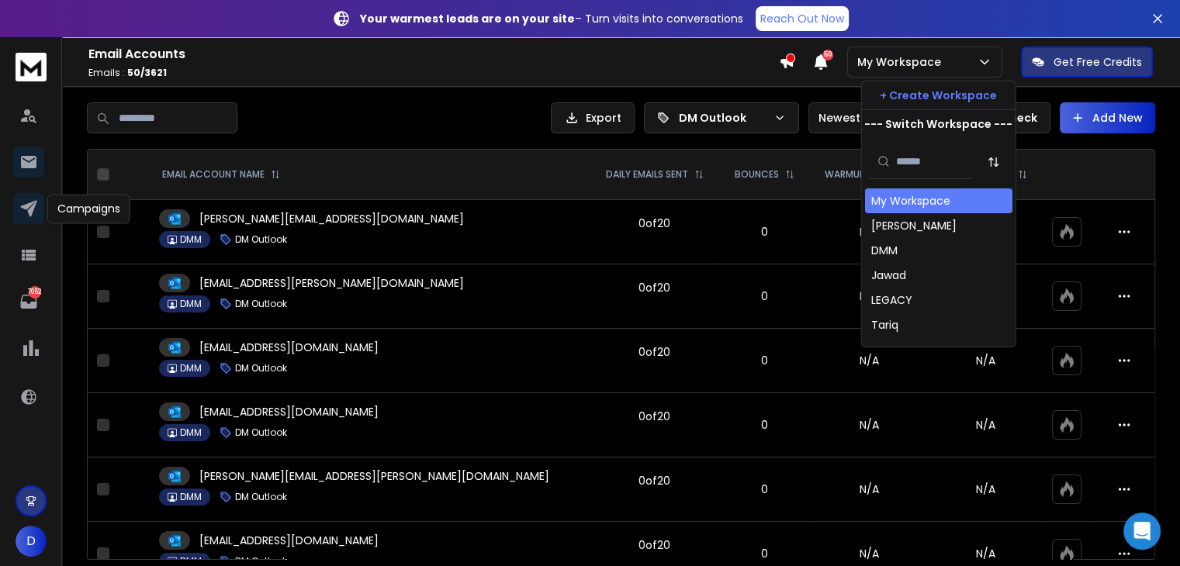
click at [16, 202] on link at bounding box center [28, 208] width 31 height 31
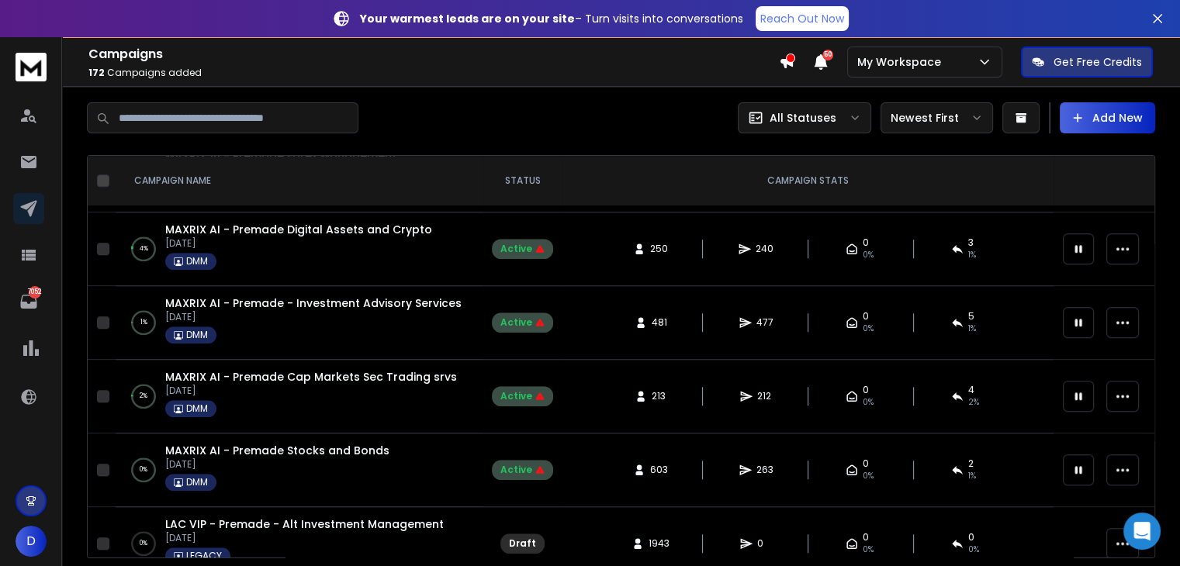
scroll to position [1319, 0]
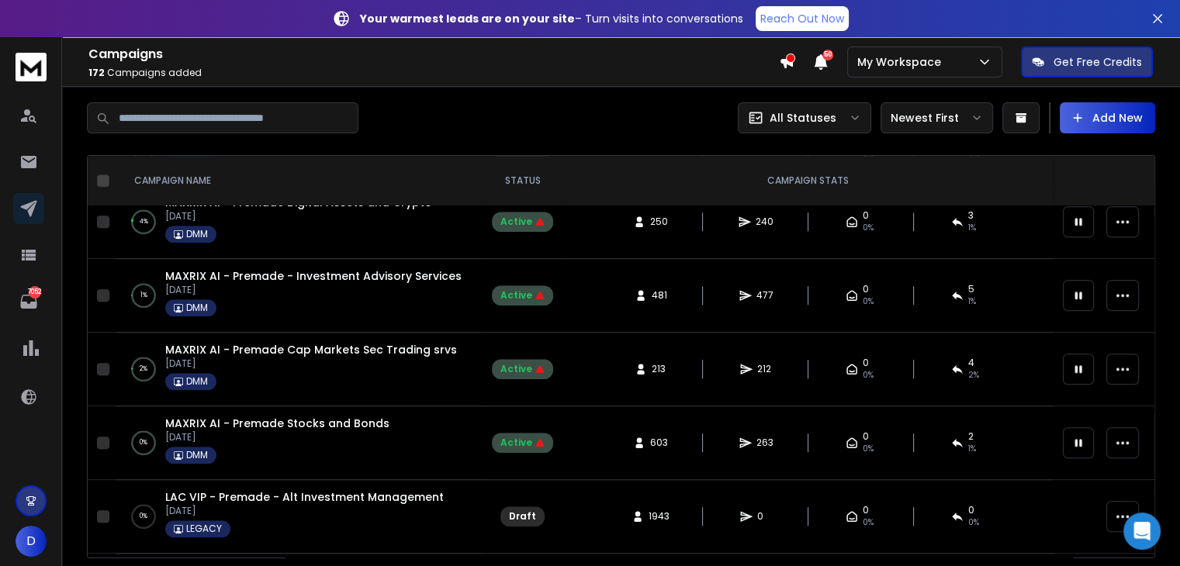
click at [369, 416] on span "MAXRIX AI - Premade Stocks and Bonds" at bounding box center [277, 424] width 224 height 16
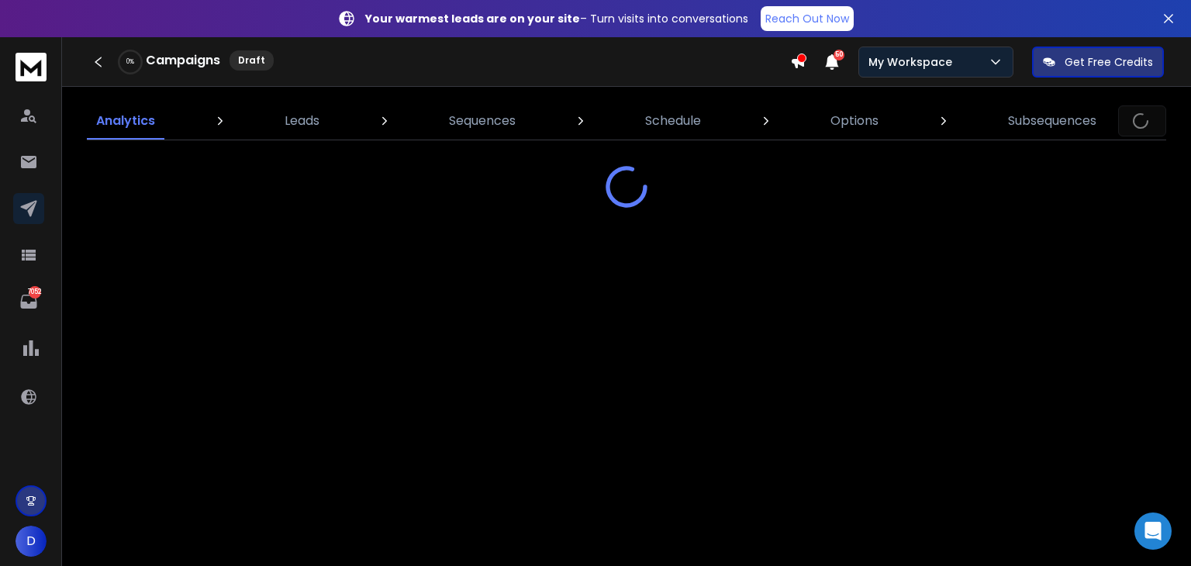
click at [912, 64] on p "My Workspace" at bounding box center [914, 62] width 90 height 16
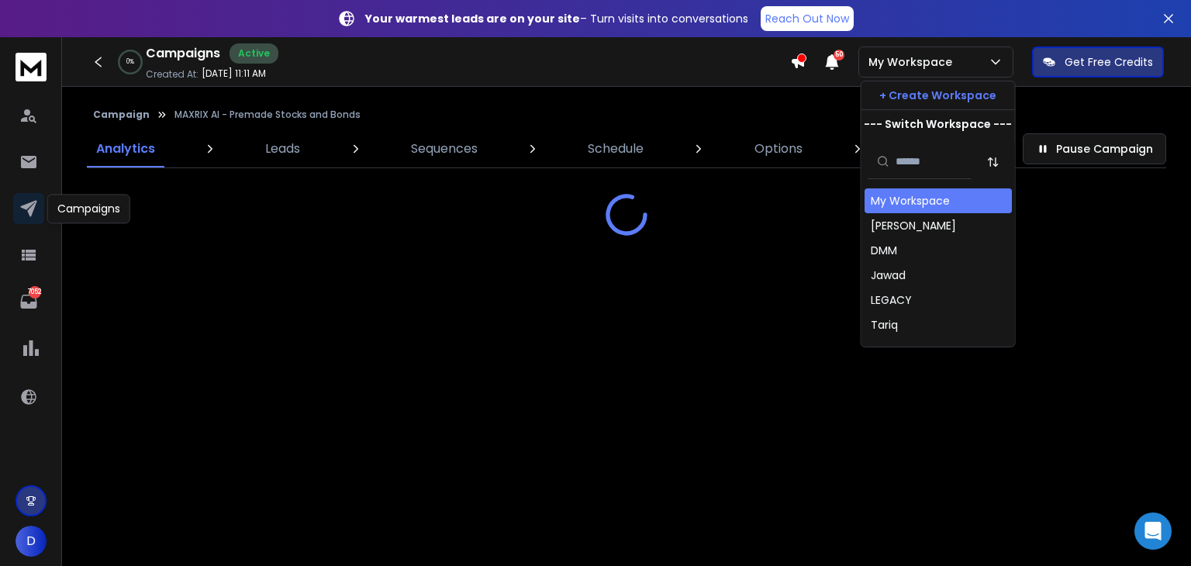
click at [22, 207] on icon at bounding box center [28, 208] width 19 height 19
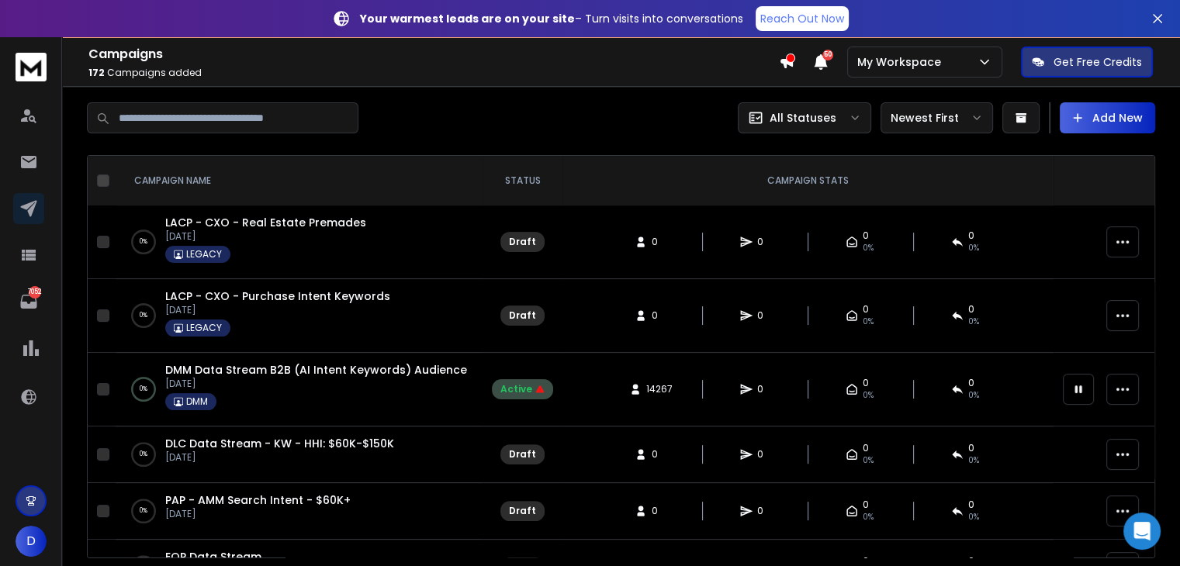
scroll to position [465, 0]
click at [920, 67] on p "My Workspace" at bounding box center [902, 62] width 90 height 16
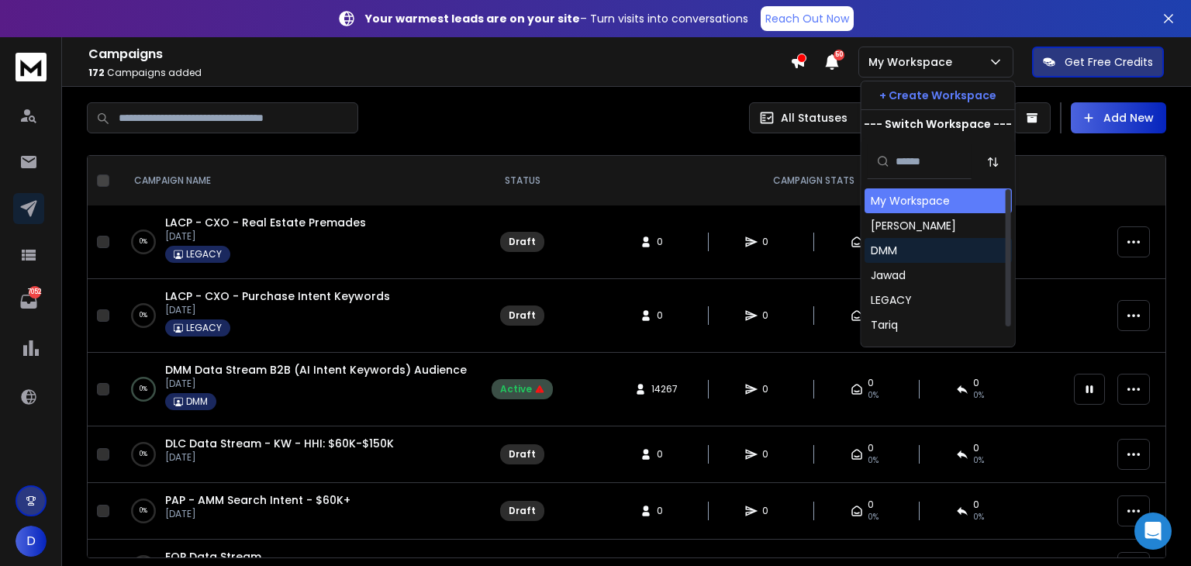
click at [893, 244] on div "DMM" at bounding box center [884, 251] width 26 height 16
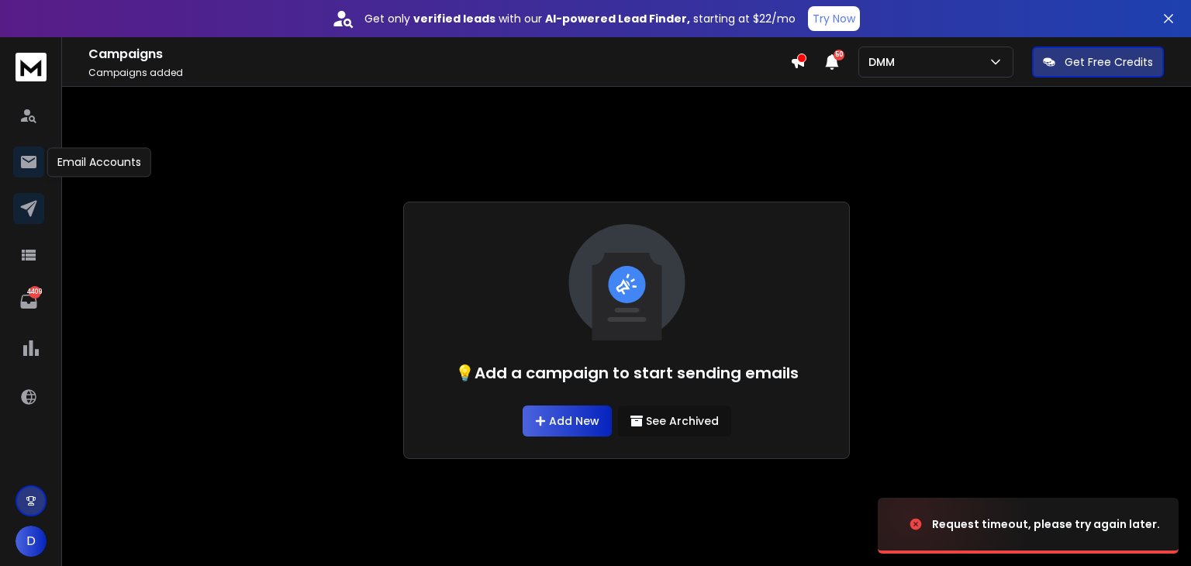
click at [22, 159] on icon at bounding box center [28, 162] width 19 height 19
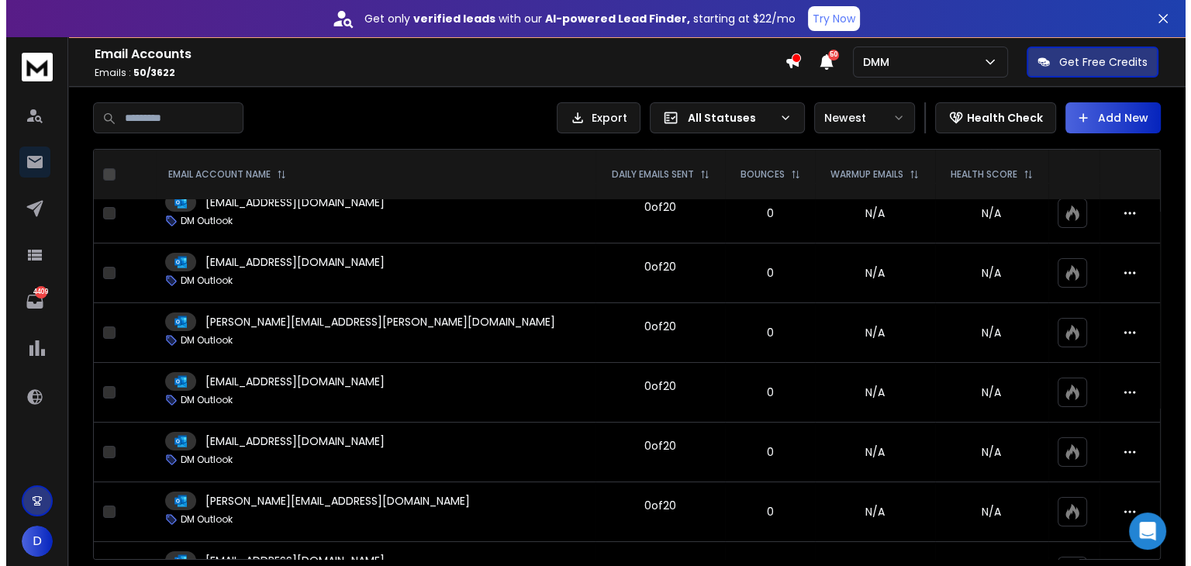
scroll to position [233, 0]
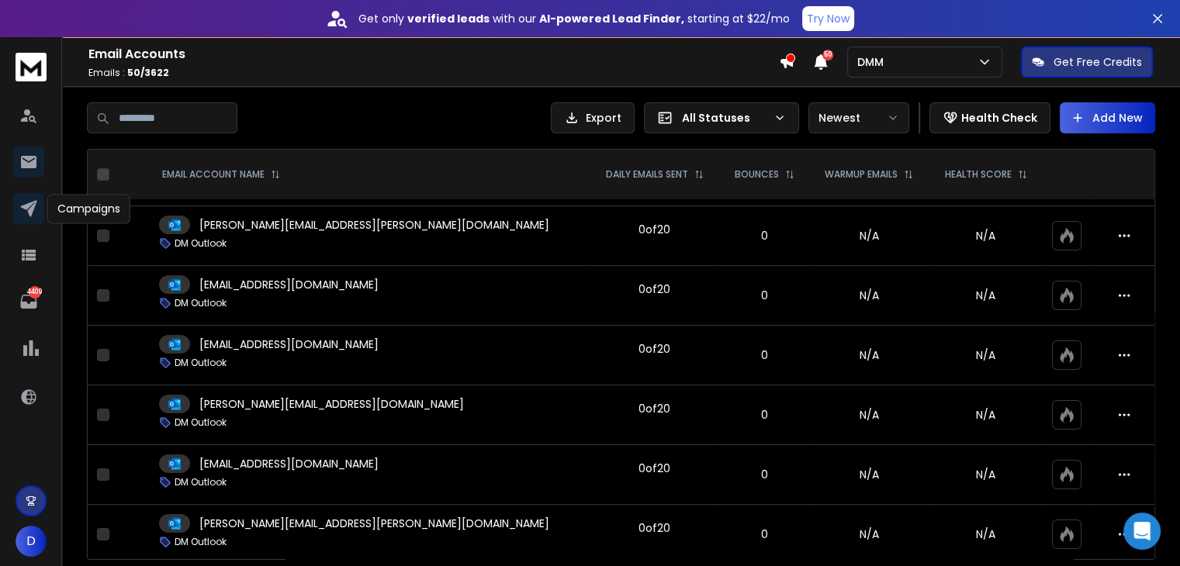
click at [23, 206] on icon at bounding box center [28, 208] width 16 height 16
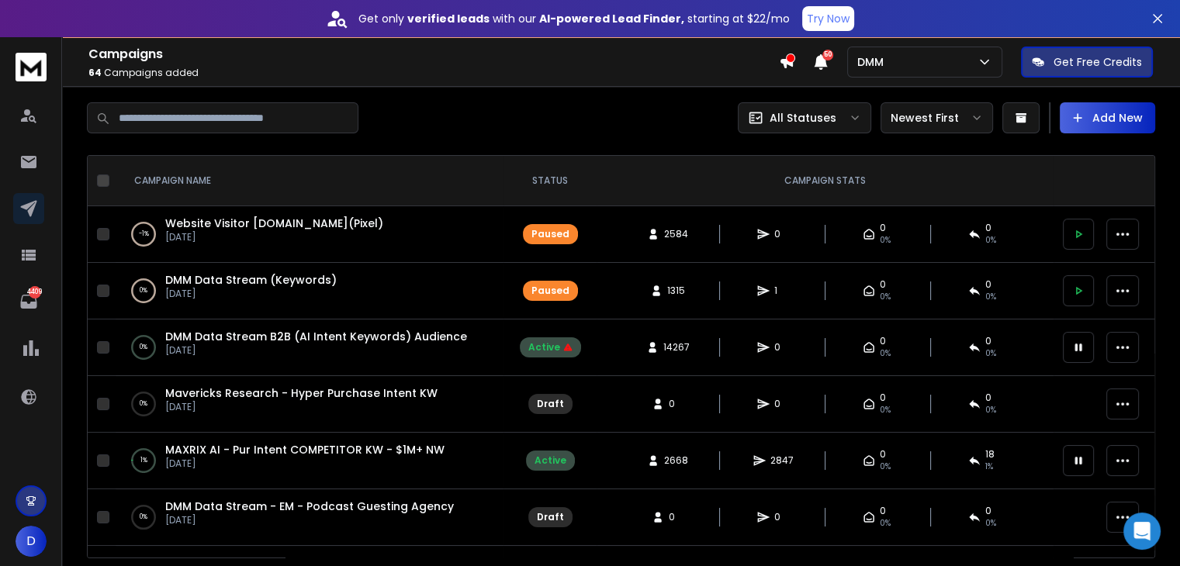
click at [397, 352] on p "[DATE]" at bounding box center [316, 350] width 302 height 12
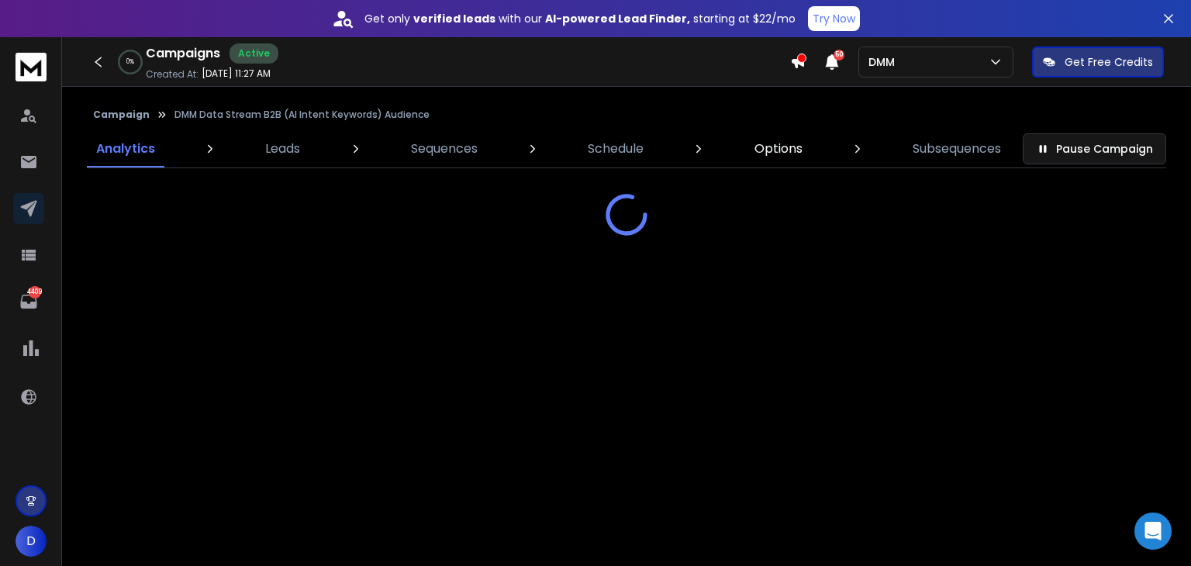
click at [800, 144] on p "Options" at bounding box center [779, 149] width 48 height 19
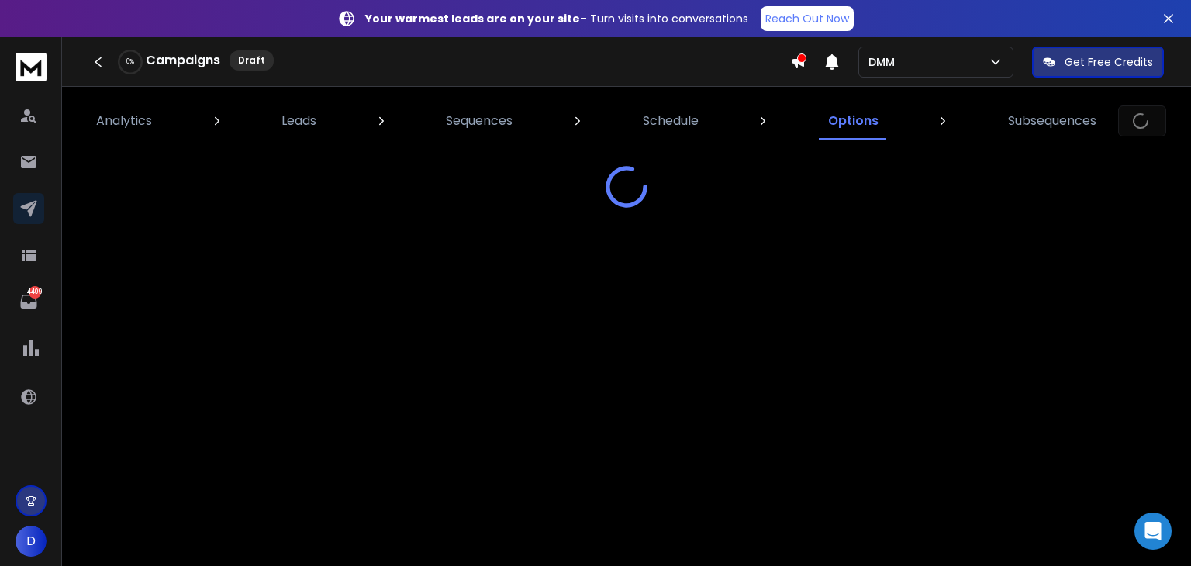
select select "**********"
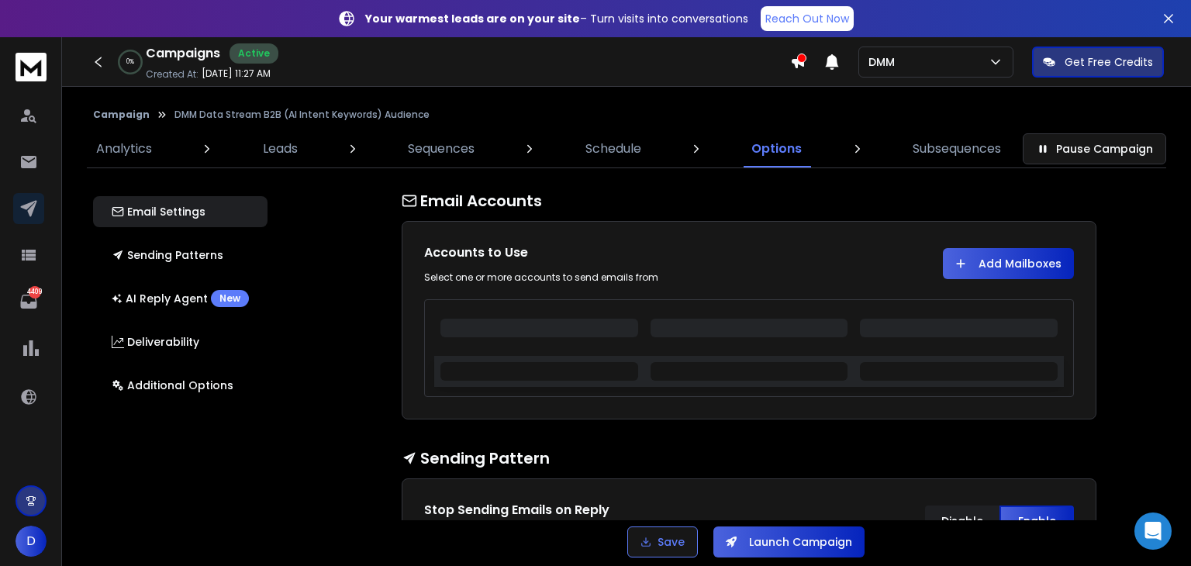
click at [953, 270] on button "Add Mailboxes" at bounding box center [1008, 263] width 131 height 31
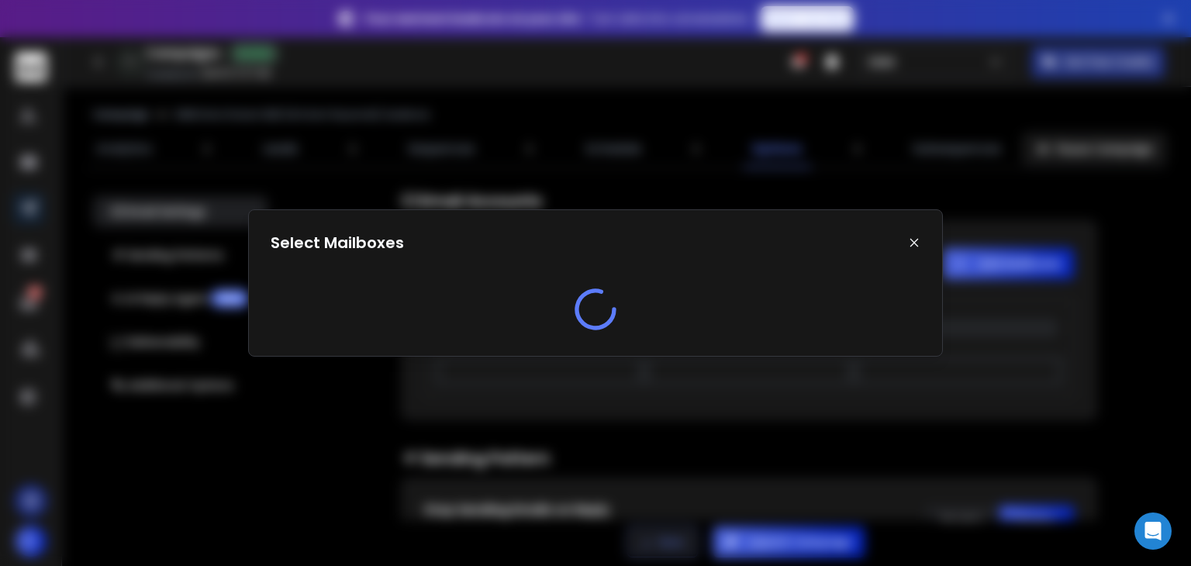
click at [914, 237] on icon at bounding box center [914, 243] width 12 height 12
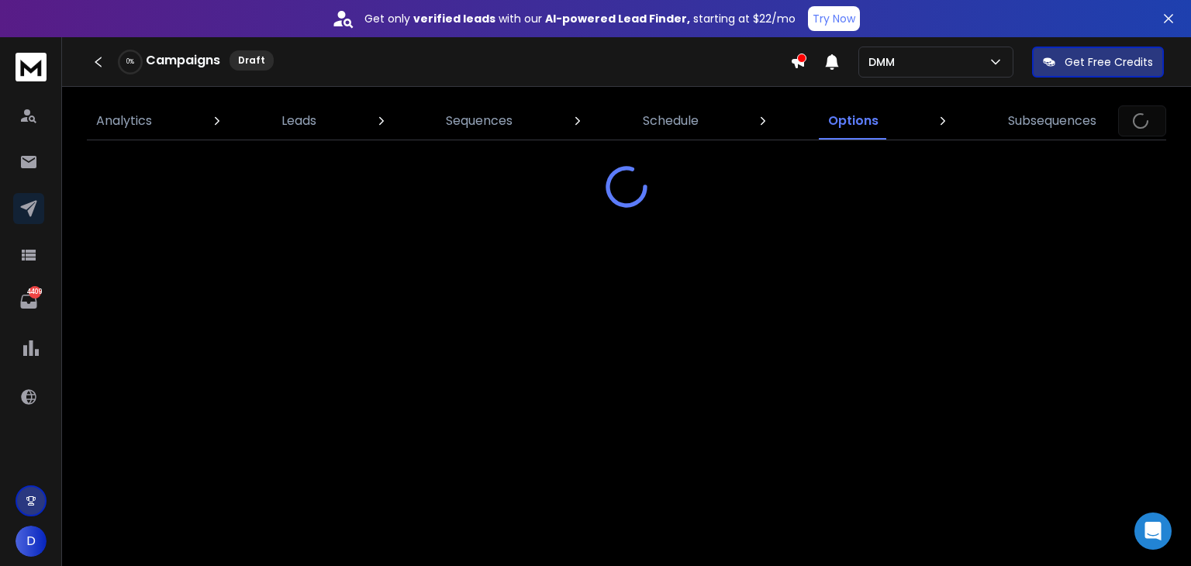
select select "**********"
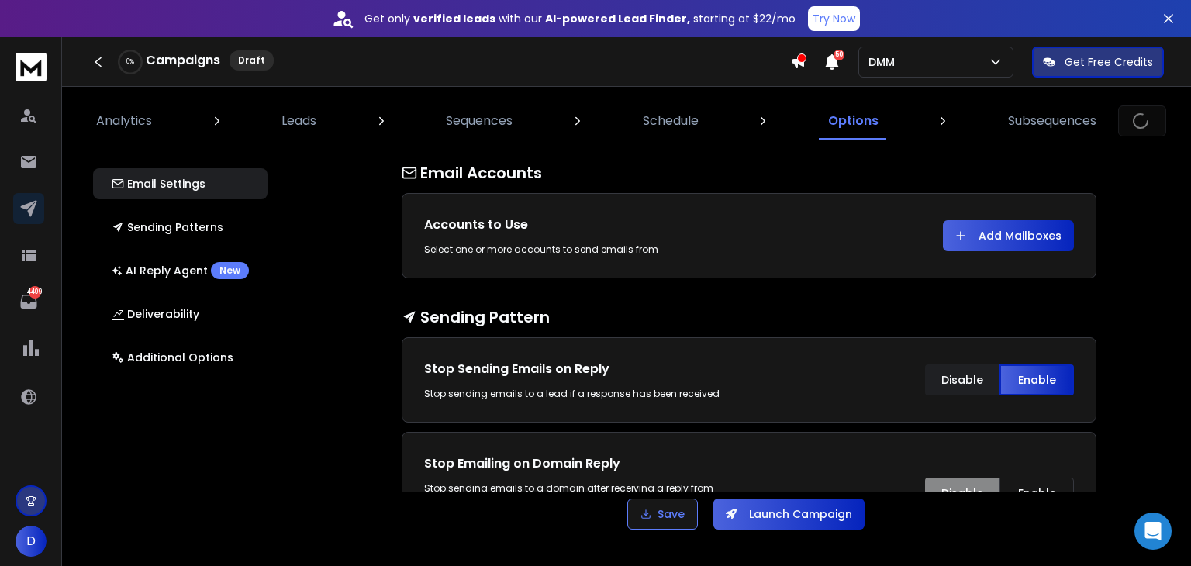
click at [1026, 243] on button "Add Mailboxes" at bounding box center [1008, 235] width 131 height 31
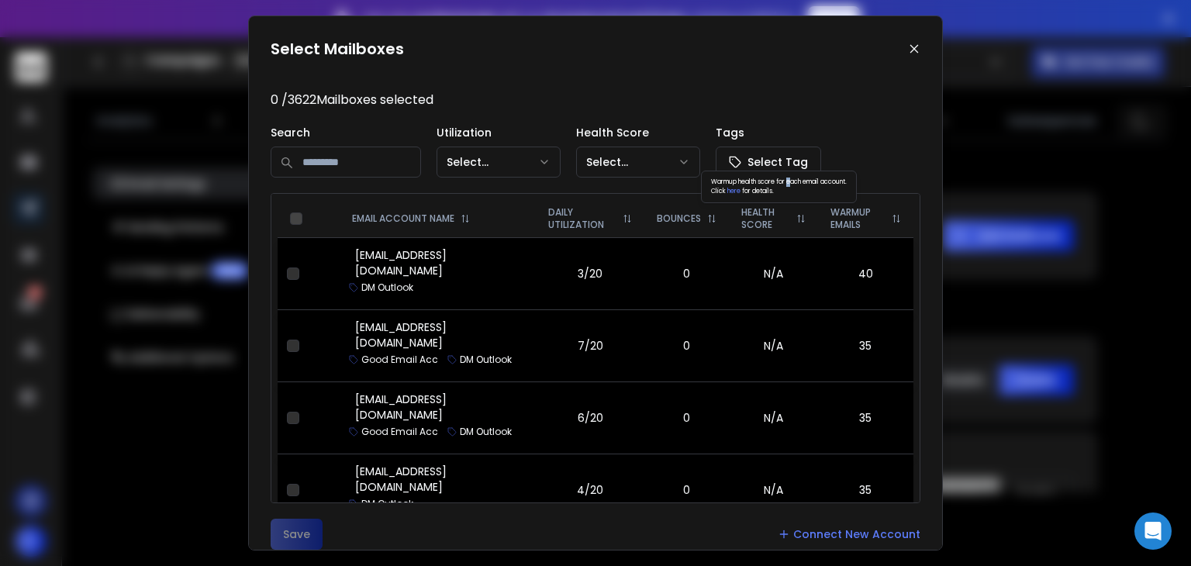
click at [792, 175] on div "Warmup health score for each email account. Click here for details." at bounding box center [779, 187] width 156 height 33
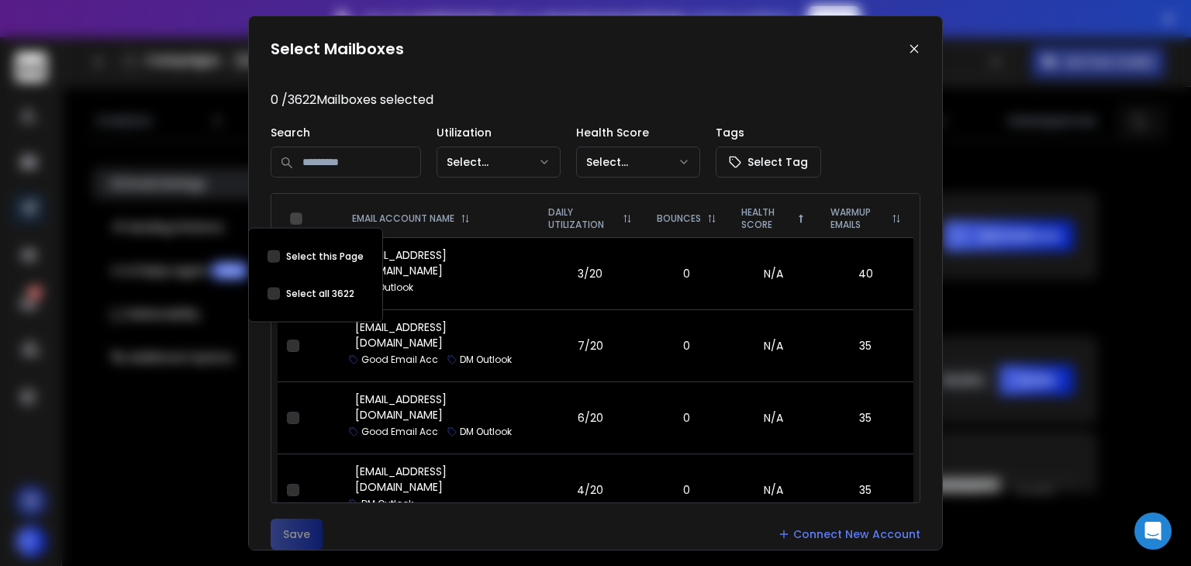
click at [273, 297] on button "Select this Page" at bounding box center [274, 294] width 12 height 12
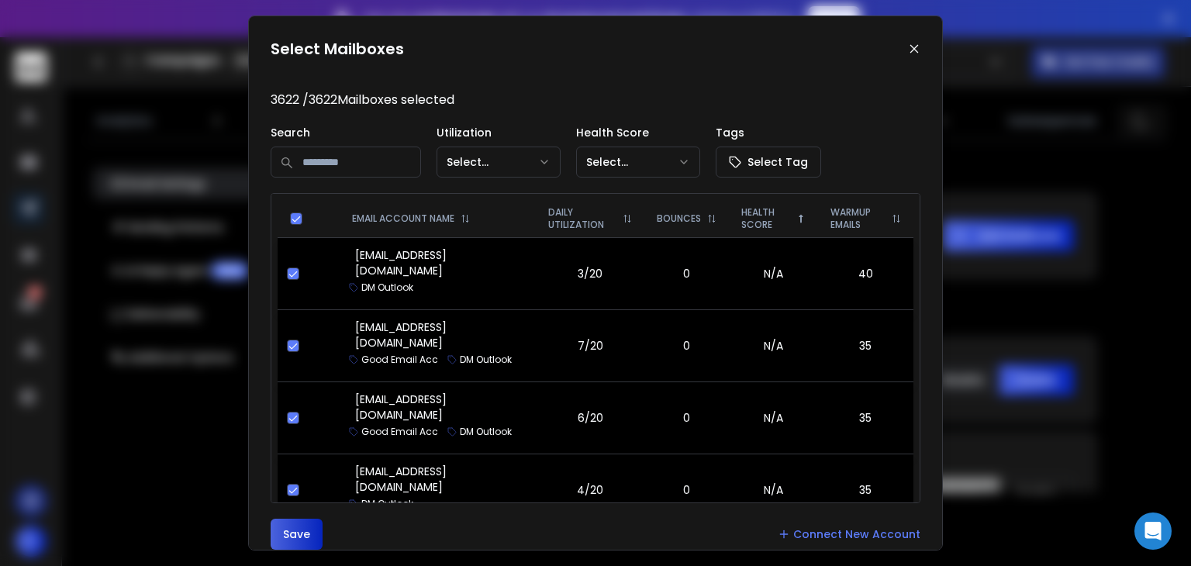
click at [282, 533] on button "Save" at bounding box center [297, 534] width 52 height 31
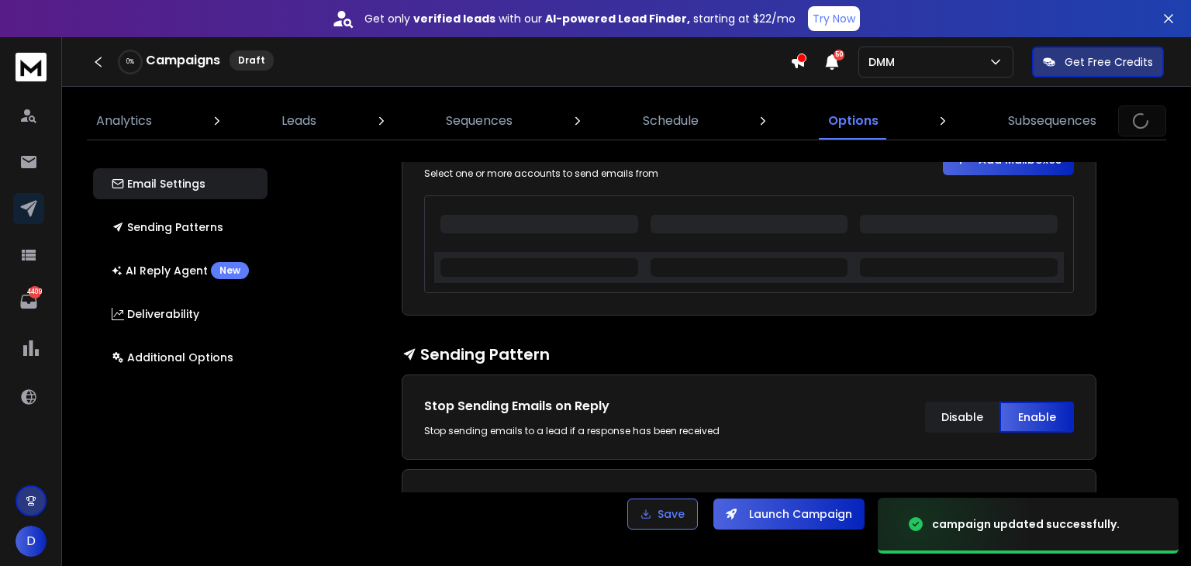
scroll to position [78, 0]
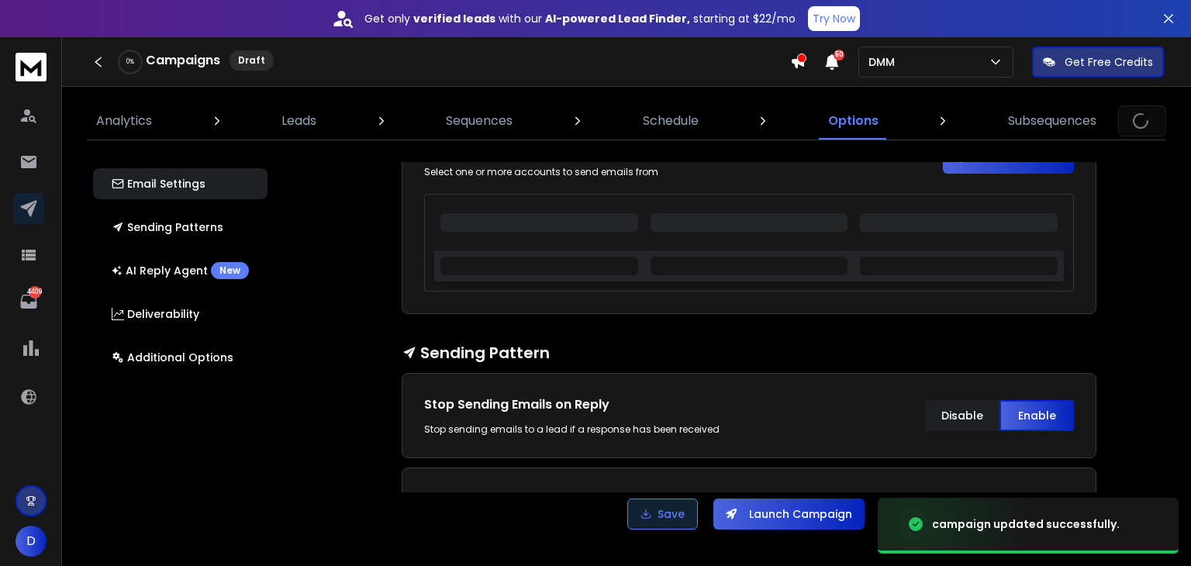
click at [652, 527] on button "Save" at bounding box center [662, 514] width 71 height 31
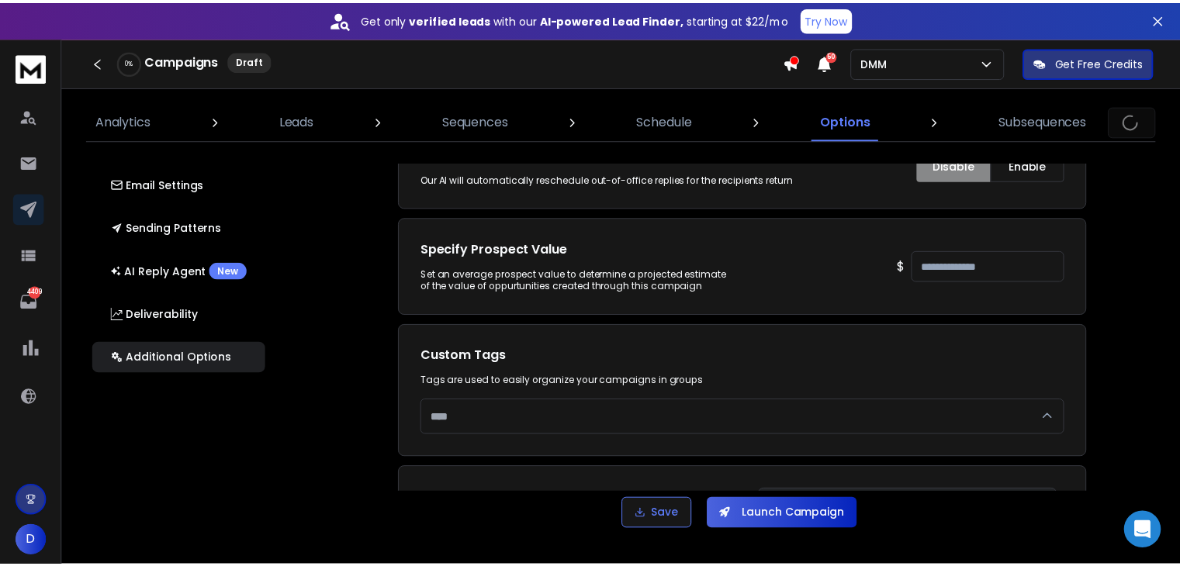
scroll to position [3137, 0]
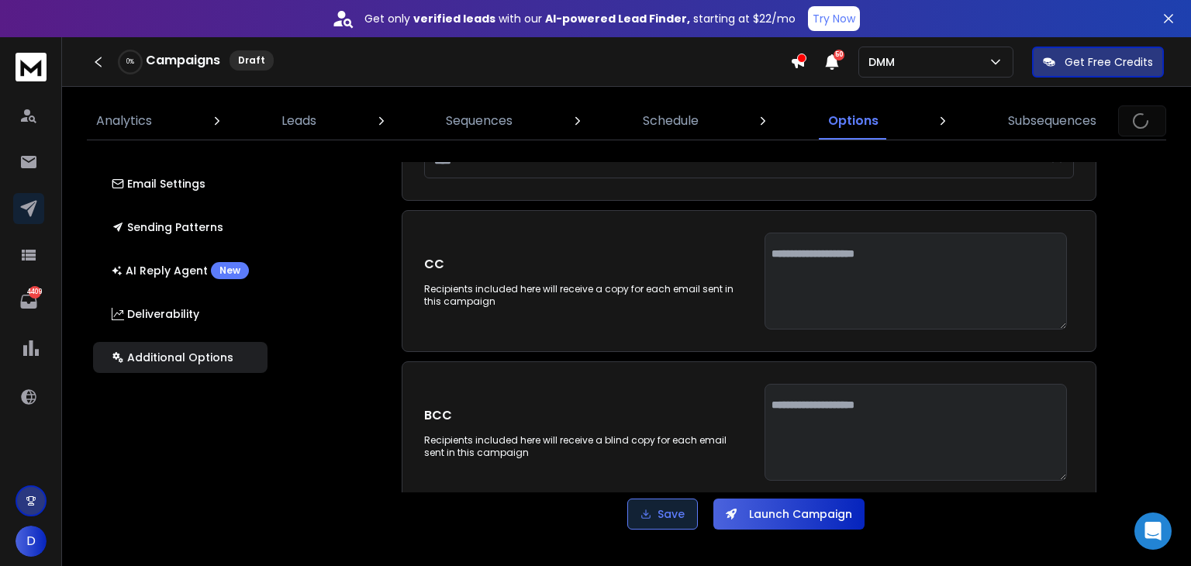
drag, startPoint x: 669, startPoint y: 493, endPoint x: 675, endPoint y: 509, distance: 16.4
click at [669, 494] on div "Get only verified leads with our AI-powered Lead Finder, starting at $22/mo Try…" at bounding box center [595, 283] width 1191 height 566
click at [677, 510] on button "Save" at bounding box center [662, 514] width 71 height 31
click at [96, 55] on icon at bounding box center [99, 62] width 14 height 14
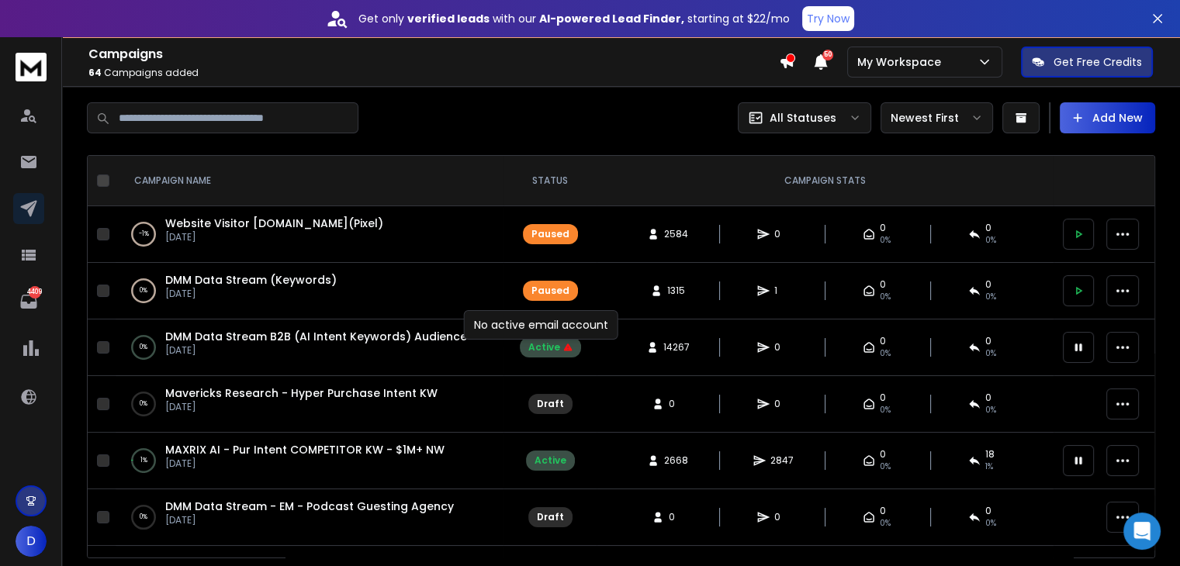
click at [563, 348] on icon at bounding box center [567, 347] width 9 height 7
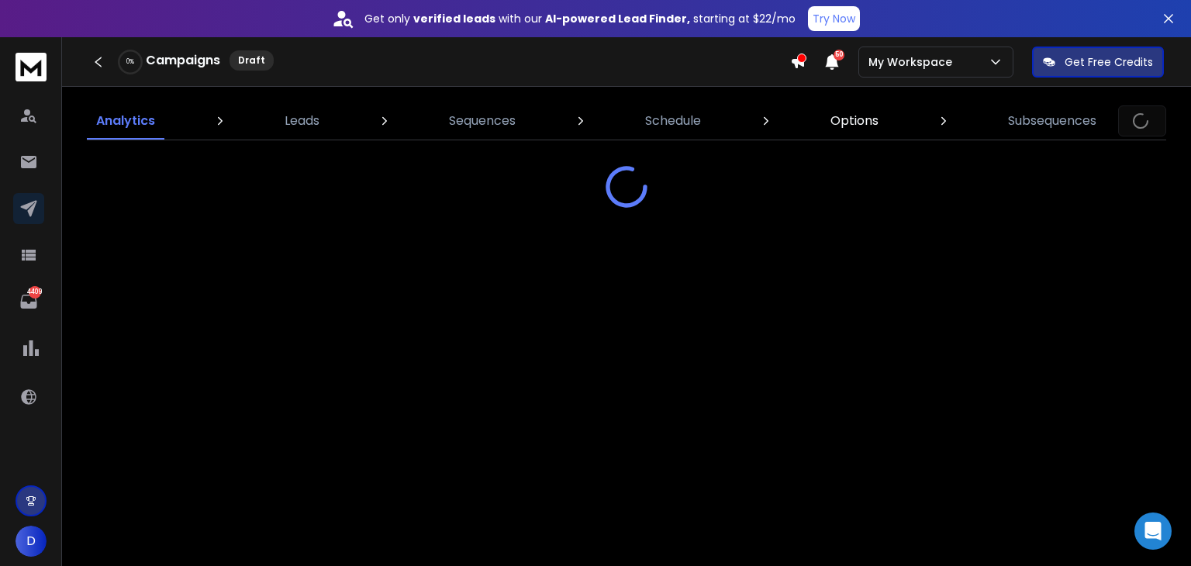
click at [852, 123] on p "Options" at bounding box center [855, 121] width 48 height 19
select select "**********"
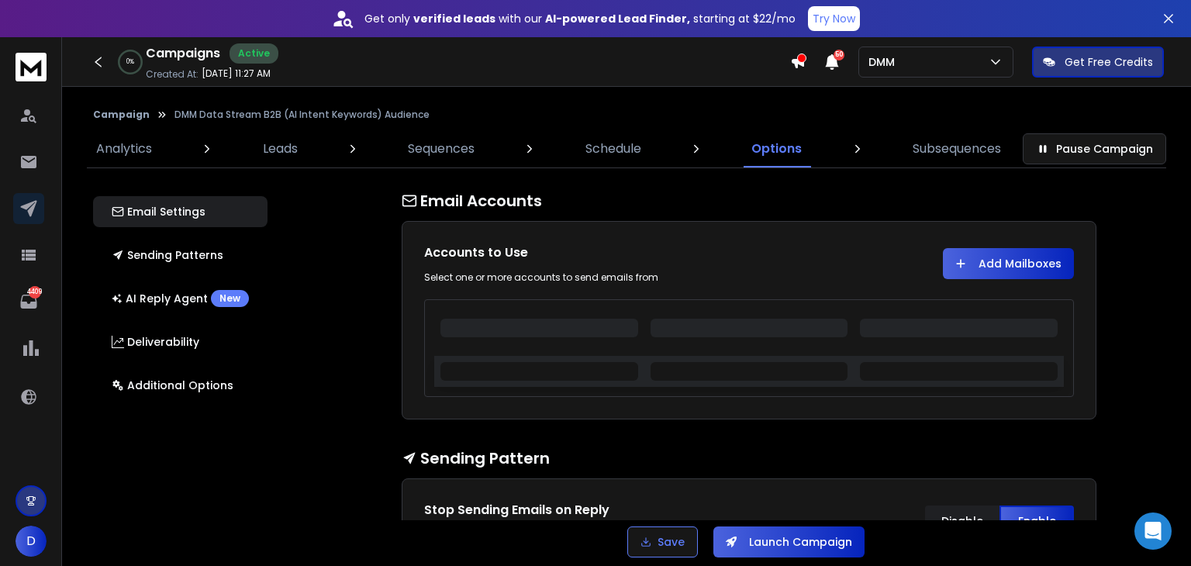
click at [990, 254] on button "Add Mailboxes" at bounding box center [1008, 263] width 131 height 31
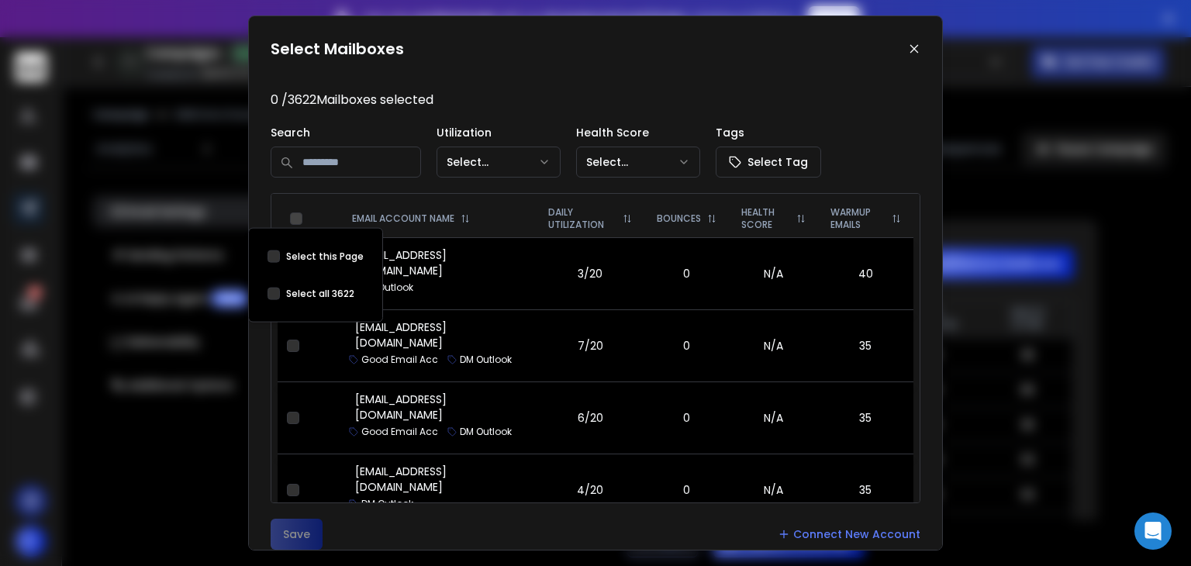
click at [273, 286] on div "Select all 3622" at bounding box center [316, 293] width 96 height 31
click at [270, 289] on button "Select this Page" at bounding box center [274, 294] width 12 height 12
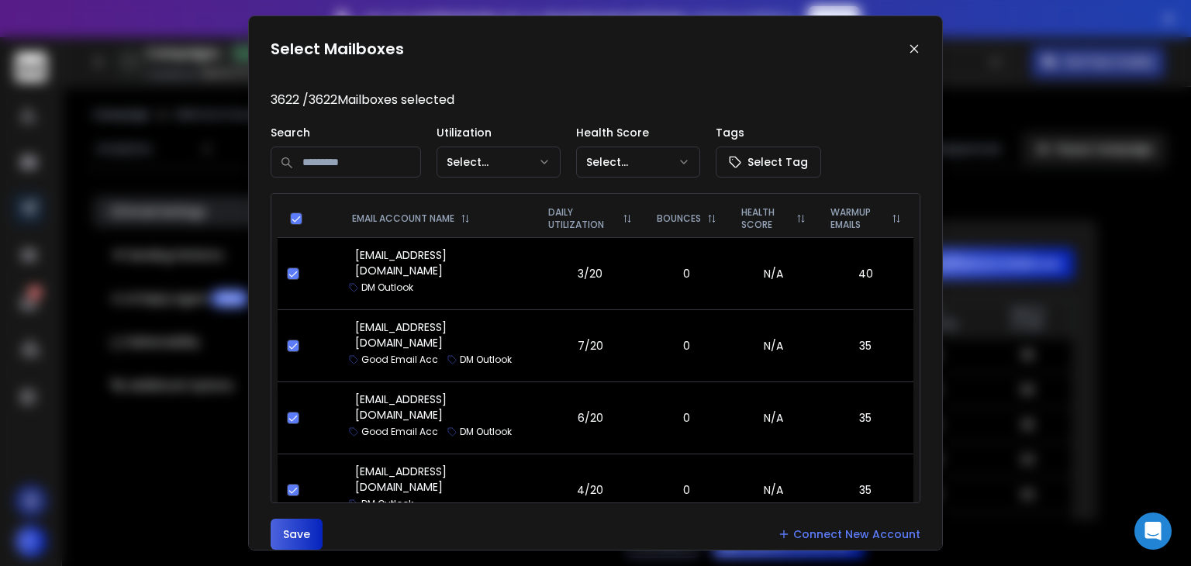
click at [295, 530] on button "Save" at bounding box center [297, 534] width 52 height 31
